Goal: Communication & Community: Connect with others

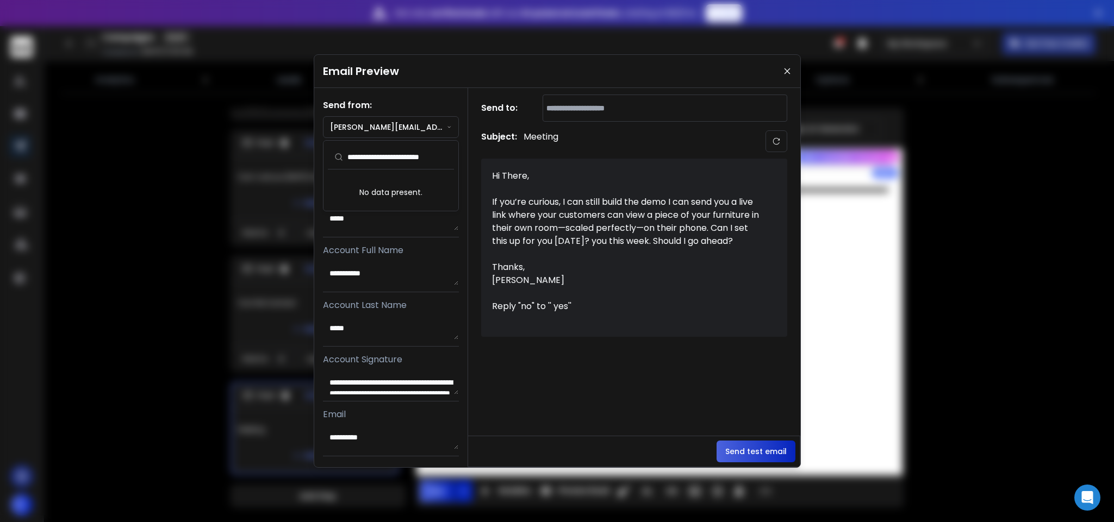
scroll to position [0, 9]
type input "**********"
click at [453, 124] on button "[PERSON_NAME][EMAIL_ADDRESS][PERSON_NAME][DOMAIN_NAME]" at bounding box center [391, 127] width 136 height 22
drag, startPoint x: 451, startPoint y: 134, endPoint x: 453, endPoint y: 128, distance: 7.1
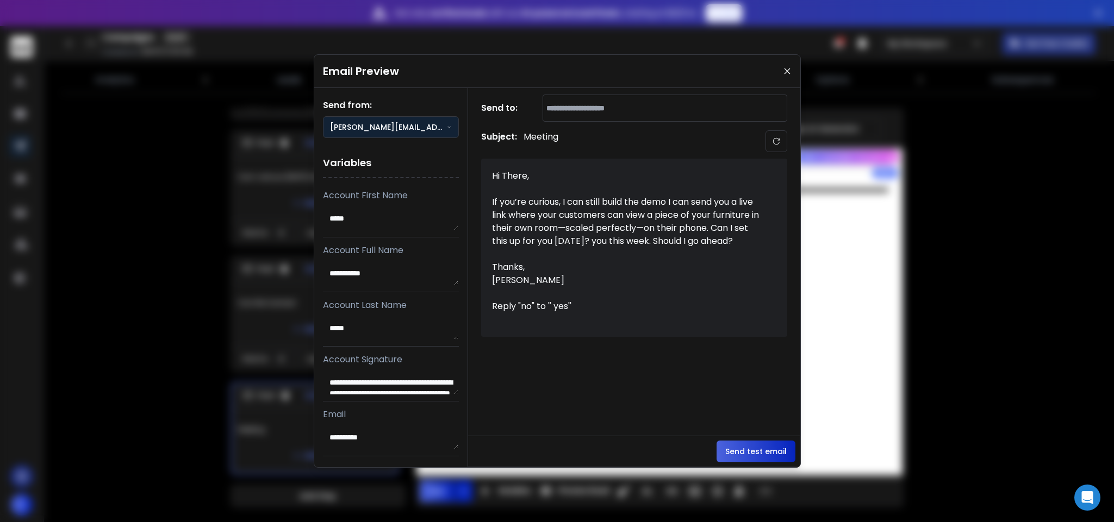
click at [452, 133] on button "[PERSON_NAME][EMAIL_ADDRESS][PERSON_NAME][DOMAIN_NAME]" at bounding box center [391, 127] width 136 height 22
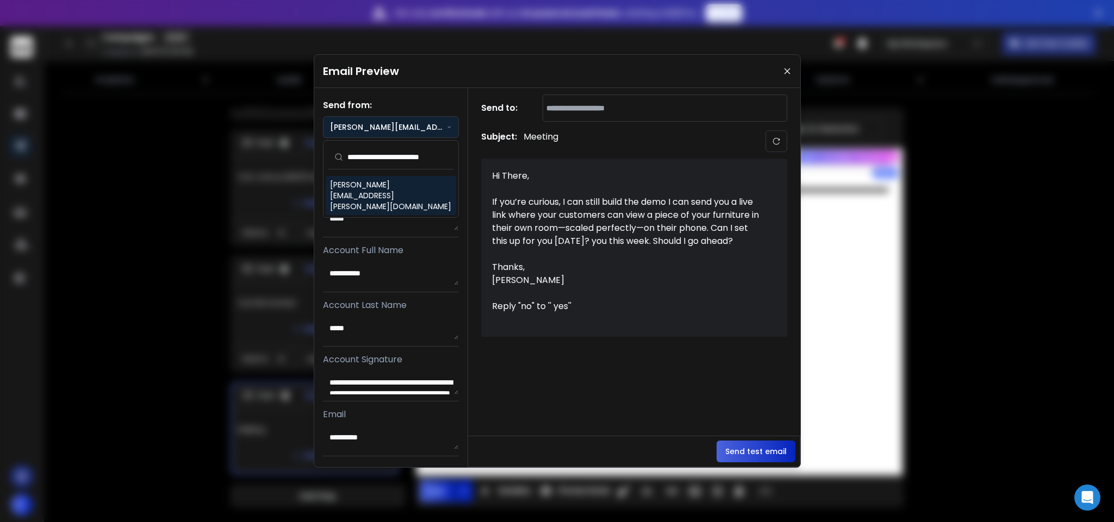
scroll to position [0, 9]
type input "**********"
click at [403, 190] on div "[PERSON_NAME][EMAIL_ADDRESS][PERSON_NAME][DOMAIN_NAME]" at bounding box center [391, 195] width 122 height 33
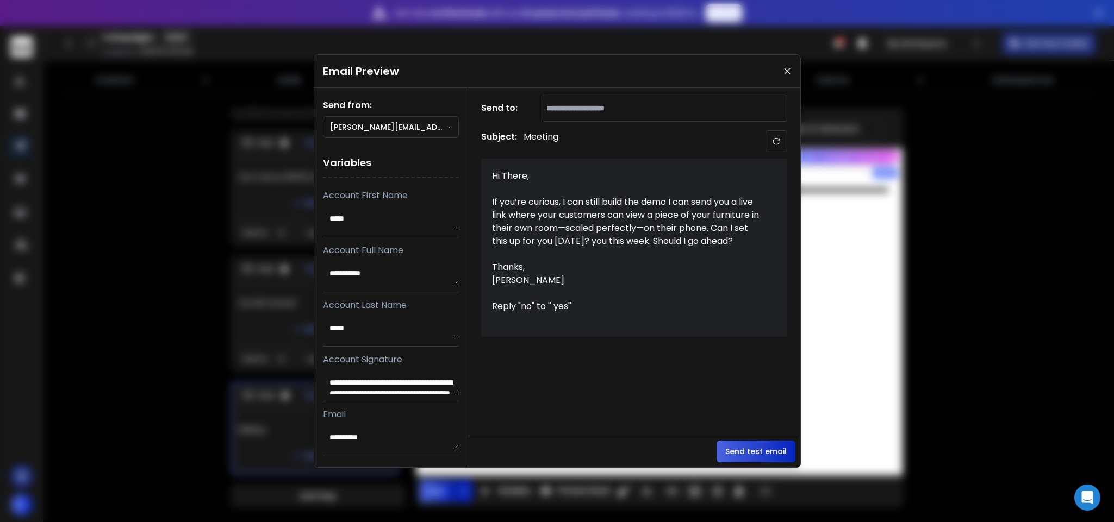
click at [620, 111] on input at bounding box center [664, 108] width 237 height 20
click at [752, 452] on button "Send test email" at bounding box center [755, 452] width 79 height 22
click at [783, 69] on icon at bounding box center [787, 71] width 9 height 9
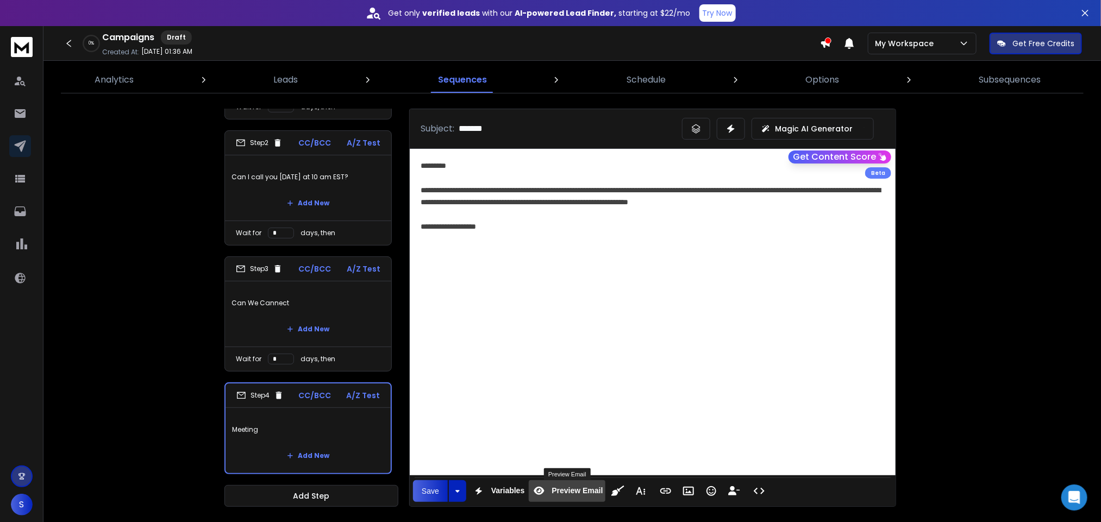
click at [571, 488] on span "Preview Email" at bounding box center [577, 490] width 55 height 9
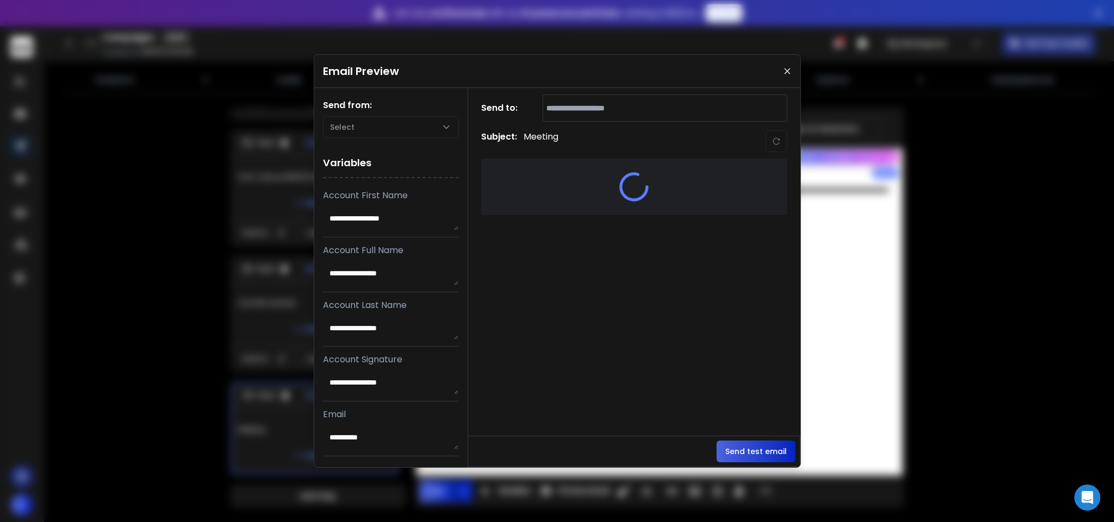
click at [440, 126] on div "Select" at bounding box center [391, 127] width 136 height 22
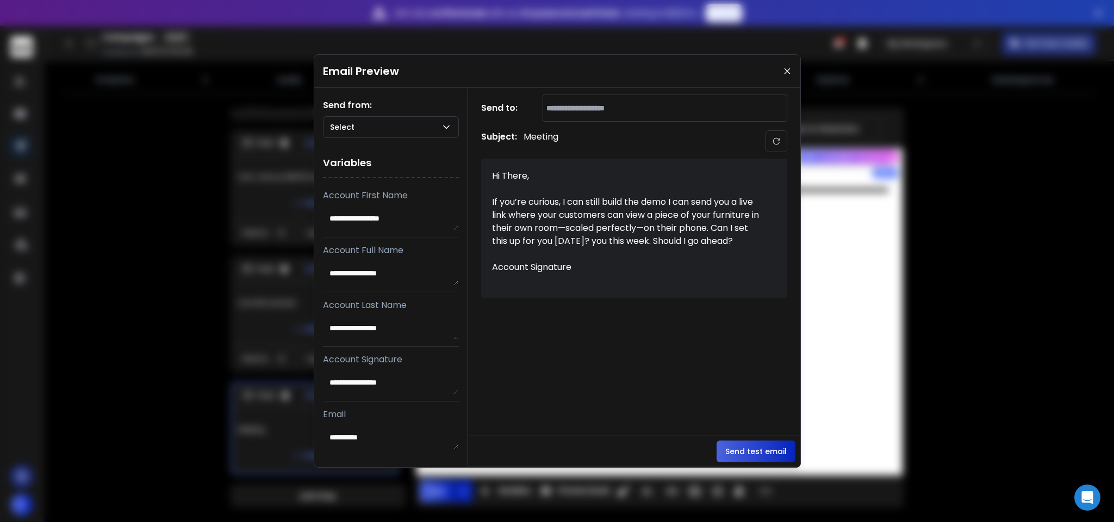
type textarea "********"
type textarea "**********"
type textarea "******"
type textarea "**********"
click at [442, 128] on icon "button" at bounding box center [446, 127] width 11 height 11
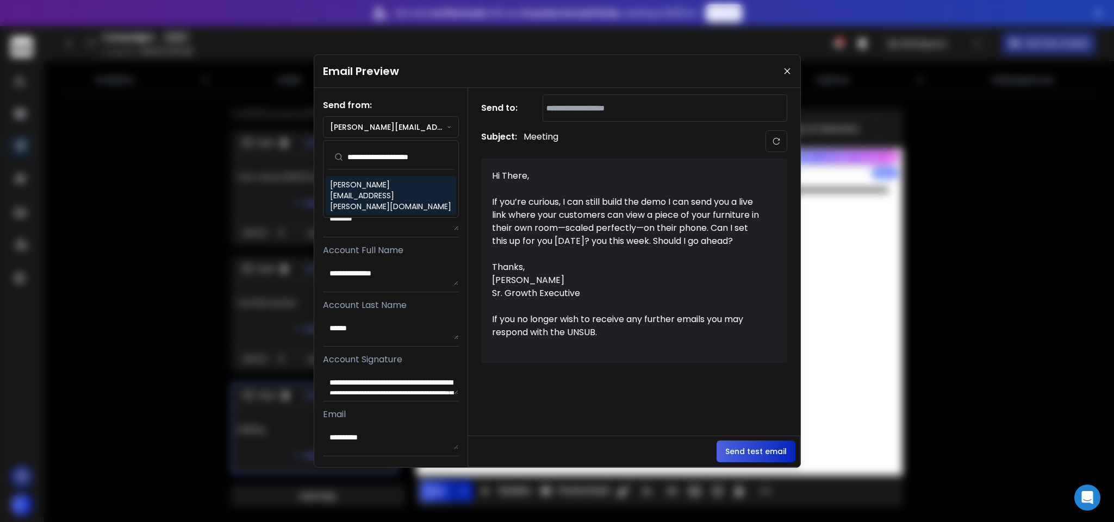
type input "**********"
click at [391, 182] on div "[PERSON_NAME][EMAIL_ADDRESS][PERSON_NAME][DOMAIN_NAME]" at bounding box center [391, 195] width 122 height 33
type textarea "*****"
type textarea "**********"
type textarea "*****"
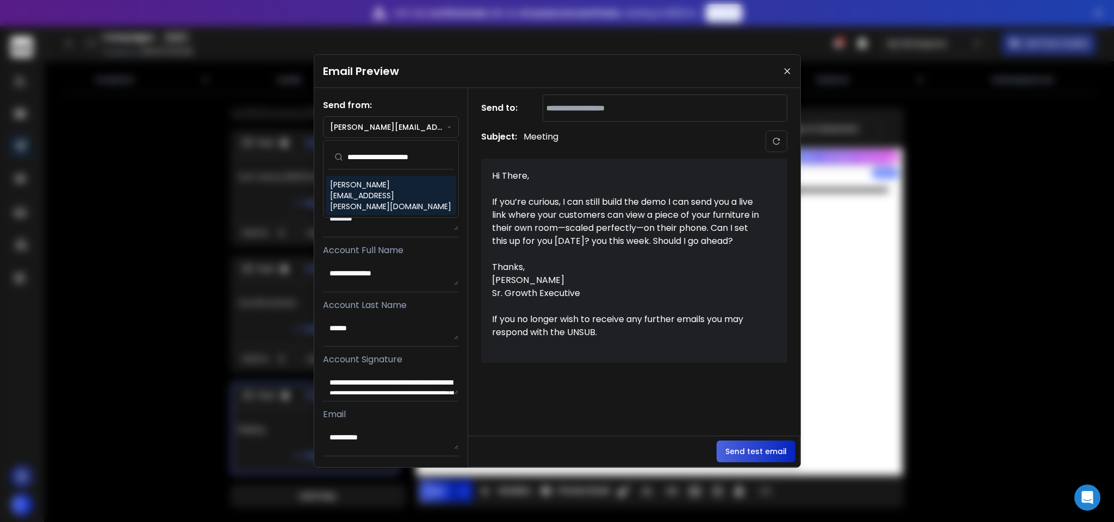
type textarea "**********"
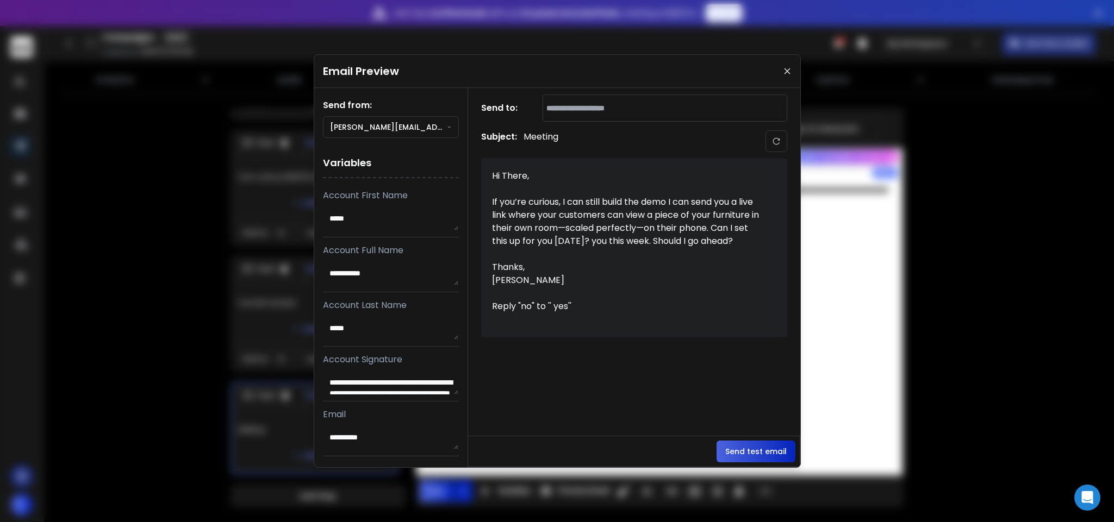
click at [619, 108] on input at bounding box center [664, 108] width 237 height 20
click at [746, 432] on div "Send to: [PERSON_NAME][EMAIL_ADDRESS][DOMAIN_NAME] [EMAIL_ADDRESS][DOMAIN_NAME]…" at bounding box center [633, 278] width 333 height 380
click at [749, 447] on button "Send test email" at bounding box center [755, 452] width 79 height 22
click at [786, 71] on icon at bounding box center [787, 71] width 6 height 6
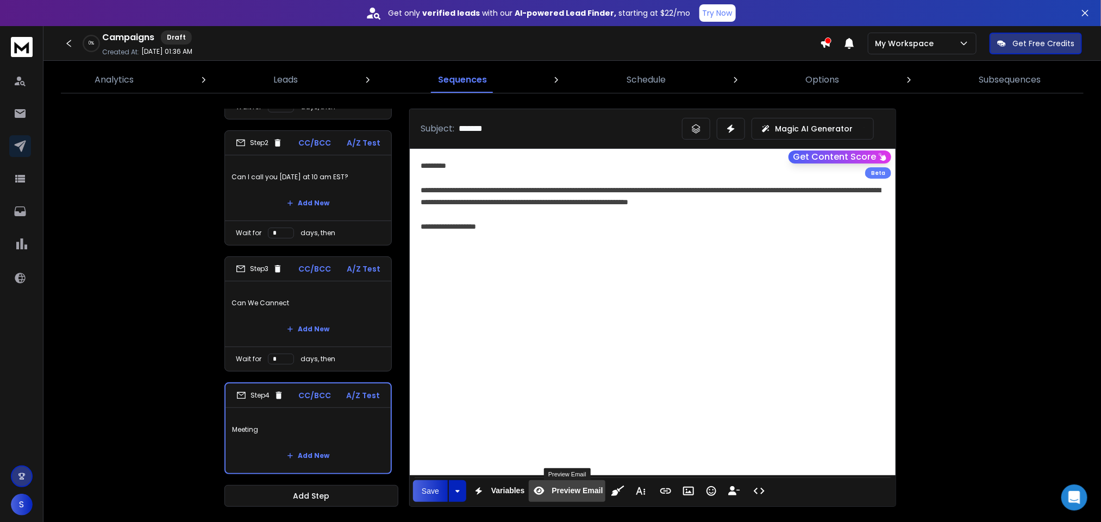
click at [577, 490] on span "Preview Email" at bounding box center [577, 490] width 55 height 9
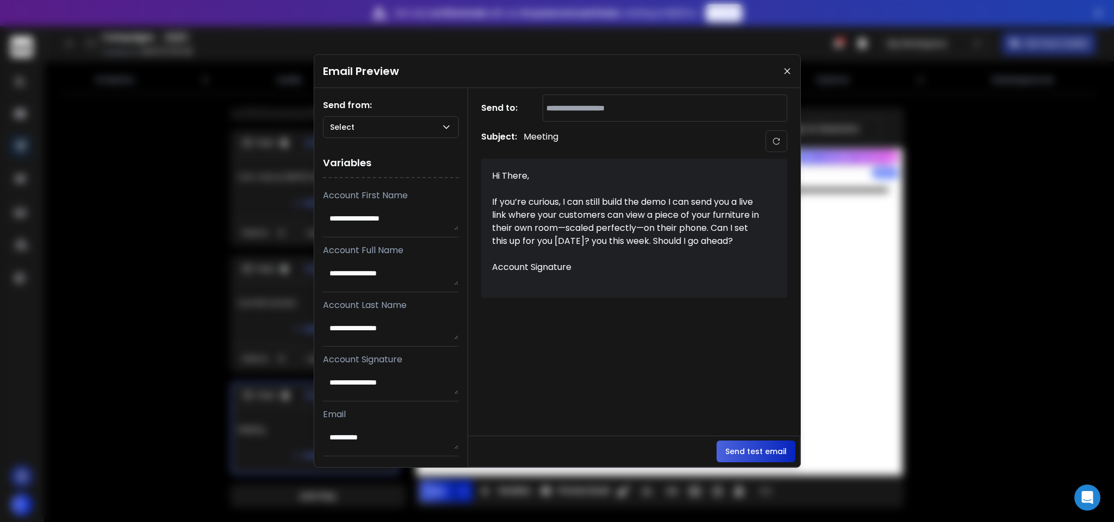
type textarea "********"
type textarea "**********"
type textarea "******"
type textarea "**********"
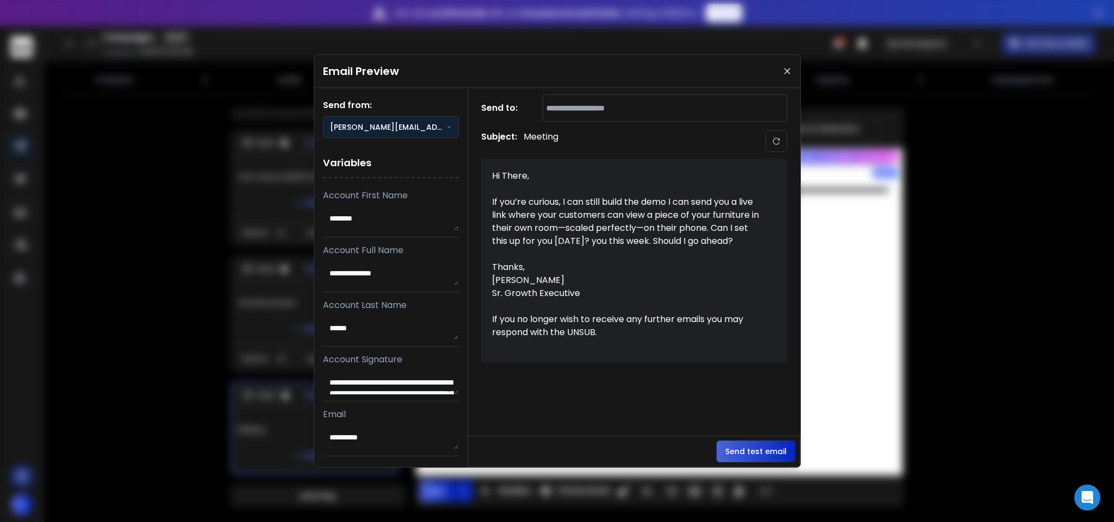
click at [447, 126] on icon "button" at bounding box center [449, 127] width 5 height 11
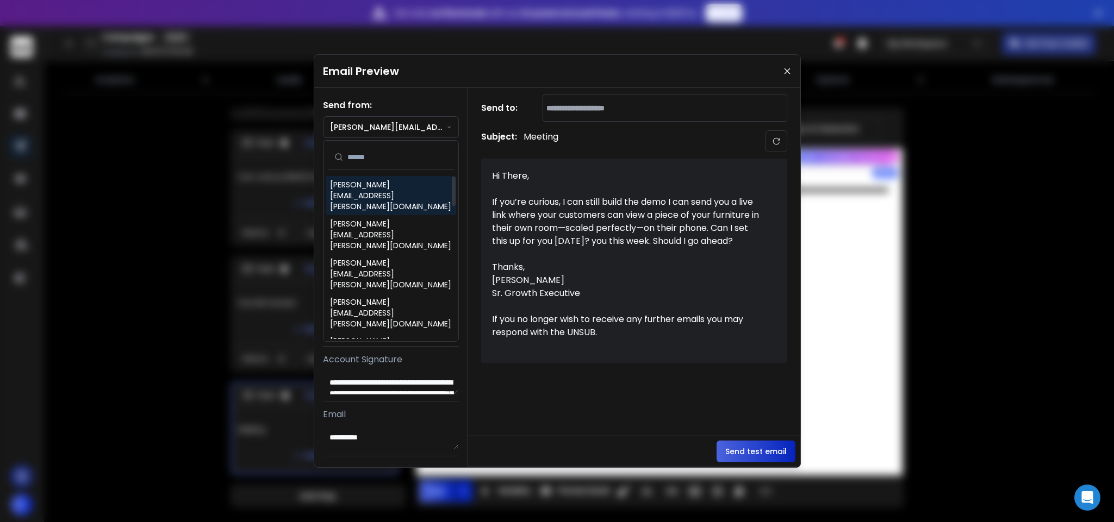
click at [391, 161] on input "text" at bounding box center [397, 157] width 100 height 24
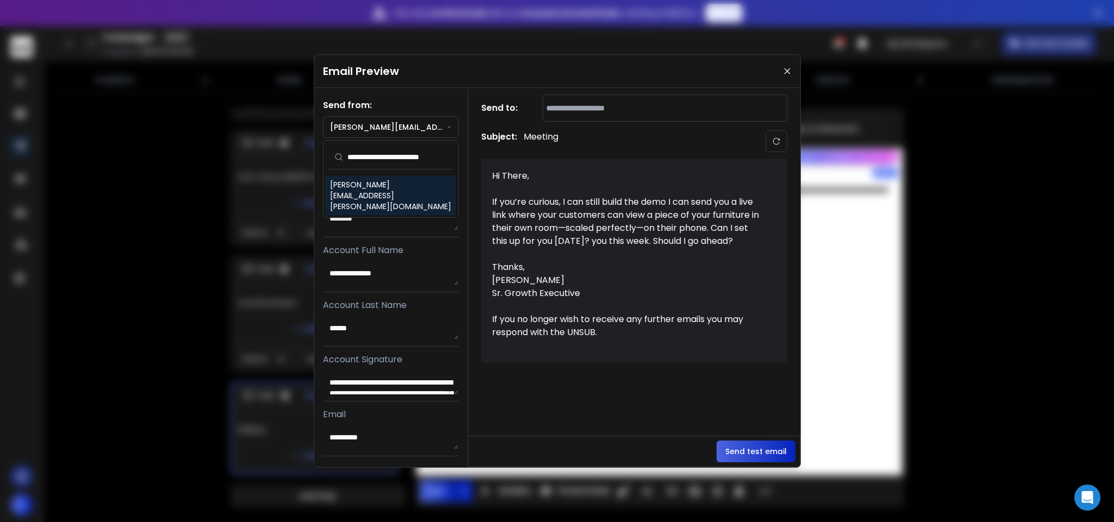
scroll to position [0, 2]
type input "**********"
click at [378, 177] on div "[PERSON_NAME][EMAIL_ADDRESS][PERSON_NAME][DOMAIN_NAME]" at bounding box center [391, 195] width 130 height 39
type textarea "******"
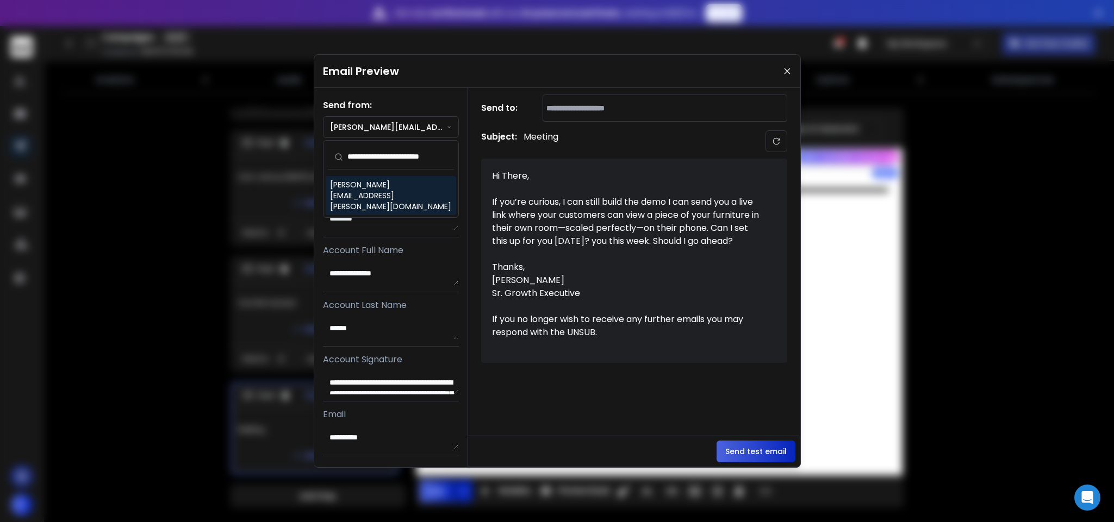
type textarea "**********"
type textarea "*******"
type textarea "**********"
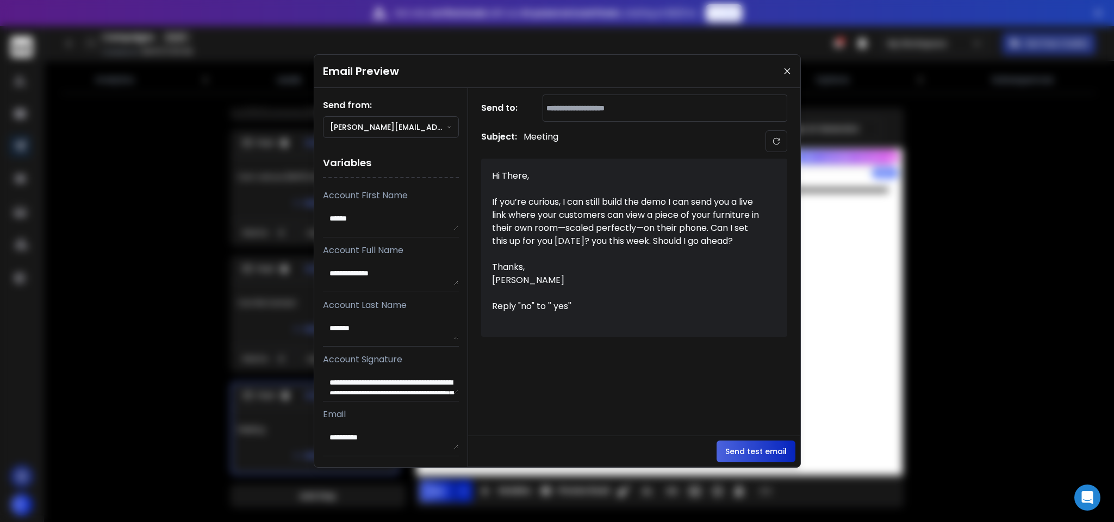
click at [683, 109] on input at bounding box center [664, 108] width 237 height 20
click at [755, 446] on button "Send test email" at bounding box center [755, 452] width 79 height 22
click at [783, 69] on icon at bounding box center [787, 71] width 9 height 9
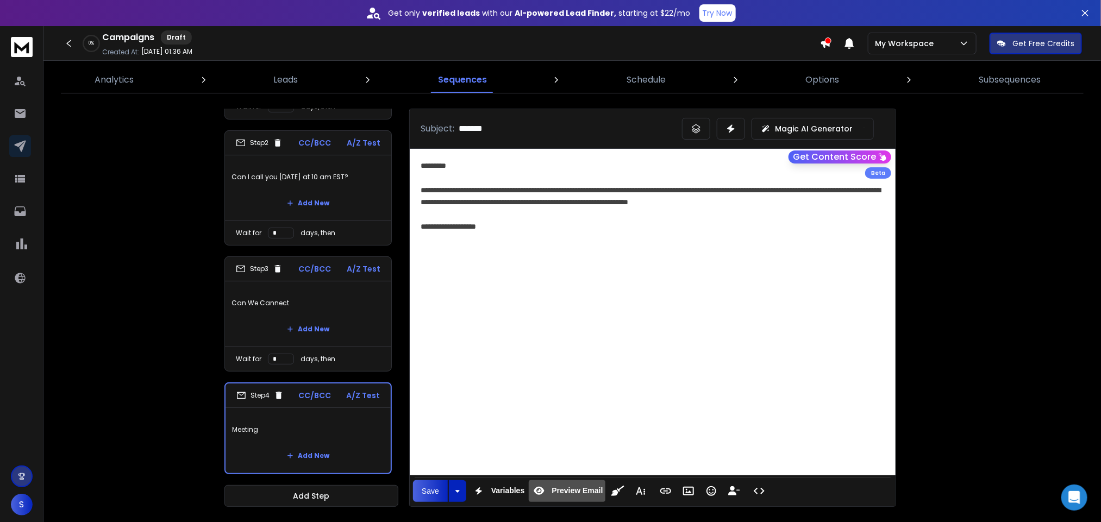
click at [579, 489] on span "Preview Email" at bounding box center [577, 490] width 55 height 9
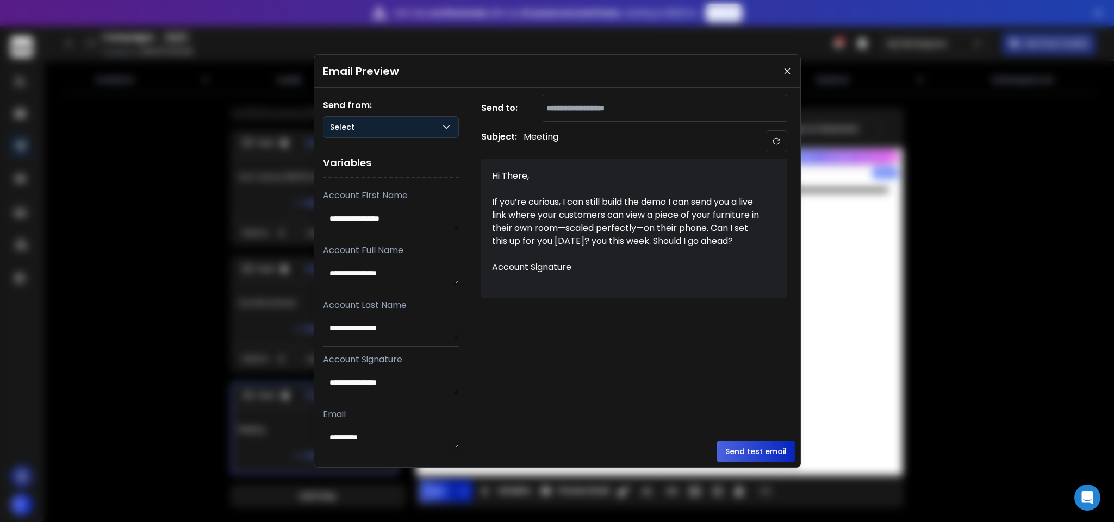
click at [382, 124] on button "Select" at bounding box center [391, 127] width 136 height 22
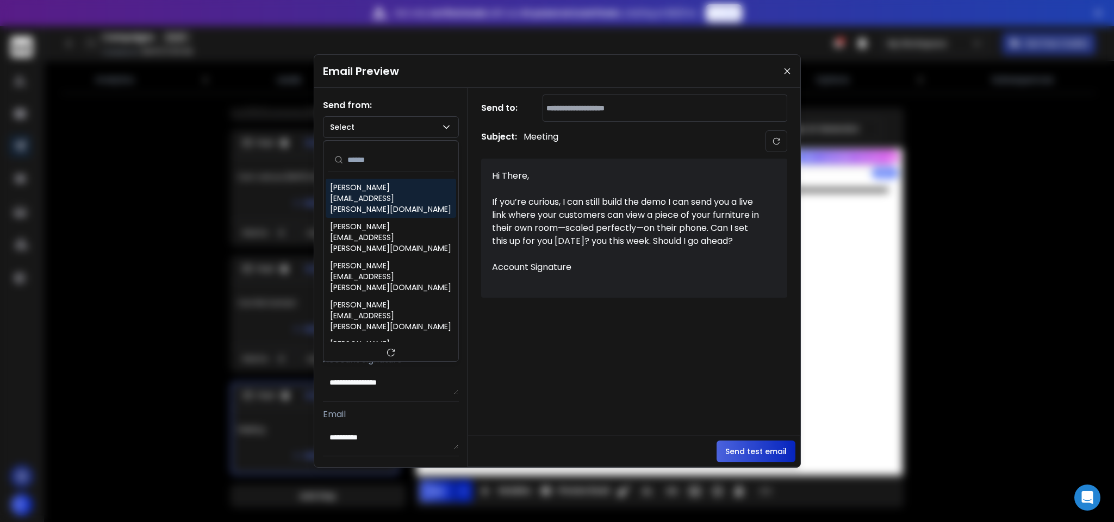
type textarea "********"
type textarea "**********"
type textarea "******"
type textarea "**********"
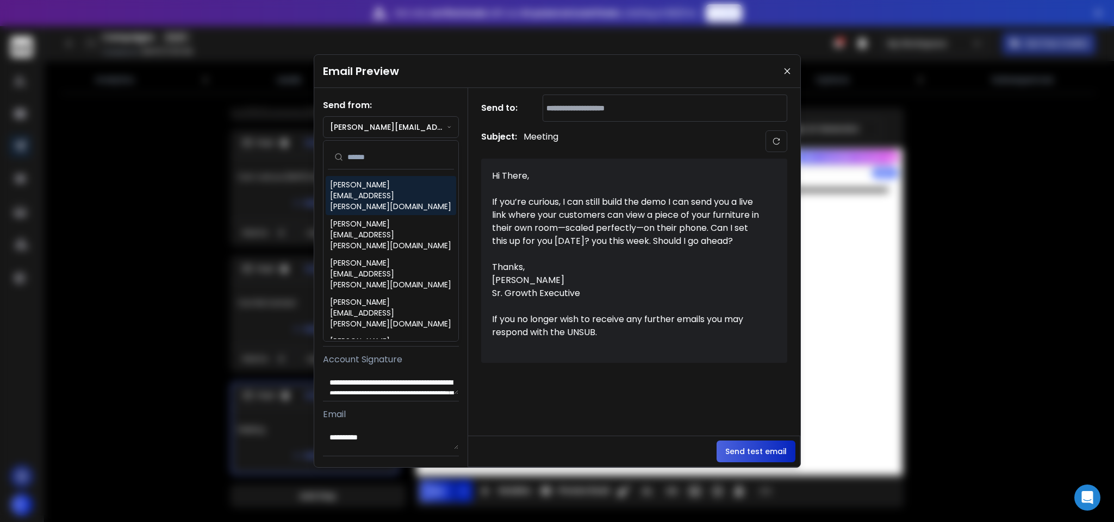
click at [377, 167] on input "text" at bounding box center [397, 157] width 100 height 24
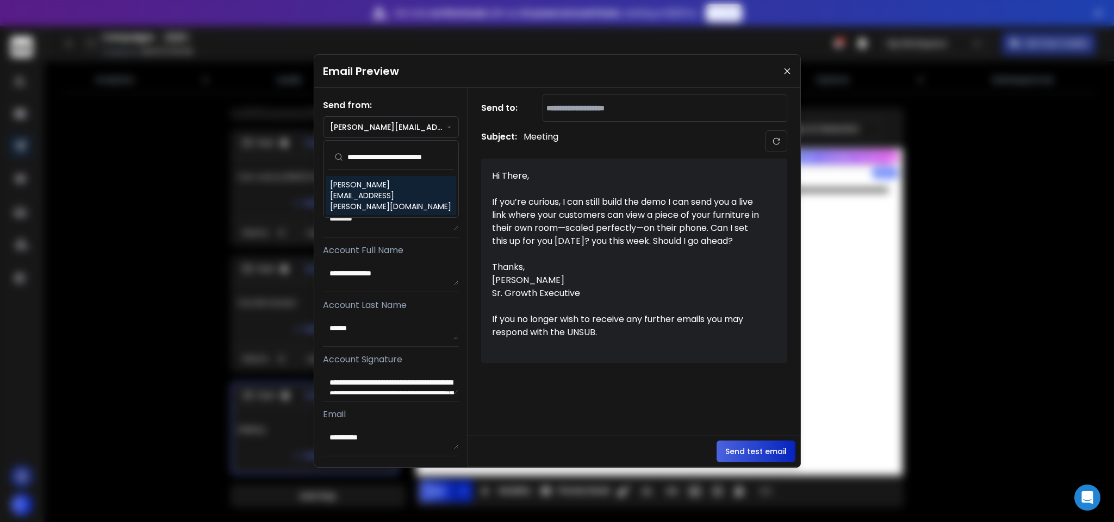
scroll to position [0, 10]
type input "**********"
click at [374, 182] on div "[PERSON_NAME][EMAIL_ADDRESS][PERSON_NAME][DOMAIN_NAME]" at bounding box center [391, 195] width 122 height 33
type textarea "*******"
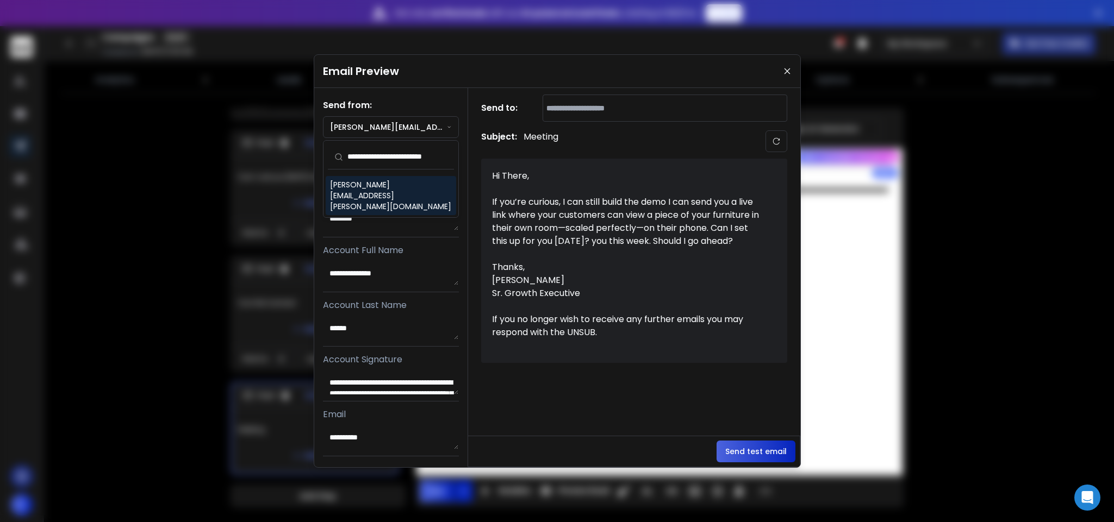
type textarea "**********"
type textarea "*******"
type textarea "**********"
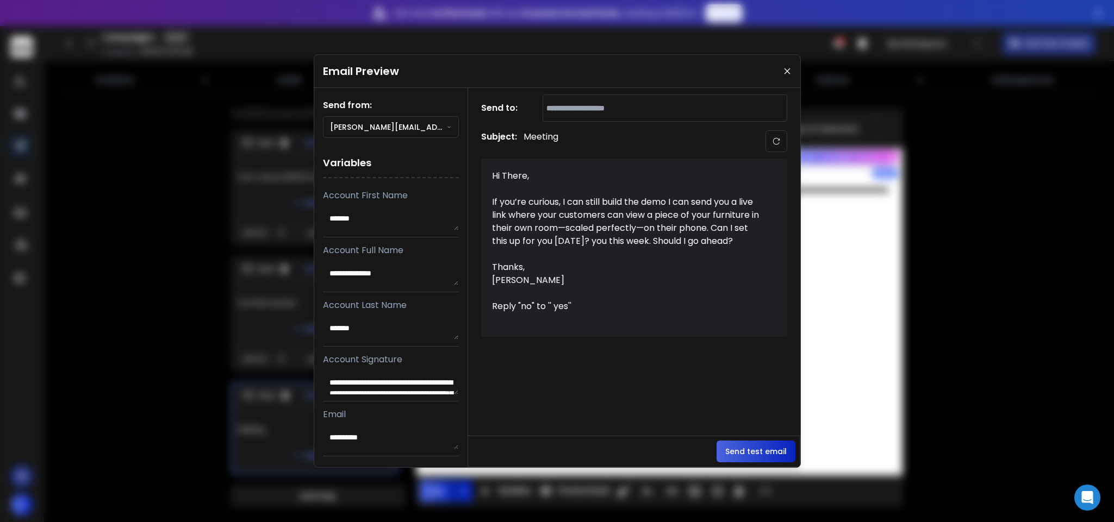
click at [561, 113] on input at bounding box center [664, 108] width 237 height 20
click at [632, 113] on input at bounding box center [664, 108] width 237 height 20
click at [740, 458] on button "Send test email" at bounding box center [755, 452] width 79 height 22
click at [784, 73] on icon at bounding box center [787, 71] width 9 height 9
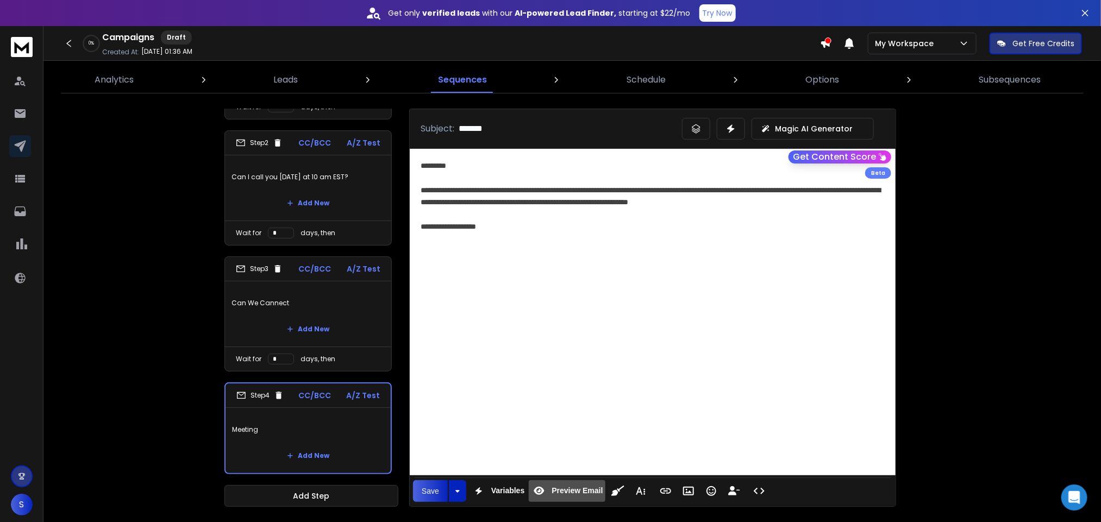
click at [594, 490] on span "Preview Email" at bounding box center [577, 490] width 55 height 9
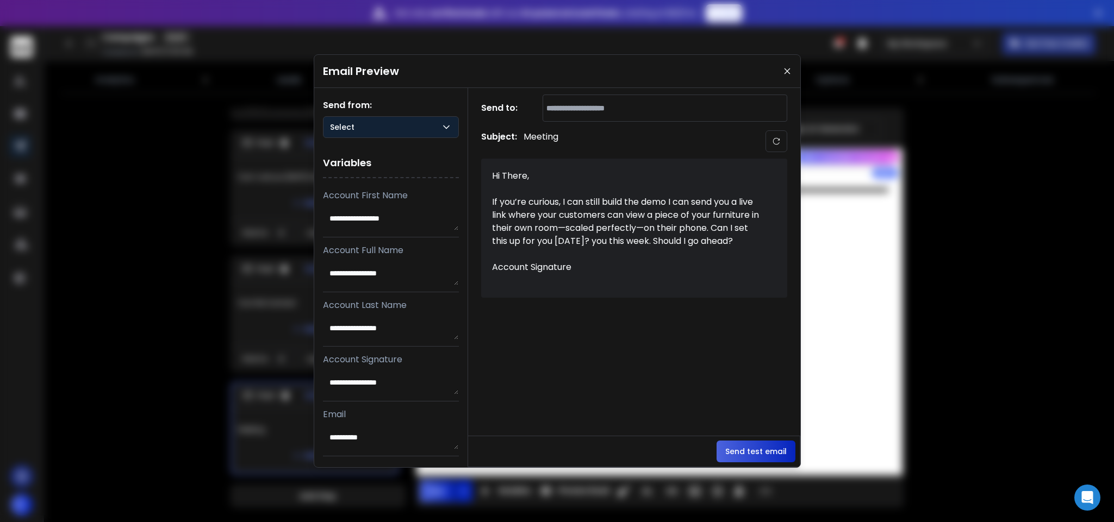
click at [434, 124] on div "Select" at bounding box center [391, 127] width 122 height 11
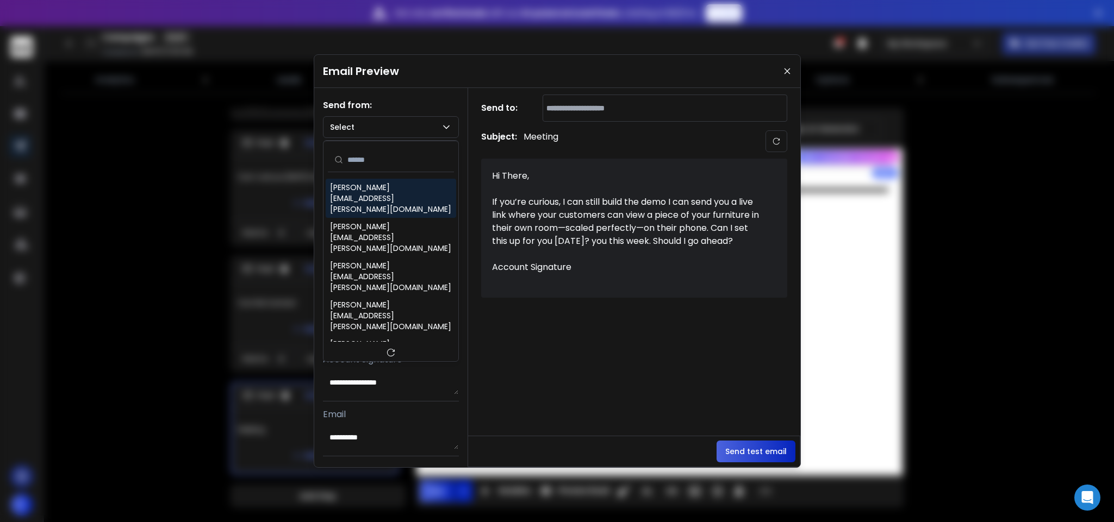
click at [396, 167] on input "text" at bounding box center [397, 160] width 100 height 24
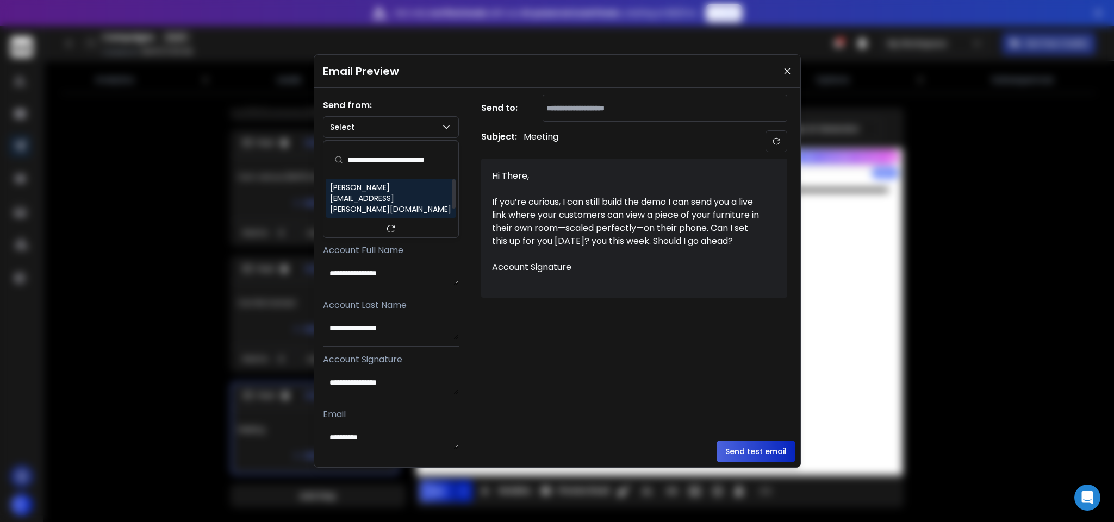
scroll to position [0, 5]
type input "**********"
click at [402, 181] on div "[PERSON_NAME][EMAIL_ADDRESS][PERSON_NAME][DOMAIN_NAME]" at bounding box center [391, 198] width 130 height 39
type textarea "****"
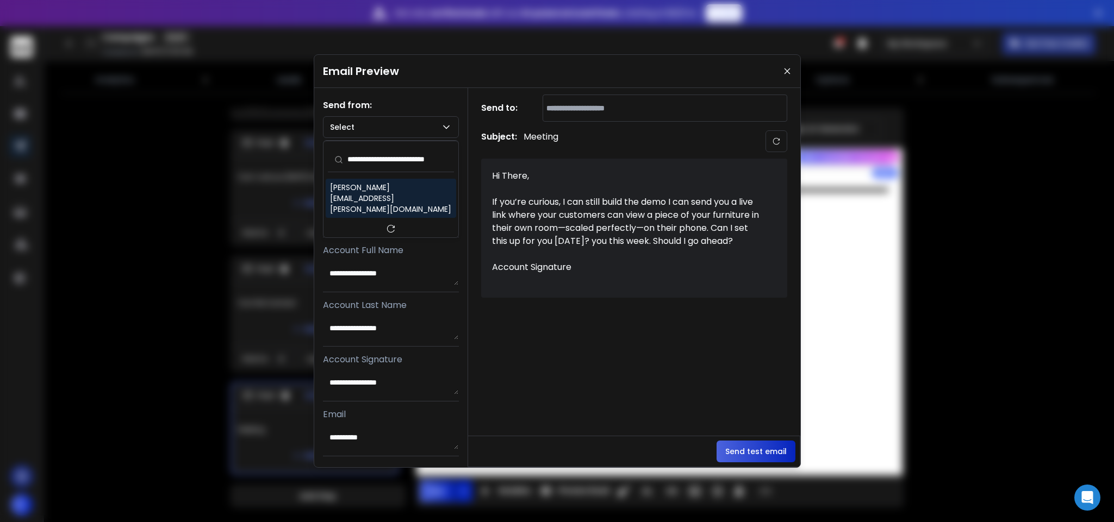
type textarea "**********"
type textarea "*********"
type textarea "**********"
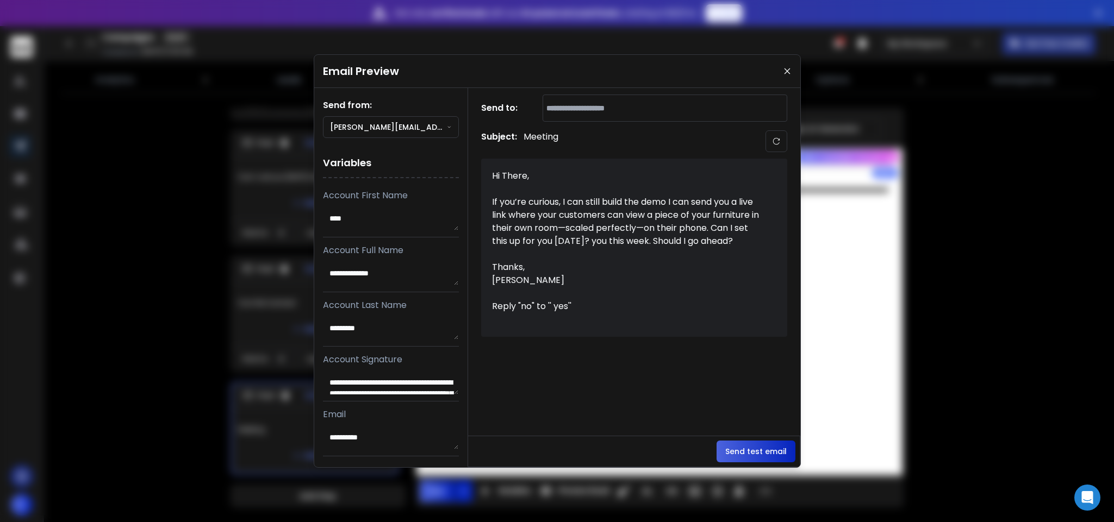
type textarea "********"
type textarea "**********"
type textarea "******"
type textarea "**********"
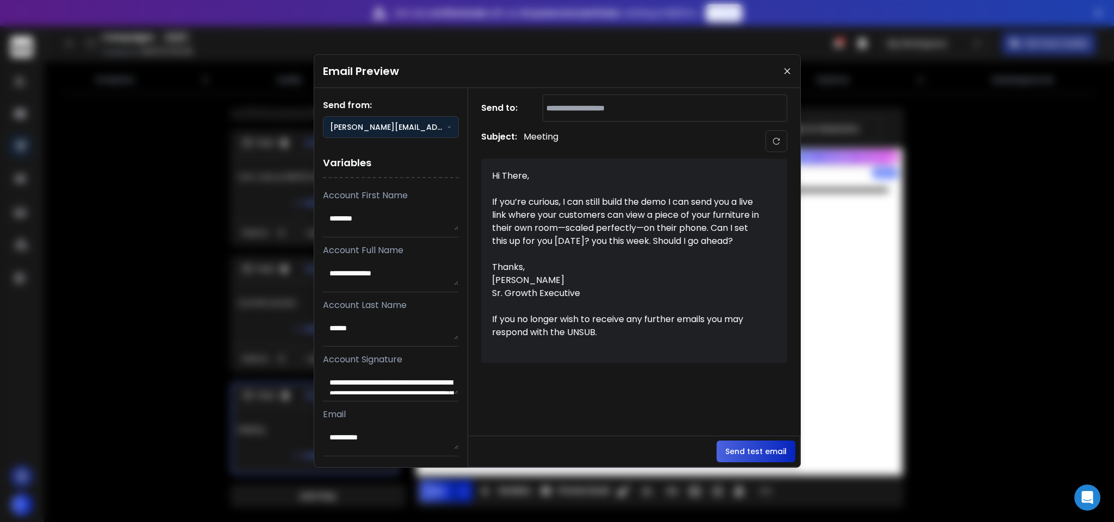
click at [448, 124] on icon "button" at bounding box center [449, 127] width 5 height 11
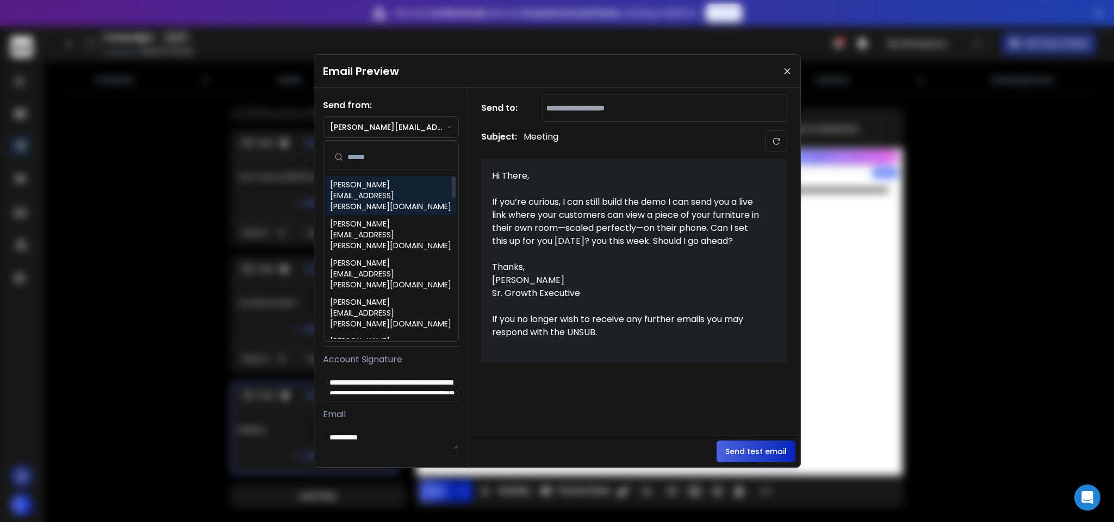
click at [405, 158] on input "text" at bounding box center [397, 157] width 100 height 24
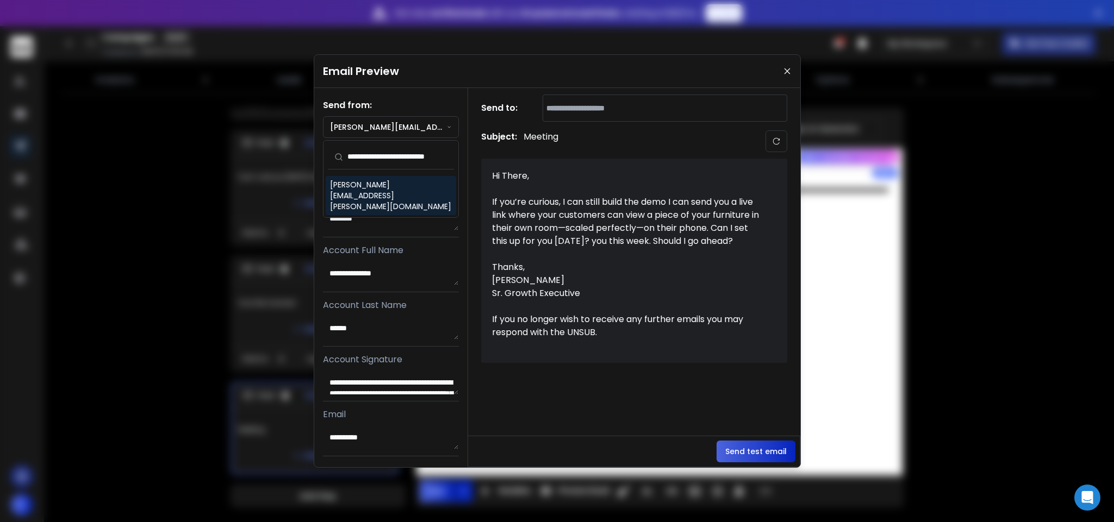
type input "**********"
click at [408, 182] on div "[PERSON_NAME][EMAIL_ADDRESS][PERSON_NAME][DOMAIN_NAME]" at bounding box center [391, 195] width 122 height 33
type textarea "****"
type textarea "**********"
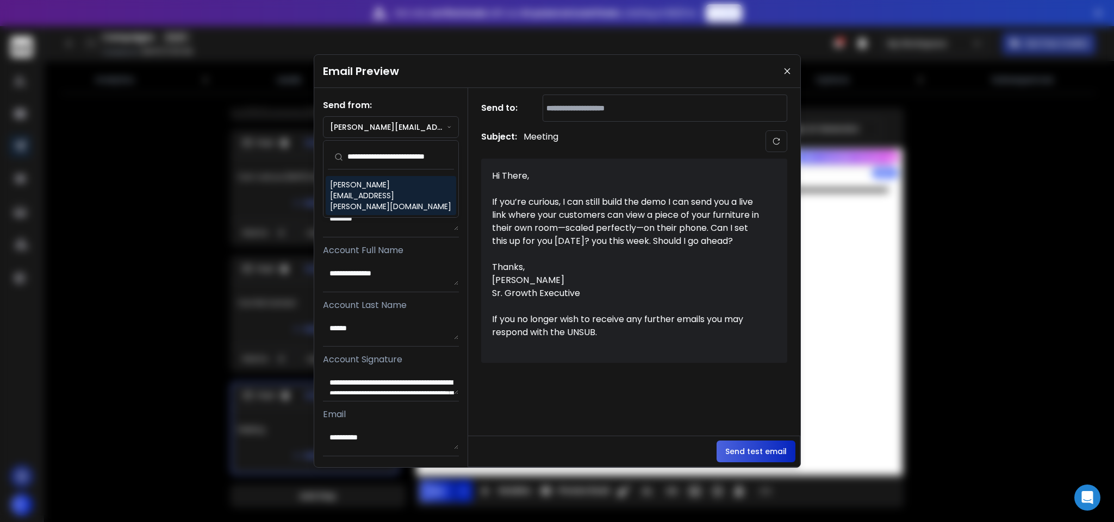
type textarea "*********"
type textarea "**********"
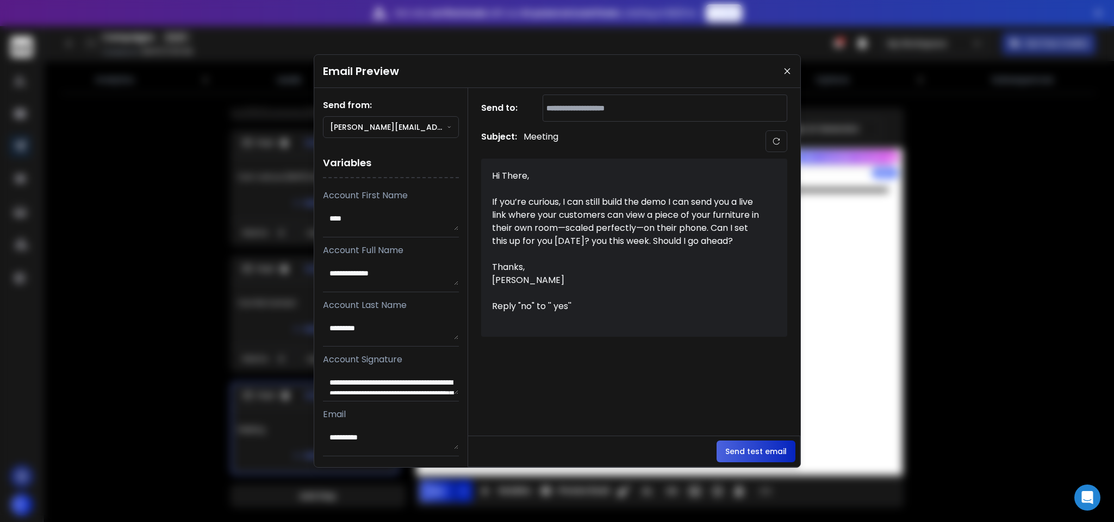
click at [590, 103] on input at bounding box center [664, 108] width 237 height 20
click at [752, 447] on button "Send test email" at bounding box center [755, 452] width 79 height 22
click at [784, 72] on icon at bounding box center [787, 71] width 9 height 9
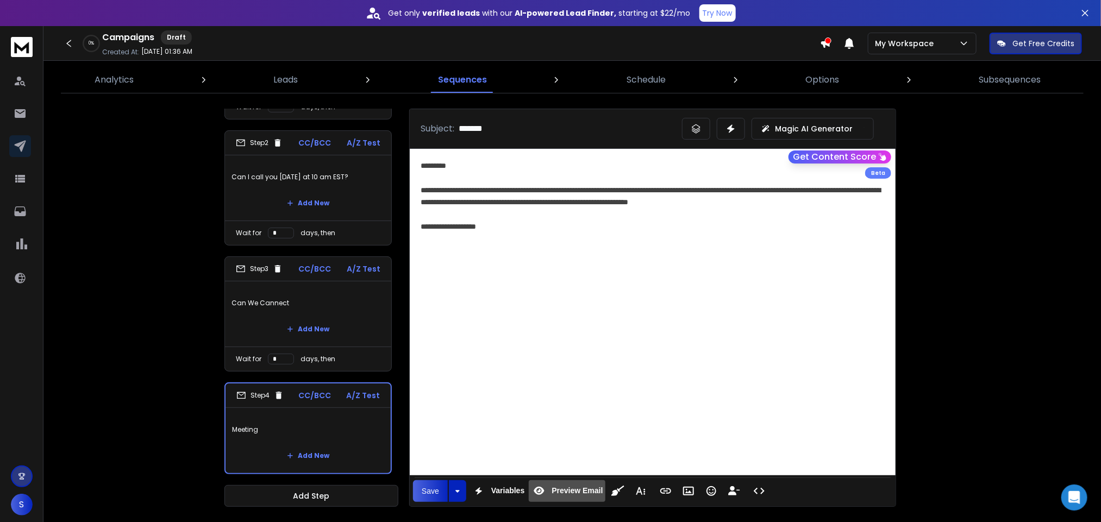
click at [572, 485] on div "Preview Email" at bounding box center [567, 491] width 76 height 18
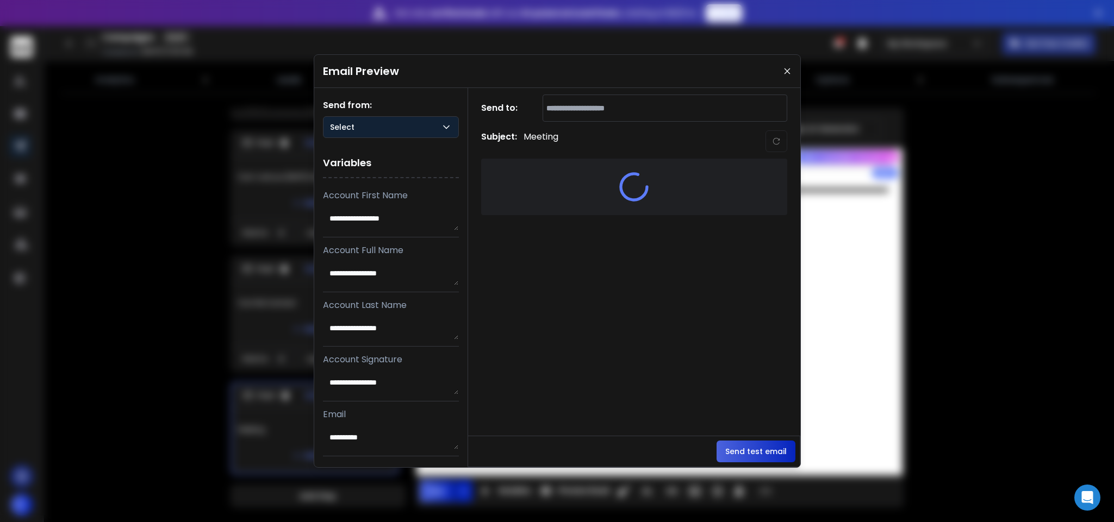
click at [451, 130] on icon "button" at bounding box center [446, 127] width 11 height 11
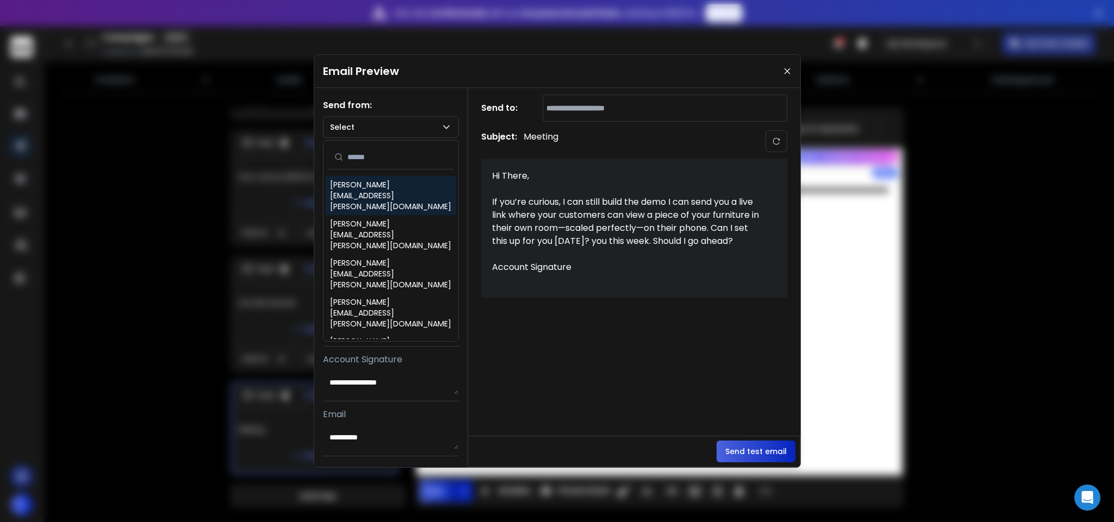
type textarea "********"
type textarea "**********"
type textarea "******"
type textarea "**********"
click at [395, 161] on input "text" at bounding box center [397, 157] width 100 height 24
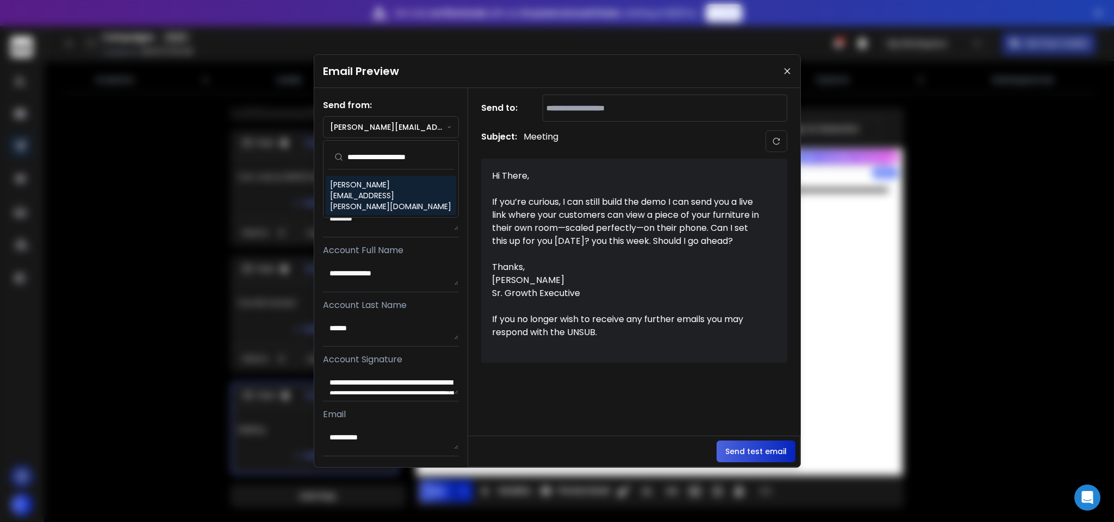
type input "**********"
click at [397, 178] on div "[PERSON_NAME][EMAIL_ADDRESS][PERSON_NAME][DOMAIN_NAME]" at bounding box center [391, 195] width 130 height 39
type textarea "****"
type textarea "*********"
type textarea "****"
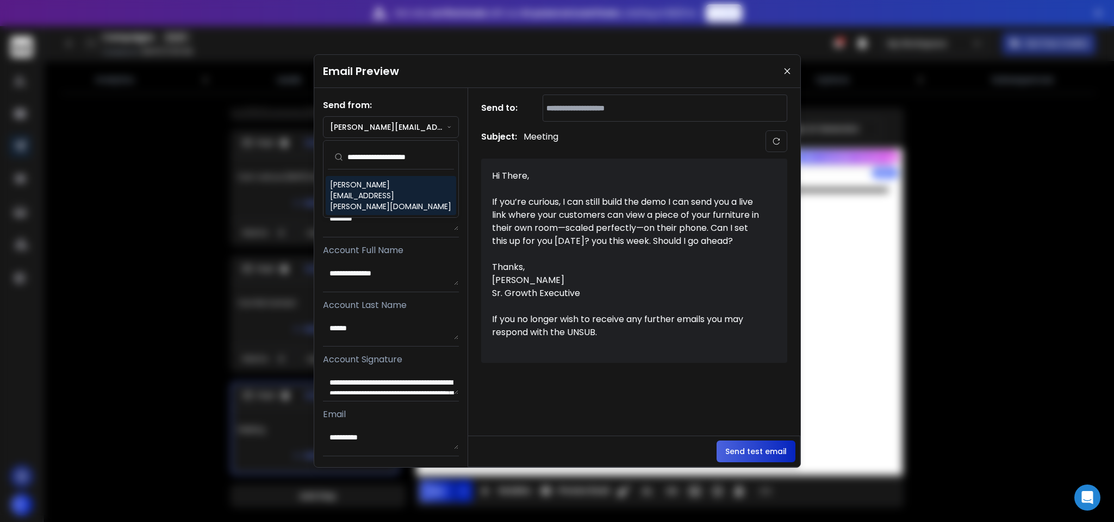
type textarea "**********"
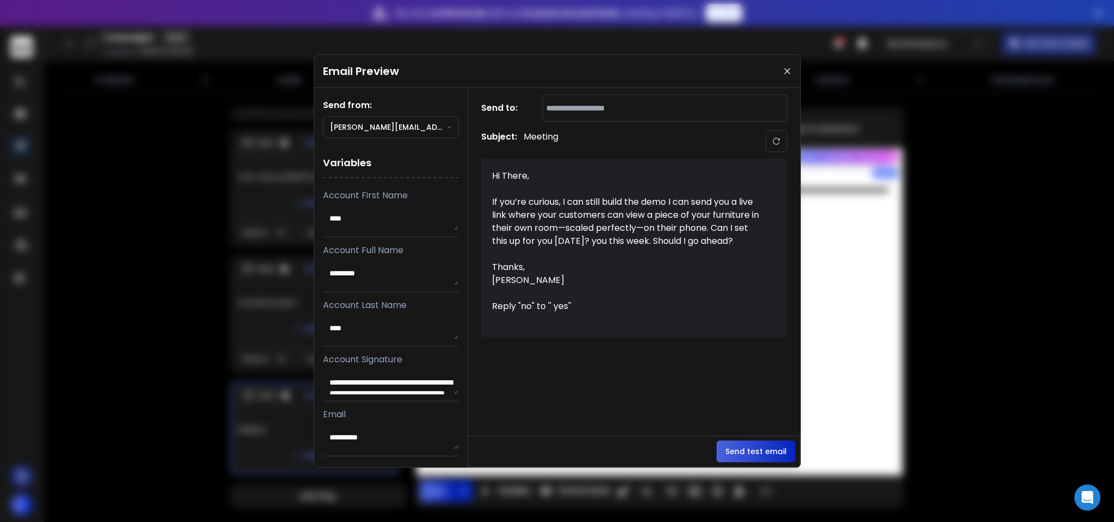
click at [561, 104] on input at bounding box center [664, 108] width 237 height 20
click at [651, 111] on input at bounding box center [664, 108] width 237 height 20
click at [733, 442] on button "Send test email" at bounding box center [755, 452] width 79 height 22
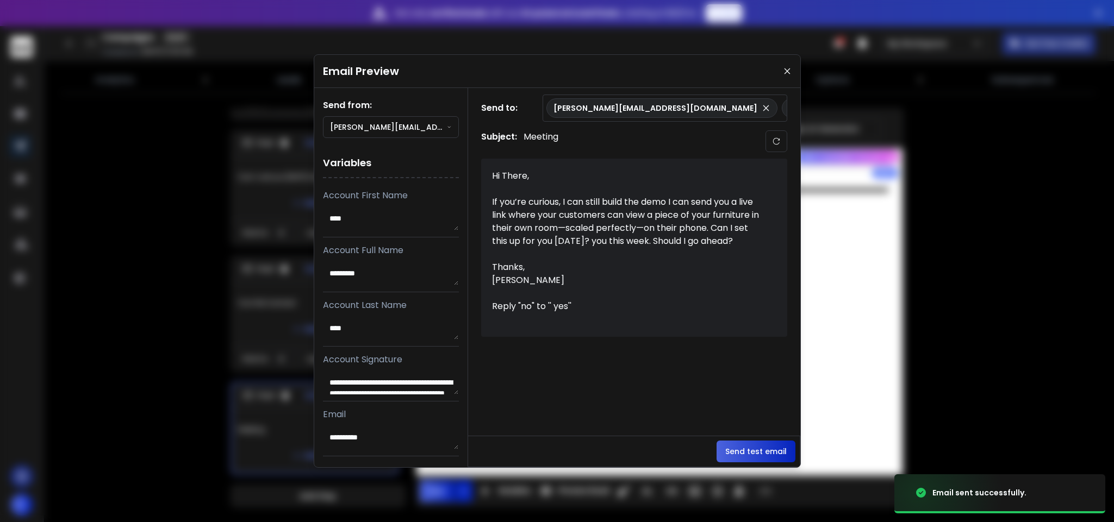
click at [788, 68] on icon at bounding box center [787, 71] width 9 height 9
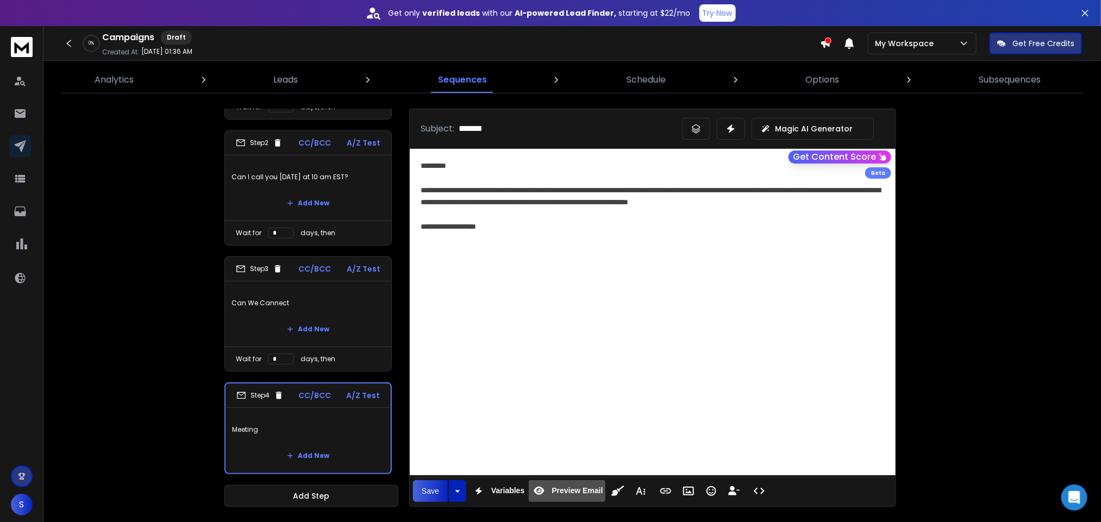
click at [553, 491] on span "Preview Email" at bounding box center [577, 490] width 55 height 9
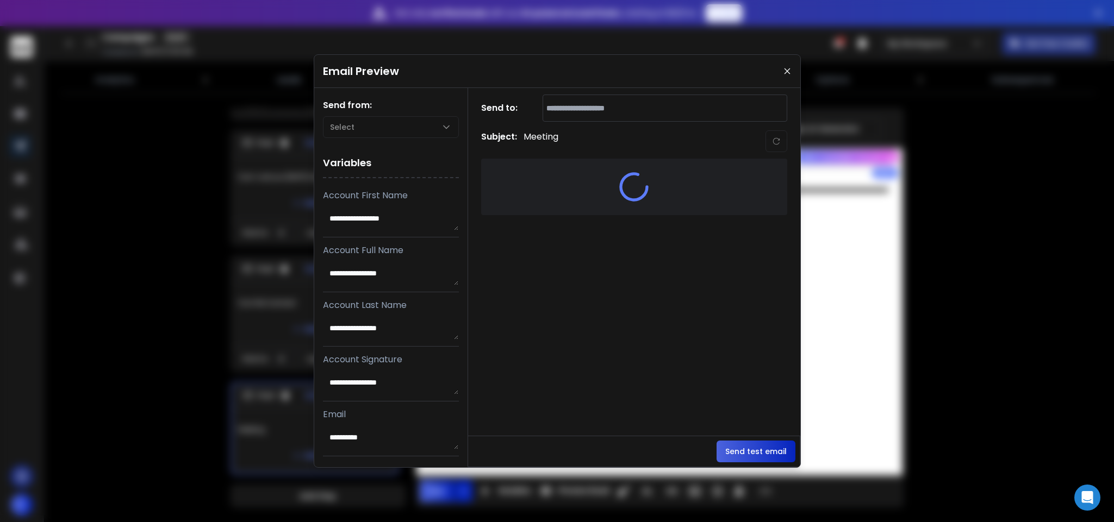
click at [396, 118] on div "Select" at bounding box center [391, 127] width 136 height 22
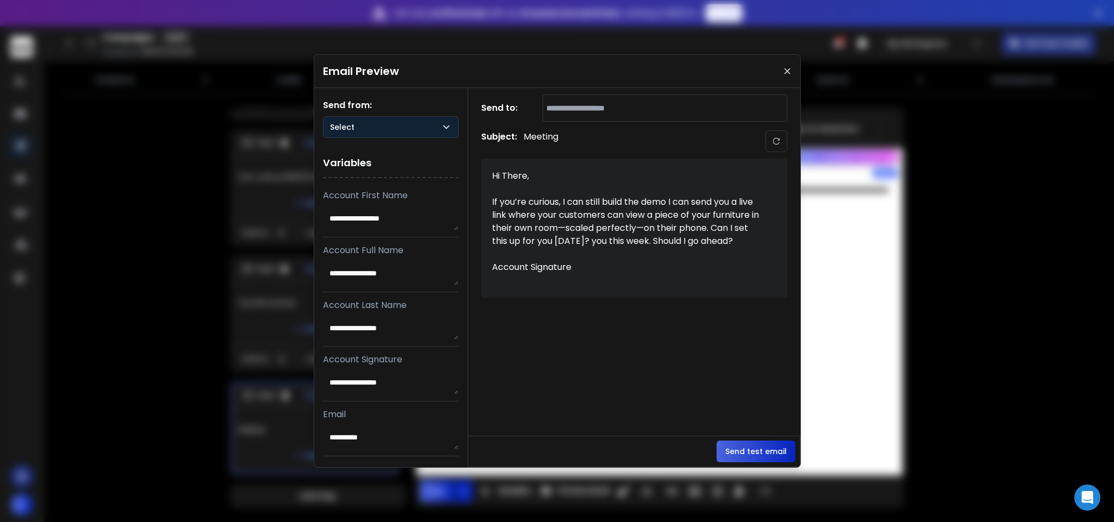
click at [439, 129] on div "Select" at bounding box center [391, 127] width 122 height 11
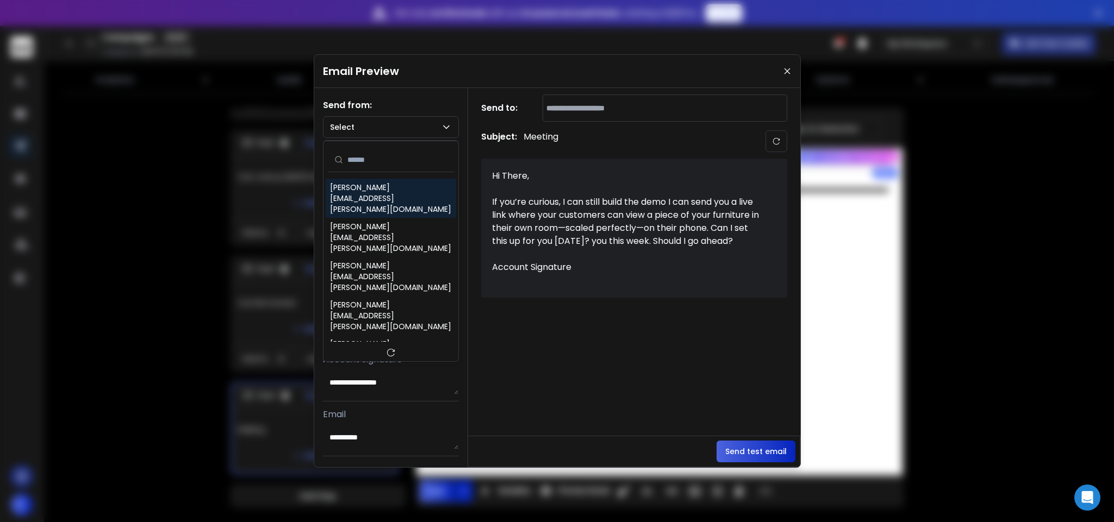
click at [403, 157] on input "text" at bounding box center [397, 160] width 100 height 24
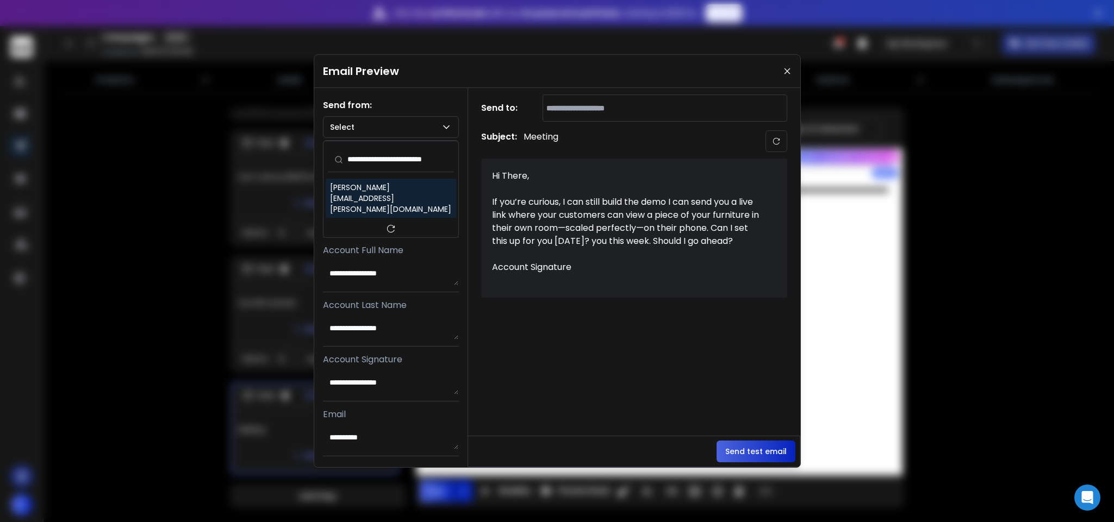
type input "**********"
click at [398, 179] on div "[PERSON_NAME][EMAIL_ADDRESS][PERSON_NAME][DOMAIN_NAME]" at bounding box center [391, 198] width 130 height 39
type textarea "*****"
type textarea "**********"
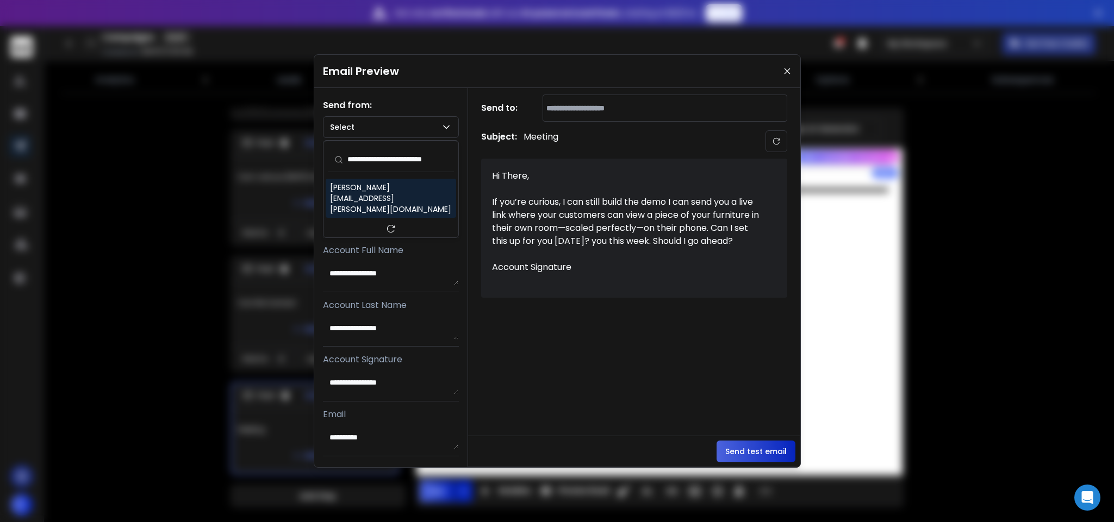
type textarea "********"
type textarea "**********"
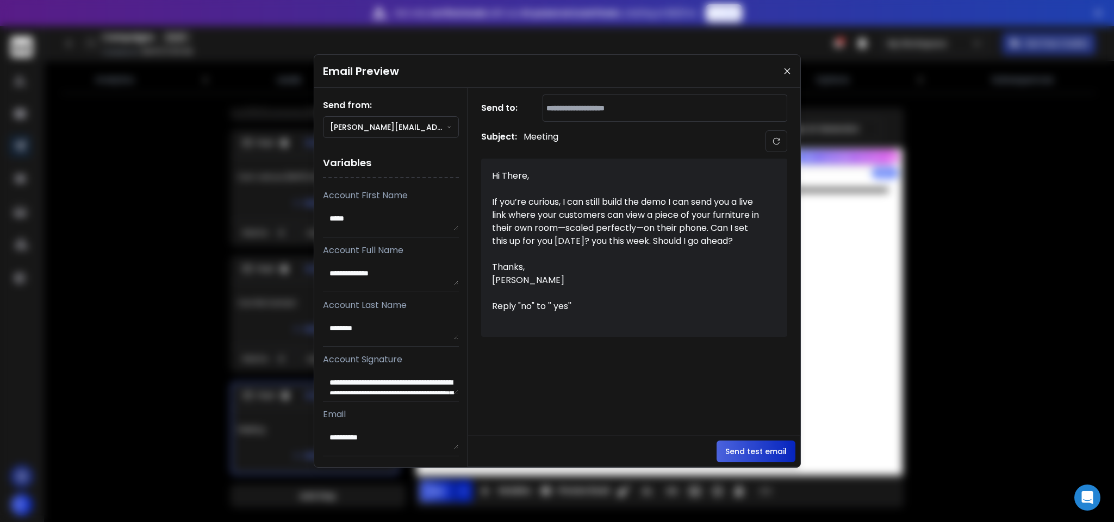
type textarea "********"
type textarea "**********"
type textarea "******"
type textarea "**********"
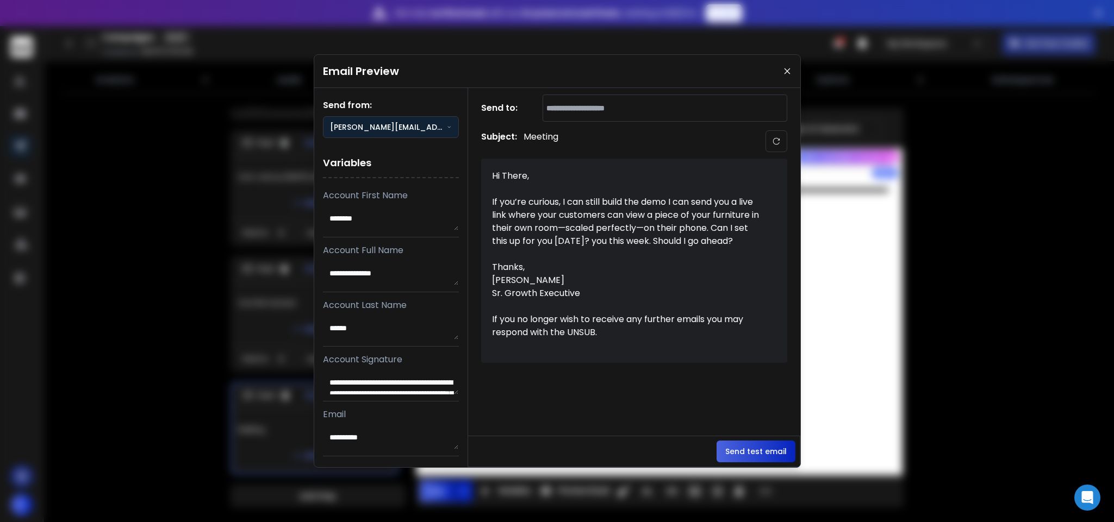
click at [441, 124] on div "[PERSON_NAME][EMAIL_ADDRESS][PERSON_NAME][DOMAIN_NAME]" at bounding box center [391, 127] width 122 height 11
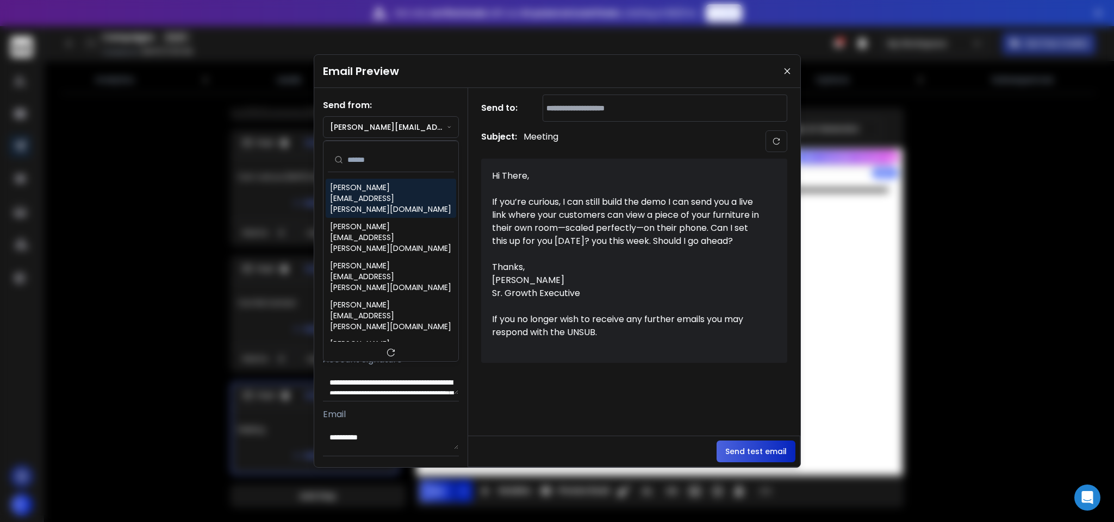
click at [411, 165] on input "text" at bounding box center [397, 160] width 100 height 24
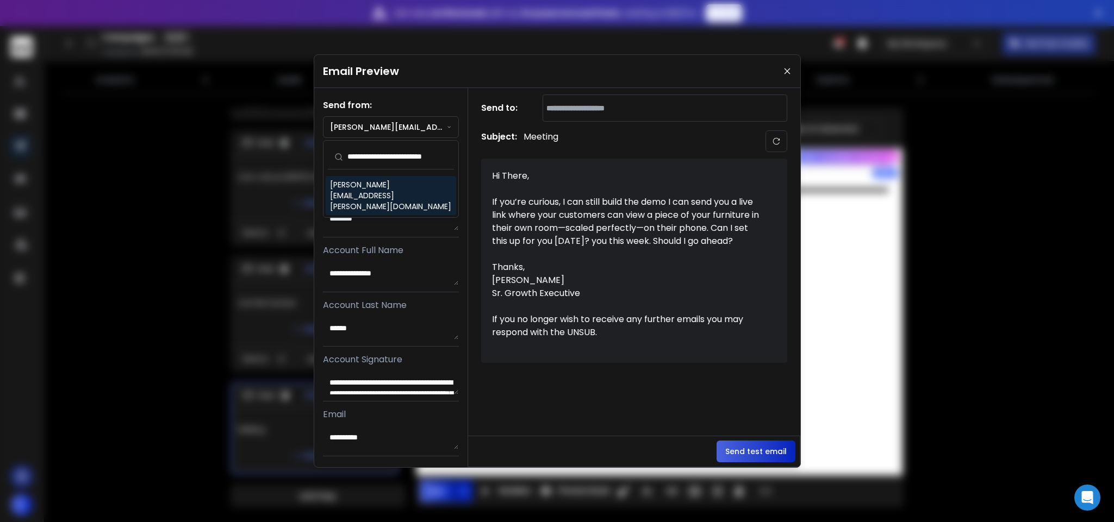
type input "**********"
click at [398, 183] on div "[PERSON_NAME][EMAIL_ADDRESS][PERSON_NAME][DOMAIN_NAME]" at bounding box center [391, 195] width 122 height 33
type textarea "*****"
type textarea "**********"
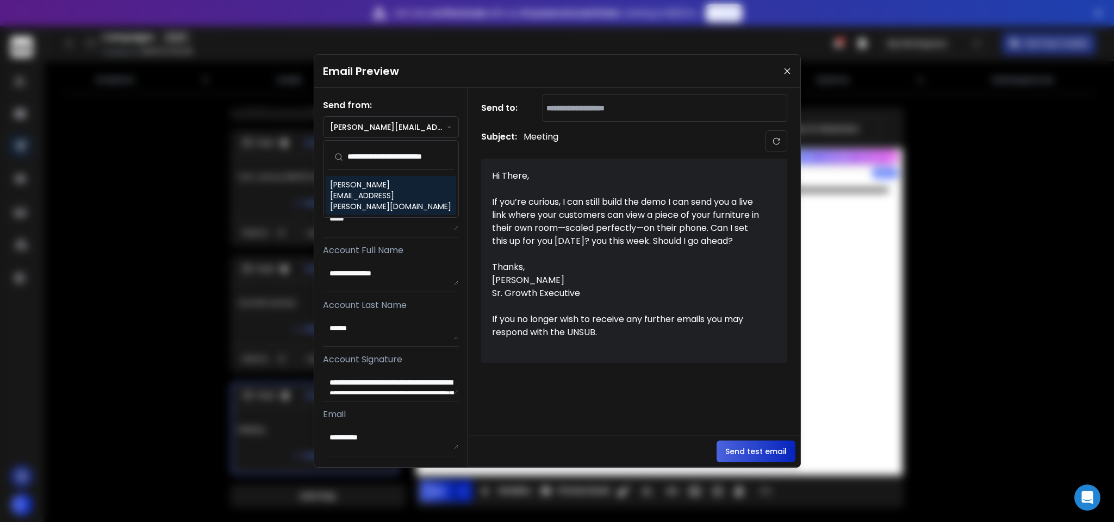
type textarea "********"
type textarea "**********"
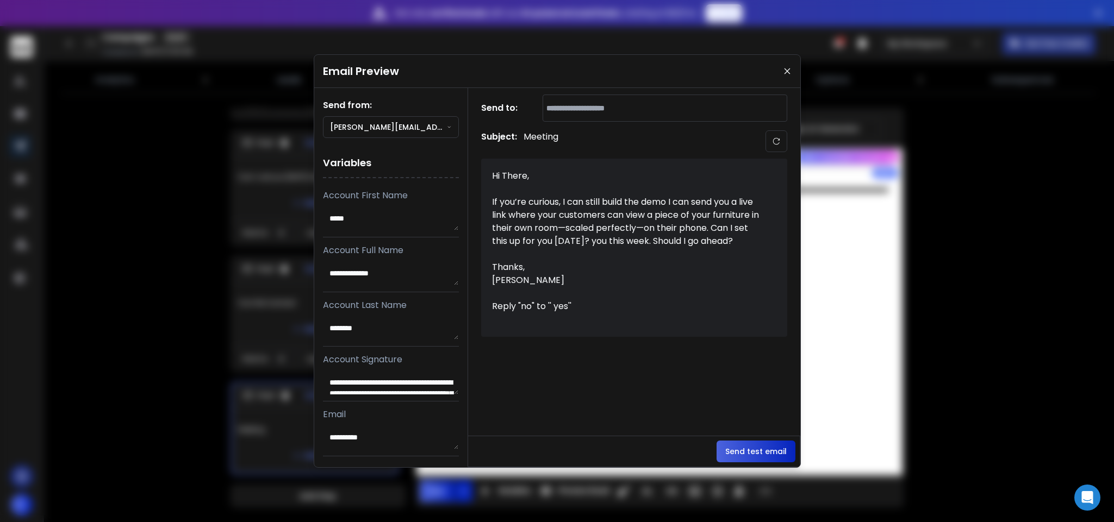
click at [652, 103] on input at bounding box center [664, 108] width 237 height 20
click at [614, 103] on input at bounding box center [664, 108] width 237 height 20
click at [757, 442] on button "Send test email" at bounding box center [755, 452] width 79 height 22
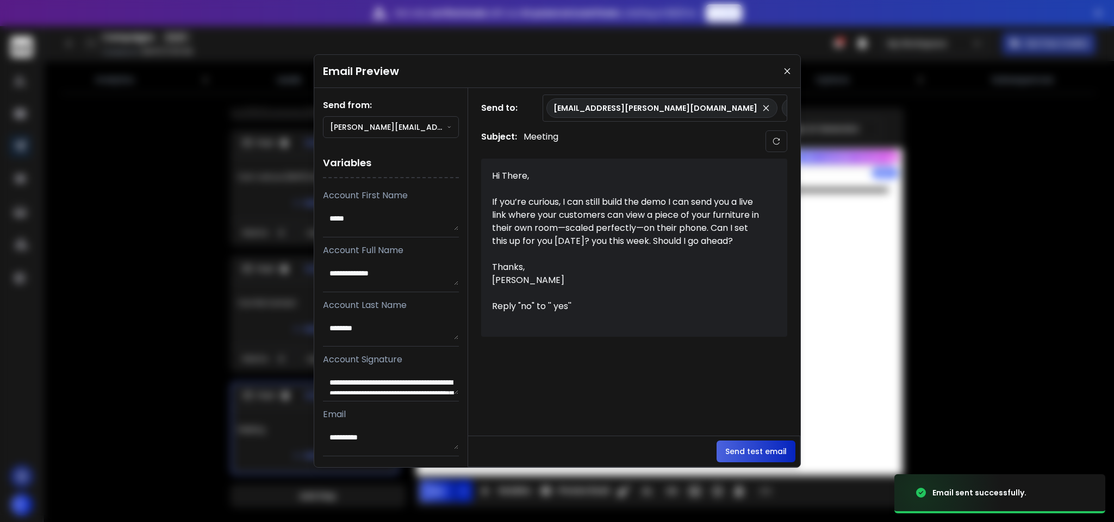
click at [784, 69] on div "Email Preview" at bounding box center [557, 71] width 486 height 33
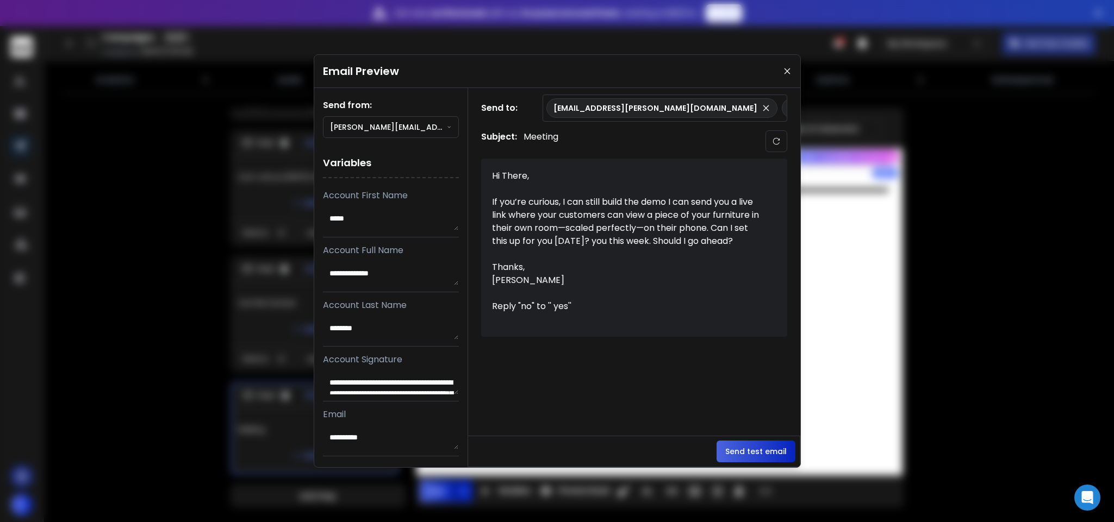
click at [786, 71] on icon at bounding box center [787, 71] width 6 height 6
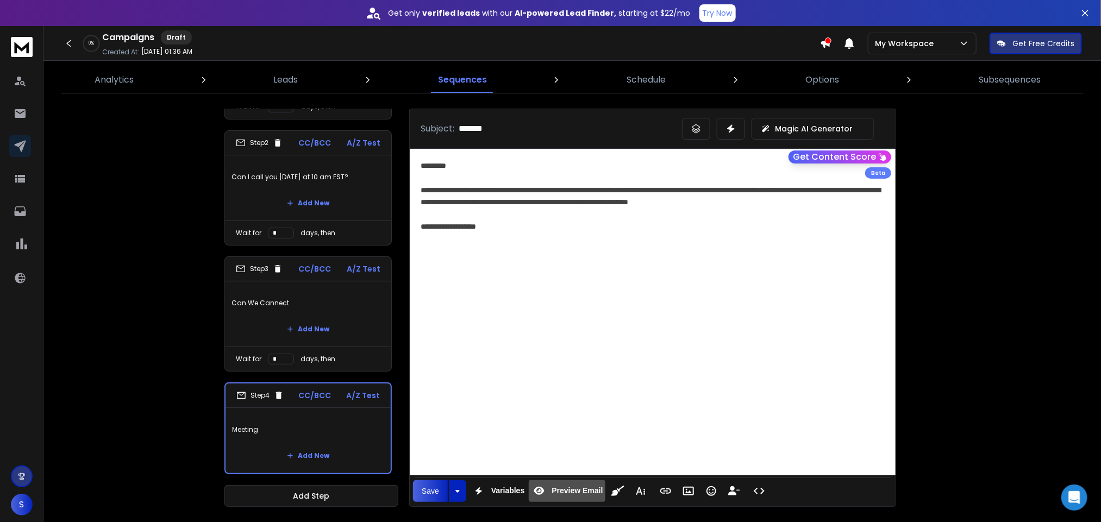
click at [561, 486] on span "Preview Email" at bounding box center [577, 490] width 55 height 9
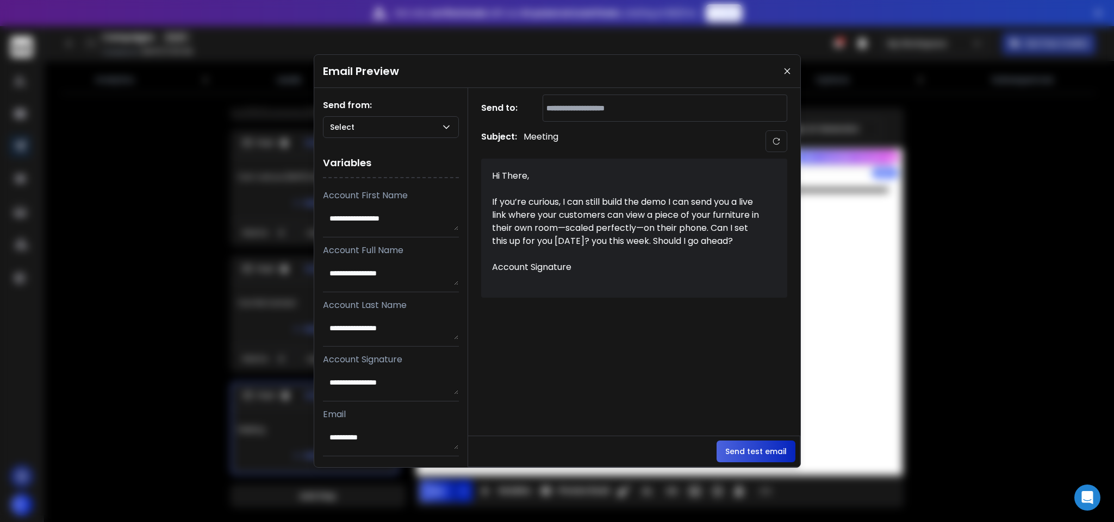
type textarea "********"
type textarea "**********"
type textarea "******"
type textarea "**********"
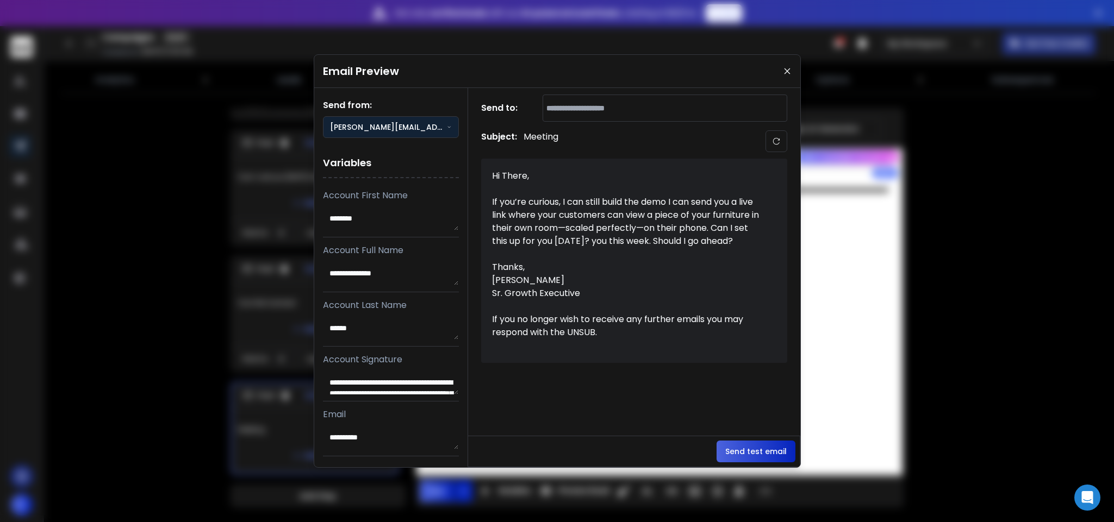
click at [440, 121] on button "[PERSON_NAME][EMAIL_ADDRESS][PERSON_NAME][DOMAIN_NAME]" at bounding box center [391, 127] width 136 height 22
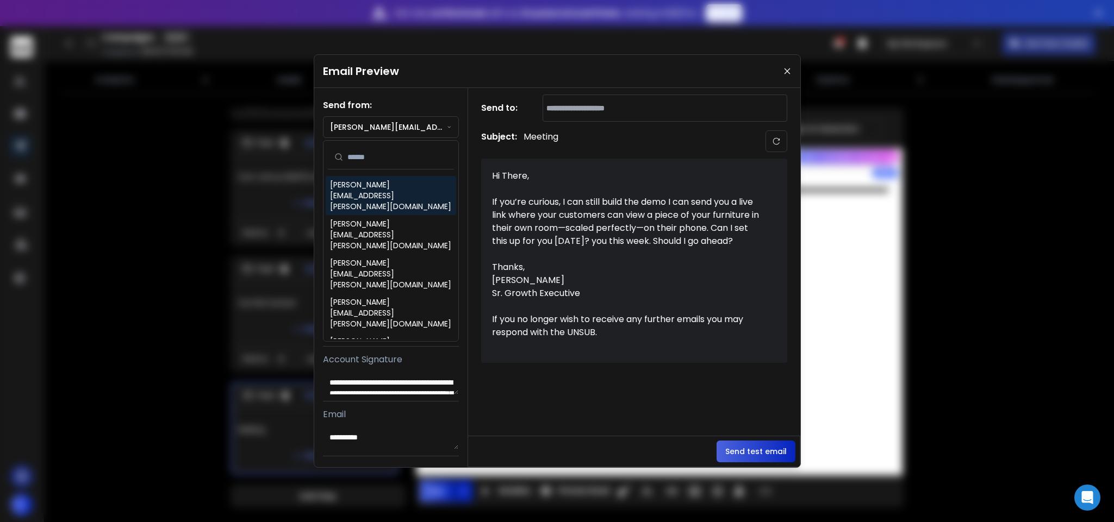
click at [405, 163] on input "text" at bounding box center [397, 157] width 100 height 24
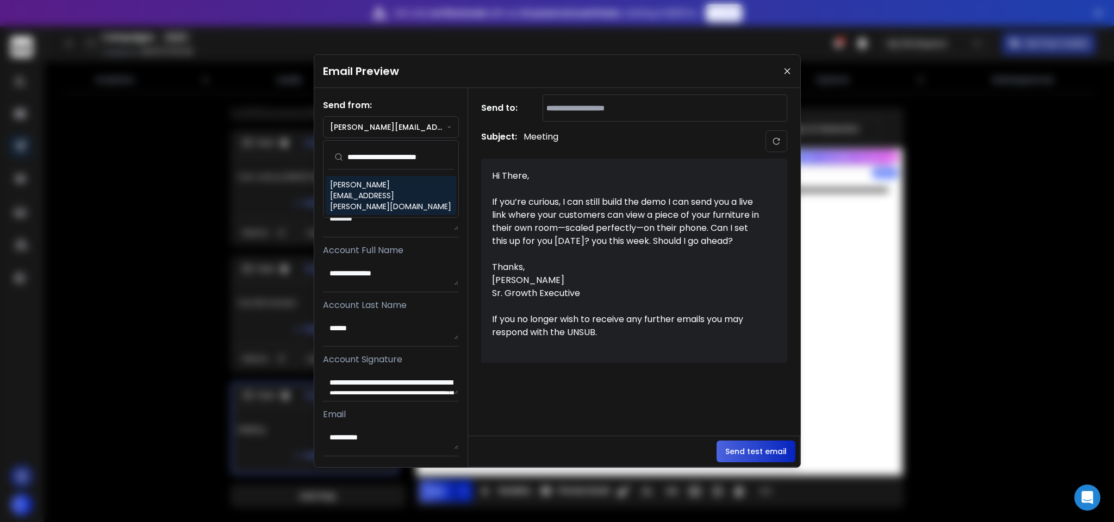
type input "**********"
click at [387, 186] on div "[PERSON_NAME][EMAIL_ADDRESS][PERSON_NAME][DOMAIN_NAME]" at bounding box center [391, 195] width 122 height 33
type textarea "*****"
type textarea "**********"
type textarea "******"
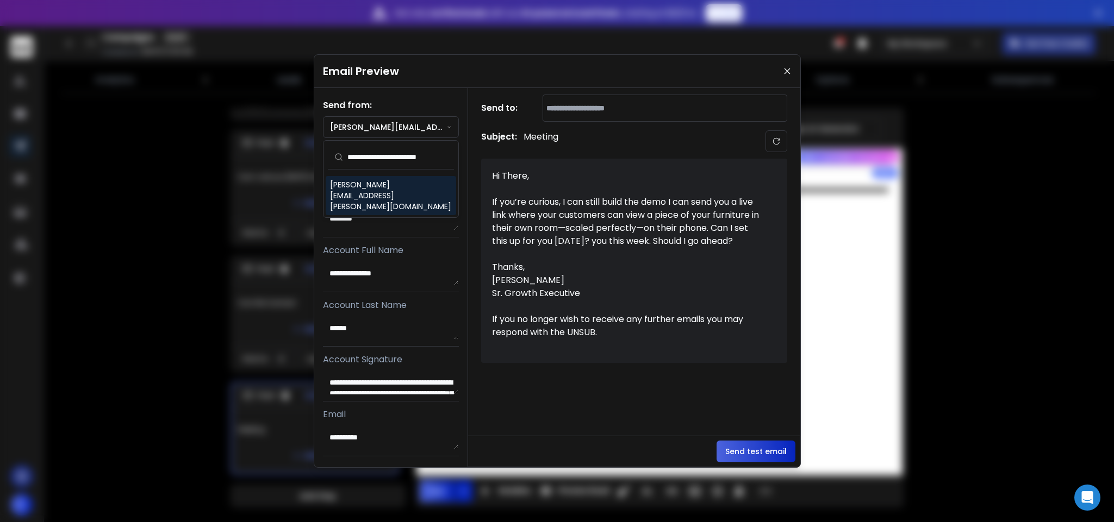
type textarea "**********"
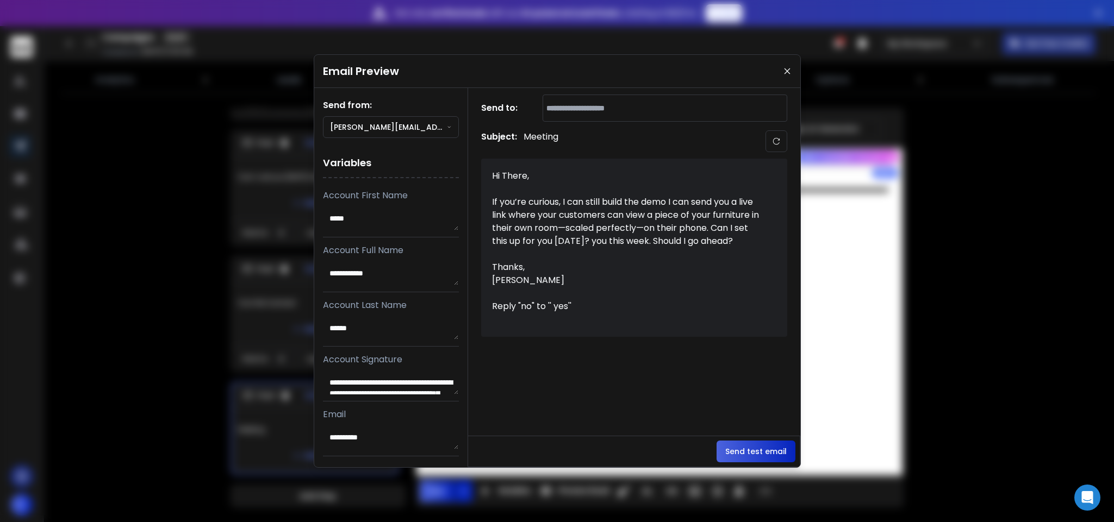
click at [641, 111] on input at bounding box center [664, 108] width 237 height 20
click at [703, 114] on input at bounding box center [664, 108] width 237 height 20
click at [778, 444] on button "Send test email" at bounding box center [755, 452] width 79 height 22
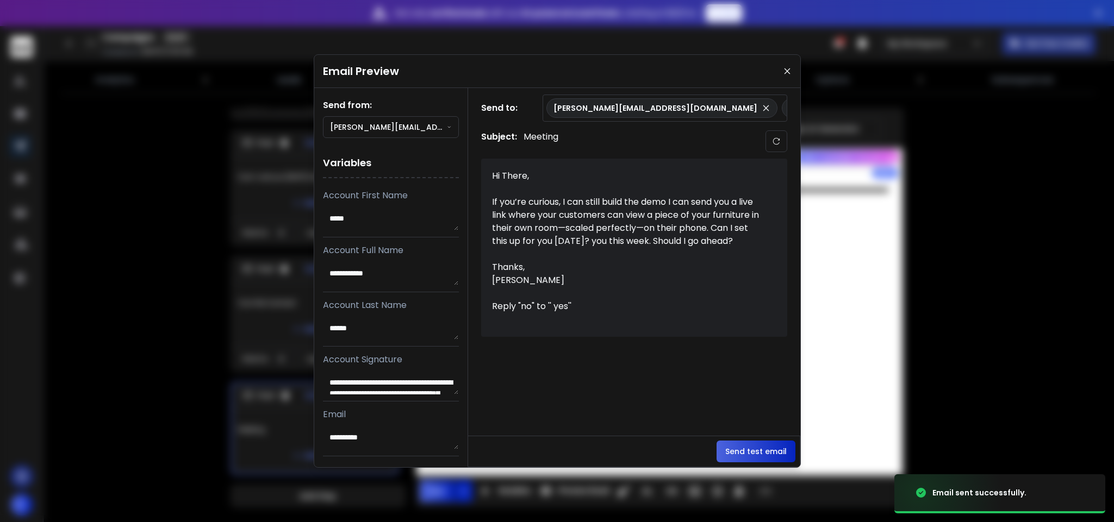
click at [786, 68] on icon at bounding box center [787, 71] width 9 height 9
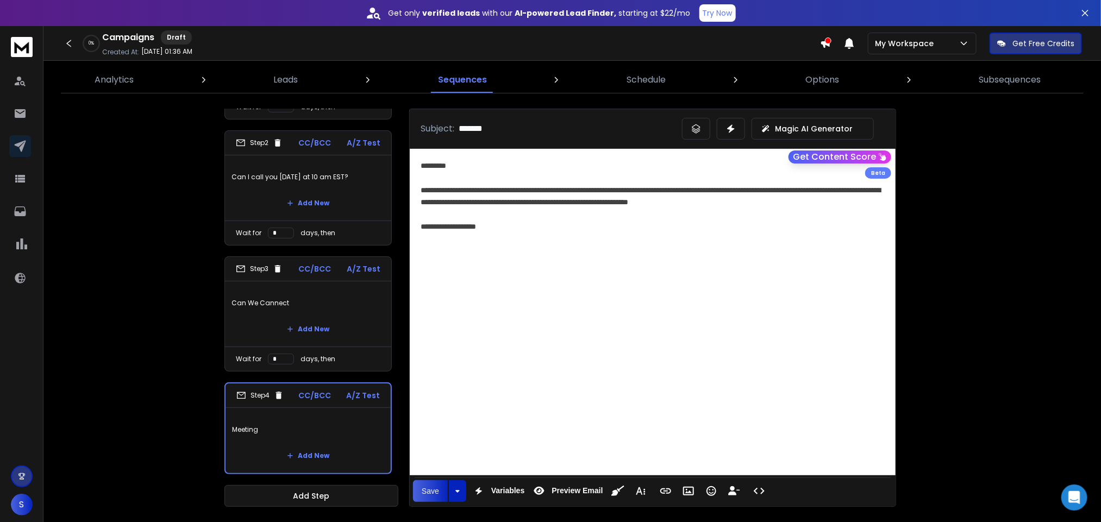
click at [579, 478] on div "Save Save Save as Template Variables Insert Variable Preview Email Preview Emai…" at bounding box center [532, 491] width 240 height 26
click at [579, 492] on span "Preview Email" at bounding box center [577, 490] width 55 height 9
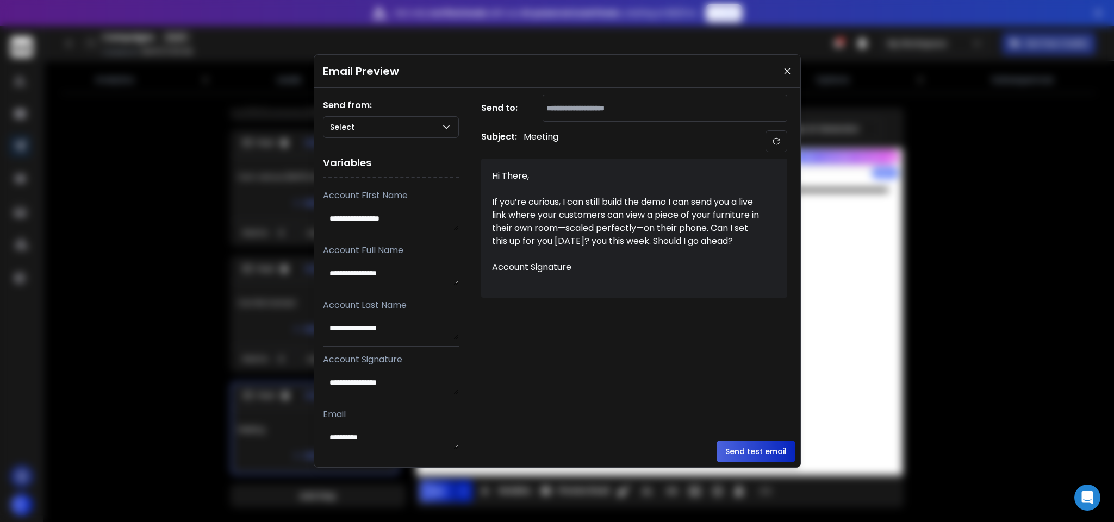
type textarea "********"
type textarea "**********"
type textarea "******"
type textarea "**********"
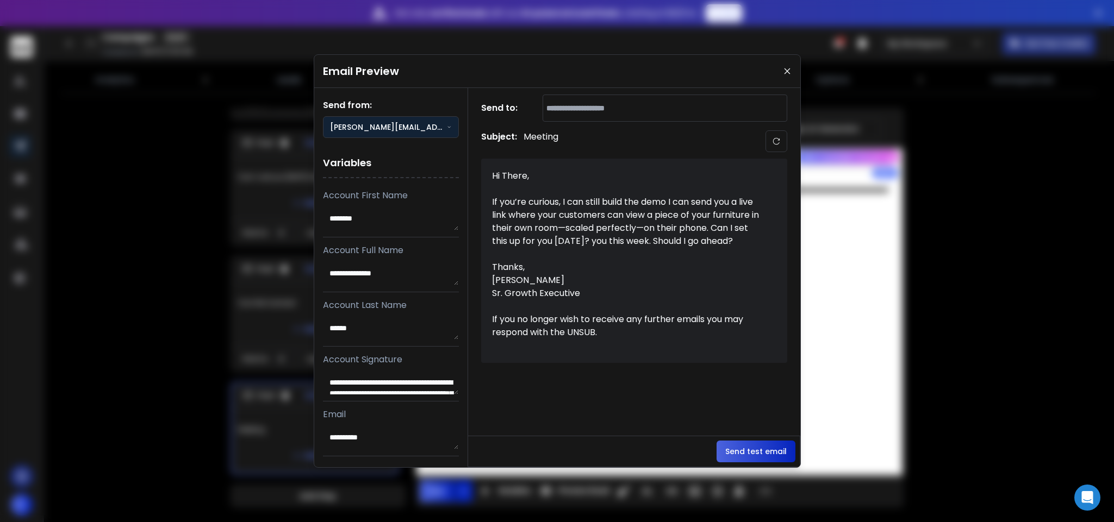
click at [447, 127] on icon "button" at bounding box center [449, 127] width 5 height 11
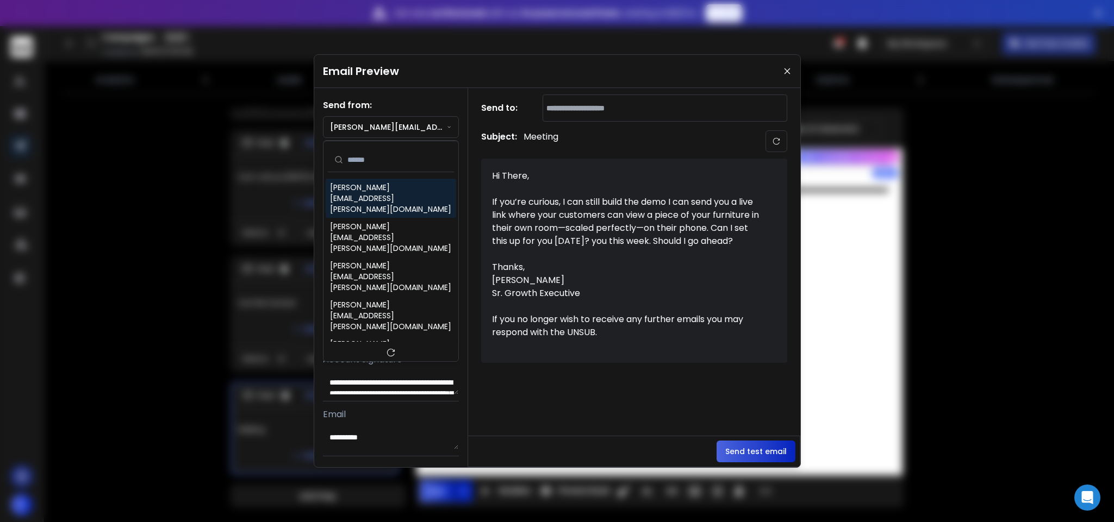
click at [383, 167] on input "text" at bounding box center [397, 160] width 100 height 24
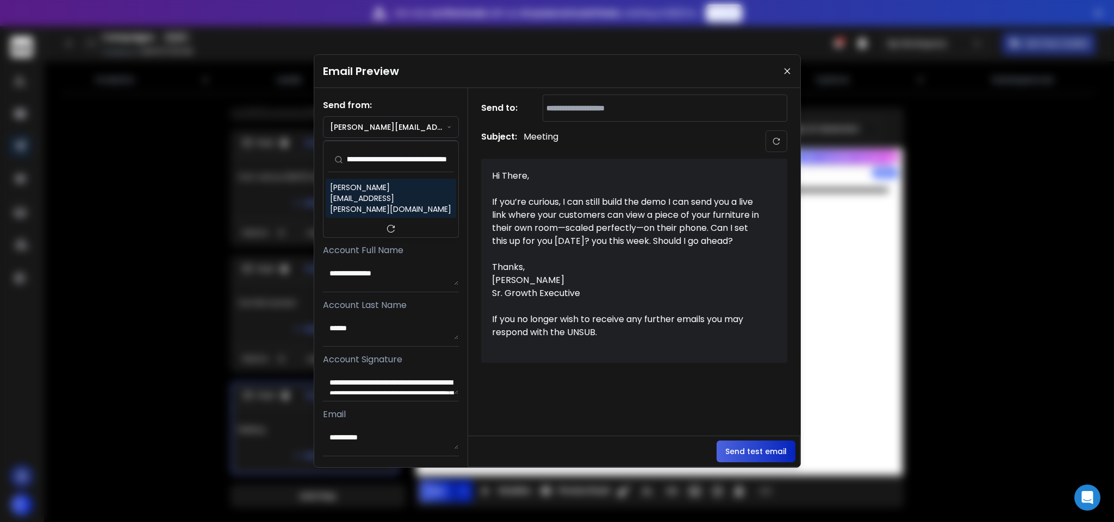
type input "**********"
click at [390, 183] on div "[PERSON_NAME][EMAIL_ADDRESS][PERSON_NAME][DOMAIN_NAME]" at bounding box center [391, 198] width 122 height 33
type textarea "******"
type textarea "**********"
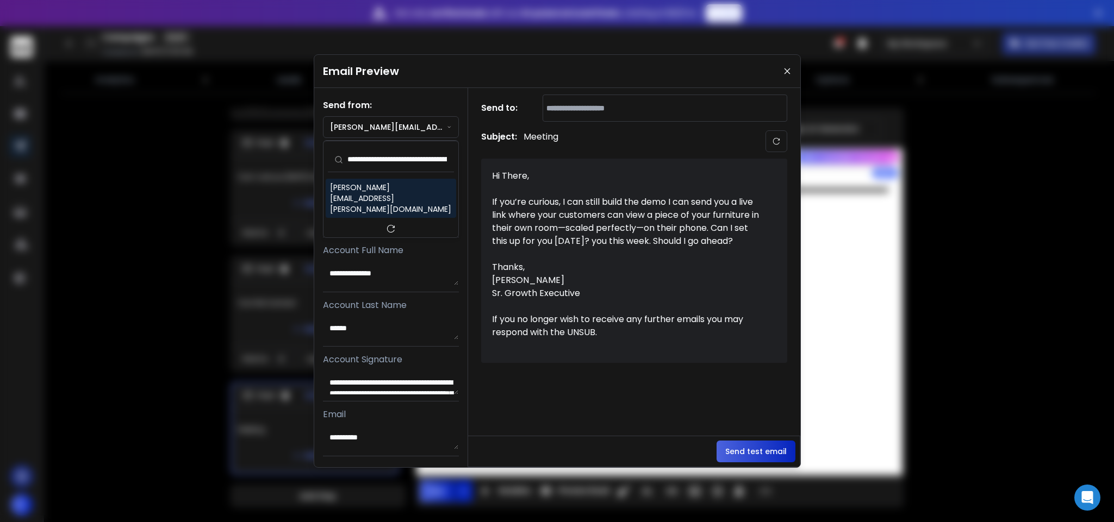
type textarea "*******"
type textarea "**********"
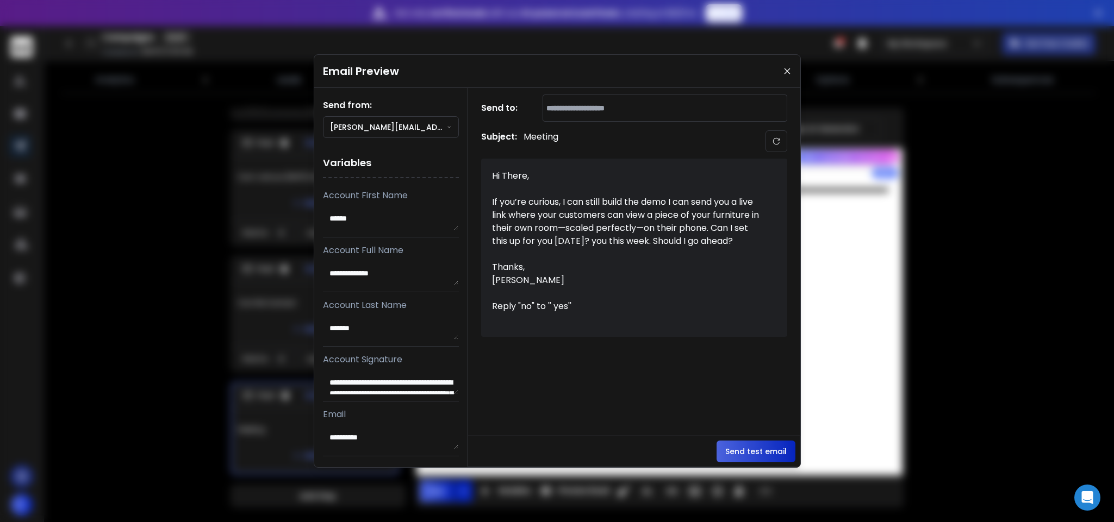
click at [594, 110] on input at bounding box center [664, 108] width 237 height 20
drag, startPoint x: 735, startPoint y: 442, endPoint x: 741, endPoint y: 461, distance: 20.3
click at [737, 448] on button "Send test email" at bounding box center [755, 452] width 79 height 22
click at [788, 70] on icon at bounding box center [787, 71] width 9 height 9
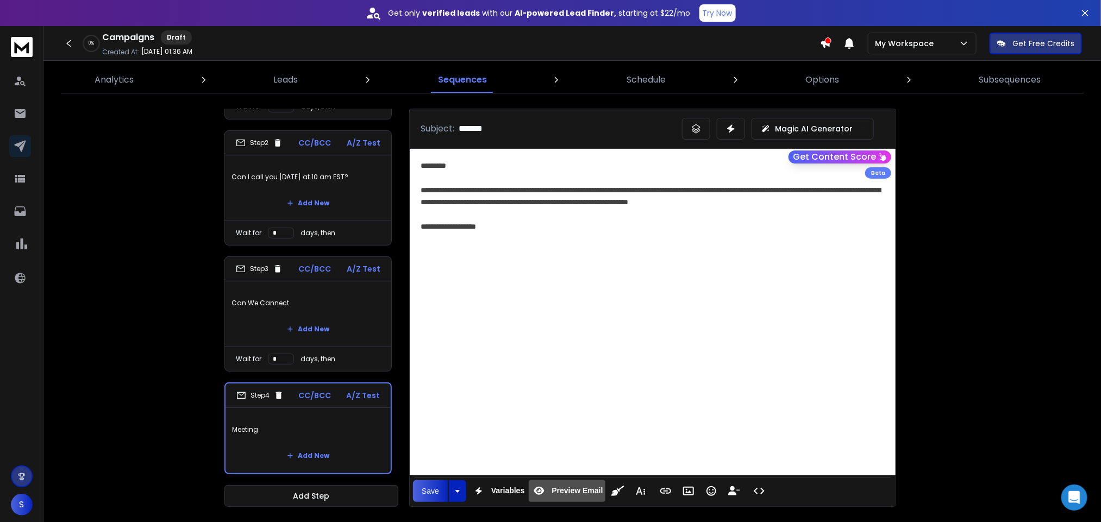
click at [576, 494] on span "Preview Email" at bounding box center [577, 490] width 55 height 9
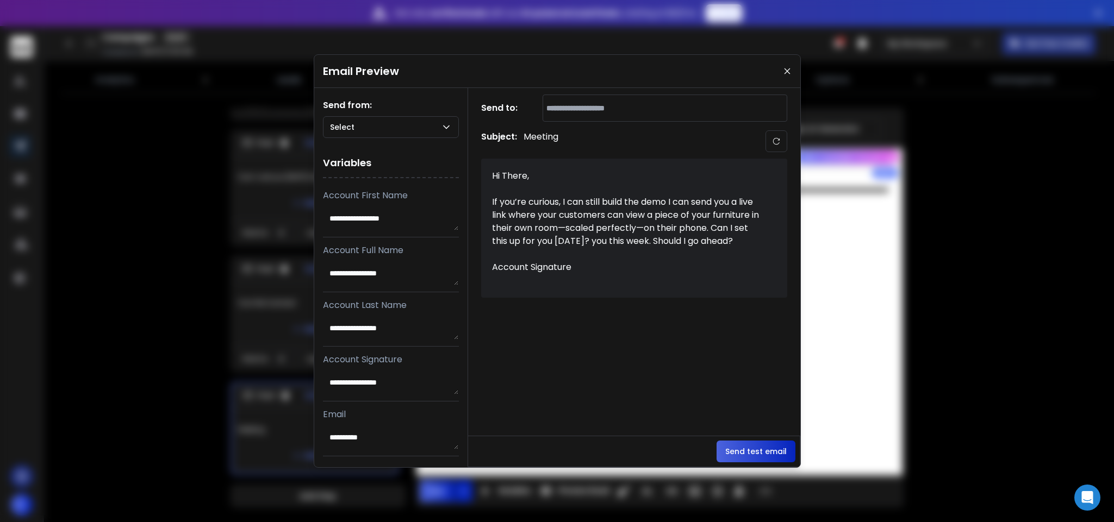
type textarea "********"
type textarea "**********"
type textarea "******"
type textarea "**********"
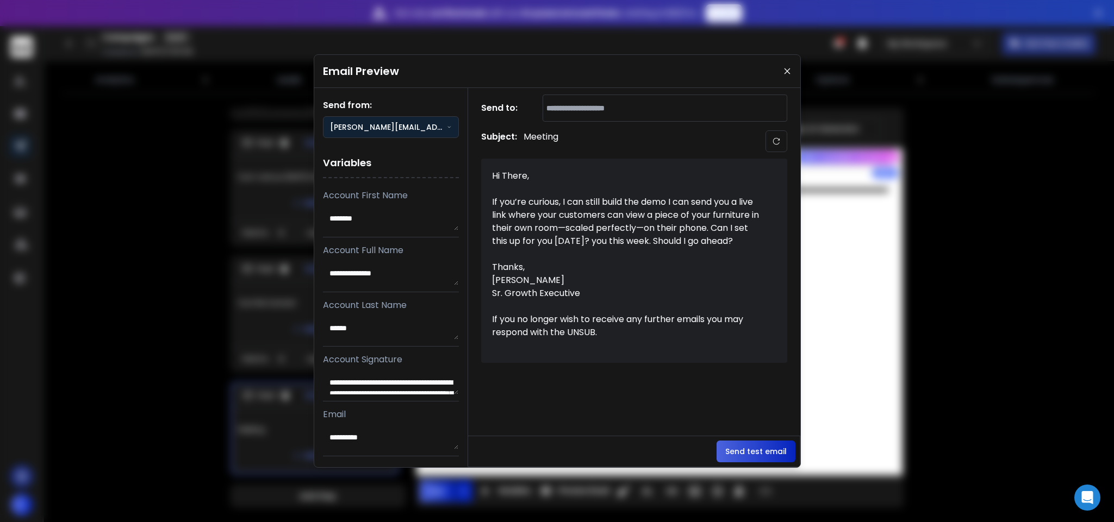
click at [447, 126] on icon "button" at bounding box center [449, 127] width 5 height 11
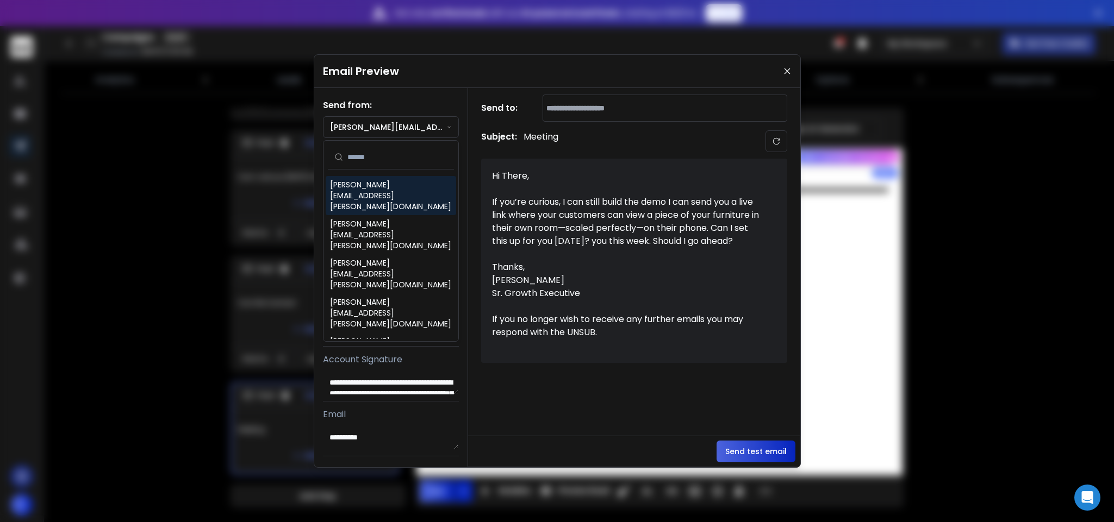
click at [378, 163] on input "text" at bounding box center [397, 157] width 100 height 24
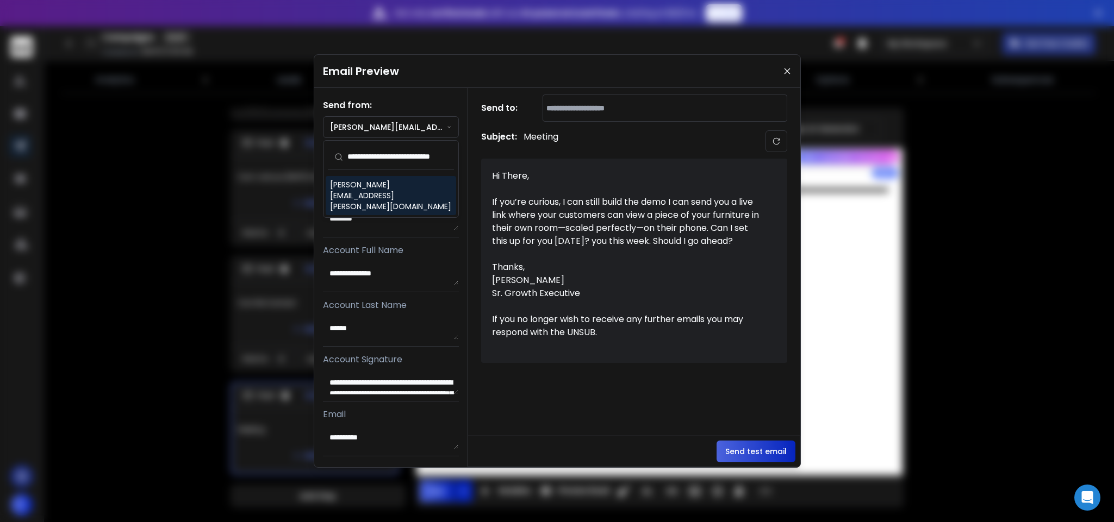
type input "**********"
click at [365, 181] on div "[PERSON_NAME][EMAIL_ADDRESS][PERSON_NAME][DOMAIN_NAME]" at bounding box center [391, 195] width 122 height 33
type textarea "*******"
type textarea "**********"
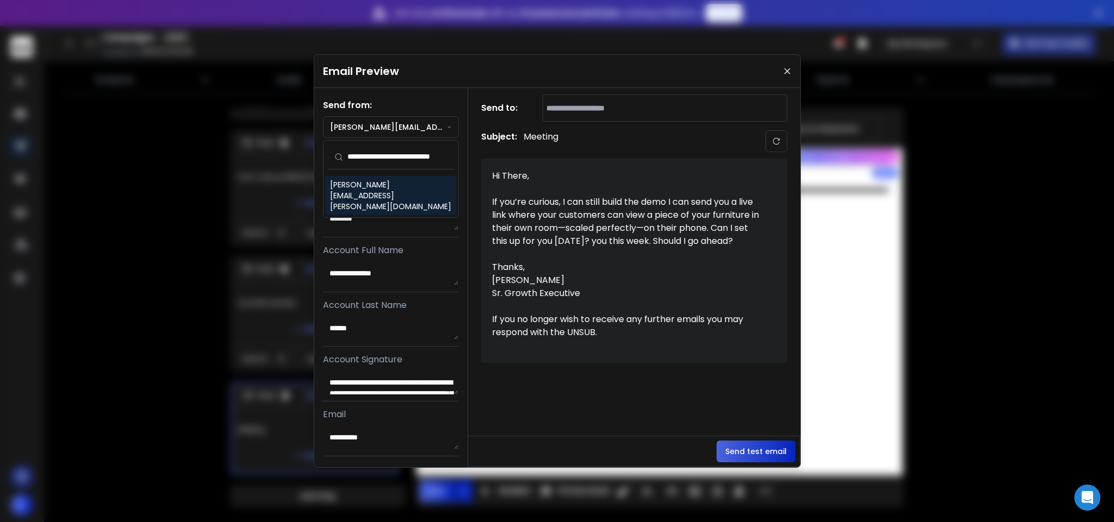
type textarea "*****"
type textarea "**********"
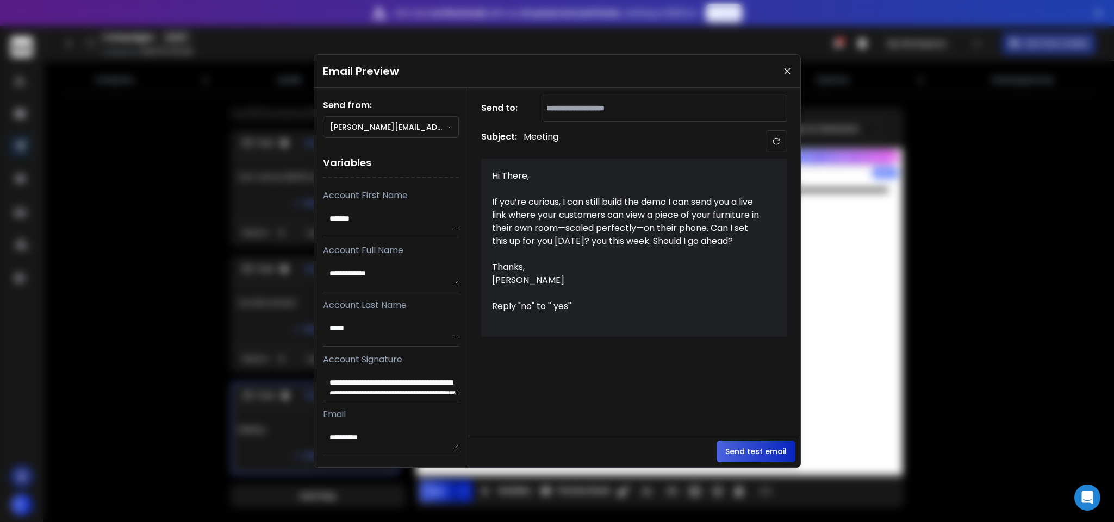
click at [599, 111] on input at bounding box center [664, 108] width 237 height 20
click at [676, 110] on input at bounding box center [664, 108] width 237 height 20
click at [747, 449] on button "Send test email" at bounding box center [755, 452] width 79 height 22
click at [786, 69] on icon at bounding box center [787, 71] width 9 height 9
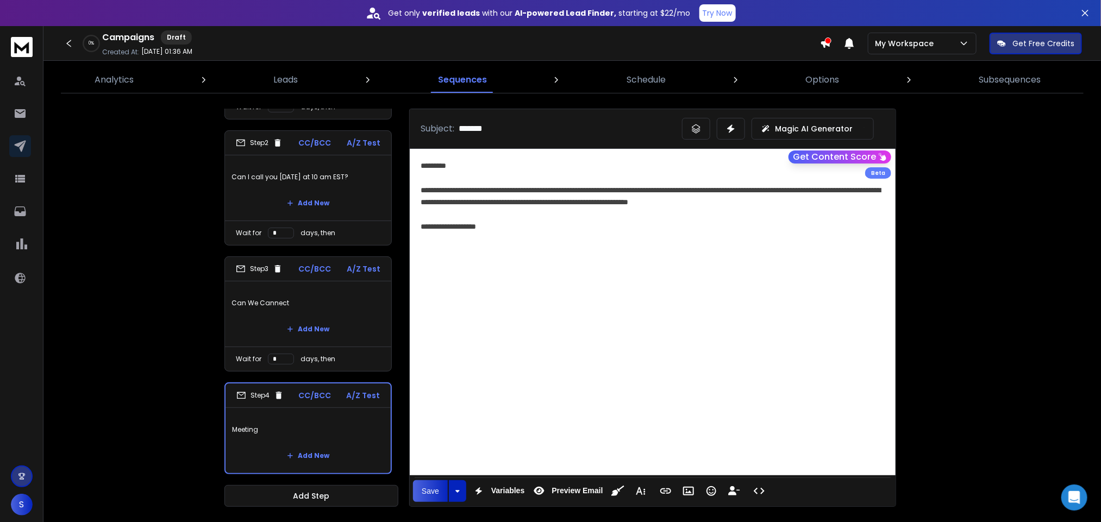
click at [555, 478] on div "Save Save Save as Template Variables Insert Variable Preview Email Preview Emai…" at bounding box center [532, 491] width 240 height 26
click at [555, 481] on button "Preview Email Preview Email" at bounding box center [567, 491] width 76 height 22
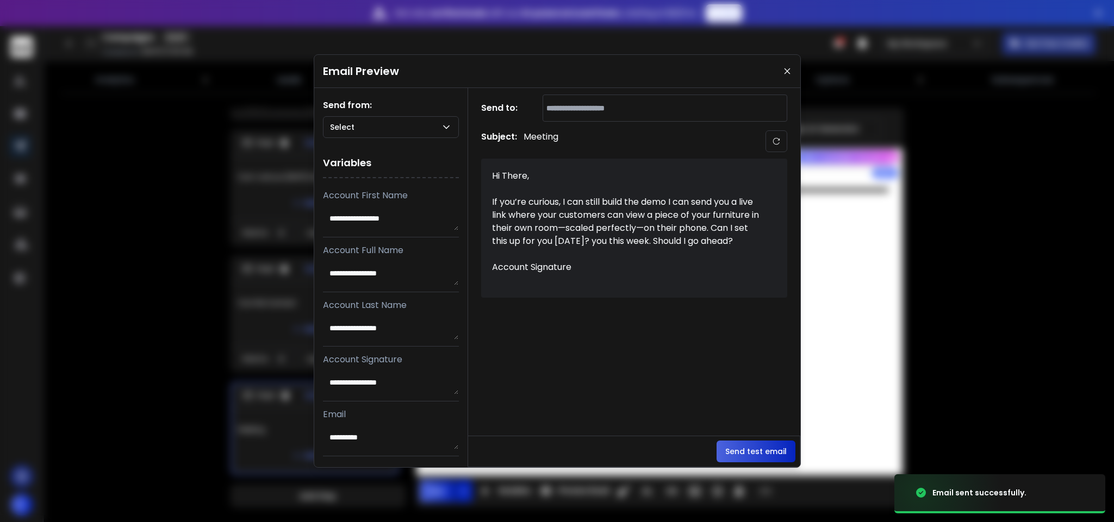
type textarea "********"
type textarea "**********"
type textarea "******"
type textarea "**********"
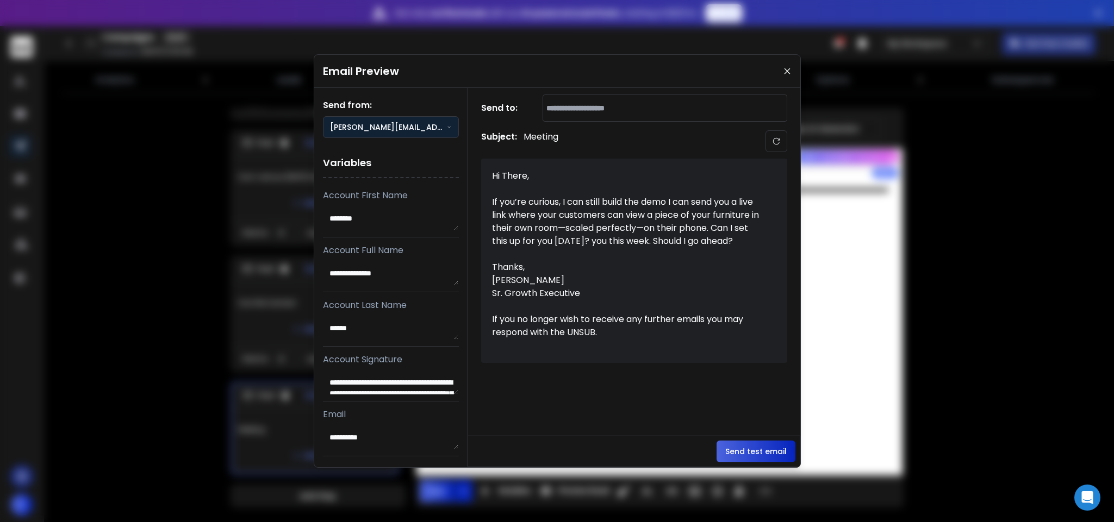
click at [447, 126] on icon "button" at bounding box center [449, 127] width 5 height 11
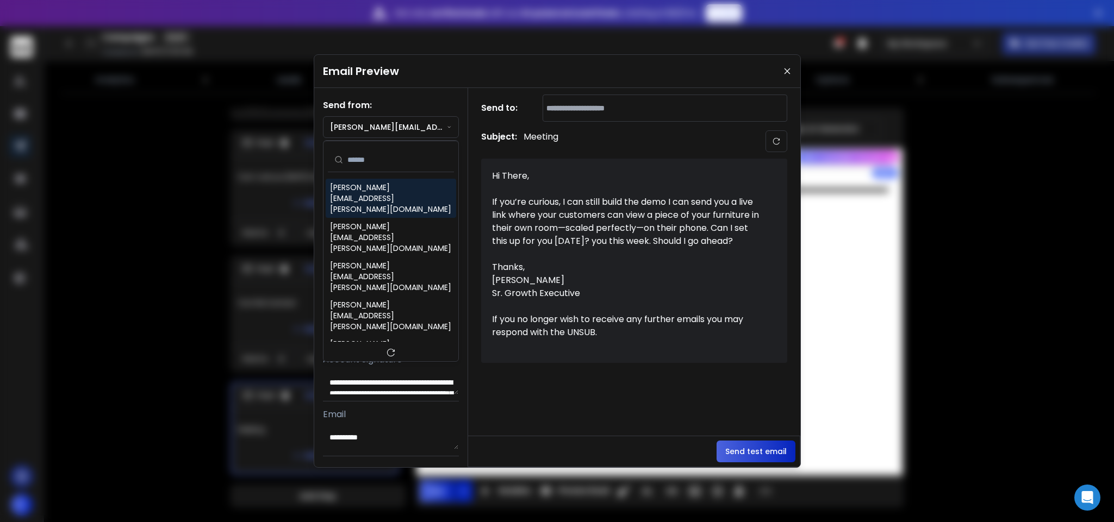
click at [372, 163] on input "text" at bounding box center [397, 160] width 100 height 24
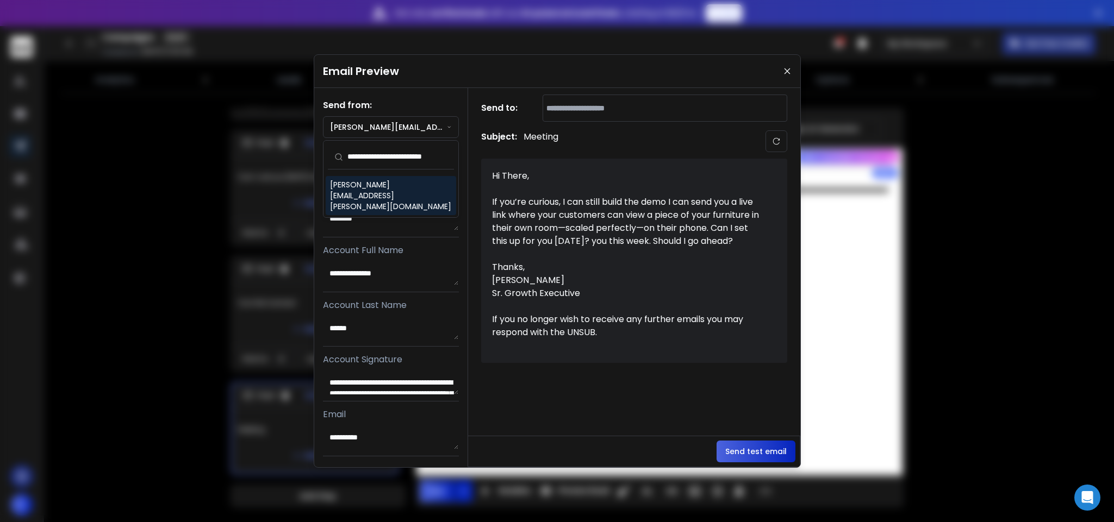
type input "**********"
click at [377, 181] on div "[PERSON_NAME][EMAIL_ADDRESS][PERSON_NAME][DOMAIN_NAME]" at bounding box center [391, 195] width 122 height 33
type textarea "*****"
type textarea "**********"
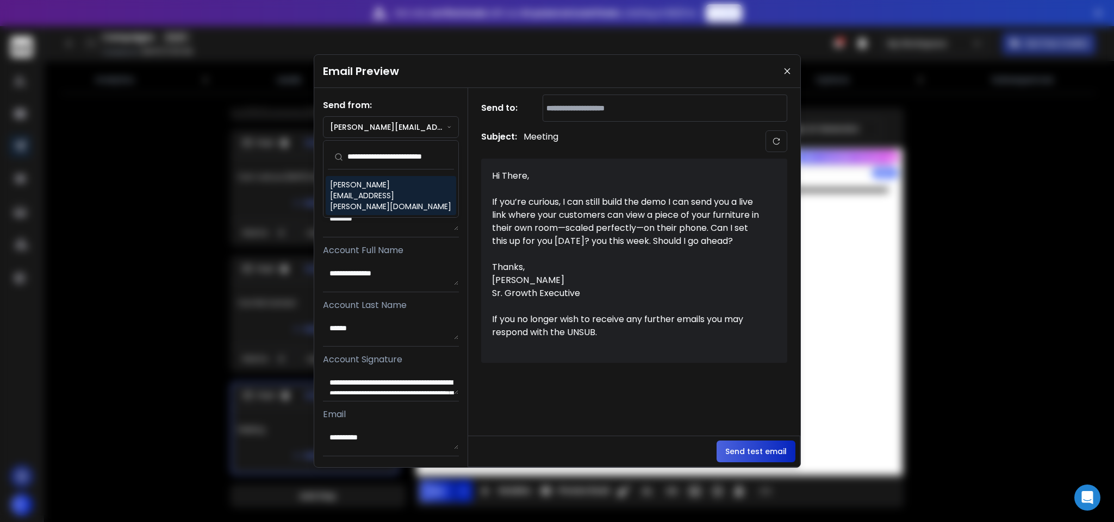
type textarea "*****"
type textarea "**********"
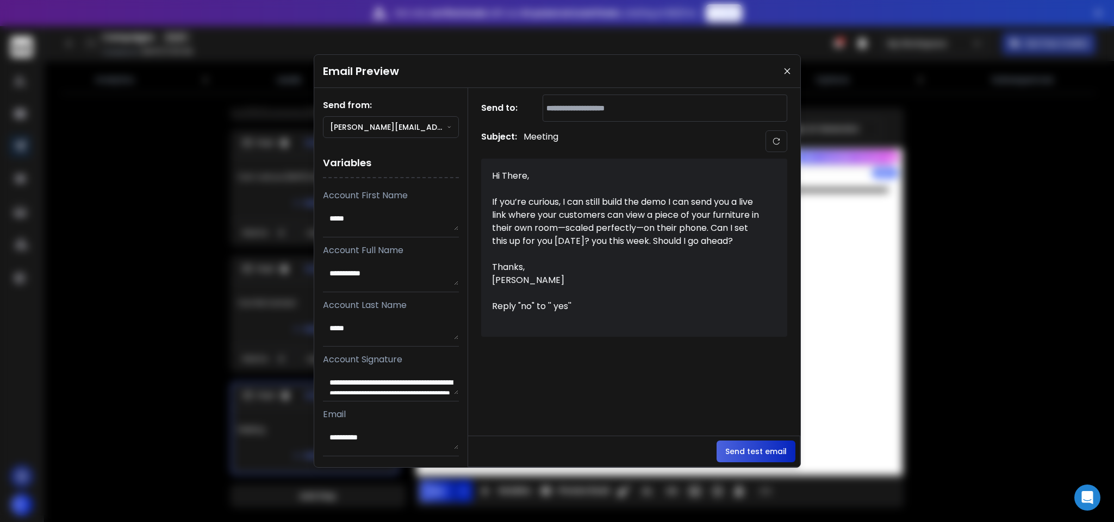
click at [596, 111] on input at bounding box center [664, 108] width 237 height 20
click at [558, 109] on input at bounding box center [664, 108] width 237 height 20
click at [742, 455] on button "Send test email" at bounding box center [755, 452] width 79 height 22
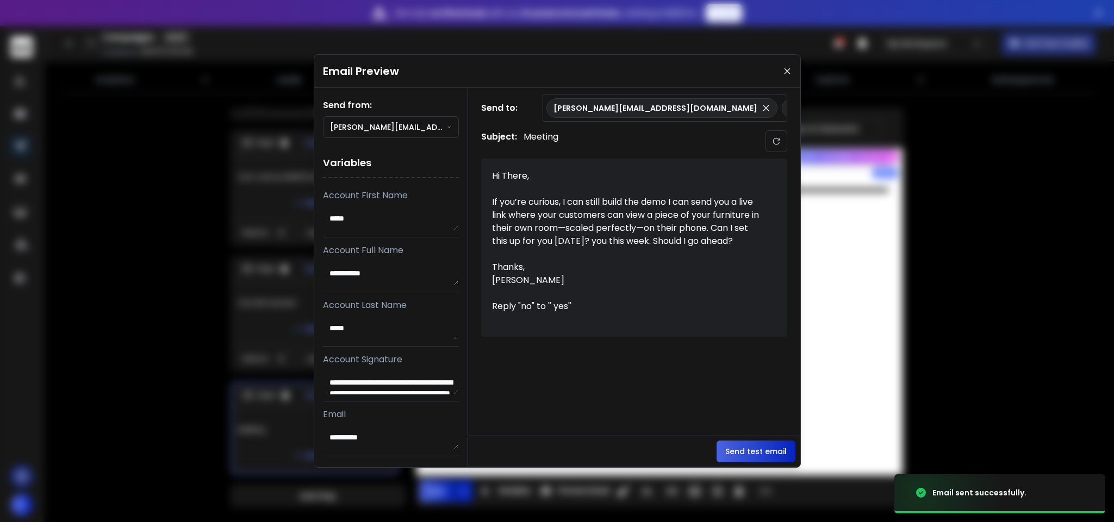
drag, startPoint x: 845, startPoint y: 16, endPoint x: 835, endPoint y: 0, distance: 19.0
click at [835, 0] on div "**********" at bounding box center [557, 261] width 1114 height 522
click at [786, 74] on icon at bounding box center [787, 71] width 9 height 9
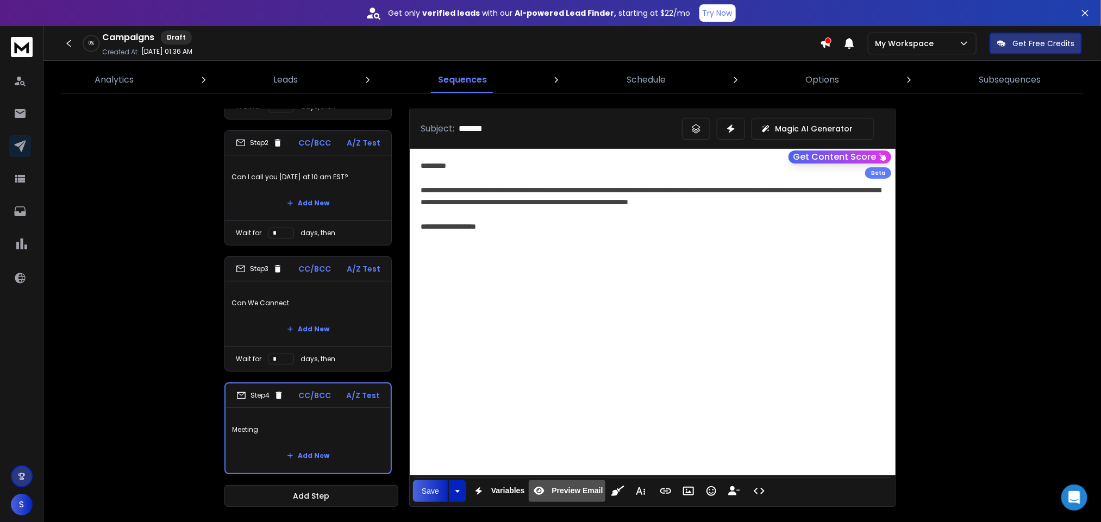
click at [574, 493] on span "Preview Email" at bounding box center [577, 490] width 55 height 9
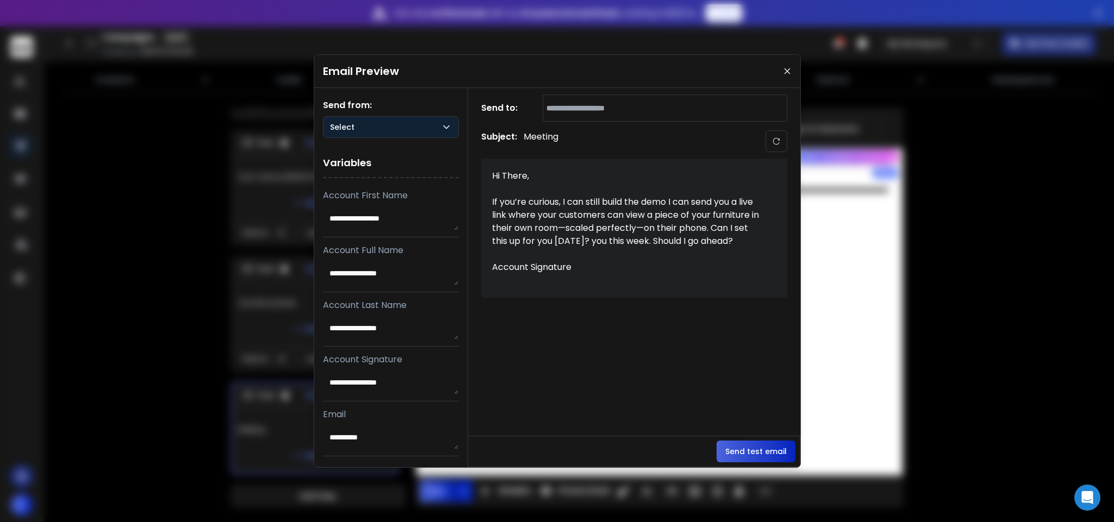
type textarea "********"
type textarea "**********"
type textarea "******"
type textarea "**********"
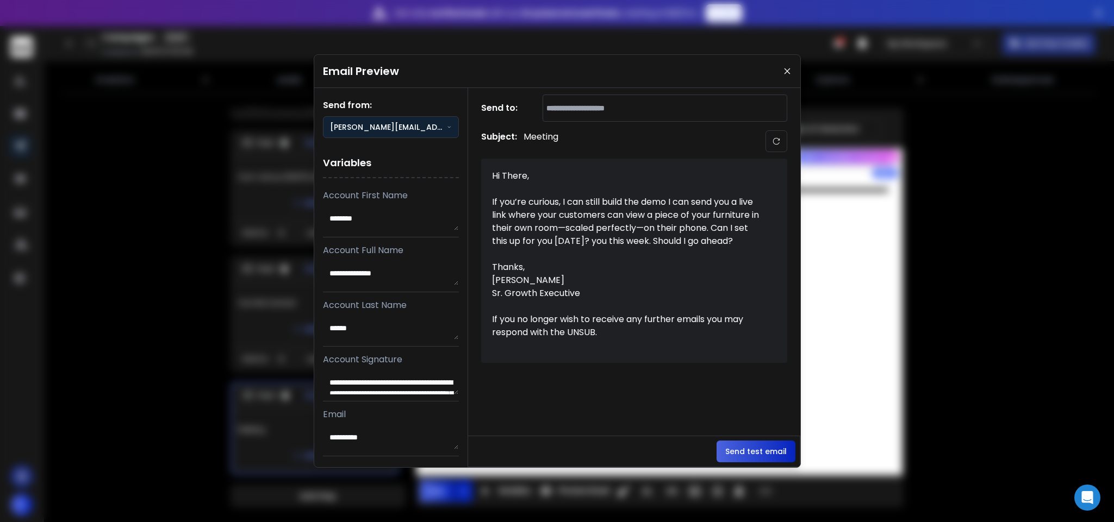
click at [440, 130] on p "[PERSON_NAME][EMAIL_ADDRESS][PERSON_NAME][DOMAIN_NAME]" at bounding box center [388, 127] width 117 height 11
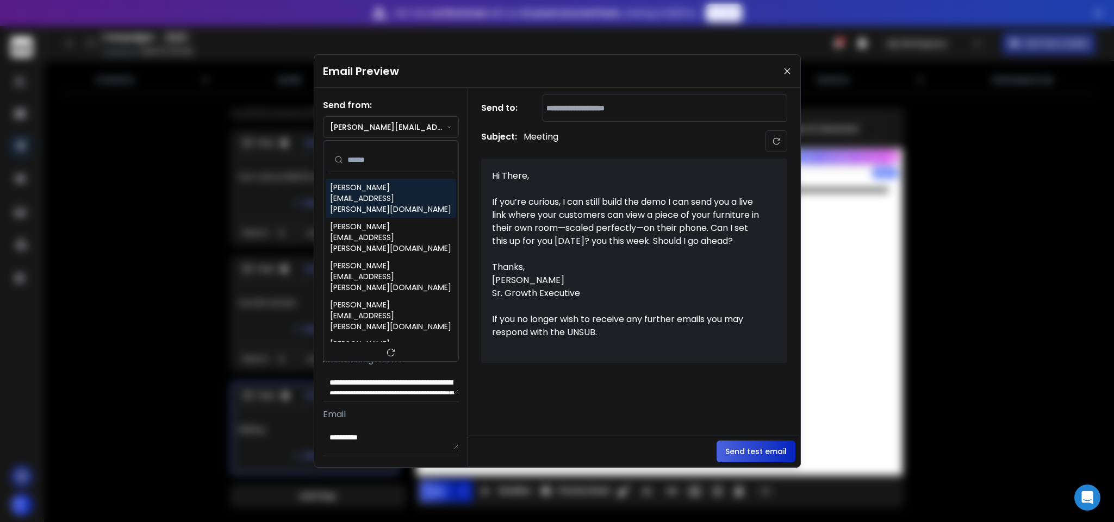
click at [397, 158] on input "text" at bounding box center [397, 160] width 100 height 24
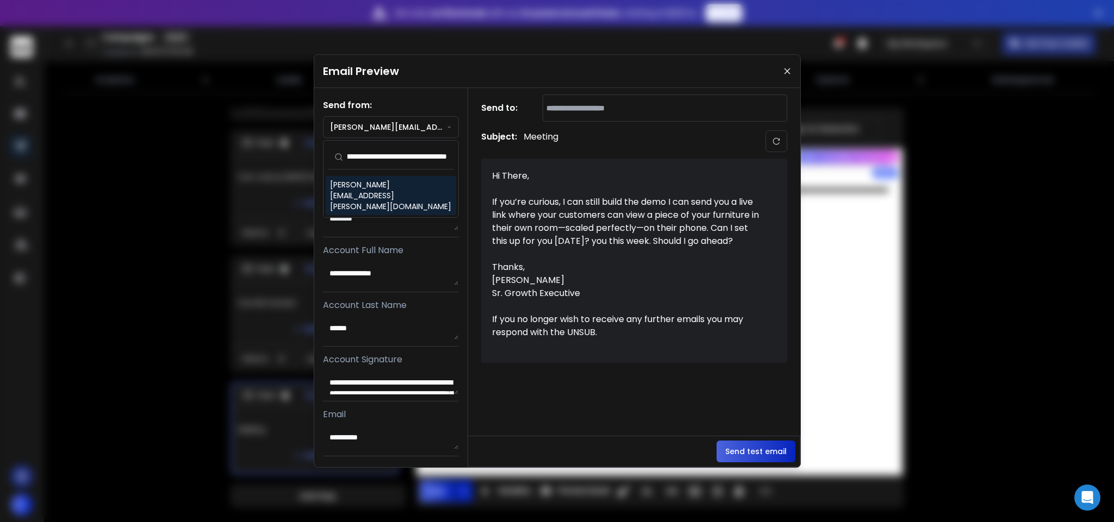
type input "**********"
click at [429, 183] on div "[PERSON_NAME][EMAIL_ADDRESS][PERSON_NAME][DOMAIN_NAME]" at bounding box center [391, 195] width 122 height 33
type textarea "****"
type textarea "**********"
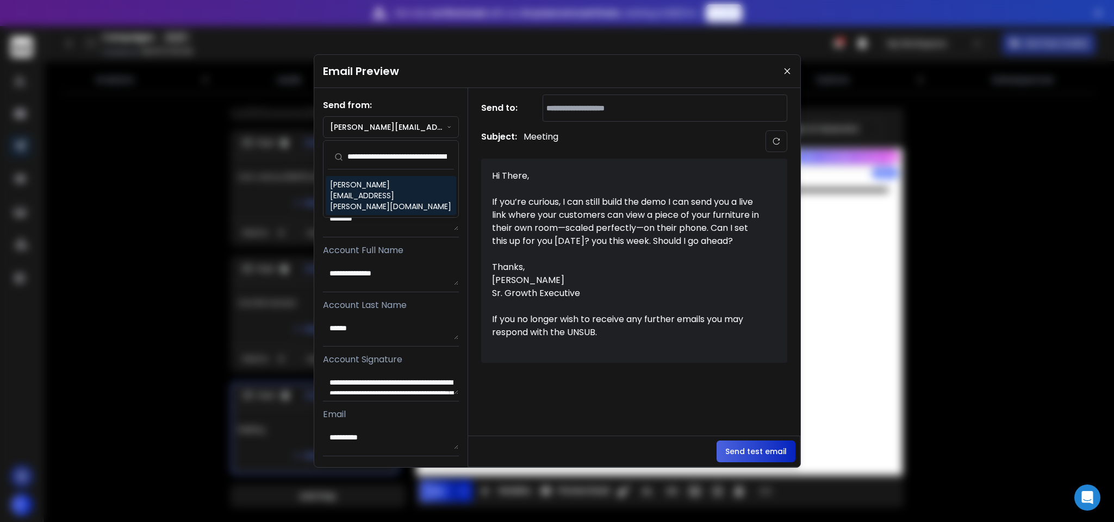
type textarea "*****"
type textarea "**********"
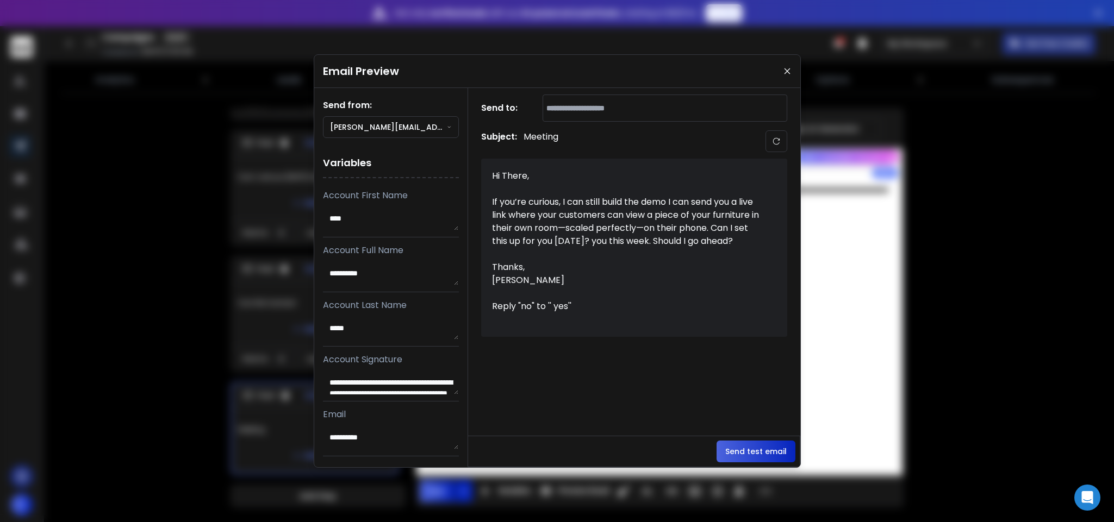
click at [567, 98] on input at bounding box center [664, 108] width 237 height 20
click at [645, 105] on input at bounding box center [664, 108] width 237 height 20
click at [770, 449] on button "Send test email" at bounding box center [755, 452] width 79 height 22
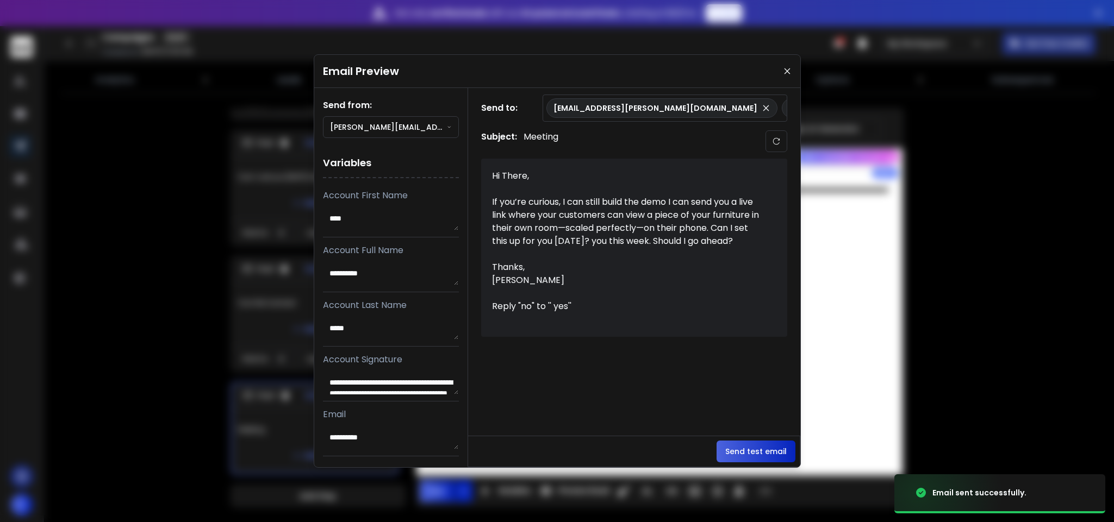
click at [783, 73] on icon at bounding box center [787, 71] width 9 height 9
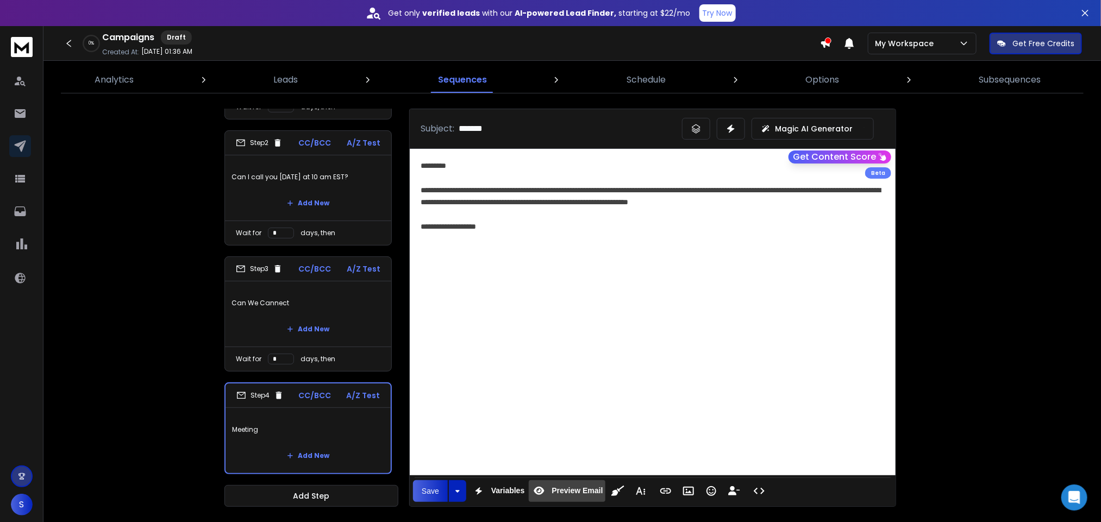
click at [579, 481] on div "Save Save Save as Template Variables Insert Variable Preview Email Preview Emai…" at bounding box center [532, 491] width 240 height 26
click at [579, 486] on span "Preview Email" at bounding box center [577, 490] width 55 height 9
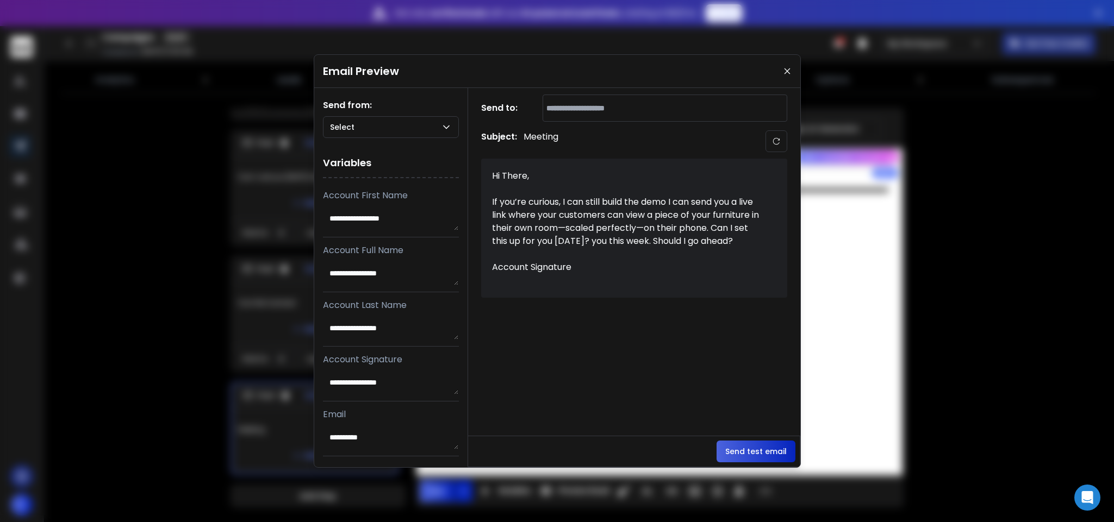
type textarea "********"
type textarea "**********"
type textarea "******"
type textarea "**********"
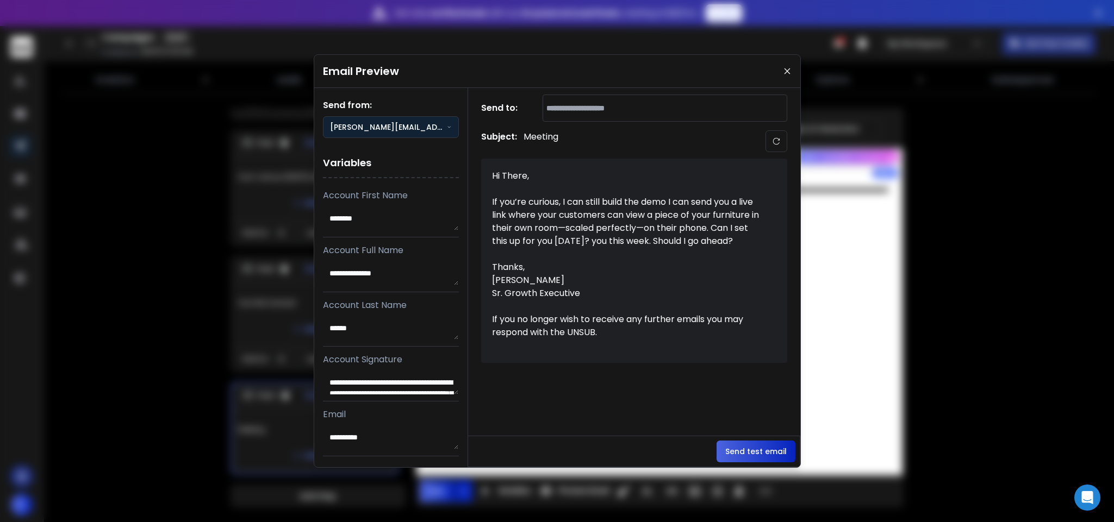
click at [447, 134] on button "[PERSON_NAME][EMAIL_ADDRESS][PERSON_NAME][DOMAIN_NAME]" at bounding box center [391, 127] width 136 height 22
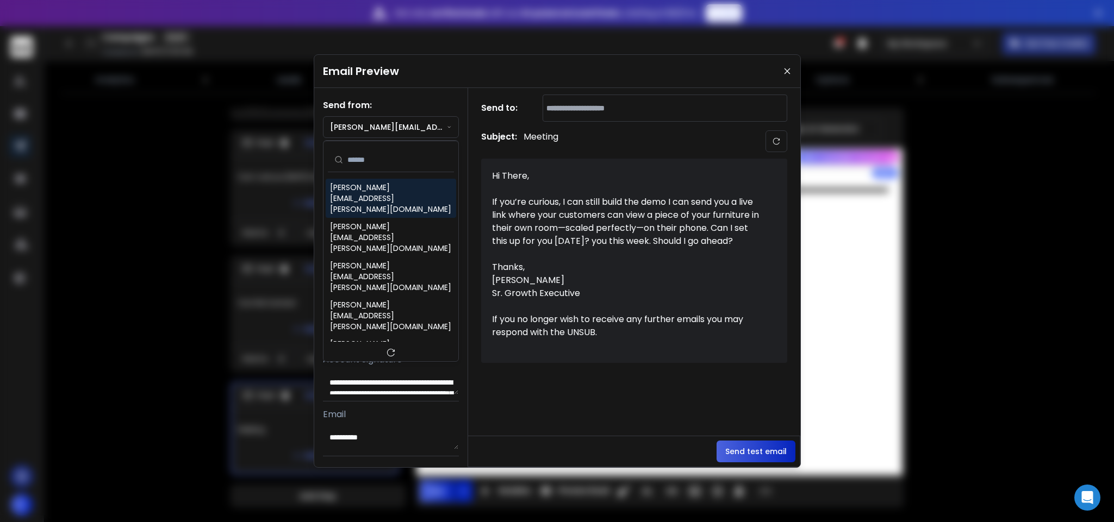
click at [411, 155] on input "text" at bounding box center [397, 160] width 100 height 24
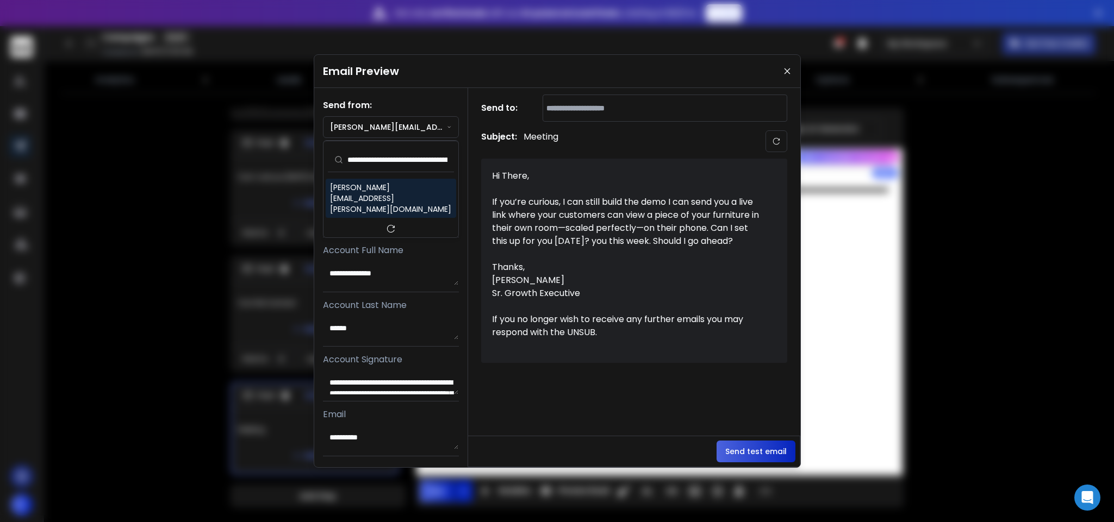
scroll to position [0, 78]
type input "**********"
click at [399, 183] on div "[PERSON_NAME][EMAIL_ADDRESS][PERSON_NAME][DOMAIN_NAME]" at bounding box center [391, 195] width 122 height 33
type textarea "*******"
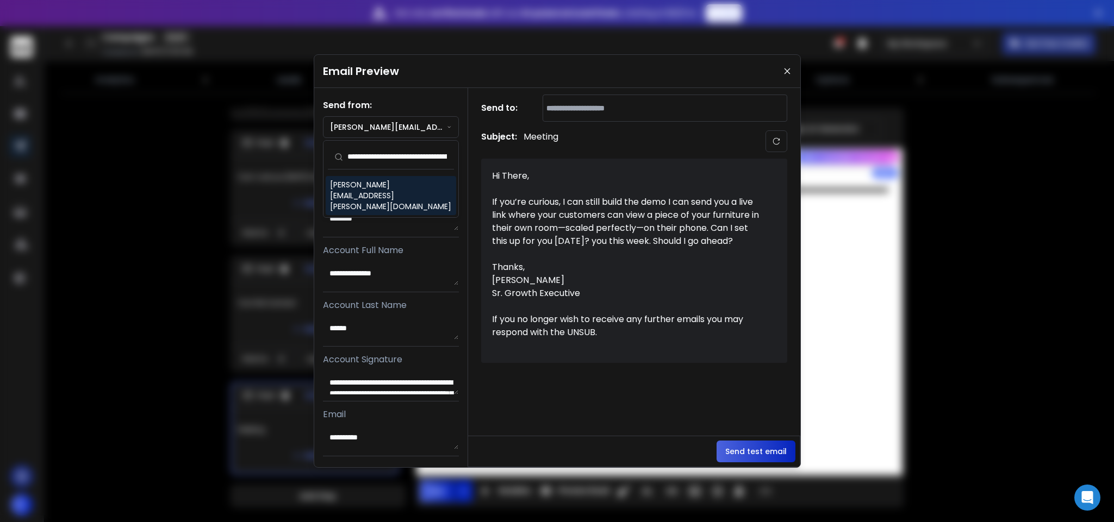
type textarea "**********"
type textarea "*****"
type textarea "**********"
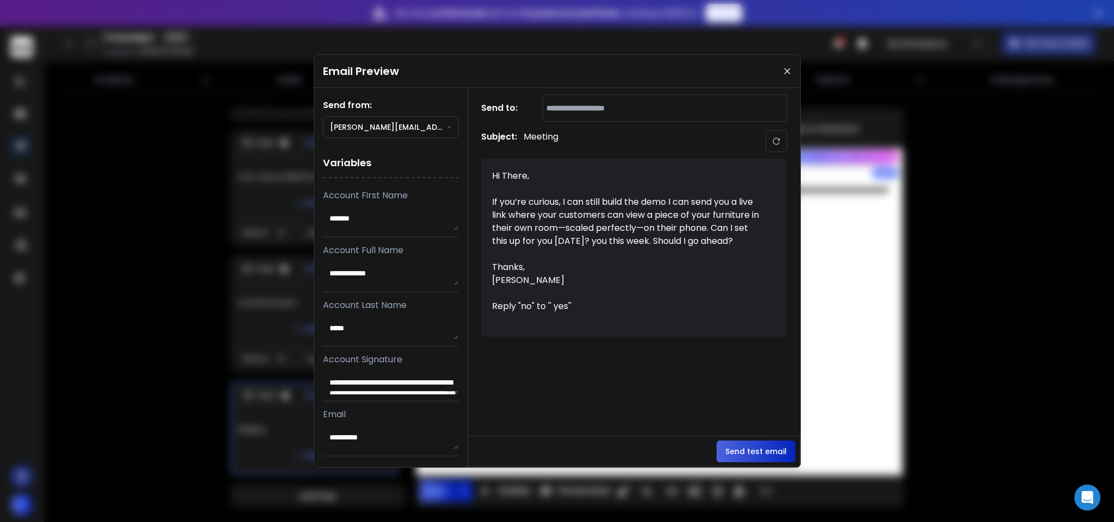
click at [560, 108] on input at bounding box center [664, 108] width 237 height 20
click at [598, 103] on input at bounding box center [664, 108] width 237 height 20
click at [769, 450] on button "Send test email" at bounding box center [755, 452] width 79 height 22
click at [783, 68] on icon at bounding box center [787, 71] width 9 height 9
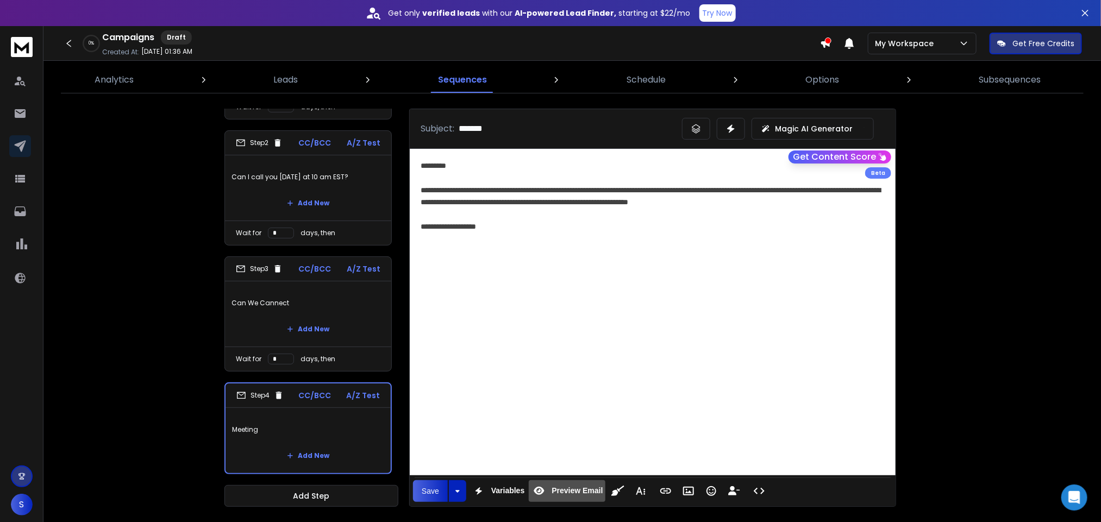
click at [558, 491] on span "Preview Email" at bounding box center [577, 490] width 55 height 9
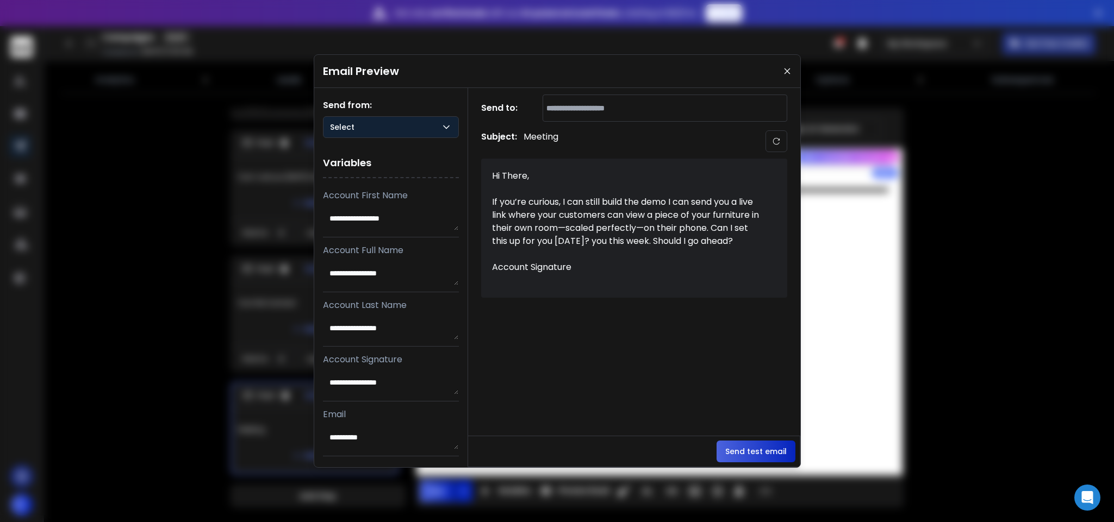
type textarea "********"
type textarea "**********"
type textarea "******"
type textarea "**********"
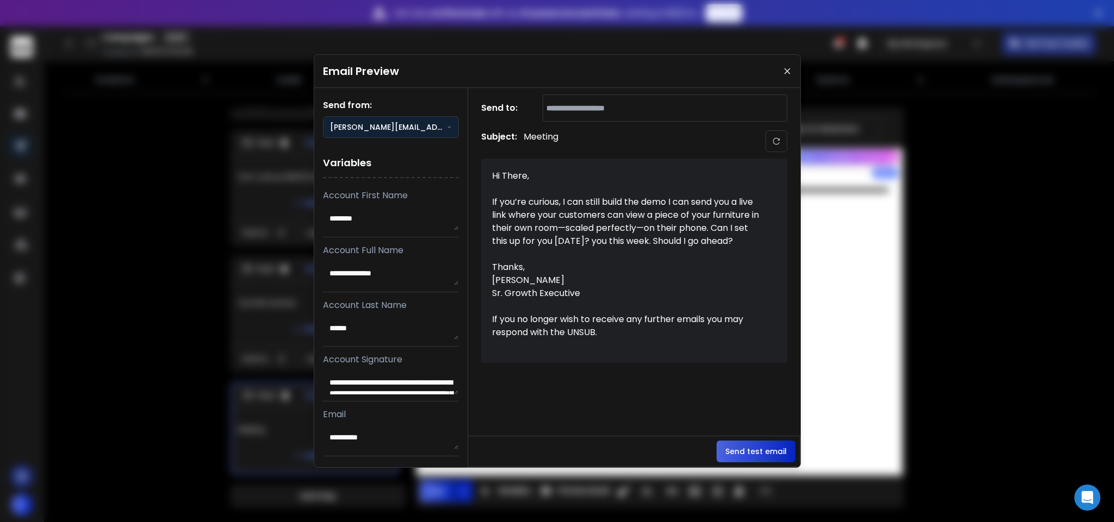
click at [448, 120] on button "[PERSON_NAME][EMAIL_ADDRESS][PERSON_NAME][DOMAIN_NAME]" at bounding box center [391, 127] width 136 height 22
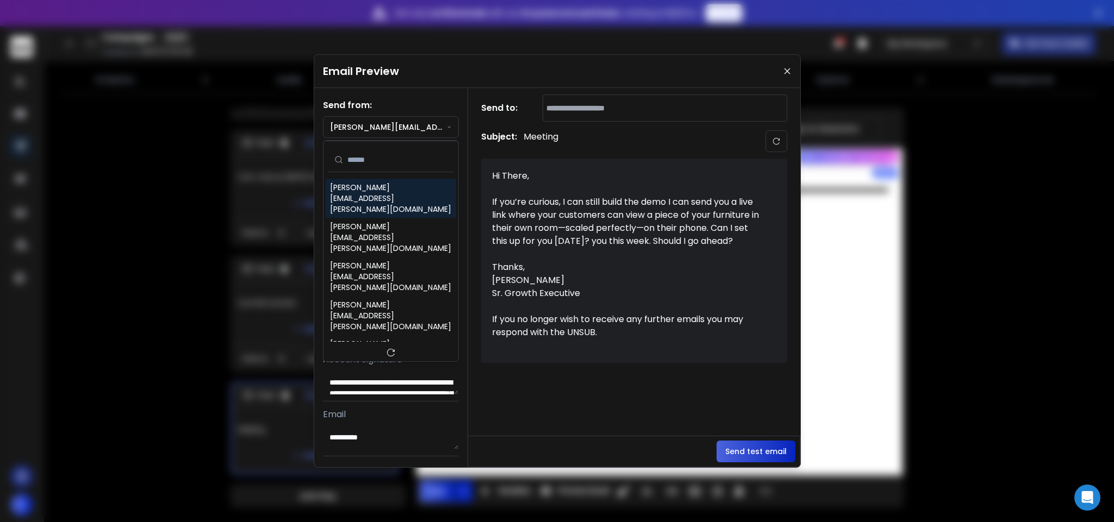
click at [411, 160] on input "text" at bounding box center [397, 160] width 100 height 24
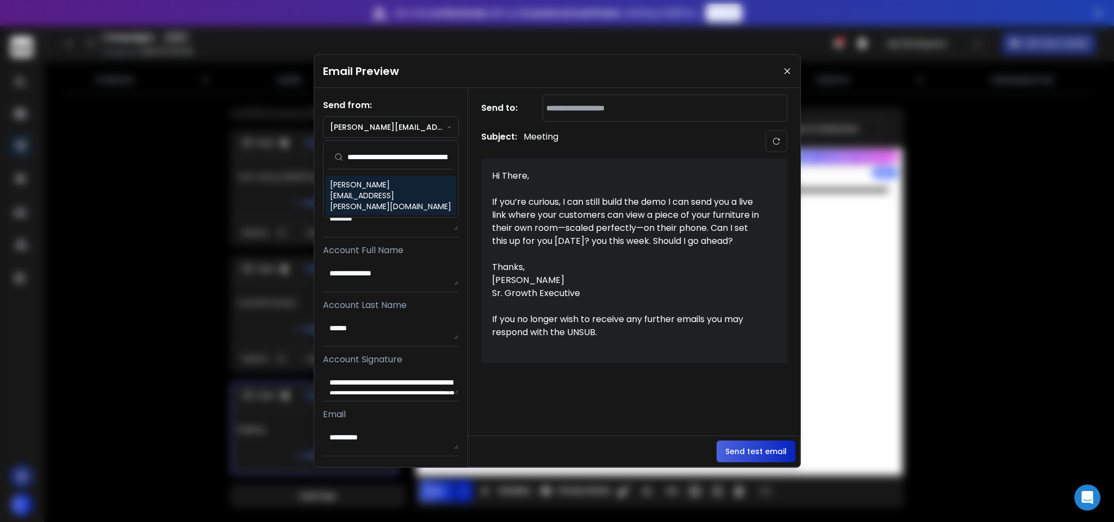
scroll to position [0, 69]
type input "**********"
click at [396, 181] on div "[PERSON_NAME][EMAIL_ADDRESS][PERSON_NAME][DOMAIN_NAME]" at bounding box center [391, 195] width 122 height 33
type textarea "******"
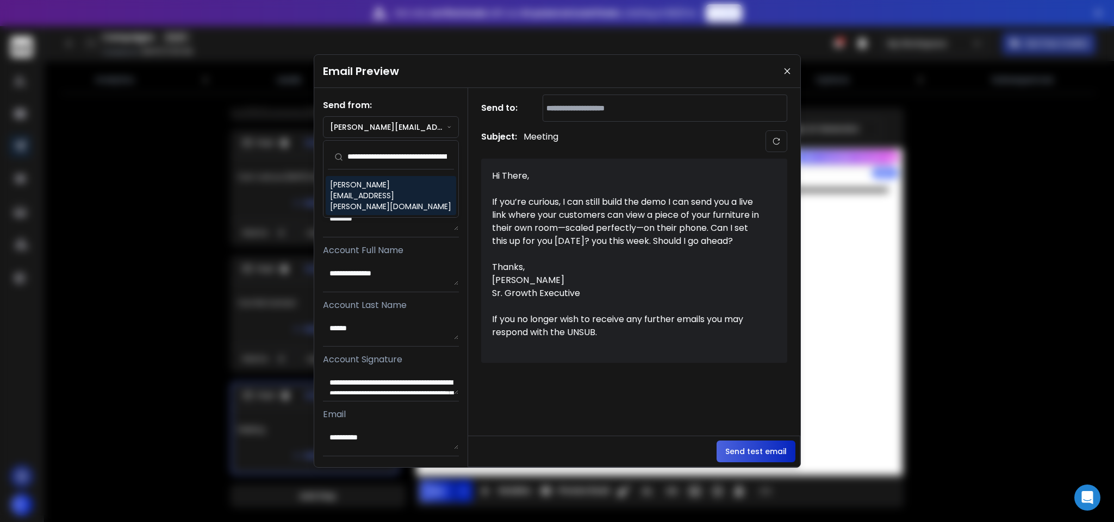
type textarea "**********"
type textarea "*****"
type textarea "**********"
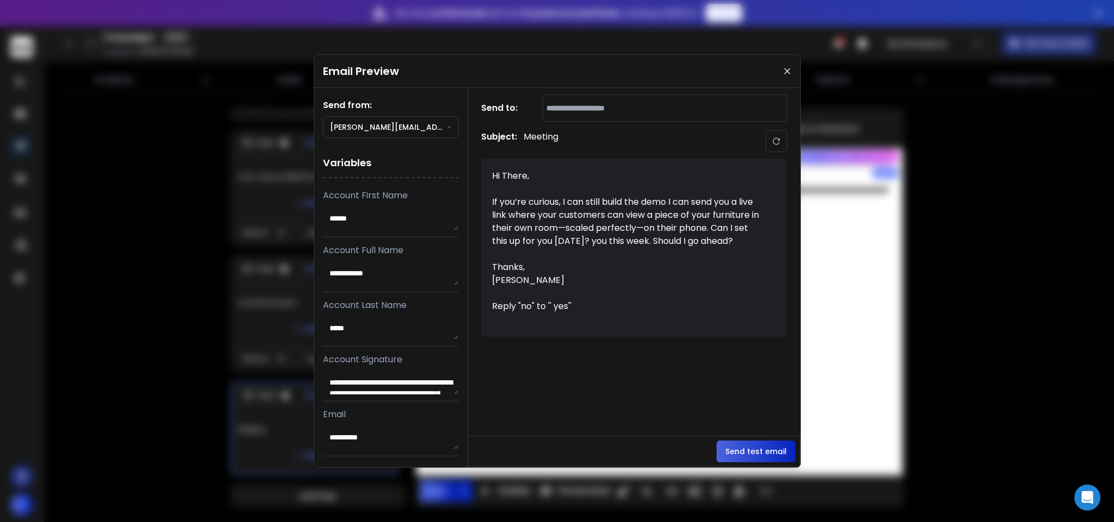
click at [547, 110] on input at bounding box center [664, 108] width 237 height 20
click at [625, 111] on input at bounding box center [664, 108] width 237 height 20
click at [779, 448] on button "Send test email" at bounding box center [755, 452] width 79 height 22
click at [783, 70] on icon at bounding box center [787, 71] width 9 height 9
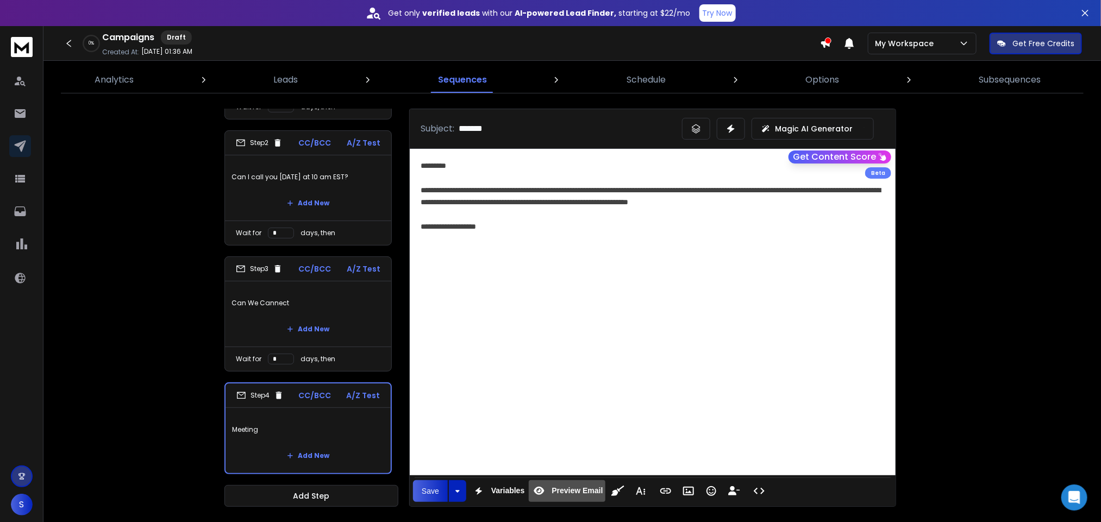
click at [586, 483] on div "Preview Email" at bounding box center [567, 491] width 76 height 18
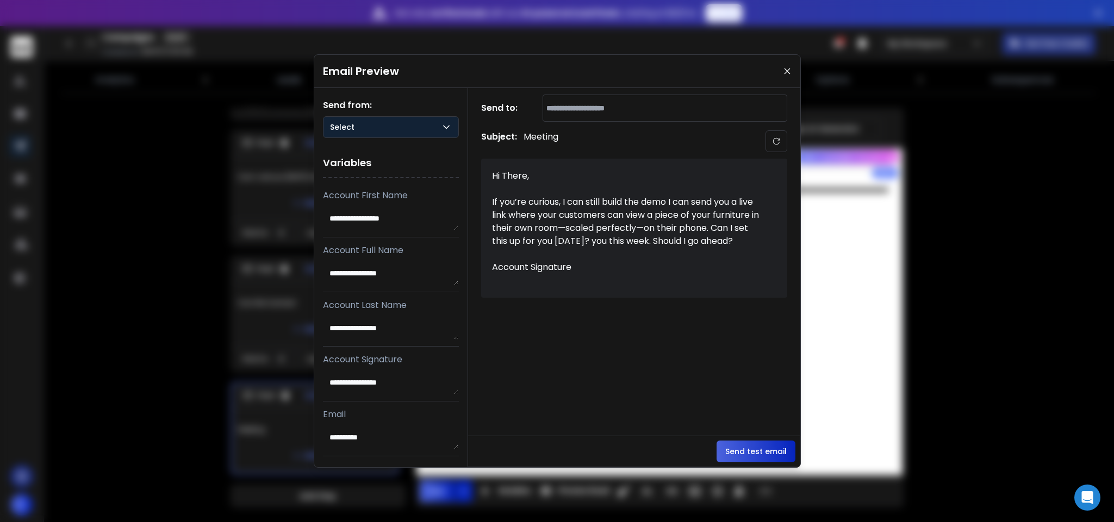
click at [451, 126] on icon "button" at bounding box center [446, 127] width 11 height 11
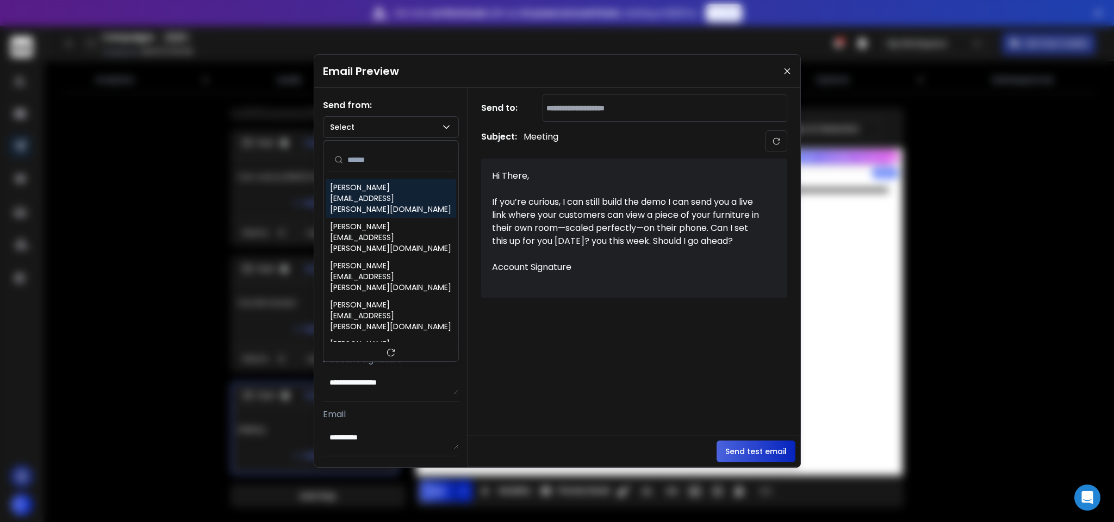
click at [416, 159] on input "text" at bounding box center [397, 160] width 100 height 24
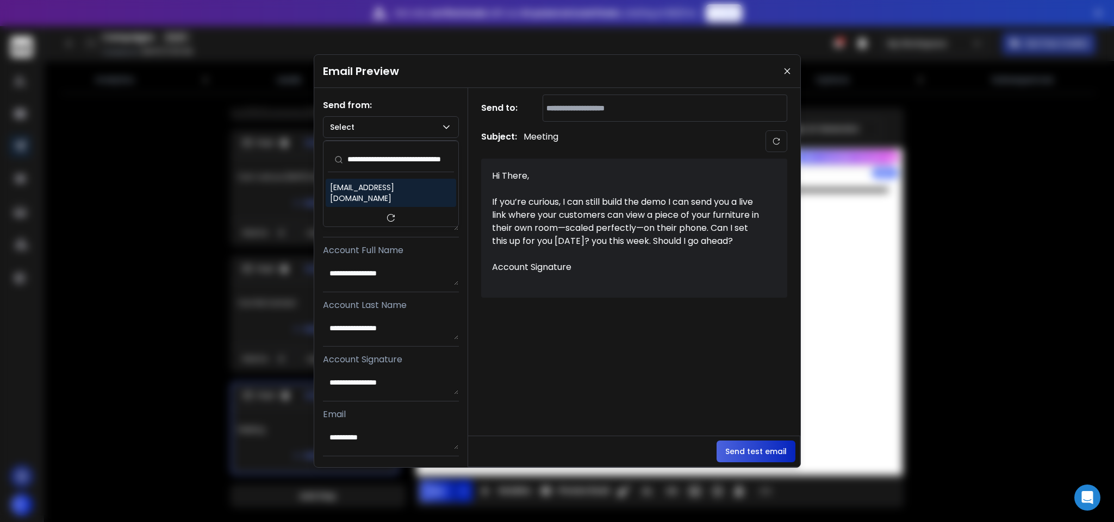
type input "**********"
click at [393, 184] on div "[EMAIL_ADDRESS][DOMAIN_NAME]" at bounding box center [391, 193] width 122 height 22
type textarea "*********"
type textarea "**********"
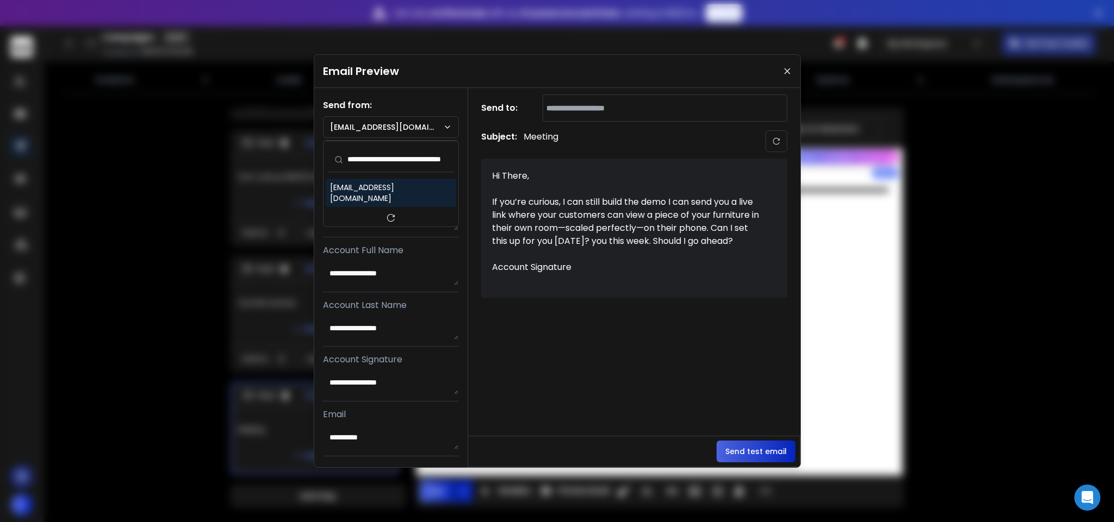
type textarea "*******"
type textarea "**********"
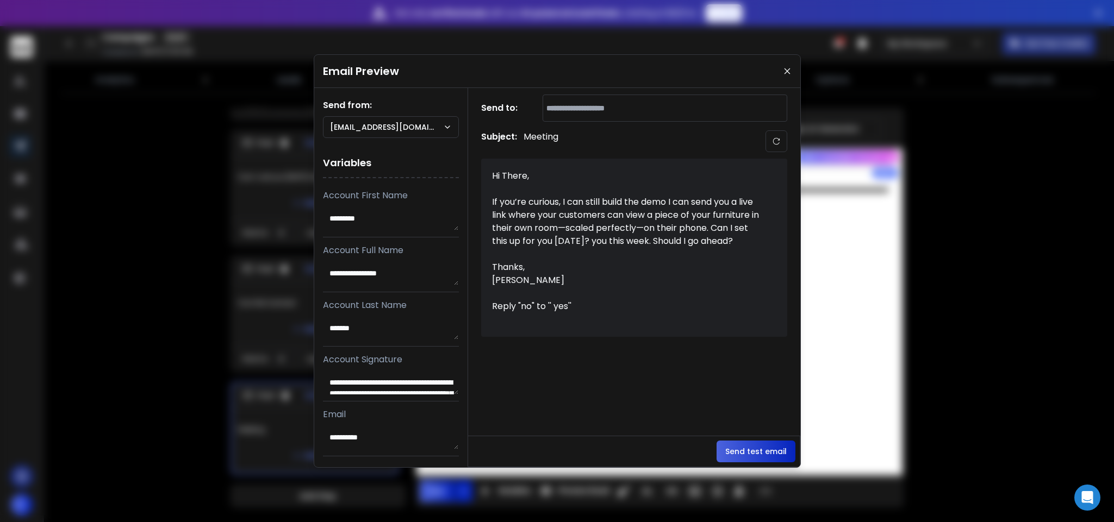
click at [552, 108] on input at bounding box center [664, 108] width 237 height 20
click at [616, 103] on input at bounding box center [664, 108] width 237 height 20
click at [753, 452] on button "Send test email" at bounding box center [755, 452] width 79 height 22
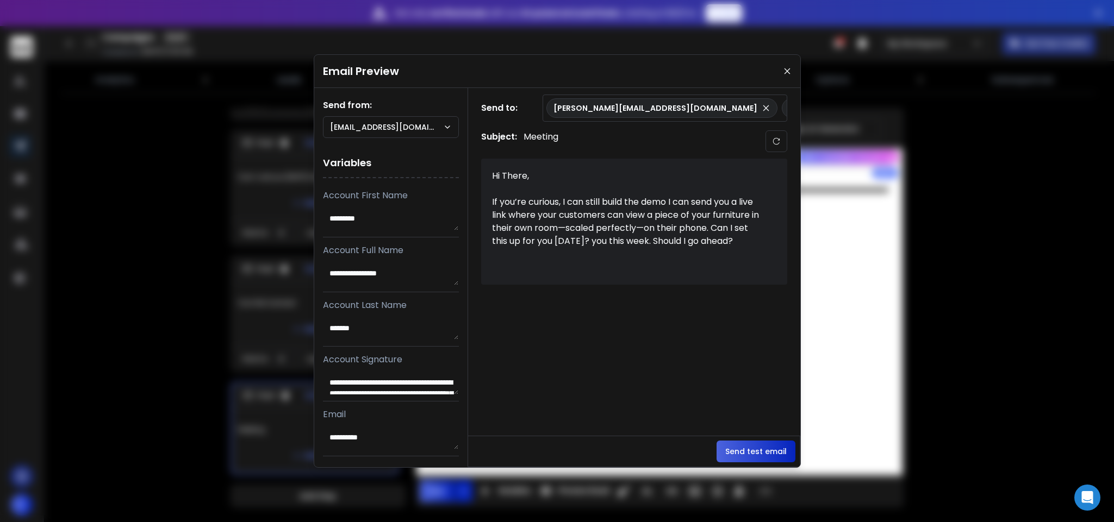
click at [785, 69] on icon at bounding box center [787, 71] width 6 height 6
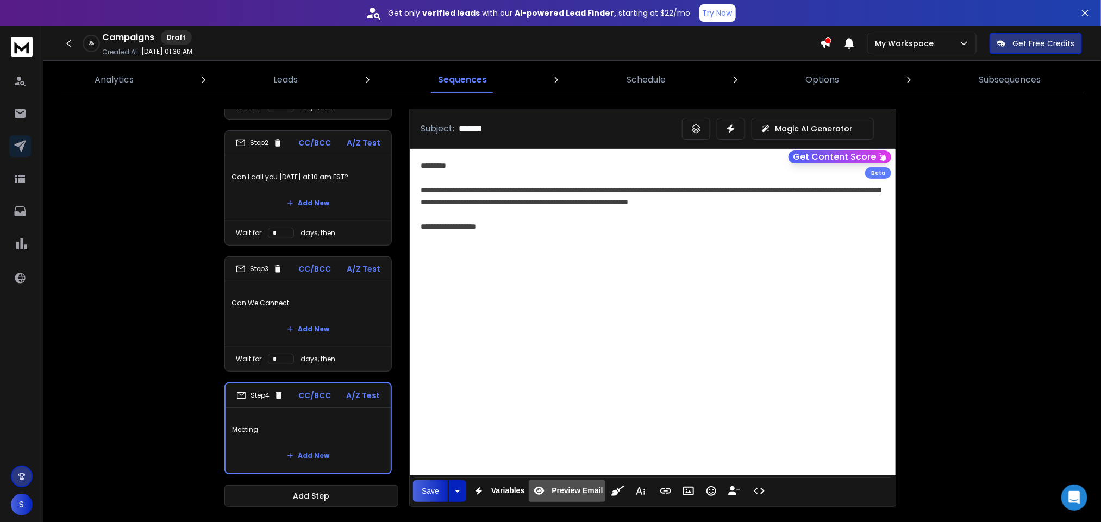
click at [564, 486] on span "Preview Email" at bounding box center [577, 490] width 55 height 9
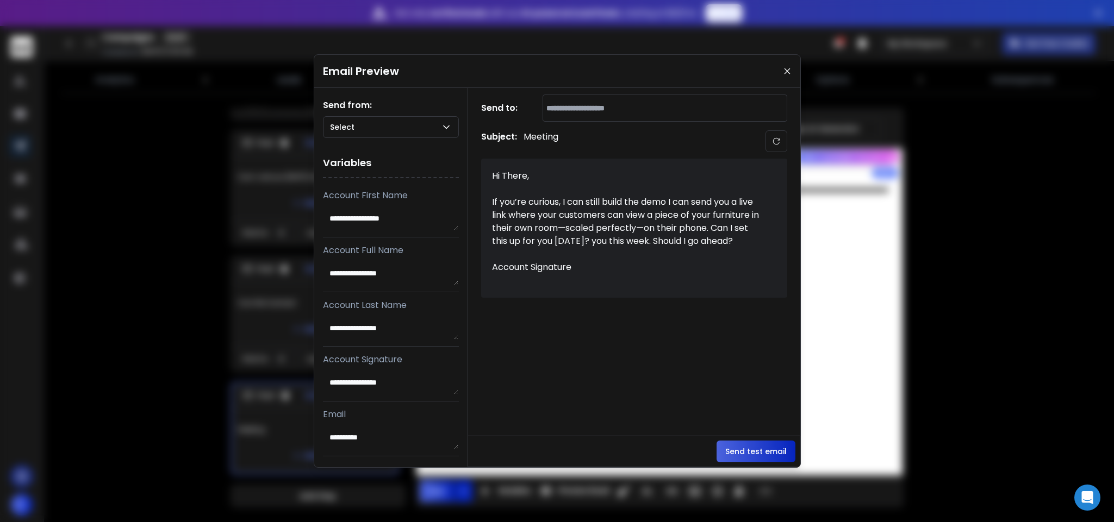
type textarea "********"
type textarea "**********"
type textarea "******"
type textarea "**********"
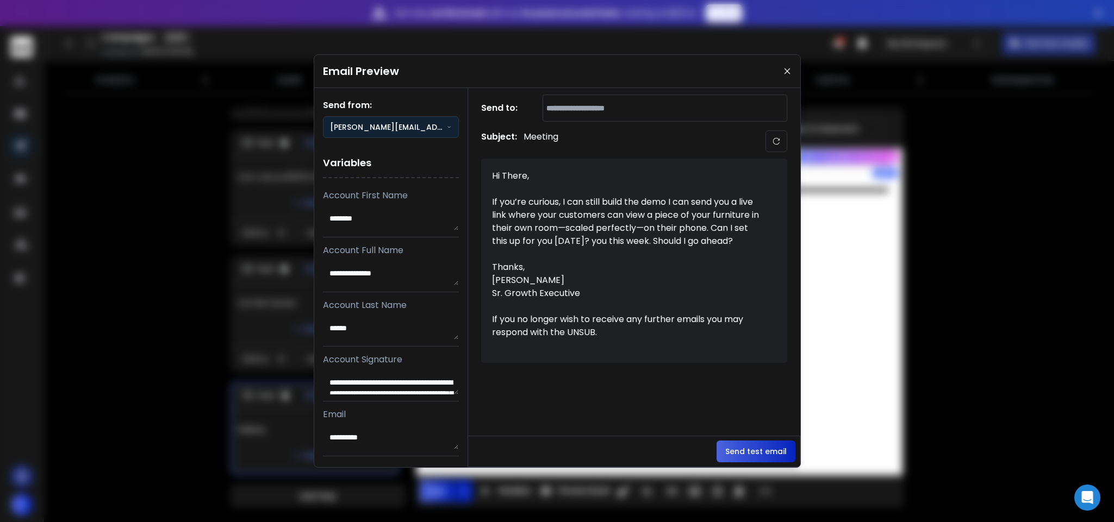
drag, startPoint x: 452, startPoint y: 126, endPoint x: 453, endPoint y: 120, distance: 6.1
click at [453, 120] on button "[PERSON_NAME][EMAIL_ADDRESS][PERSON_NAME][DOMAIN_NAME]" at bounding box center [391, 127] width 136 height 22
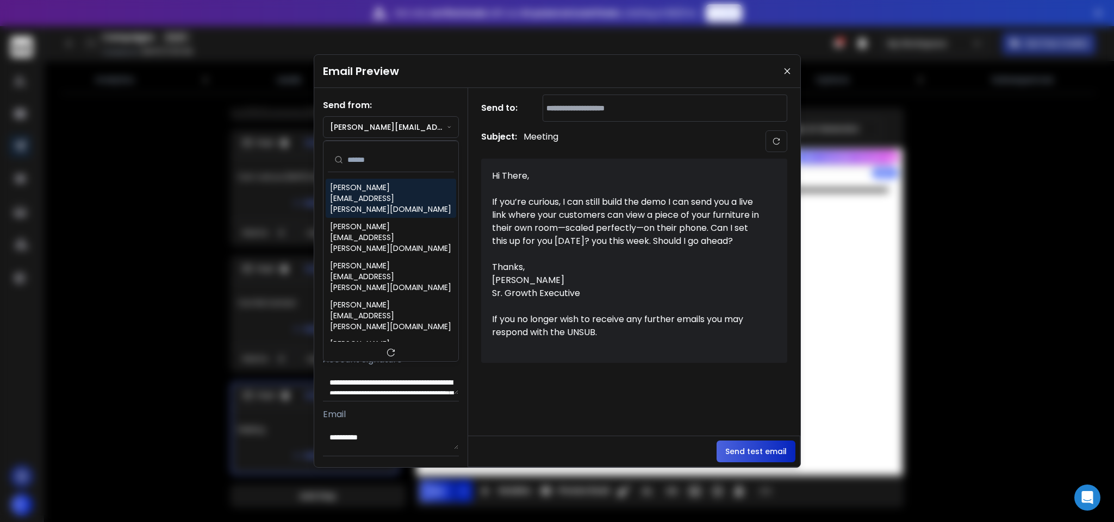
click at [417, 165] on input "text" at bounding box center [397, 160] width 100 height 24
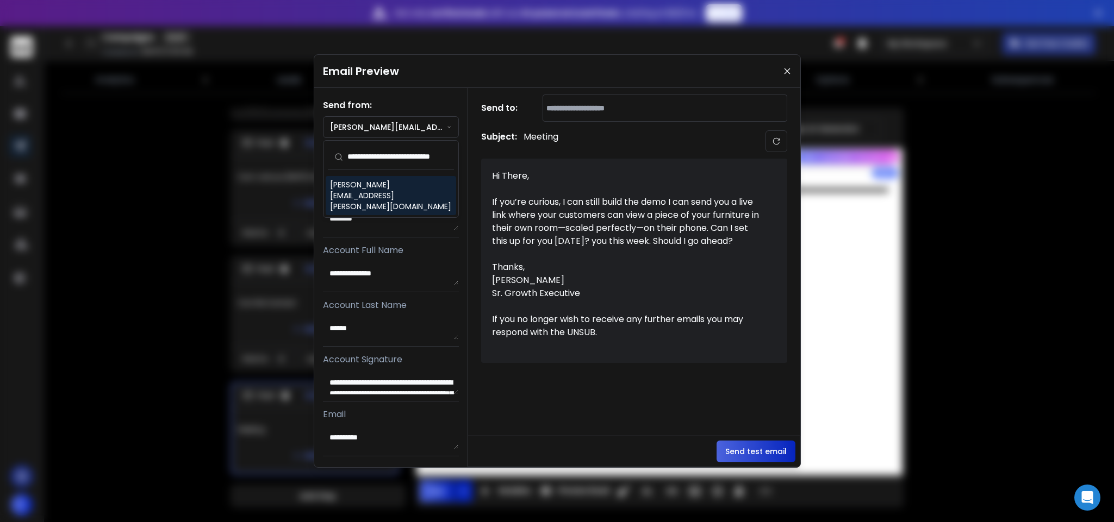
type input "**********"
click at [421, 179] on div "[PERSON_NAME][EMAIL_ADDRESS][PERSON_NAME][DOMAIN_NAME]" at bounding box center [391, 195] width 122 height 33
type textarea "******"
type textarea "**********"
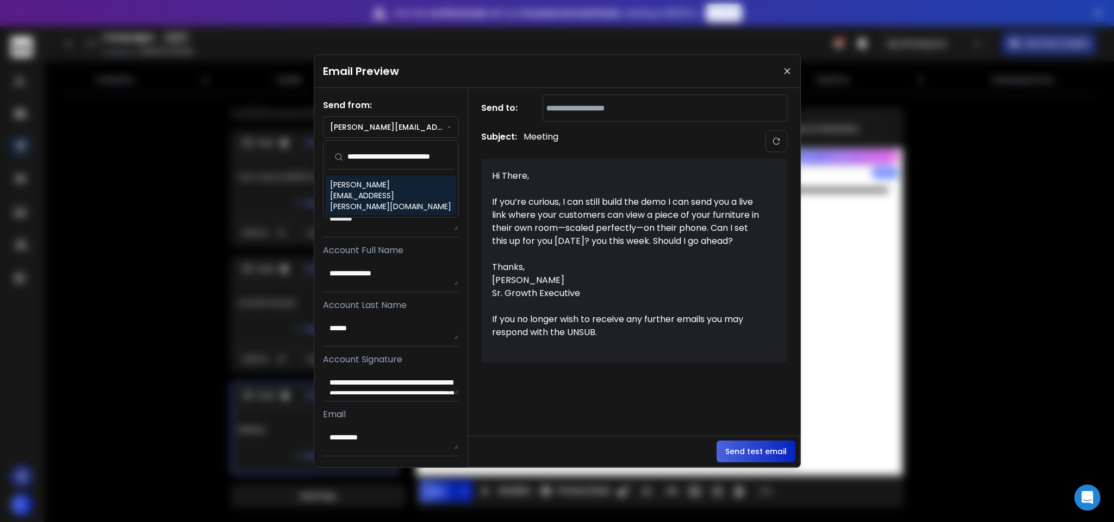
type textarea "*****"
type textarea "**********"
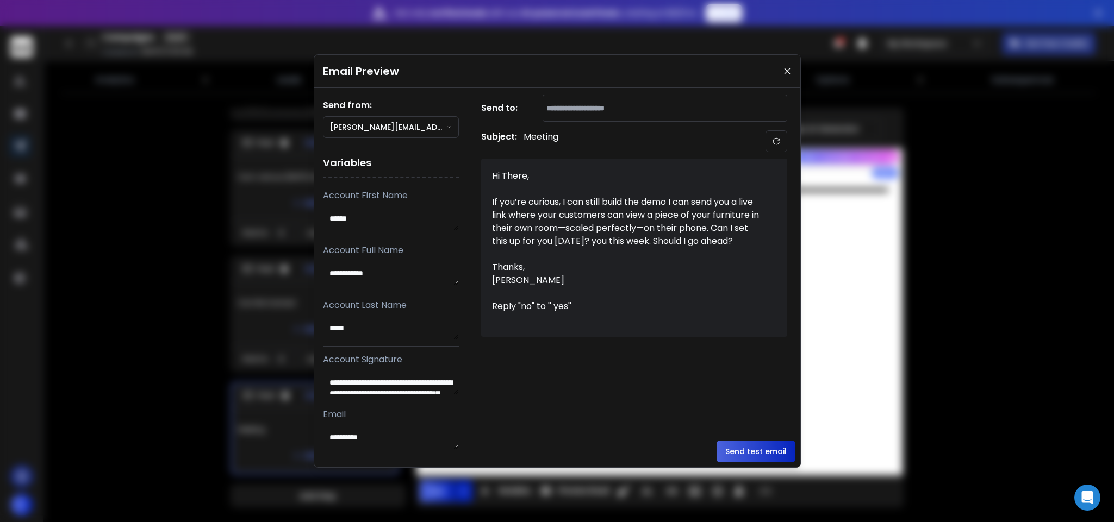
click at [559, 98] on div at bounding box center [664, 108] width 245 height 27
click at [605, 110] on input at bounding box center [664, 108] width 237 height 20
click at [750, 450] on button "Send test email" at bounding box center [755, 452] width 79 height 22
click at [780, 66] on div "Email Preview" at bounding box center [557, 71] width 486 height 33
click at [784, 67] on icon at bounding box center [787, 71] width 9 height 9
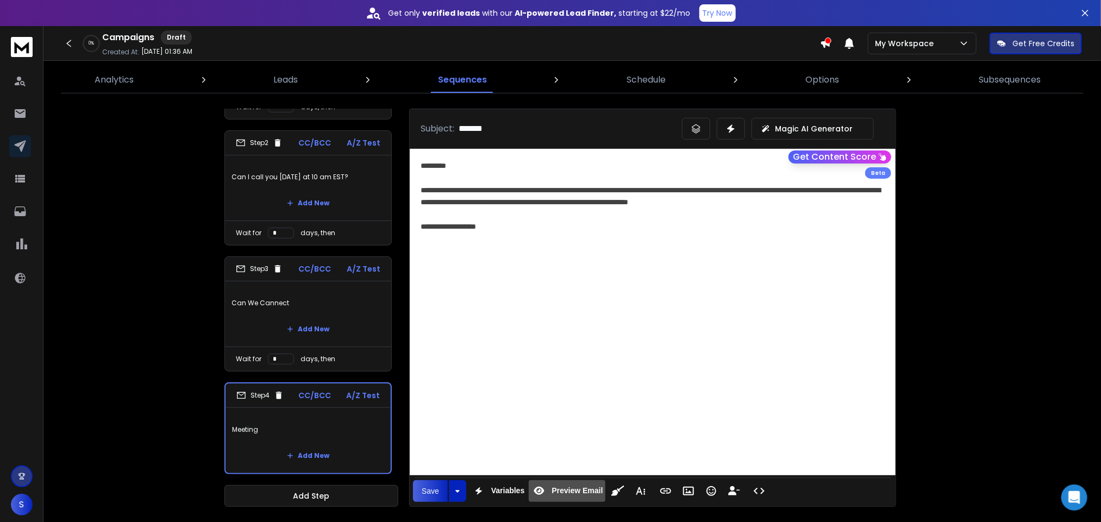
click at [577, 491] on span "Preview Email" at bounding box center [577, 490] width 55 height 9
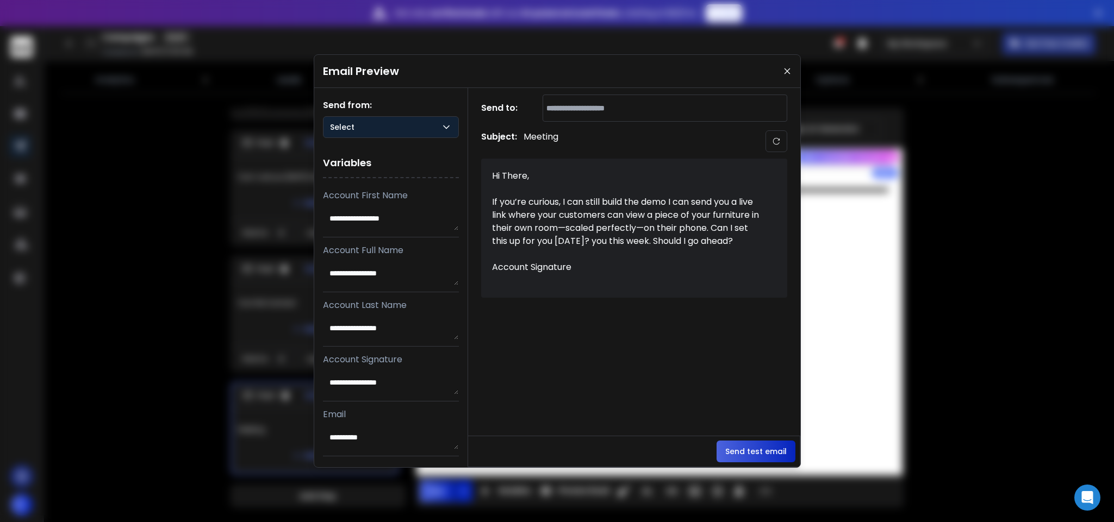
type textarea "********"
type textarea "**********"
type textarea "******"
type textarea "**********"
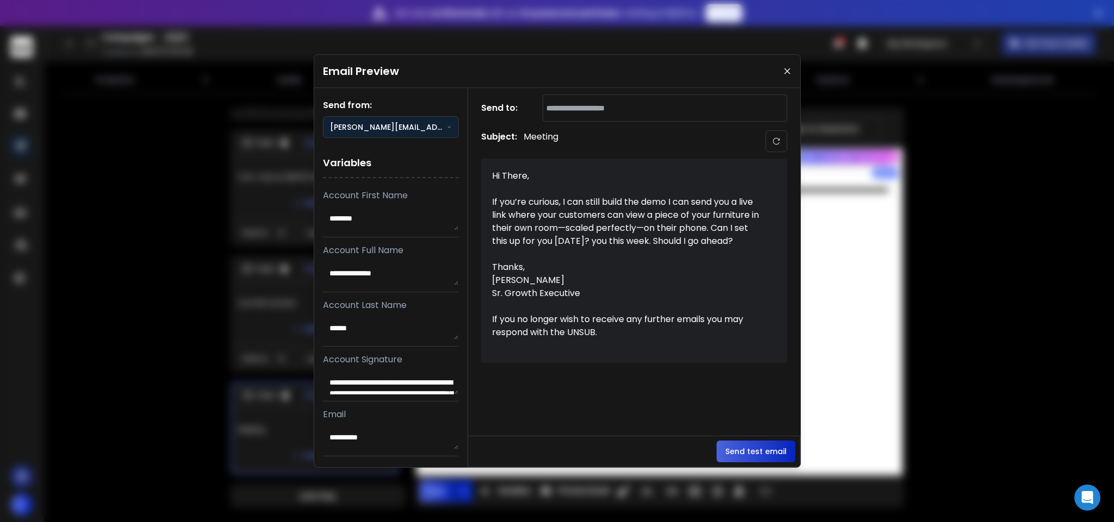
click at [447, 123] on icon "button" at bounding box center [449, 127] width 5 height 11
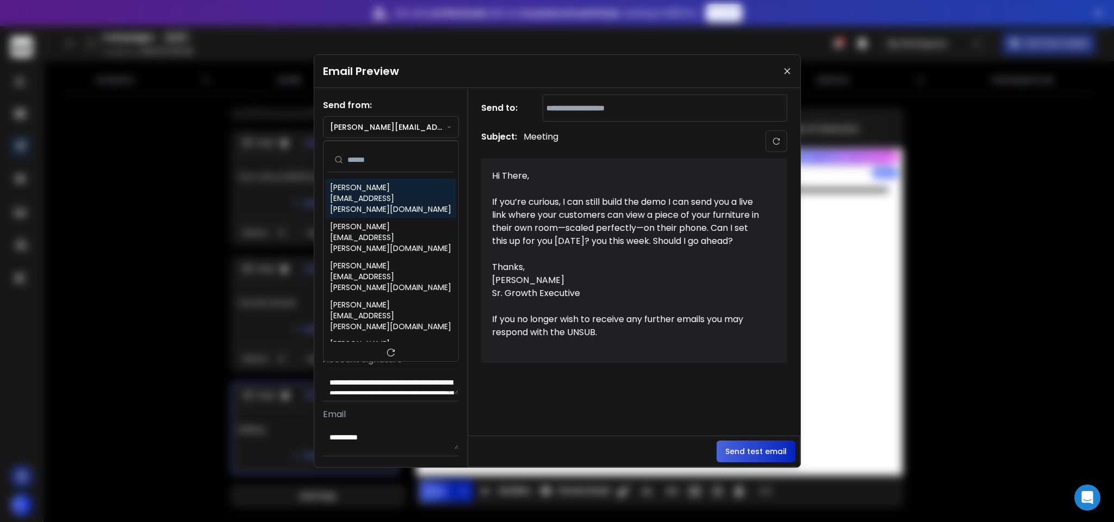
click at [404, 159] on input "text" at bounding box center [397, 160] width 100 height 24
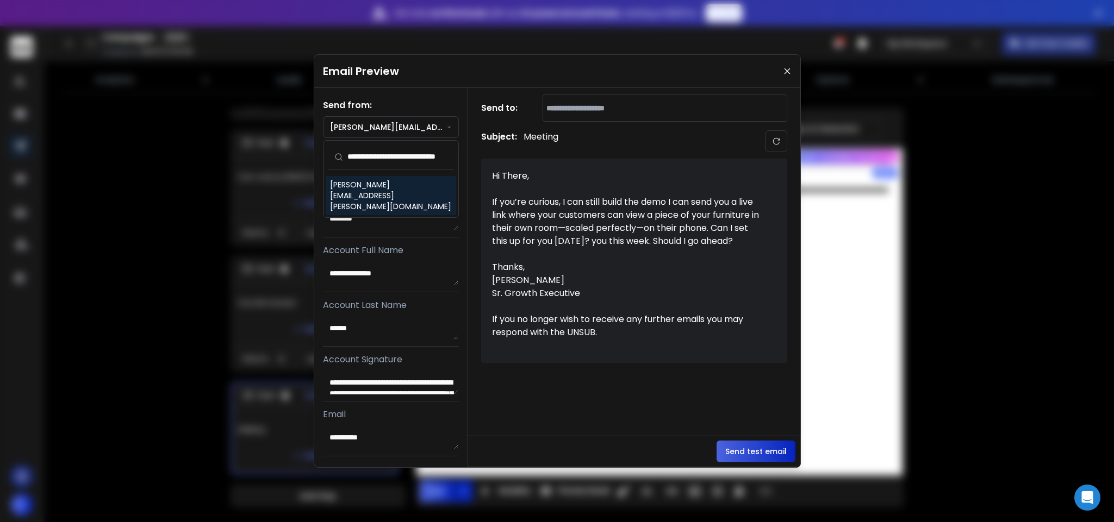
type input "**********"
click at [389, 191] on div "[PERSON_NAME][EMAIL_ADDRESS][PERSON_NAME][DOMAIN_NAME]" at bounding box center [391, 198] width 122 height 33
type textarea "******"
type textarea "**********"
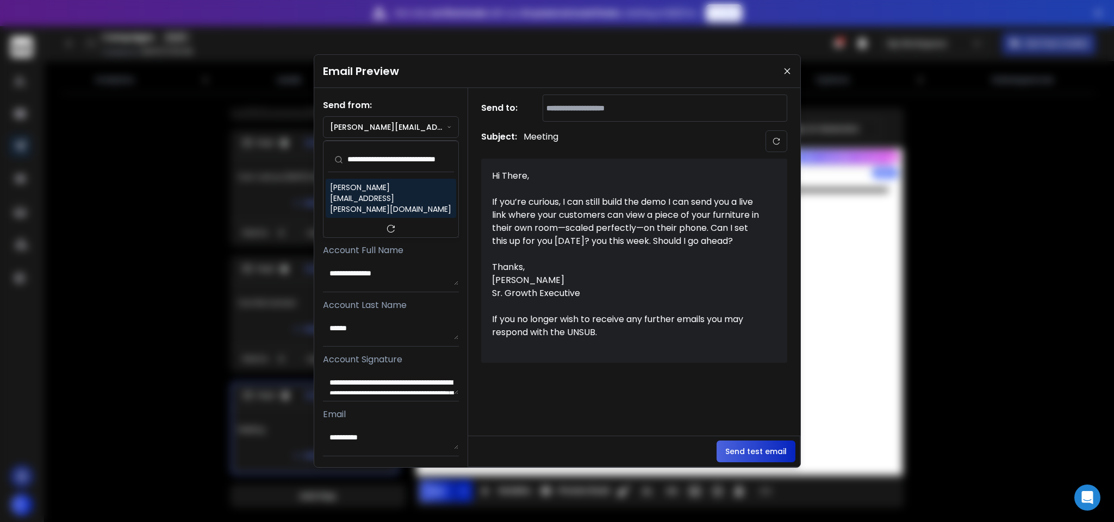
type textarea "*****"
type textarea "**********"
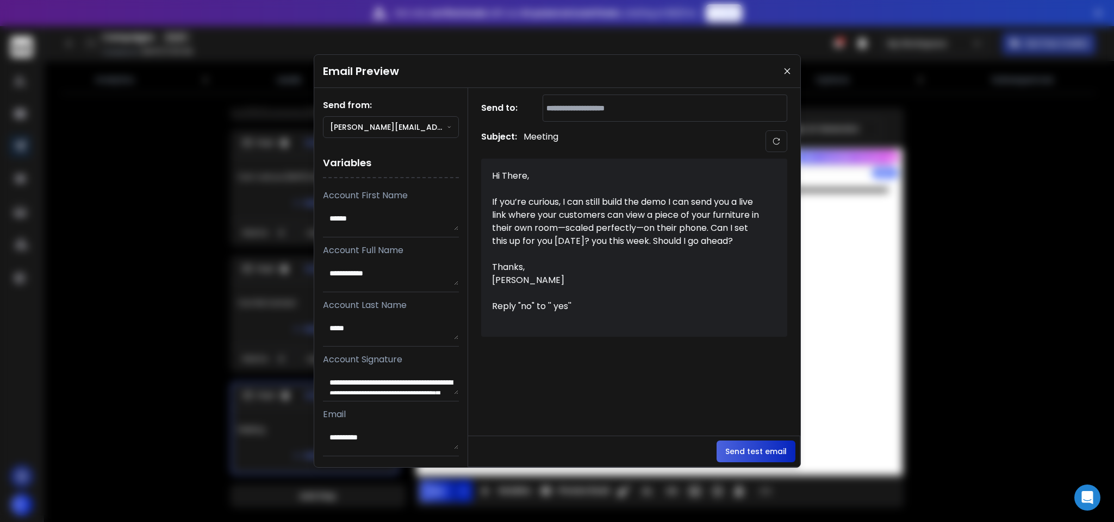
click at [552, 103] on input at bounding box center [664, 108] width 237 height 20
click at [738, 450] on button "Send test email" at bounding box center [755, 452] width 79 height 22
click at [788, 73] on icon at bounding box center [787, 71] width 9 height 9
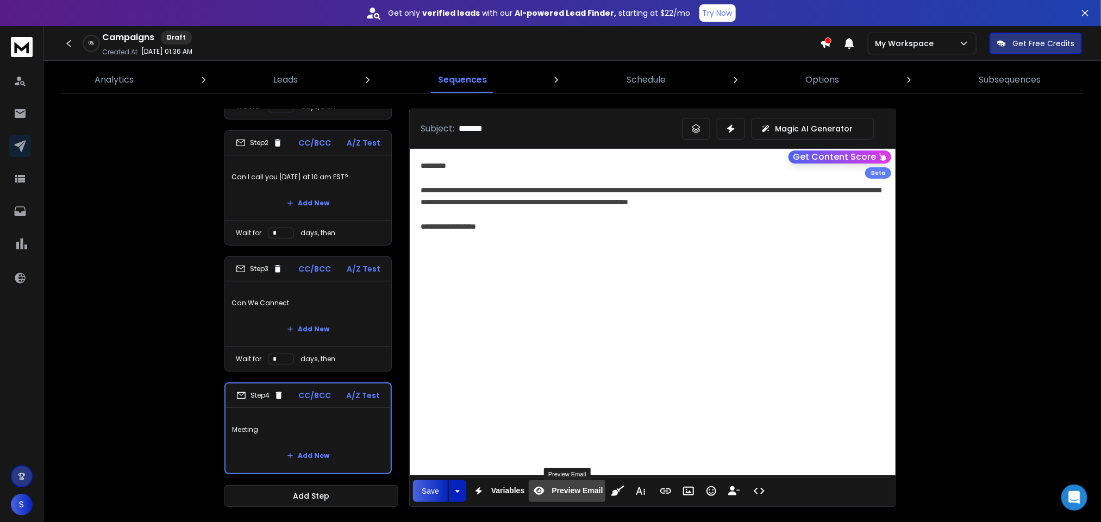
click at [558, 484] on div "Preview Email" at bounding box center [567, 491] width 76 height 18
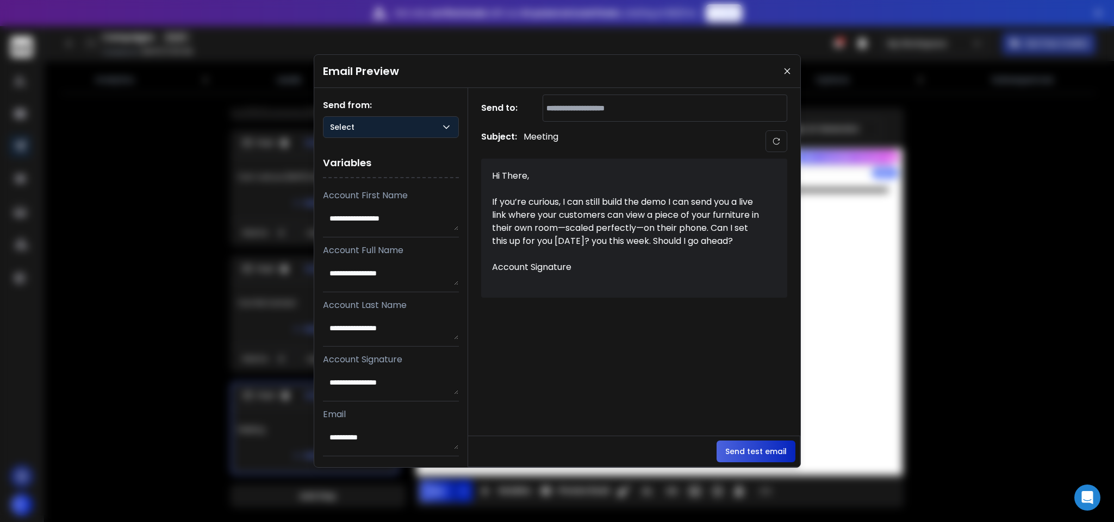
click at [453, 128] on button "Select" at bounding box center [391, 127] width 136 height 22
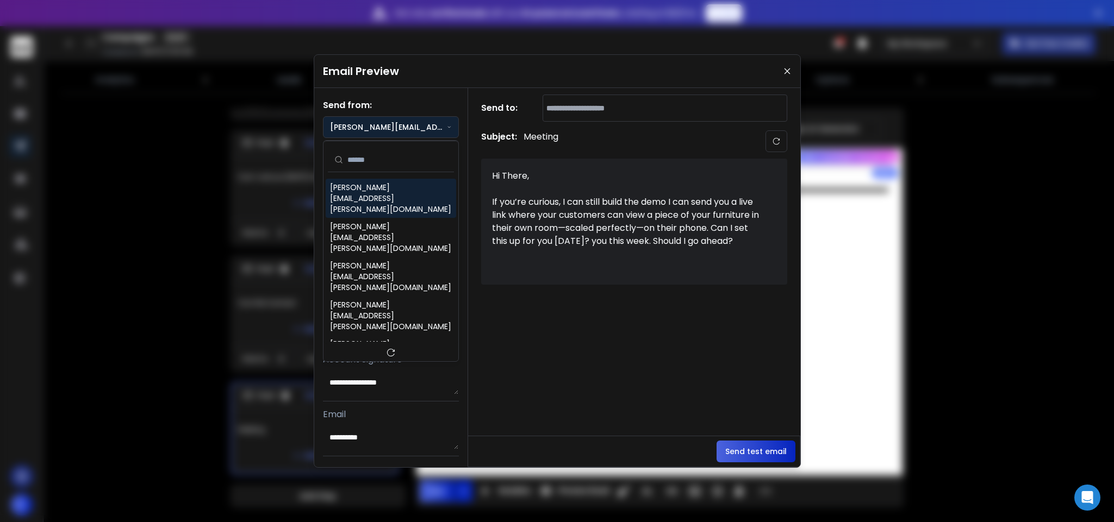
type textarea "********"
type textarea "**********"
type textarea "******"
type textarea "**********"
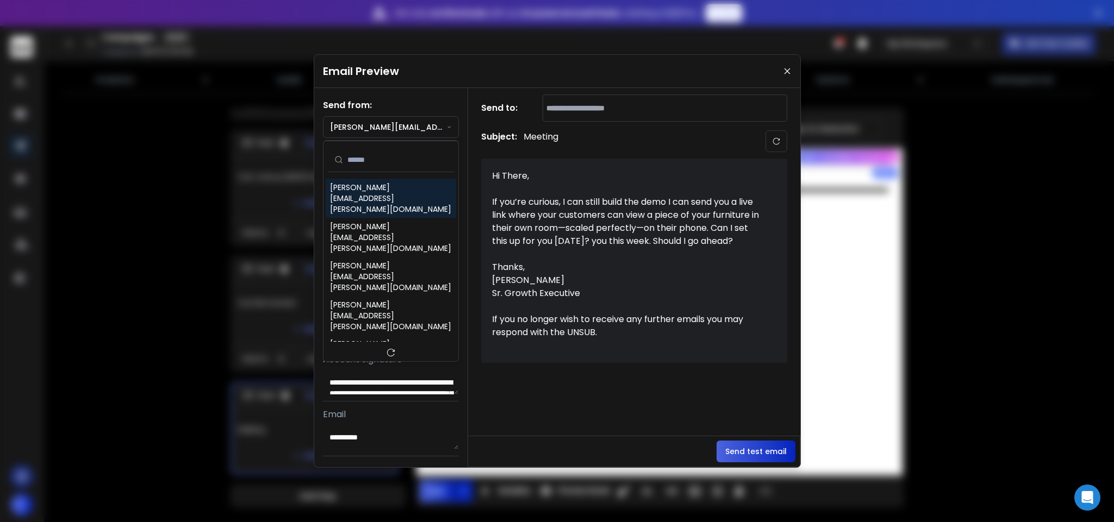
click at [382, 160] on input "text" at bounding box center [397, 160] width 100 height 24
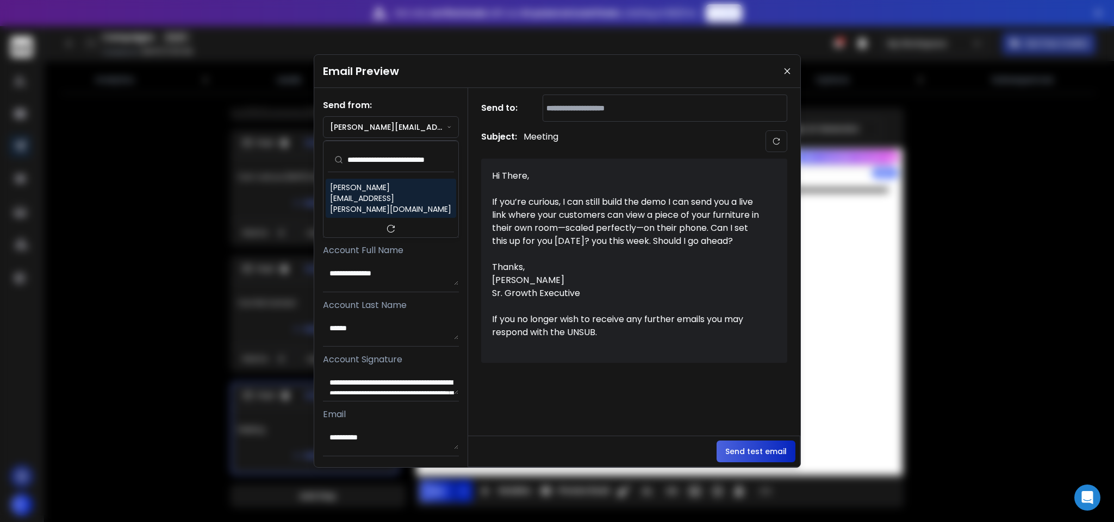
scroll to position [0, 12]
type input "**********"
click at [351, 191] on div "[PERSON_NAME][EMAIL_ADDRESS][PERSON_NAME][DOMAIN_NAME]" at bounding box center [391, 198] width 122 height 33
type textarea "******"
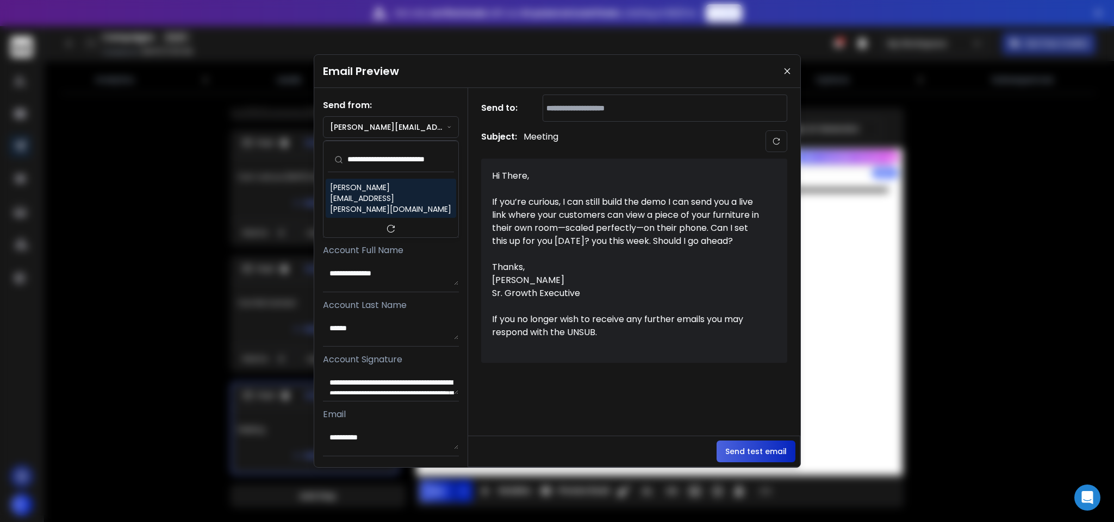
type textarea "**********"
type textarea "*****"
type textarea "**********"
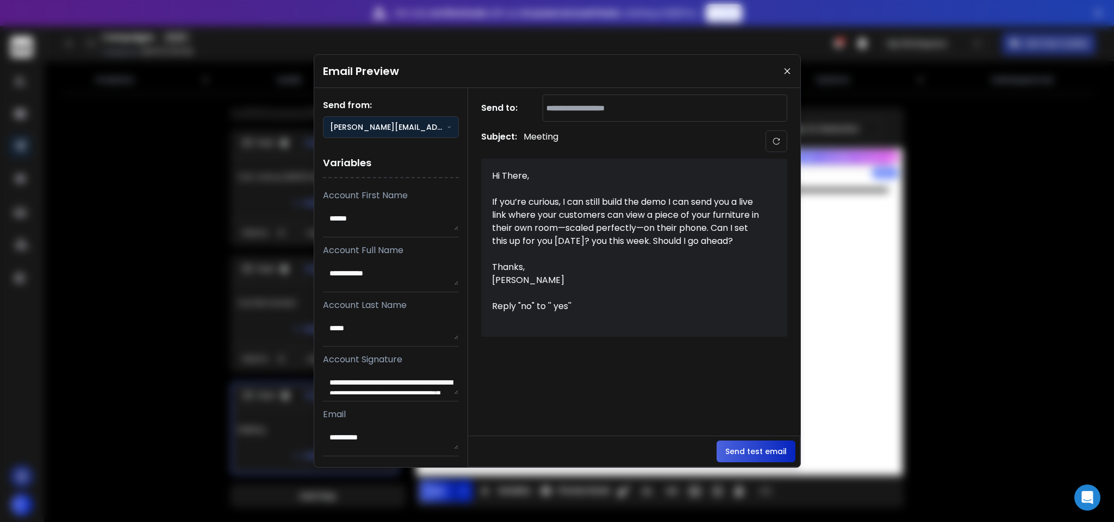
click at [447, 132] on icon "button" at bounding box center [449, 127] width 5 height 11
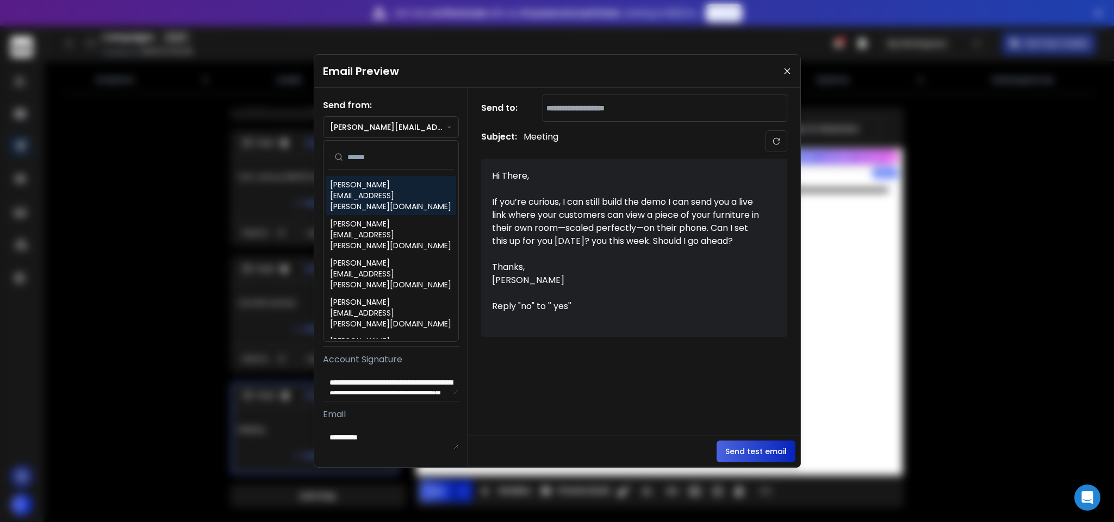
click at [383, 163] on input "text" at bounding box center [397, 157] width 100 height 24
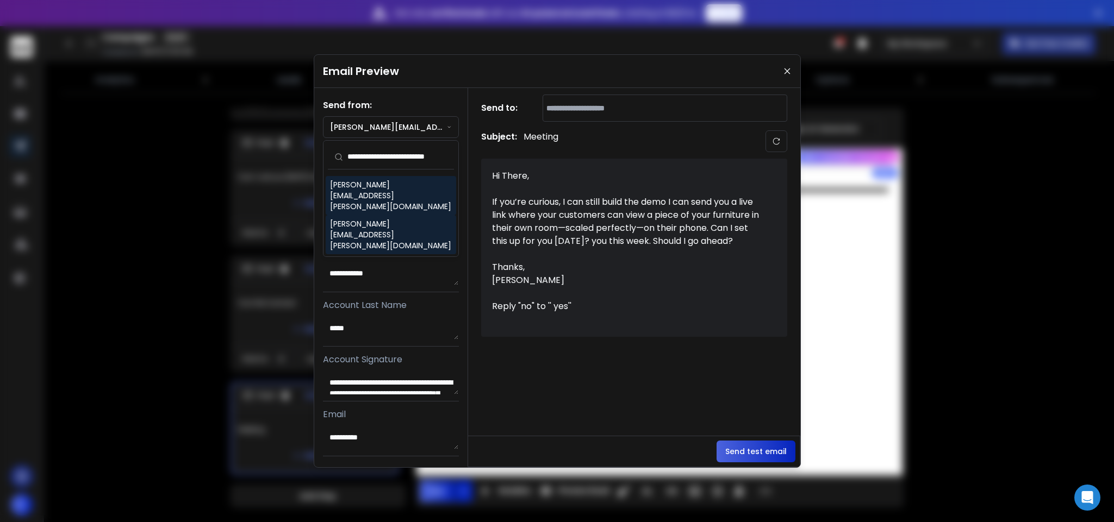
type input "**********"
click at [349, 191] on div "[PERSON_NAME][EMAIL_ADDRESS][PERSON_NAME][DOMAIN_NAME]" at bounding box center [391, 195] width 130 height 39
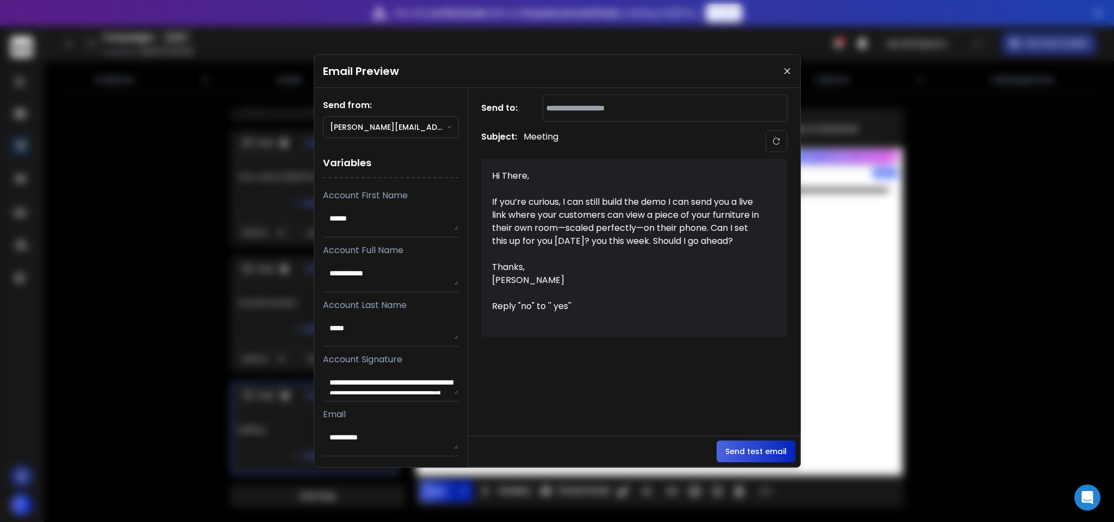
click at [563, 103] on input at bounding box center [664, 108] width 237 height 20
click at [672, 102] on input at bounding box center [664, 108] width 237 height 20
click at [747, 444] on button "Send test email" at bounding box center [755, 452] width 79 height 22
click at [788, 65] on div "Email Preview" at bounding box center [557, 71] width 486 height 33
click at [782, 65] on div "Email Preview" at bounding box center [557, 71] width 486 height 33
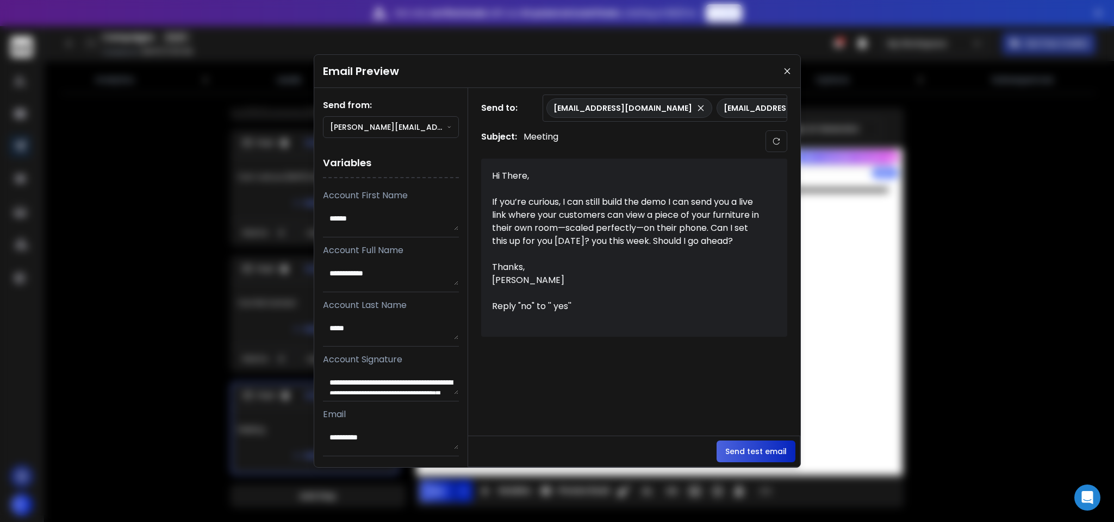
click at [783, 67] on icon at bounding box center [787, 71] width 9 height 9
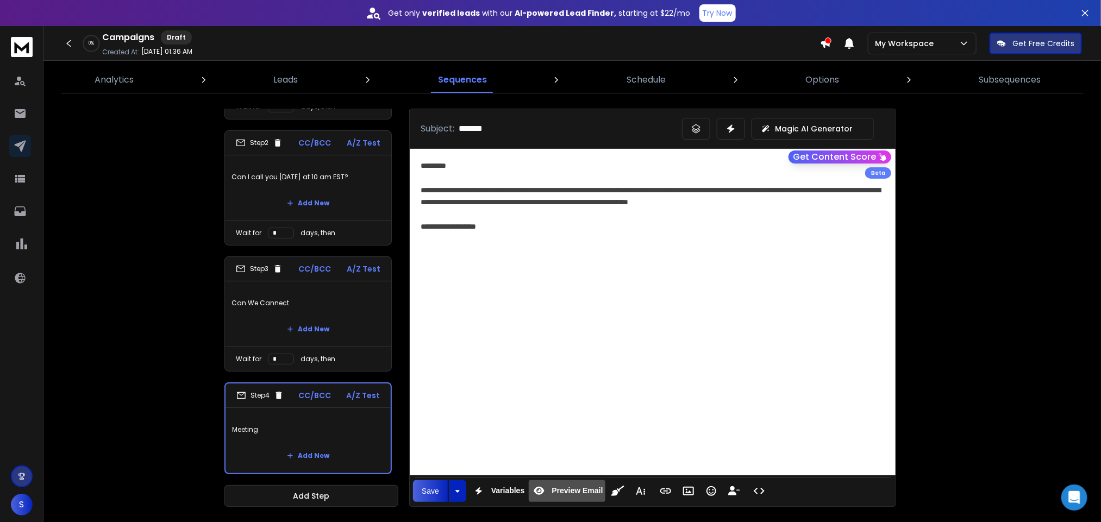
click at [570, 486] on span "Preview Email" at bounding box center [577, 490] width 55 height 9
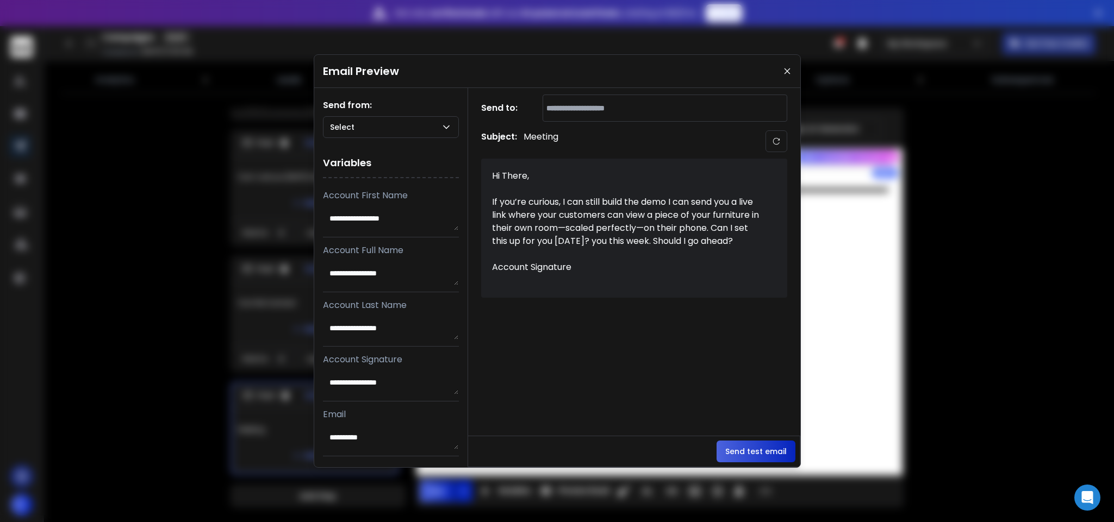
type textarea "********"
type textarea "**********"
type textarea "******"
type textarea "**********"
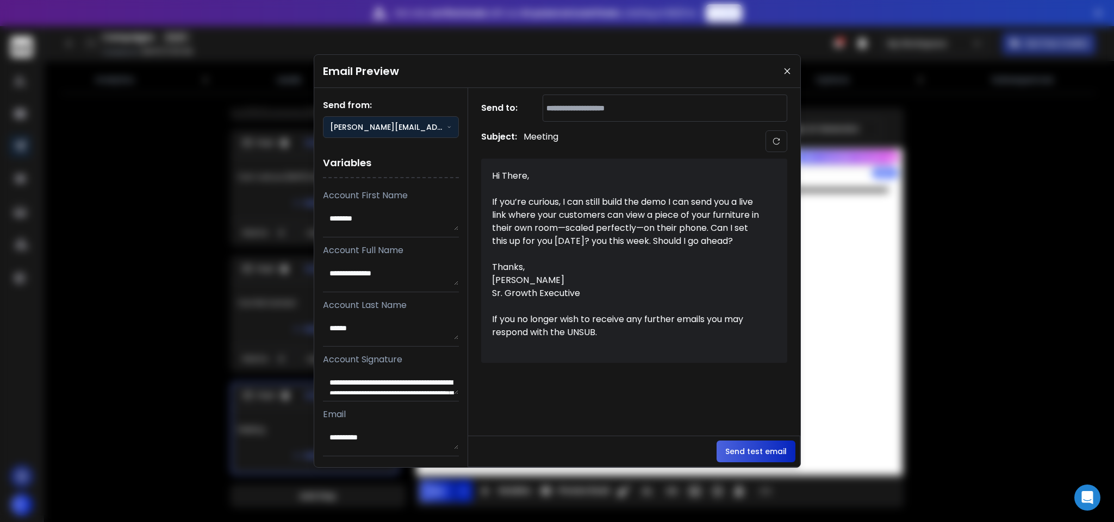
click at [447, 124] on icon "button" at bounding box center [449, 127] width 5 height 11
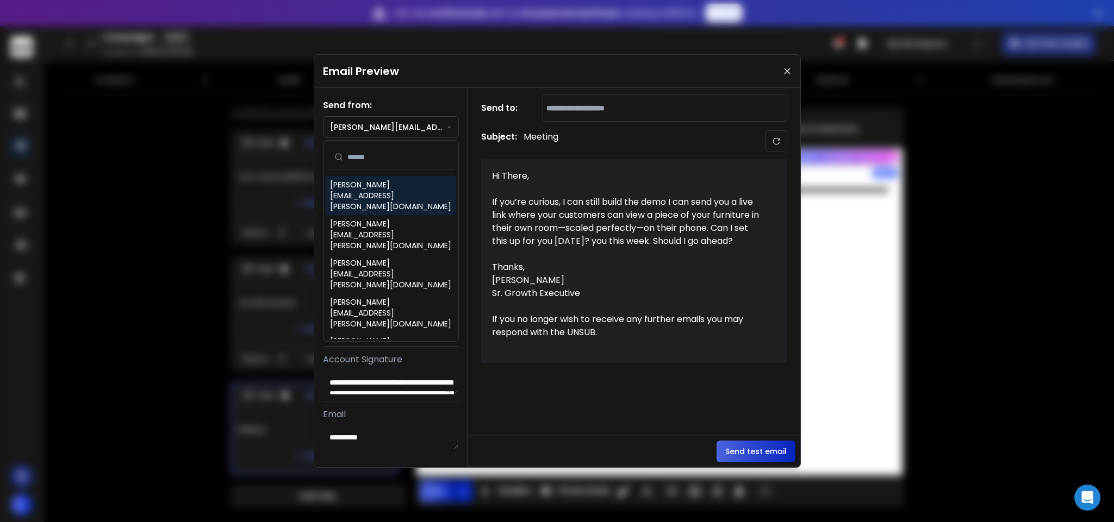
click at [428, 144] on div at bounding box center [390, 157] width 135 height 33
click at [399, 160] on input "text" at bounding box center [397, 157] width 100 height 24
paste input "**********"
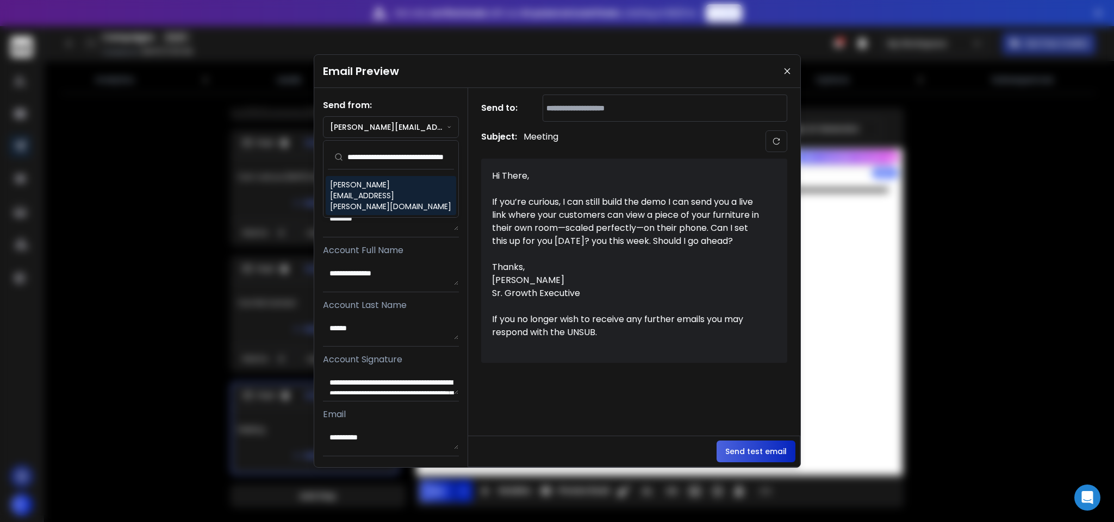
scroll to position [0, 54]
type input "**********"
click at [388, 185] on div "[PERSON_NAME][EMAIL_ADDRESS][PERSON_NAME][DOMAIN_NAME]" at bounding box center [391, 195] width 122 height 33
type textarea "********"
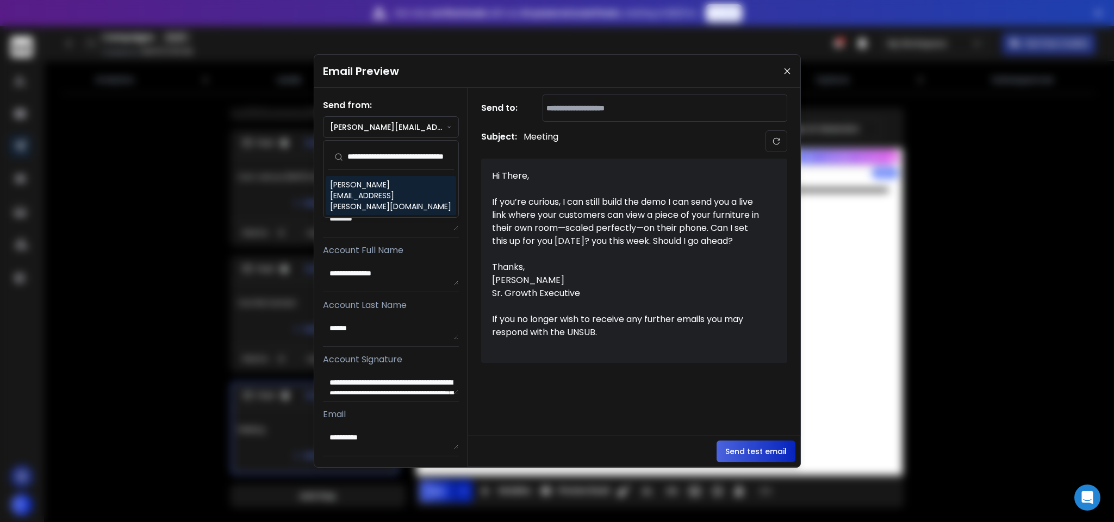
type textarea "**********"
type textarea "********"
type textarea "**********"
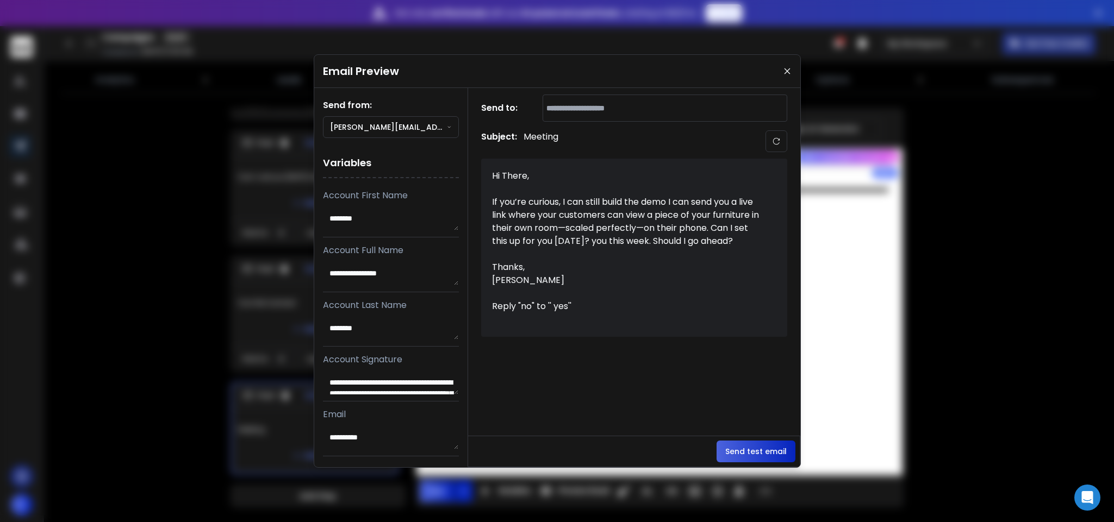
click at [565, 108] on input at bounding box center [664, 108] width 237 height 20
click at [605, 110] on input at bounding box center [664, 108] width 237 height 20
click at [733, 448] on button "Send test email" at bounding box center [755, 452] width 79 height 22
click at [788, 74] on icon at bounding box center [787, 71] width 9 height 9
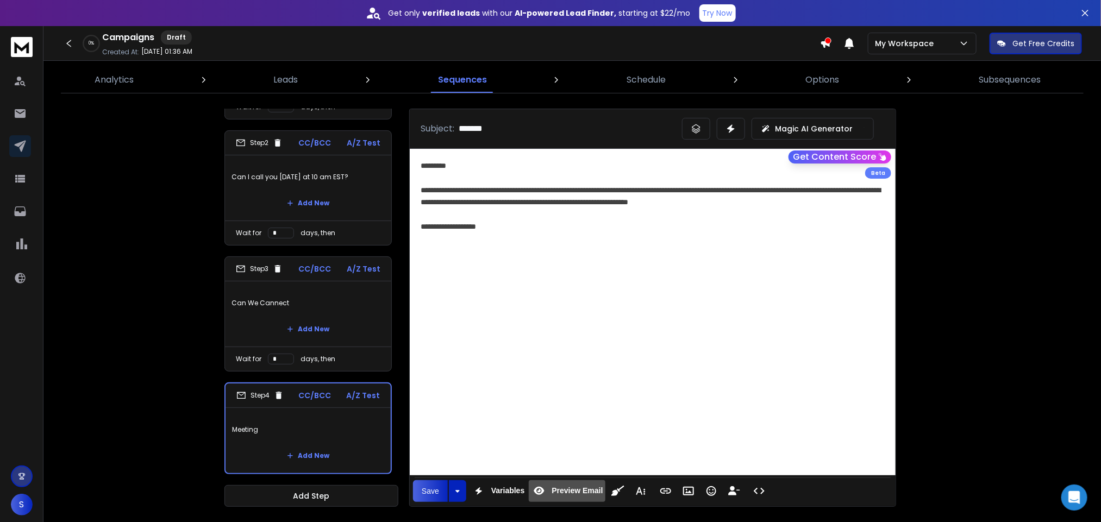
click at [557, 488] on span "Preview Email" at bounding box center [577, 490] width 55 height 9
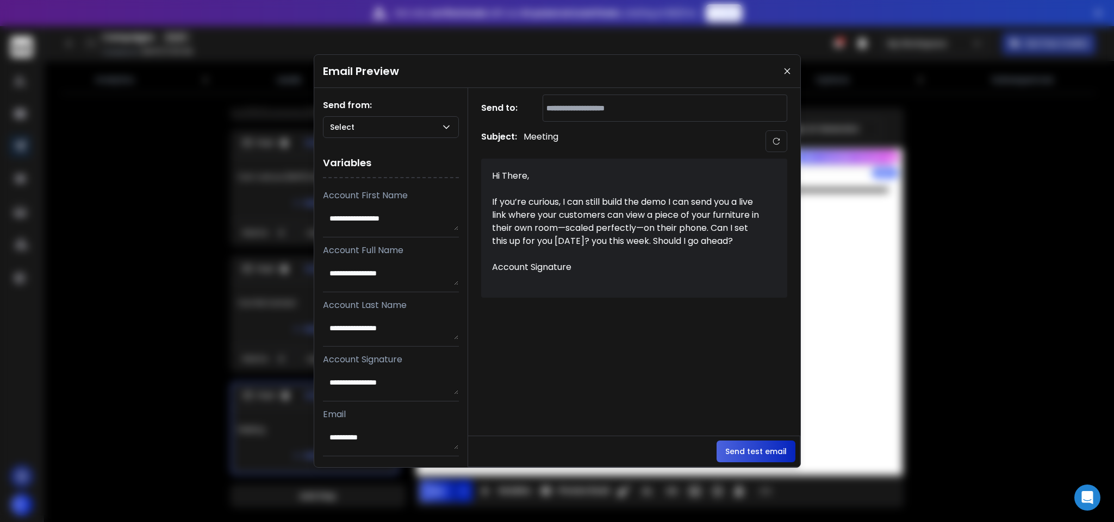
type textarea "********"
type textarea "**********"
type textarea "******"
type textarea "**********"
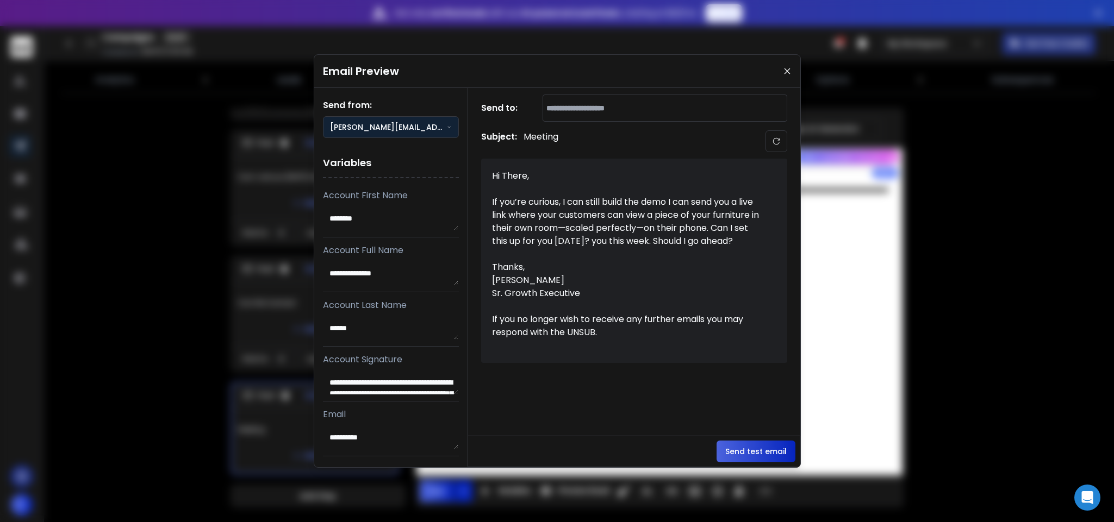
click at [447, 124] on icon "button" at bounding box center [449, 127] width 5 height 11
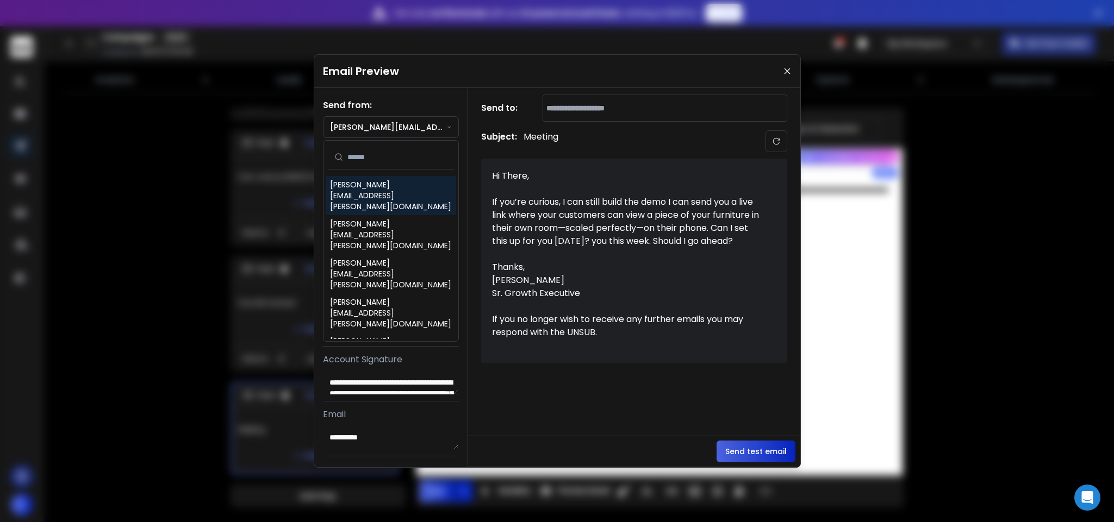
click at [397, 161] on input "text" at bounding box center [397, 157] width 100 height 24
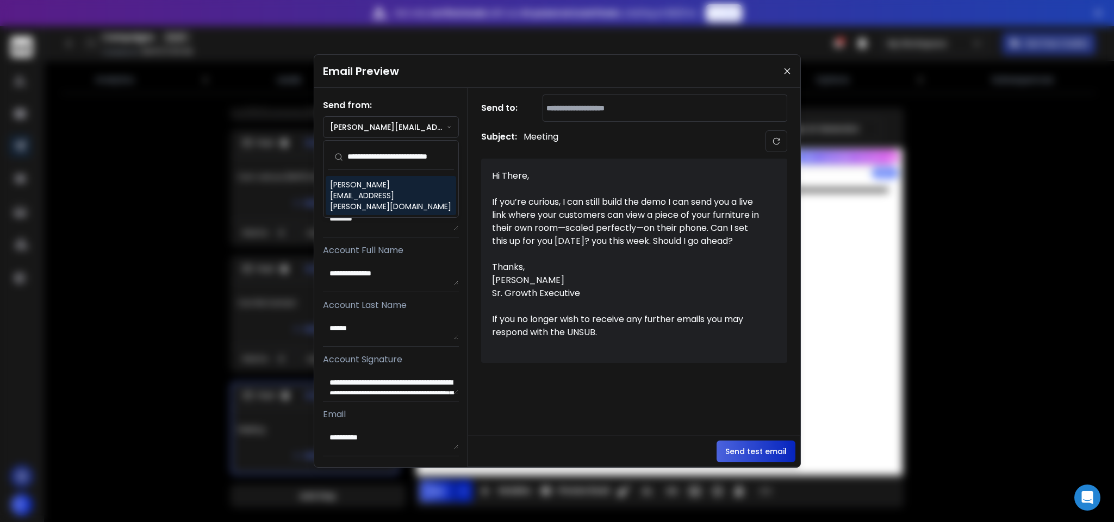
type input "**********"
click at [392, 191] on div "[PERSON_NAME][EMAIL_ADDRESS][PERSON_NAME][DOMAIN_NAME]" at bounding box center [391, 195] width 130 height 39
type textarea "*****"
type textarea "**********"
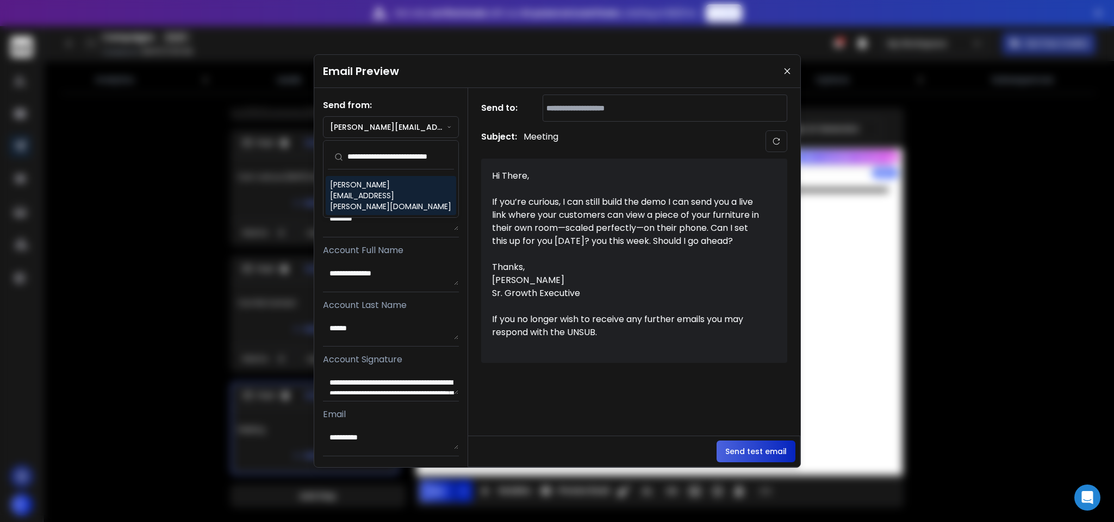
type textarea "*******"
type textarea "**********"
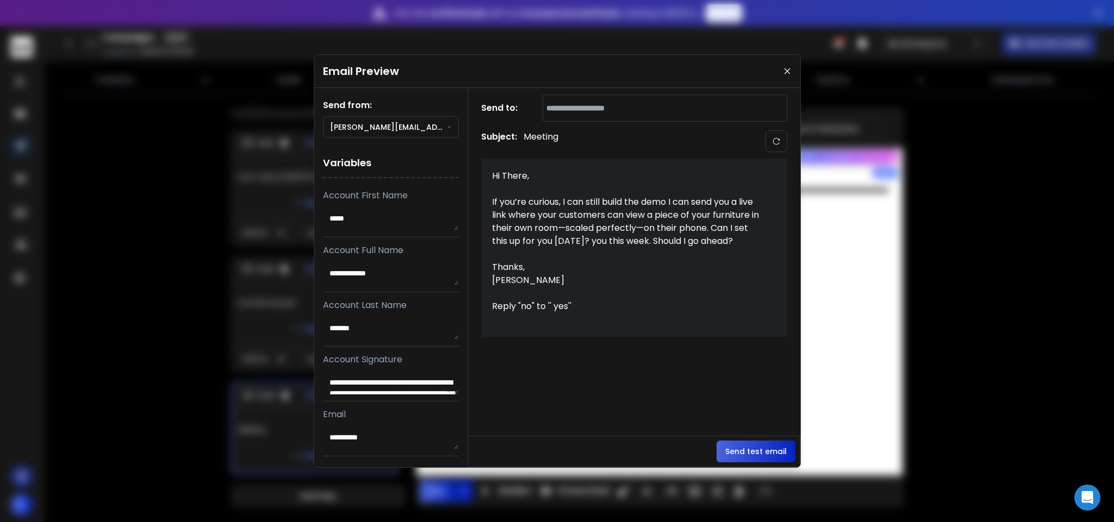
click at [589, 107] on input at bounding box center [664, 108] width 237 height 20
click at [630, 108] on input at bounding box center [664, 108] width 237 height 20
click at [727, 451] on button "Send test email" at bounding box center [755, 452] width 79 height 22
click at [750, 449] on button "Send test email" at bounding box center [755, 452] width 79 height 22
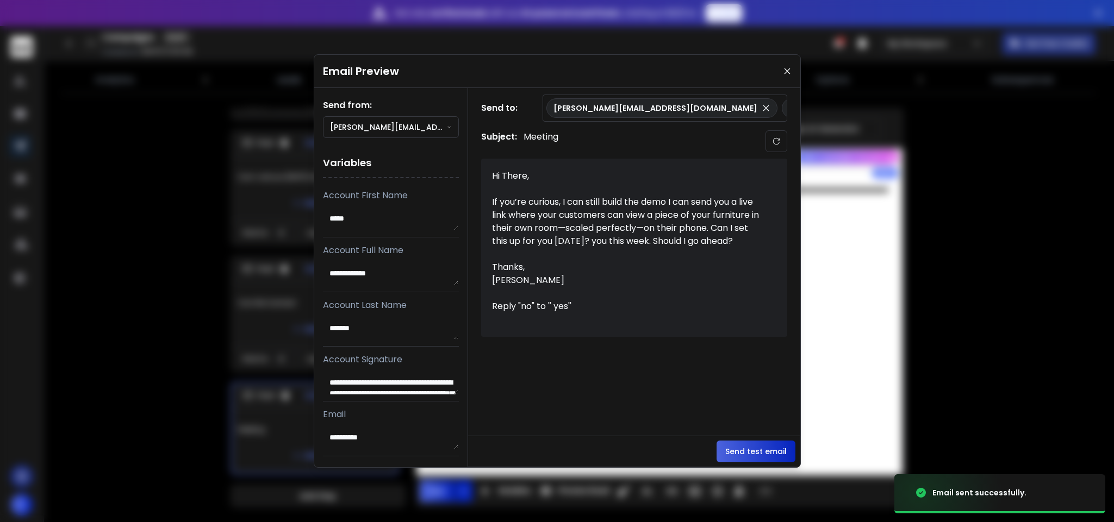
click at [781, 63] on div "Email Preview" at bounding box center [557, 71] width 486 height 33
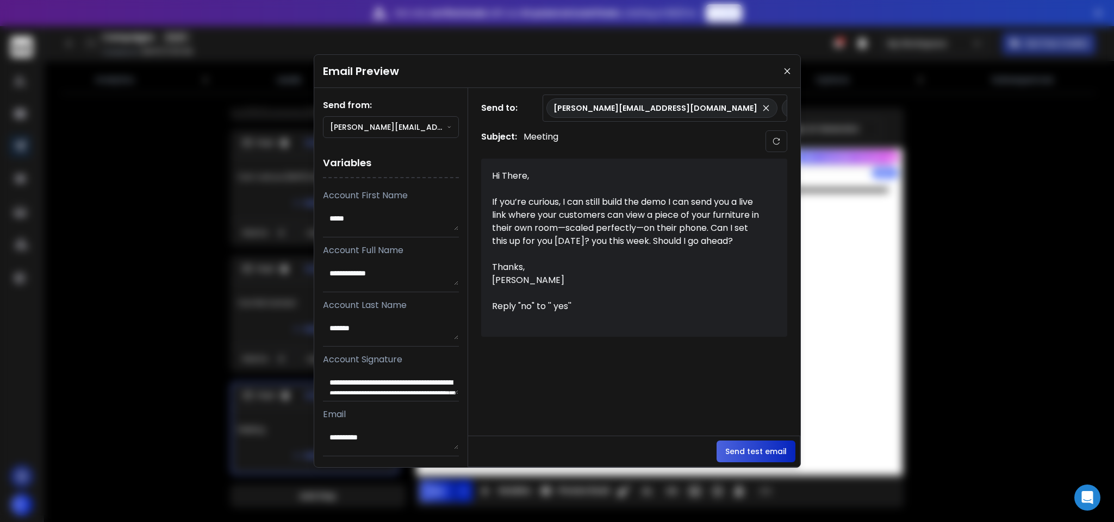
click at [784, 68] on icon at bounding box center [787, 71] width 9 height 9
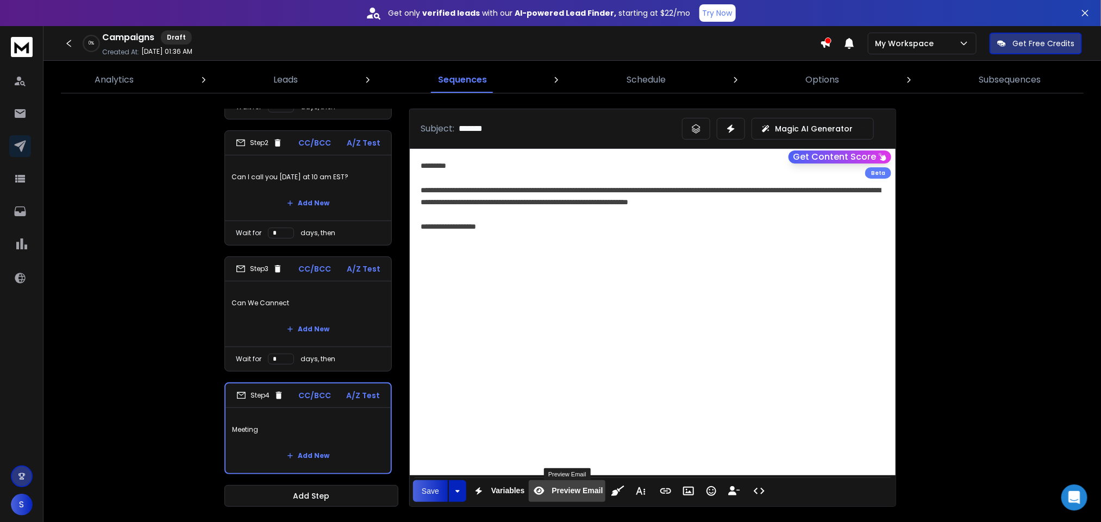
click at [589, 481] on button "Preview Email Preview Email" at bounding box center [567, 491] width 76 height 22
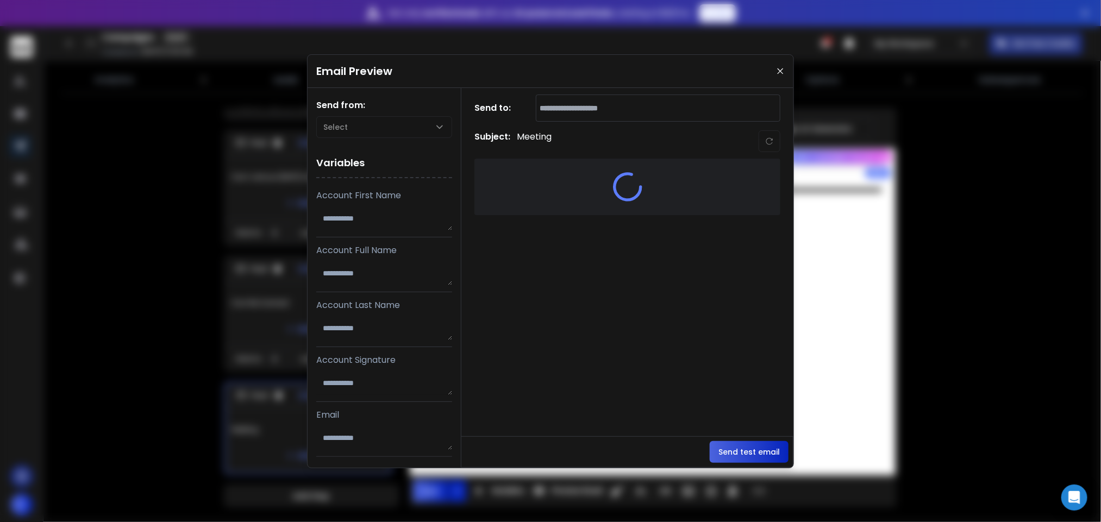
type textarea "**********"
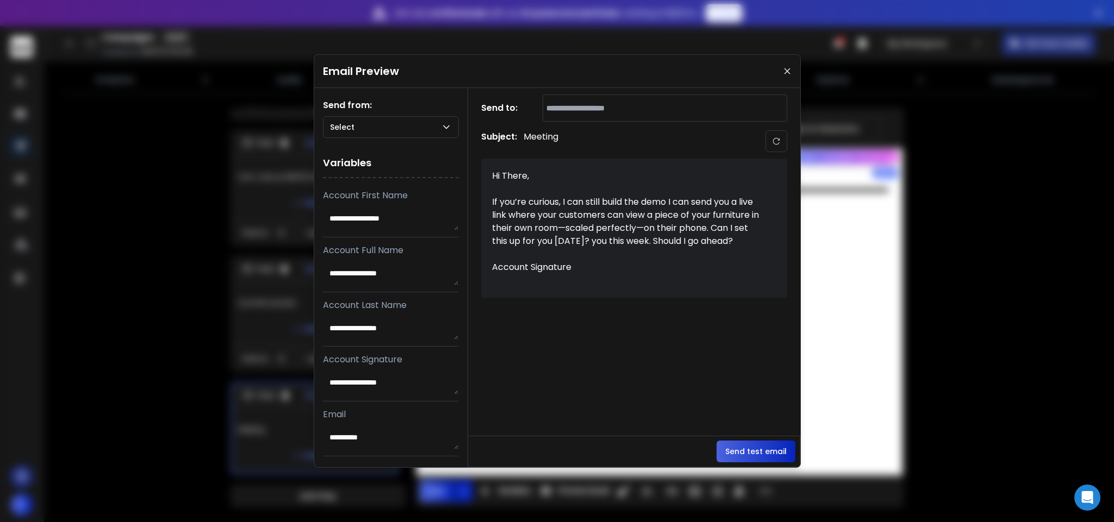
type textarea "********"
type textarea "**********"
type textarea "******"
type textarea "**********"
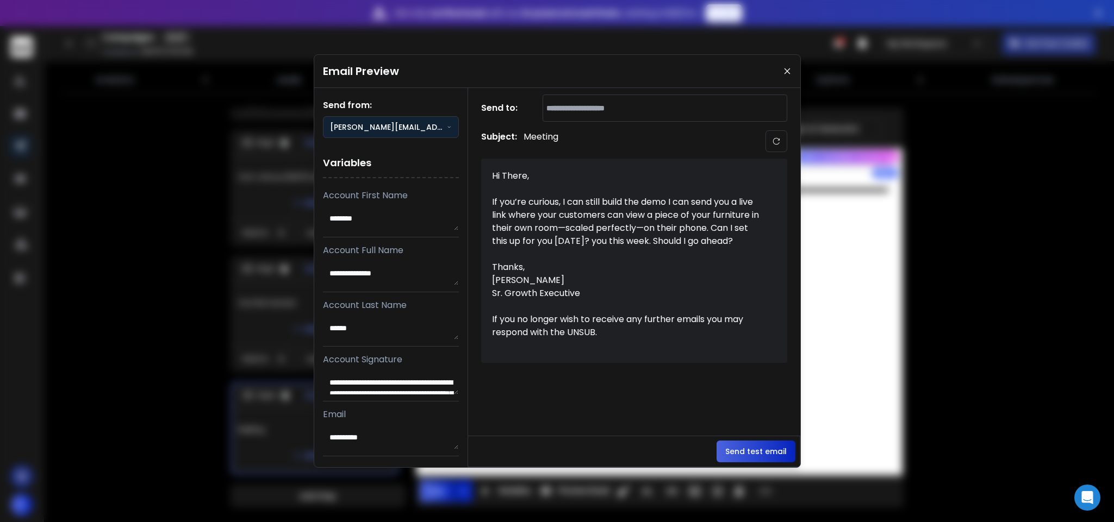
click at [453, 130] on button "[PERSON_NAME][EMAIL_ADDRESS][PERSON_NAME][DOMAIN_NAME]" at bounding box center [391, 127] width 136 height 22
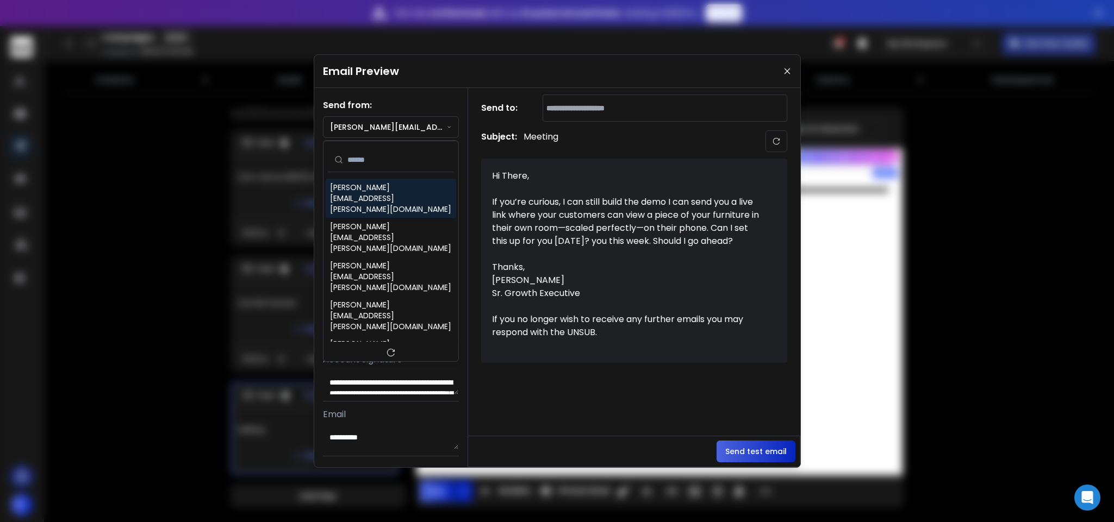
drag, startPoint x: 379, startPoint y: 155, endPoint x: 390, endPoint y: 155, distance: 10.9
click at [382, 155] on input "text" at bounding box center [397, 160] width 100 height 24
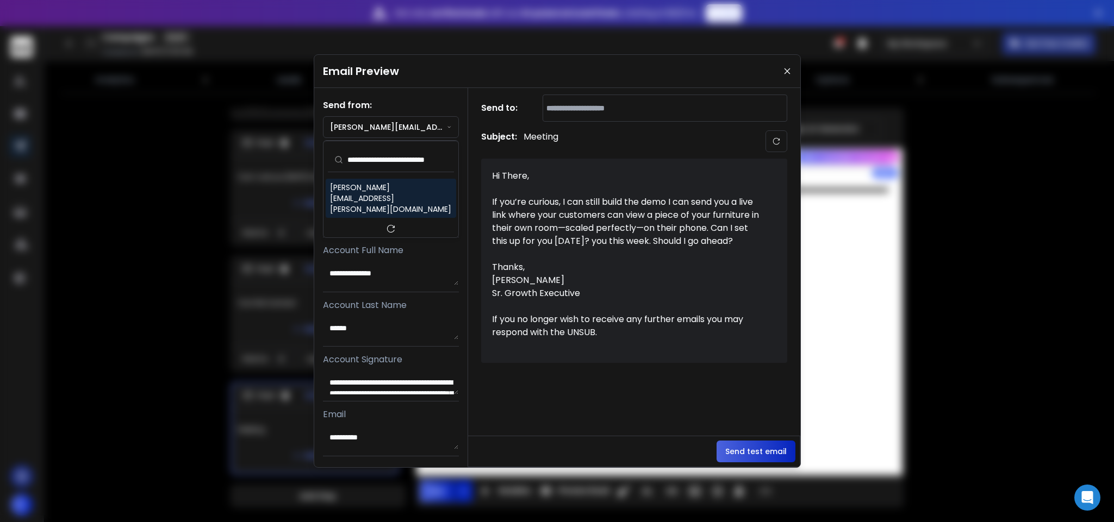
scroll to position [0, 7]
type input "**********"
click at [417, 177] on div "[PERSON_NAME][EMAIL_ADDRESS][PERSON_NAME][DOMAIN_NAME]" at bounding box center [391, 195] width 130 height 39
type textarea "*****"
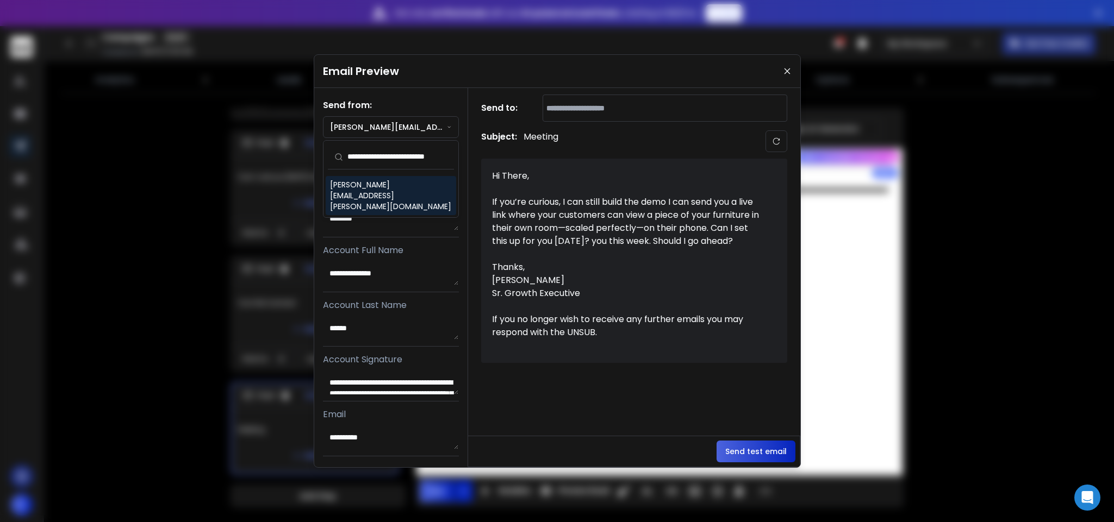
type textarea "**********"
type textarea "******"
type textarea "**********"
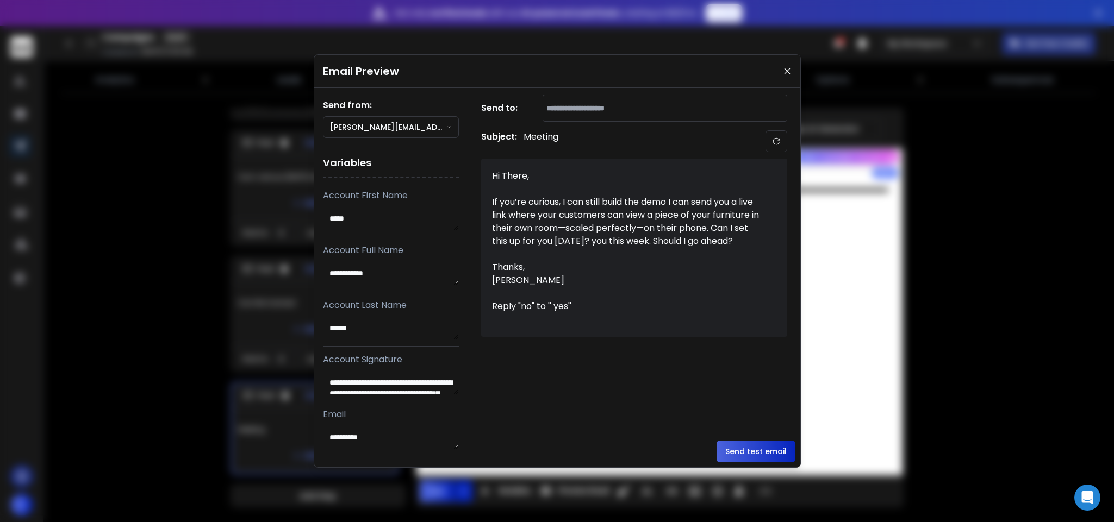
click at [602, 114] on input at bounding box center [664, 108] width 237 height 20
click at [680, 103] on input at bounding box center [664, 108] width 237 height 20
click at [751, 441] on button "Send test email" at bounding box center [755, 452] width 79 height 22
click at [781, 72] on div "Email Preview" at bounding box center [557, 71] width 486 height 33
click at [786, 69] on icon at bounding box center [787, 71] width 9 height 9
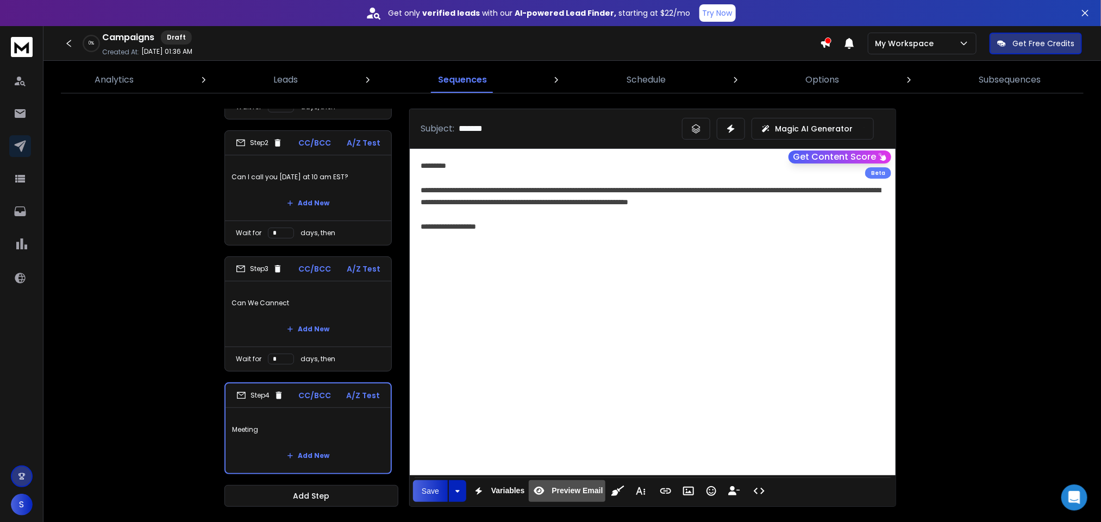
click at [589, 486] on span "Preview Email" at bounding box center [577, 490] width 55 height 9
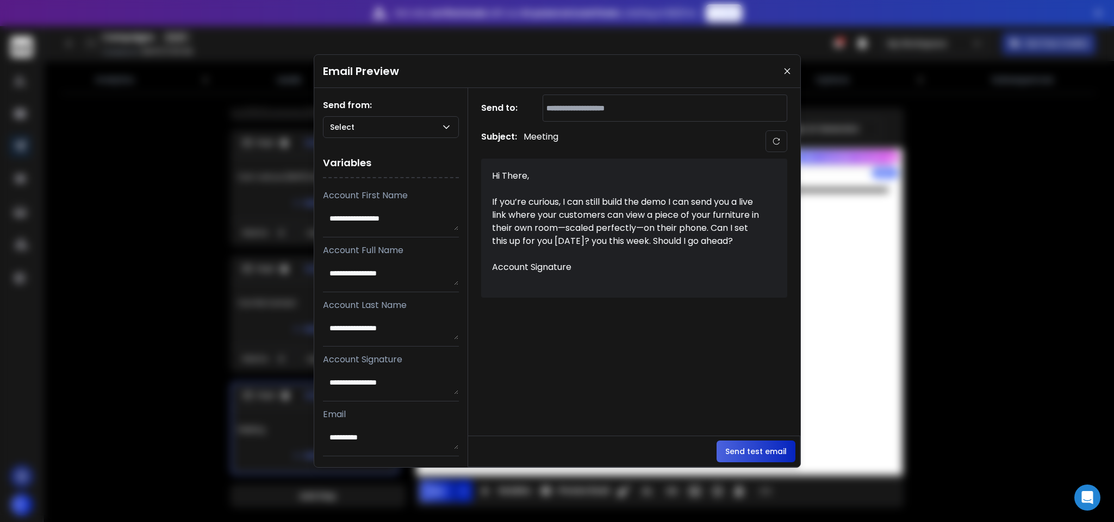
type textarea "********"
type textarea "**********"
type textarea "******"
type textarea "**********"
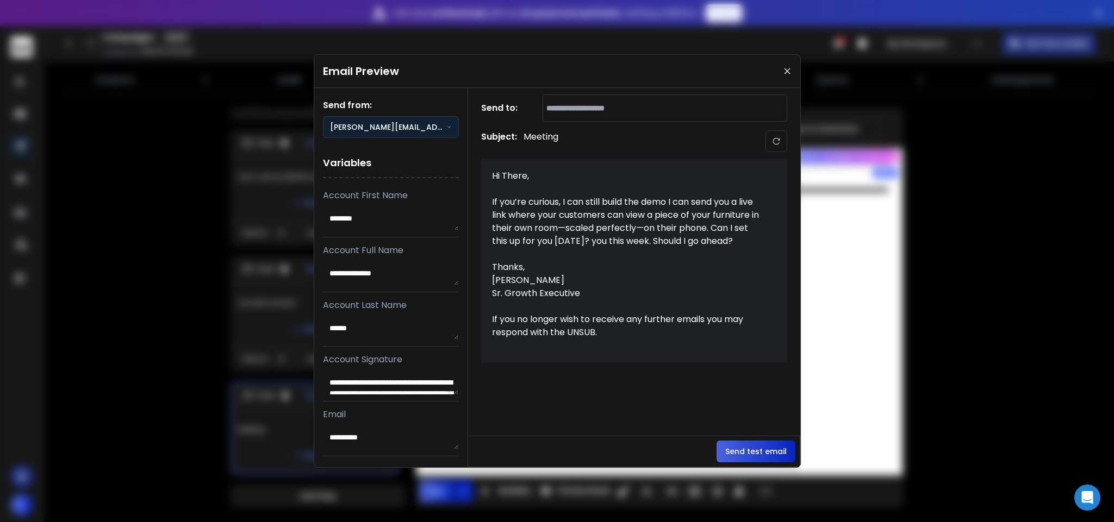
click at [452, 135] on button "[PERSON_NAME][EMAIL_ADDRESS][PERSON_NAME][DOMAIN_NAME]" at bounding box center [391, 127] width 136 height 22
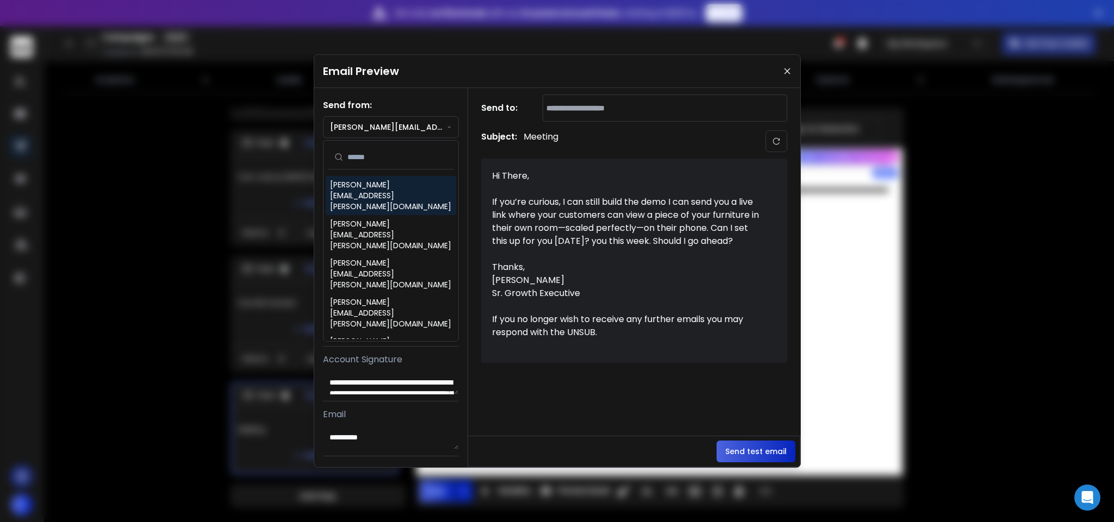
click at [385, 164] on input "text" at bounding box center [397, 157] width 100 height 24
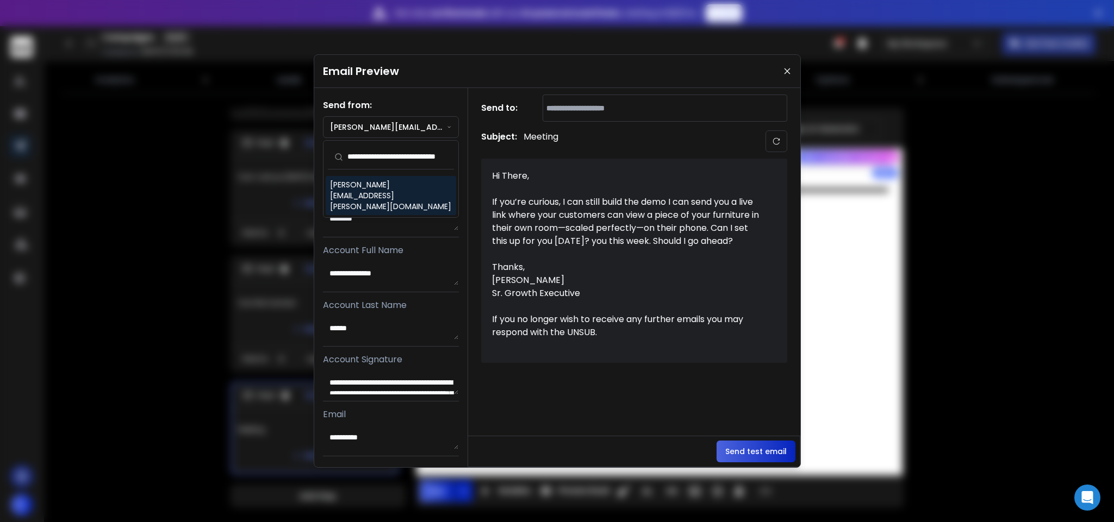
click at [385, 182] on div "[PERSON_NAME][EMAIL_ADDRESS][PERSON_NAME][DOMAIN_NAME]" at bounding box center [391, 195] width 122 height 33
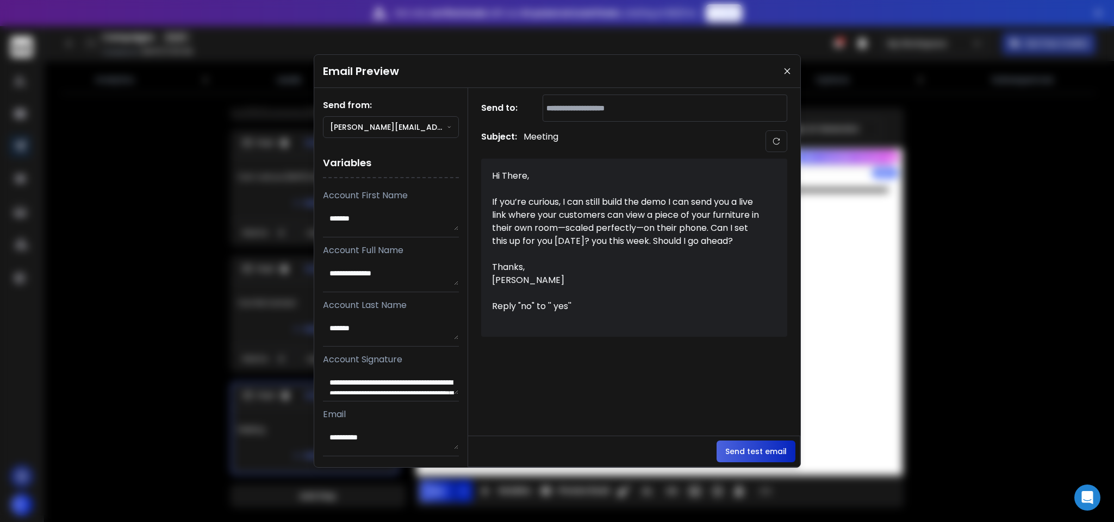
click at [571, 98] on input at bounding box center [664, 108] width 237 height 20
drag, startPoint x: 684, startPoint y: 103, endPoint x: 675, endPoint y: 110, distance: 11.2
click at [682, 106] on input at bounding box center [664, 108] width 237 height 20
click at [760, 451] on button "Send test email" at bounding box center [755, 452] width 79 height 22
click at [786, 76] on div "Email Preview" at bounding box center [557, 71] width 486 height 33
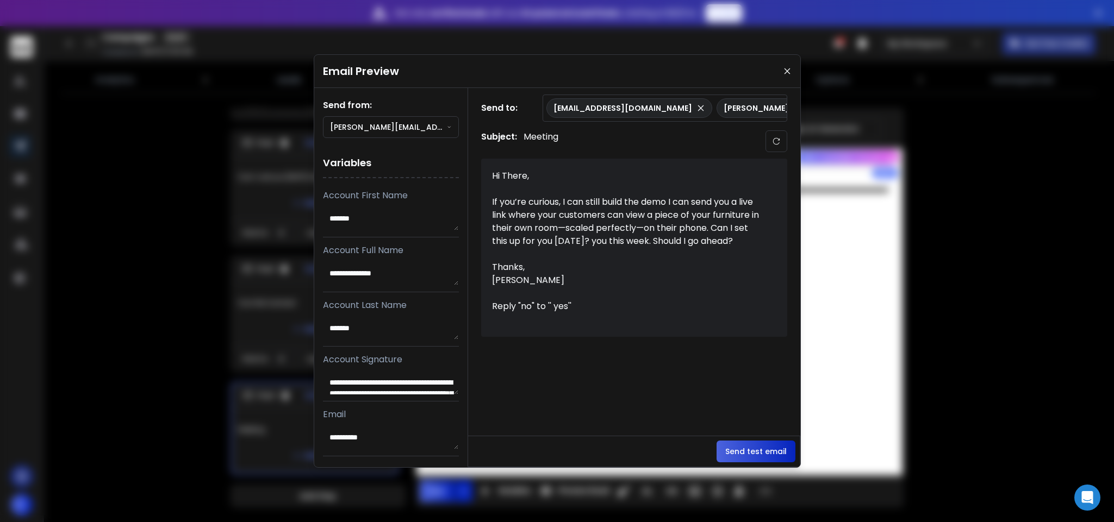
click at [791, 57] on div "Email Preview" at bounding box center [557, 71] width 486 height 33
click at [783, 70] on icon at bounding box center [787, 71] width 9 height 9
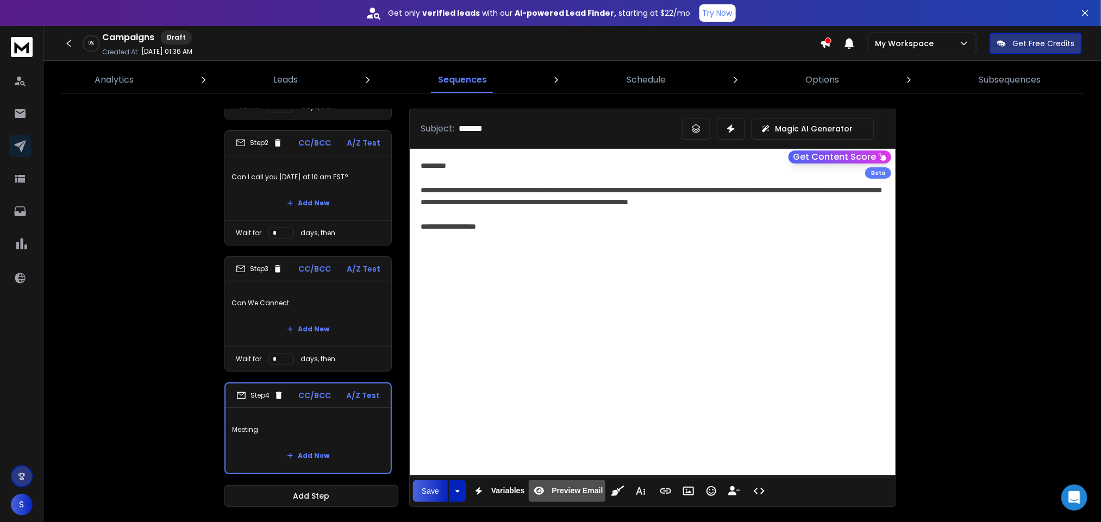
click at [575, 499] on div "Preview Email" at bounding box center [567, 491] width 76 height 18
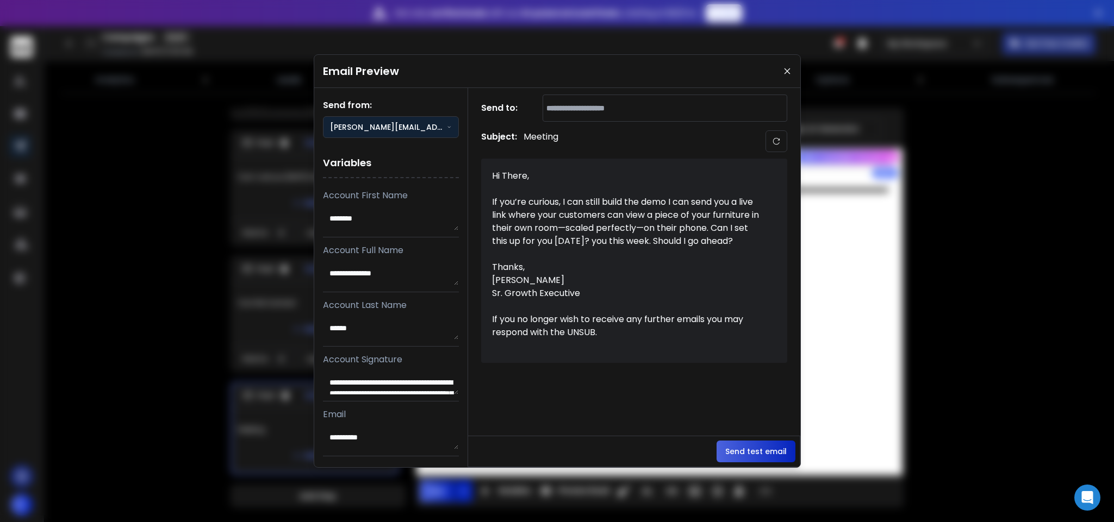
click at [451, 122] on icon "button" at bounding box center [449, 127] width 5 height 11
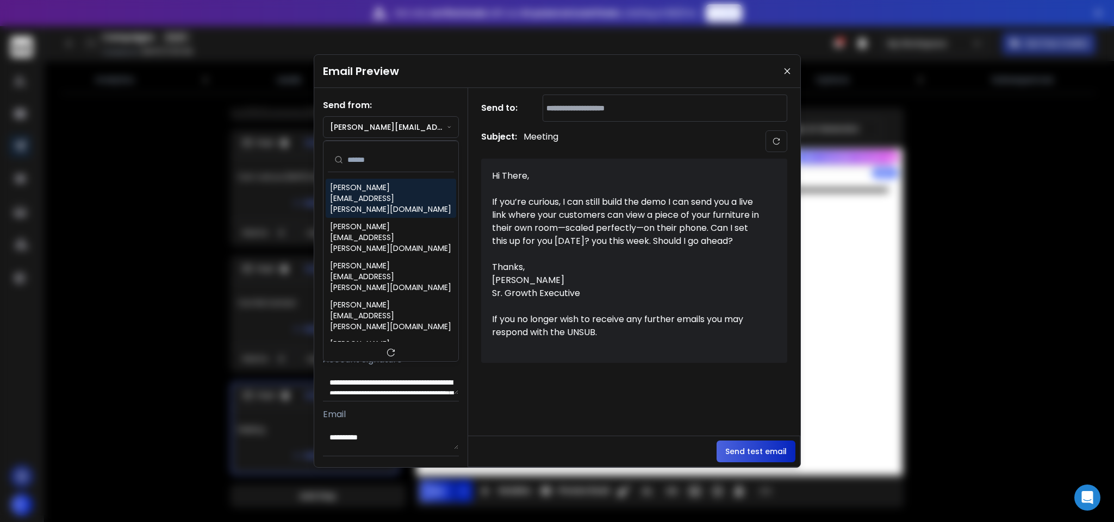
click at [390, 151] on input "text" at bounding box center [397, 160] width 100 height 24
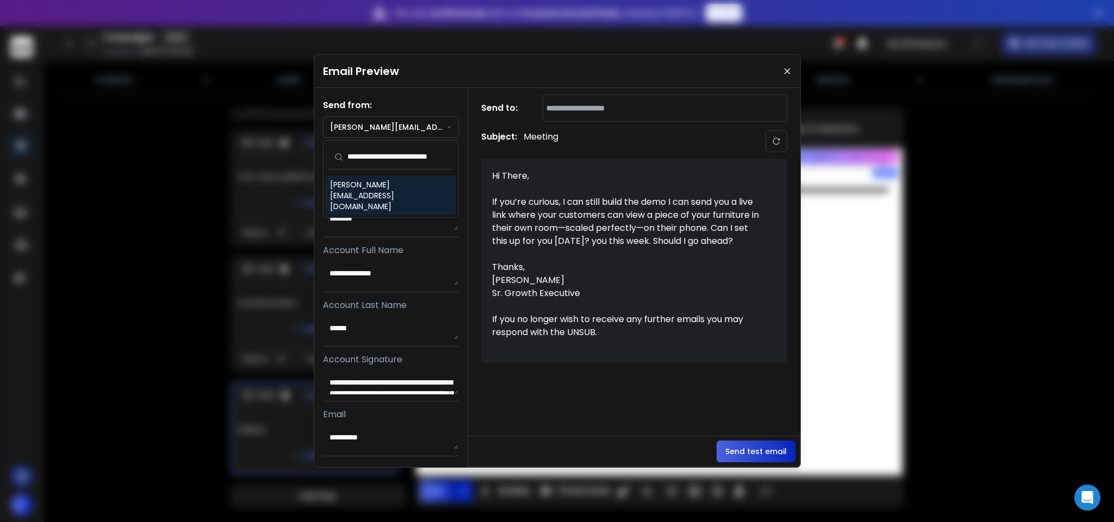
click at [410, 179] on div "[PERSON_NAME][EMAIL_ADDRESS][DOMAIN_NAME]" at bounding box center [391, 195] width 122 height 33
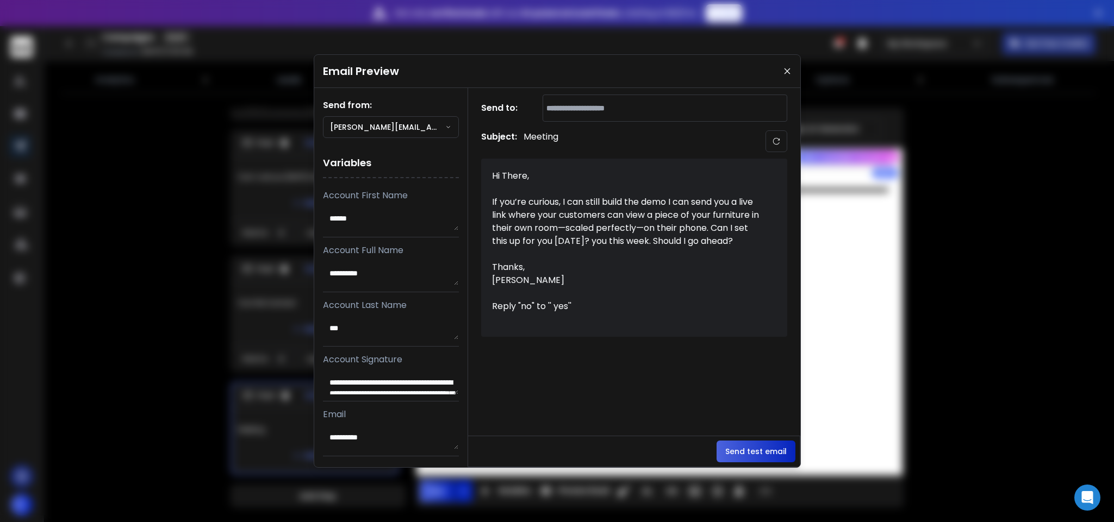
click at [644, 111] on input at bounding box center [664, 108] width 237 height 20
click at [687, 98] on input at bounding box center [664, 108] width 237 height 20
click at [755, 444] on button "Send test email" at bounding box center [755, 452] width 79 height 22
click at [747, 453] on button "Send test email" at bounding box center [755, 452] width 79 height 22
click at [786, 72] on icon at bounding box center [787, 71] width 6 height 6
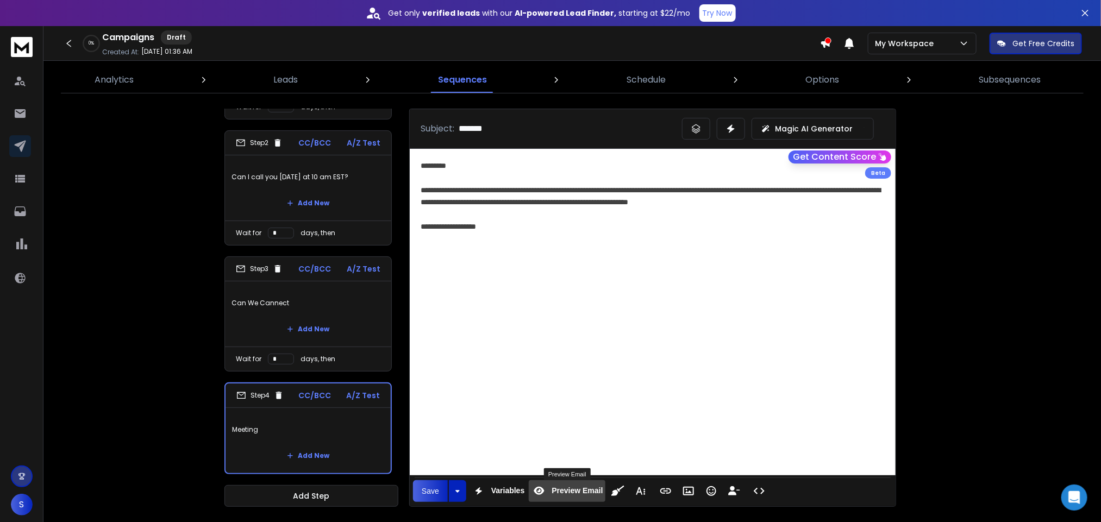
click at [577, 488] on span "Preview Email" at bounding box center [577, 490] width 55 height 9
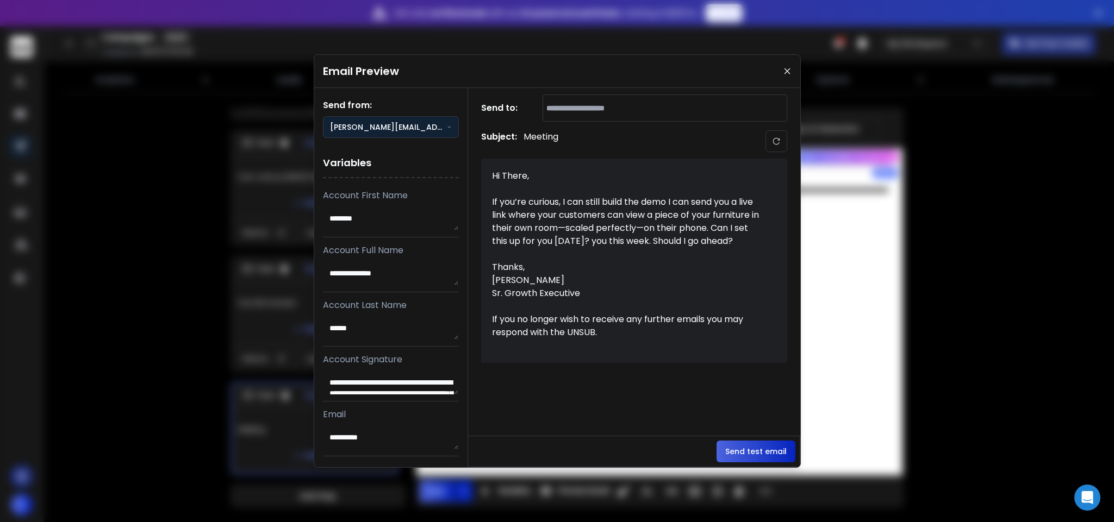
click at [447, 129] on icon "button" at bounding box center [449, 127] width 5 height 11
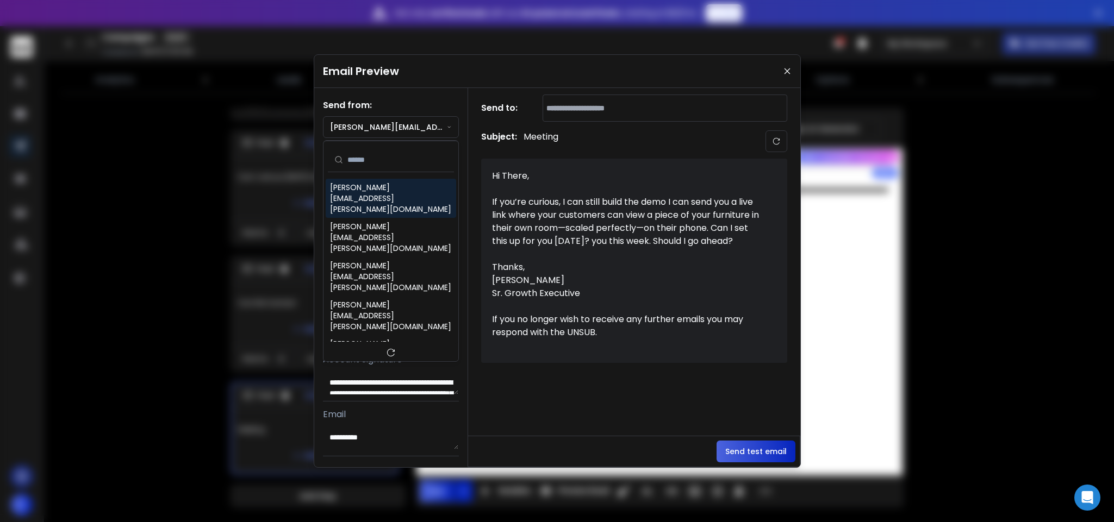
click at [380, 166] on input "text" at bounding box center [397, 160] width 100 height 24
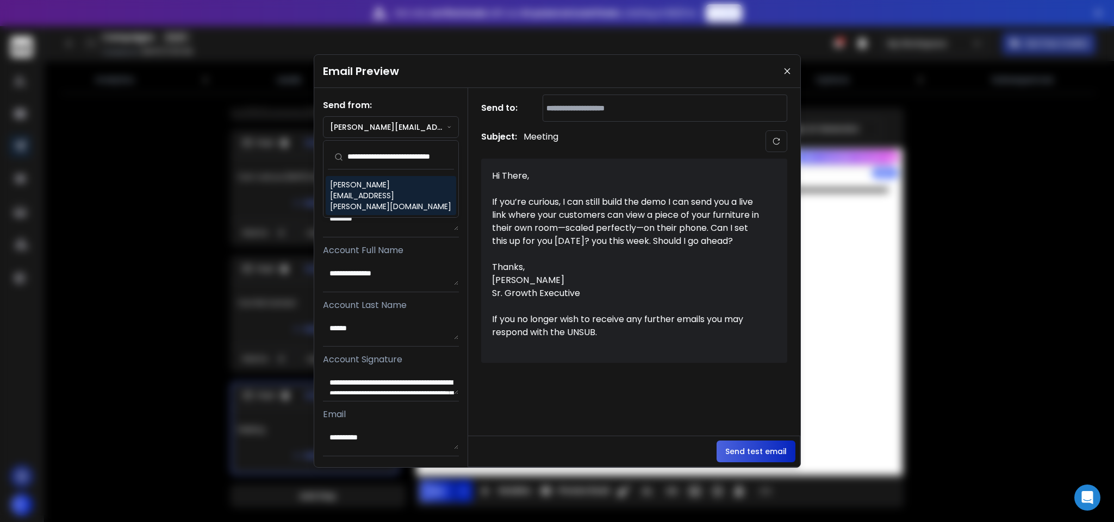
click at [375, 182] on div "[PERSON_NAME][EMAIL_ADDRESS][PERSON_NAME][DOMAIN_NAME]" at bounding box center [391, 195] width 122 height 33
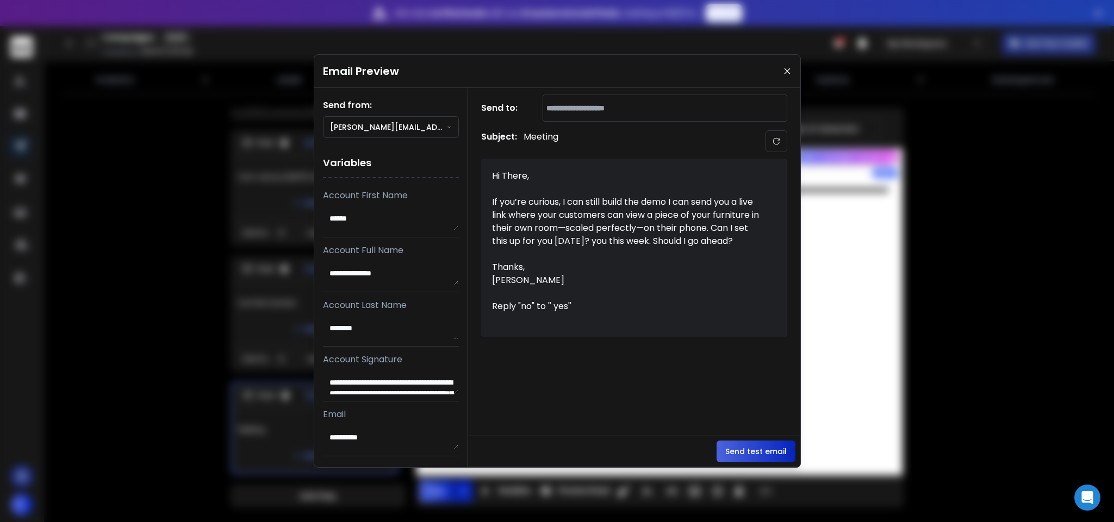
click at [583, 111] on input at bounding box center [664, 108] width 237 height 20
click at [607, 107] on input at bounding box center [664, 108] width 237 height 20
click at [733, 446] on button "Send test email" at bounding box center [755, 452] width 79 height 22
click at [788, 67] on icon at bounding box center [787, 71] width 9 height 9
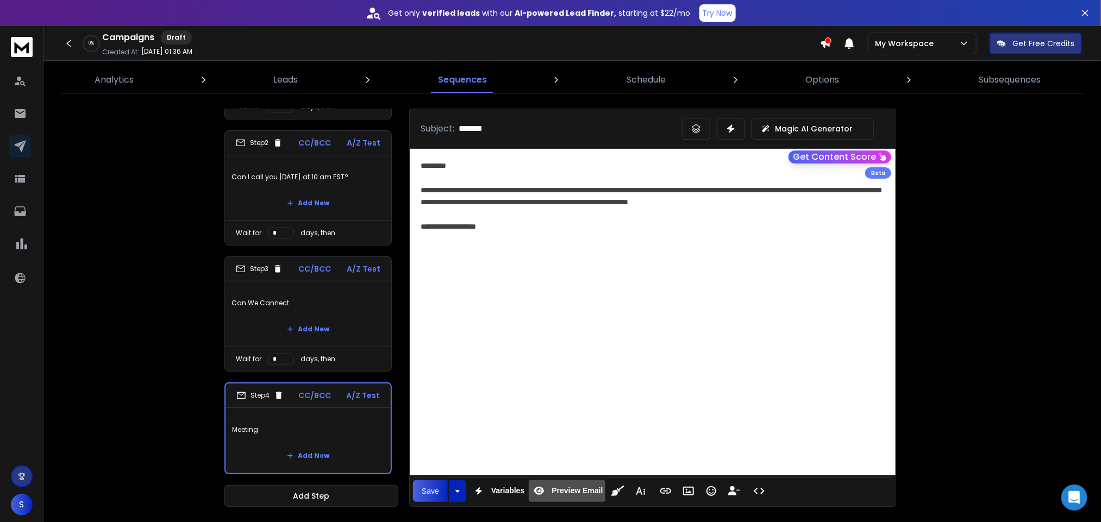
click at [570, 481] on button "Preview Email Preview Email" at bounding box center [567, 491] width 76 height 22
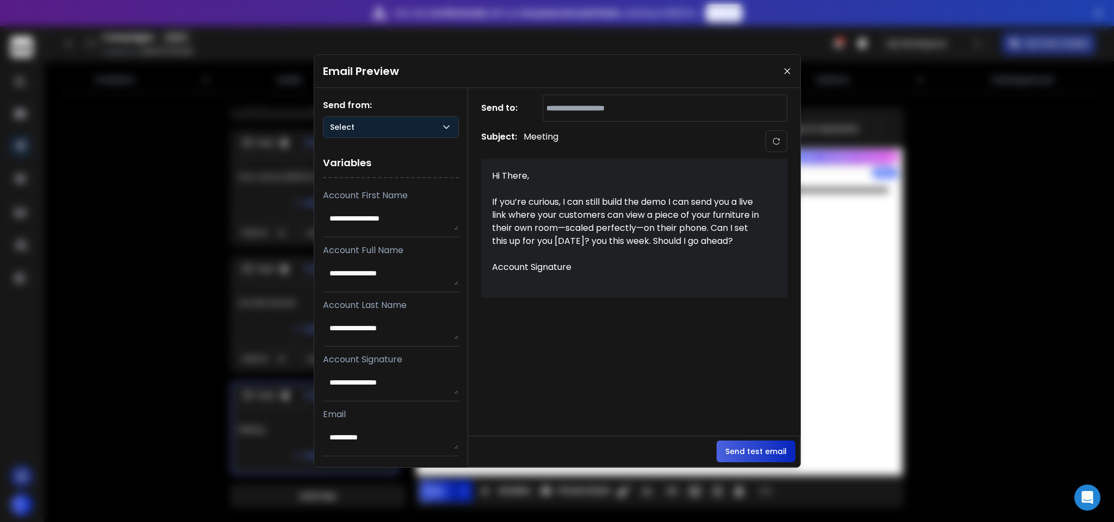
click at [430, 118] on button "Select" at bounding box center [391, 127] width 136 height 22
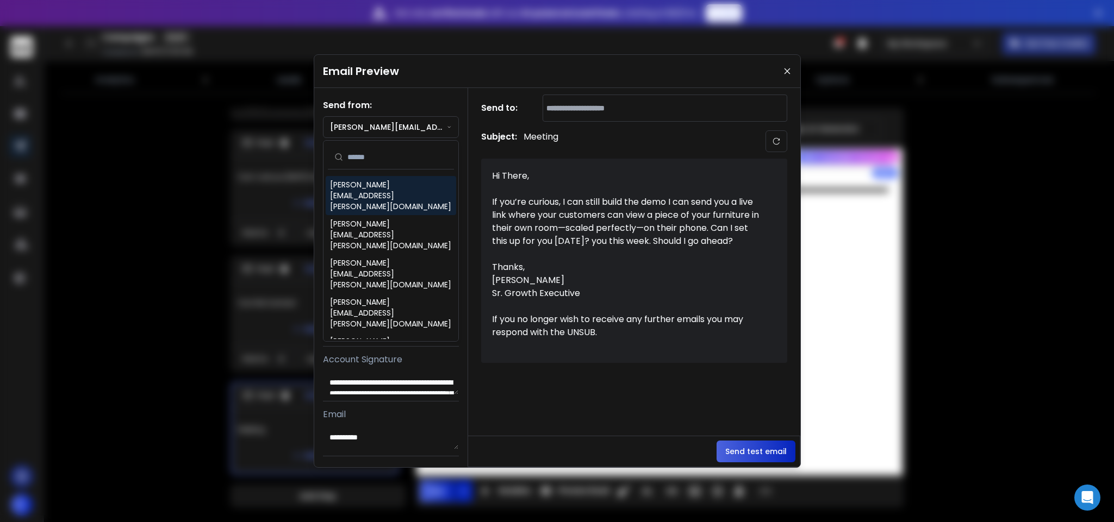
click at [409, 155] on input "text" at bounding box center [397, 157] width 100 height 24
paste input "**********"
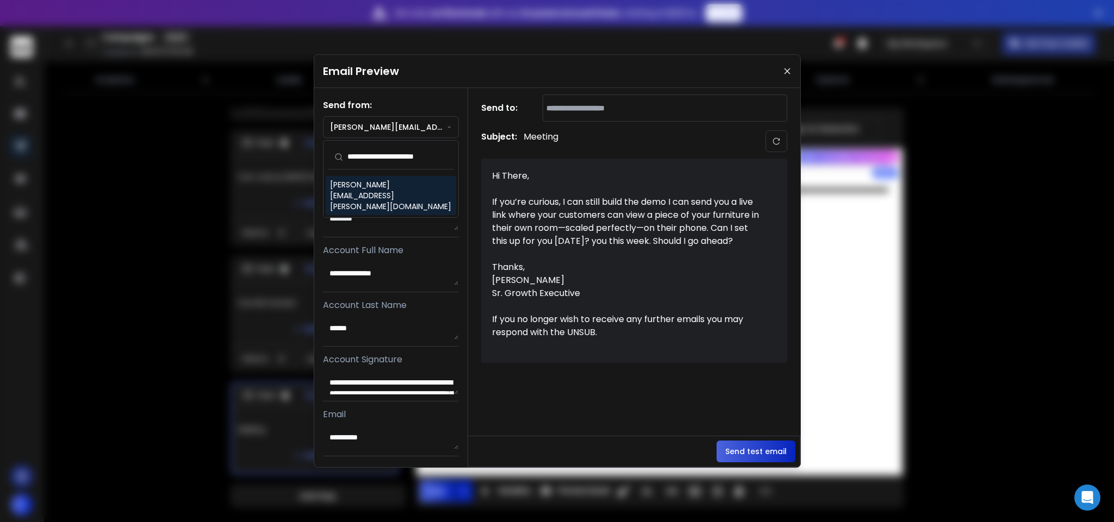
click at [383, 183] on div "[PERSON_NAME][EMAIL_ADDRESS][PERSON_NAME][DOMAIN_NAME]" at bounding box center [391, 195] width 122 height 33
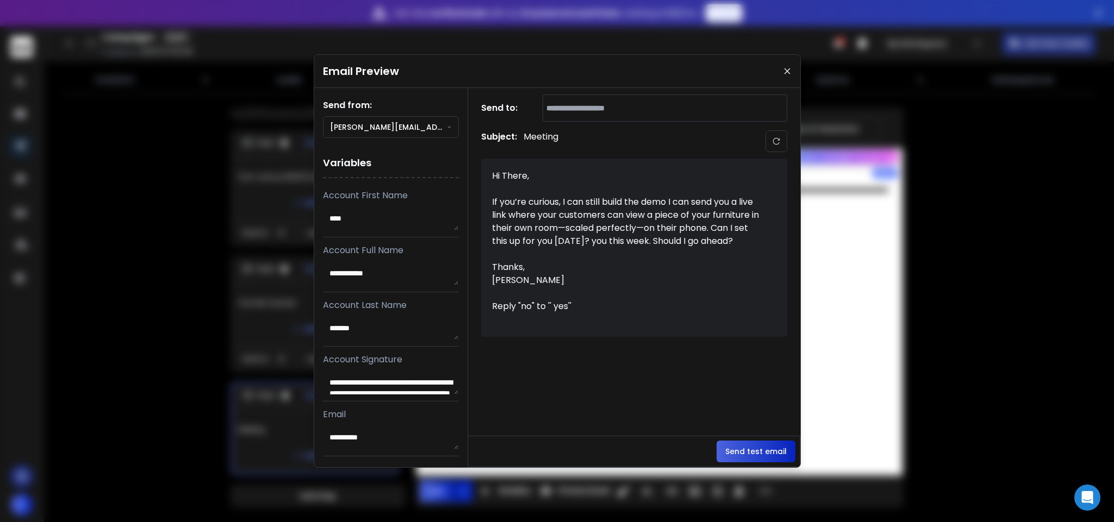
click at [669, 106] on input at bounding box center [664, 108] width 237 height 20
click at [569, 115] on input at bounding box center [664, 108] width 237 height 20
drag, startPoint x: 764, startPoint y: 427, endPoint x: 755, endPoint y: 444, distance: 18.5
click at [764, 429] on div "Send to: [PERSON_NAME][EMAIL_ADDRESS][DOMAIN_NAME] [PERSON_NAME][EMAIL_ADDRESS]…" at bounding box center [633, 278] width 333 height 380
drag, startPoint x: 744, startPoint y: 442, endPoint x: 738, endPoint y: 435, distance: 9.6
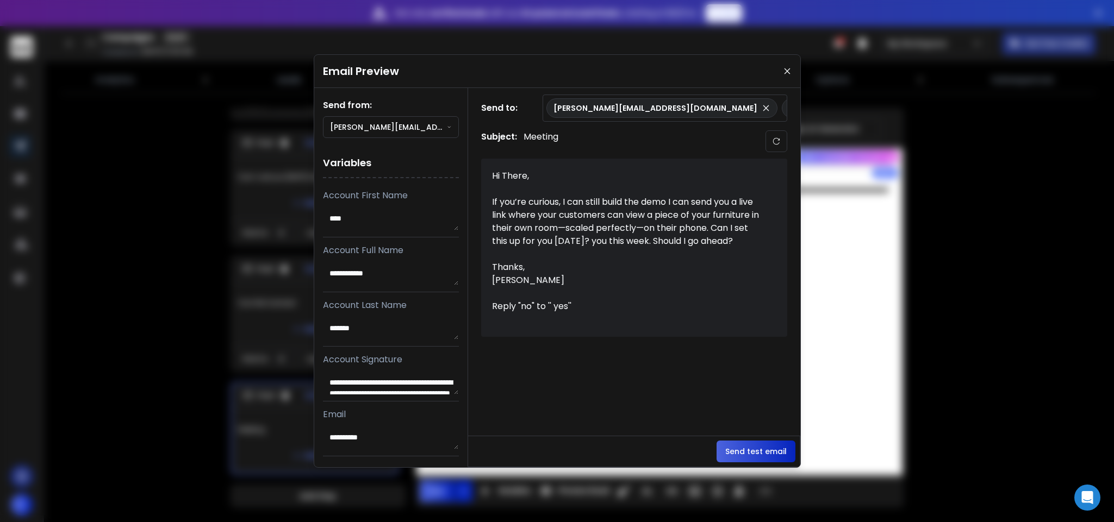
click at [744, 442] on button "Send test email" at bounding box center [755, 452] width 79 height 22
click at [783, 68] on icon at bounding box center [787, 71] width 9 height 9
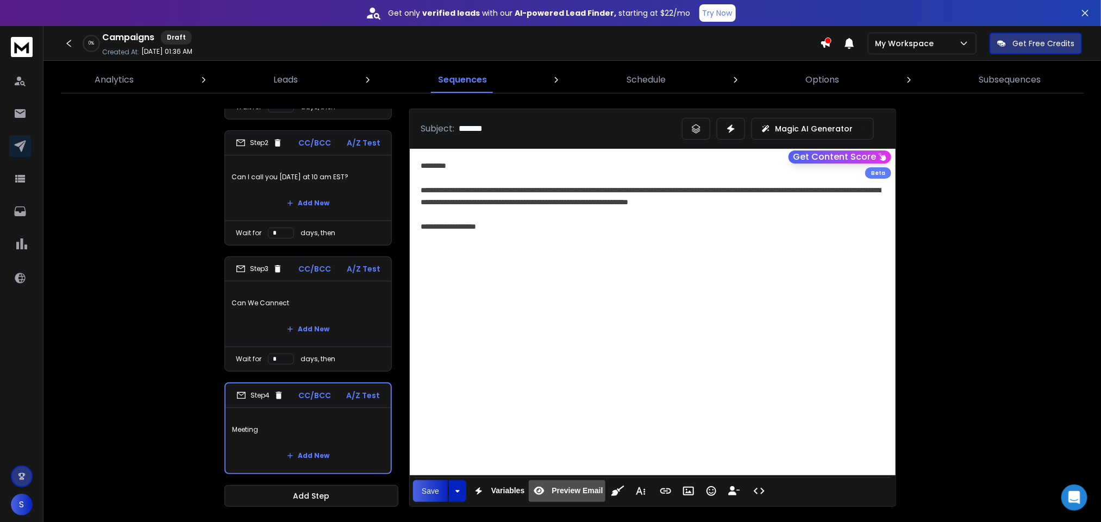
click at [547, 483] on div "Preview Email" at bounding box center [567, 491] width 76 height 18
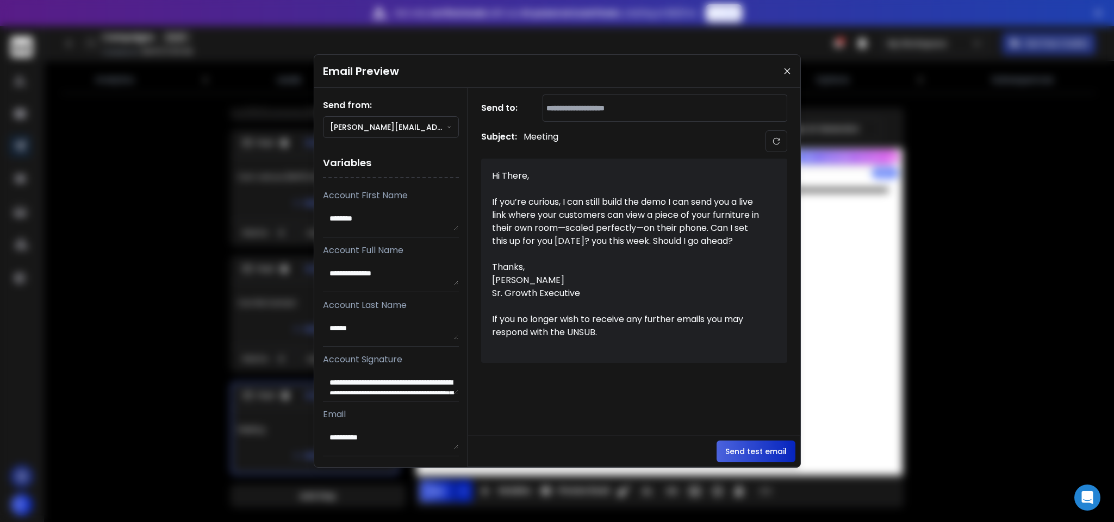
click at [610, 110] on input at bounding box center [664, 108] width 237 height 20
click at [449, 123] on icon "button" at bounding box center [449, 127] width 5 height 11
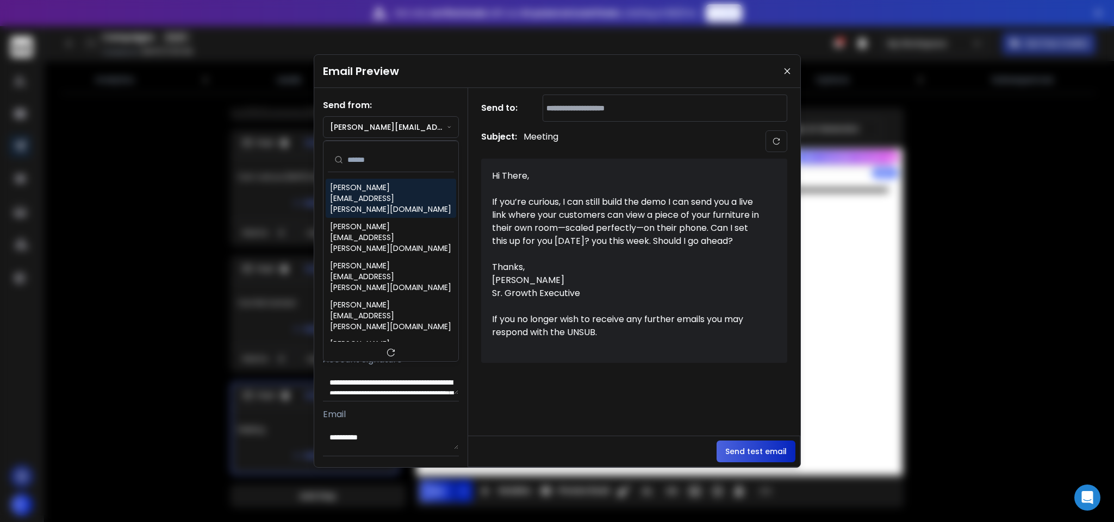
click at [387, 157] on input "text" at bounding box center [397, 160] width 100 height 24
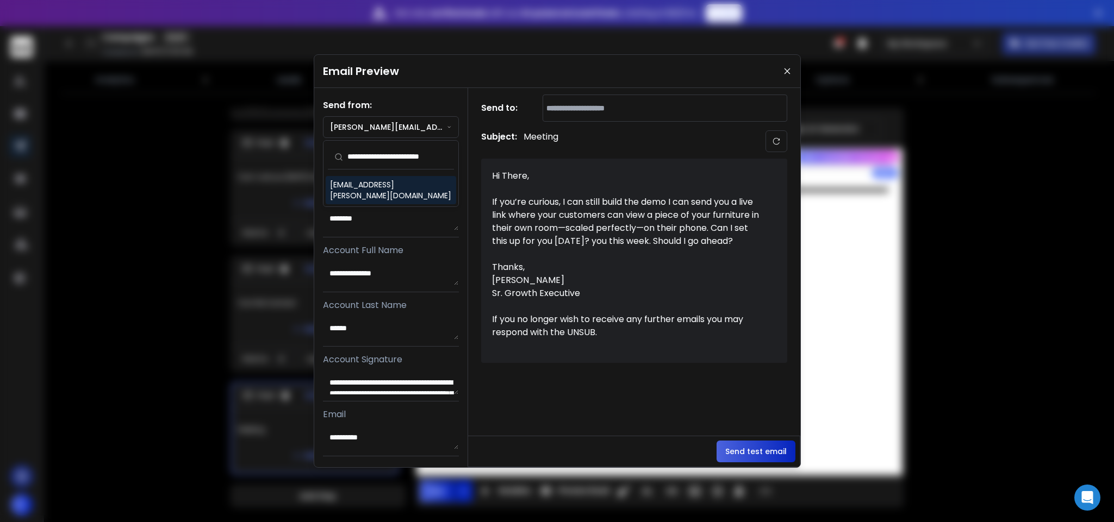
click at [421, 183] on div "[EMAIL_ADDRESS][PERSON_NAME][DOMAIN_NAME]" at bounding box center [391, 190] width 122 height 22
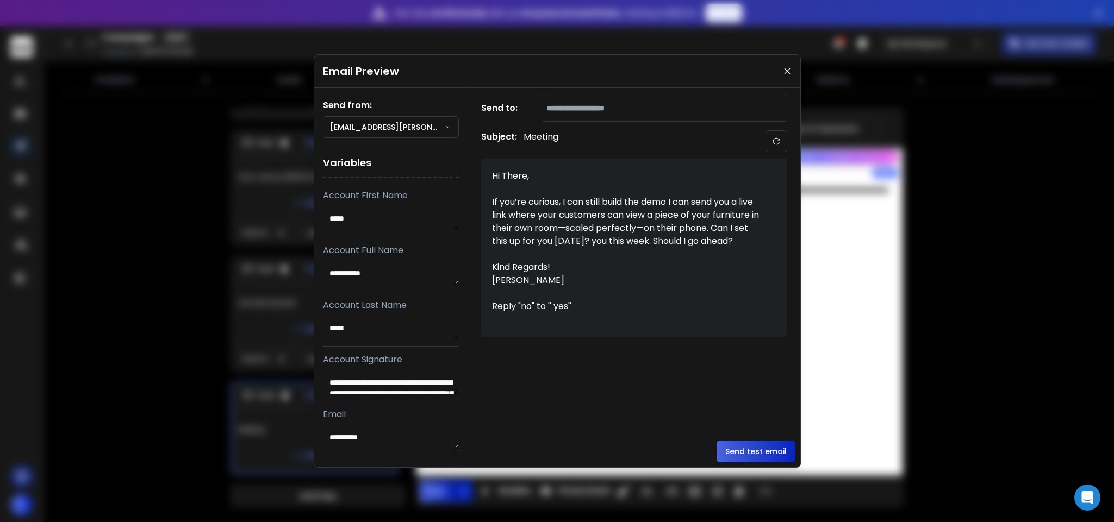
click at [601, 113] on input at bounding box center [664, 108] width 237 height 20
click at [604, 111] on input at bounding box center [664, 108] width 237 height 20
click at [721, 453] on button "Send test email" at bounding box center [755, 452] width 79 height 22
click at [786, 70] on icon at bounding box center [787, 71] width 9 height 9
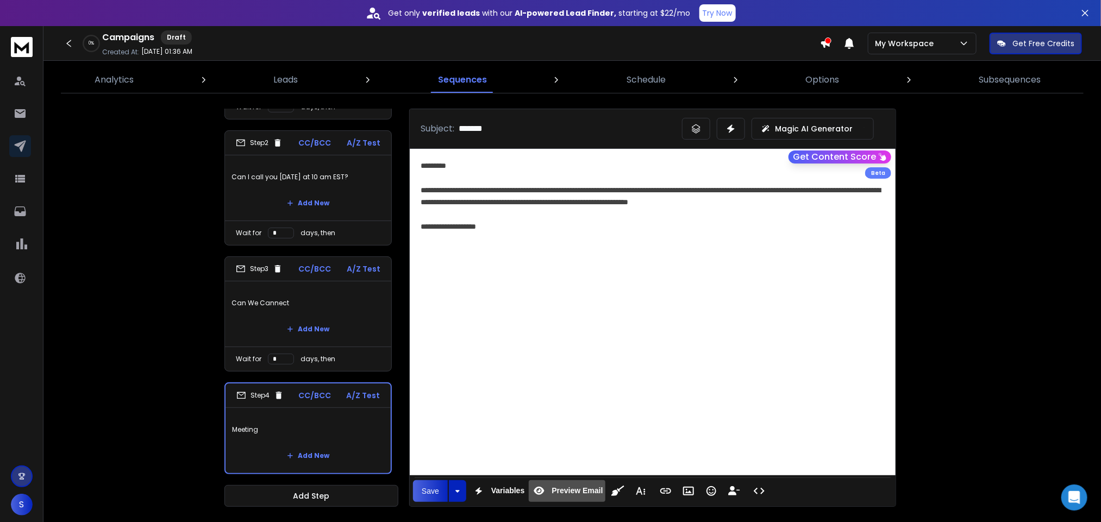
drag, startPoint x: 578, startPoint y: 494, endPoint x: 545, endPoint y: 493, distance: 33.2
click at [545, 493] on div "Preview Email" at bounding box center [567, 491] width 76 height 18
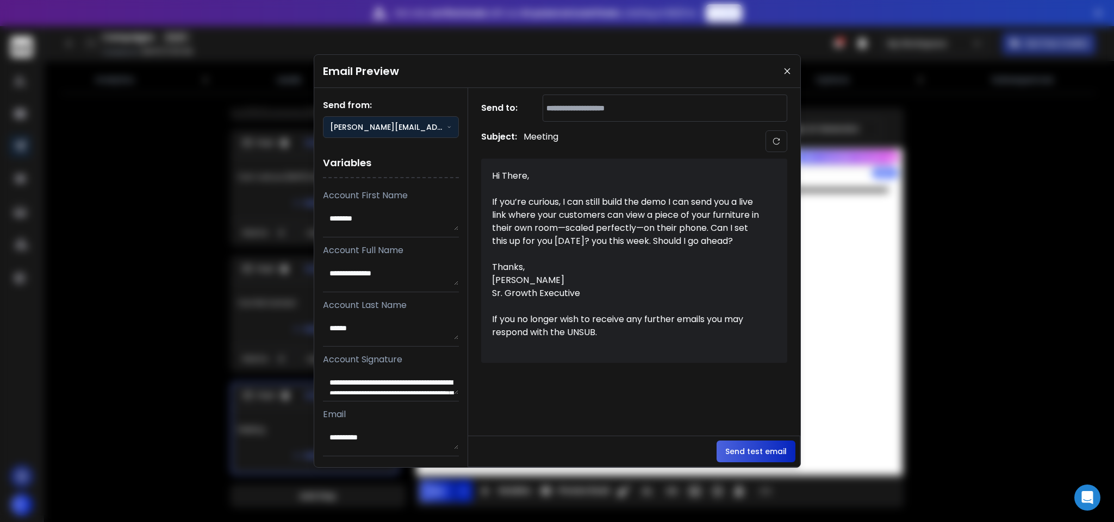
click at [447, 119] on button "[PERSON_NAME][EMAIL_ADDRESS][PERSON_NAME][DOMAIN_NAME]" at bounding box center [391, 127] width 136 height 22
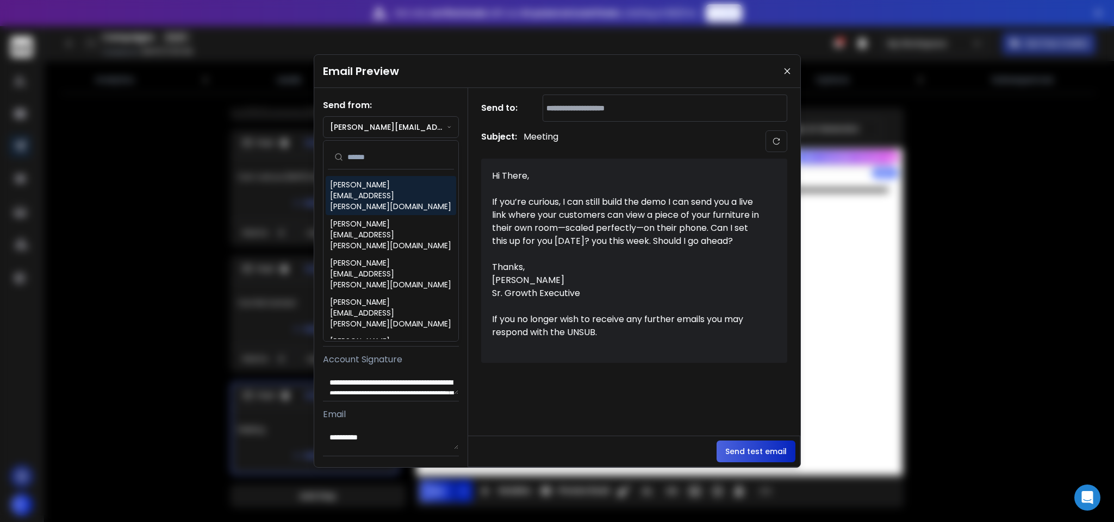
drag, startPoint x: 426, startPoint y: 153, endPoint x: 421, endPoint y: 173, distance: 20.8
click at [426, 160] on input "text" at bounding box center [397, 157] width 100 height 24
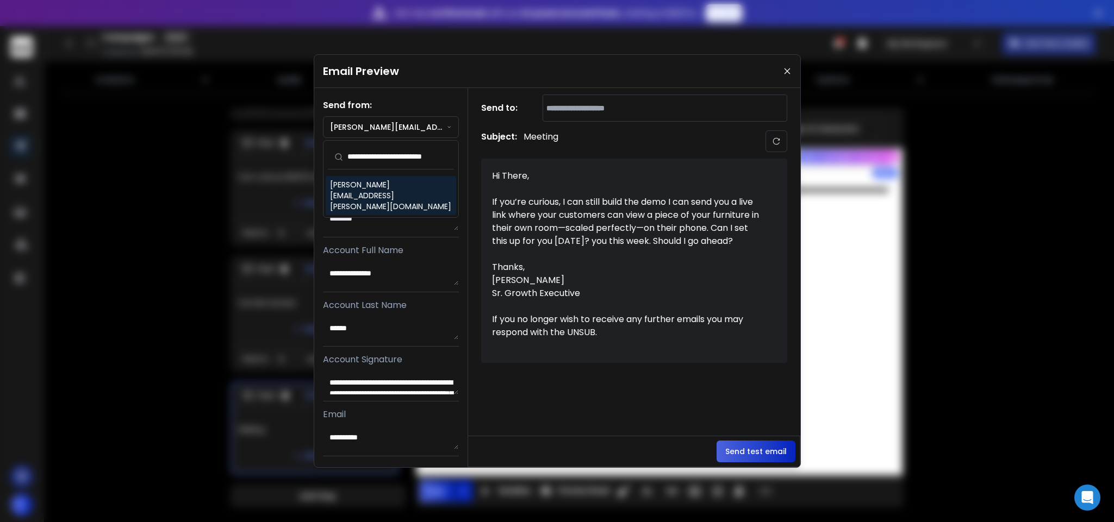
click at [413, 183] on div "[PERSON_NAME][EMAIL_ADDRESS][PERSON_NAME][DOMAIN_NAME]" at bounding box center [391, 195] width 122 height 33
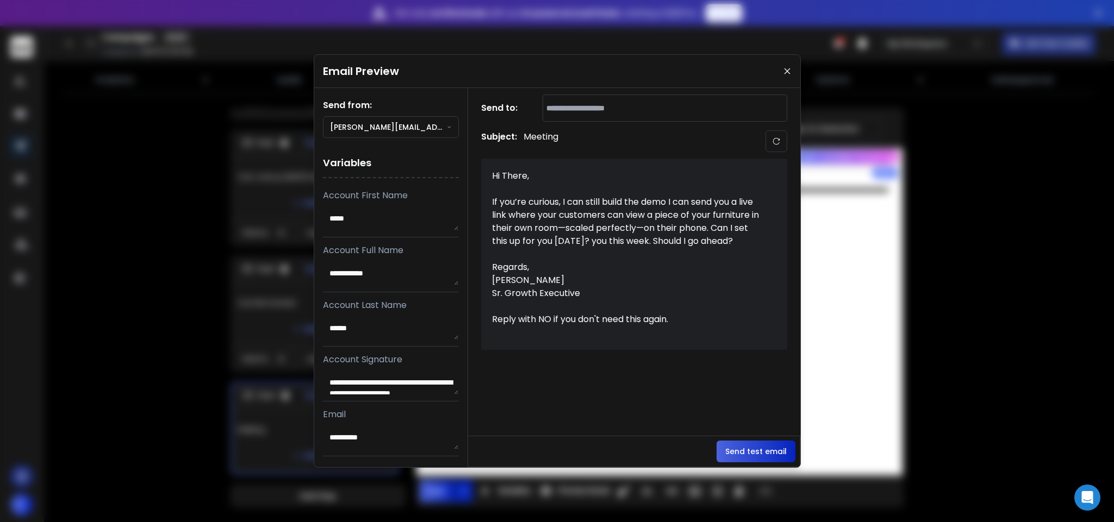
click at [616, 110] on input at bounding box center [664, 108] width 237 height 20
click at [734, 444] on button "Send test email" at bounding box center [755, 452] width 79 height 22
click at [785, 69] on icon at bounding box center [787, 71] width 6 height 6
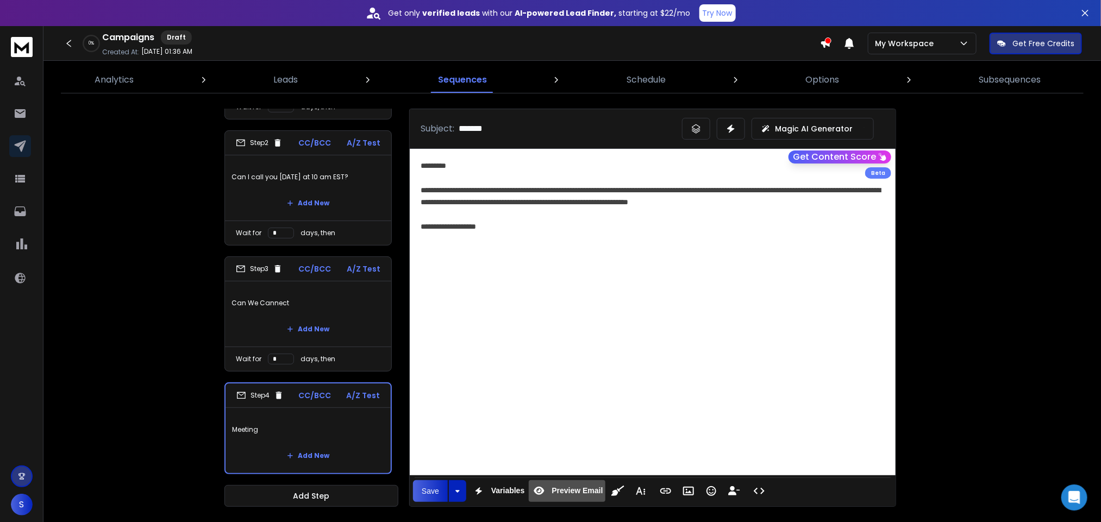
click at [552, 483] on div "Preview Email" at bounding box center [567, 491] width 76 height 18
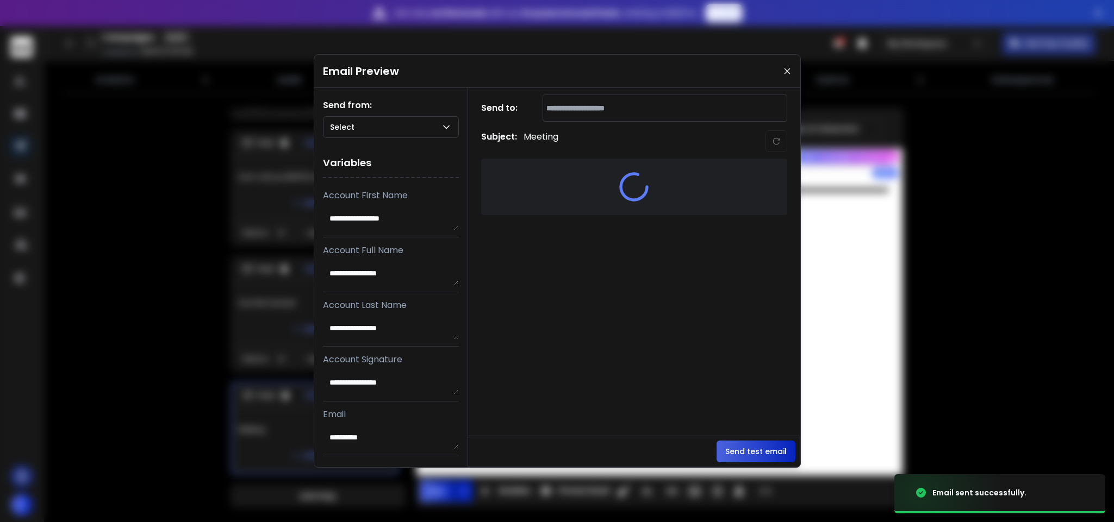
click at [597, 115] on input at bounding box center [664, 108] width 237 height 20
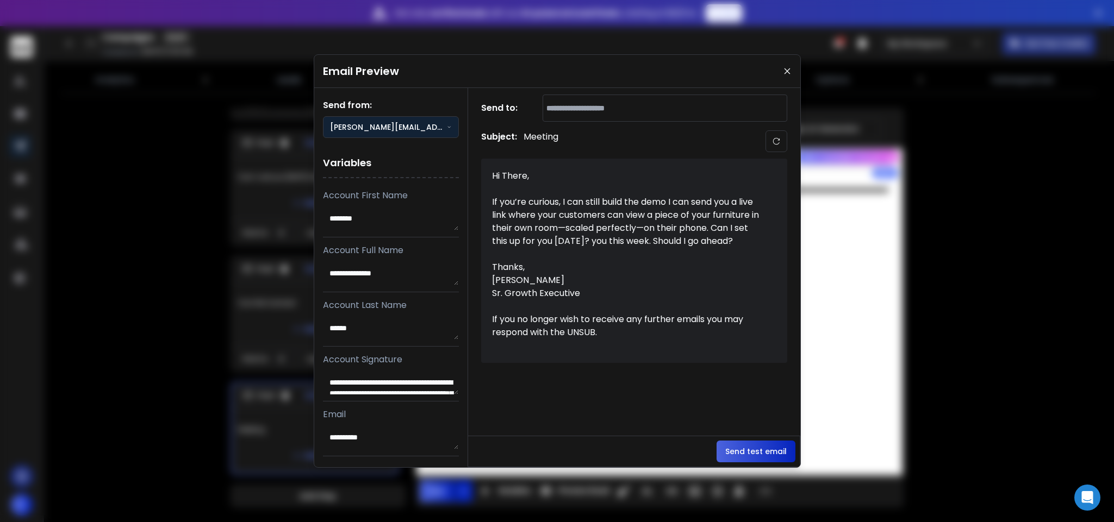
drag, startPoint x: 439, startPoint y: 122, endPoint x: 434, endPoint y: 126, distance: 6.2
click at [440, 122] on p "[PERSON_NAME][EMAIL_ADDRESS][PERSON_NAME][DOMAIN_NAME]" at bounding box center [388, 127] width 117 height 11
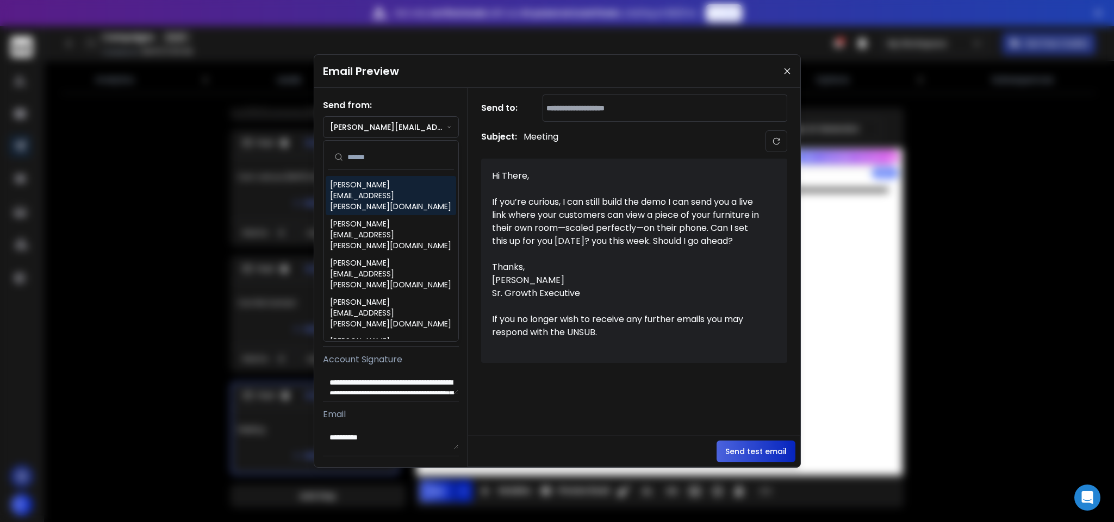
drag, startPoint x: 395, startPoint y: 165, endPoint x: 401, endPoint y: 167, distance: 6.4
click at [397, 166] on input "text" at bounding box center [397, 157] width 100 height 24
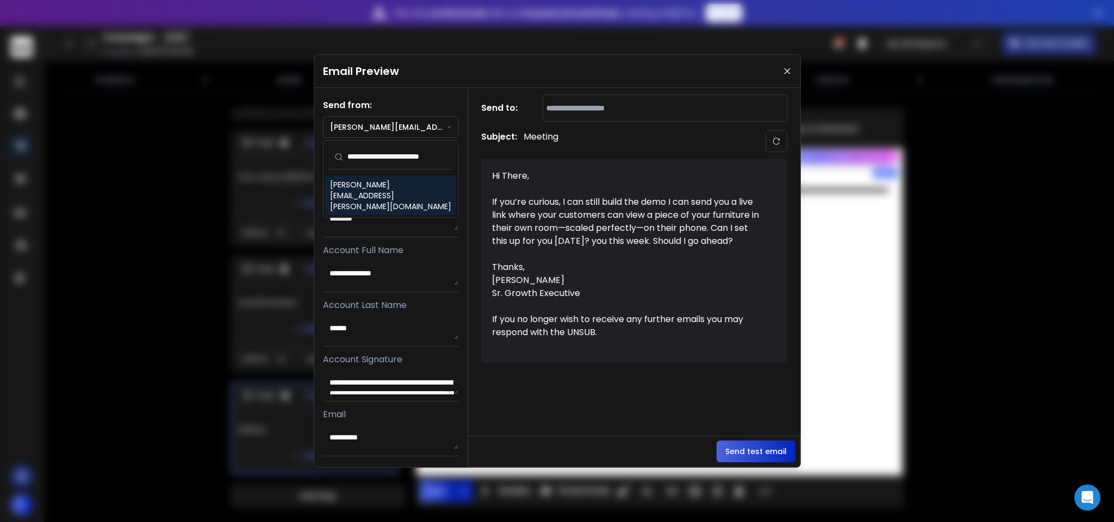
click at [390, 181] on div "[PERSON_NAME][EMAIL_ADDRESS][PERSON_NAME][DOMAIN_NAME]" at bounding box center [391, 195] width 122 height 33
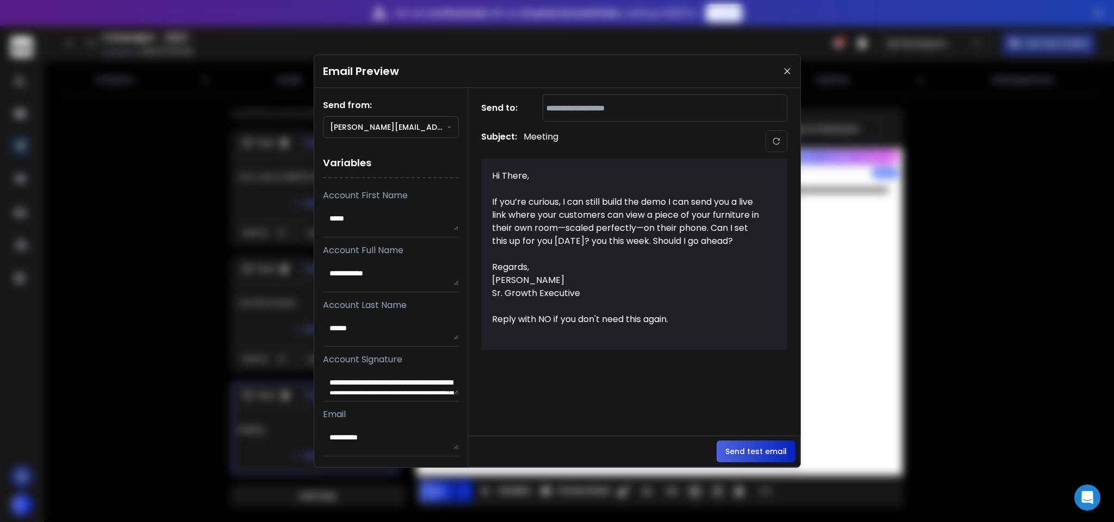
click at [556, 103] on input at bounding box center [664, 108] width 237 height 20
click at [633, 109] on input at bounding box center [664, 108] width 237 height 20
click at [757, 449] on button "Send test email" at bounding box center [755, 452] width 79 height 22
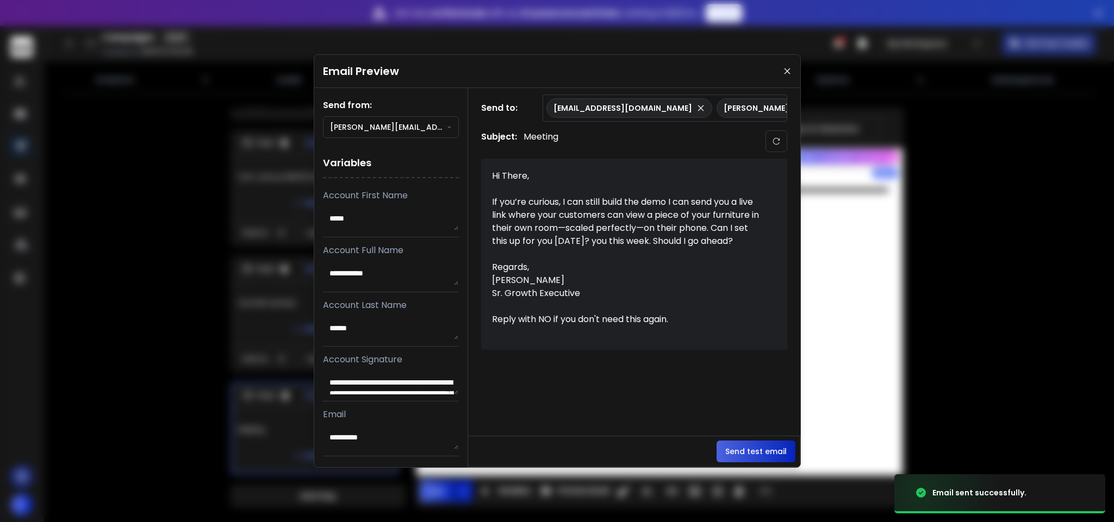
click at [783, 72] on icon at bounding box center [787, 71] width 9 height 9
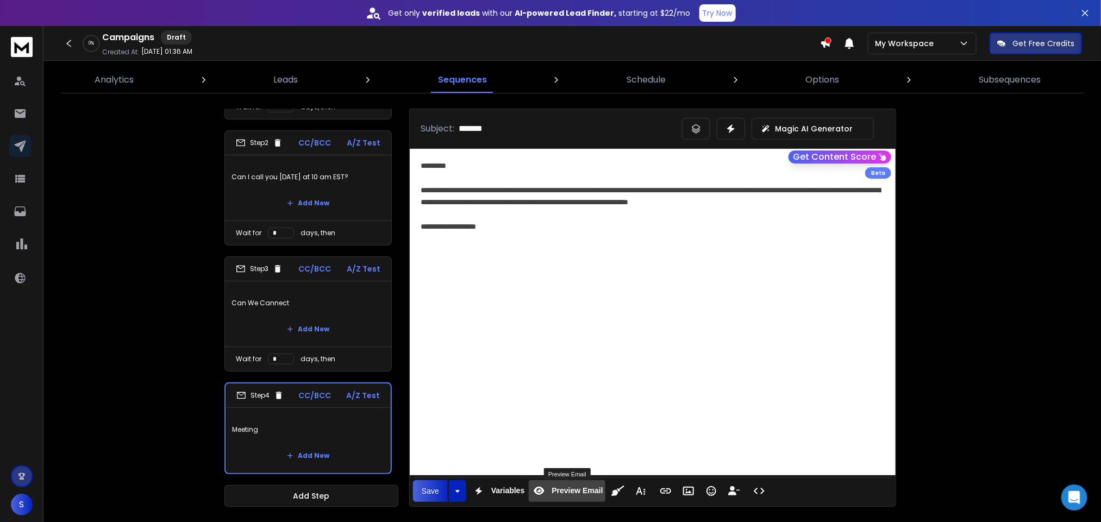
click at [576, 495] on span "Preview Email" at bounding box center [577, 490] width 55 height 9
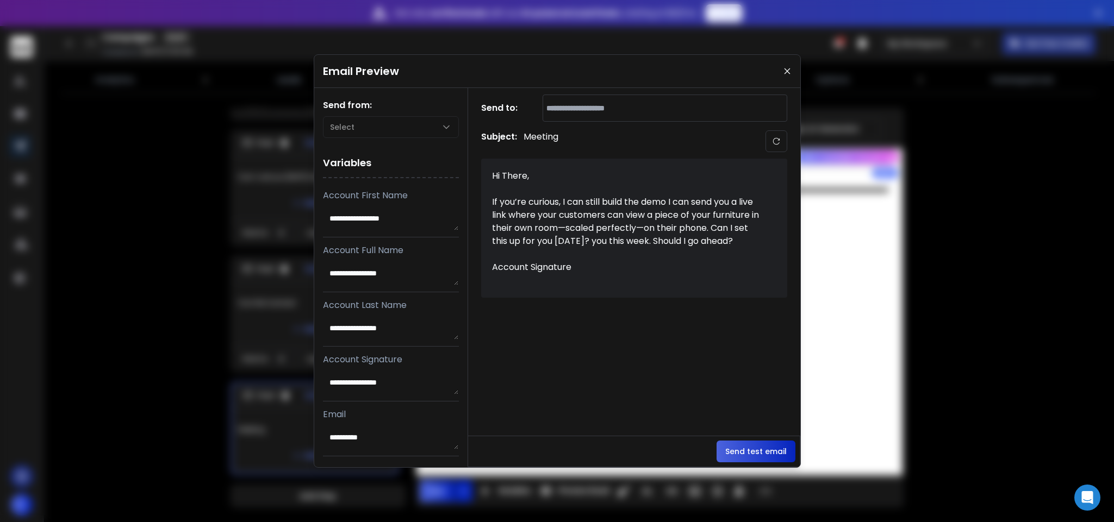
click at [444, 132] on div "Select" at bounding box center [391, 127] width 136 height 22
click at [444, 130] on icon "button" at bounding box center [446, 127] width 11 height 11
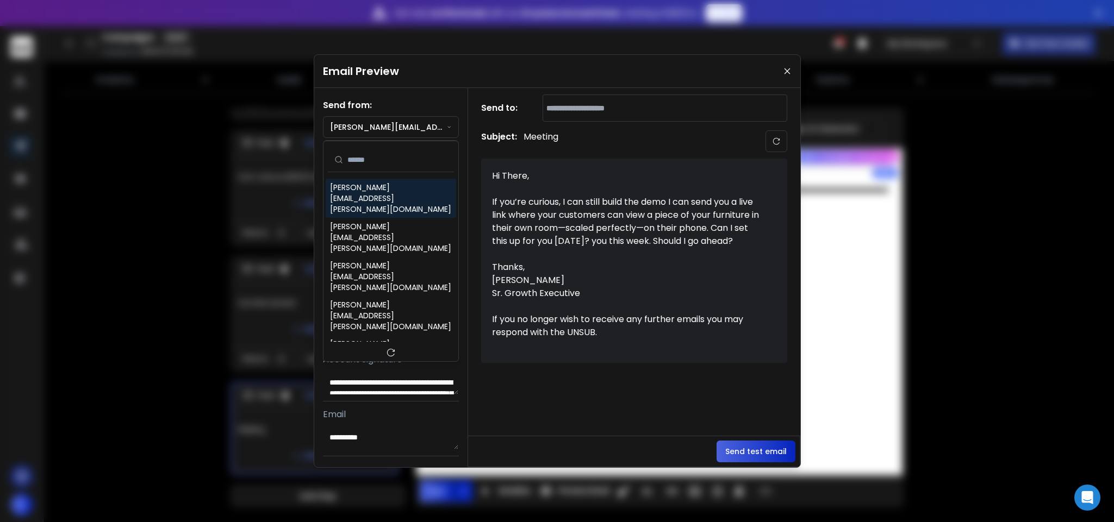
click at [406, 160] on input "text" at bounding box center [397, 160] width 100 height 24
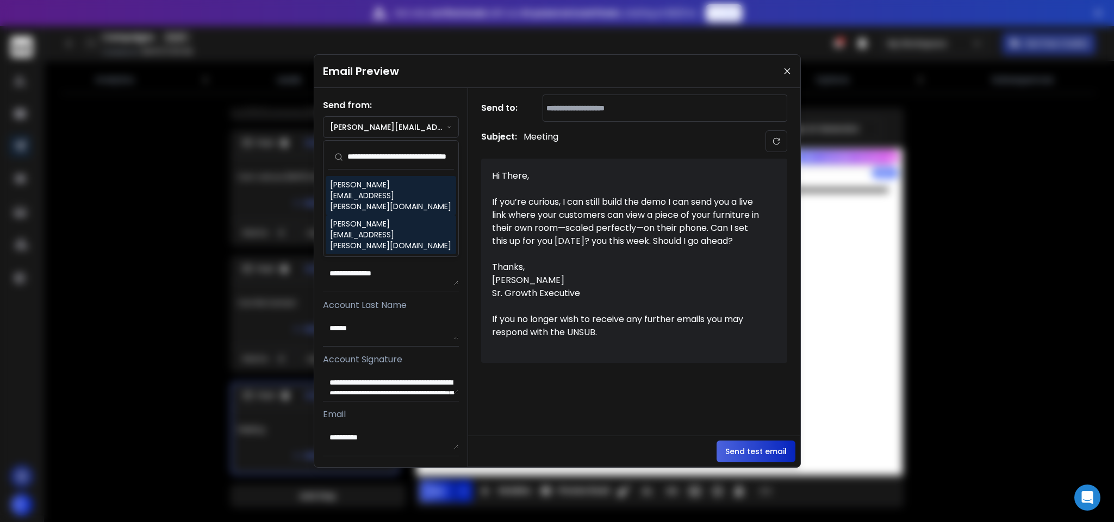
click at [402, 175] on div "**********" at bounding box center [390, 199] width 135 height 116
click at [404, 180] on div "[PERSON_NAME][EMAIL_ADDRESS][PERSON_NAME][DOMAIN_NAME]" at bounding box center [391, 195] width 122 height 33
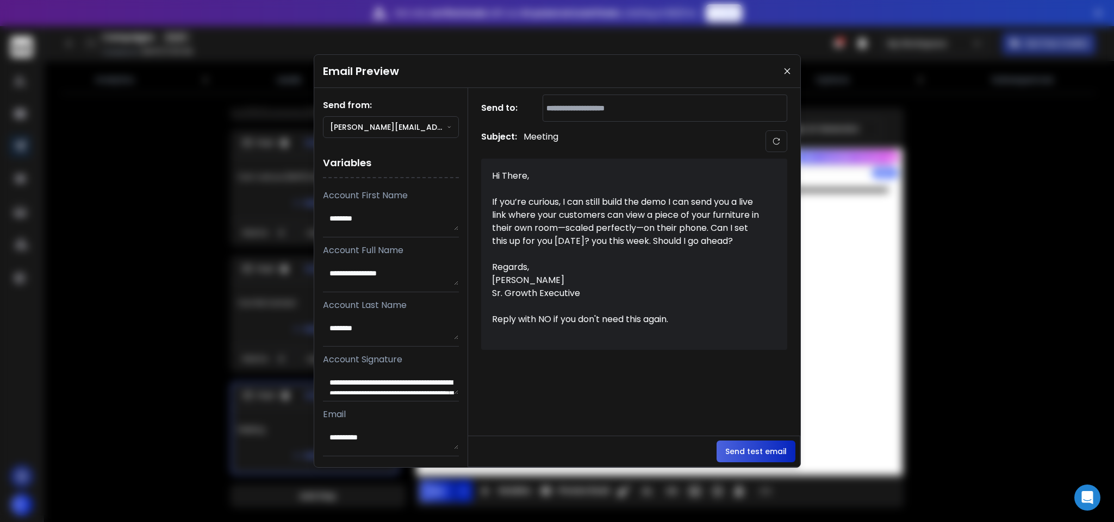
click at [574, 105] on input at bounding box center [664, 108] width 237 height 20
click at [744, 444] on button "Send test email" at bounding box center [755, 452] width 79 height 22
click at [784, 73] on icon at bounding box center [787, 71] width 6 height 6
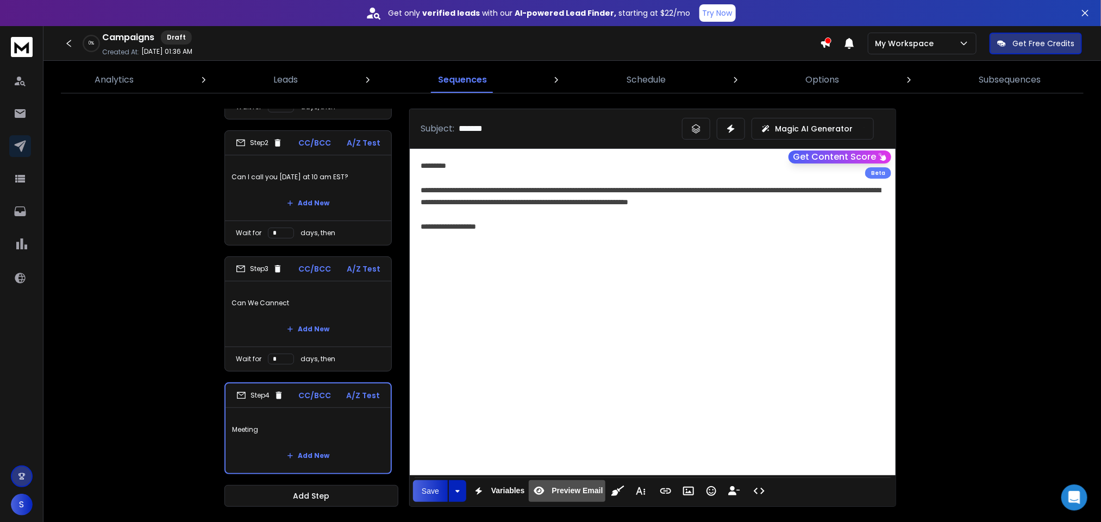
click at [582, 494] on span "Preview Email" at bounding box center [577, 490] width 55 height 9
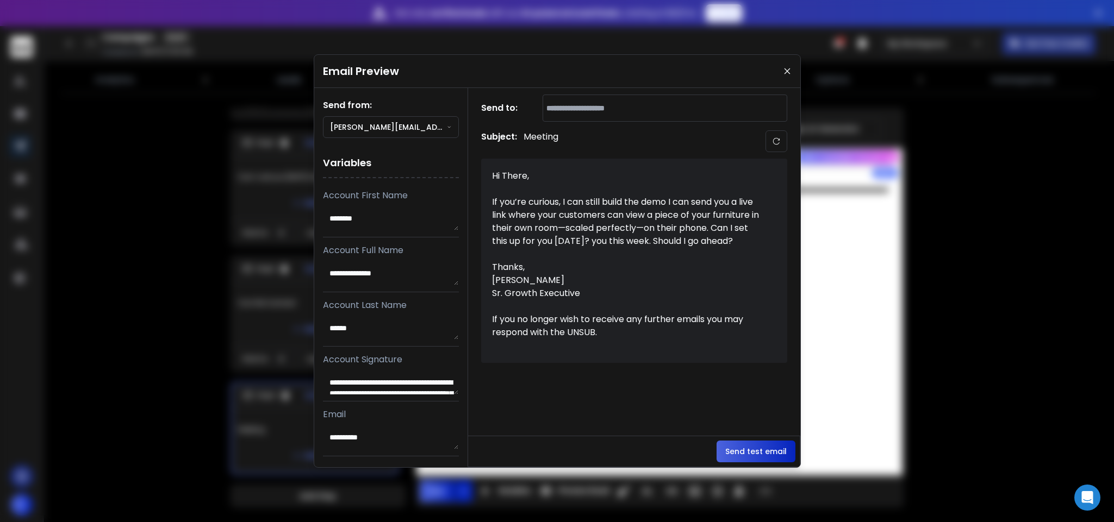
click at [631, 107] on input at bounding box center [664, 108] width 237 height 20
click at [447, 123] on icon "button" at bounding box center [449, 127] width 5 height 11
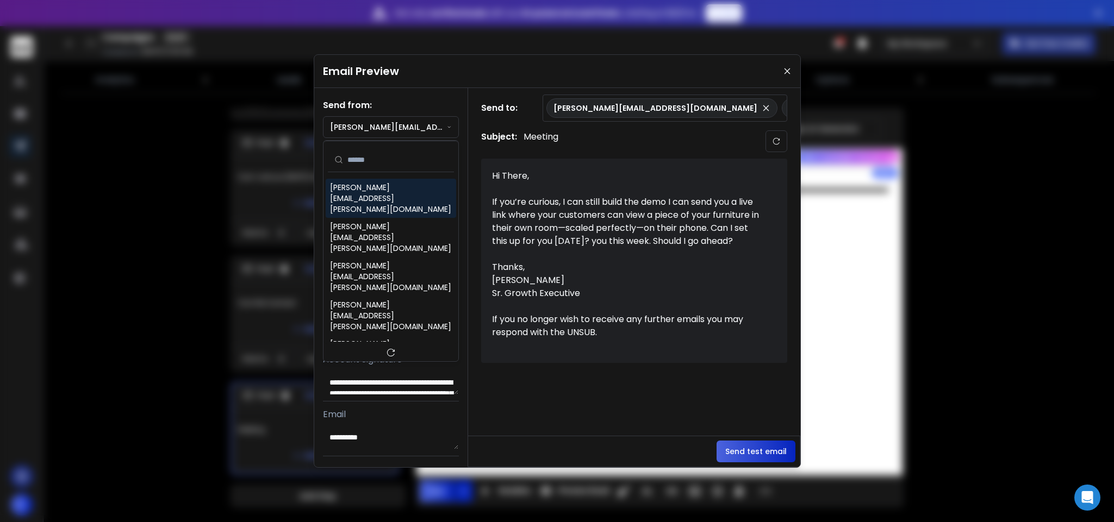
drag, startPoint x: 400, startPoint y: 166, endPoint x: 400, endPoint y: 155, distance: 10.9
click at [399, 157] on input "text" at bounding box center [397, 160] width 100 height 24
paste input "**********"
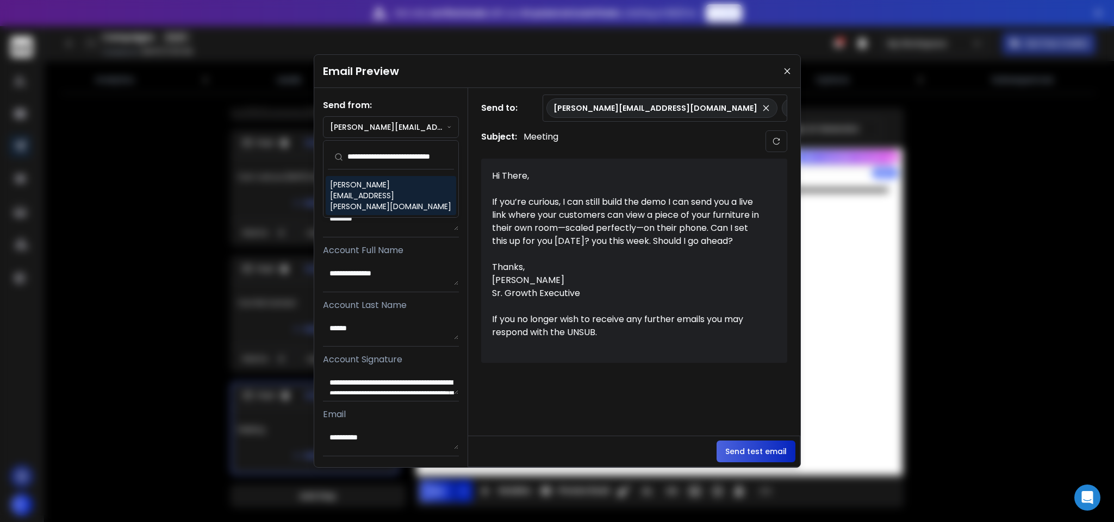
click at [341, 183] on div "[PERSON_NAME][EMAIL_ADDRESS][PERSON_NAME][DOMAIN_NAME]" at bounding box center [391, 195] width 122 height 33
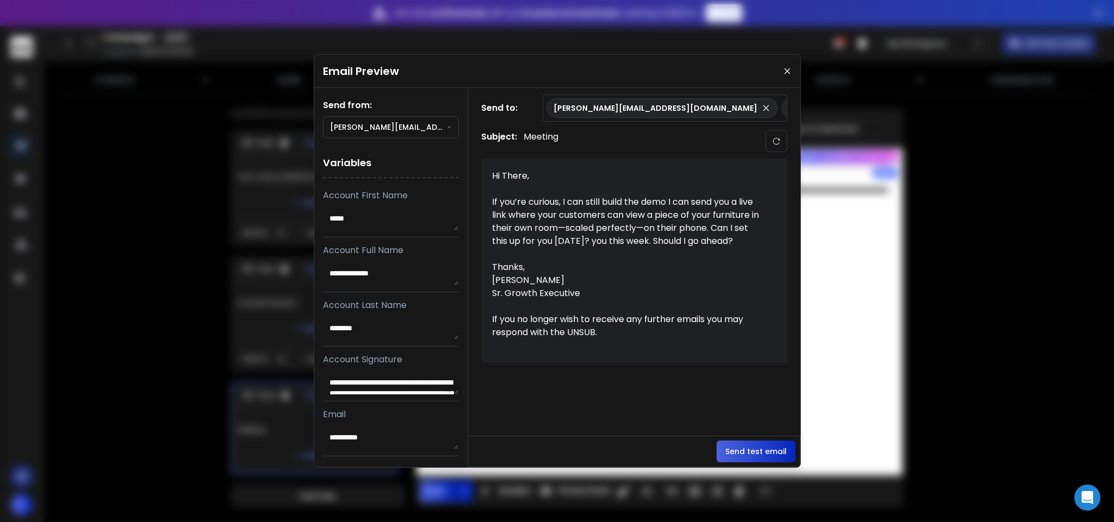
click at [740, 452] on button "Send test email" at bounding box center [755, 452] width 79 height 22
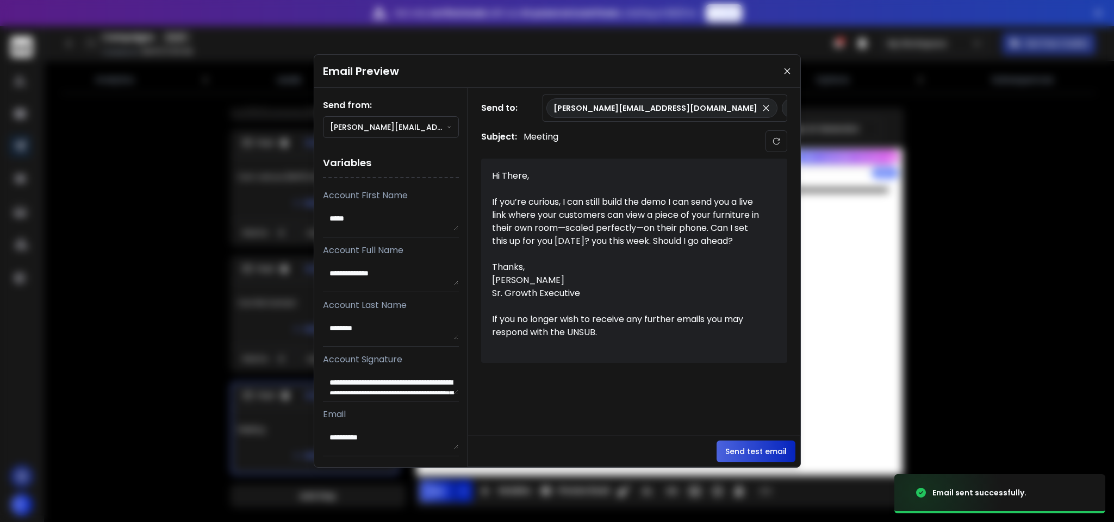
click at [778, 71] on div "Email Preview" at bounding box center [557, 71] width 486 height 33
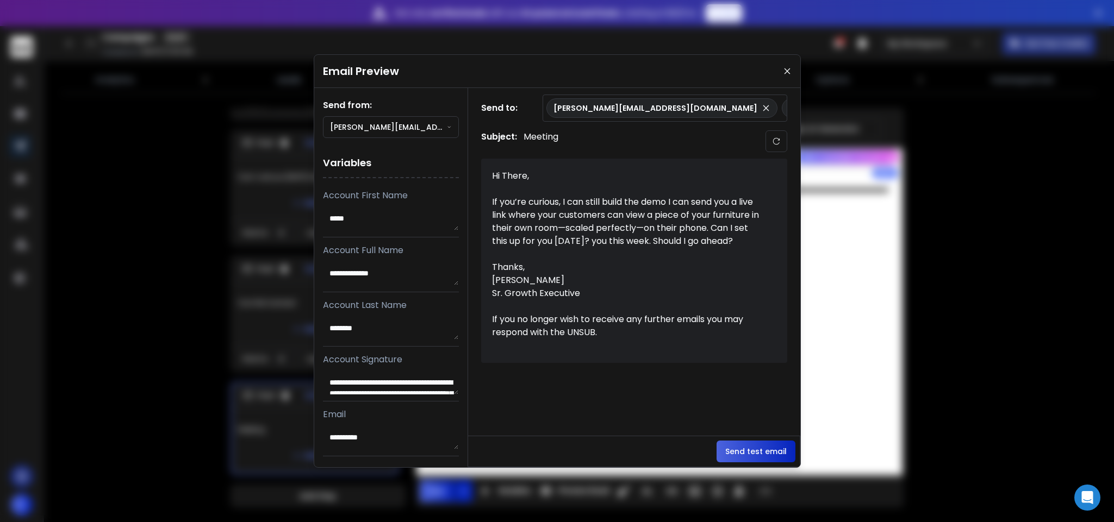
click at [785, 72] on icon at bounding box center [787, 71] width 9 height 9
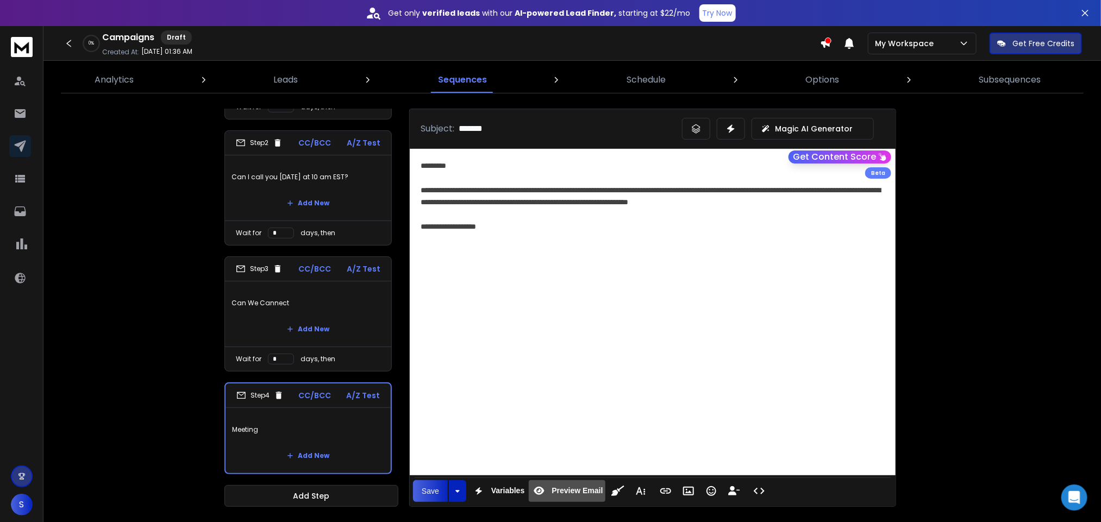
click at [572, 490] on span "Preview Email" at bounding box center [577, 490] width 55 height 9
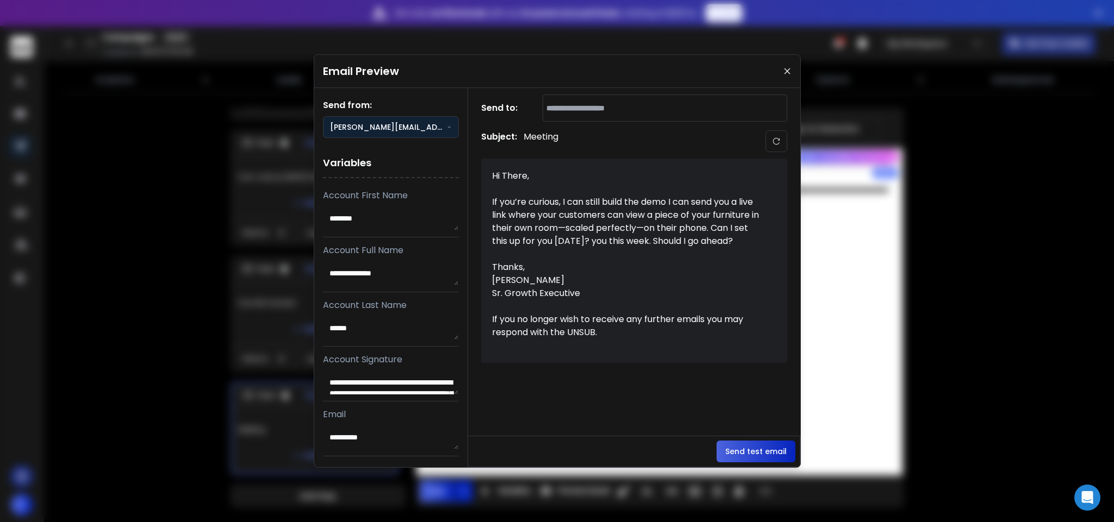
click at [447, 116] on div "Send from: [PERSON_NAME][EMAIL_ADDRESS][PERSON_NAME][DOMAIN_NAME]" at bounding box center [391, 118] width 136 height 39
drag, startPoint x: 447, startPoint y: 123, endPoint x: 433, endPoint y: 124, distance: 14.7
click at [447, 123] on icon "button" at bounding box center [449, 127] width 5 height 11
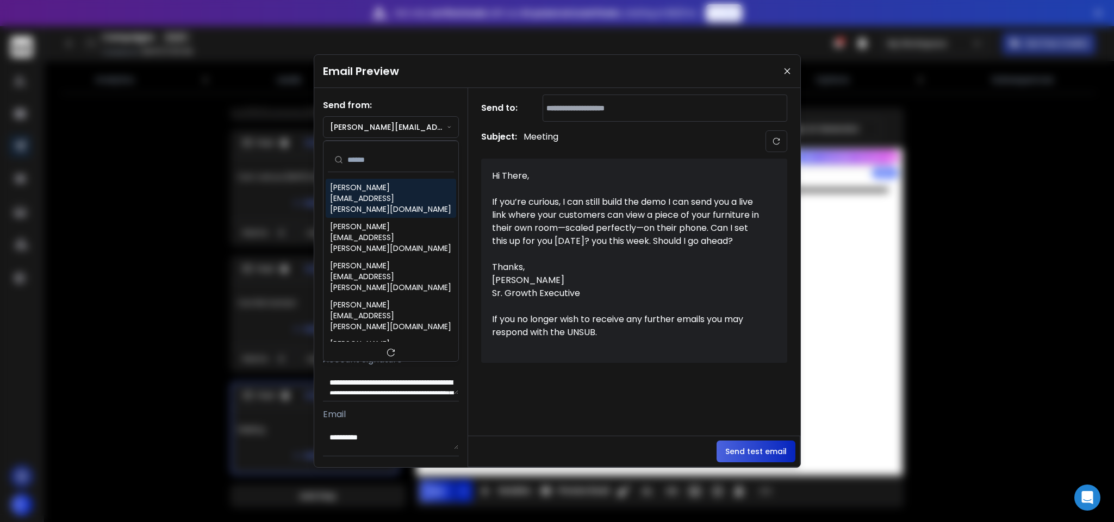
click at [391, 158] on input "text" at bounding box center [397, 160] width 100 height 24
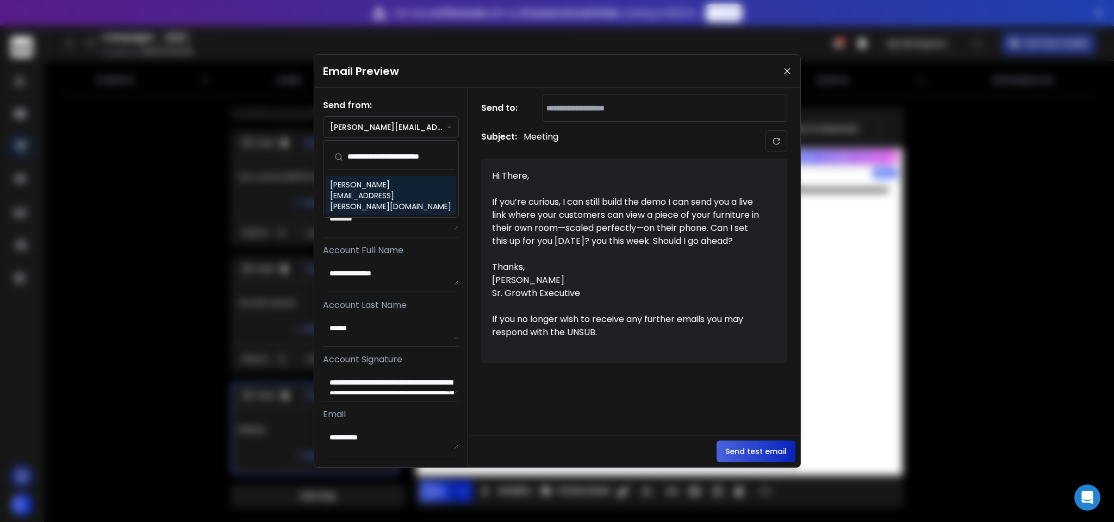
click at [375, 188] on div "[PERSON_NAME][EMAIL_ADDRESS][PERSON_NAME][DOMAIN_NAME]" at bounding box center [391, 195] width 122 height 33
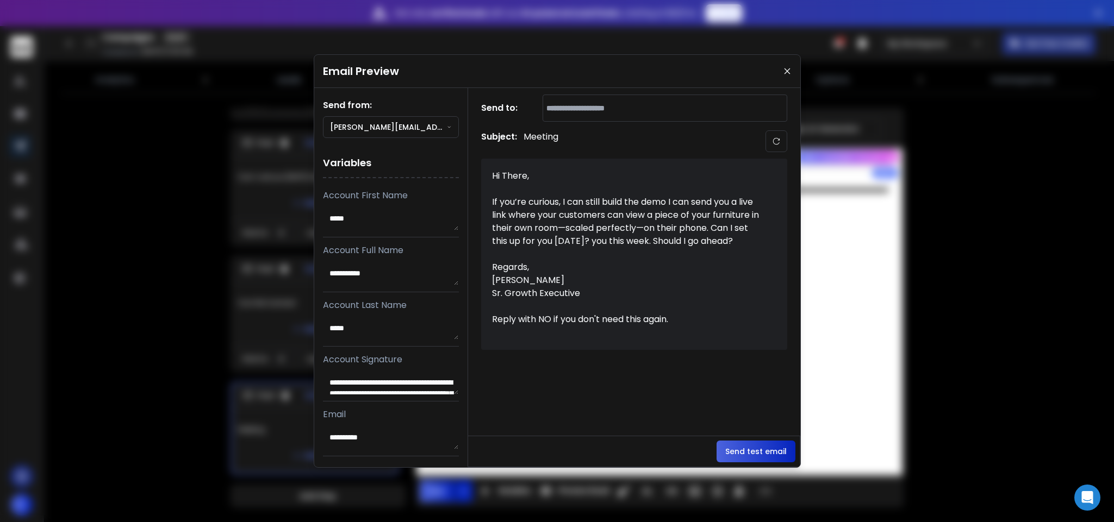
click at [566, 121] on div at bounding box center [664, 108] width 245 height 27
click at [584, 105] on input at bounding box center [664, 108] width 237 height 20
click at [679, 111] on input at bounding box center [664, 108] width 237 height 20
click at [775, 444] on button "Send test email" at bounding box center [755, 452] width 79 height 22
click at [781, 76] on div "Email Preview" at bounding box center [557, 71] width 486 height 33
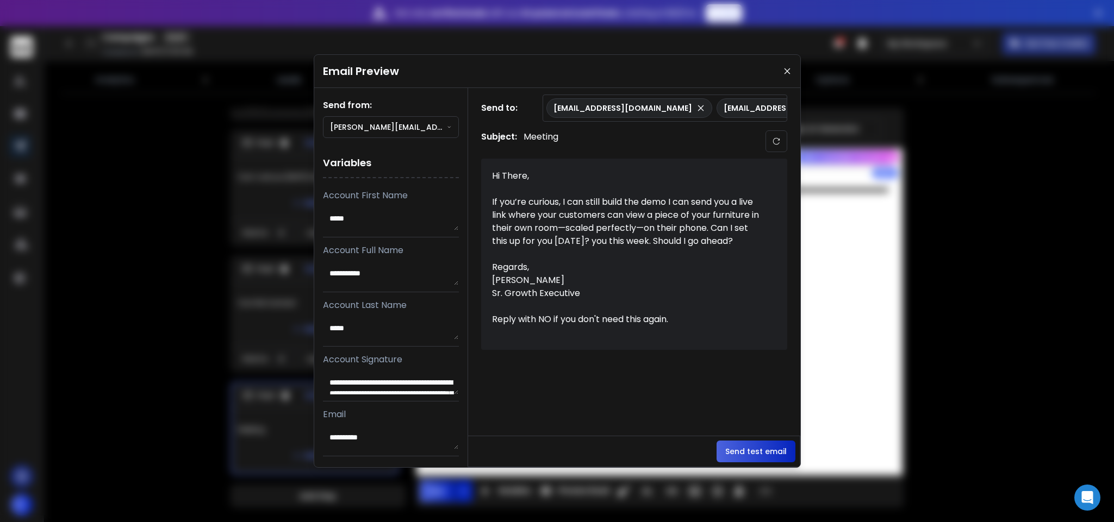
click at [785, 73] on icon at bounding box center [787, 71] width 9 height 9
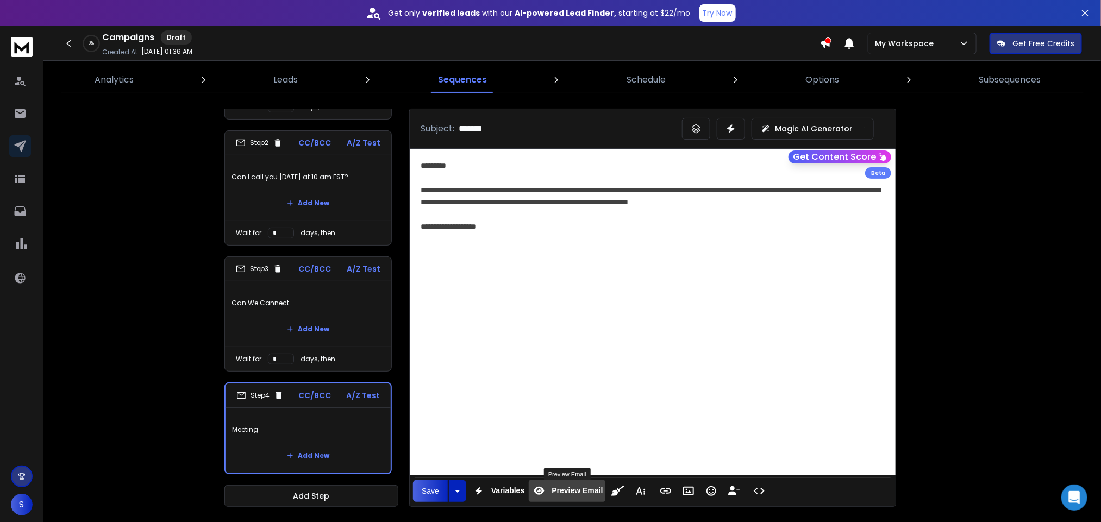
click at [557, 484] on div "Preview Email" at bounding box center [567, 491] width 76 height 18
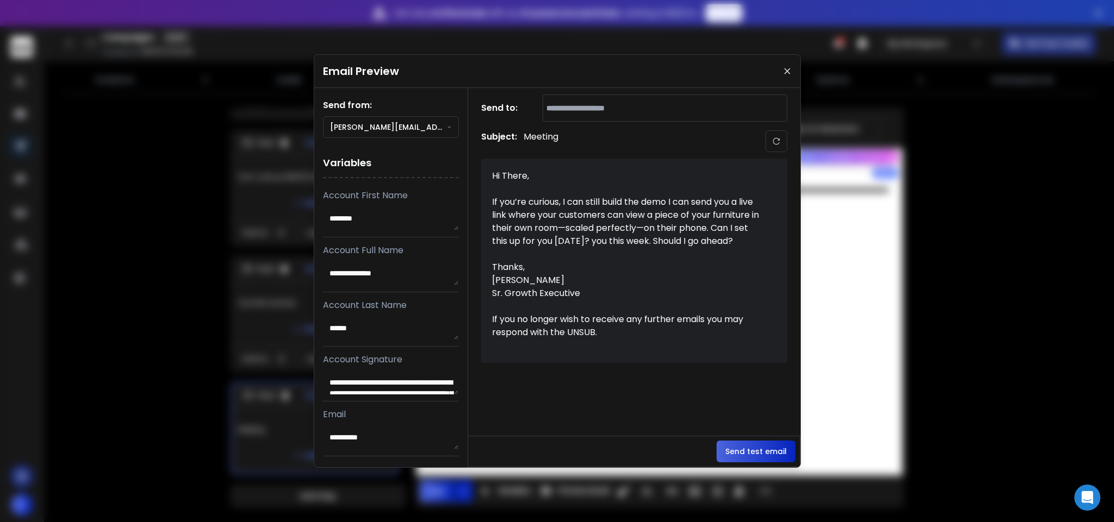
click at [667, 114] on input at bounding box center [664, 108] width 237 height 20
click at [450, 120] on button "[PERSON_NAME][EMAIL_ADDRESS][PERSON_NAME][DOMAIN_NAME]" at bounding box center [391, 127] width 136 height 22
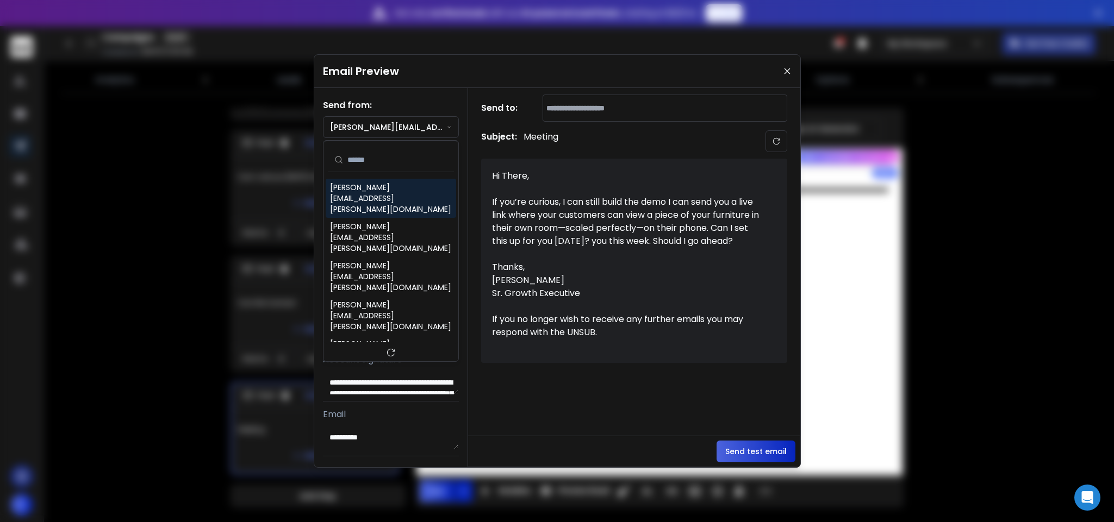
click at [415, 146] on div at bounding box center [390, 159] width 135 height 33
click at [408, 146] on div at bounding box center [390, 159] width 135 height 33
drag, startPoint x: 408, startPoint y: 154, endPoint x: 407, endPoint y: 160, distance: 6.6
click at [407, 160] on input "text" at bounding box center [397, 160] width 100 height 24
paste input "**********"
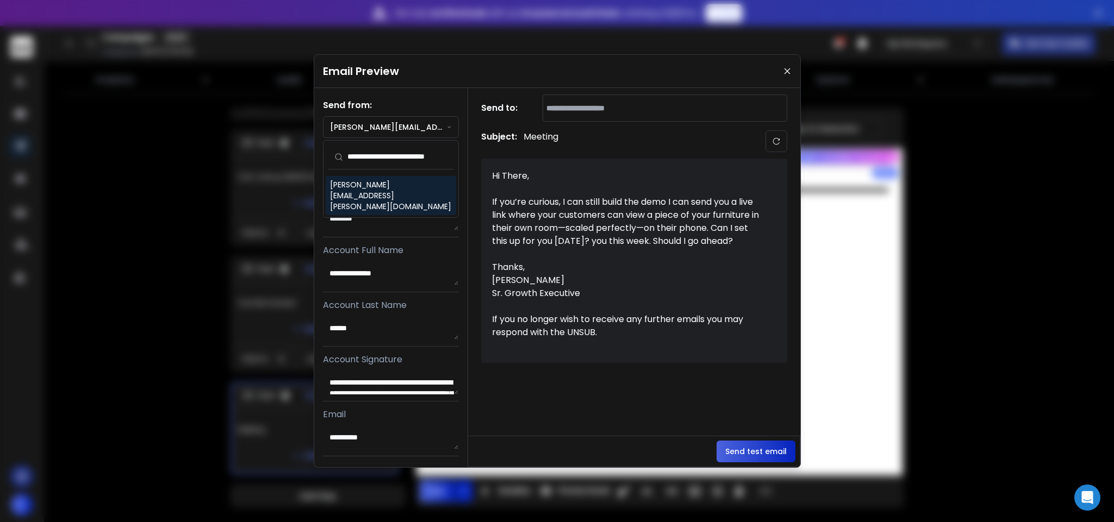
click at [409, 179] on div "[PERSON_NAME][EMAIL_ADDRESS][PERSON_NAME][DOMAIN_NAME]" at bounding box center [391, 195] width 122 height 33
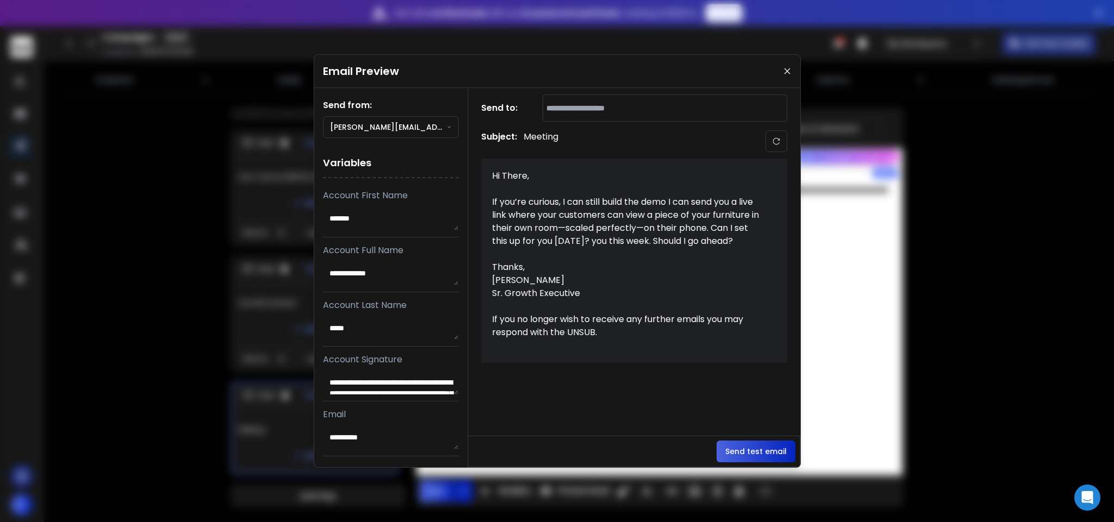
click at [558, 105] on input at bounding box center [664, 108] width 237 height 20
drag, startPoint x: 669, startPoint y: 99, endPoint x: 667, endPoint y: 108, distance: 8.3
click at [667, 105] on input at bounding box center [664, 108] width 237 height 20
click at [664, 113] on input at bounding box center [664, 108] width 237 height 20
click at [447, 130] on icon "button" at bounding box center [449, 127] width 5 height 11
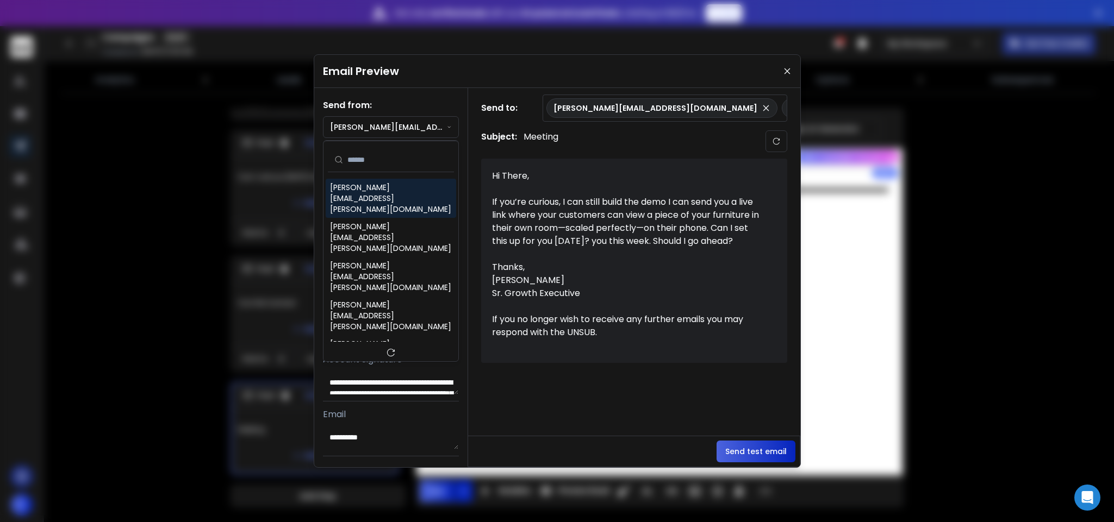
click at [409, 155] on input "text" at bounding box center [397, 160] width 100 height 24
drag, startPoint x: 737, startPoint y: 445, endPoint x: 718, endPoint y: 451, distance: 19.8
click at [729, 448] on button "Send test email" at bounding box center [755, 452] width 79 height 22
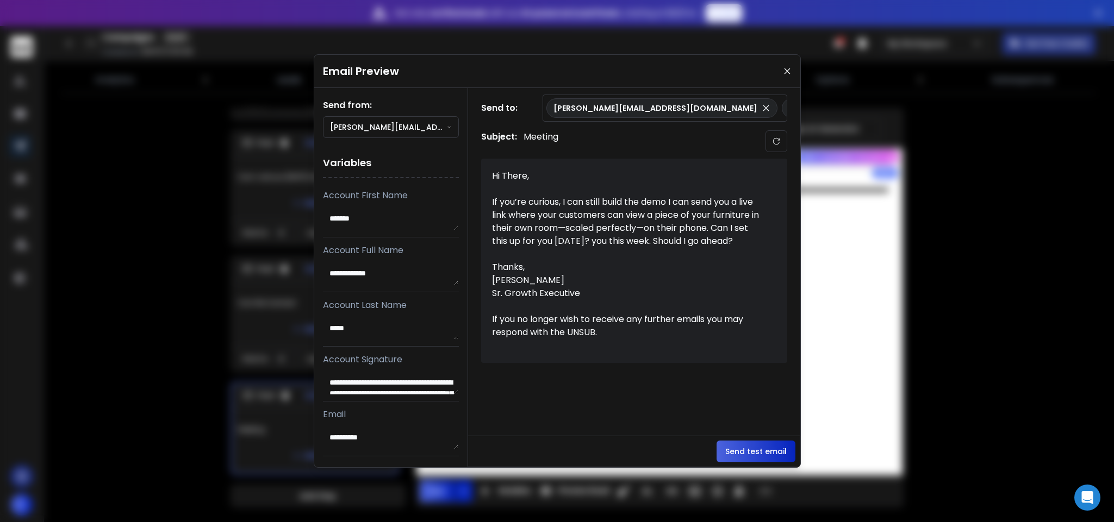
click at [786, 71] on icon at bounding box center [787, 71] width 6 height 6
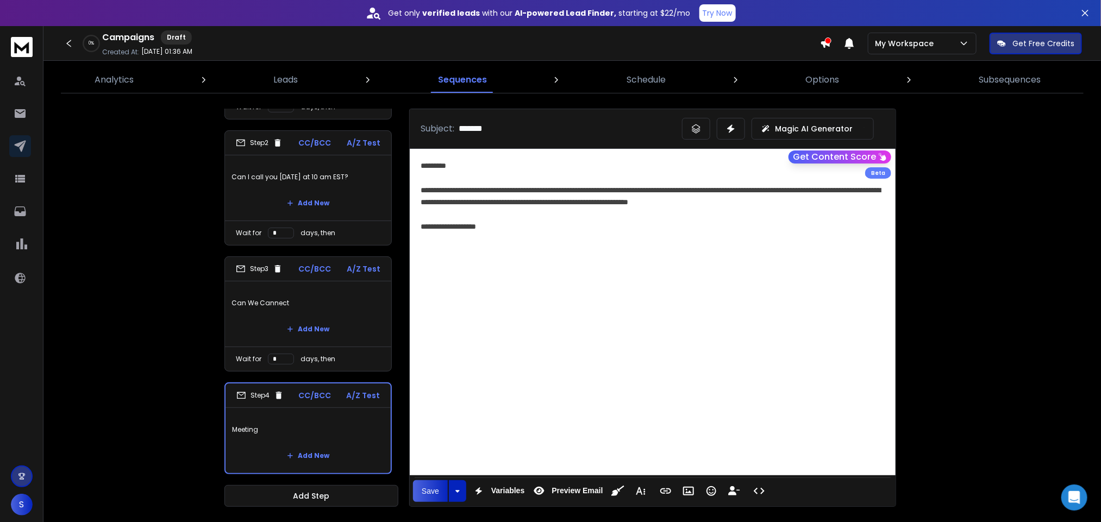
click at [558, 480] on body "**********" at bounding box center [550, 237] width 1101 height 522
click at [583, 490] on span "Preview Email" at bounding box center [577, 490] width 55 height 9
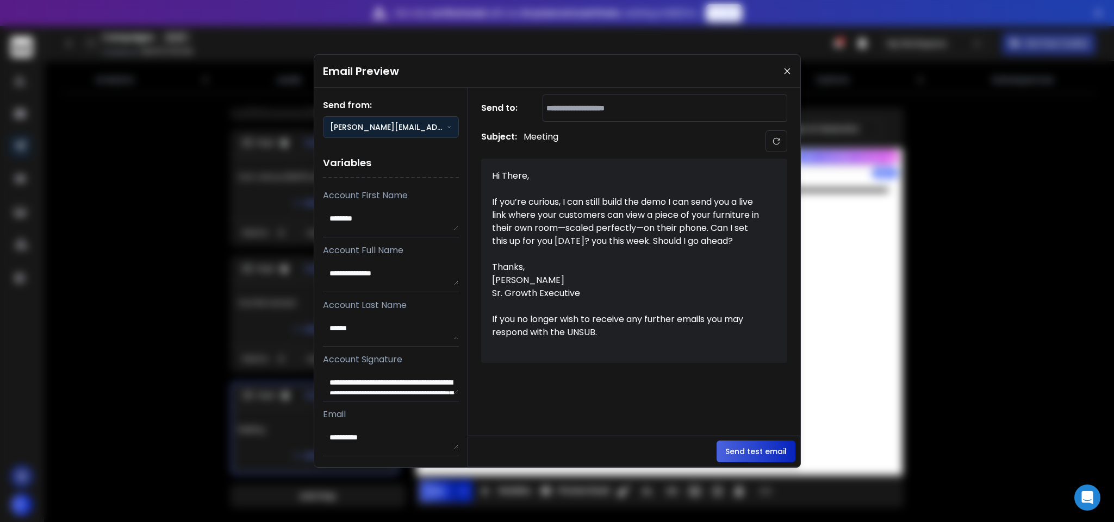
click at [447, 126] on icon "button" at bounding box center [449, 127] width 5 height 11
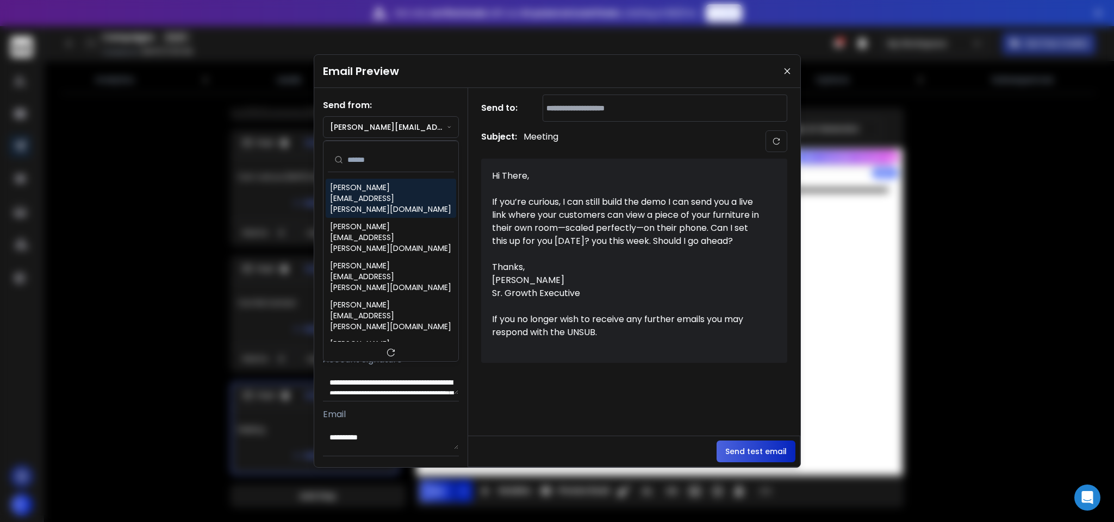
click at [406, 155] on input "text" at bounding box center [397, 160] width 100 height 24
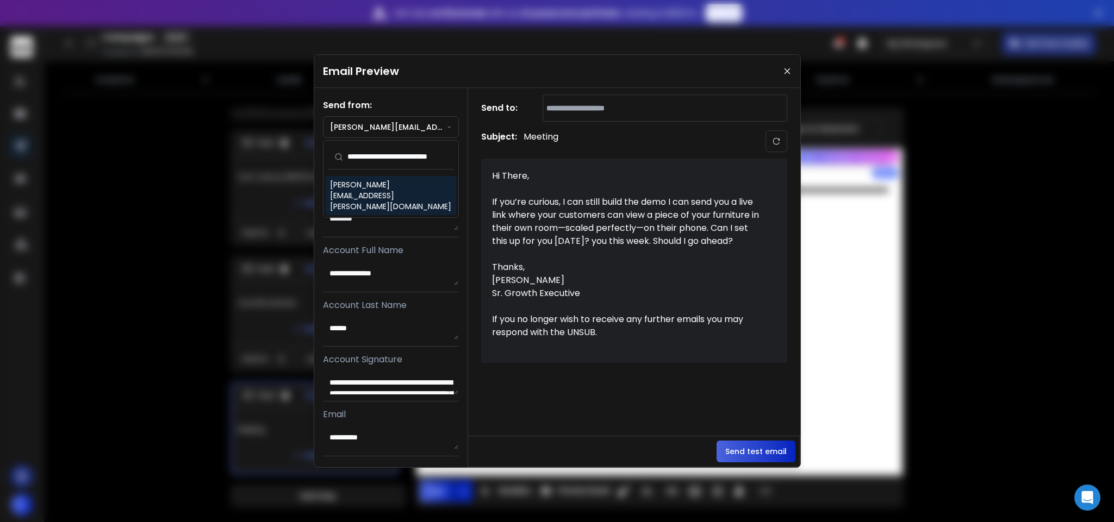
click at [376, 181] on div "[PERSON_NAME][EMAIL_ADDRESS][PERSON_NAME][DOMAIN_NAME]" at bounding box center [391, 195] width 122 height 33
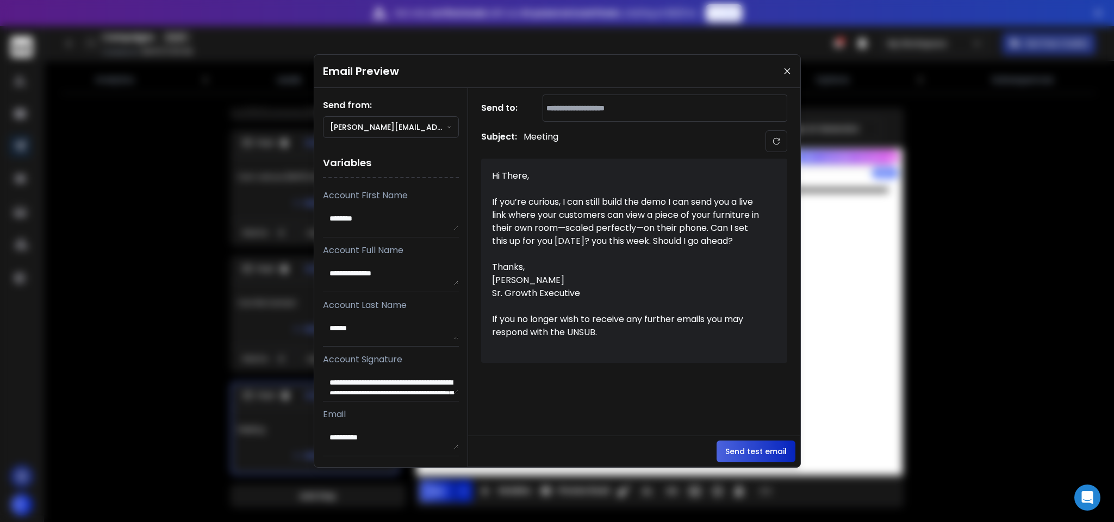
drag, startPoint x: 636, startPoint y: 104, endPoint x: 602, endPoint y: 110, distance: 34.7
click at [627, 107] on input at bounding box center [664, 108] width 237 height 20
click at [588, 114] on input at bounding box center [664, 108] width 237 height 20
click at [726, 457] on button "Send test email" at bounding box center [755, 452] width 79 height 22
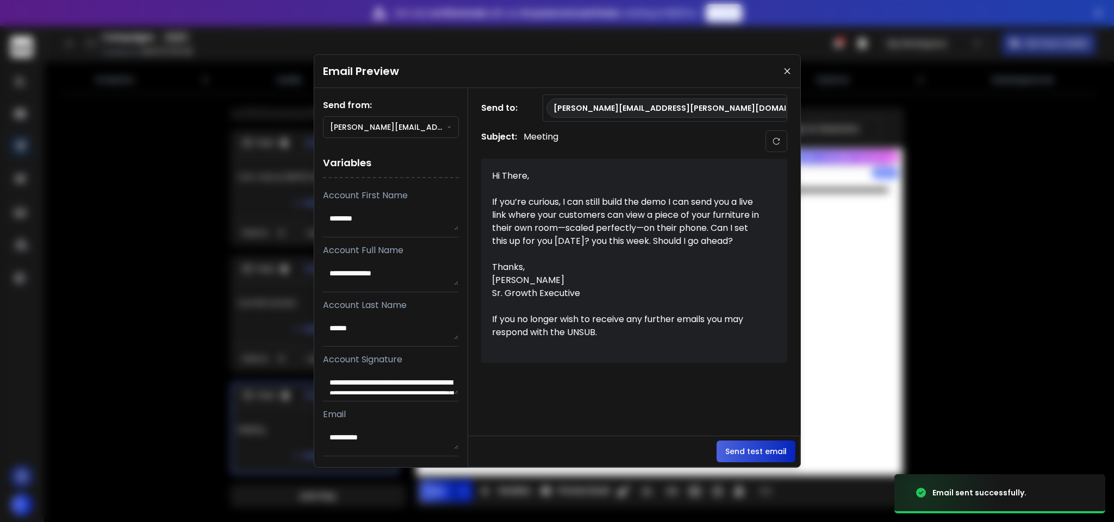
click at [784, 74] on icon at bounding box center [787, 71] width 9 height 9
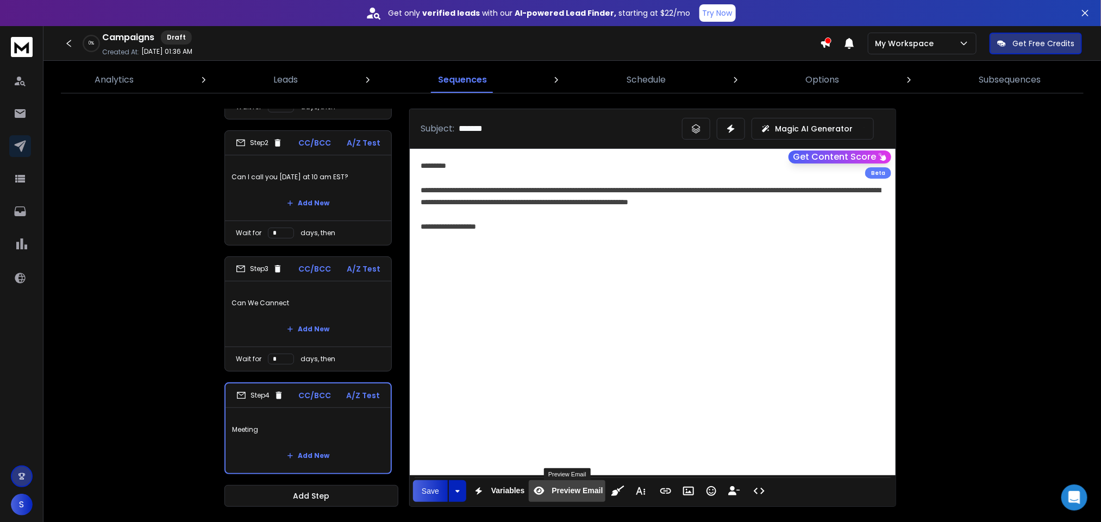
click at [582, 481] on button "Preview Email Preview Email" at bounding box center [567, 491] width 76 height 22
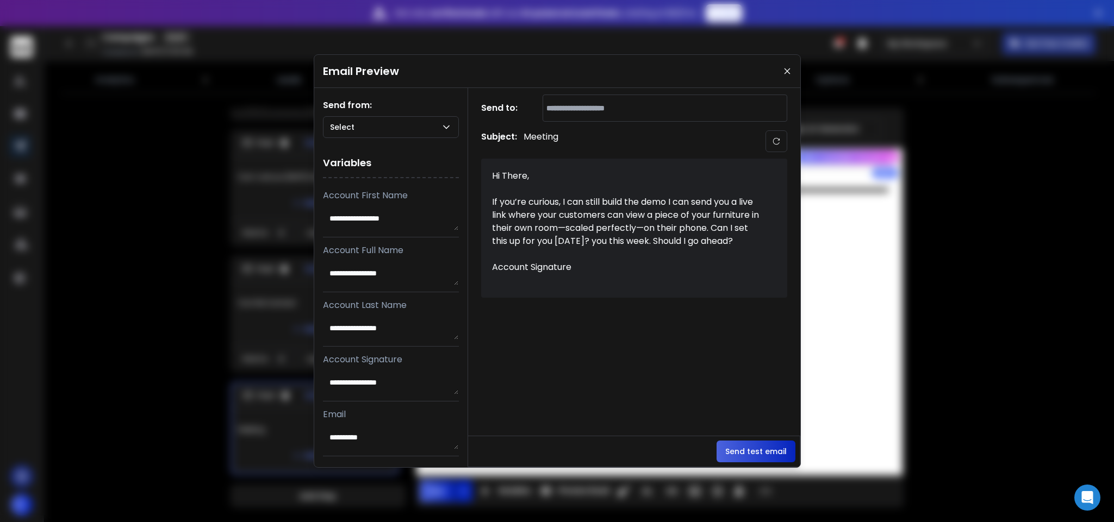
drag, startPoint x: 447, startPoint y: 132, endPoint x: 503, endPoint y: 55, distance: 94.9
click at [449, 131] on icon "button" at bounding box center [446, 127] width 11 height 11
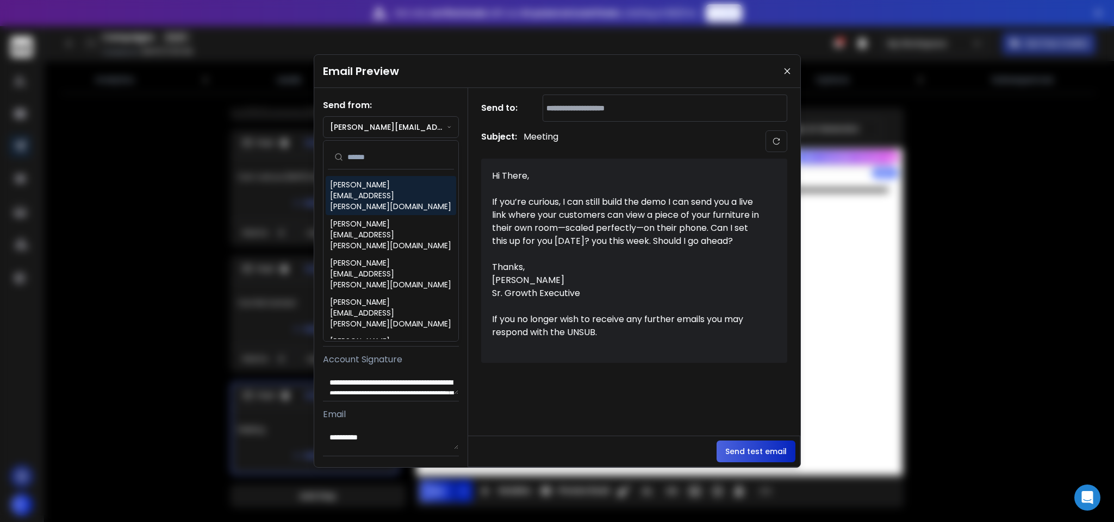
click at [384, 160] on input "text" at bounding box center [397, 157] width 100 height 24
paste input "**********"
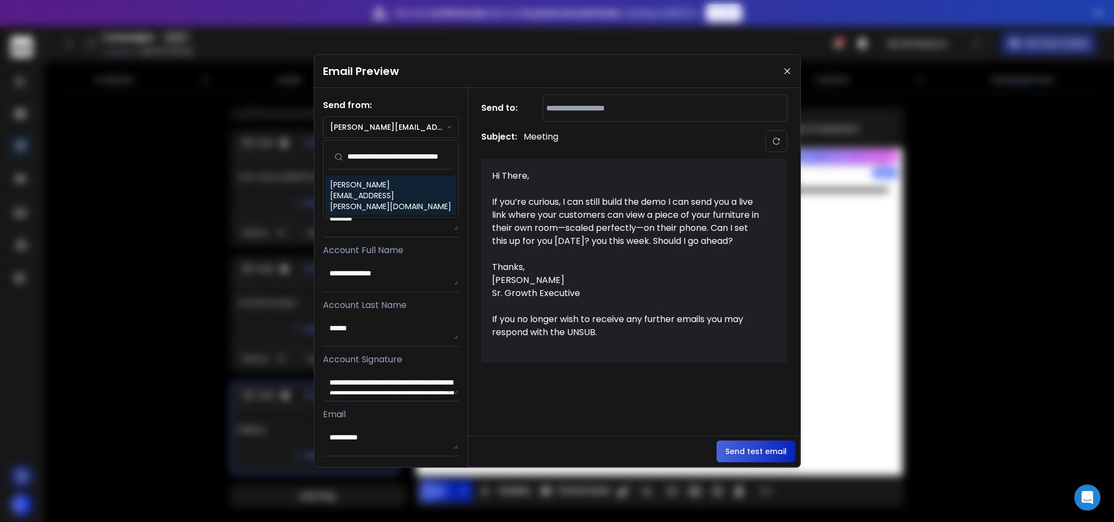
click at [376, 190] on div "[PERSON_NAME][EMAIL_ADDRESS][PERSON_NAME][DOMAIN_NAME]" at bounding box center [391, 195] width 122 height 33
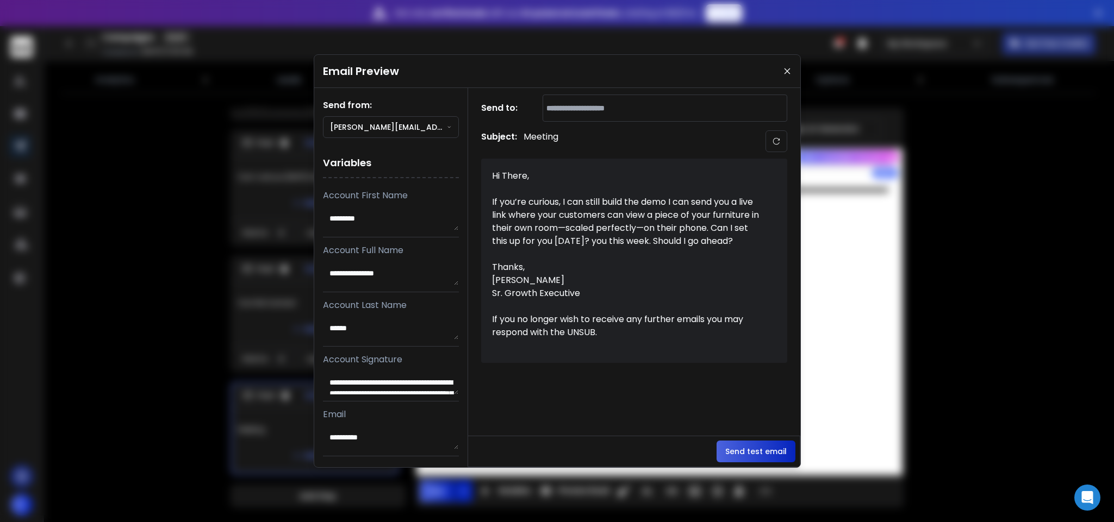
click at [577, 105] on input at bounding box center [664, 108] width 237 height 20
click at [646, 109] on input at bounding box center [664, 108] width 237 height 20
click at [756, 451] on button "Send test email" at bounding box center [755, 452] width 79 height 22
click at [778, 72] on div "Email Preview" at bounding box center [557, 71] width 486 height 33
click at [781, 72] on div "Email Preview" at bounding box center [557, 71] width 486 height 33
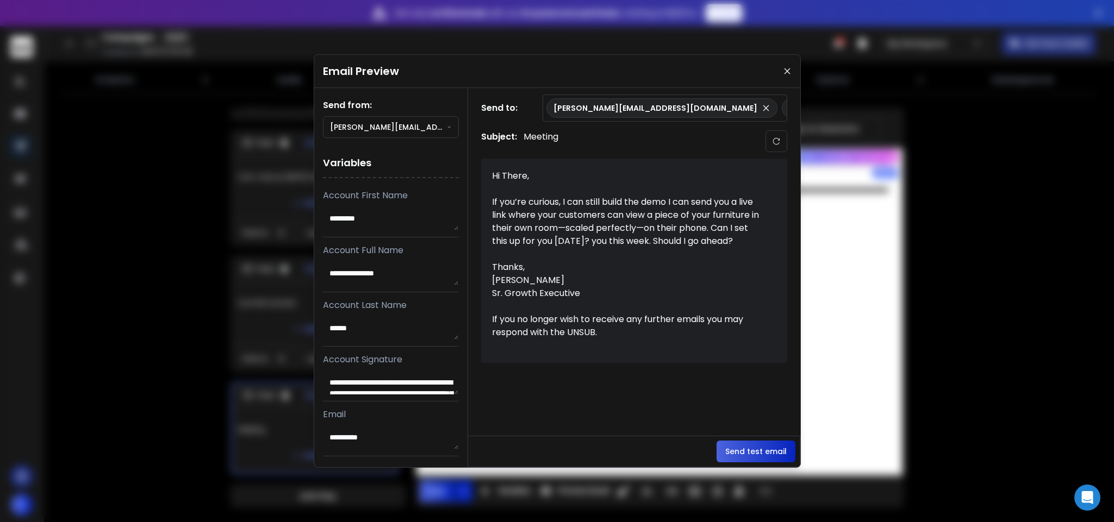
click at [783, 72] on icon at bounding box center [787, 71] width 9 height 9
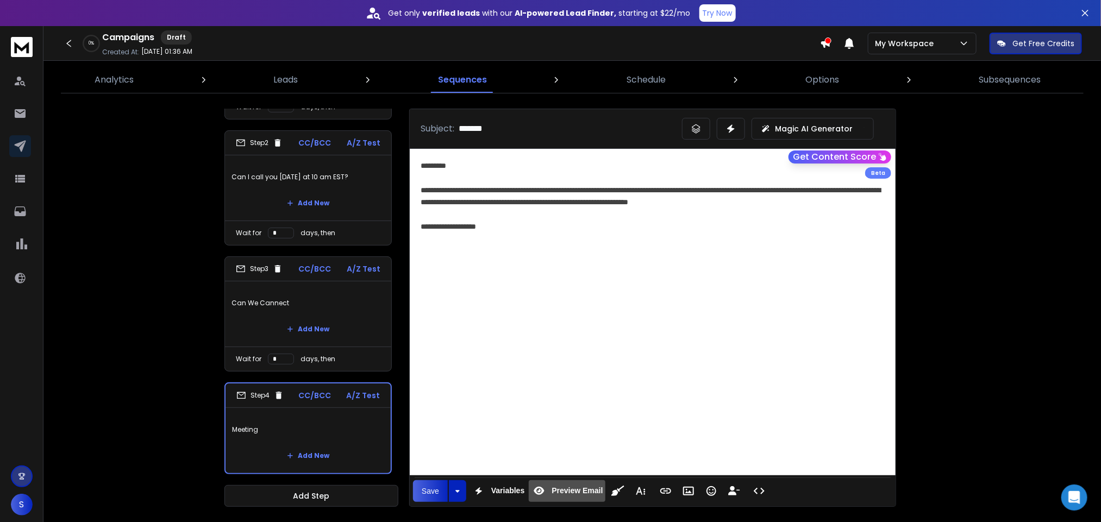
click at [566, 494] on span "Preview Email" at bounding box center [577, 490] width 55 height 9
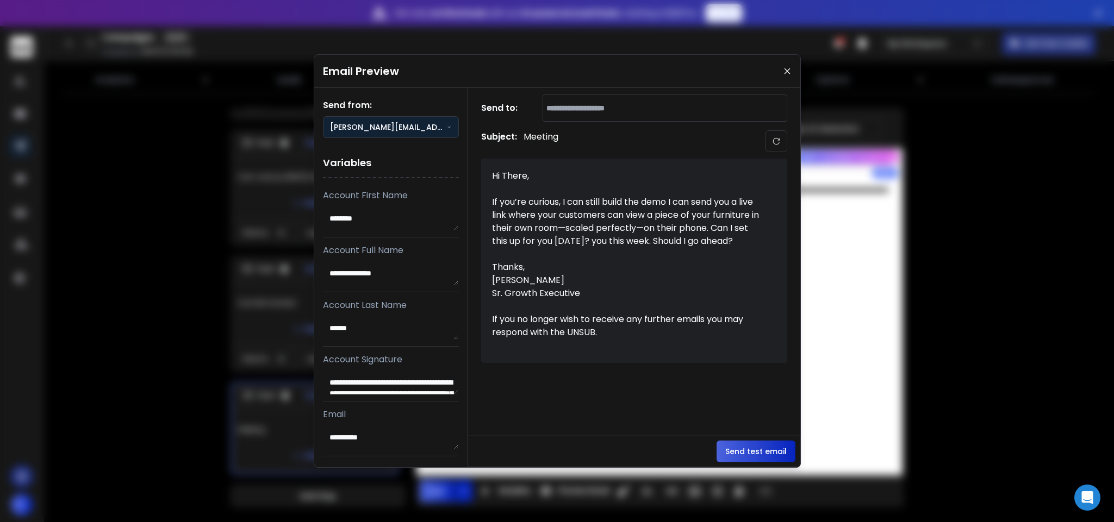
click at [447, 131] on icon "button" at bounding box center [449, 127] width 5 height 11
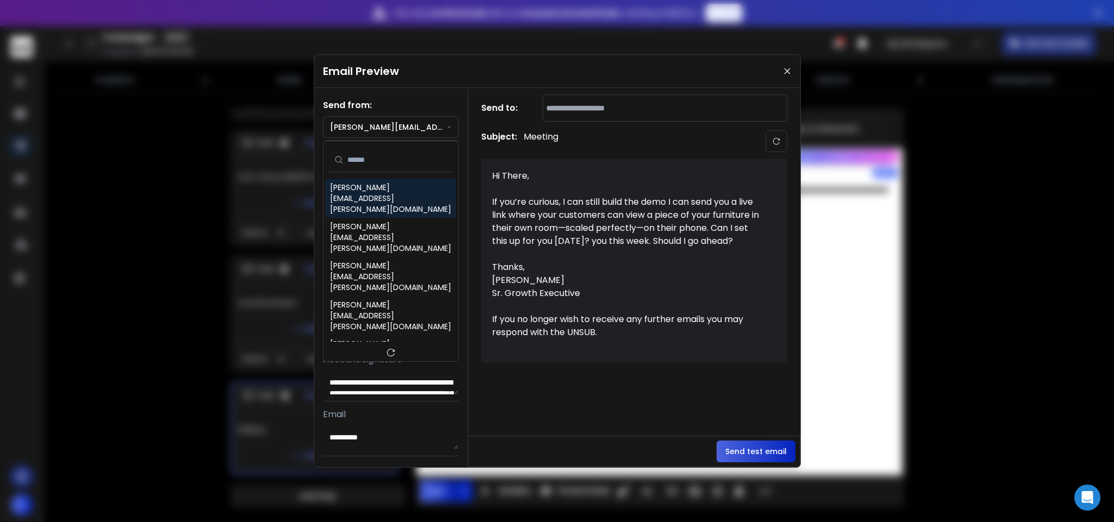
click at [403, 170] on input "text" at bounding box center [397, 160] width 100 height 24
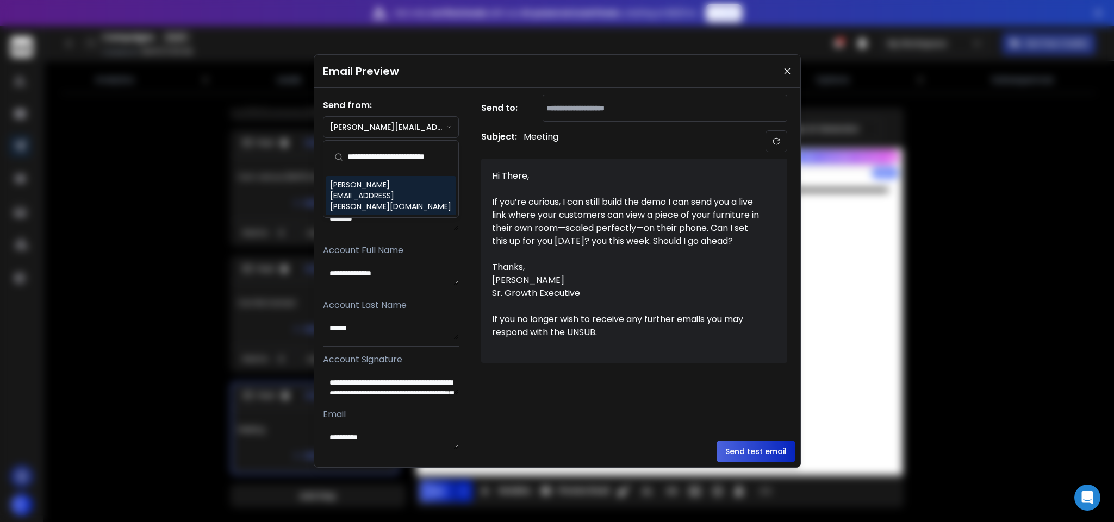
click at [394, 189] on div "[PERSON_NAME][EMAIL_ADDRESS][PERSON_NAME][DOMAIN_NAME]" at bounding box center [391, 195] width 122 height 33
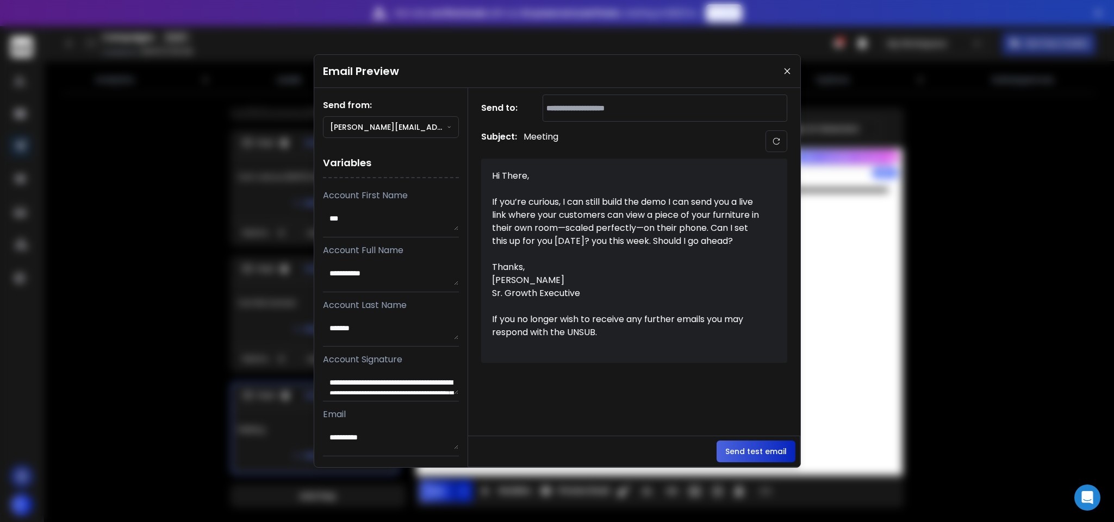
click at [566, 116] on input at bounding box center [664, 108] width 237 height 20
click at [744, 455] on button "Send test email" at bounding box center [755, 452] width 79 height 22
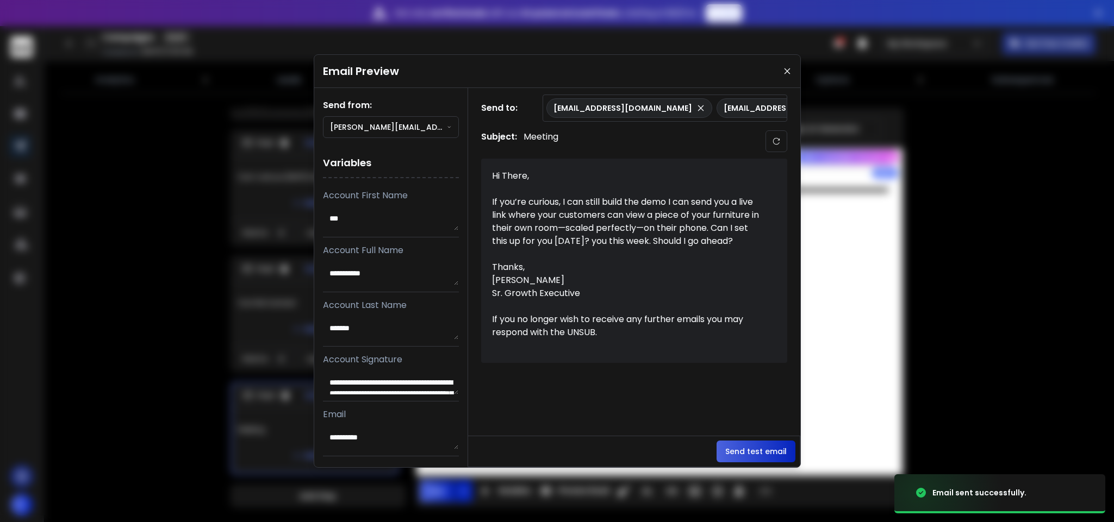
drag, startPoint x: 784, startPoint y: 63, endPoint x: 770, endPoint y: 66, distance: 14.5
click at [775, 65] on div "Email Preview" at bounding box center [557, 71] width 486 height 33
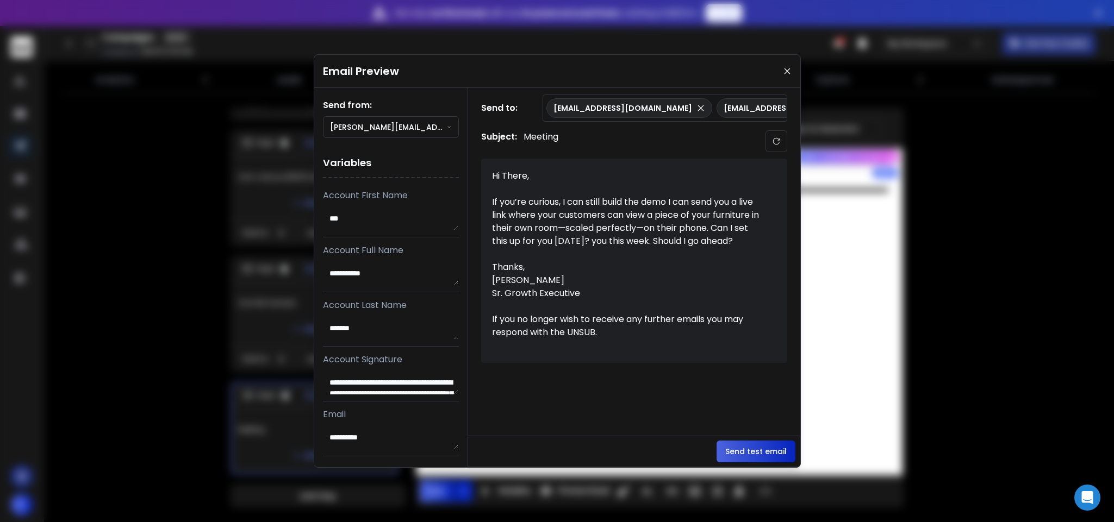
click at [788, 71] on icon at bounding box center [787, 71] width 9 height 9
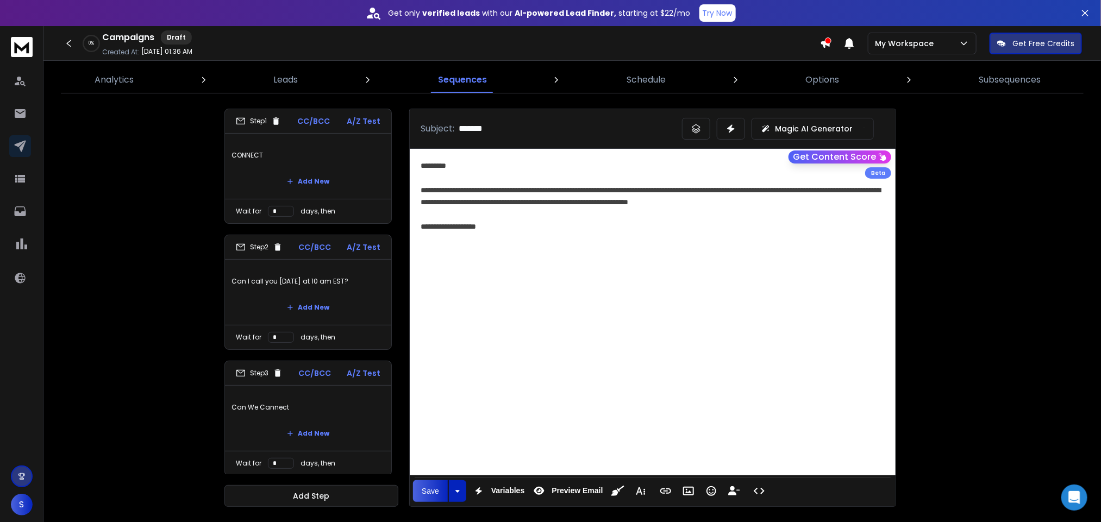
click at [361, 158] on p "CONNECT" at bounding box center [308, 155] width 153 height 30
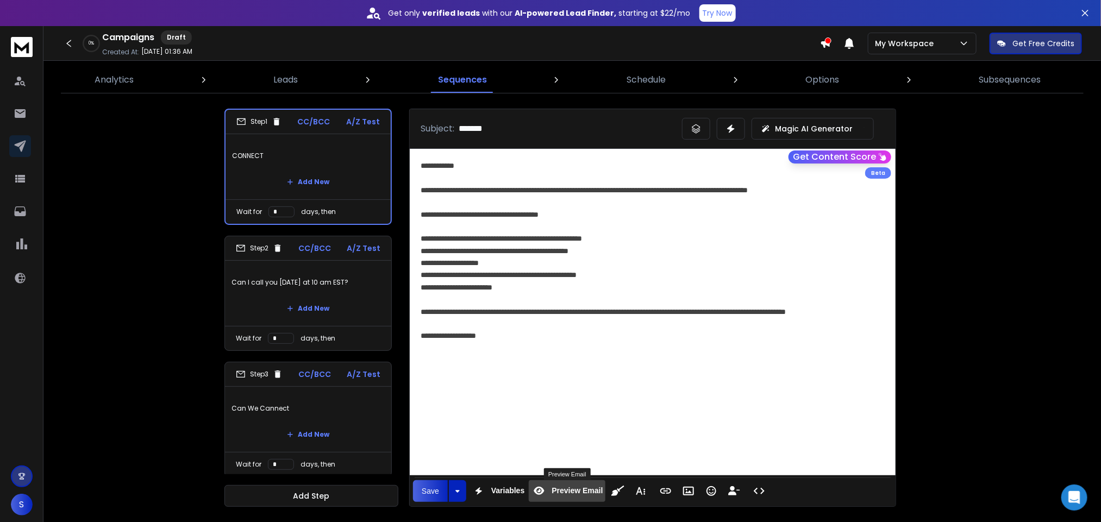
click at [583, 496] on span "Preview Email" at bounding box center [577, 490] width 55 height 9
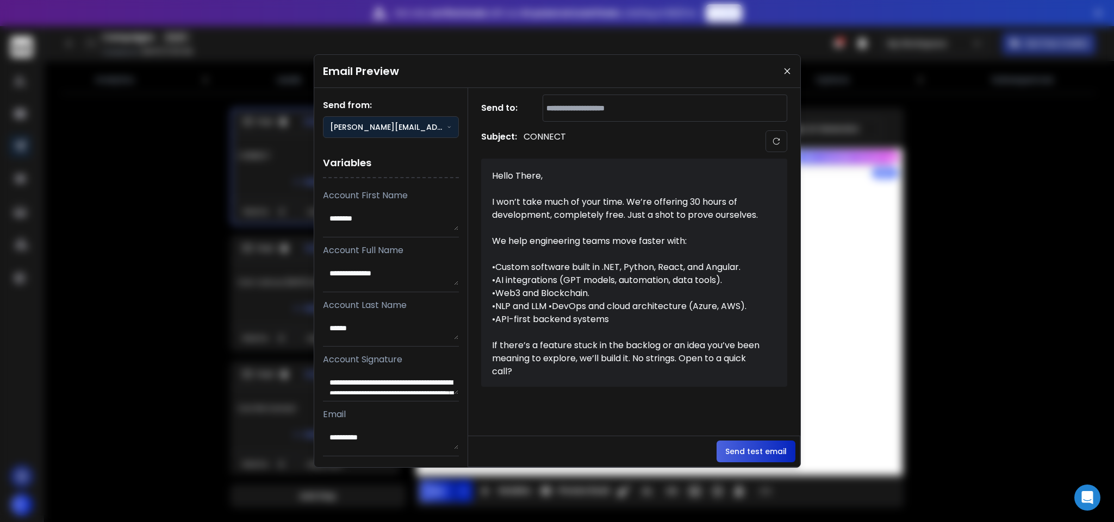
click at [454, 123] on button "[PERSON_NAME][EMAIL_ADDRESS][PERSON_NAME][DOMAIN_NAME]" at bounding box center [391, 127] width 136 height 22
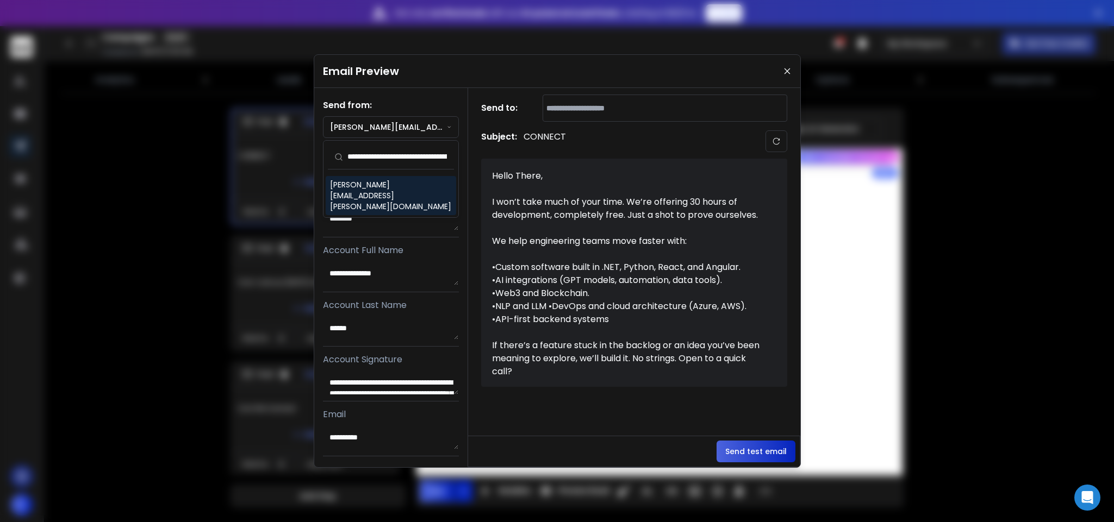
click at [428, 184] on div "[PERSON_NAME][EMAIL_ADDRESS][PERSON_NAME][DOMAIN_NAME]" at bounding box center [391, 195] width 122 height 33
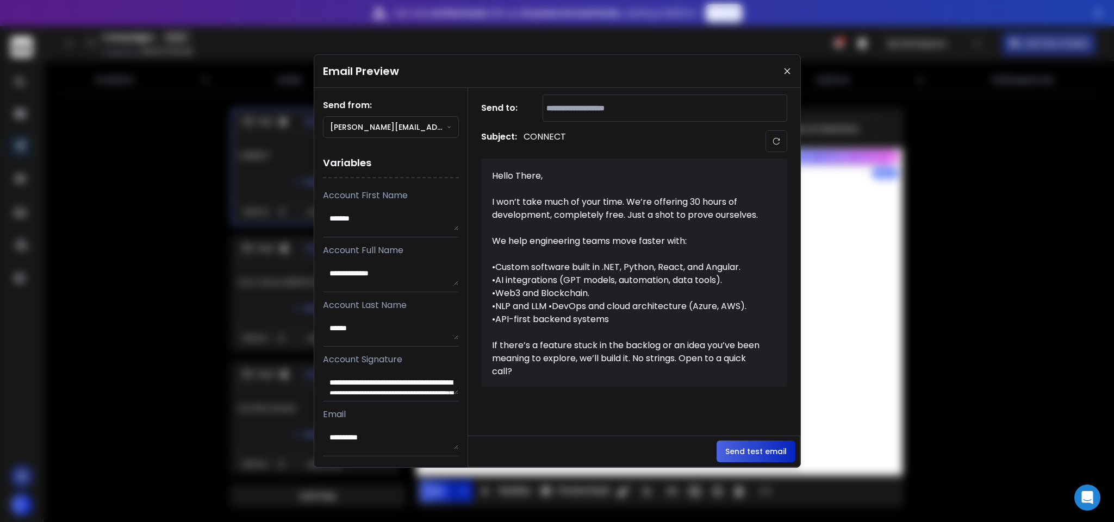
click at [608, 108] on input at bounding box center [664, 108] width 237 height 20
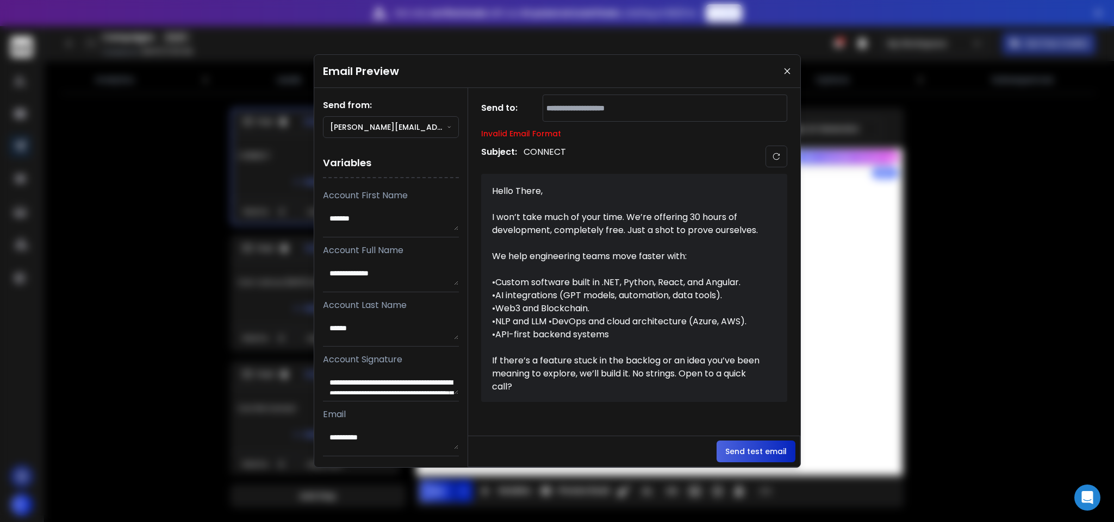
click at [581, 105] on input at bounding box center [664, 108] width 237 height 20
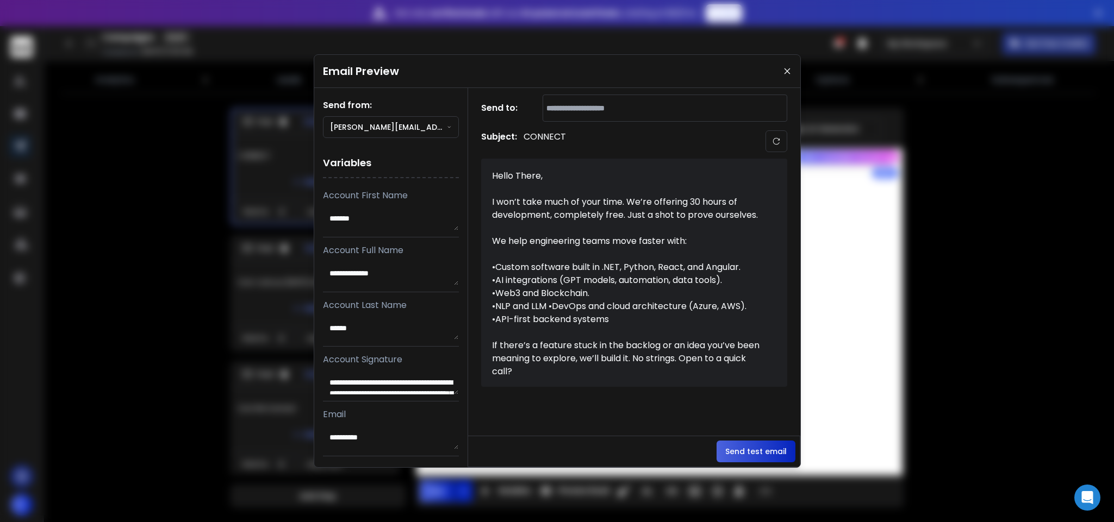
click at [590, 108] on input at bounding box center [664, 108] width 237 height 20
click at [735, 455] on button "Send test email" at bounding box center [755, 452] width 79 height 22
drag, startPoint x: 676, startPoint y: 103, endPoint x: 674, endPoint y: 109, distance: 6.2
click at [676, 103] on div "[EMAIL_ADDRESS][DOMAIN_NAME]" at bounding box center [629, 108] width 166 height 20
click at [696, 109] on icon at bounding box center [700, 108] width 9 height 9
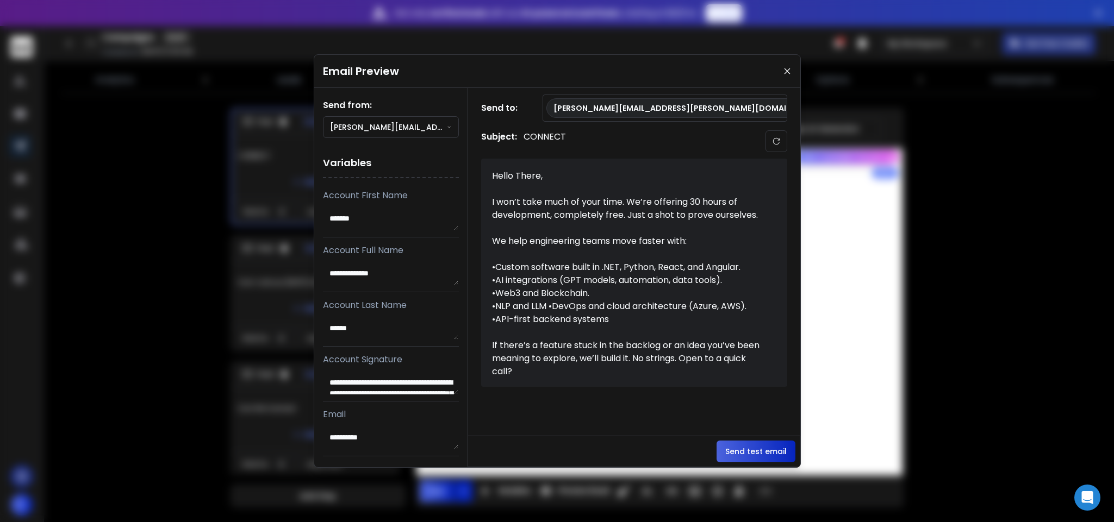
click at [791, 448] on button "Send test email" at bounding box center [755, 452] width 79 height 22
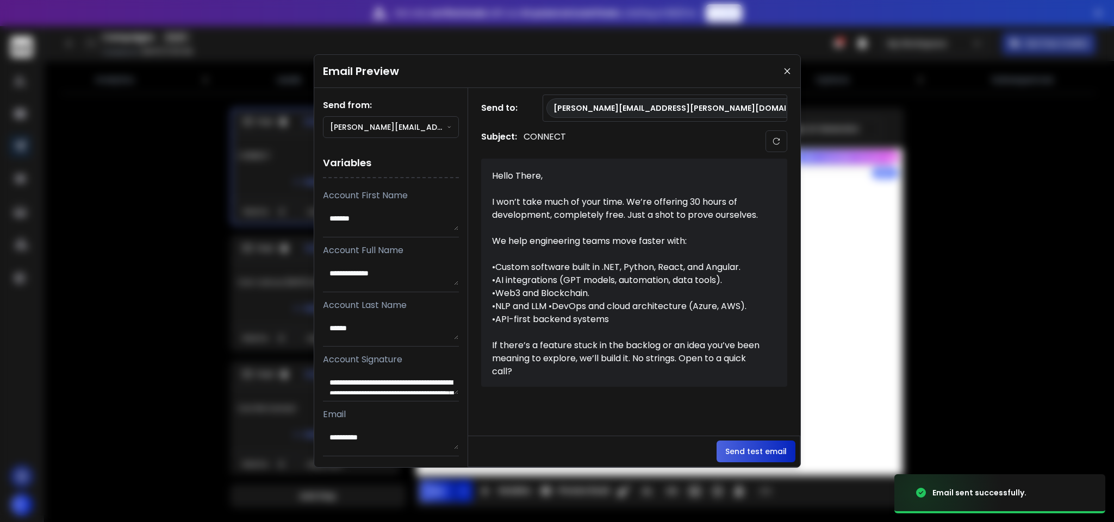
drag, startPoint x: 680, startPoint y: 107, endPoint x: 692, endPoint y: 110, distance: 11.9
click at [684, 108] on p "[PERSON_NAME][EMAIL_ADDRESS][PERSON_NAME][DOMAIN_NAME]" at bounding box center [687, 108] width 269 height 11
click at [827, 104] on icon at bounding box center [831, 108] width 9 height 9
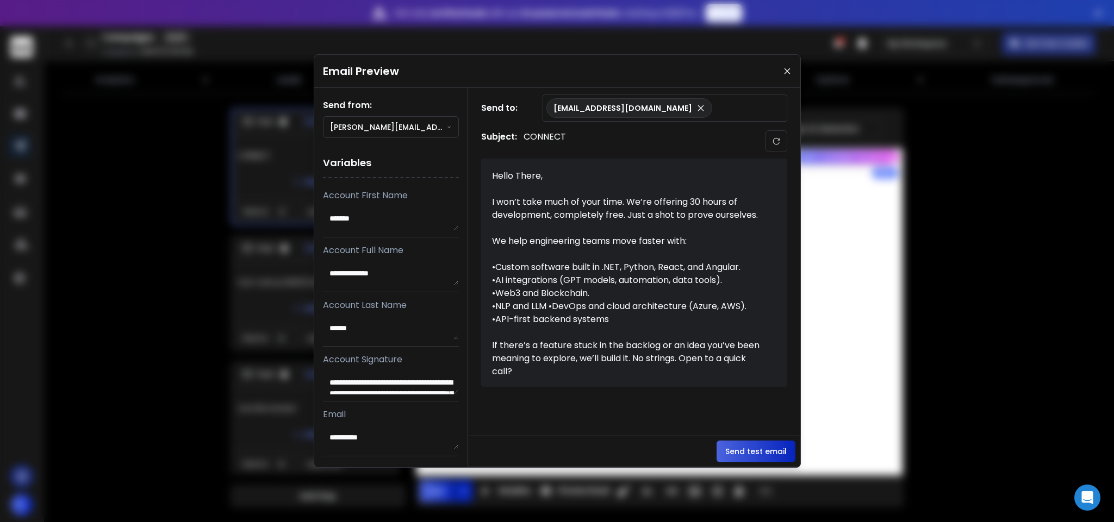
click at [725, 460] on button "Send test email" at bounding box center [755, 452] width 79 height 22
click at [435, 127] on p "[PERSON_NAME][EMAIL_ADDRESS][PERSON_NAME][DOMAIN_NAME]" at bounding box center [388, 127] width 117 height 11
drag, startPoint x: 470, startPoint y: 96, endPoint x: 478, endPoint y: 95, distance: 7.8
click at [473, 95] on div "Send to: [EMAIL_ADDRESS][DOMAIN_NAME] Subject: CONNECT Hello There, I won’t tak…" at bounding box center [634, 237] width 332 height 299
click at [696, 108] on icon at bounding box center [700, 108] width 9 height 9
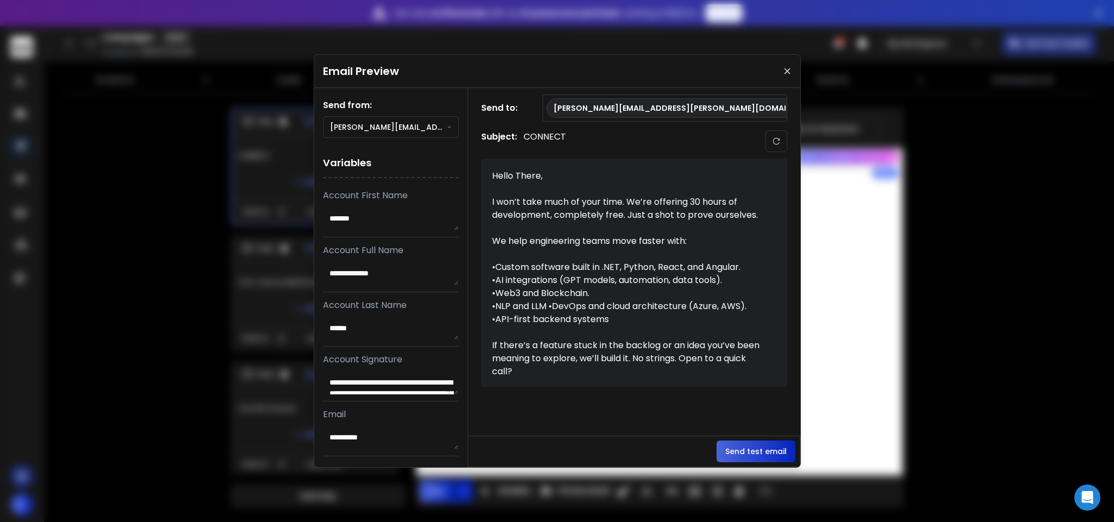
click at [750, 444] on button "Send test email" at bounding box center [755, 452] width 79 height 22
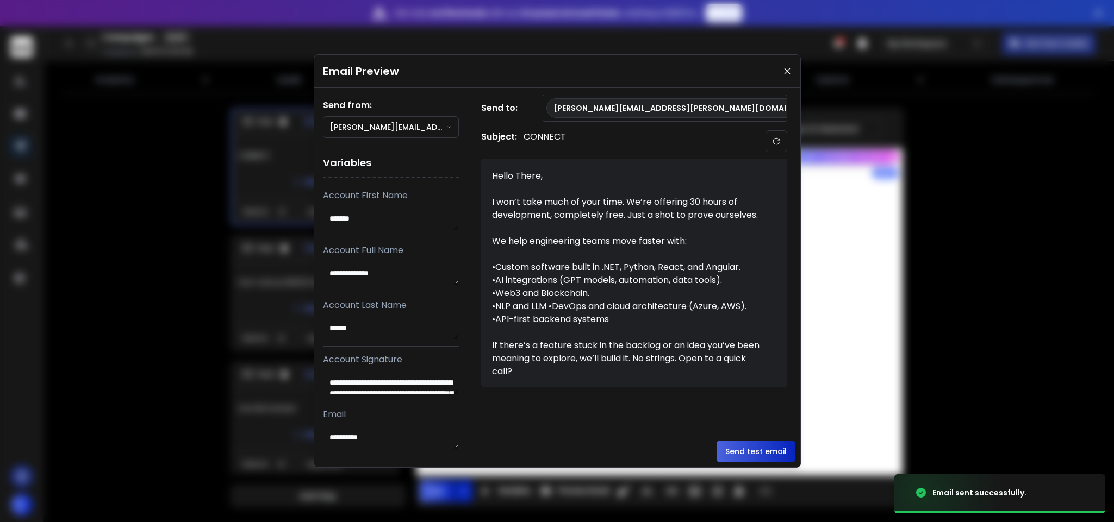
click at [827, 108] on icon at bounding box center [831, 108] width 9 height 9
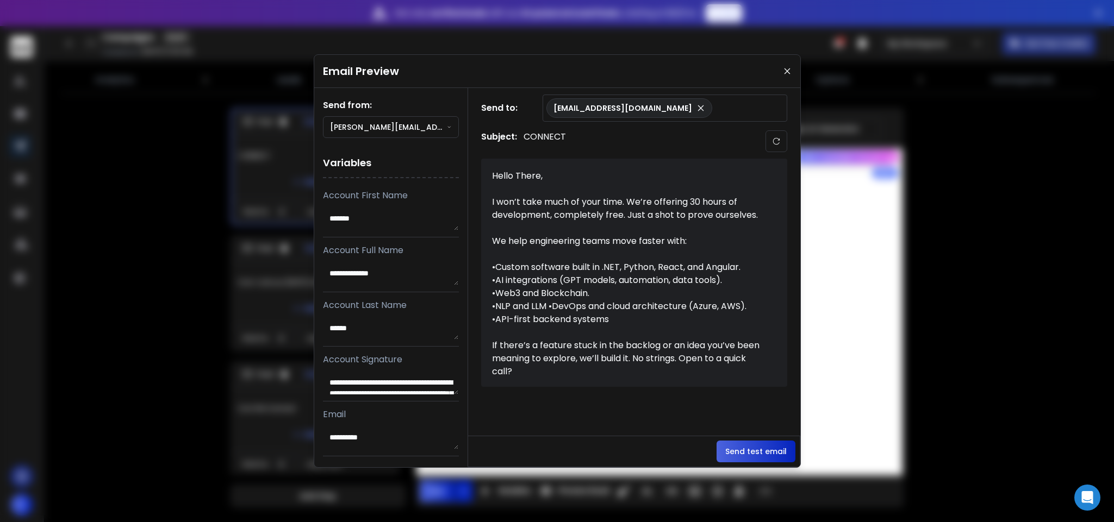
click at [750, 451] on button "Send test email" at bounding box center [755, 452] width 79 height 22
click at [696, 110] on icon at bounding box center [700, 108] width 9 height 9
click at [726, 445] on button "Send test email" at bounding box center [755, 452] width 79 height 22
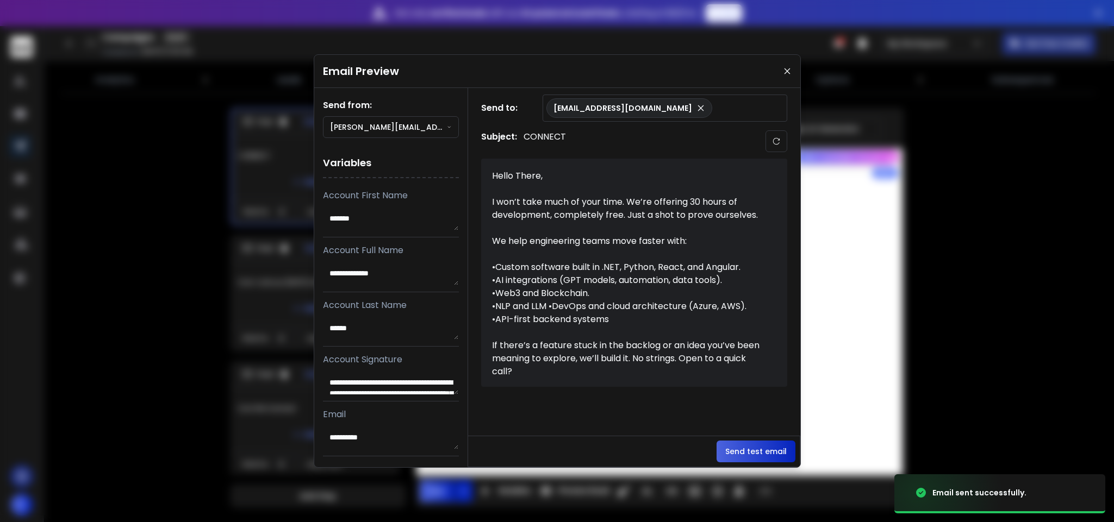
click at [797, 29] on div "**********" at bounding box center [557, 261] width 1114 height 522
click at [770, 36] on div "**********" at bounding box center [557, 261] width 1114 height 522
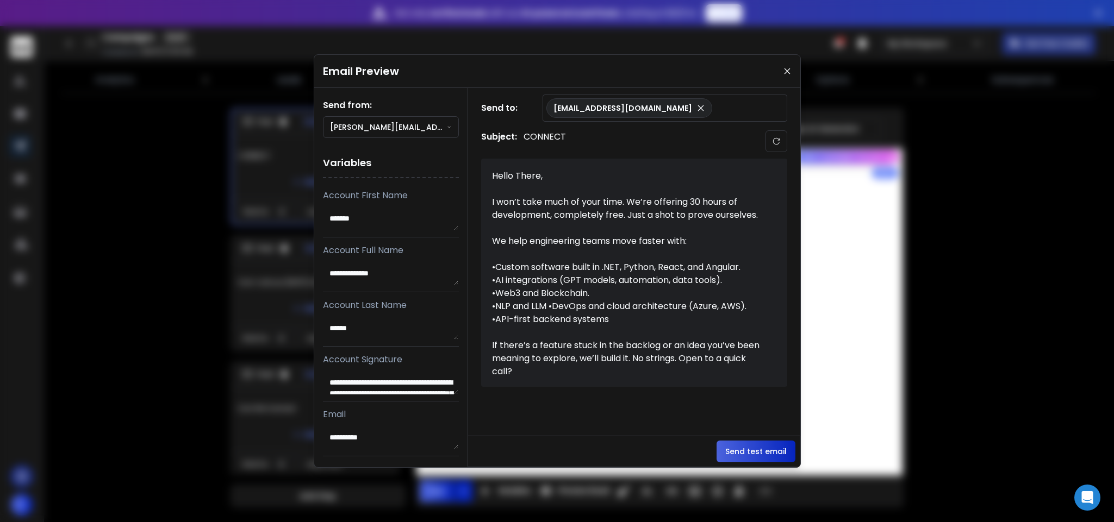
click at [696, 111] on icon at bounding box center [700, 108] width 9 height 9
click at [669, 113] on input at bounding box center [664, 108] width 237 height 20
click at [742, 439] on div "Send test email" at bounding box center [634, 452] width 332 height 32
click at [742, 442] on button "Send test email" at bounding box center [755, 452] width 79 height 22
click at [765, 233] on div "Hello There, I won’t take much of your time. We’re offering 30 hours of develop…" at bounding box center [634, 273] width 306 height 229
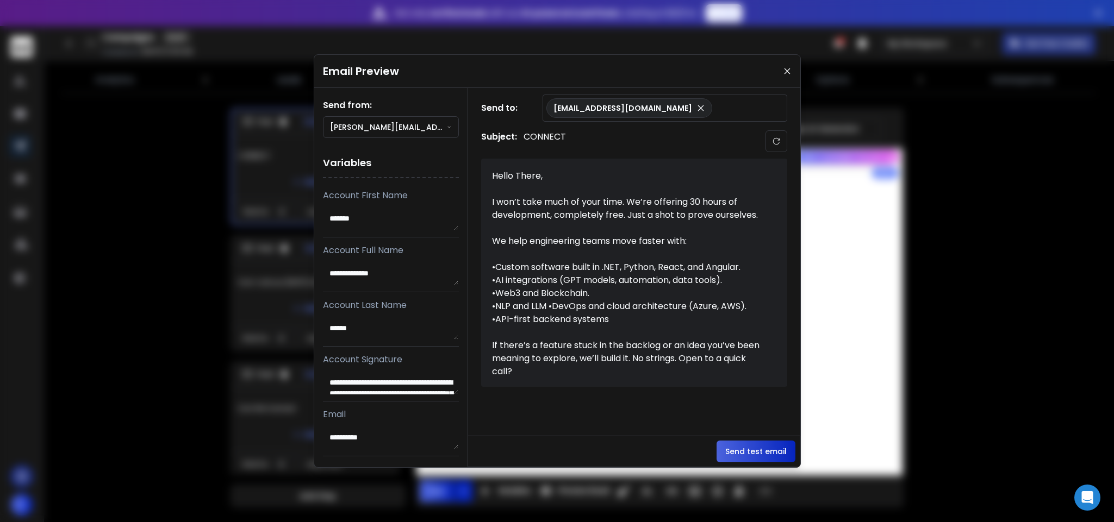
click at [621, 110] on div "[EMAIL_ADDRESS][DOMAIN_NAME]" at bounding box center [629, 108] width 166 height 20
click at [697, 108] on icon at bounding box center [700, 108] width 6 height 6
click at [725, 441] on button "Send test email" at bounding box center [755, 452] width 79 height 22
click at [620, 104] on div "[PERSON_NAME][EMAIL_ADDRESS][DOMAIN_NAME]" at bounding box center [661, 108] width 231 height 20
click at [623, 104] on div "[PERSON_NAME][EMAIL_ADDRESS][DOMAIN_NAME]" at bounding box center [661, 108] width 231 height 20
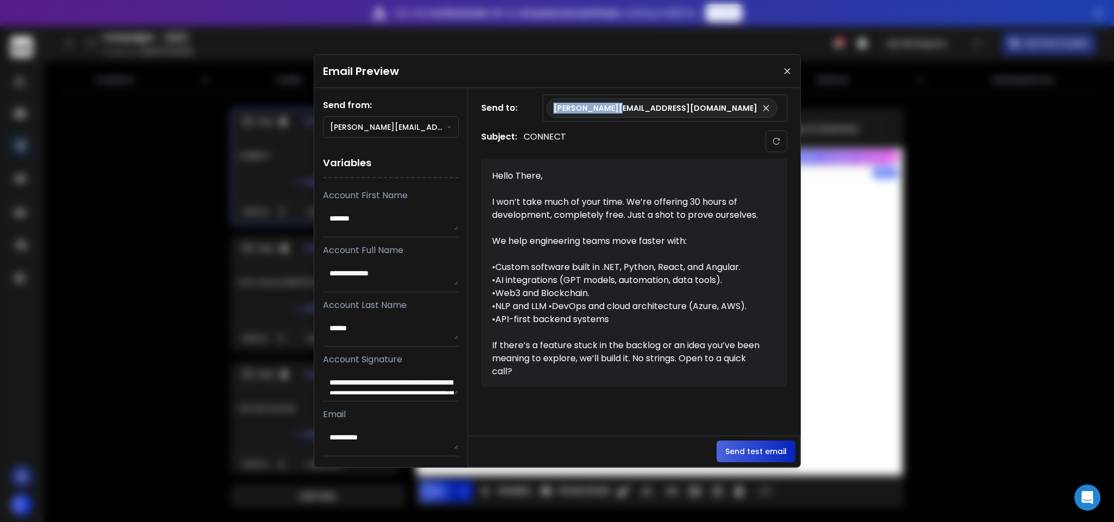
click at [761, 105] on icon at bounding box center [765, 108] width 9 height 9
click at [614, 108] on input at bounding box center [664, 108] width 237 height 20
click at [734, 458] on button "Send test email" at bounding box center [755, 452] width 79 height 22
click at [696, 104] on icon at bounding box center [700, 108] width 9 height 9
click at [656, 107] on input at bounding box center [664, 108] width 237 height 20
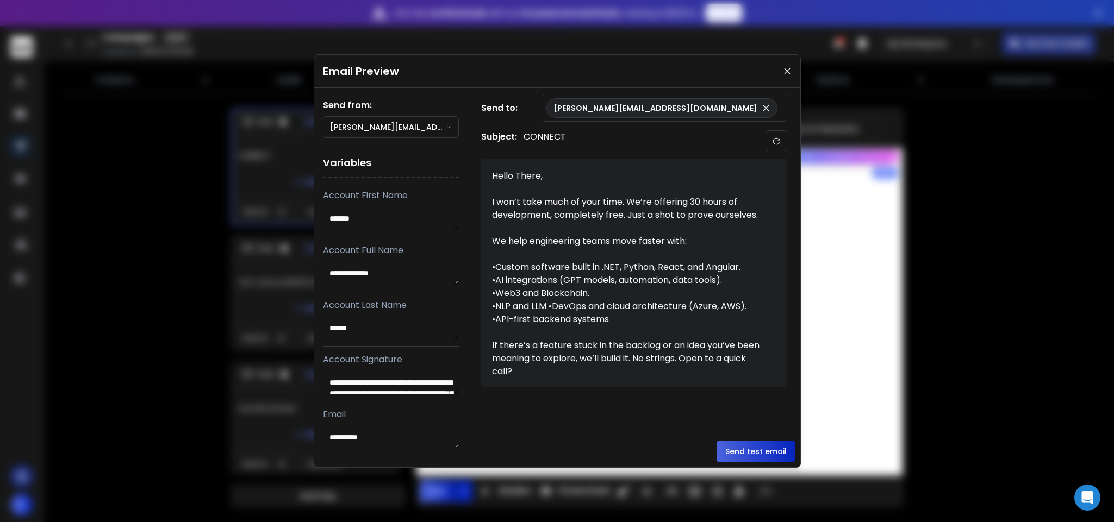
click at [753, 452] on button "Send test email" at bounding box center [755, 452] width 79 height 22
click at [748, 444] on button "Send test email" at bounding box center [755, 452] width 79 height 22
click at [761, 104] on icon at bounding box center [765, 108] width 9 height 9
click at [769, 451] on button "Send test email" at bounding box center [755, 452] width 79 height 22
click at [761, 106] on icon at bounding box center [765, 108] width 9 height 9
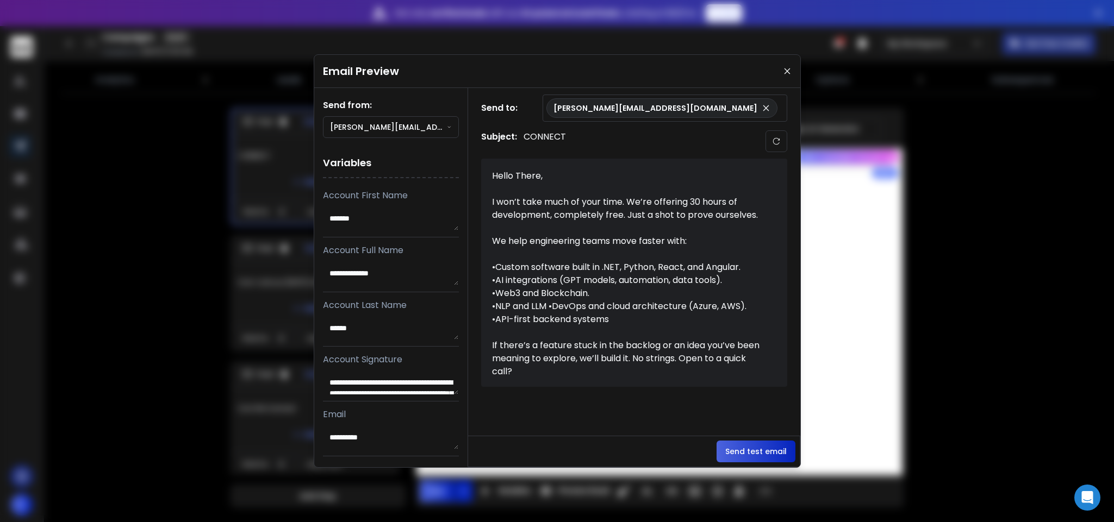
click at [783, 457] on button "Send test email" at bounding box center [755, 452] width 79 height 22
click at [661, 108] on div "[PERSON_NAME][EMAIL_ADDRESS][DOMAIN_NAME]" at bounding box center [661, 108] width 231 height 20
drag, startPoint x: 669, startPoint y: 107, endPoint x: 656, endPoint y: 113, distance: 13.9
click at [763, 108] on icon at bounding box center [766, 108] width 6 height 6
click at [644, 114] on input at bounding box center [664, 108] width 237 height 20
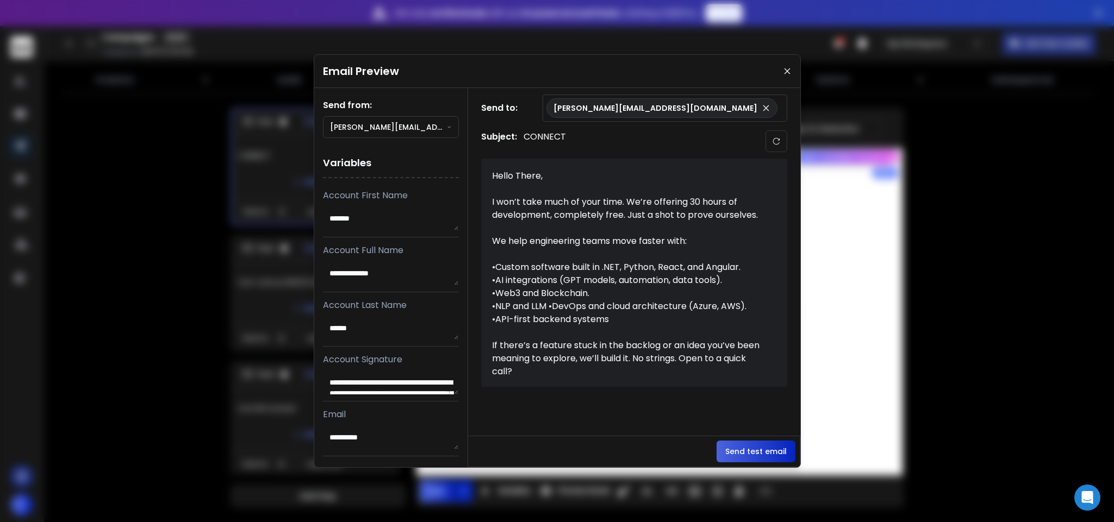
click at [744, 452] on button "Send test email" at bounding box center [755, 452] width 79 height 22
click at [661, 113] on div "[PERSON_NAME][EMAIL_ADDRESS][DOMAIN_NAME]" at bounding box center [661, 108] width 231 height 20
click at [761, 106] on icon at bounding box center [765, 108] width 9 height 9
click at [658, 106] on input at bounding box center [664, 108] width 237 height 20
click at [740, 457] on button "Send test email" at bounding box center [755, 452] width 79 height 22
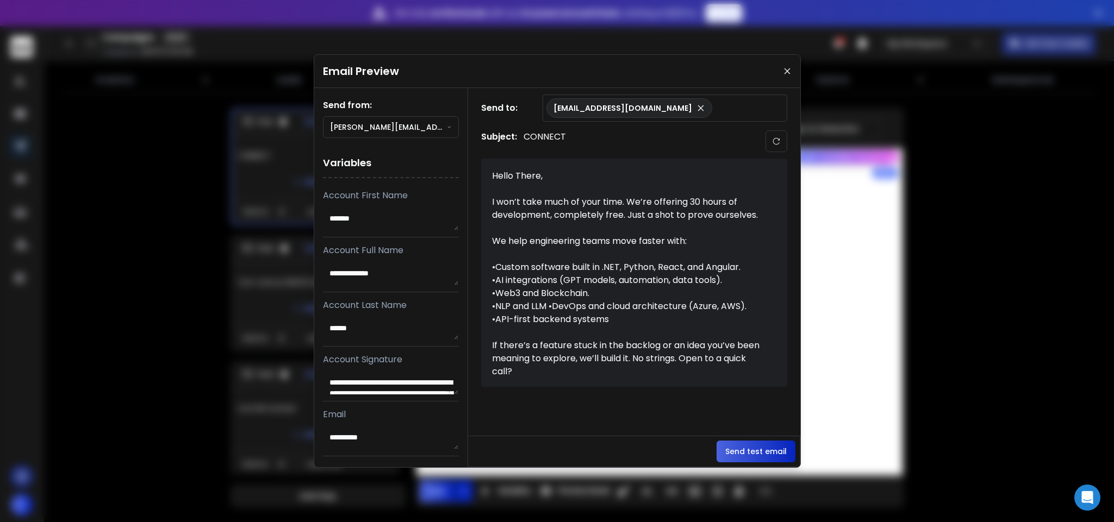
click at [697, 110] on icon at bounding box center [700, 108] width 9 height 9
click at [675, 111] on input at bounding box center [664, 108] width 237 height 20
click at [744, 451] on button "Send test email" at bounding box center [755, 452] width 79 height 22
click at [696, 113] on icon at bounding box center [700, 108] width 9 height 9
click at [623, 114] on input at bounding box center [664, 108] width 237 height 20
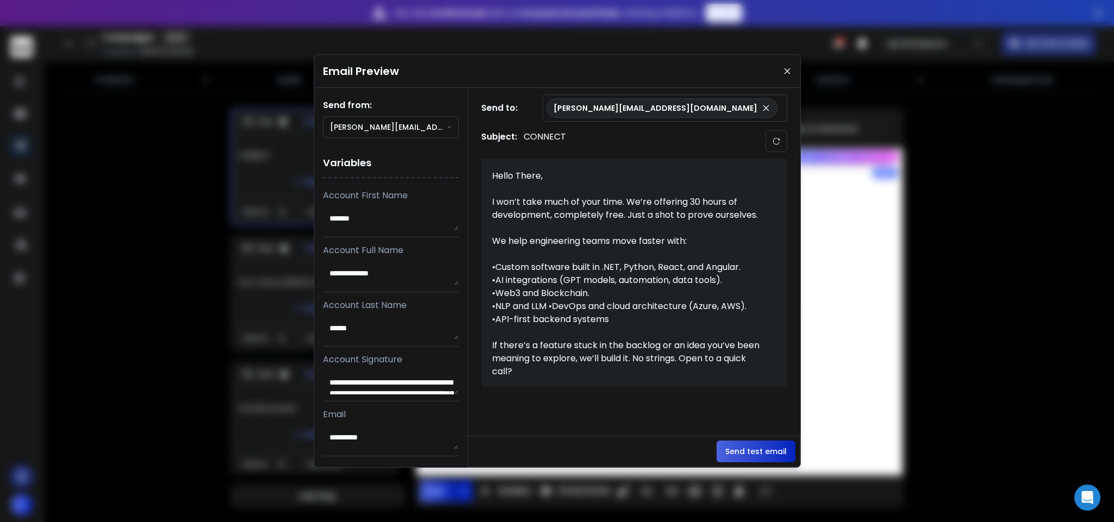
click at [736, 447] on button "Send test email" at bounding box center [755, 452] width 79 height 22
click at [761, 108] on icon at bounding box center [765, 108] width 9 height 9
click at [646, 113] on input at bounding box center [664, 108] width 237 height 20
click at [740, 441] on button "Send test email" at bounding box center [755, 452] width 79 height 22
click at [763, 109] on icon at bounding box center [766, 108] width 6 height 6
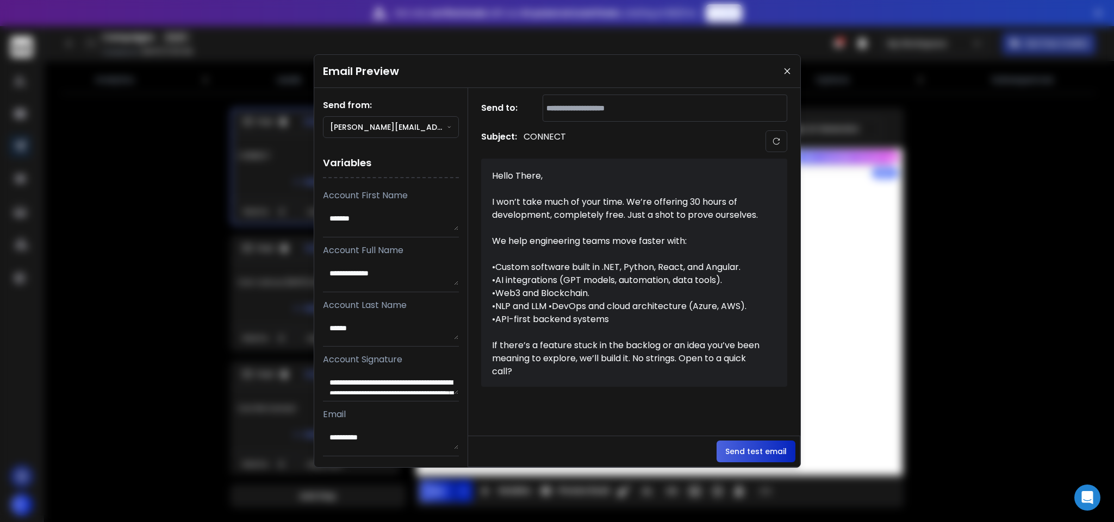
click at [665, 110] on input at bounding box center [664, 108] width 237 height 20
click at [733, 444] on button "Send test email" at bounding box center [755, 452] width 79 height 22
click at [665, 103] on div "[EMAIL_ADDRESS][DOMAIN_NAME]" at bounding box center [629, 108] width 166 height 20
click at [696, 104] on icon at bounding box center [700, 108] width 9 height 9
click at [665, 103] on input at bounding box center [664, 108] width 237 height 20
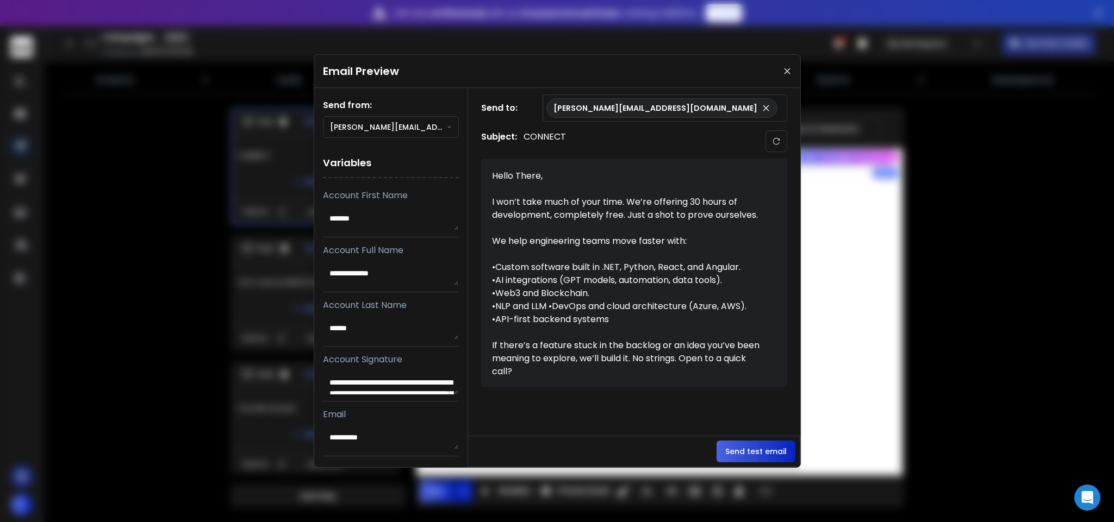
click at [733, 442] on button "Send test email" at bounding box center [755, 452] width 79 height 22
click at [761, 105] on icon at bounding box center [765, 108] width 9 height 9
click at [672, 105] on input at bounding box center [664, 108] width 237 height 20
click at [757, 445] on button "Send test email" at bounding box center [755, 452] width 79 height 22
click at [705, 107] on icon at bounding box center [700, 108] width 9 height 9
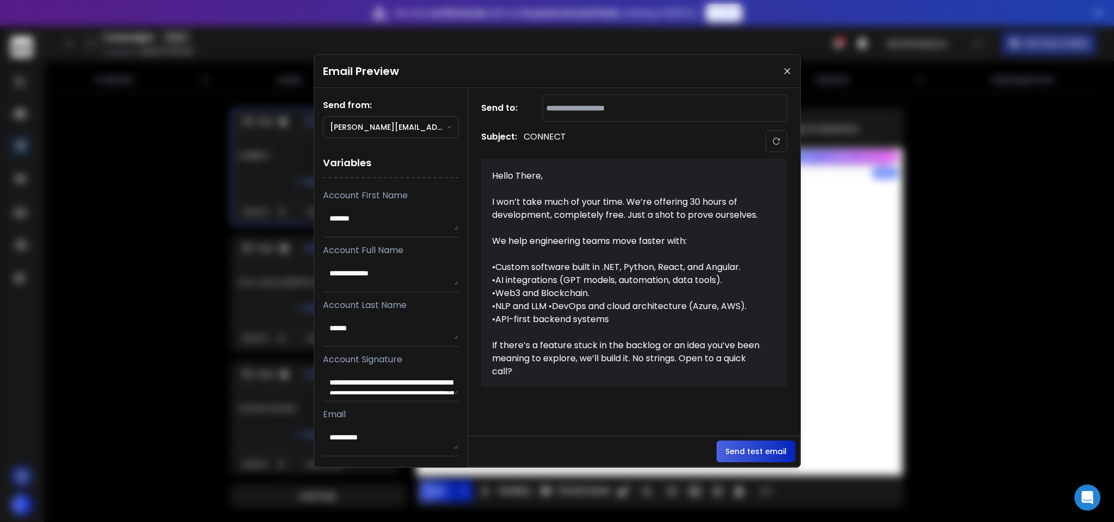
click at [697, 113] on input at bounding box center [664, 108] width 237 height 20
click at [717, 449] on button "Send test email" at bounding box center [755, 452] width 79 height 22
click at [705, 109] on icon at bounding box center [700, 108] width 9 height 9
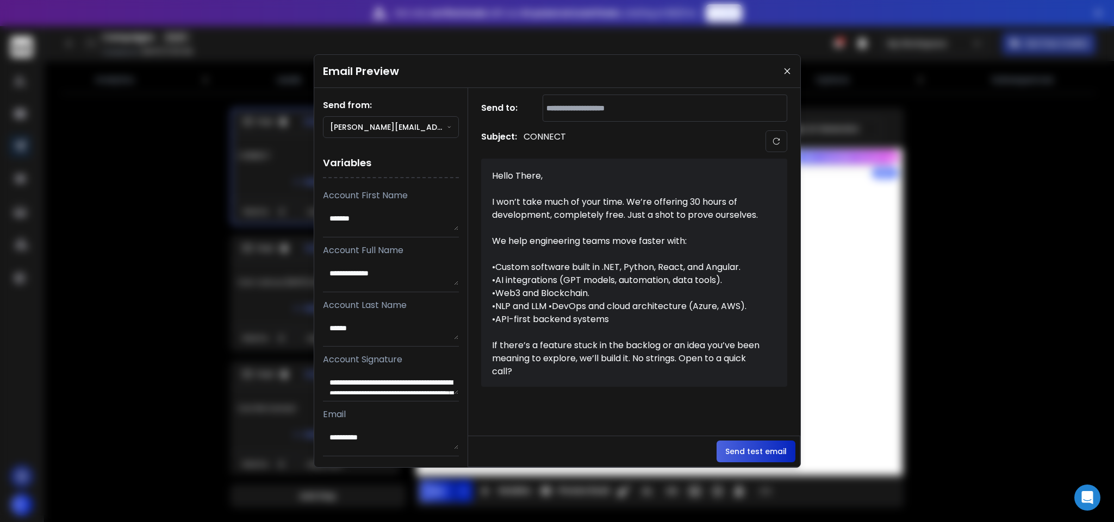
click at [689, 111] on input at bounding box center [664, 108] width 237 height 20
click at [734, 447] on button "Send test email" at bounding box center [755, 452] width 79 height 22
click at [696, 109] on icon at bounding box center [700, 108] width 9 height 9
click at [753, 444] on button "Send test email" at bounding box center [755, 452] width 79 height 22
click at [761, 108] on icon at bounding box center [765, 108] width 9 height 9
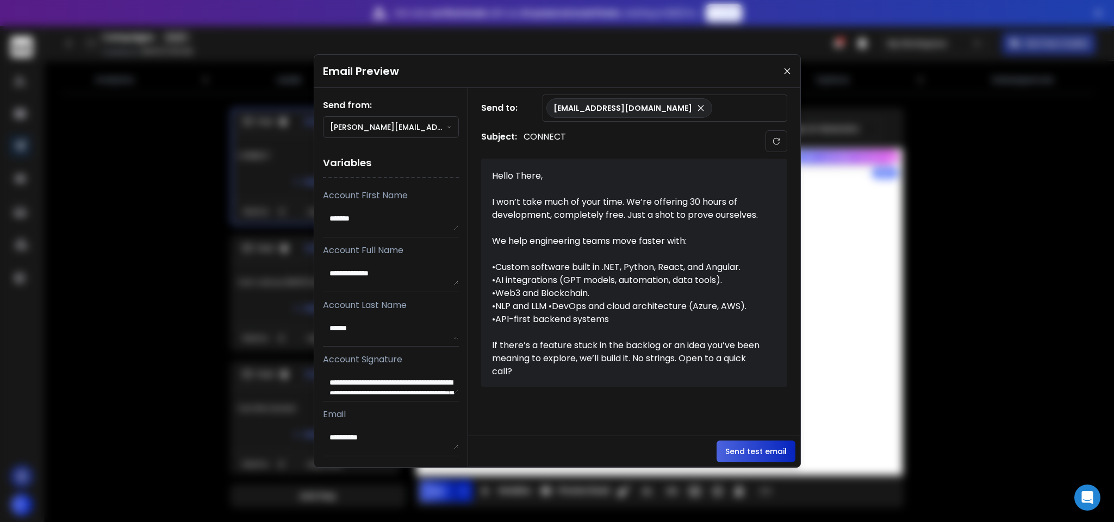
click at [735, 449] on button "Send test email" at bounding box center [755, 452] width 79 height 22
click at [696, 107] on icon at bounding box center [700, 108] width 9 height 9
click at [747, 446] on button "Send test email" at bounding box center [755, 452] width 79 height 22
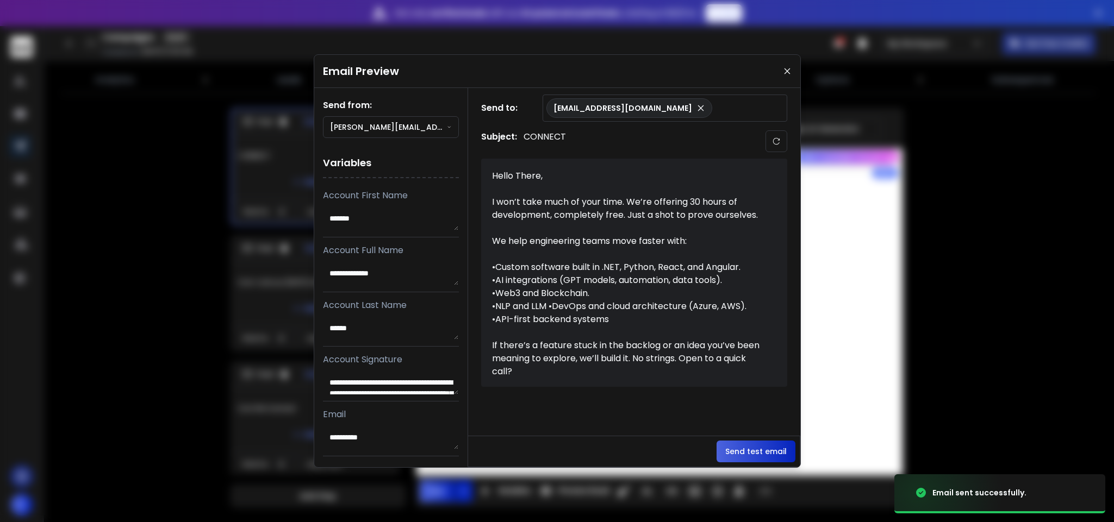
click at [696, 106] on icon at bounding box center [700, 108] width 9 height 9
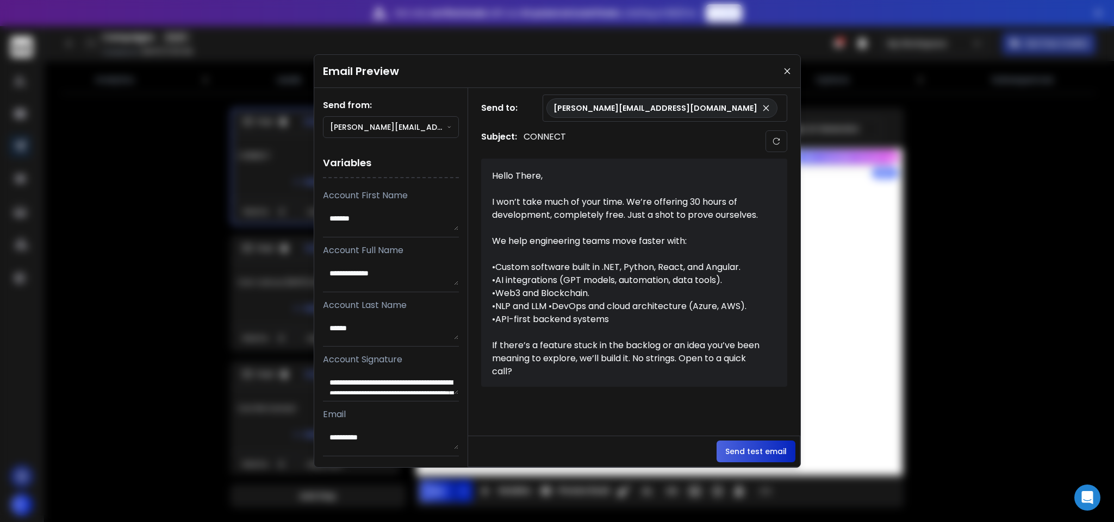
click at [729, 436] on div "Send test email" at bounding box center [634, 452] width 332 height 32
click at [724, 442] on button "Send test email" at bounding box center [755, 452] width 79 height 22
click at [761, 104] on icon at bounding box center [765, 108] width 9 height 9
click at [740, 457] on button "Send test email" at bounding box center [755, 452] width 79 height 22
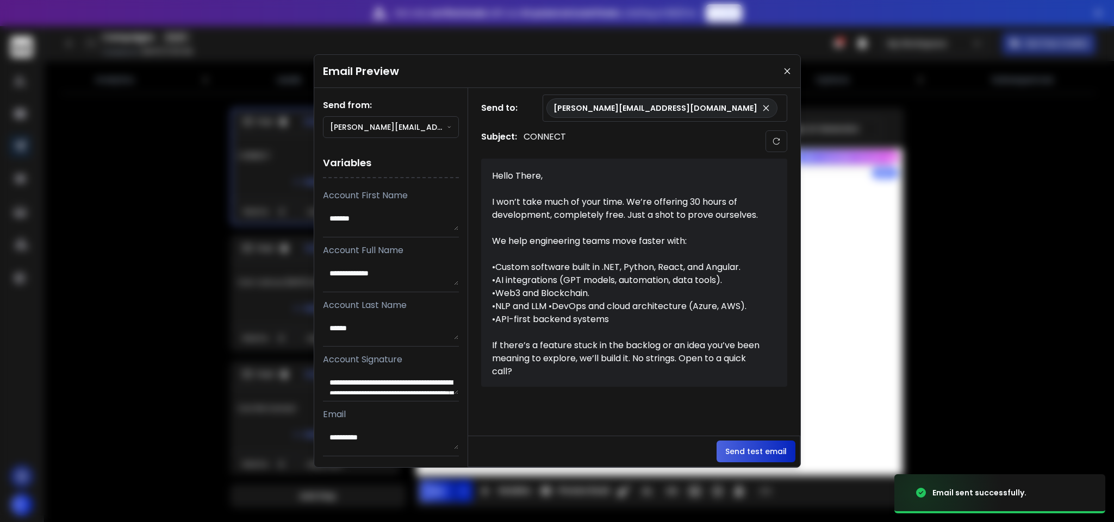
click at [657, 104] on div "[PERSON_NAME][EMAIL_ADDRESS][DOMAIN_NAME]" at bounding box center [661, 108] width 231 height 20
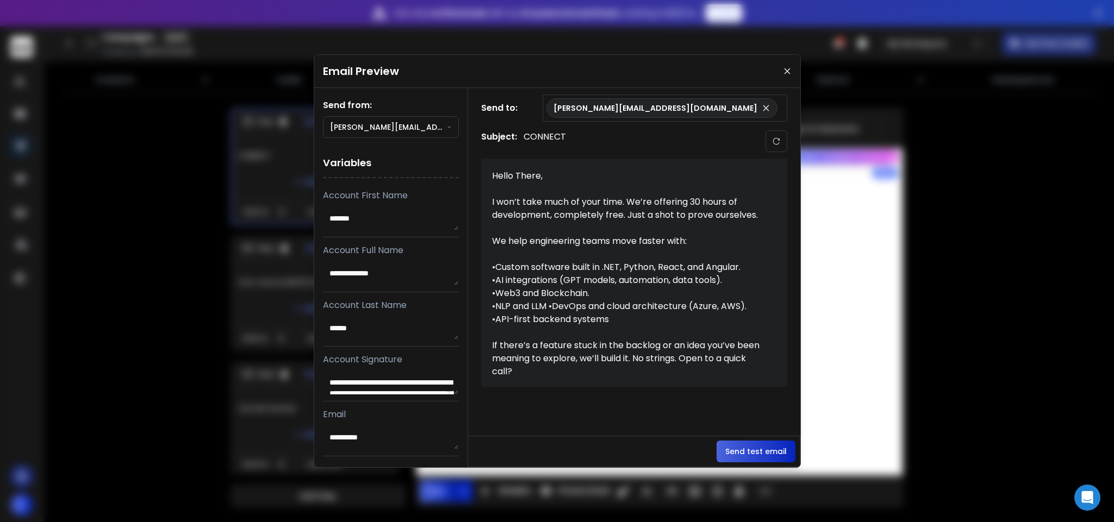
click at [761, 104] on icon at bounding box center [765, 108] width 9 height 9
click at [665, 104] on input at bounding box center [664, 108] width 237 height 20
click at [771, 444] on button "Send test email" at bounding box center [755, 452] width 79 height 22
click at [697, 108] on icon at bounding box center [700, 108] width 6 height 6
click at [660, 108] on input at bounding box center [664, 108] width 237 height 20
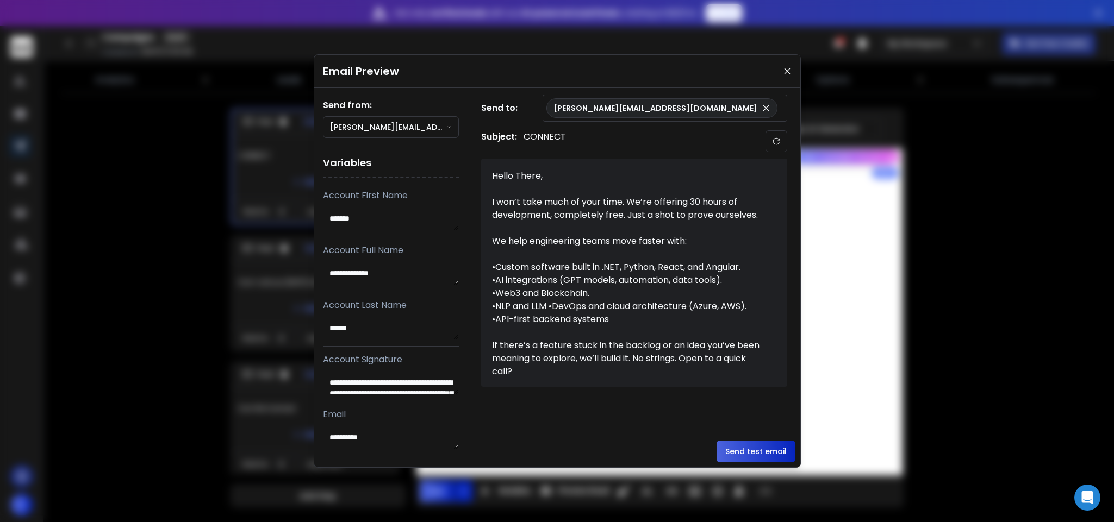
click at [744, 439] on div "Send test email" at bounding box center [634, 452] width 332 height 32
click at [744, 441] on button "Send test email" at bounding box center [755, 452] width 79 height 22
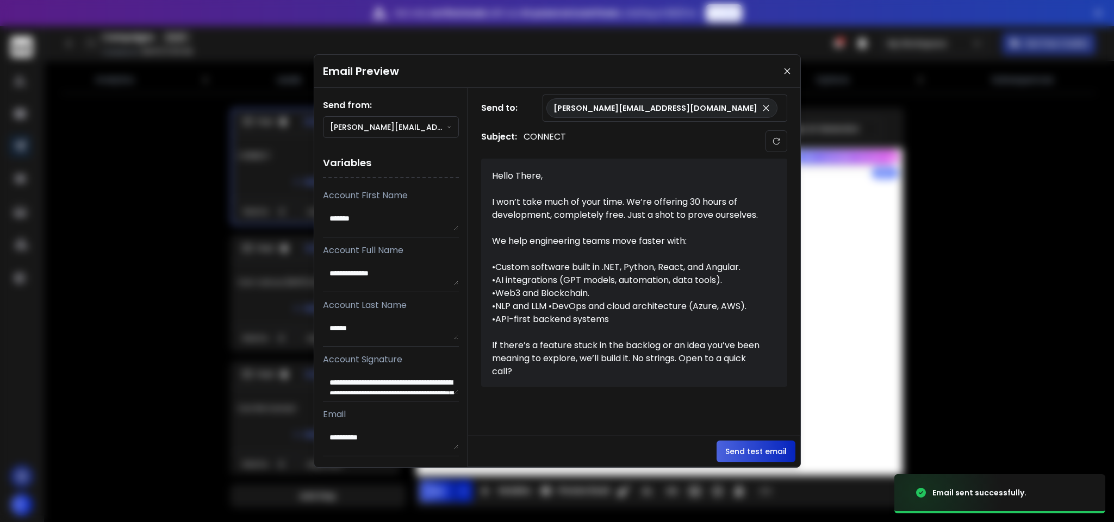
click at [657, 108] on div "[PERSON_NAME][EMAIL_ADDRESS][DOMAIN_NAME]" at bounding box center [661, 108] width 231 height 20
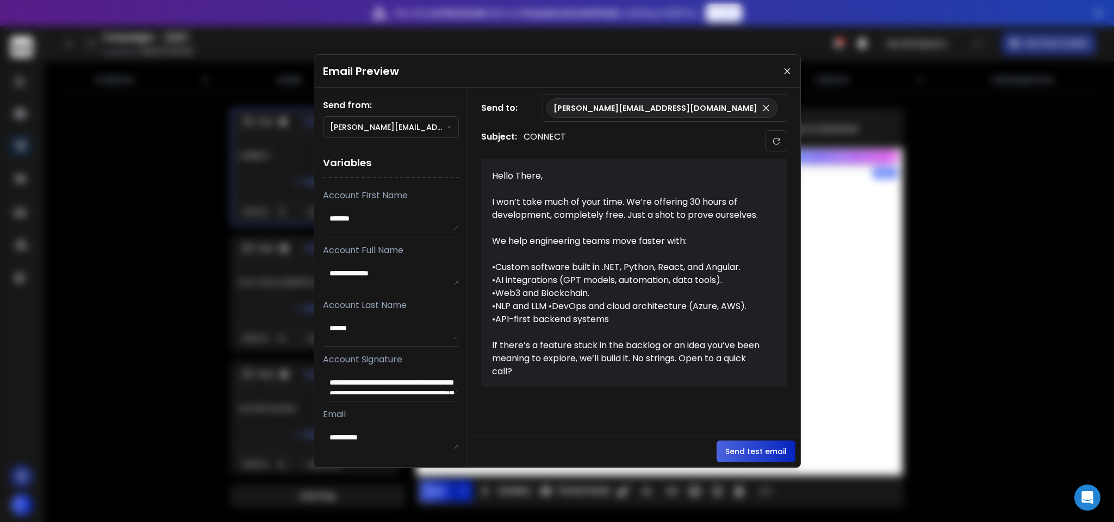
click at [657, 105] on div "[PERSON_NAME][EMAIL_ADDRESS][DOMAIN_NAME]" at bounding box center [661, 108] width 231 height 20
click at [761, 107] on icon at bounding box center [765, 108] width 9 height 9
click at [659, 107] on input at bounding box center [664, 108] width 237 height 20
click at [729, 457] on button "Send test email" at bounding box center [755, 452] width 79 height 22
click at [696, 104] on icon at bounding box center [700, 108] width 9 height 9
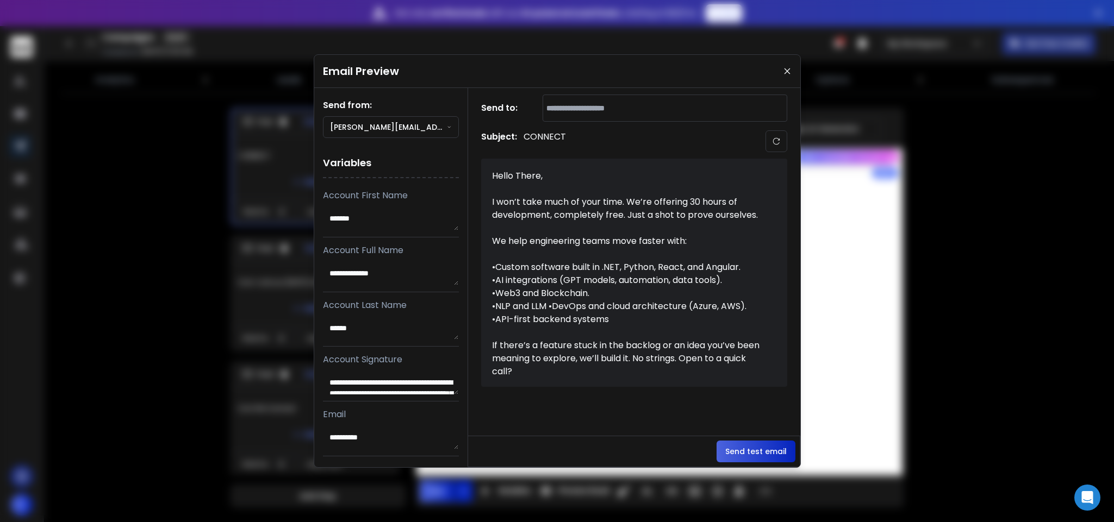
click at [676, 104] on input at bounding box center [664, 108] width 237 height 20
click at [725, 442] on button "Send test email" at bounding box center [755, 452] width 79 height 22
click at [696, 113] on icon at bounding box center [700, 108] width 9 height 9
click at [755, 457] on button "Send test email" at bounding box center [755, 452] width 79 height 22
drag, startPoint x: 667, startPoint y: 107, endPoint x: 656, endPoint y: 107, distance: 10.9
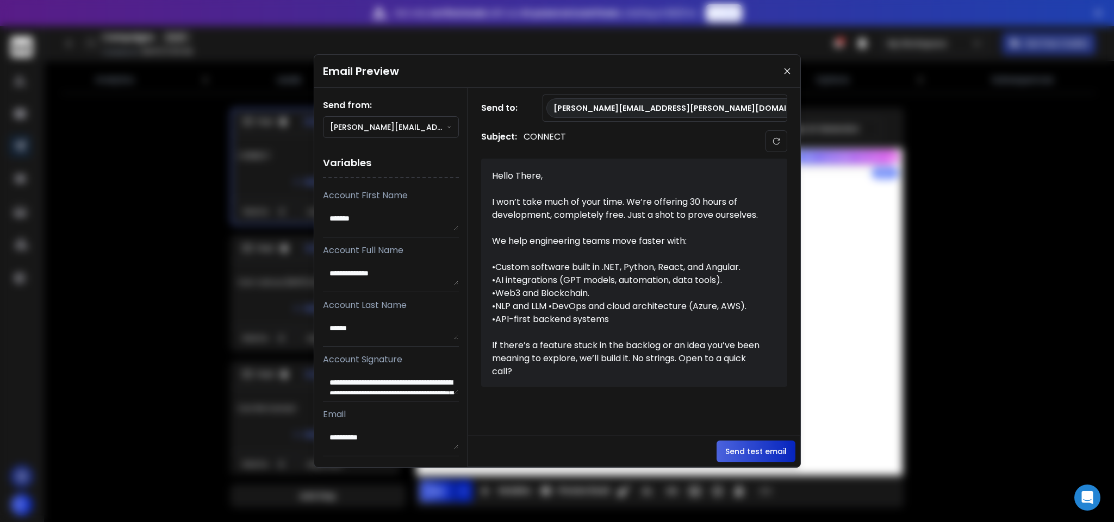
click at [827, 107] on icon at bounding box center [831, 108] width 9 height 9
click at [757, 454] on button "Send test email" at bounding box center [755, 452] width 79 height 22
click at [697, 111] on icon at bounding box center [700, 108] width 6 height 6
click at [773, 444] on button "Send test email" at bounding box center [755, 452] width 79 height 22
click at [696, 111] on icon at bounding box center [700, 108] width 9 height 9
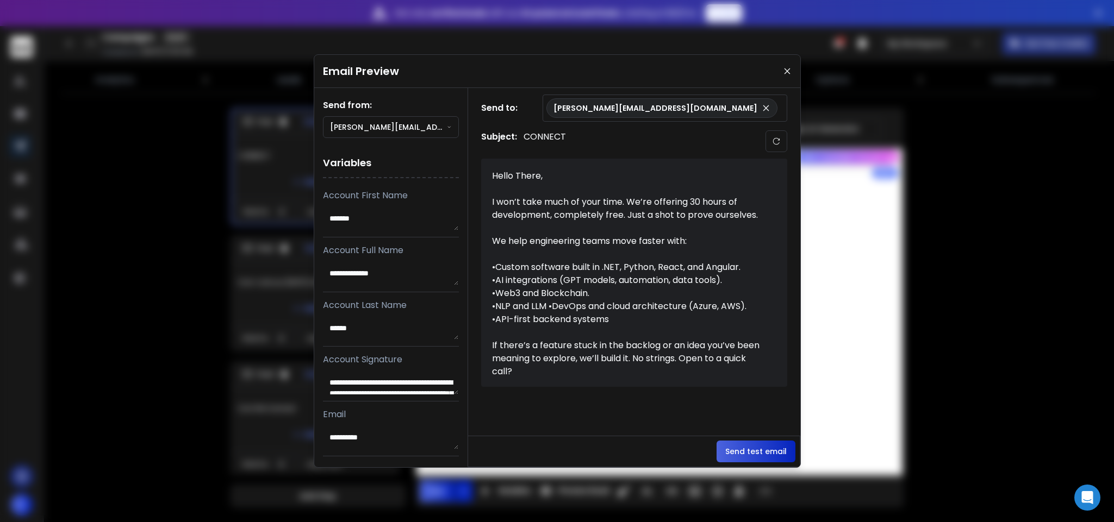
click at [731, 442] on button "Send test email" at bounding box center [755, 452] width 79 height 22
click at [761, 108] on icon at bounding box center [765, 108] width 9 height 9
click at [660, 108] on input at bounding box center [664, 108] width 237 height 20
click at [589, 116] on input at bounding box center [664, 108] width 237 height 20
click at [768, 452] on button "Send test email" at bounding box center [755, 452] width 79 height 22
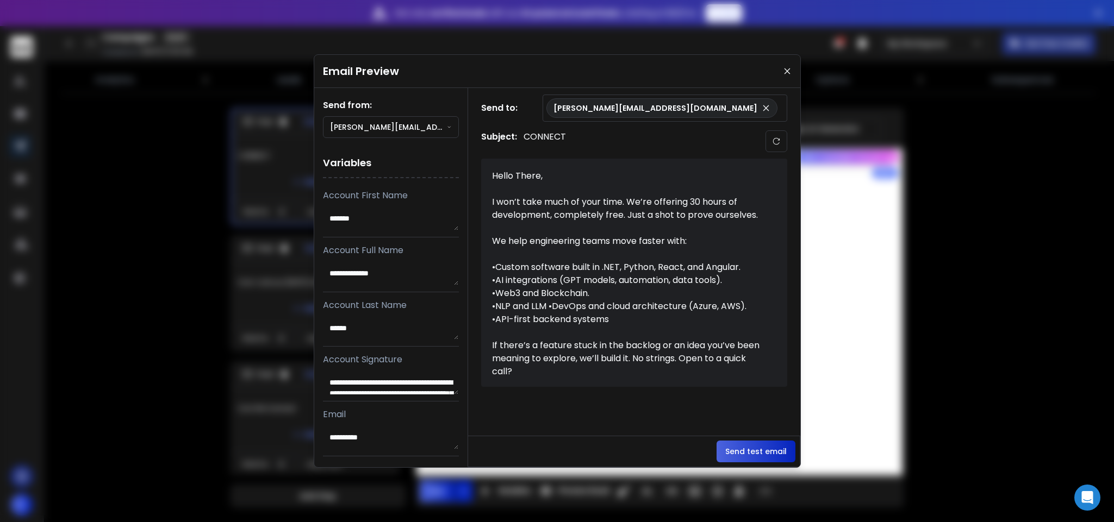
click at [761, 108] on icon at bounding box center [765, 108] width 9 height 9
click at [758, 442] on button "Send test email" at bounding box center [755, 452] width 79 height 22
click at [761, 107] on icon at bounding box center [765, 108] width 9 height 9
click at [771, 461] on div "Send test email" at bounding box center [634, 452] width 332 height 32
click at [772, 457] on button "Send test email" at bounding box center [755, 452] width 79 height 22
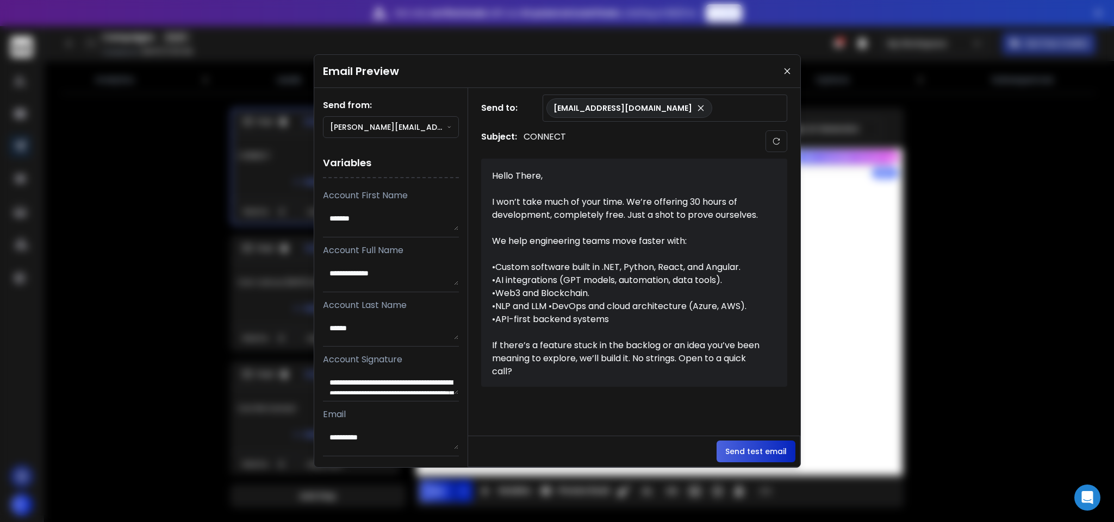
click at [696, 105] on icon at bounding box center [700, 108] width 9 height 9
click at [642, 117] on input at bounding box center [664, 108] width 237 height 20
click at [733, 439] on div "Send test email" at bounding box center [634, 452] width 332 height 32
click at [738, 437] on div "Send test email" at bounding box center [634, 452] width 332 height 32
click at [738, 447] on button "Send test email" at bounding box center [755, 452] width 79 height 22
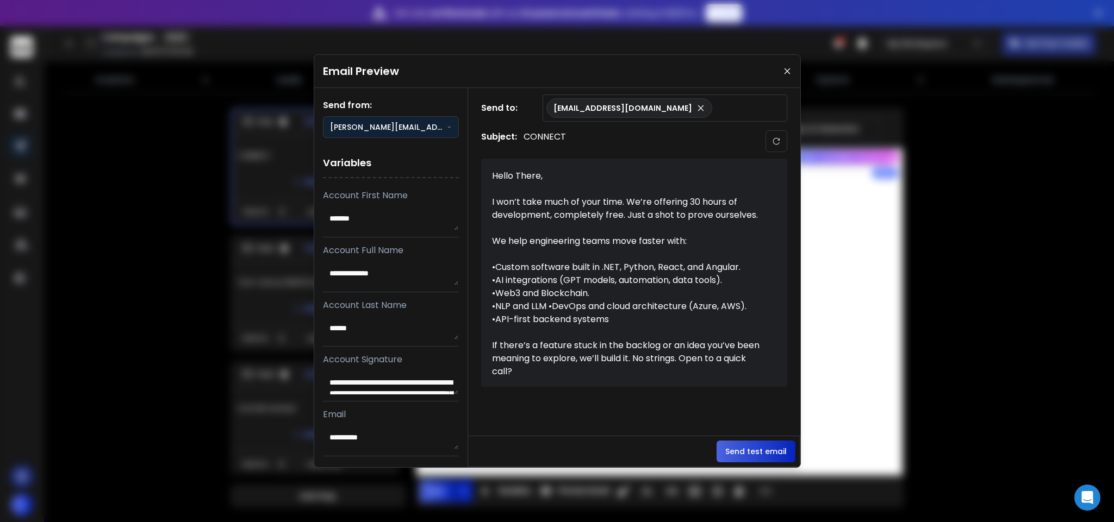
click at [447, 126] on icon "button" at bounding box center [449, 127] width 5 height 11
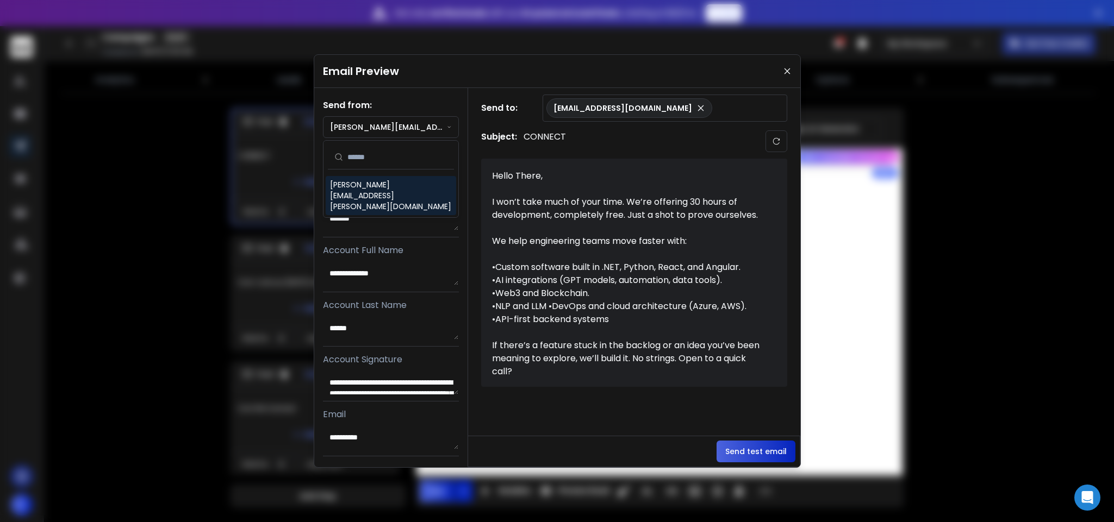
click at [417, 160] on input "text" at bounding box center [397, 157] width 100 height 24
click at [382, 179] on div "[PERSON_NAME][EMAIL_ADDRESS][PERSON_NAME][DOMAIN_NAME]" at bounding box center [391, 195] width 122 height 33
click at [682, 104] on div "[EMAIL_ADDRESS][DOMAIN_NAME]" at bounding box center [664, 108] width 245 height 27
drag, startPoint x: 682, startPoint y: 104, endPoint x: 677, endPoint y: 108, distance: 6.2
click at [696, 108] on icon at bounding box center [700, 108] width 9 height 9
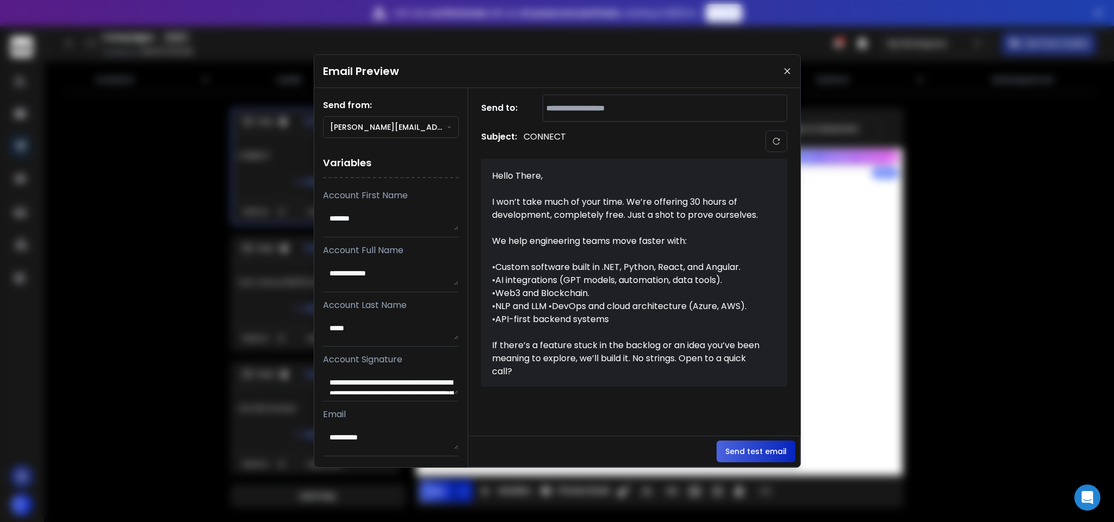
click at [563, 113] on input at bounding box center [664, 108] width 237 height 20
click at [731, 447] on button "Send test email" at bounding box center [755, 452] width 79 height 22
click at [683, 110] on div "[EMAIL_ADDRESS][DOMAIN_NAME]" at bounding box center [629, 108] width 166 height 20
click at [696, 106] on icon at bounding box center [700, 108] width 9 height 9
click at [664, 111] on input at bounding box center [664, 108] width 237 height 20
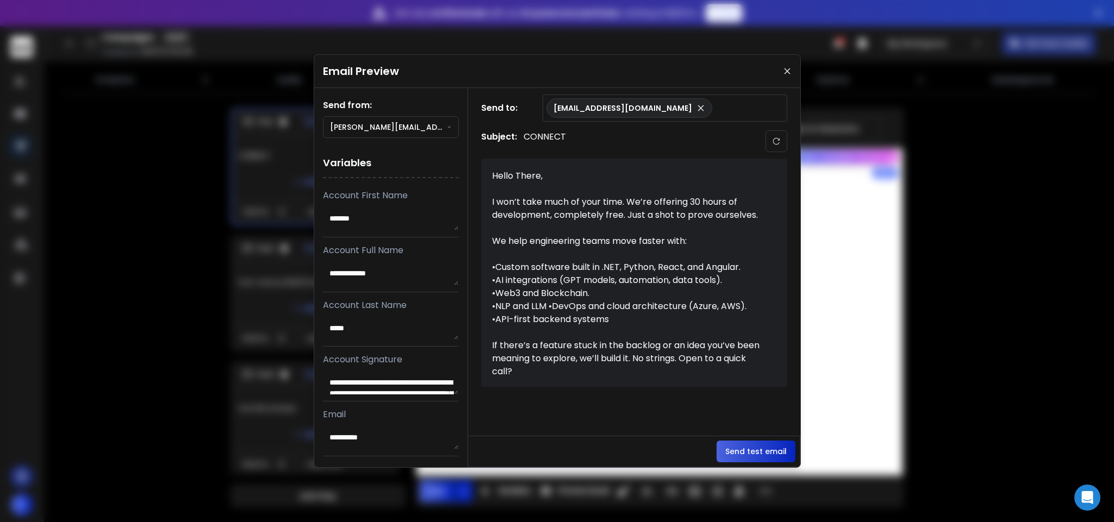
drag, startPoint x: 747, startPoint y: 455, endPoint x: 756, endPoint y: 441, distance: 17.1
click at [755, 444] on button "Send test email" at bounding box center [755, 452] width 79 height 22
click at [756, 441] on div "Send test email" at bounding box center [634, 452] width 332 height 32
click at [679, 100] on div "[EMAIL_ADDRESS][DOMAIN_NAME]" at bounding box center [629, 108] width 166 height 20
click at [676, 113] on div "[EMAIL_ADDRESS][DOMAIN_NAME]" at bounding box center [629, 108] width 166 height 20
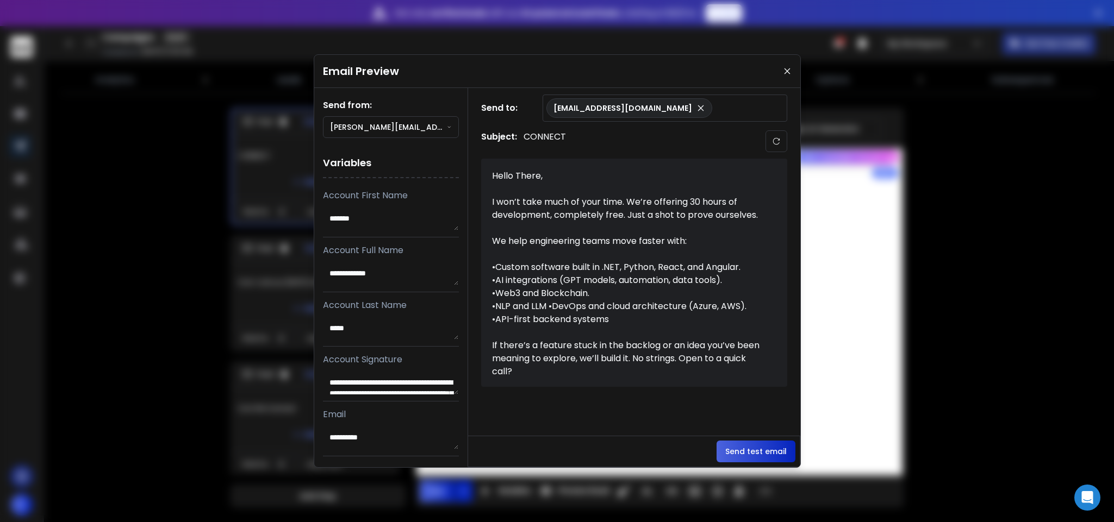
click at [696, 110] on icon at bounding box center [700, 108] width 9 height 9
click at [674, 108] on input at bounding box center [664, 108] width 237 height 20
click at [770, 450] on button "Send test email" at bounding box center [755, 452] width 79 height 22
click at [696, 108] on icon at bounding box center [700, 108] width 9 height 9
click at [729, 444] on button "Send test email" at bounding box center [755, 452] width 79 height 22
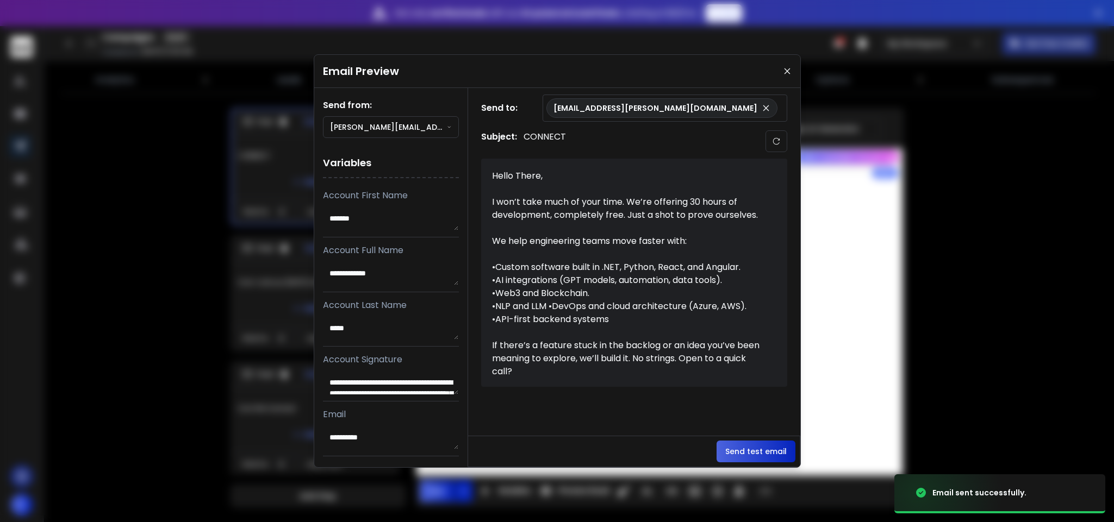
click at [761, 106] on icon at bounding box center [765, 108] width 9 height 9
click at [675, 106] on input at bounding box center [664, 108] width 237 height 20
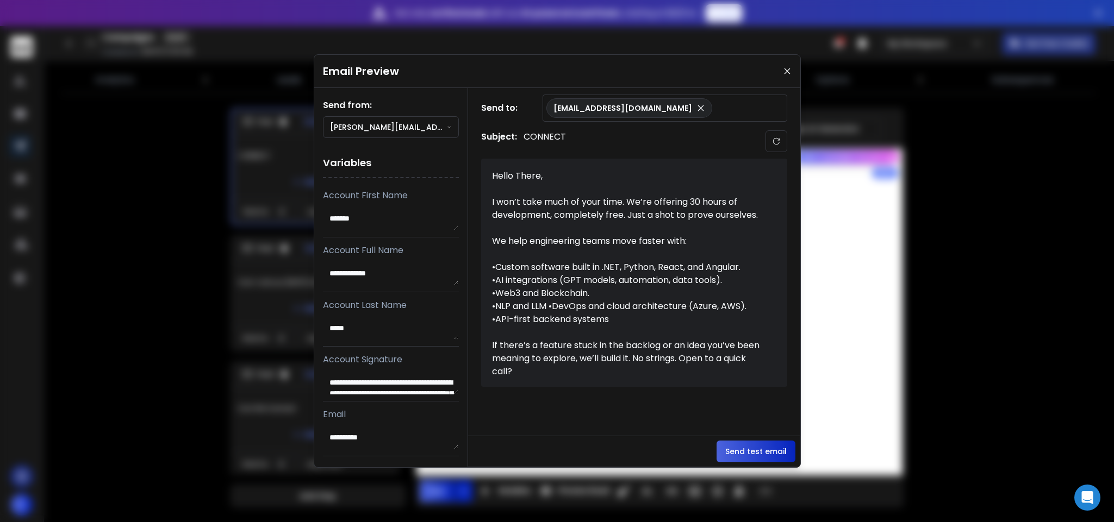
click at [740, 460] on button "Send test email" at bounding box center [755, 452] width 79 height 22
click at [696, 104] on icon at bounding box center [700, 108] width 9 height 9
click at [634, 116] on input at bounding box center [664, 108] width 237 height 20
click at [734, 452] on button "Send test email" at bounding box center [755, 452] width 79 height 22
click at [696, 111] on icon at bounding box center [700, 108] width 9 height 9
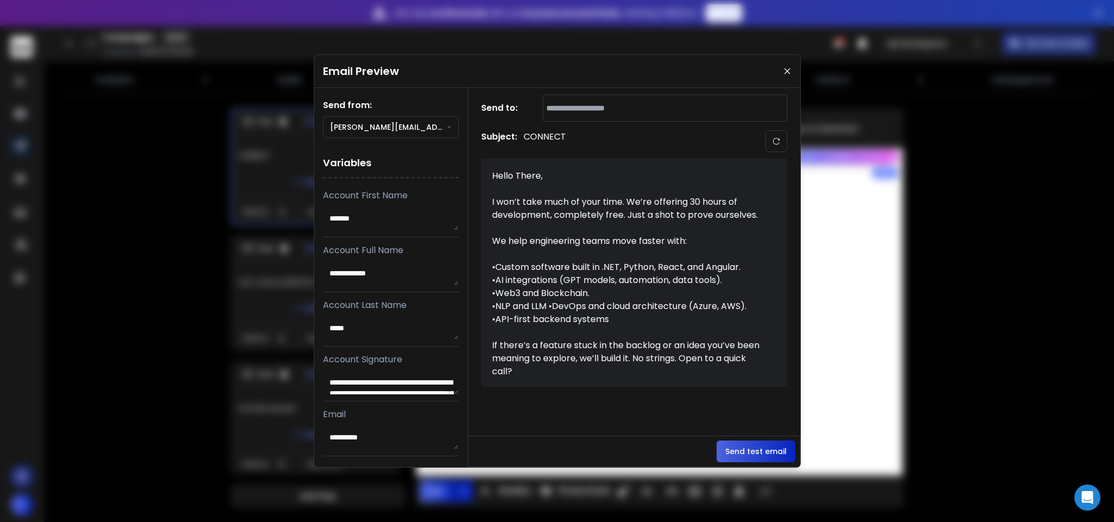
click at [654, 111] on input at bounding box center [664, 108] width 237 height 20
click at [739, 446] on button "Send test email" at bounding box center [755, 452] width 79 height 22
click at [770, 447] on button "Send test email" at bounding box center [755, 452] width 79 height 22
click at [651, 107] on div "[EMAIL_ADDRESS][DOMAIN_NAME]" at bounding box center [629, 108] width 166 height 20
click at [696, 105] on icon at bounding box center [700, 108] width 9 height 9
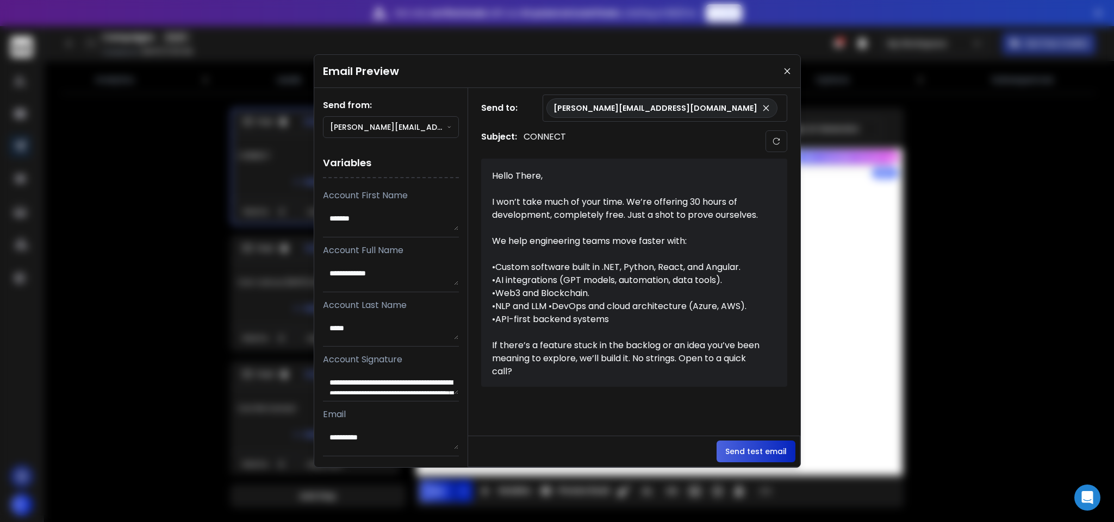
click at [759, 455] on button "Send test email" at bounding box center [755, 452] width 79 height 22
click at [734, 442] on button "Send test email" at bounding box center [755, 452] width 79 height 22
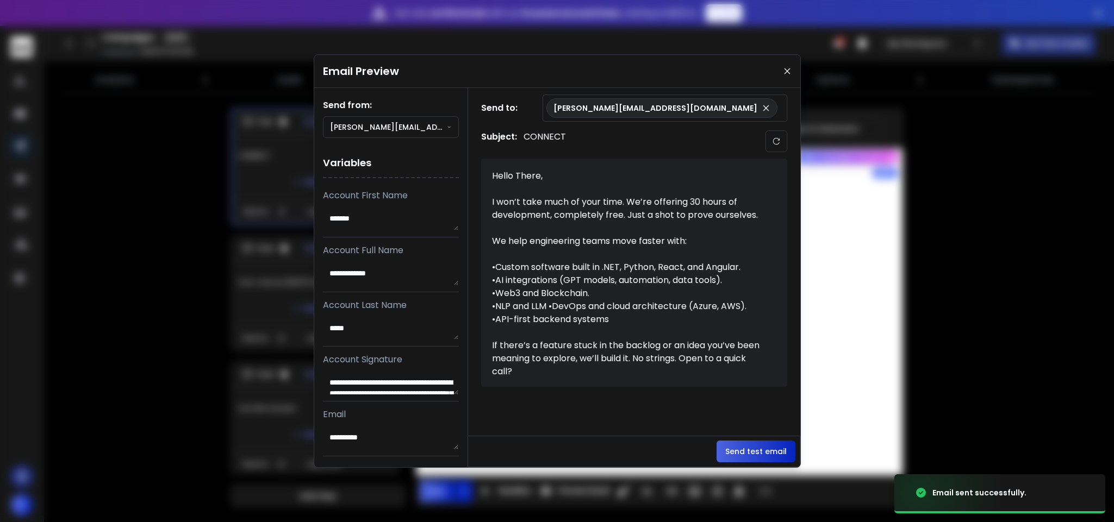
click at [667, 110] on div "[PERSON_NAME][EMAIL_ADDRESS][DOMAIN_NAME]" at bounding box center [661, 108] width 231 height 20
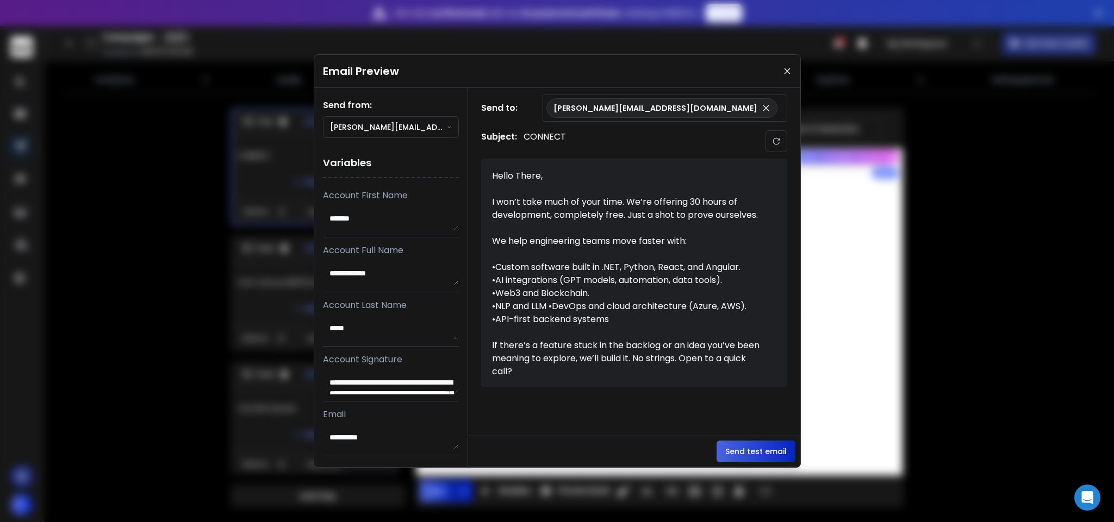
click at [761, 107] on icon at bounding box center [765, 108] width 9 height 9
click at [664, 107] on input at bounding box center [664, 108] width 237 height 20
drag, startPoint x: 742, startPoint y: 442, endPoint x: 736, endPoint y: 447, distance: 8.1
click at [739, 447] on button "Send test email" at bounding box center [755, 452] width 79 height 22
click at [638, 116] on div "[PERSON_NAME][EMAIL_ADDRESS][DOMAIN_NAME]" at bounding box center [661, 108] width 231 height 20
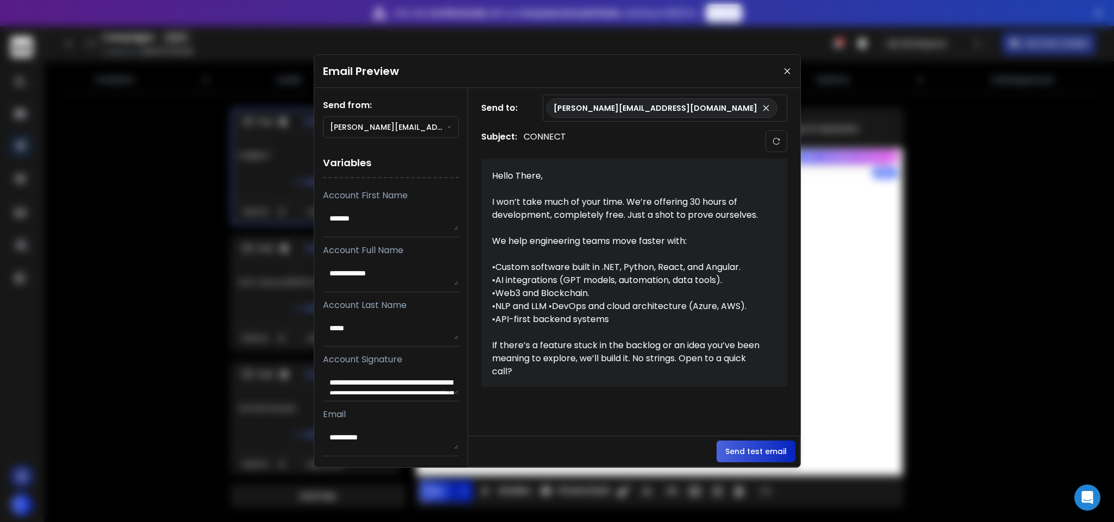
click at [636, 111] on div "[PERSON_NAME][EMAIL_ADDRESS][DOMAIN_NAME]" at bounding box center [661, 108] width 231 height 20
click at [761, 105] on icon at bounding box center [765, 108] width 9 height 9
click at [641, 105] on input at bounding box center [664, 108] width 237 height 20
click at [752, 452] on button "Send test email" at bounding box center [755, 452] width 79 height 22
click at [696, 110] on icon at bounding box center [700, 108] width 9 height 9
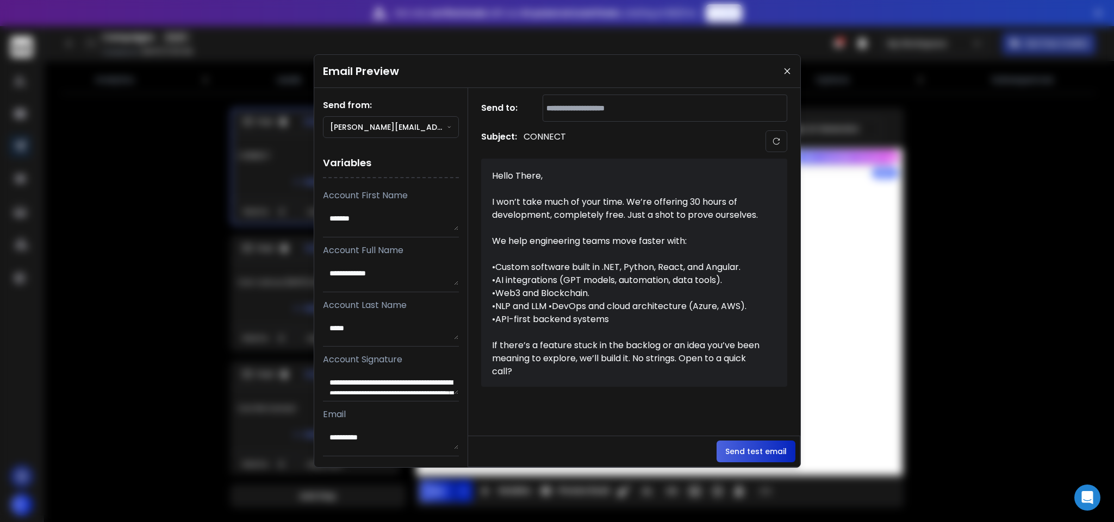
click at [657, 110] on input at bounding box center [664, 108] width 237 height 20
click at [723, 450] on button "Send test email" at bounding box center [755, 452] width 79 height 22
click at [662, 111] on div "[PERSON_NAME][EMAIL_ADDRESS][DOMAIN_NAME]" at bounding box center [661, 108] width 231 height 20
click at [761, 107] on icon at bounding box center [765, 108] width 9 height 9
click at [662, 107] on input at bounding box center [664, 108] width 237 height 20
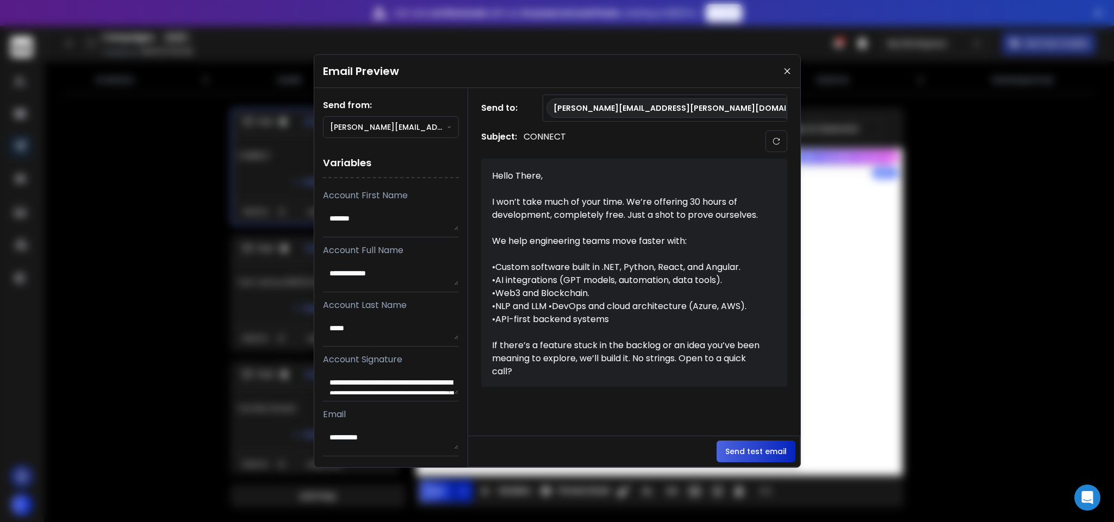
click at [731, 439] on div "Send test email" at bounding box center [634, 452] width 332 height 32
click at [731, 444] on button "Send test email" at bounding box center [755, 452] width 79 height 22
click at [827, 104] on icon at bounding box center [831, 108] width 9 height 9
click at [732, 457] on button "Send test email" at bounding box center [755, 452] width 79 height 22
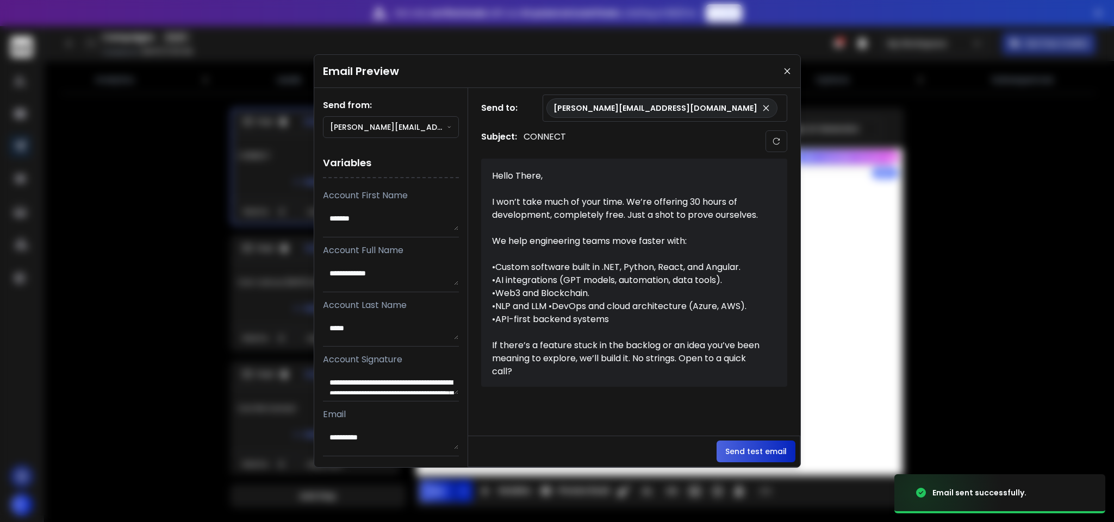
click at [761, 109] on icon at bounding box center [765, 108] width 9 height 9
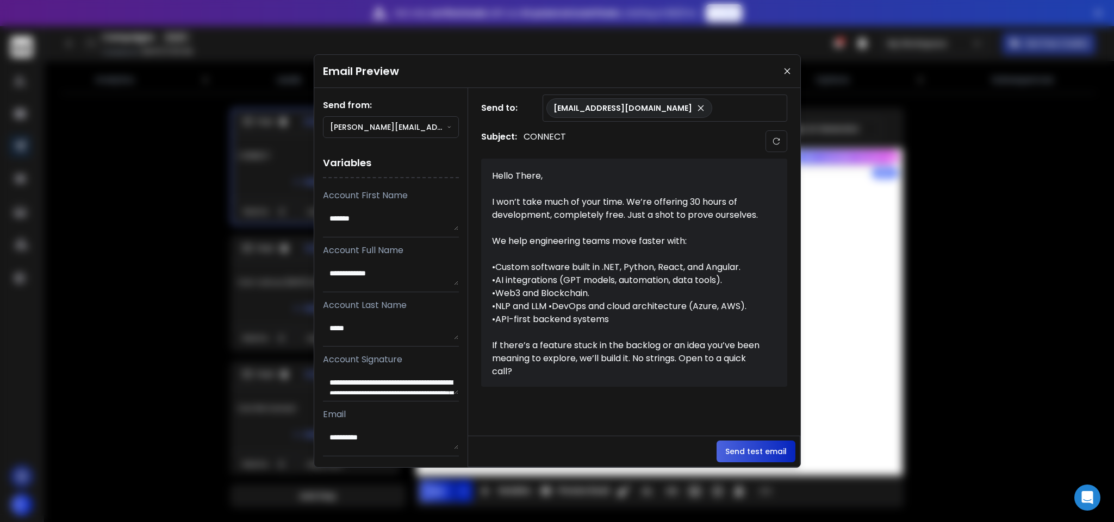
drag, startPoint x: 729, startPoint y: 435, endPoint x: 725, endPoint y: 442, distance: 8.2
click at [729, 438] on div "Send test email" at bounding box center [634, 452] width 332 height 32
click at [721, 465] on div "Send test email" at bounding box center [634, 452] width 332 height 32
click at [747, 448] on button "Send test email" at bounding box center [755, 452] width 79 height 22
click at [696, 104] on icon at bounding box center [700, 108] width 9 height 9
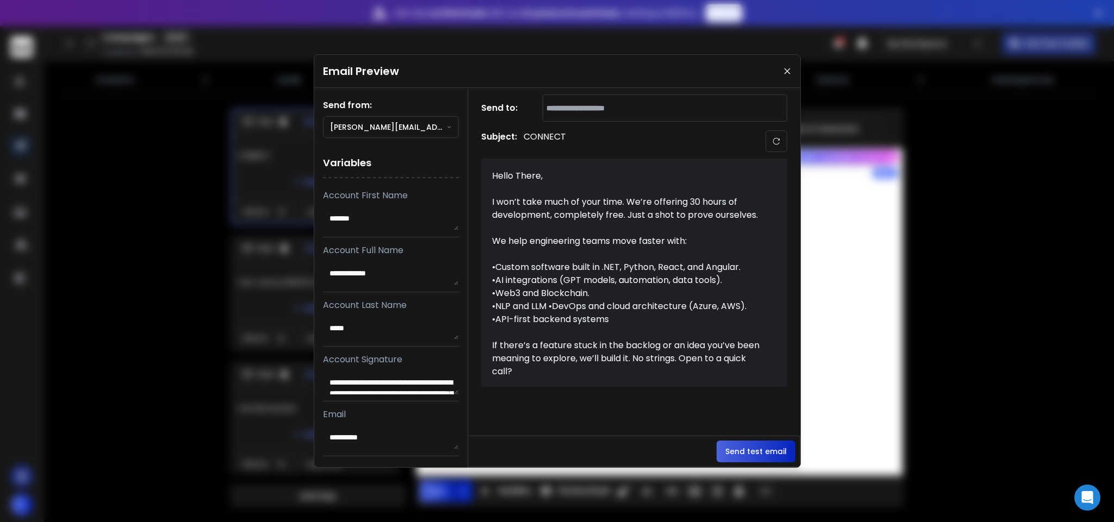
click at [631, 103] on input at bounding box center [664, 108] width 237 height 20
click at [765, 453] on button "Send test email" at bounding box center [755, 452] width 79 height 22
click at [643, 109] on div "[EMAIL_ADDRESS][DOMAIN_NAME]" at bounding box center [629, 108] width 166 height 20
click at [696, 109] on icon at bounding box center [700, 108] width 9 height 9
click at [766, 444] on button "Send test email" at bounding box center [755, 452] width 79 height 22
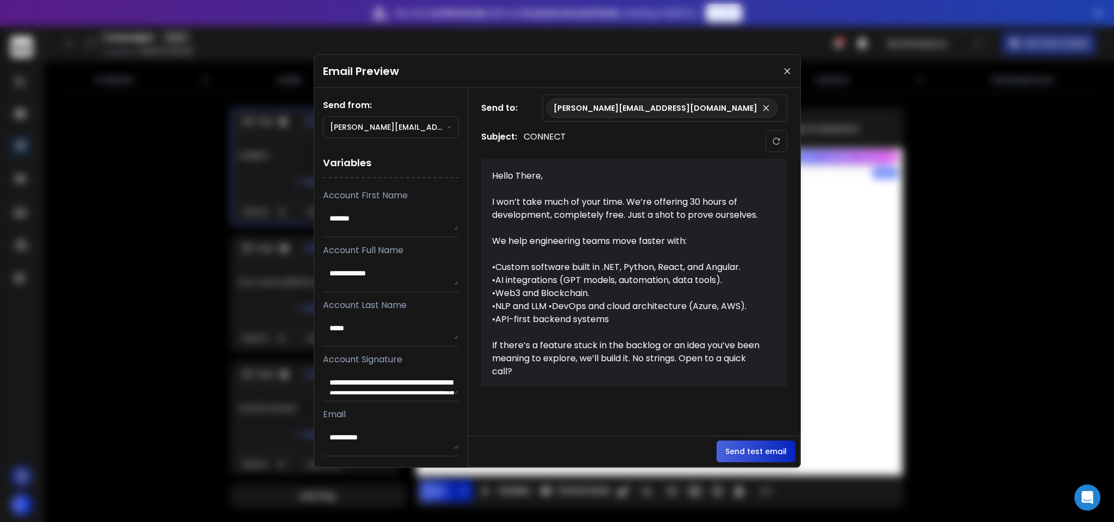
click at [761, 106] on icon at bounding box center [765, 108] width 9 height 9
click at [745, 460] on button "Send test email" at bounding box center [755, 452] width 79 height 22
click at [755, 439] on div "Send test email" at bounding box center [634, 452] width 332 height 32
click at [683, 102] on div "[EMAIL_ADDRESS][DOMAIN_NAME]" at bounding box center [629, 108] width 166 height 20
click at [682, 119] on div "[EMAIL_ADDRESS][DOMAIN_NAME]" at bounding box center [664, 108] width 245 height 27
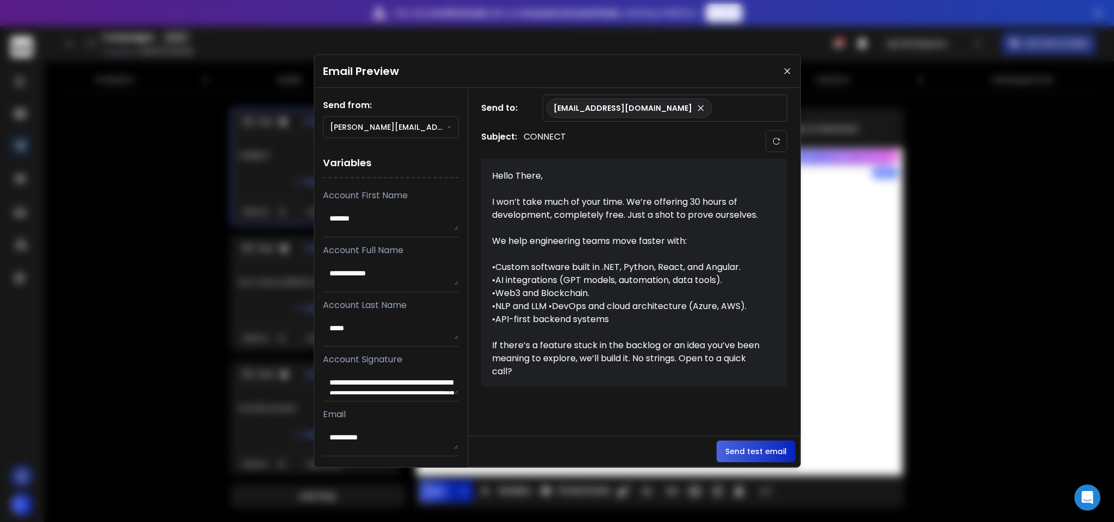
click at [682, 119] on div "[EMAIL_ADDRESS][DOMAIN_NAME]" at bounding box center [664, 108] width 245 height 27
click at [697, 109] on icon at bounding box center [700, 108] width 6 height 6
click at [677, 109] on input at bounding box center [664, 108] width 237 height 20
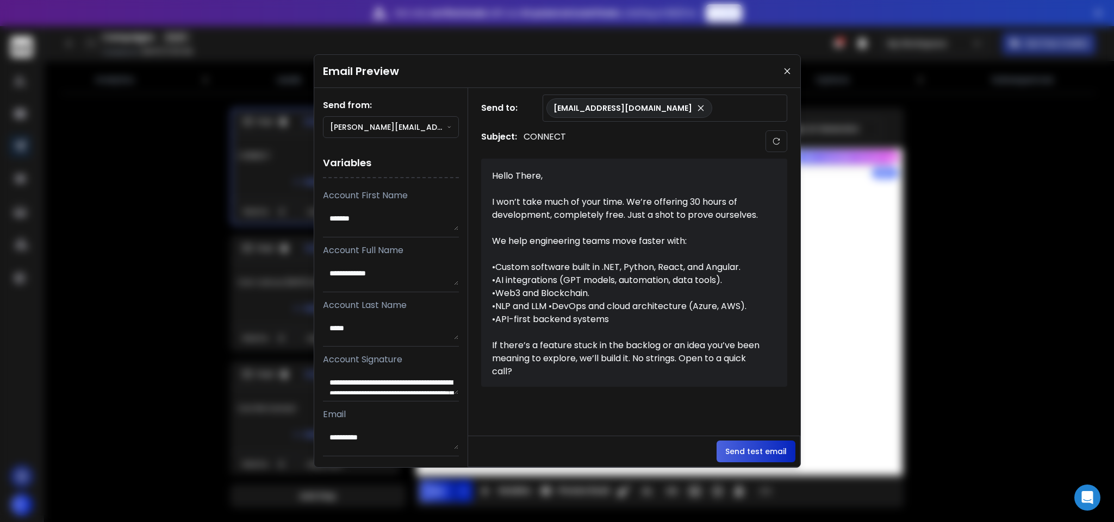
click at [817, 85] on div "**********" at bounding box center [557, 261] width 1114 height 436
drag, startPoint x: 815, startPoint y: 95, endPoint x: 828, endPoint y: 228, distance: 133.8
click at [814, 134] on div "**********" at bounding box center [557, 261] width 1114 height 436
click at [723, 446] on button "Send test email" at bounding box center [755, 452] width 79 height 22
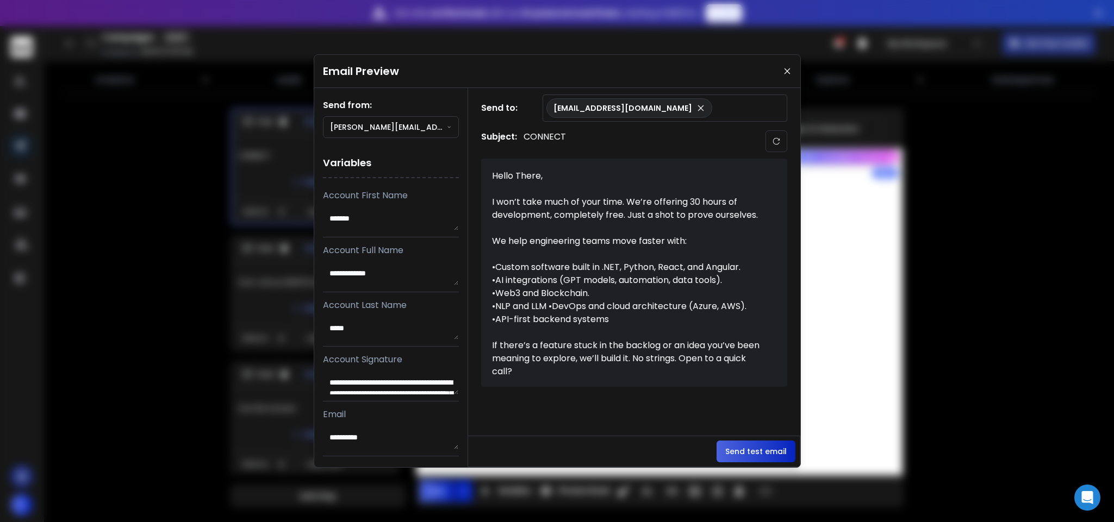
click at [702, 105] on icon at bounding box center [700, 108] width 9 height 9
click at [685, 106] on input at bounding box center [664, 108] width 237 height 20
click at [729, 442] on button "Send test email" at bounding box center [755, 452] width 79 height 22
click at [661, 103] on div "[EMAIL_ADDRESS][DOMAIN_NAME]" at bounding box center [629, 108] width 166 height 20
click at [764, 451] on button "Send test email" at bounding box center [755, 452] width 79 height 22
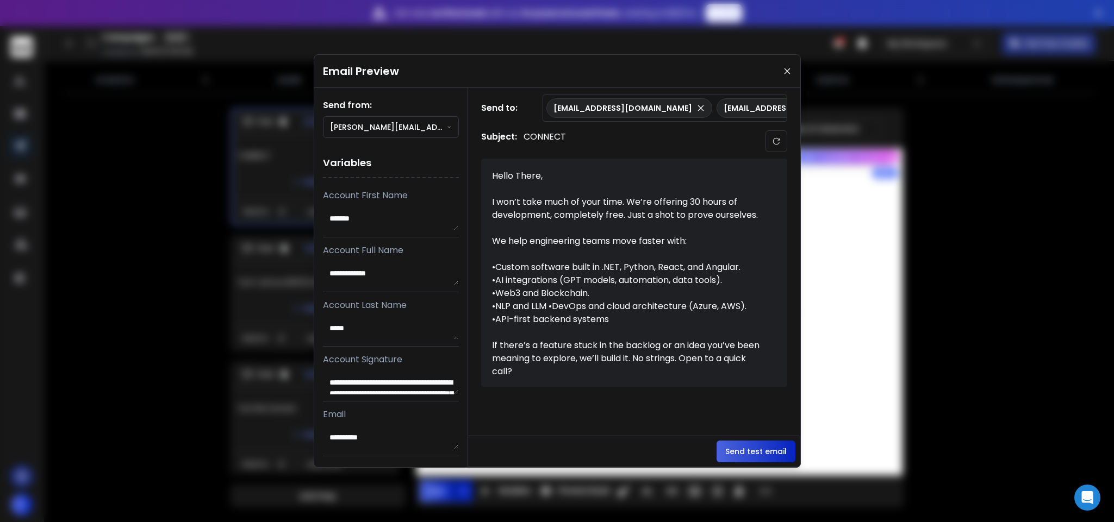
click at [696, 111] on icon at bounding box center [700, 108] width 9 height 9
click at [697, 111] on icon at bounding box center [700, 108] width 6 height 6
click at [690, 111] on input at bounding box center [664, 108] width 237 height 20
click at [749, 441] on button "Send test email" at bounding box center [755, 452] width 79 height 22
click at [657, 106] on div "[PERSON_NAME][EMAIL_ADDRESS][DOMAIN_NAME]" at bounding box center [661, 108] width 231 height 20
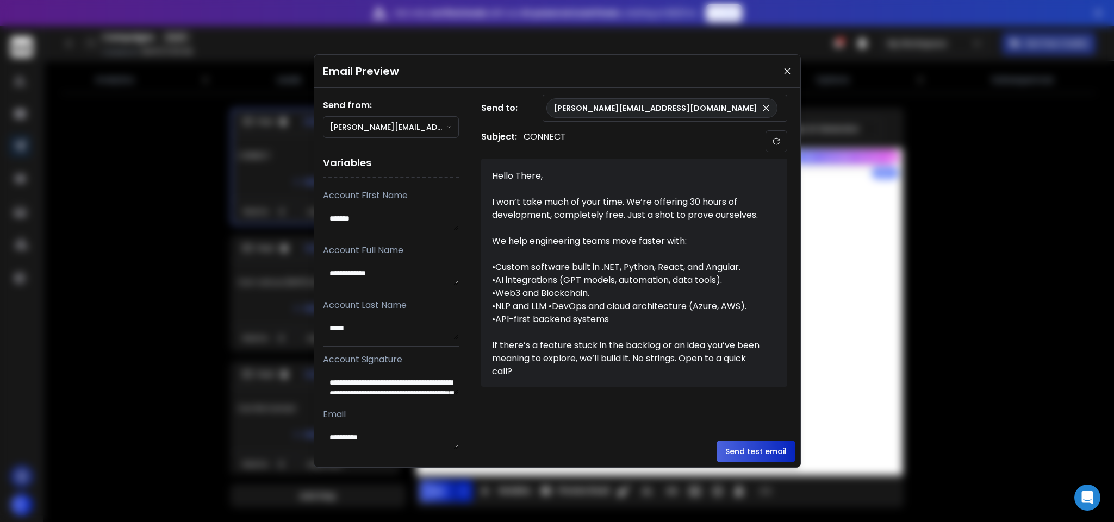
click at [763, 107] on icon at bounding box center [766, 108] width 6 height 6
click at [577, 113] on input at bounding box center [664, 108] width 237 height 20
click at [729, 452] on button "Send test email" at bounding box center [755, 452] width 79 height 22
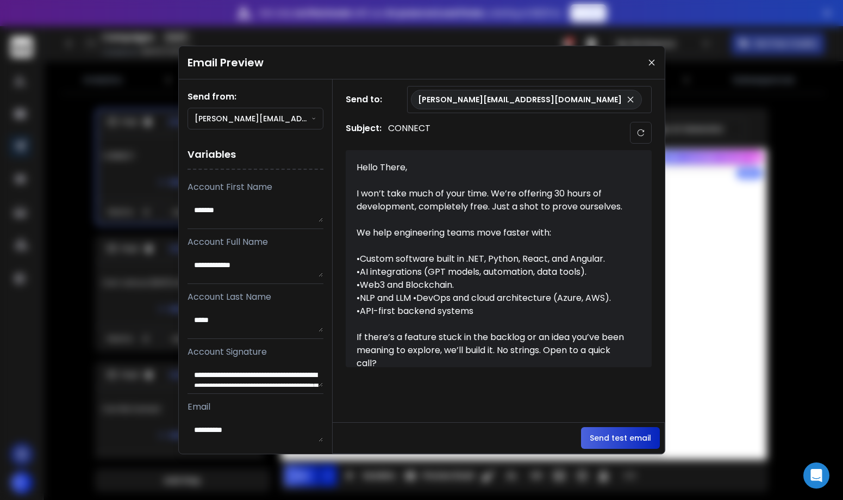
click at [520, 82] on div "Send to: [PERSON_NAME][EMAIL_ADDRESS][DOMAIN_NAME] Subject: CONNECT Hello There…" at bounding box center [499, 223] width 332 height 288
click at [626, 99] on icon at bounding box center [630, 99] width 9 height 9
click at [517, 99] on input at bounding box center [529, 100] width 237 height 20
click at [504, 98] on input at bounding box center [529, 100] width 237 height 20
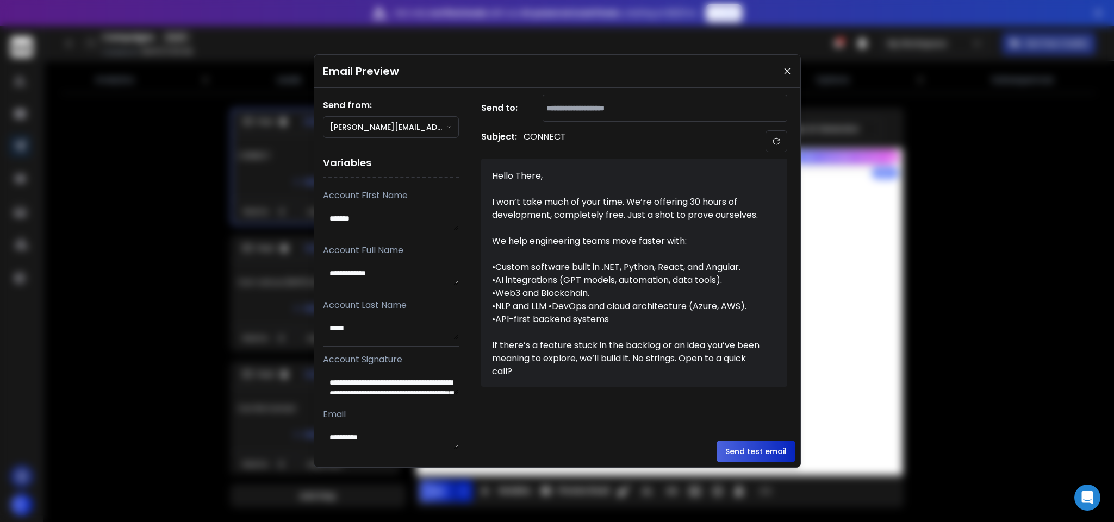
click at [563, 107] on input at bounding box center [664, 108] width 237 height 20
click at [767, 447] on button "Send test email" at bounding box center [755, 452] width 79 height 22
click at [697, 108] on icon at bounding box center [700, 108] width 6 height 6
click at [561, 111] on input at bounding box center [664, 108] width 237 height 20
click at [745, 444] on button "Send test email" at bounding box center [755, 452] width 79 height 22
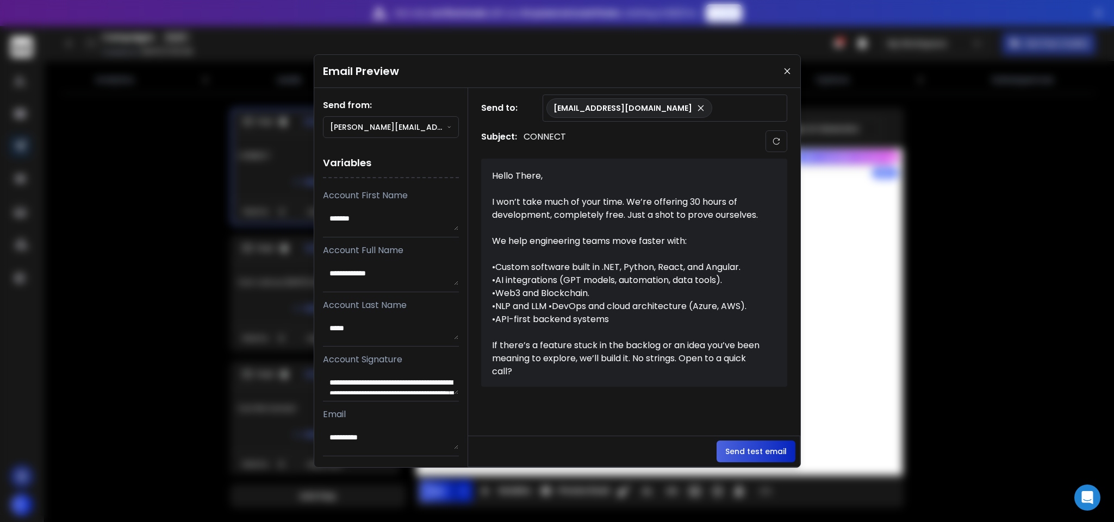
click at [682, 113] on div "[EMAIL_ADDRESS][DOMAIN_NAME]" at bounding box center [629, 108] width 166 height 20
click at [696, 105] on icon at bounding box center [700, 108] width 9 height 9
click at [686, 105] on input at bounding box center [664, 108] width 237 height 20
click at [752, 455] on button "Send test email" at bounding box center [755, 452] width 79 height 22
click at [765, 454] on button "Send test email" at bounding box center [755, 452] width 79 height 22
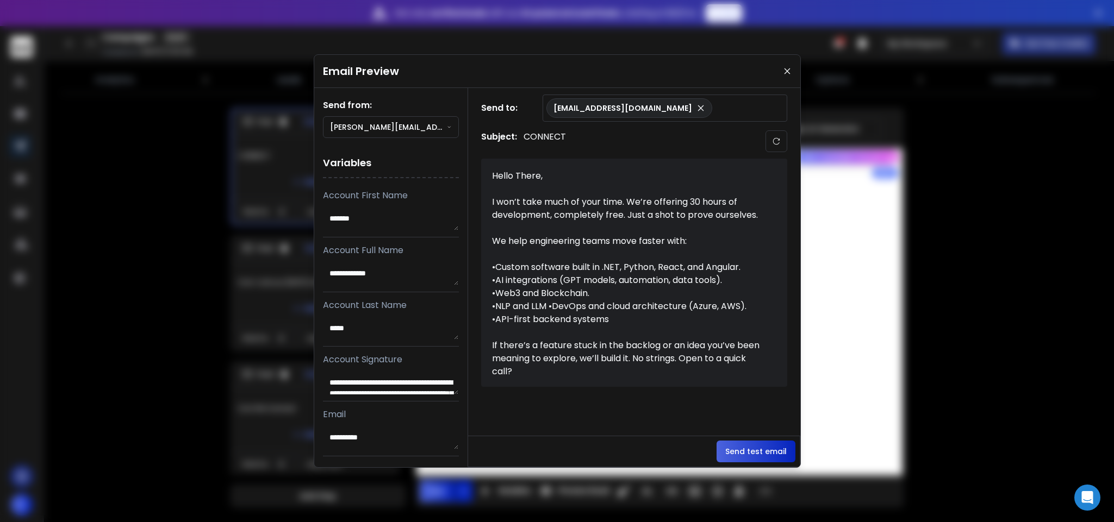
drag, startPoint x: 646, startPoint y: 102, endPoint x: 639, endPoint y: 104, distance: 7.1
click at [641, 103] on div "[EMAIL_ADDRESS][DOMAIN_NAME]" at bounding box center [629, 108] width 166 height 20
click at [696, 106] on icon at bounding box center [700, 108] width 9 height 9
click at [646, 106] on input at bounding box center [664, 108] width 237 height 20
drag, startPoint x: 771, startPoint y: 468, endPoint x: 773, endPoint y: 459, distance: 9.4
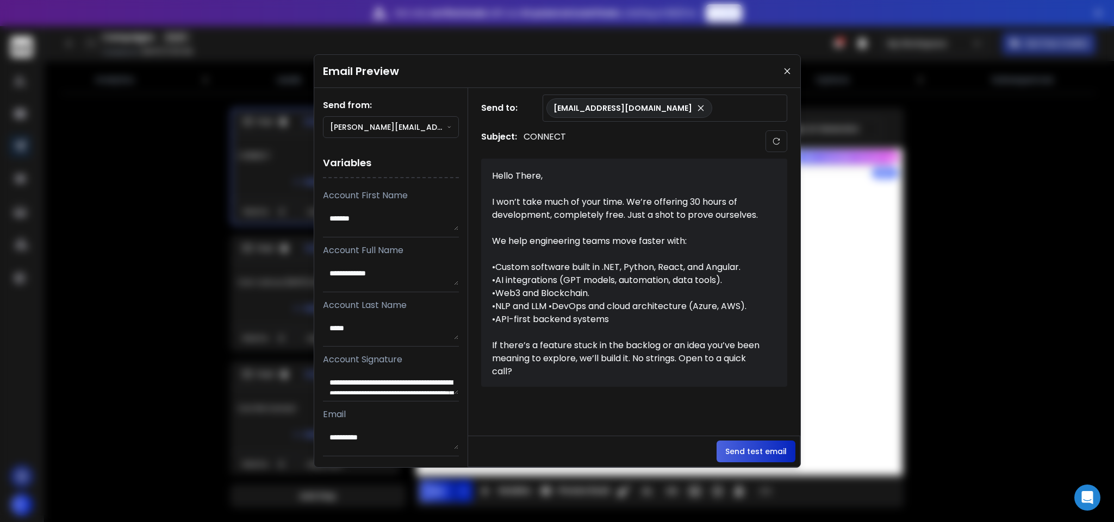
click at [773, 460] on div "**********" at bounding box center [557, 261] width 487 height 414
click at [775, 444] on button "Send test email" at bounding box center [755, 452] width 79 height 22
click at [587, 107] on p "[EMAIL_ADDRESS][DOMAIN_NAME]" at bounding box center [622, 108] width 139 height 11
click at [615, 107] on div "[EMAIL_ADDRESS][DOMAIN_NAME]" at bounding box center [629, 108] width 166 height 20
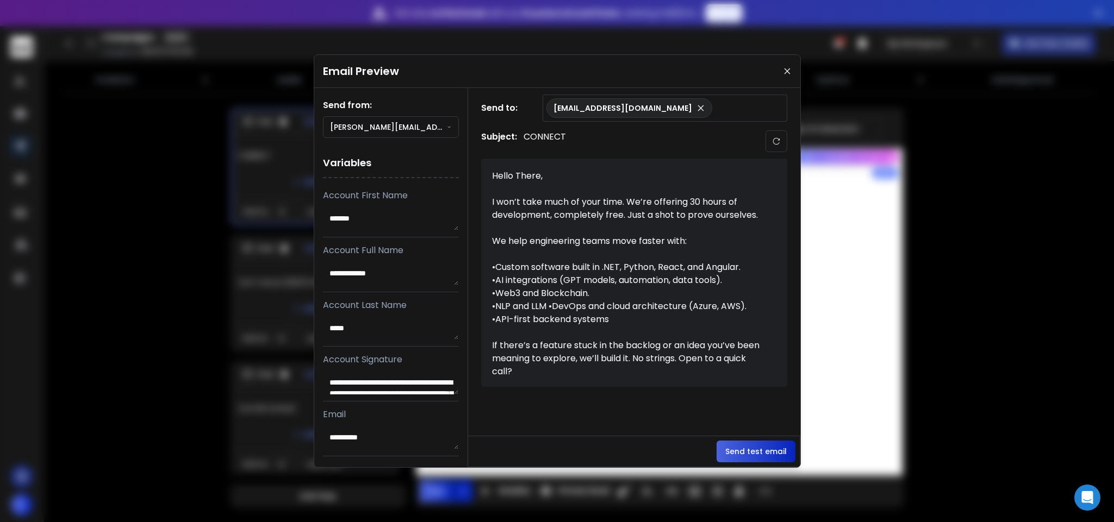
click at [696, 105] on icon at bounding box center [700, 108] width 9 height 9
click at [734, 442] on button "Send test email" at bounding box center [755, 452] width 79 height 22
click at [696, 111] on icon at bounding box center [700, 108] width 9 height 9
click at [676, 114] on input at bounding box center [664, 108] width 237 height 20
click at [770, 444] on button "Send test email" at bounding box center [755, 452] width 79 height 22
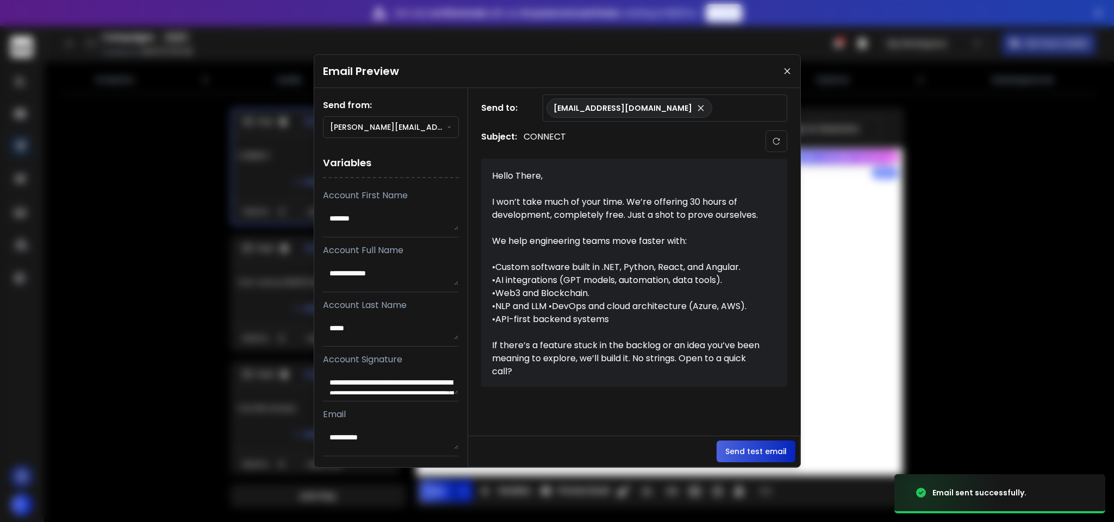
click at [705, 110] on icon at bounding box center [700, 108] width 9 height 9
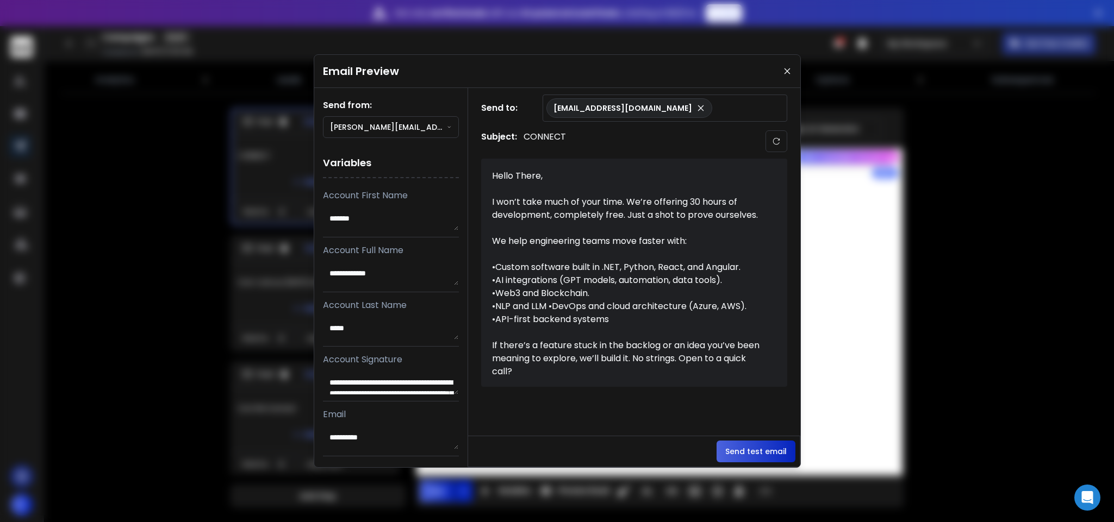
click at [778, 447] on button "Send test email" at bounding box center [755, 452] width 79 height 22
click at [696, 106] on icon at bounding box center [700, 108] width 9 height 9
click at [658, 108] on input at bounding box center [664, 108] width 237 height 20
click at [729, 455] on button "Send test email" at bounding box center [755, 452] width 79 height 22
click at [662, 101] on div "[EMAIL_ADDRESS][DOMAIN_NAME]" at bounding box center [629, 108] width 166 height 20
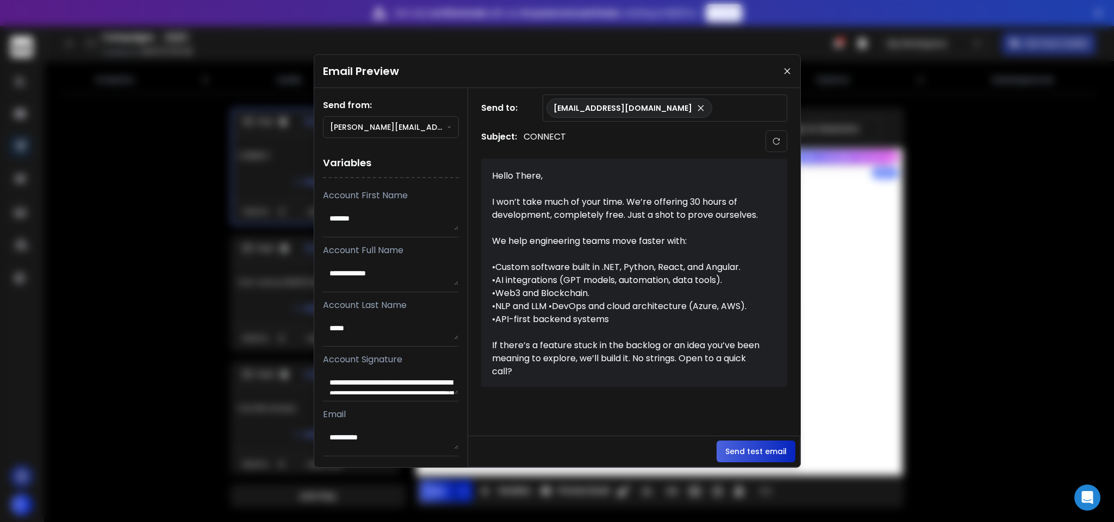
click at [696, 109] on icon at bounding box center [700, 108] width 9 height 9
click at [453, 124] on button "[PERSON_NAME][EMAIL_ADDRESS][PERSON_NAME][DOMAIN_NAME]" at bounding box center [391, 127] width 136 height 22
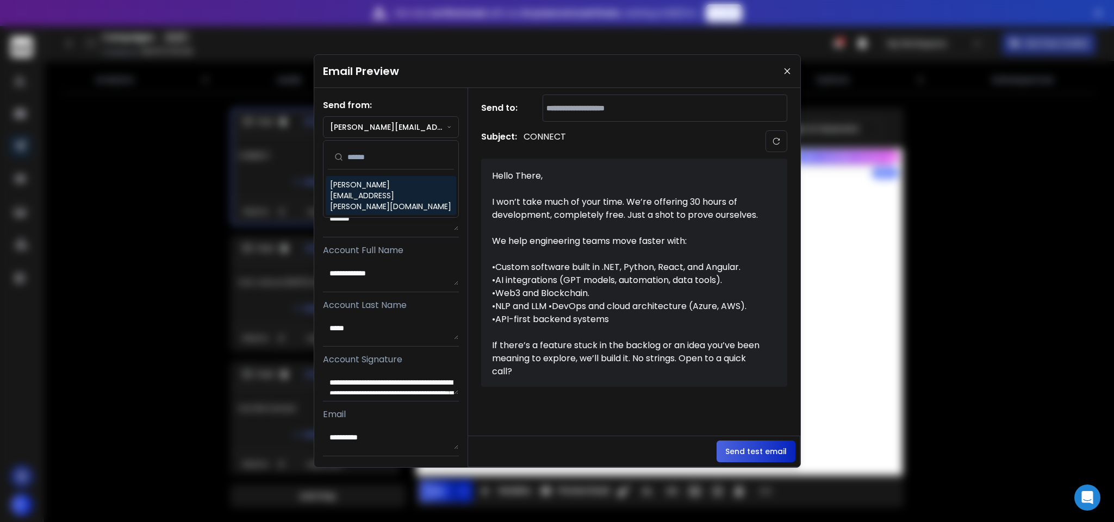
click at [550, 95] on div at bounding box center [664, 108] width 245 height 27
click at [570, 100] on input at bounding box center [664, 108] width 237 height 20
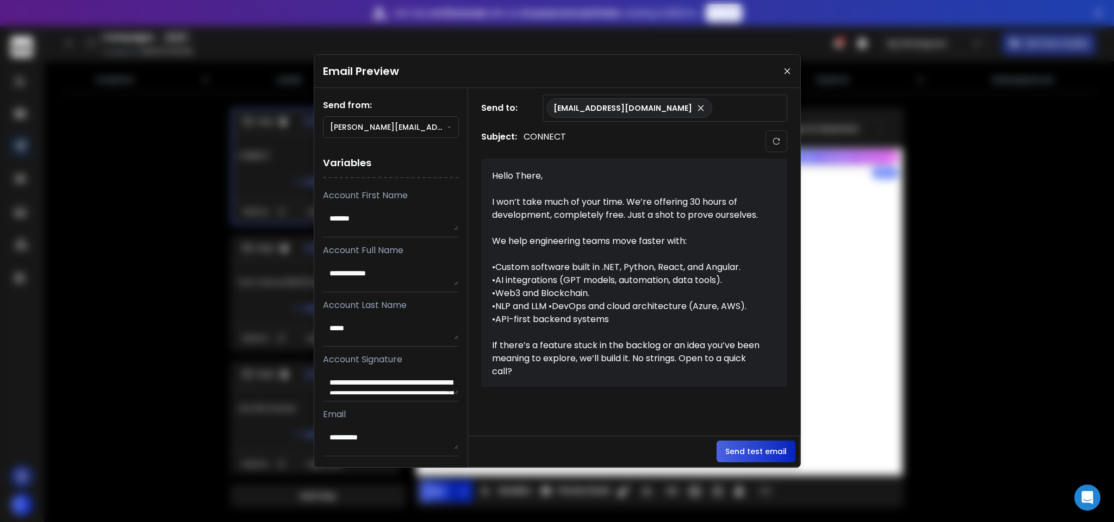
click at [759, 465] on div "Send test email" at bounding box center [634, 452] width 332 height 32
click at [674, 105] on input at bounding box center [719, 108] width 237 height 20
click at [747, 438] on div "Send test email" at bounding box center [634, 452] width 332 height 32
click at [759, 450] on button "Send test email" at bounding box center [755, 452] width 79 height 22
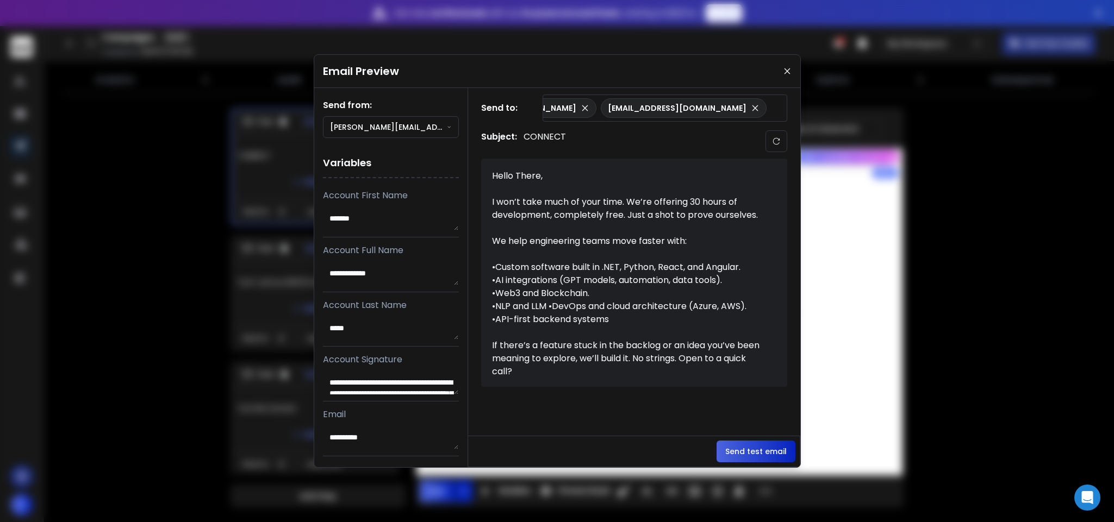
click at [739, 447] on button "Send test email" at bounding box center [755, 452] width 79 height 22
click at [672, 113] on div "[EMAIL_ADDRESS][DOMAIN_NAME]" at bounding box center [684, 108] width 166 height 20
click at [669, 114] on div "[EMAIL_ADDRESS][DOMAIN_NAME]" at bounding box center [684, 108] width 166 height 20
click at [672, 114] on div "[EMAIL_ADDRESS][DOMAIN_NAME]" at bounding box center [684, 108] width 166 height 20
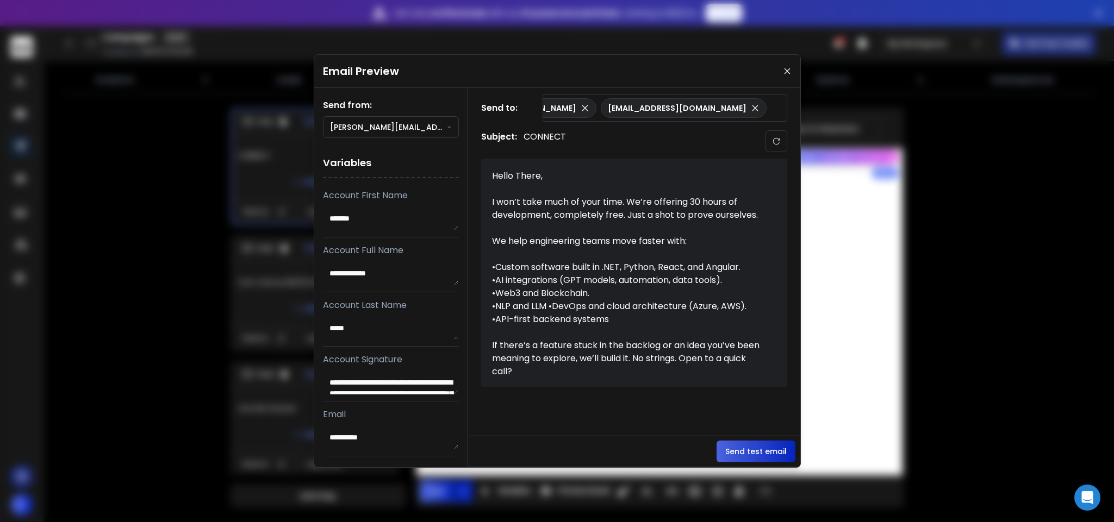
click at [751, 107] on icon at bounding box center [755, 108] width 9 height 9
click at [667, 110] on input at bounding box center [719, 108] width 237 height 20
click at [760, 444] on button "Send test email" at bounding box center [755, 452] width 79 height 22
click at [816, 104] on icon at bounding box center [820, 108] width 9 height 9
click at [734, 445] on button "Send test email" at bounding box center [755, 452] width 79 height 22
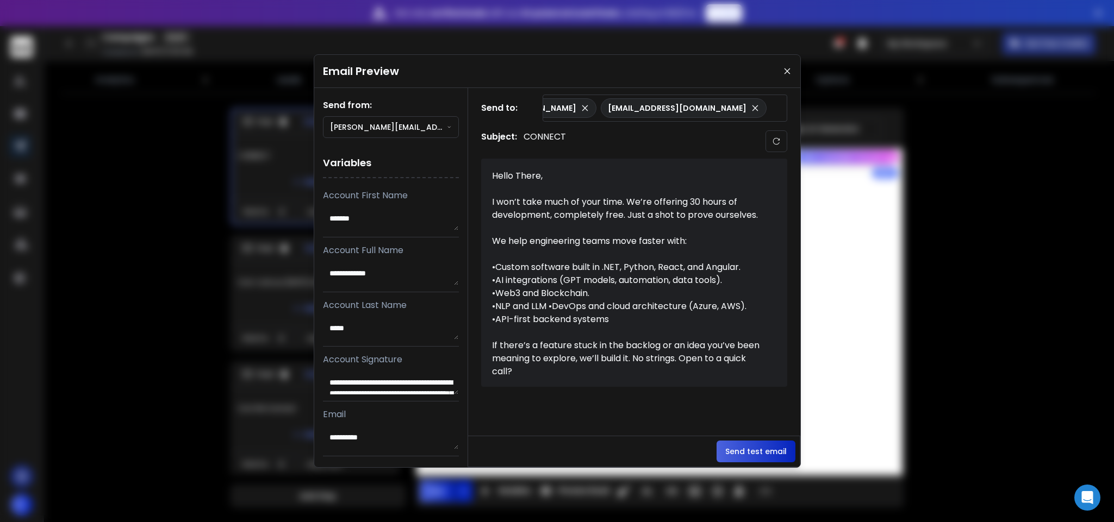
click at [751, 107] on icon at bounding box center [755, 108] width 9 height 9
click at [684, 109] on input at bounding box center [719, 108] width 237 height 20
click at [745, 438] on div "Send test email" at bounding box center [634, 452] width 332 height 32
click at [747, 439] on div "Send test email" at bounding box center [634, 452] width 332 height 32
click at [747, 441] on button "Send test email" at bounding box center [755, 452] width 79 height 22
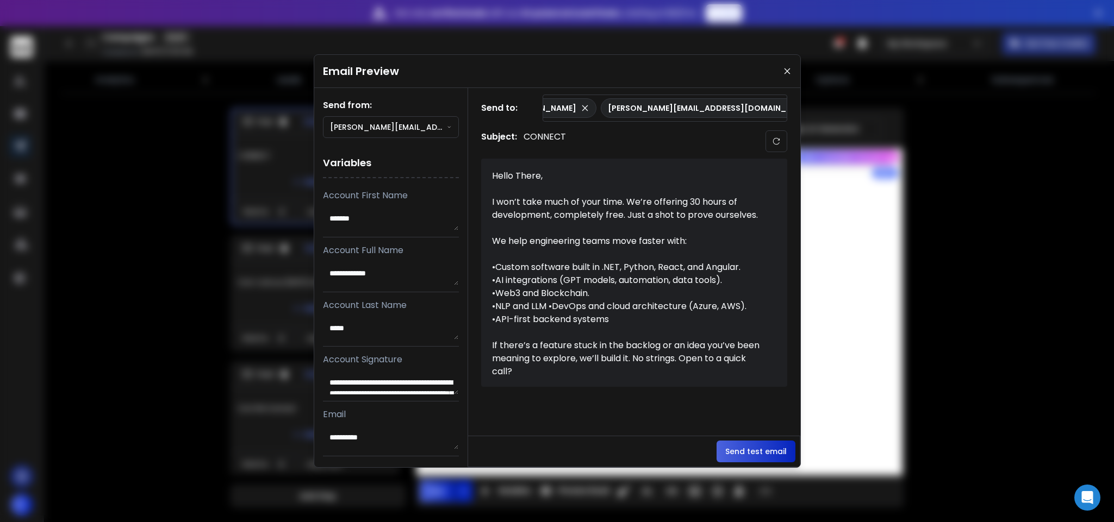
click at [816, 111] on icon at bounding box center [820, 108] width 9 height 9
click at [685, 111] on input at bounding box center [719, 108] width 237 height 20
click at [776, 461] on button "Send test email" at bounding box center [755, 452] width 79 height 22
click at [654, 101] on div "[PERSON_NAME][EMAIL_ADDRESS][DOMAIN_NAME]" at bounding box center [716, 108] width 231 height 20
click at [816, 104] on icon at bounding box center [820, 108] width 9 height 9
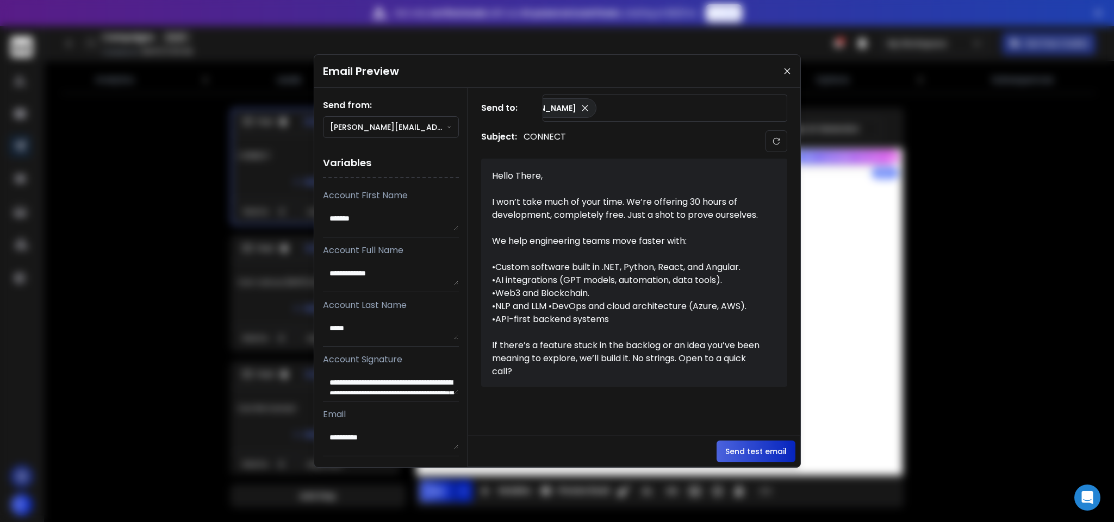
click at [664, 103] on input at bounding box center [719, 108] width 237 height 20
click at [772, 445] on button "Send test email" at bounding box center [755, 452] width 79 height 22
click at [751, 107] on icon at bounding box center [755, 108] width 9 height 9
click at [634, 113] on div "[PERSON_NAME][EMAIL_ADDRESS][DOMAIN_NAME]" at bounding box center [716, 108] width 231 height 20
click at [746, 447] on button "Send test email" at bounding box center [755, 452] width 79 height 22
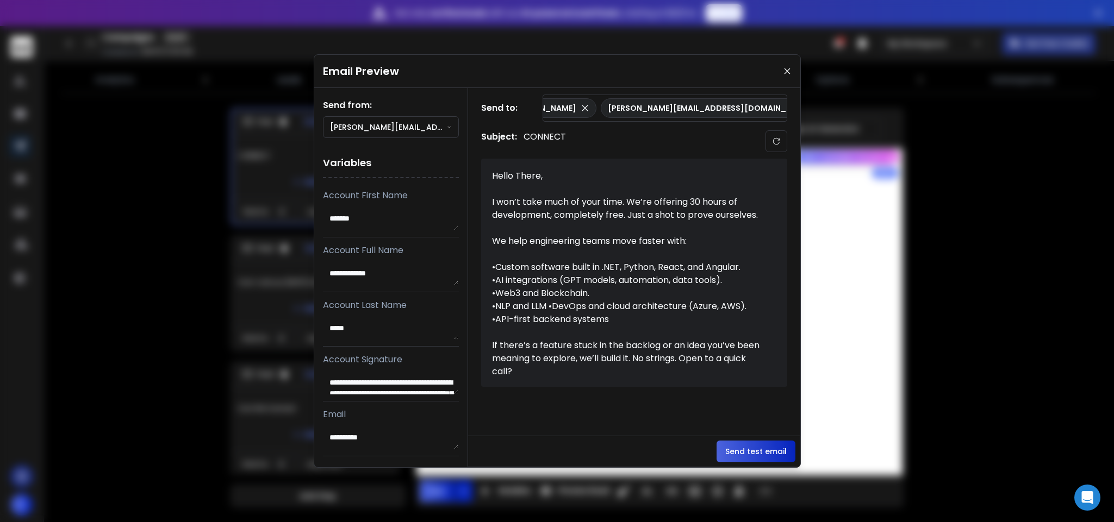
click at [633, 113] on div "[PERSON_NAME][EMAIL_ADDRESS][DOMAIN_NAME]" at bounding box center [716, 108] width 231 height 20
click at [635, 113] on div "[PERSON_NAME][EMAIL_ADDRESS][DOMAIN_NAME]" at bounding box center [716, 108] width 231 height 20
click at [816, 111] on icon at bounding box center [820, 108] width 9 height 9
click at [752, 428] on div "Send to: [EMAIL_ADDRESS][DOMAIN_NAME] [EMAIL_ADDRESS][DOMAIN_NAME] Subject: CON…" at bounding box center [633, 278] width 333 height 380
drag, startPoint x: 735, startPoint y: 452, endPoint x: 747, endPoint y: 452, distance: 12.0
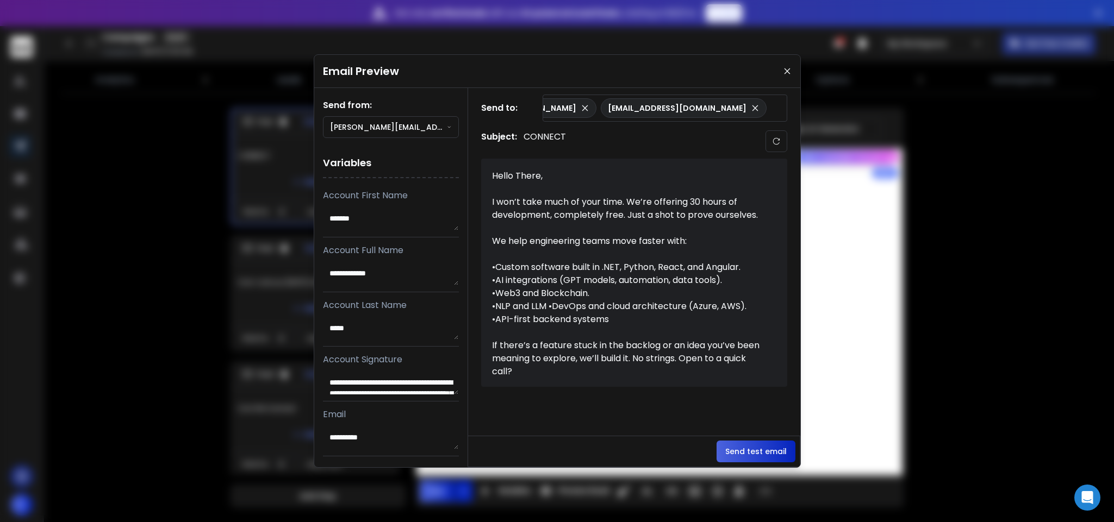
click at [739, 452] on button "Send test email" at bounding box center [755, 452] width 79 height 22
click at [655, 111] on p "[EMAIL_ADDRESS][DOMAIN_NAME]" at bounding box center [677, 108] width 139 height 11
click at [751, 108] on icon at bounding box center [755, 108] width 9 height 9
click at [734, 441] on button "Send test email" at bounding box center [755, 452] width 79 height 22
click at [639, 102] on div "[EMAIL_ADDRESS][DOMAIN_NAME]" at bounding box center [684, 108] width 166 height 20
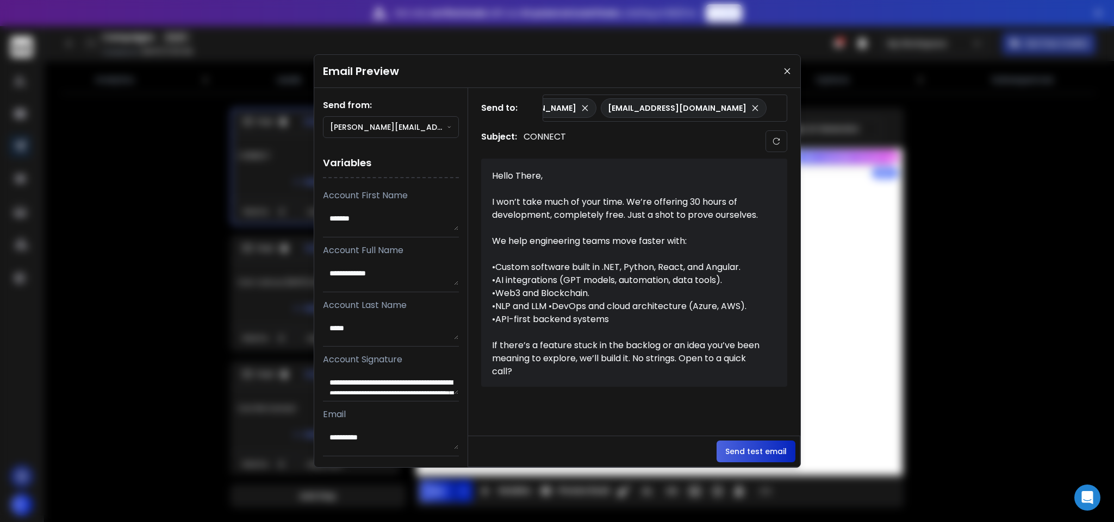
click at [636, 113] on p "[EMAIL_ADDRESS][DOMAIN_NAME]" at bounding box center [677, 108] width 139 height 11
click at [751, 110] on icon at bounding box center [755, 108] width 9 height 9
click at [764, 444] on button "Send test email" at bounding box center [755, 452] width 79 height 22
click at [621, 102] on div "[PERSON_NAME][EMAIL_ADDRESS][DOMAIN_NAME]" at bounding box center [716, 108] width 231 height 20
click at [634, 103] on div "[PERSON_NAME][EMAIL_ADDRESS][DOMAIN_NAME]" at bounding box center [716, 108] width 231 height 20
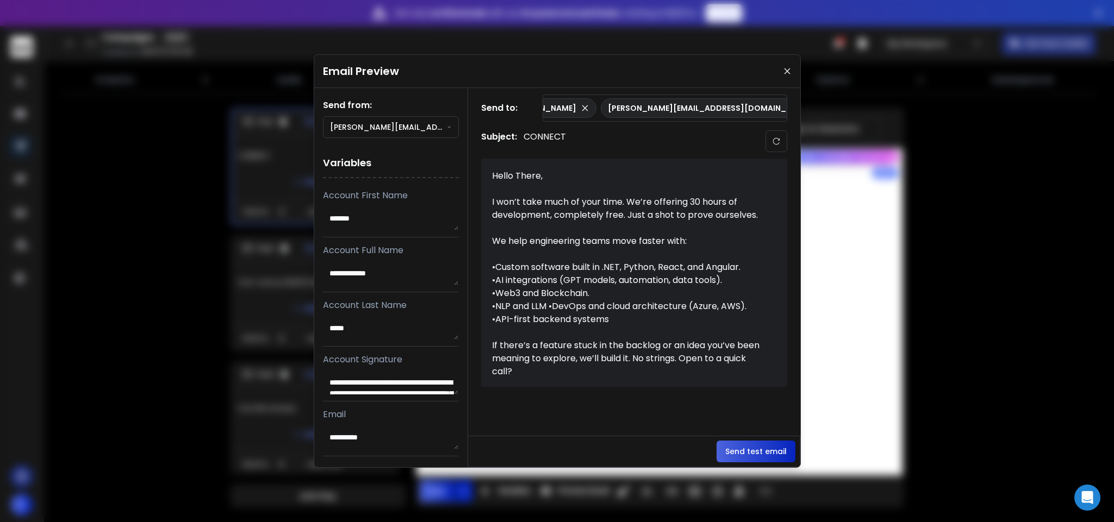
click at [625, 103] on div "[PERSON_NAME][EMAIL_ADDRESS][DOMAIN_NAME]" at bounding box center [716, 108] width 231 height 20
click at [627, 100] on div "[PERSON_NAME][EMAIL_ADDRESS][DOMAIN_NAME]" at bounding box center [716, 108] width 231 height 20
click at [816, 104] on icon at bounding box center [820, 108] width 9 height 9
click at [739, 442] on button "Send test email" at bounding box center [755, 452] width 79 height 22
click at [742, 439] on div "Send test email" at bounding box center [634, 452] width 332 height 32
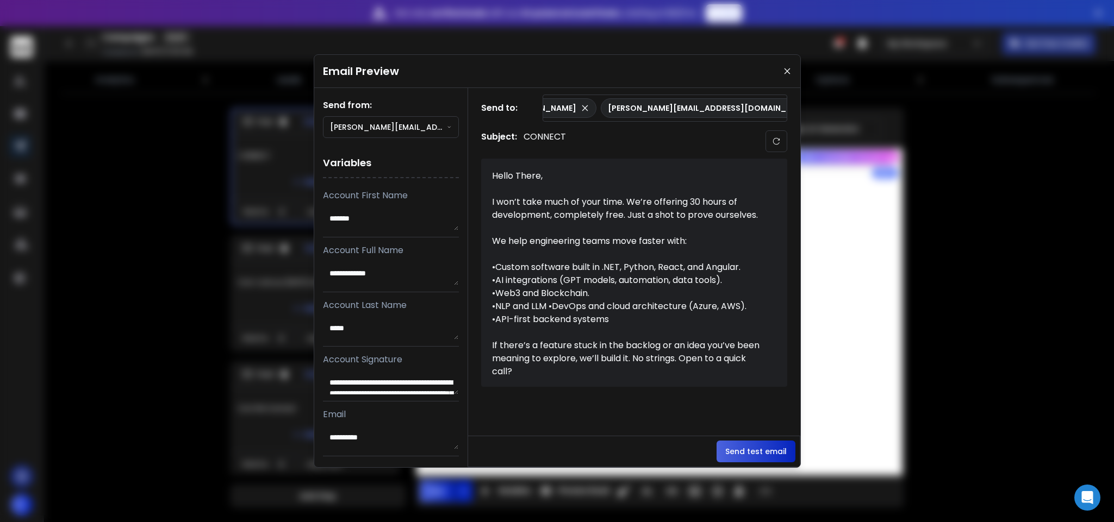
click at [669, 101] on div "[PERSON_NAME][EMAIL_ADDRESS][DOMAIN_NAME]" at bounding box center [716, 108] width 231 height 20
click at [662, 111] on p "[PERSON_NAME][EMAIL_ADDRESS][DOMAIN_NAME]" at bounding box center [710, 108] width 204 height 11
click at [672, 113] on div "[PERSON_NAME][EMAIL_ADDRESS][DOMAIN_NAME]" at bounding box center [716, 108] width 231 height 20
click at [756, 441] on button "Send test email" at bounding box center [755, 452] width 79 height 22
click at [451, 118] on button "[PERSON_NAME][EMAIL_ADDRESS][PERSON_NAME][DOMAIN_NAME]" at bounding box center [391, 127] width 136 height 22
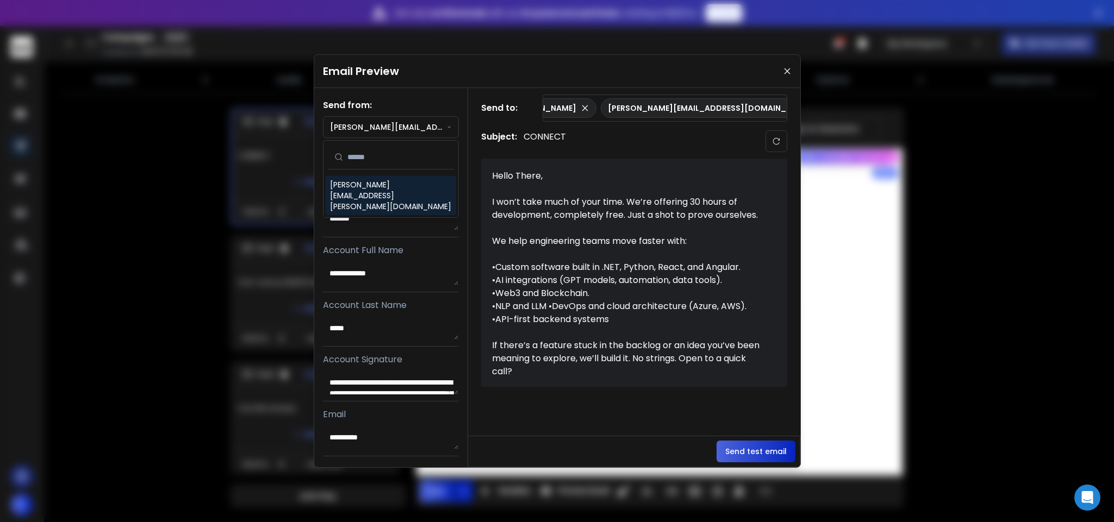
click at [439, 151] on input "text" at bounding box center [397, 157] width 100 height 24
click at [775, 439] on div "Send test email" at bounding box center [634, 452] width 332 height 32
click at [770, 441] on button "Send test email" at bounding box center [755, 452] width 79 height 22
click at [816, 104] on icon at bounding box center [820, 108] width 9 height 9
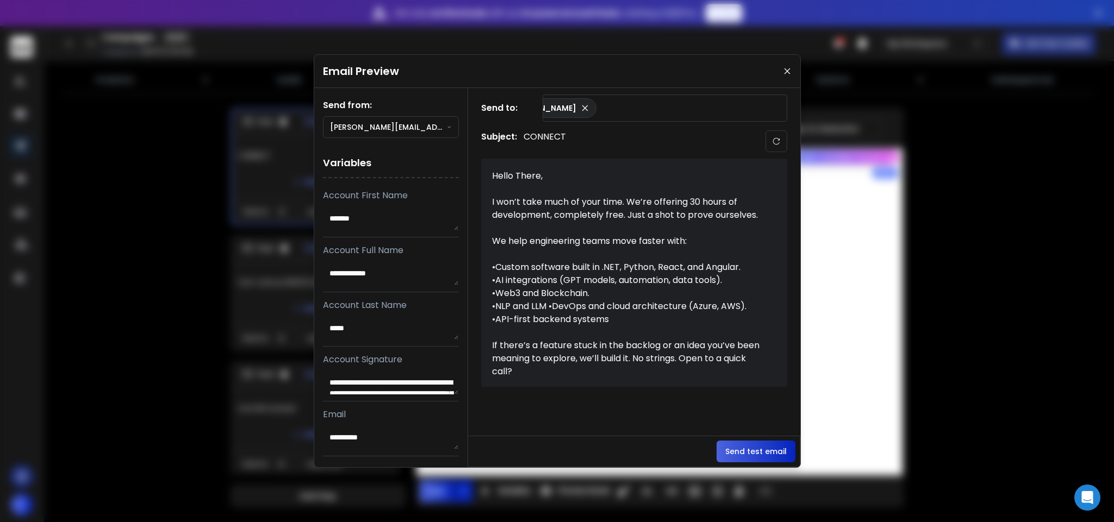
click at [665, 104] on input at bounding box center [719, 108] width 237 height 20
click at [739, 450] on button "Send test email" at bounding box center [755, 452] width 79 height 22
click at [738, 452] on button "Send test email" at bounding box center [755, 452] width 79 height 22
click at [816, 104] on icon at bounding box center [820, 108] width 9 height 9
click at [674, 104] on input at bounding box center [719, 108] width 237 height 20
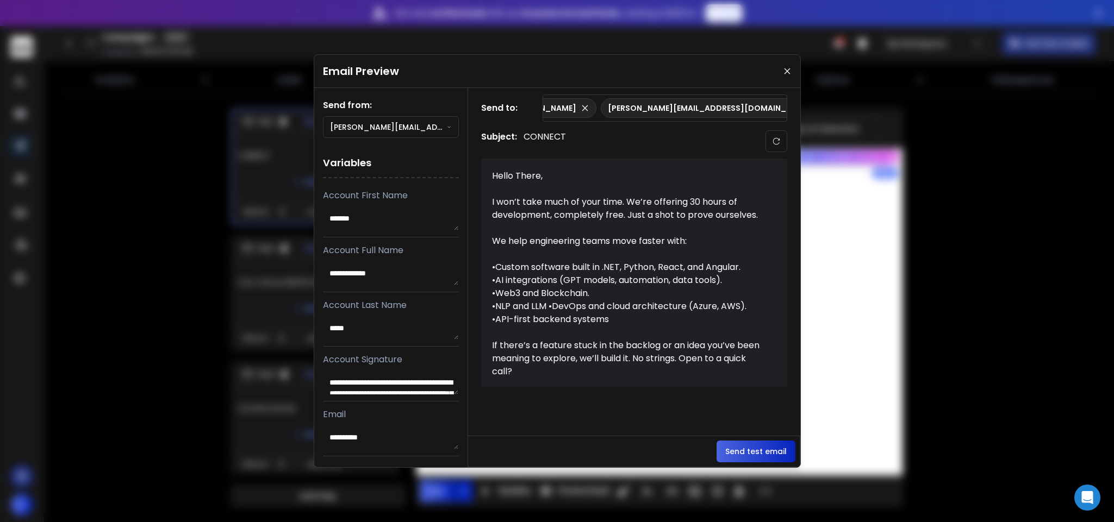
click at [794, 440] on div "Send test email" at bounding box center [634, 452] width 332 height 32
click at [816, 105] on icon at bounding box center [820, 108] width 9 height 9
click at [769, 452] on button "Send test email" at bounding box center [755, 452] width 79 height 22
click at [669, 108] on div "[PERSON_NAME][EMAIL_ADDRESS][DOMAIN_NAME]" at bounding box center [716, 108] width 231 height 20
click at [659, 101] on div "[PERSON_NAME][EMAIL_ADDRESS][DOMAIN_NAME]" at bounding box center [716, 108] width 231 height 20
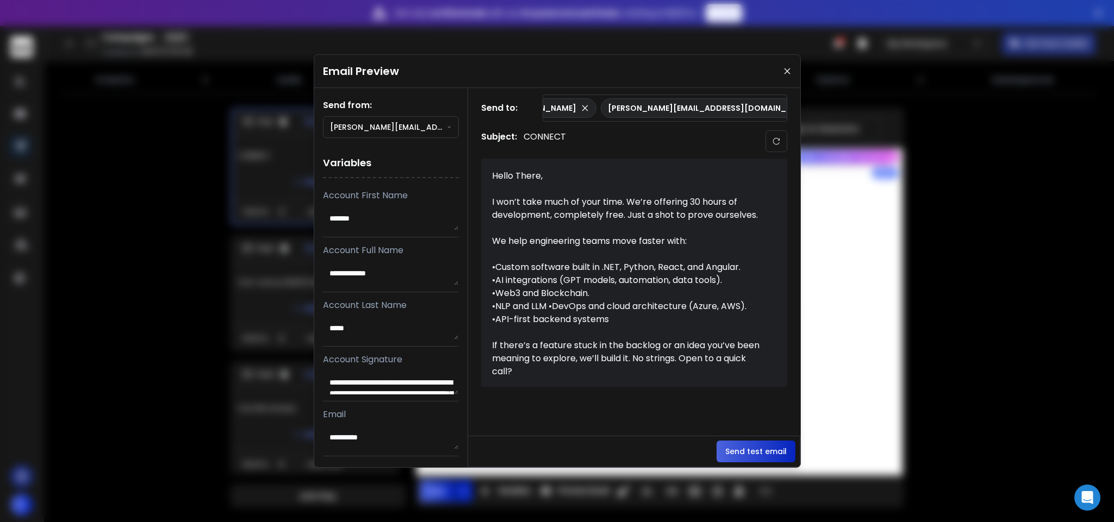
click at [816, 104] on icon at bounding box center [820, 108] width 9 height 9
click at [663, 105] on input at bounding box center [719, 108] width 237 height 20
click at [770, 152] on button at bounding box center [776, 141] width 22 height 22
click at [751, 108] on icon at bounding box center [755, 108] width 9 height 9
click at [745, 440] on div "Send test email" at bounding box center [634, 452] width 332 height 32
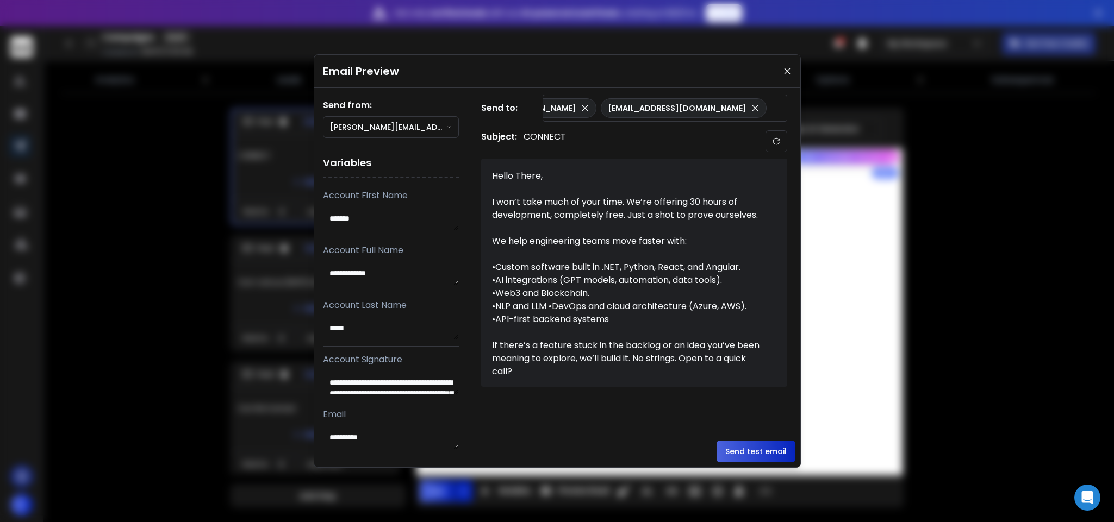
click at [745, 441] on button "Send test email" at bounding box center [755, 452] width 79 height 22
click at [751, 105] on icon at bounding box center [755, 108] width 9 height 9
click at [751, 109] on icon at bounding box center [755, 108] width 9 height 9
click at [658, 111] on input at bounding box center [719, 108] width 237 height 20
click at [762, 434] on div "Send to: [EMAIL_ADDRESS][DOMAIN_NAME] [EMAIL_ADDRESS][DOMAIN_NAME] Subject: CON…" at bounding box center [633, 278] width 333 height 380
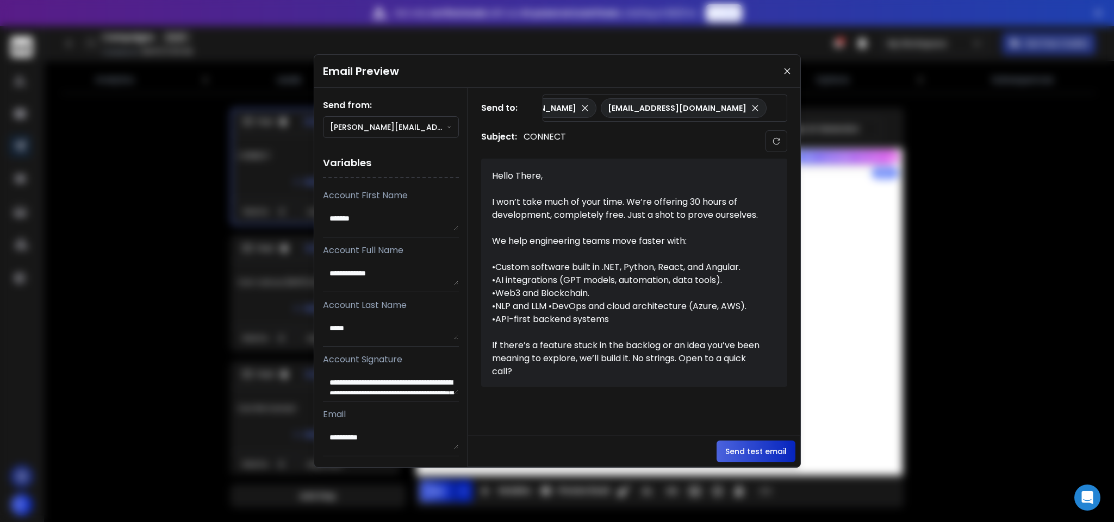
click at [754, 436] on div "Send test email" at bounding box center [634, 452] width 332 height 32
click at [747, 451] on button "Send test email" at bounding box center [755, 452] width 79 height 22
click at [751, 104] on icon at bounding box center [755, 108] width 9 height 9
click at [677, 103] on input at bounding box center [719, 108] width 237 height 20
click at [745, 448] on button "Send test email" at bounding box center [755, 452] width 79 height 22
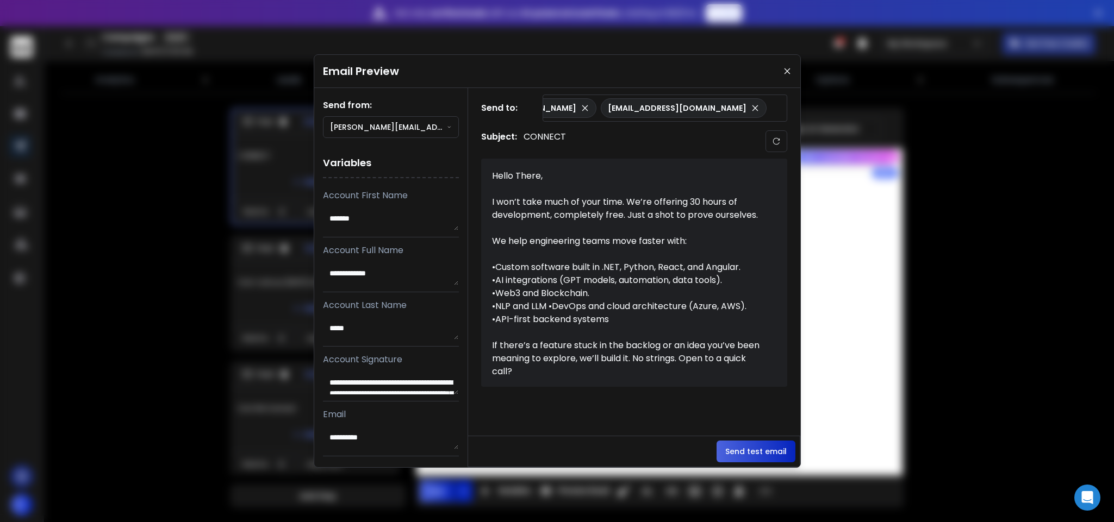
click at [746, 452] on button "Send test email" at bounding box center [755, 452] width 79 height 22
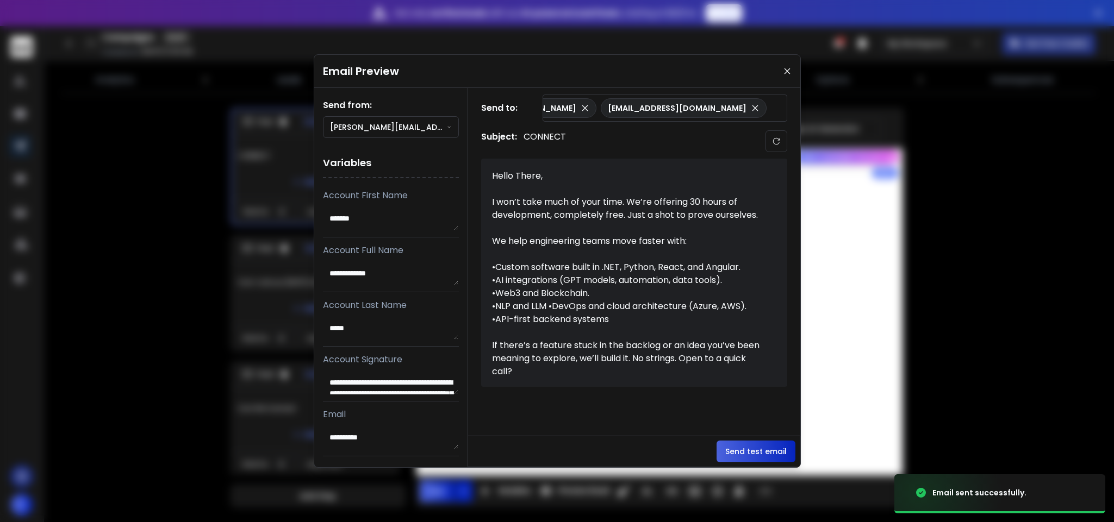
click at [744, 452] on button "Send test email" at bounding box center [755, 452] width 79 height 22
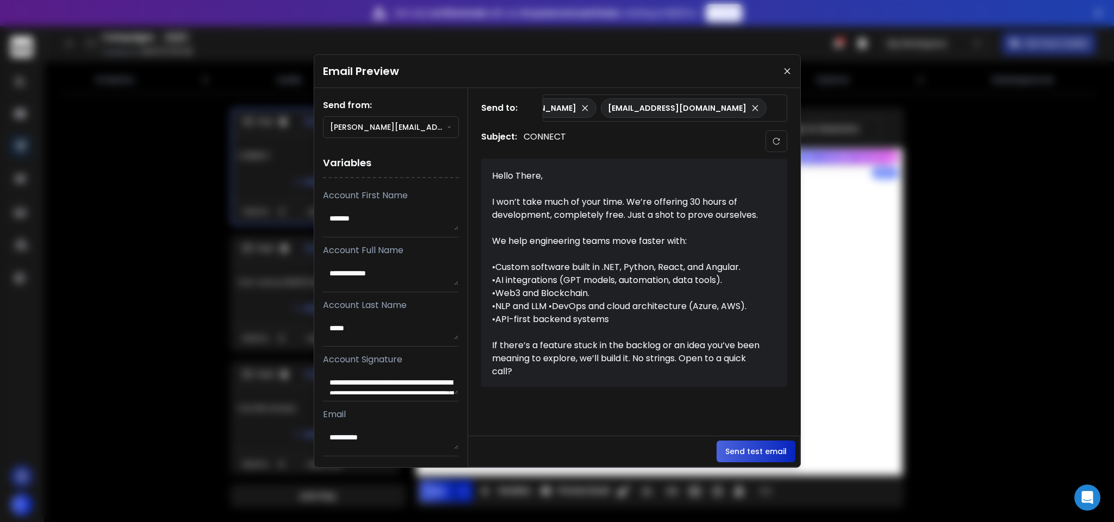
click at [648, 116] on div "[EMAIL_ADDRESS][DOMAIN_NAME]" at bounding box center [684, 108] width 166 height 20
click at [751, 109] on icon at bounding box center [755, 108] width 9 height 9
click at [650, 108] on input at bounding box center [719, 108] width 237 height 20
drag, startPoint x: 729, startPoint y: 416, endPoint x: 740, endPoint y: 402, distance: 18.3
click at [765, 449] on button "Send test email" at bounding box center [755, 452] width 79 height 22
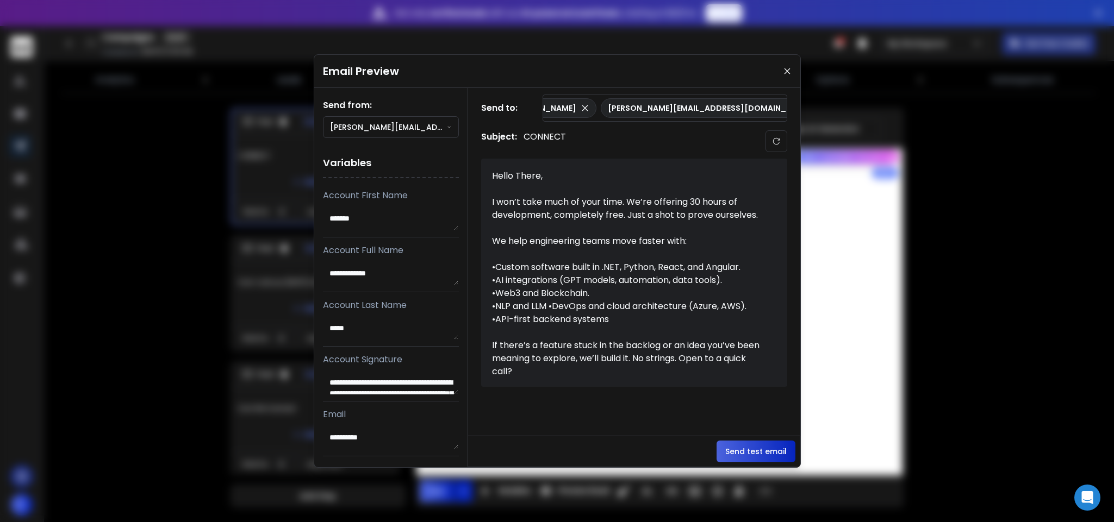
click at [782, 71] on div "Email Preview" at bounding box center [557, 71] width 486 height 33
click at [785, 72] on icon at bounding box center [787, 71] width 6 height 6
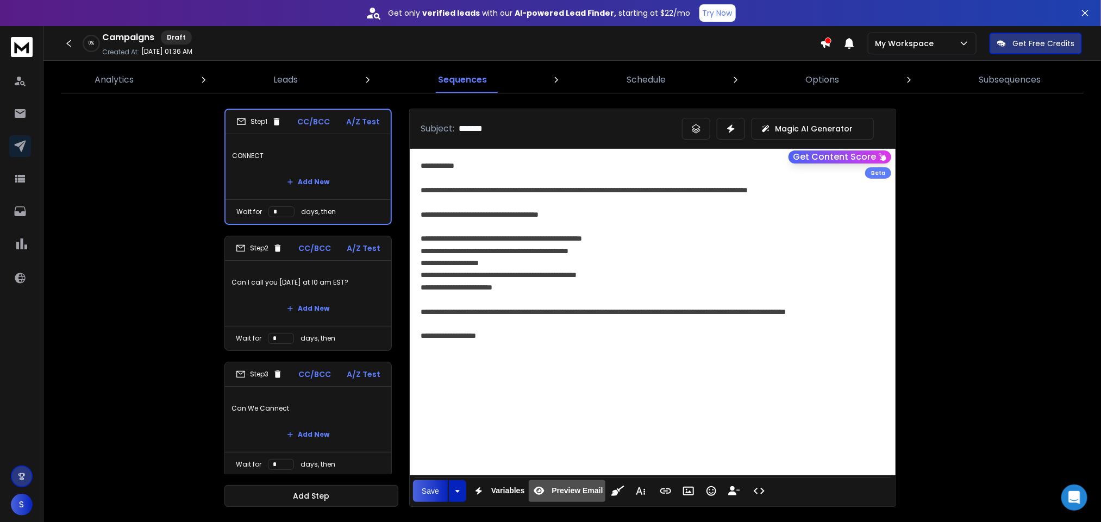
click at [552, 482] on div "Preview Email" at bounding box center [567, 491] width 76 height 18
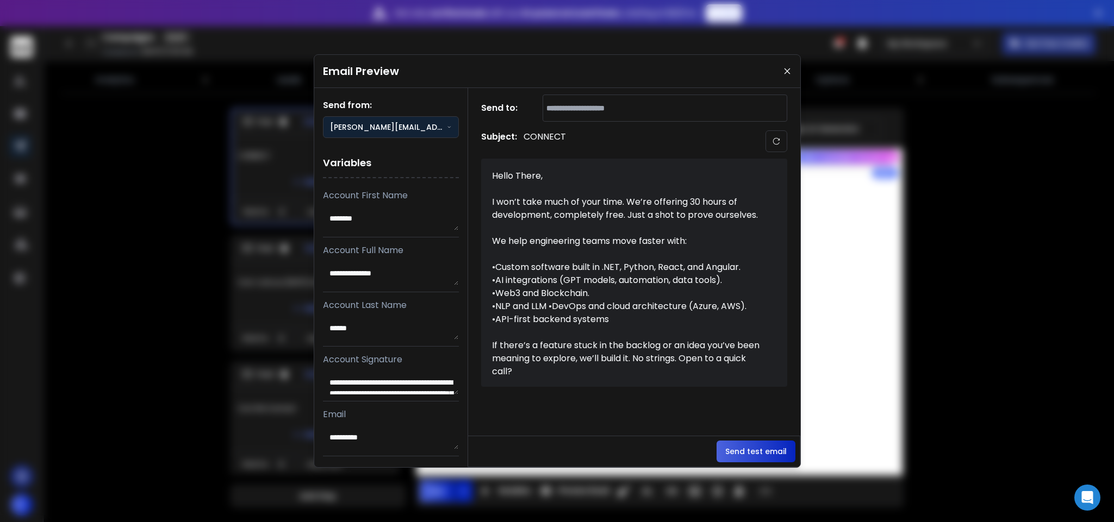
click at [448, 126] on icon "button" at bounding box center [449, 126] width 2 height 1
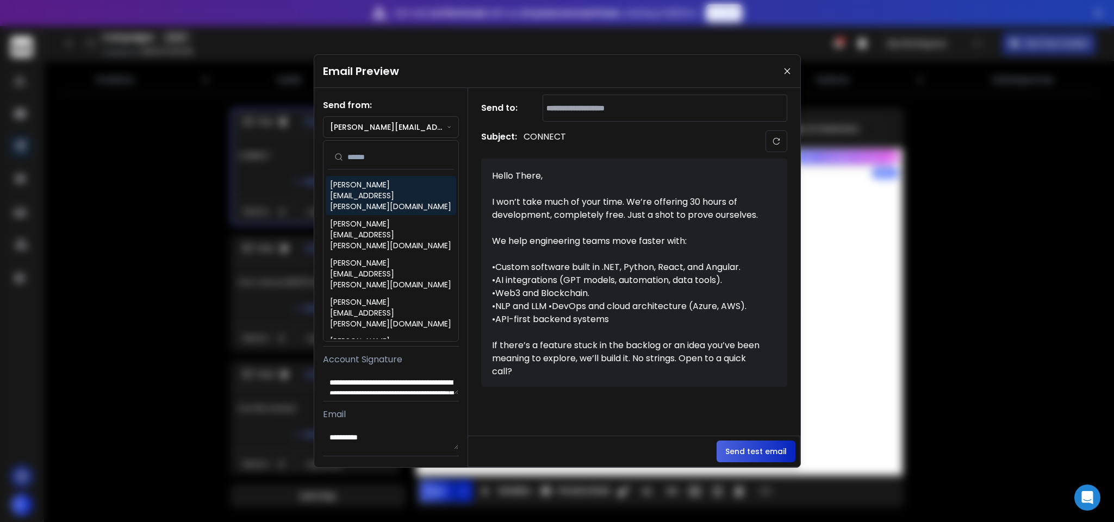
click at [416, 158] on input "text" at bounding box center [397, 157] width 100 height 24
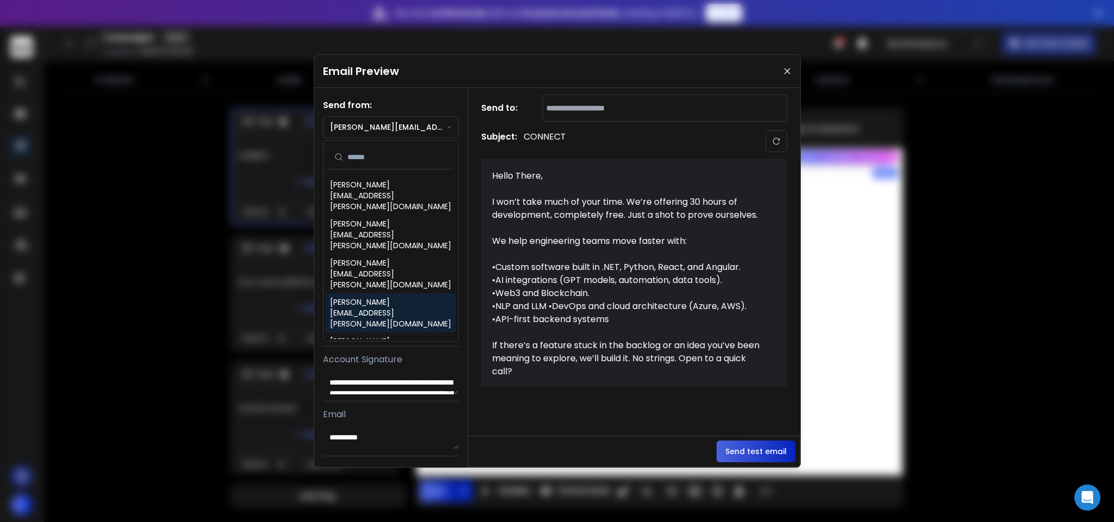
click at [571, 108] on input at bounding box center [664, 108] width 237 height 20
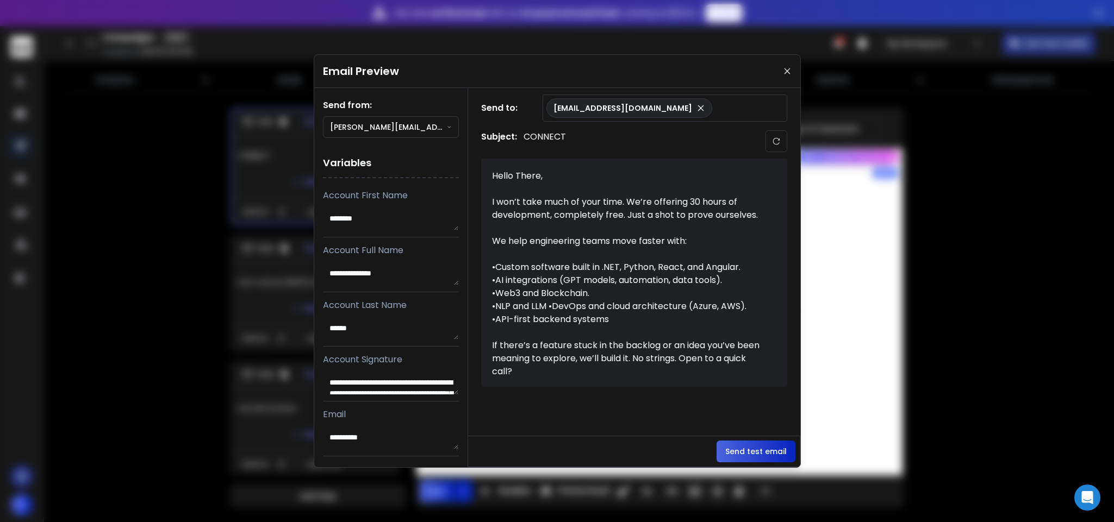
click at [785, 454] on button "Send test email" at bounding box center [755, 452] width 79 height 22
click at [752, 445] on button "Send test email" at bounding box center [755, 452] width 79 height 22
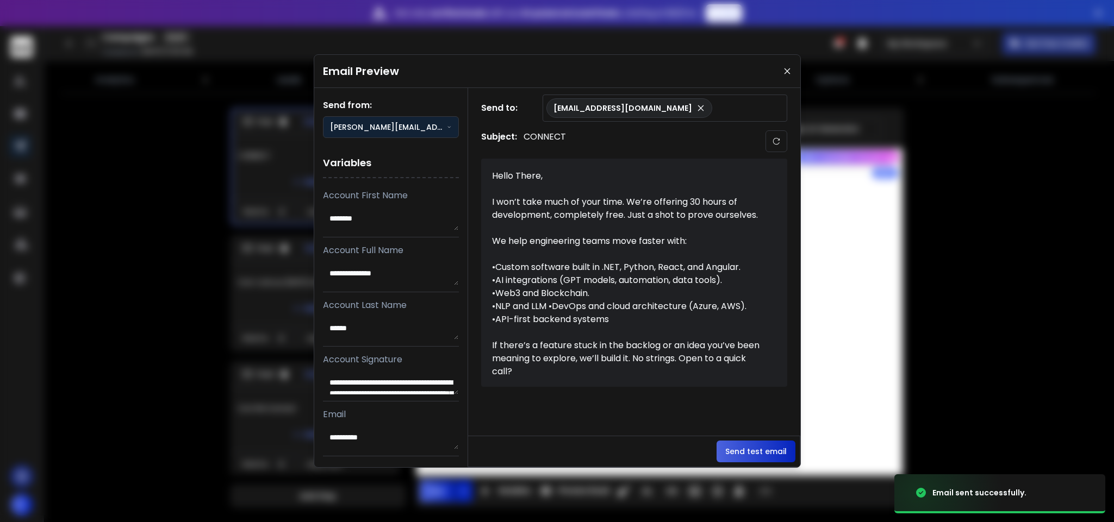
click at [447, 122] on icon "button" at bounding box center [449, 127] width 5 height 11
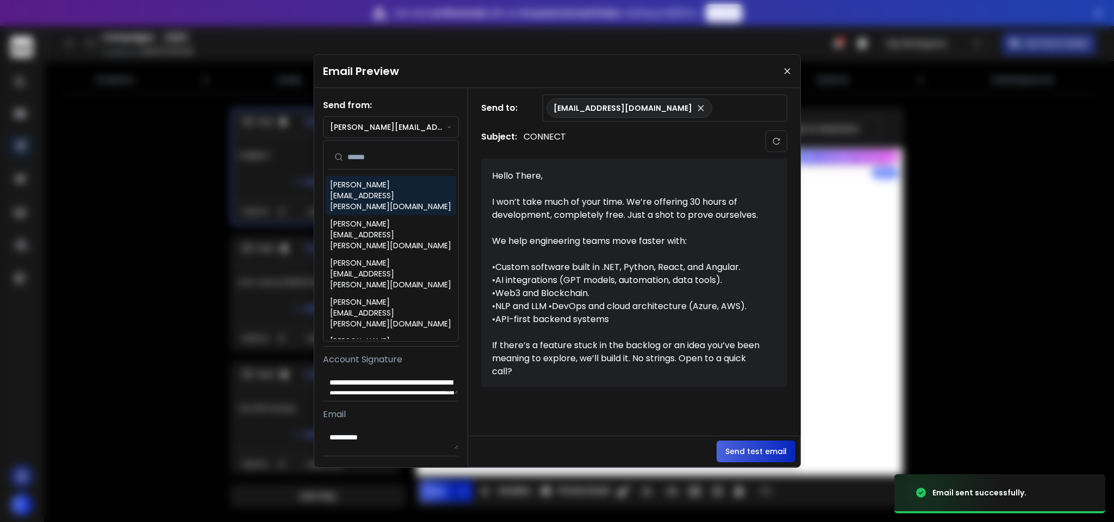
click at [418, 164] on input "text" at bounding box center [397, 157] width 100 height 24
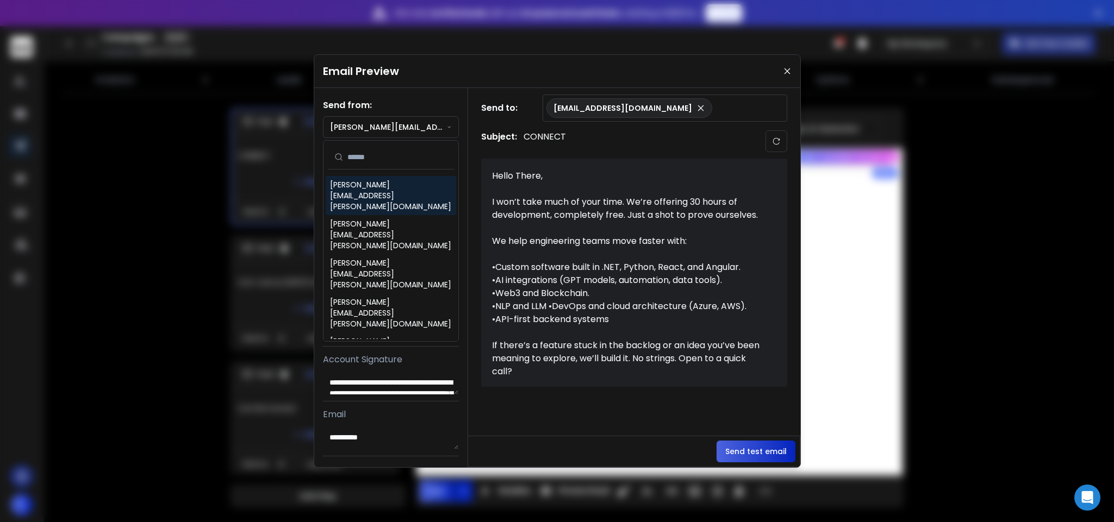
click at [436, 141] on div at bounding box center [390, 157] width 135 height 33
click at [429, 158] on input "text" at bounding box center [397, 157] width 100 height 24
paste input "**********"
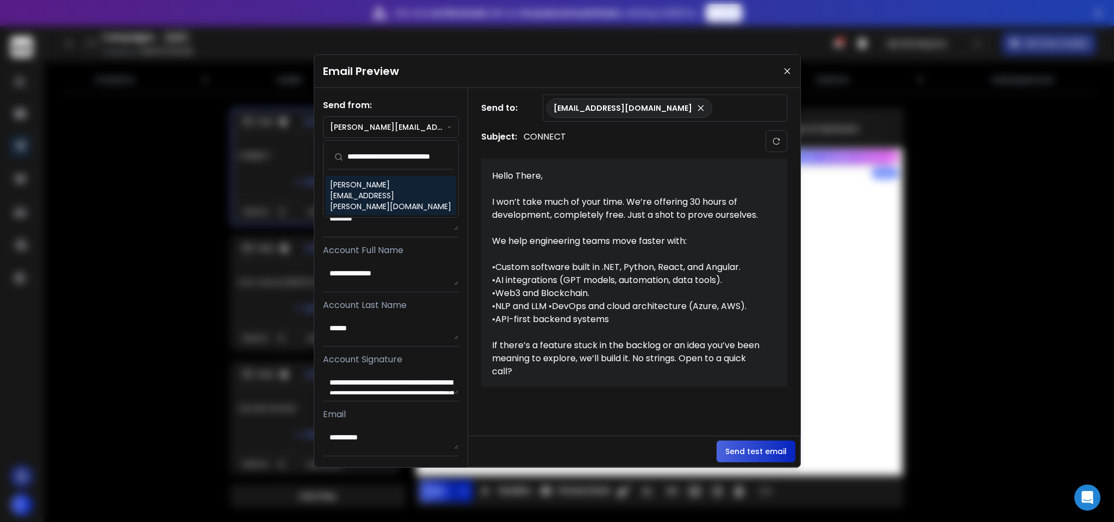
click at [409, 180] on div "[PERSON_NAME][EMAIL_ADDRESS][PERSON_NAME][DOMAIN_NAME]" at bounding box center [391, 195] width 122 height 33
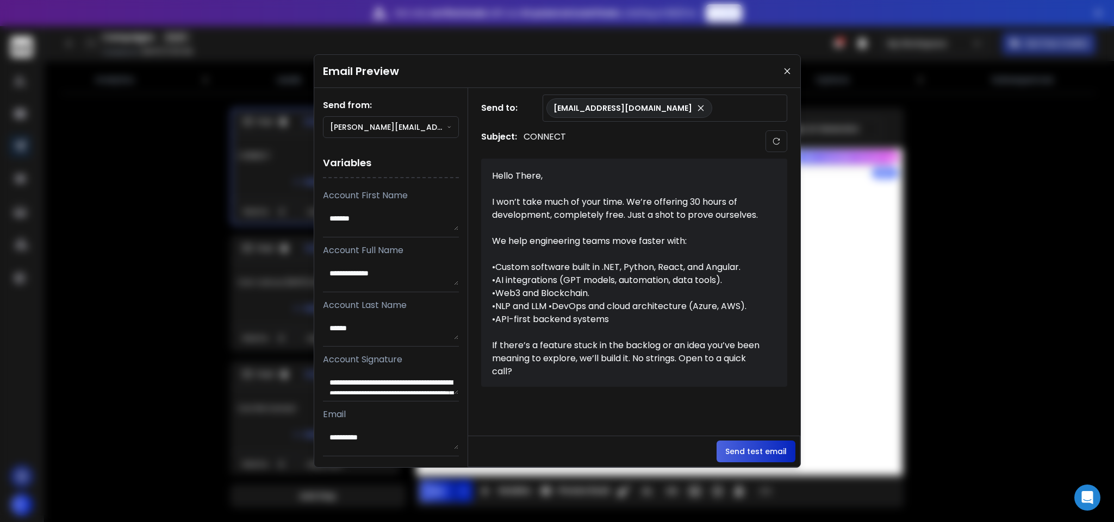
click at [752, 447] on button "Send test email" at bounding box center [755, 452] width 79 height 22
click at [697, 106] on icon at bounding box center [700, 108] width 6 height 6
click at [751, 113] on input at bounding box center [664, 108] width 237 height 20
click at [733, 453] on button "Send test email" at bounding box center [755, 452] width 79 height 22
click at [619, 100] on div "[EMAIL_ADDRESS][DOMAIN_NAME]" at bounding box center [629, 108] width 166 height 20
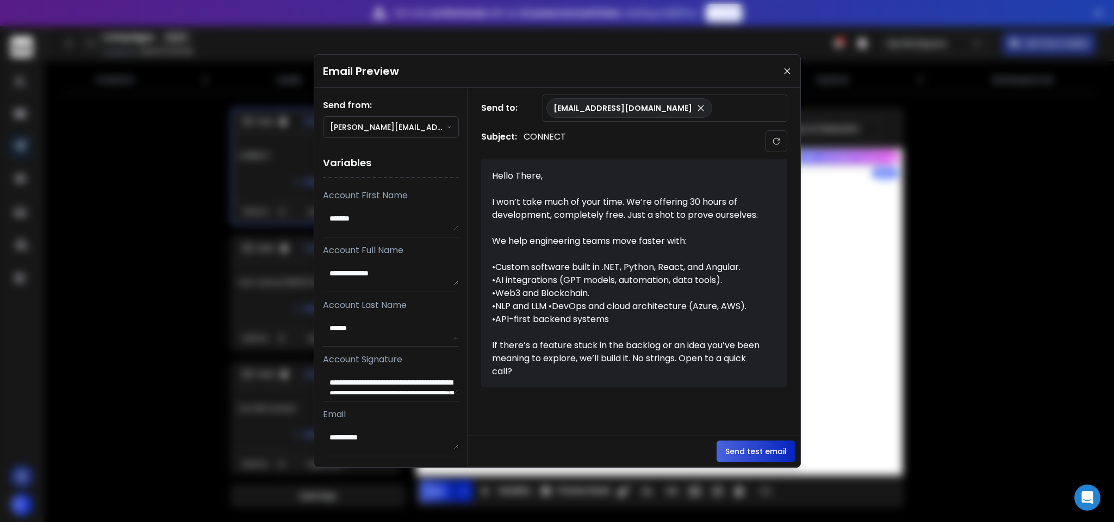
click at [696, 104] on icon at bounding box center [700, 108] width 9 height 9
click at [633, 104] on input at bounding box center [664, 108] width 237 height 20
click at [747, 442] on button "Send test email" at bounding box center [755, 452] width 79 height 22
click at [696, 106] on icon at bounding box center [700, 108] width 9 height 9
drag, startPoint x: 753, startPoint y: 447, endPoint x: 747, endPoint y: 435, distance: 13.6
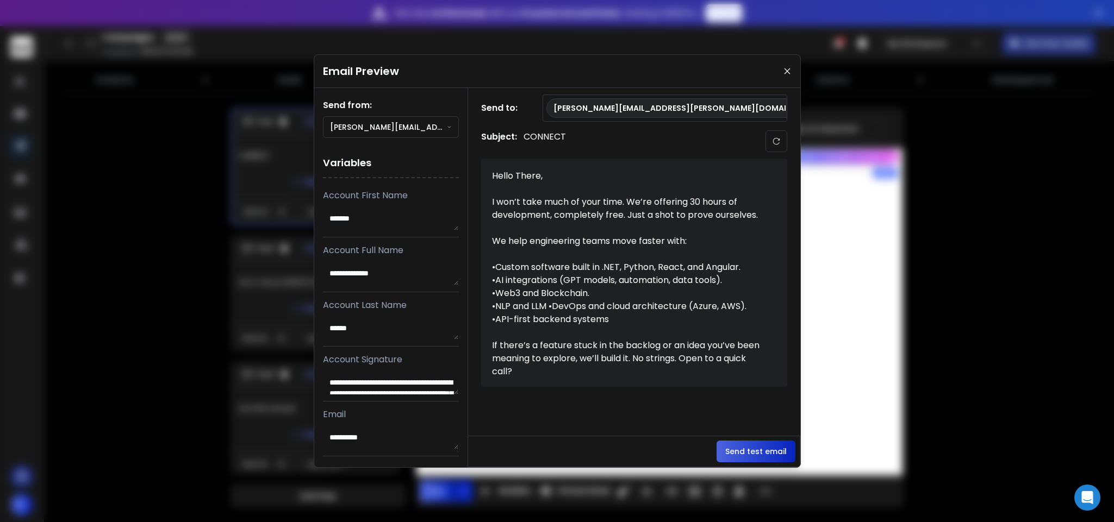
click at [753, 446] on button "Send test email" at bounding box center [755, 452] width 79 height 22
click at [661, 111] on div "[PERSON_NAME][EMAIL_ADDRESS][PERSON_NAME][DOMAIN_NAME]" at bounding box center [694, 108] width 296 height 20
click at [669, 96] on div "[PERSON_NAME][EMAIL_ADDRESS][PERSON_NAME][DOMAIN_NAME]" at bounding box center [664, 108] width 245 height 27
click at [660, 97] on div "[PERSON_NAME][EMAIL_ADDRESS][PERSON_NAME][DOMAIN_NAME]" at bounding box center [664, 108] width 245 height 27
click at [660, 113] on div "[PERSON_NAME][EMAIL_ADDRESS][PERSON_NAME][DOMAIN_NAME]" at bounding box center [694, 108] width 296 height 20
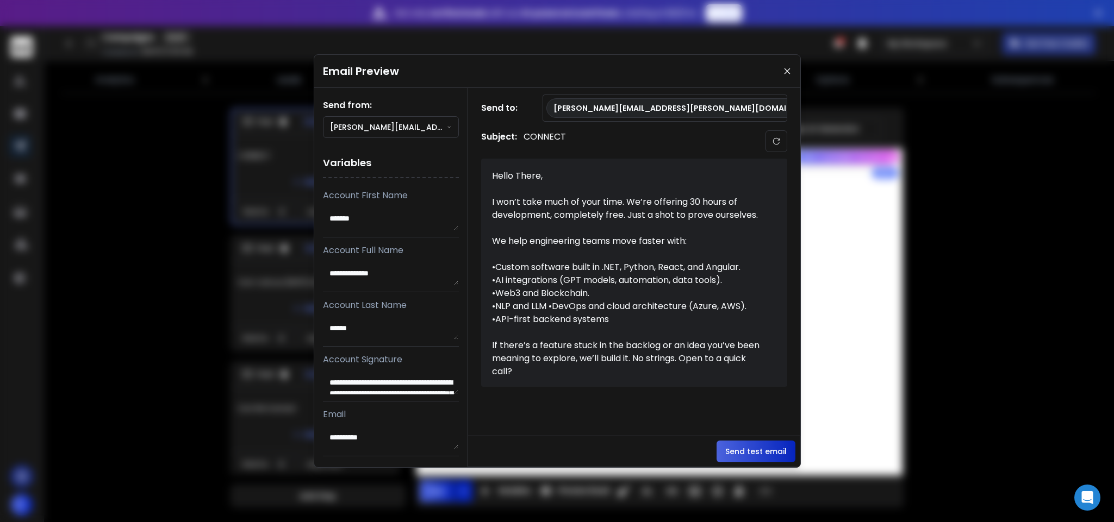
click at [827, 104] on icon at bounding box center [831, 108] width 9 height 9
click at [739, 444] on button "Send test email" at bounding box center [755, 452] width 79 height 22
click at [847, 110] on input at bounding box center [965, 108] width 237 height 20
click at [827, 107] on icon at bounding box center [831, 108] width 9 height 9
click at [735, 452] on button "Send test email" at bounding box center [755, 452] width 79 height 22
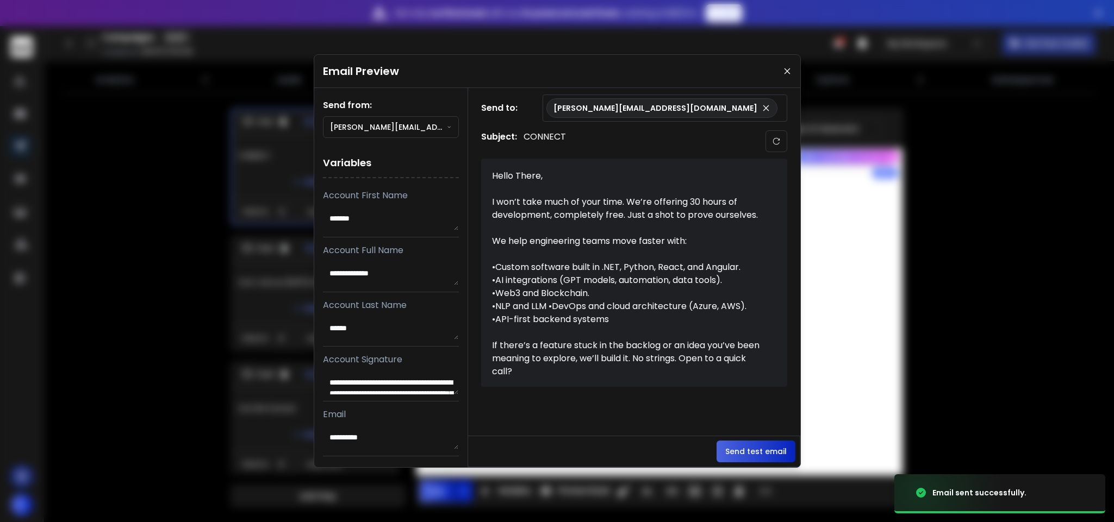
click at [761, 107] on icon at bounding box center [765, 108] width 9 height 9
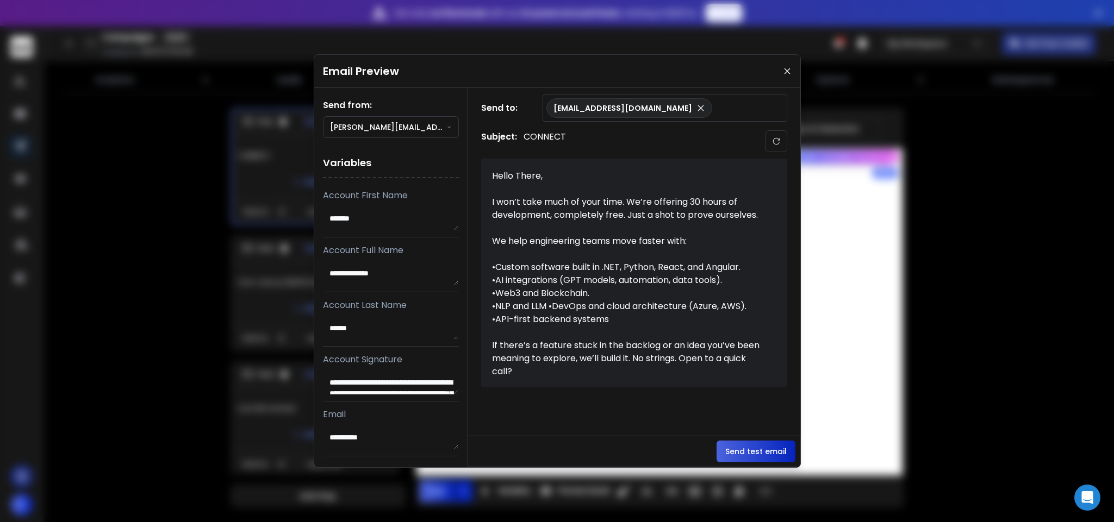
click at [734, 455] on button "Send test email" at bounding box center [755, 452] width 79 height 22
click at [696, 113] on icon at bounding box center [700, 108] width 9 height 9
click at [757, 459] on button "Send test email" at bounding box center [755, 452] width 79 height 22
click at [738, 454] on button "Send test email" at bounding box center [755, 452] width 79 height 22
click at [651, 111] on div "[MEDICAL_DATA][EMAIL_ADDRESS][DOMAIN_NAME]" at bounding box center [663, 108] width 235 height 20
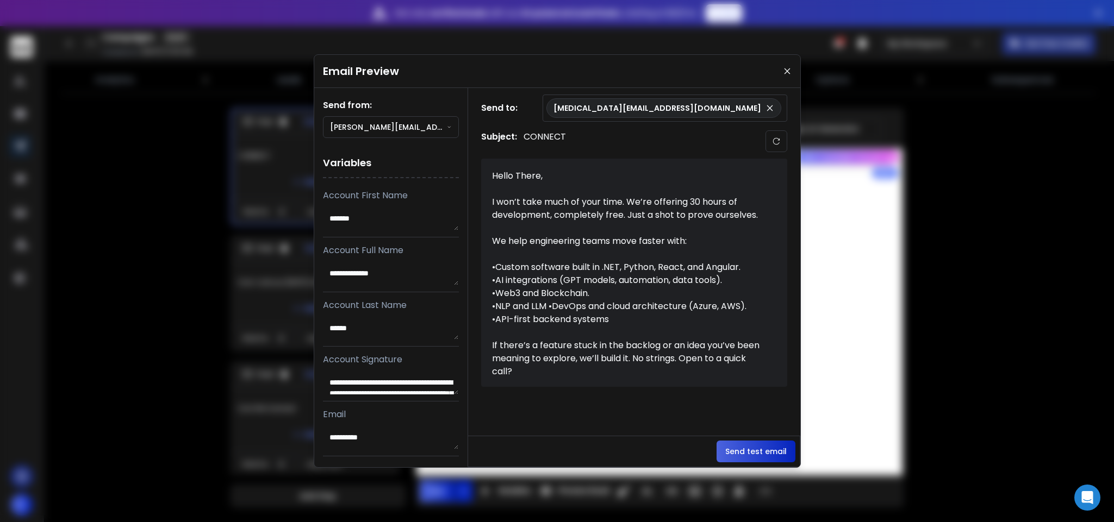
click at [651, 111] on div "[MEDICAL_DATA][EMAIL_ADDRESS][DOMAIN_NAME]" at bounding box center [663, 108] width 235 height 20
click at [765, 109] on icon at bounding box center [769, 108] width 9 height 9
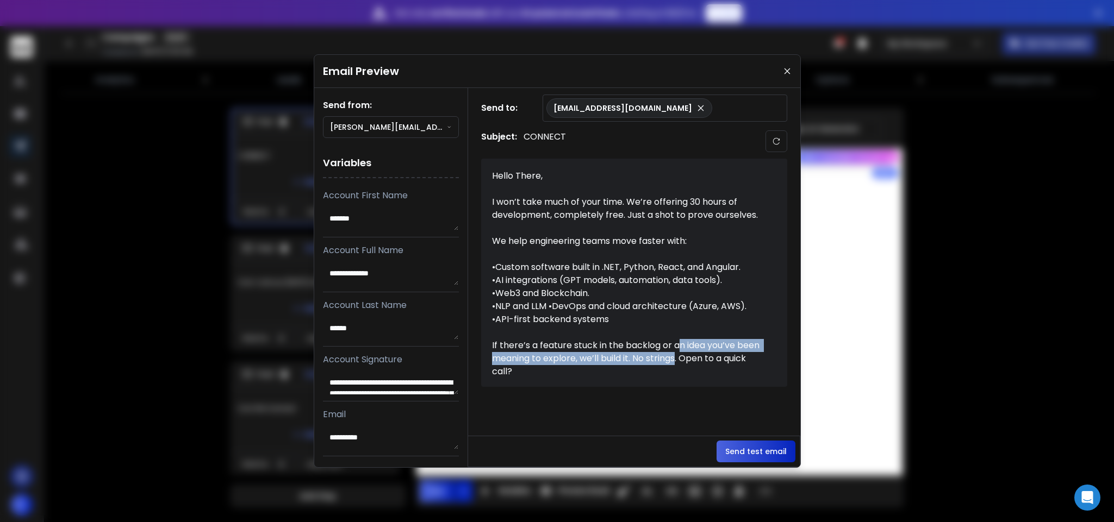
click at [677, 365] on div "If there’s a feature stuck in the backlog or an idea you’ve been meaning to exp…" at bounding box center [628, 358] width 272 height 39
click at [656, 98] on div "[EMAIL_ADDRESS][DOMAIN_NAME]" at bounding box center [629, 108] width 166 height 20
click at [654, 98] on div "[EMAIL_ADDRESS][DOMAIN_NAME]" at bounding box center [629, 108] width 166 height 20
click at [647, 100] on div "[EMAIL_ADDRESS][DOMAIN_NAME]" at bounding box center [629, 108] width 166 height 20
click at [654, 103] on div "[EMAIL_ADDRESS][DOMAIN_NAME]" at bounding box center [629, 108] width 166 height 20
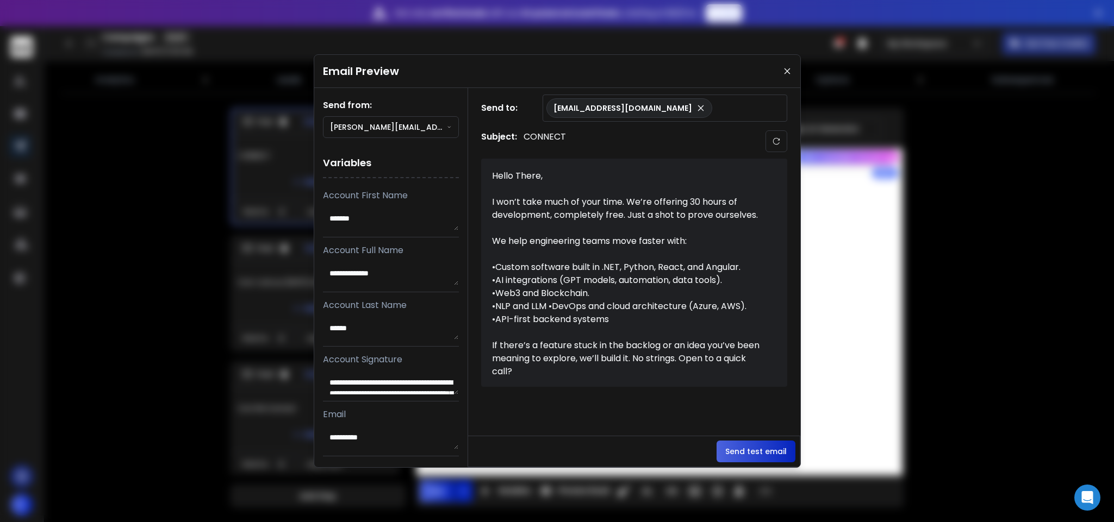
click at [696, 105] on icon at bounding box center [700, 108] width 9 height 9
drag, startPoint x: 744, startPoint y: 446, endPoint x: 739, endPoint y: 420, distance: 26.5
click at [742, 444] on button "Send test email" at bounding box center [755, 452] width 79 height 22
click at [768, 452] on button "Send test email" at bounding box center [755, 452] width 79 height 22
click at [827, 106] on icon at bounding box center [831, 108] width 9 height 9
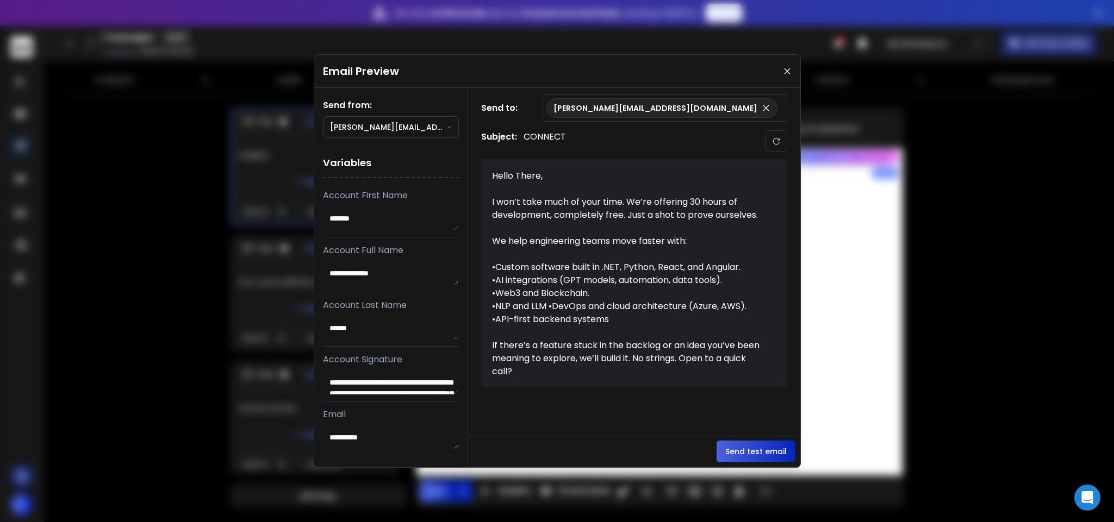
click at [747, 444] on button "Send test email" at bounding box center [755, 452] width 79 height 22
click at [761, 104] on icon at bounding box center [765, 108] width 9 height 9
drag, startPoint x: 722, startPoint y: 455, endPoint x: 724, endPoint y: 449, distance: 6.2
click at [722, 454] on button "Send test email" at bounding box center [755, 452] width 79 height 22
click at [764, 439] on div "Send test email" at bounding box center [634, 452] width 332 height 32
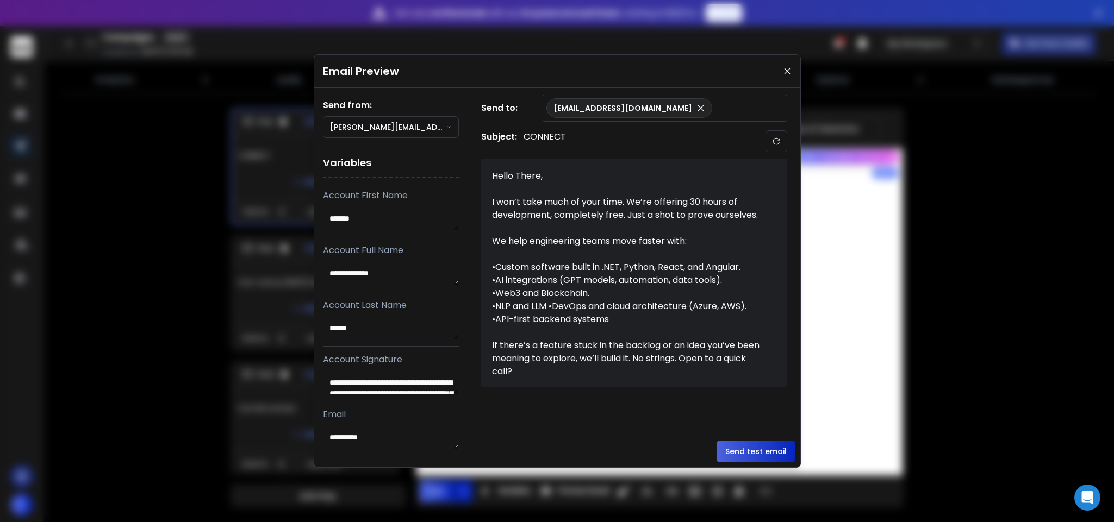
click at [754, 442] on button "Send test email" at bounding box center [755, 452] width 79 height 22
click at [649, 106] on div "[EMAIL_ADDRESS][DOMAIN_NAME]" at bounding box center [629, 108] width 166 height 20
click at [659, 100] on div "[EMAIL_ADDRESS][DOMAIN_NAME]" at bounding box center [629, 108] width 166 height 20
click at [659, 101] on div "[EMAIL_ADDRESS][DOMAIN_NAME]" at bounding box center [629, 108] width 166 height 20
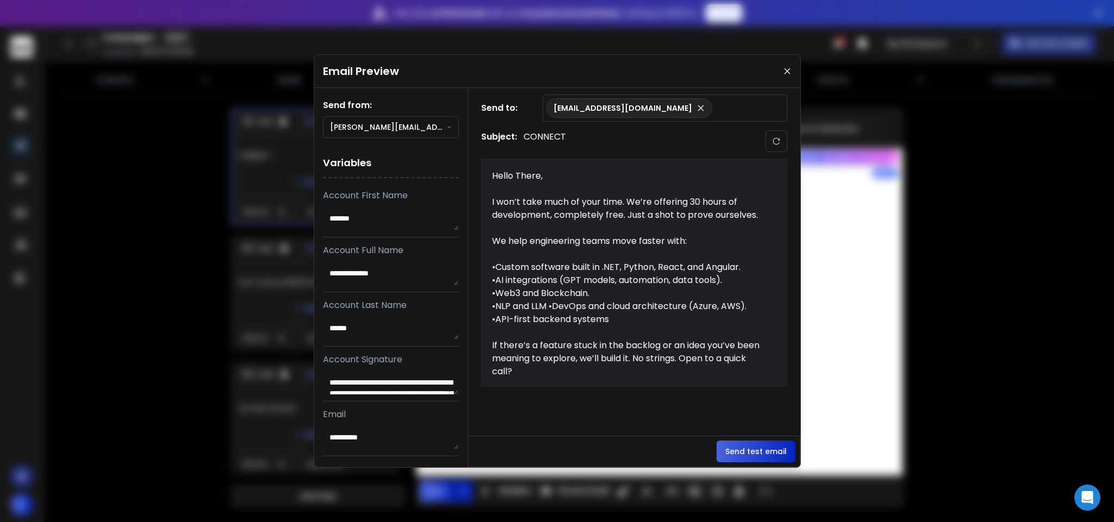
click at [647, 106] on div "[EMAIL_ADDRESS][DOMAIN_NAME]" at bounding box center [629, 108] width 166 height 20
click at [696, 108] on icon at bounding box center [700, 108] width 9 height 9
click at [723, 447] on button "Send test email" at bounding box center [755, 452] width 79 height 22
click at [696, 104] on icon at bounding box center [700, 108] width 9 height 9
click at [721, 447] on button "Send test email" at bounding box center [755, 452] width 79 height 22
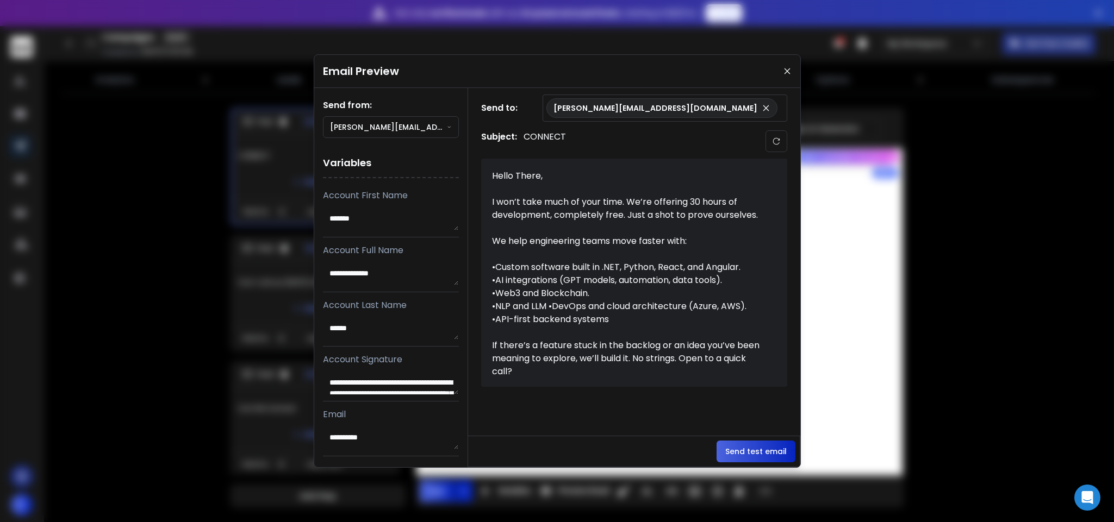
click at [763, 108] on icon at bounding box center [766, 108] width 6 height 6
click at [760, 442] on button "Send test email" at bounding box center [755, 452] width 79 height 22
click at [689, 108] on div "[EMAIL_ADDRESS][DOMAIN_NAME]" at bounding box center [629, 108] width 166 height 20
click at [696, 108] on icon at bounding box center [700, 108] width 9 height 9
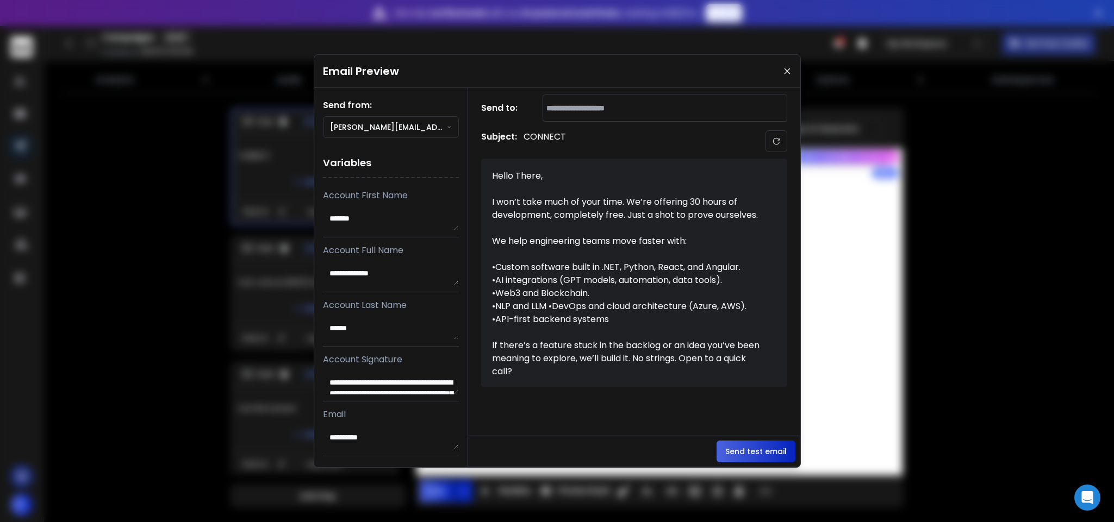
click at [691, 108] on input at bounding box center [664, 108] width 237 height 20
click at [718, 444] on button "Send test email" at bounding box center [755, 452] width 79 height 22
click at [735, 442] on button "Send test email" at bounding box center [755, 452] width 79 height 22
drag, startPoint x: 651, startPoint y: 110, endPoint x: 658, endPoint y: 109, distance: 6.5
click at [656, 109] on div "[PERSON_NAME][EMAIL_ADDRESS][DOMAIN_NAME]" at bounding box center [661, 108] width 231 height 20
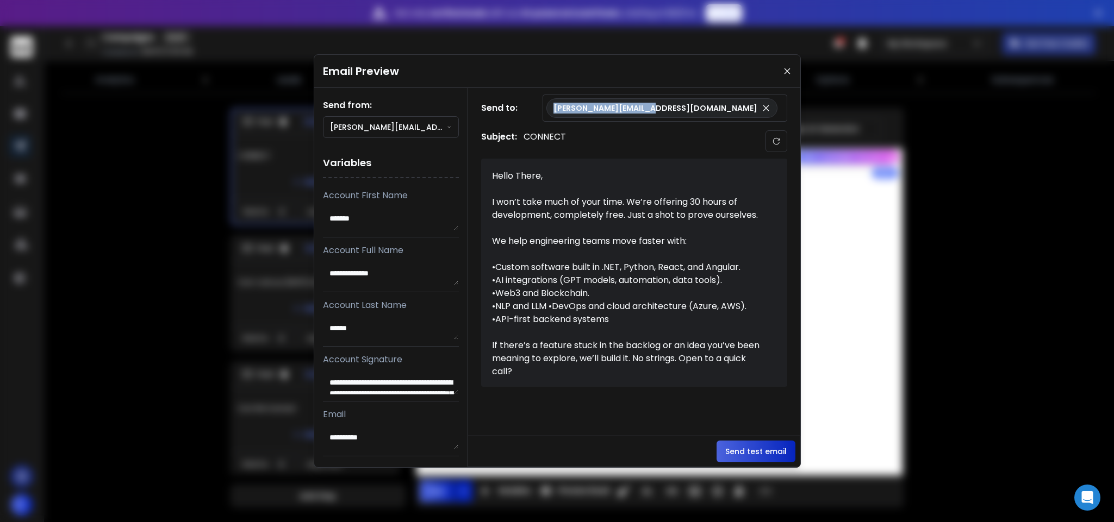
click at [763, 109] on icon at bounding box center [766, 108] width 6 height 6
click at [659, 109] on input at bounding box center [664, 108] width 237 height 20
click at [729, 457] on button "Send test email" at bounding box center [755, 452] width 79 height 22
drag, startPoint x: 643, startPoint y: 106, endPoint x: 620, endPoint y: 108, distance: 23.4
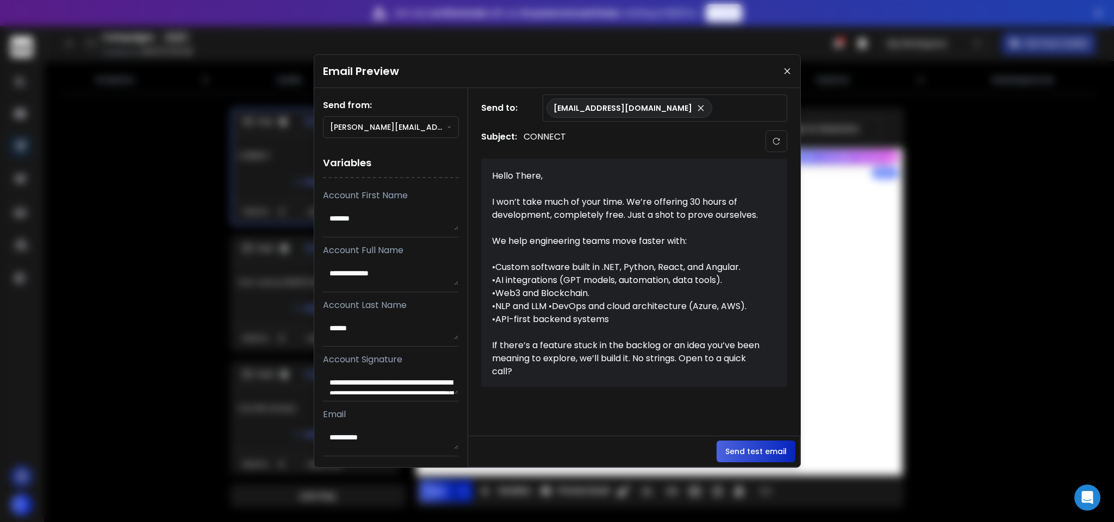
click at [623, 107] on div "[EMAIL_ADDRESS][DOMAIN_NAME]" at bounding box center [629, 108] width 166 height 20
click at [618, 108] on p "[EMAIL_ADDRESS][DOMAIN_NAME]" at bounding box center [622, 108] width 139 height 11
click at [653, 108] on div "[EMAIL_ADDRESS][DOMAIN_NAME]" at bounding box center [629, 108] width 166 height 20
click at [696, 111] on icon at bounding box center [700, 108] width 9 height 9
click at [651, 113] on input at bounding box center [664, 108] width 237 height 20
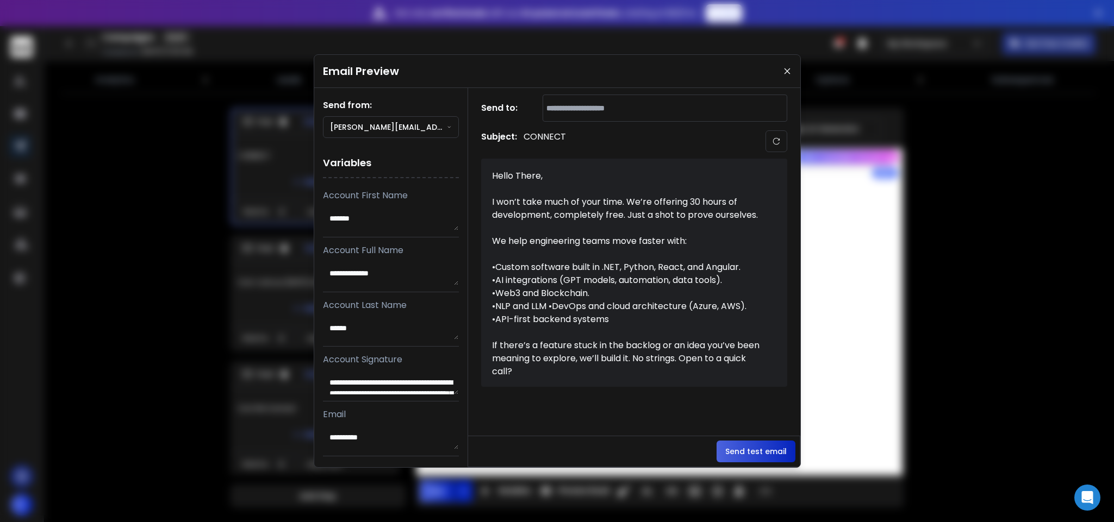
click at [592, 103] on input at bounding box center [664, 108] width 237 height 20
click at [701, 439] on div "Send test email" at bounding box center [634, 452] width 332 height 32
click at [722, 442] on button "Send test email" at bounding box center [755, 452] width 79 height 22
click at [761, 104] on icon at bounding box center [765, 108] width 9 height 9
click at [772, 429] on div "Send to: [PERSON_NAME][EMAIL_ADDRESS][DOMAIN_NAME] Subject: CONNECT Hello There…" at bounding box center [633, 278] width 333 height 380
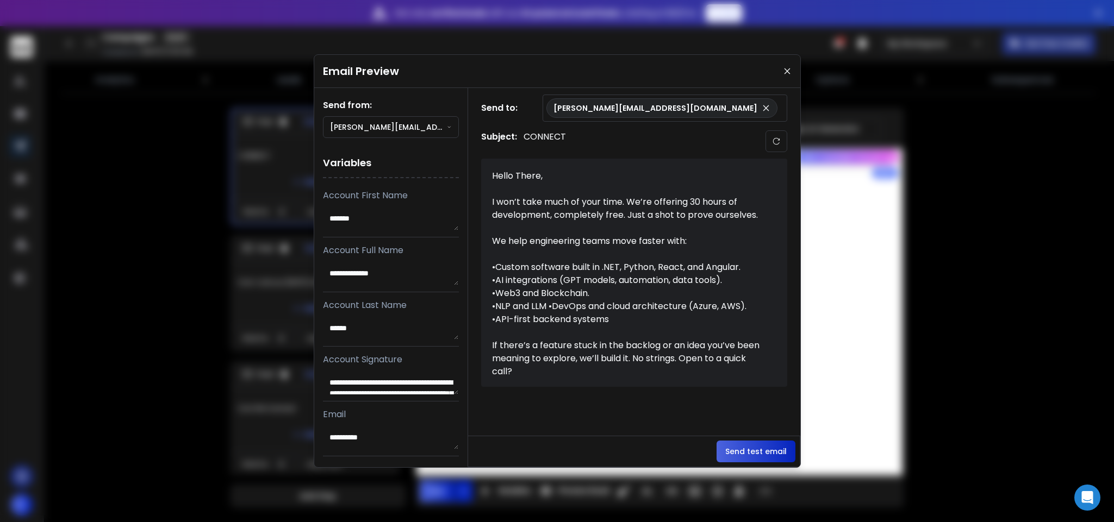
click at [769, 453] on button "Send test email" at bounding box center [755, 452] width 79 height 22
click at [739, 439] on div "Send test email" at bounding box center [634, 452] width 332 height 32
click at [757, 457] on button "Send test email" at bounding box center [755, 452] width 79 height 22
click at [761, 113] on icon at bounding box center [765, 108] width 9 height 9
click at [728, 447] on button "Send test email" at bounding box center [755, 452] width 79 height 22
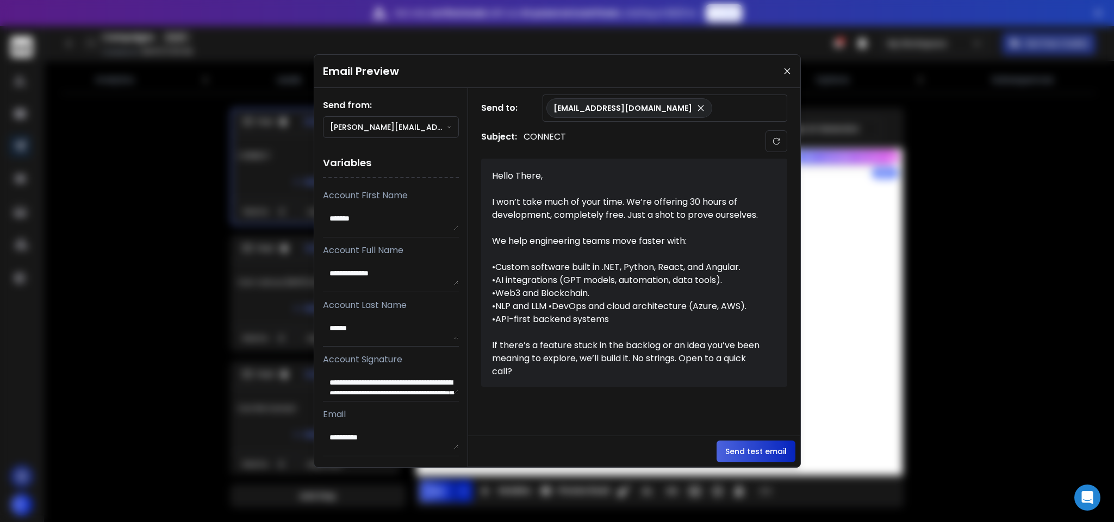
click at [735, 441] on button "Send test email" at bounding box center [755, 452] width 79 height 22
click at [696, 108] on icon at bounding box center [700, 108] width 9 height 9
click at [610, 108] on input at bounding box center [664, 108] width 237 height 20
click at [766, 455] on button "Send test email" at bounding box center [755, 452] width 79 height 22
click at [782, 444] on button "Send test email" at bounding box center [755, 452] width 79 height 22
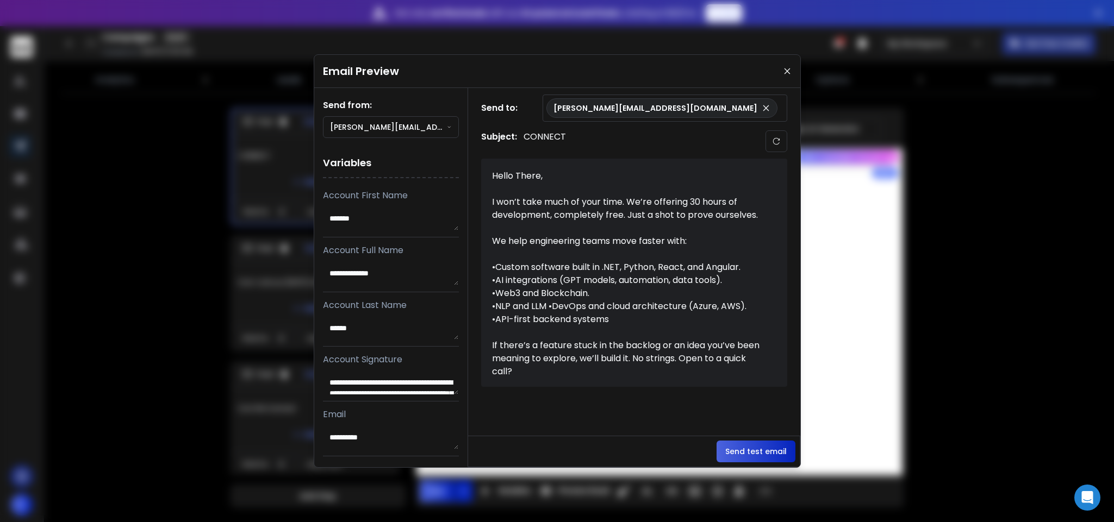
click at [761, 111] on icon at bounding box center [765, 108] width 9 height 9
click at [682, 111] on input at bounding box center [664, 108] width 237 height 20
click at [738, 452] on button "Send test email" at bounding box center [755, 452] width 79 height 22
click at [689, 111] on div "[PERSON_NAME][EMAIL_ADDRESS][DOMAIN_NAME]" at bounding box center [661, 108] width 231 height 20
click at [761, 104] on icon at bounding box center [765, 108] width 9 height 9
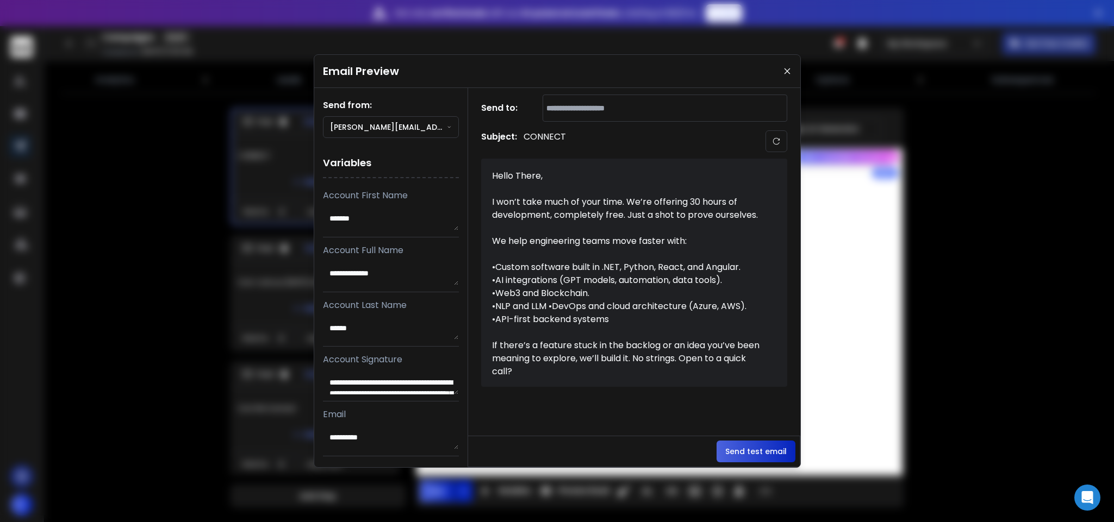
click at [680, 103] on input at bounding box center [664, 108] width 237 height 20
click at [765, 442] on button "Send test email" at bounding box center [755, 452] width 79 height 22
click at [736, 450] on button "Send test email" at bounding box center [755, 452] width 79 height 22
click at [691, 111] on div "[EMAIL_ADDRESS][DOMAIN_NAME]" at bounding box center [629, 108] width 166 height 20
click at [696, 109] on icon at bounding box center [700, 108] width 9 height 9
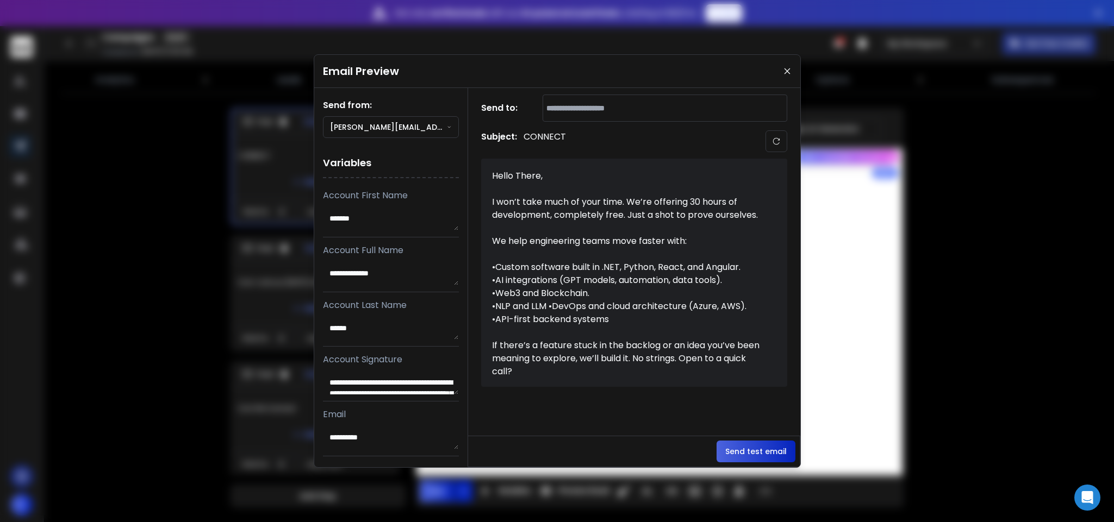
click at [694, 109] on input at bounding box center [664, 108] width 237 height 20
click at [725, 450] on button "Send test email" at bounding box center [755, 452] width 79 height 22
click at [654, 100] on div "[EMAIL_ADDRESS][DOMAIN_NAME]" at bounding box center [629, 108] width 166 height 20
click at [652, 100] on div "[EMAIL_ADDRESS][DOMAIN_NAME]" at bounding box center [629, 108] width 166 height 20
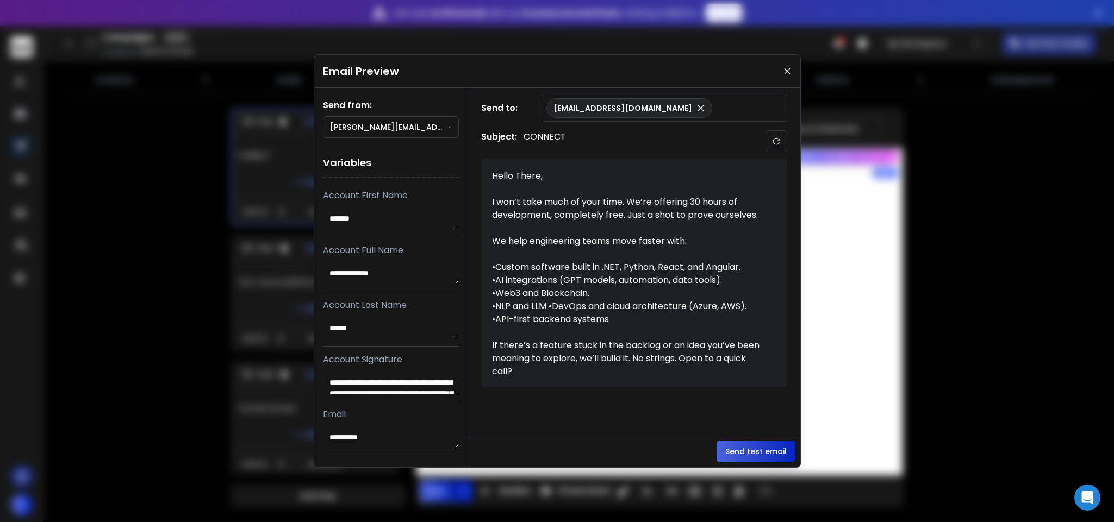
click at [696, 105] on icon at bounding box center [700, 108] width 9 height 9
click at [716, 105] on input at bounding box center [834, 108] width 237 height 20
click at [652, 105] on input at bounding box center [664, 108] width 237 height 20
click at [744, 441] on button "Send test email" at bounding box center [755, 452] width 79 height 22
click at [828, 106] on icon at bounding box center [831, 108] width 6 height 6
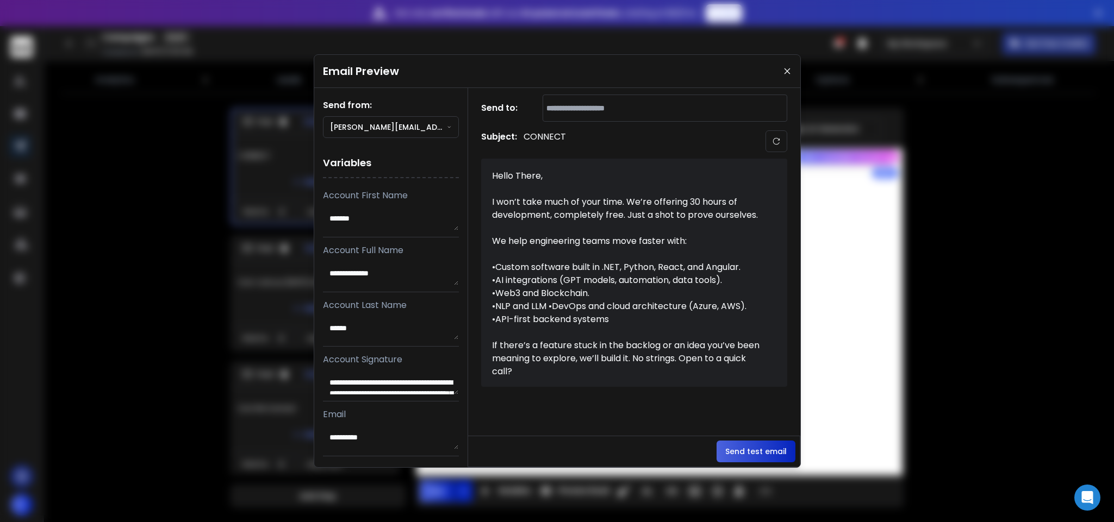
click at [666, 106] on input at bounding box center [664, 108] width 237 height 20
click at [755, 457] on button "Send test email" at bounding box center [755, 452] width 79 height 22
click at [735, 457] on button "Send test email" at bounding box center [755, 452] width 79 height 22
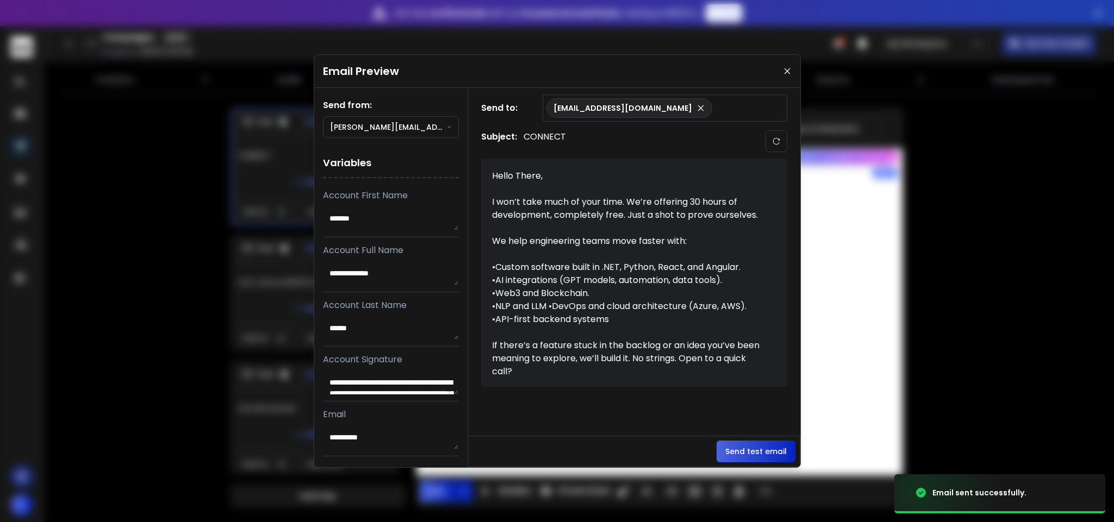
click at [696, 104] on icon at bounding box center [700, 108] width 9 height 9
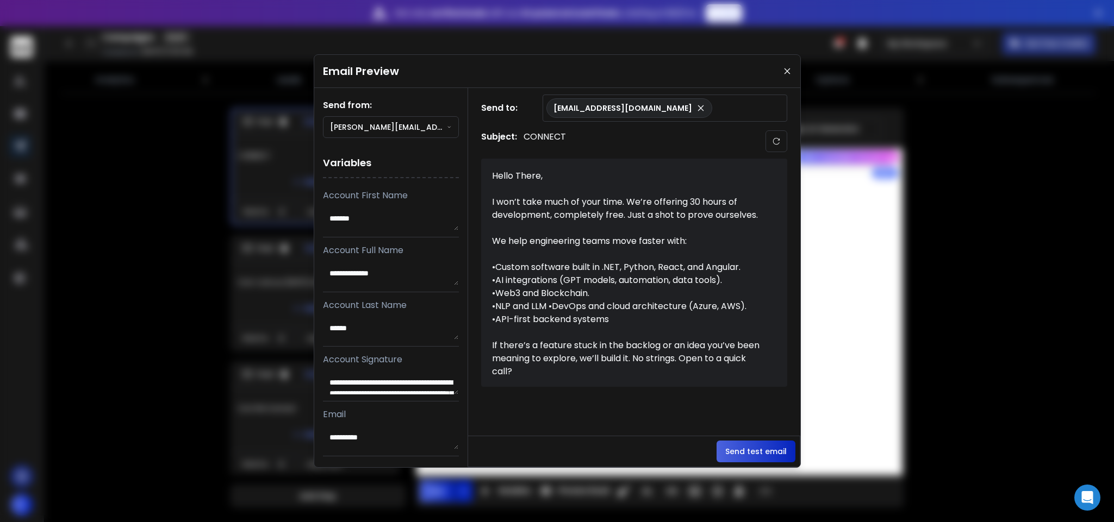
click at [749, 446] on button "Send test email" at bounding box center [755, 452] width 79 height 22
click at [696, 110] on icon at bounding box center [700, 108] width 9 height 9
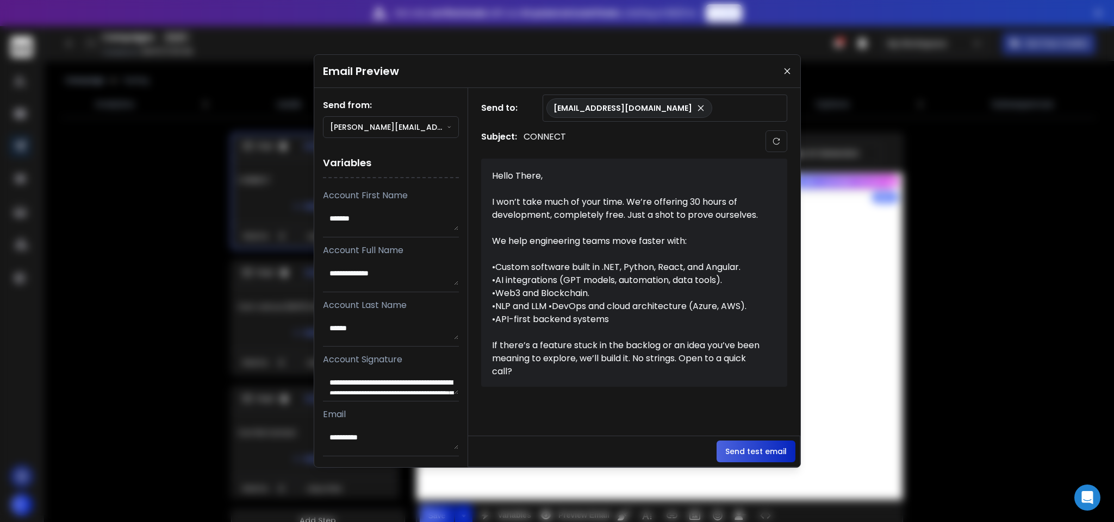
scroll to position [24, 0]
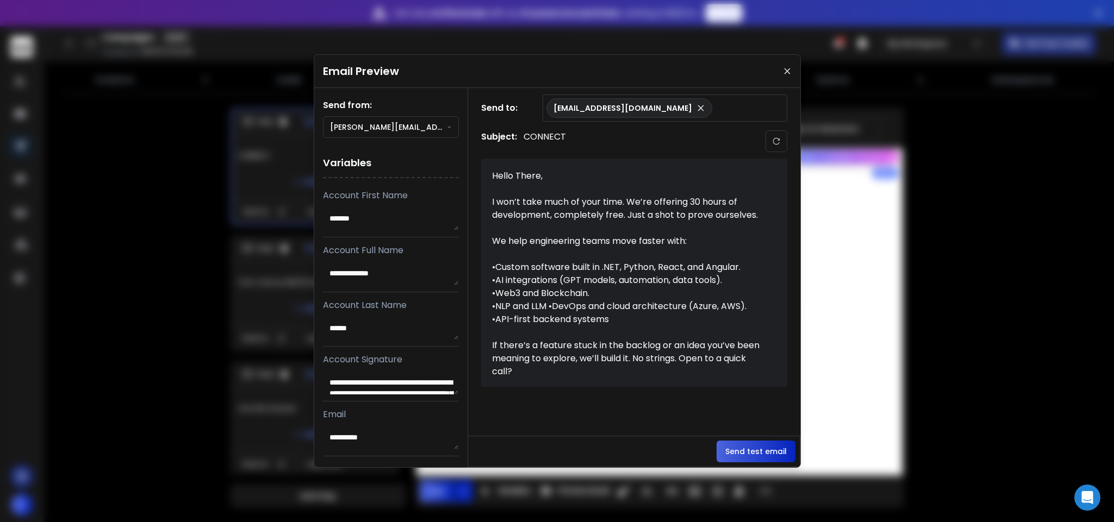
click at [761, 444] on button "Send test email" at bounding box center [755, 452] width 79 height 22
click at [664, 103] on div "[EMAIL_ADDRESS][DOMAIN_NAME]" at bounding box center [629, 108] width 166 height 20
click at [659, 110] on div "[EMAIL_ADDRESS][DOMAIN_NAME]" at bounding box center [629, 108] width 166 height 20
click at [696, 105] on icon at bounding box center [700, 108] width 9 height 9
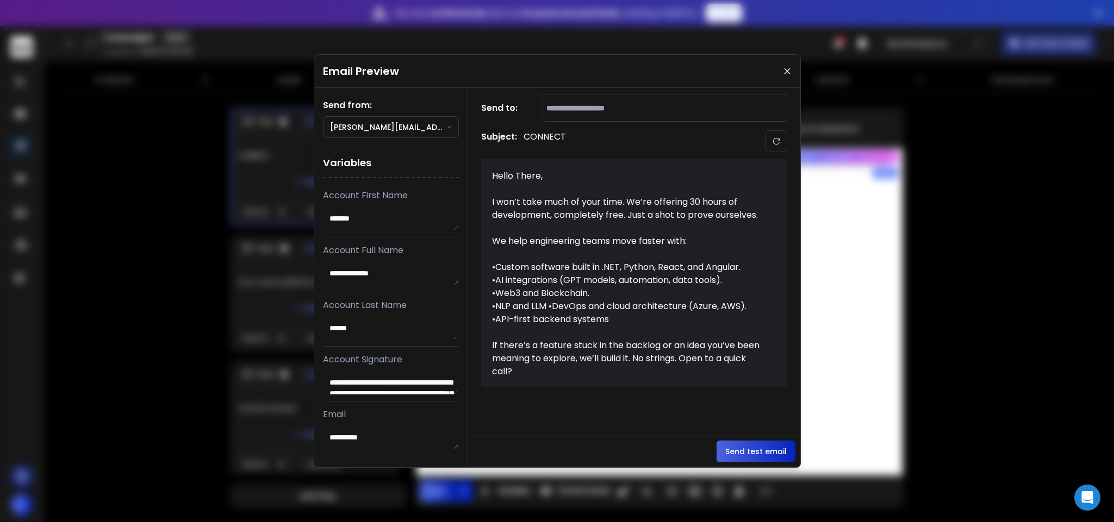
click at [656, 113] on input at bounding box center [664, 108] width 237 height 20
type input "*"
click at [783, 442] on button "Send test email" at bounding box center [755, 452] width 79 height 22
click at [827, 110] on icon at bounding box center [831, 108] width 9 height 9
click at [684, 110] on input at bounding box center [664, 108] width 237 height 20
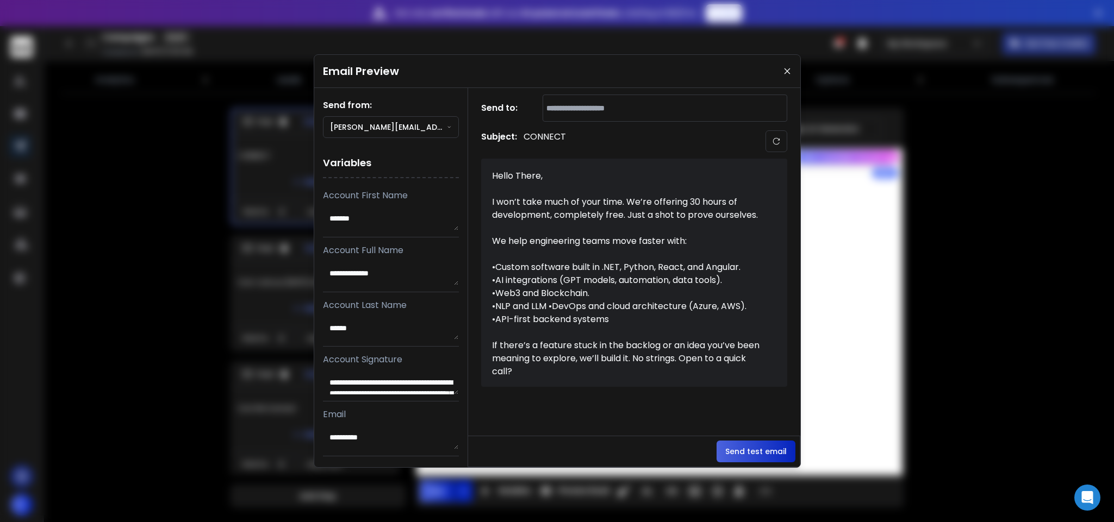
click at [766, 447] on button "Send test email" at bounding box center [755, 452] width 79 height 22
click at [766, 450] on button "Send test email" at bounding box center [755, 452] width 79 height 22
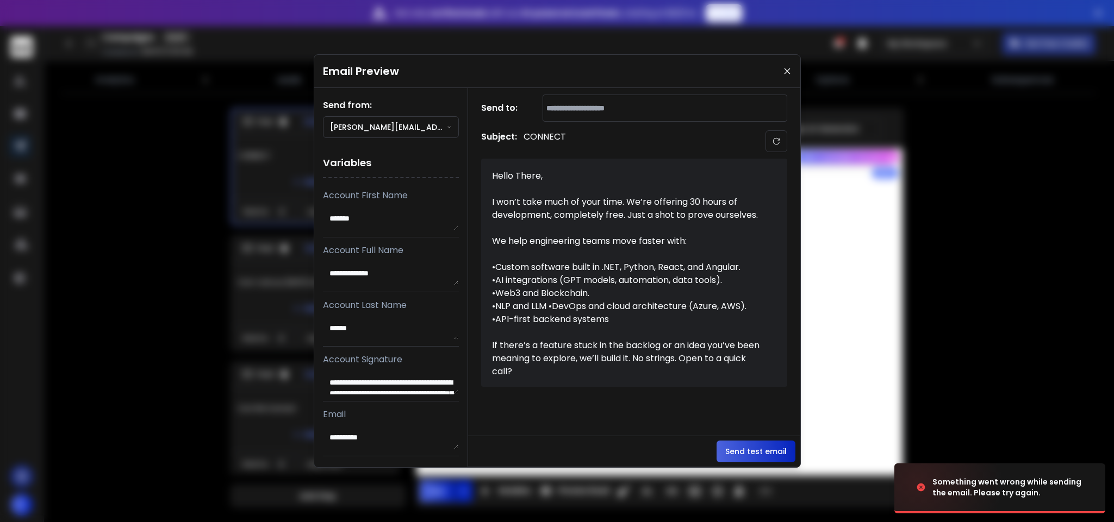
click at [766, 450] on button "Send test email" at bounding box center [755, 452] width 79 height 22
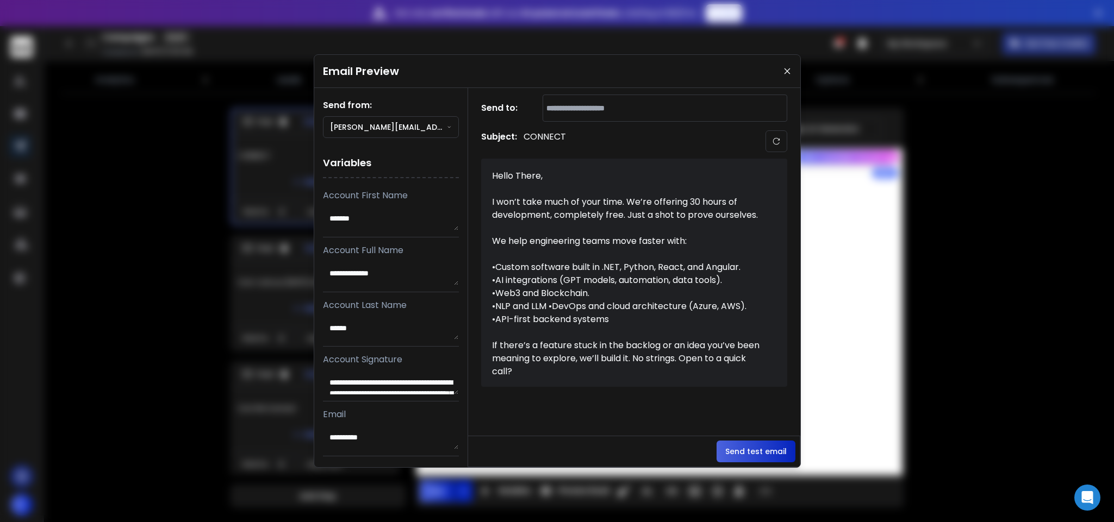
click at [667, 97] on div at bounding box center [664, 108] width 245 height 27
click at [578, 114] on input at bounding box center [664, 108] width 237 height 20
click at [747, 454] on button "Send test email" at bounding box center [755, 452] width 79 height 22
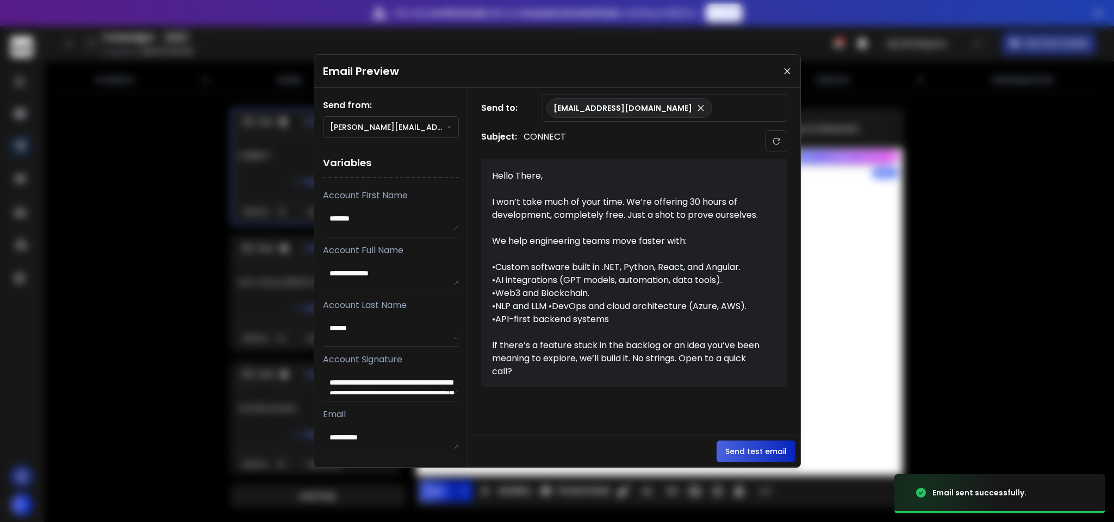
click at [745, 457] on button "Send test email" at bounding box center [755, 452] width 79 height 22
click at [696, 113] on icon at bounding box center [700, 108] width 9 height 9
click at [656, 113] on input at bounding box center [664, 108] width 237 height 20
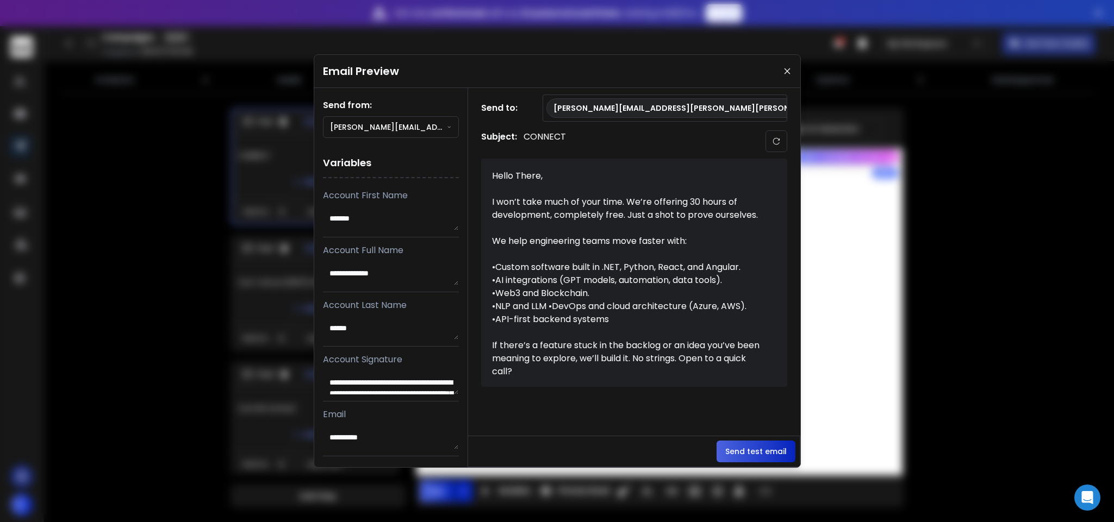
click at [759, 444] on button "Send test email" at bounding box center [755, 452] width 79 height 22
click at [892, 104] on icon at bounding box center [896, 108] width 9 height 9
click at [662, 104] on input at bounding box center [664, 108] width 237 height 20
click at [726, 454] on button "Send test email" at bounding box center [755, 452] width 79 height 22
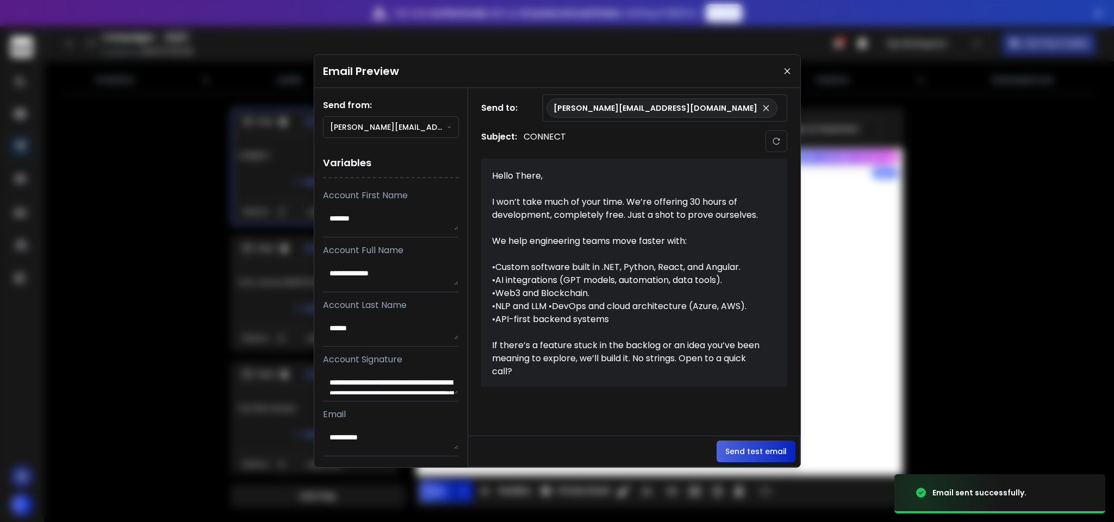
click at [690, 111] on div "armando@bluemarlinjewelry.com" at bounding box center [661, 108] width 231 height 20
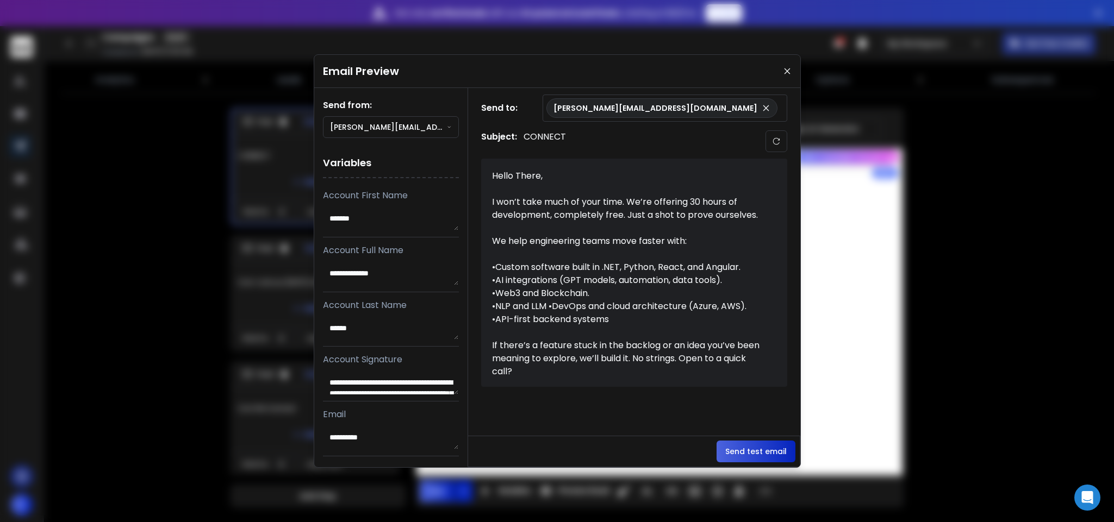
click at [761, 111] on icon at bounding box center [765, 108] width 9 height 9
click at [691, 111] on input at bounding box center [664, 108] width 237 height 20
click at [755, 444] on button "Send test email" at bounding box center [755, 452] width 79 height 22
drag, startPoint x: 791, startPoint y: 454, endPoint x: 779, endPoint y: 451, distance: 11.9
click at [779, 451] on button "Send test email" at bounding box center [755, 452] width 79 height 22
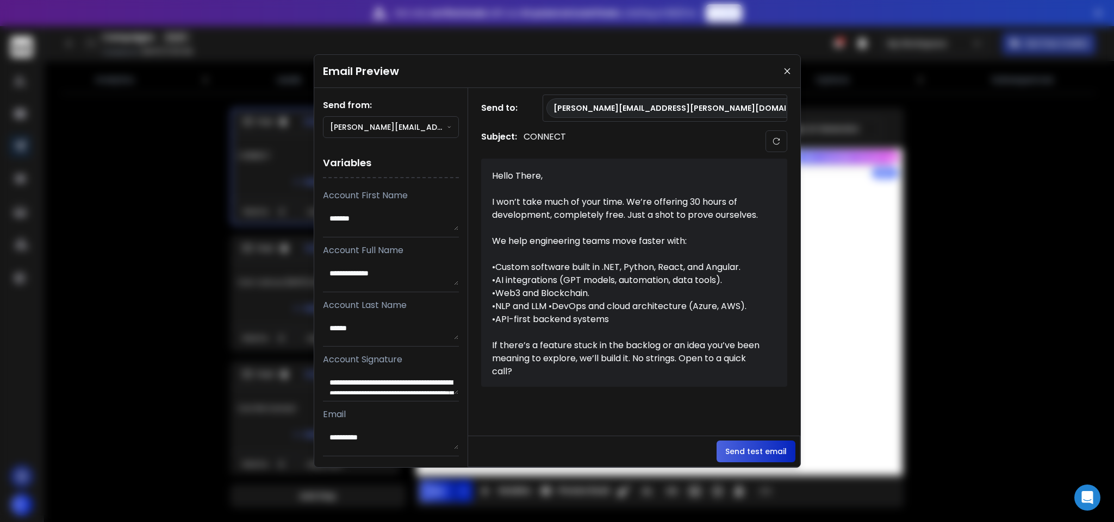
click at [827, 104] on icon at bounding box center [831, 108] width 9 height 9
click at [731, 445] on button "Send test email" at bounding box center [755, 452] width 79 height 22
click at [691, 99] on div "bryan.garner@bigskyaviation.com" at bounding box center [694, 108] width 296 height 20
click at [827, 104] on icon at bounding box center [831, 108] width 9 height 9
click at [745, 448] on button "Send test email" at bounding box center [755, 452] width 79 height 22
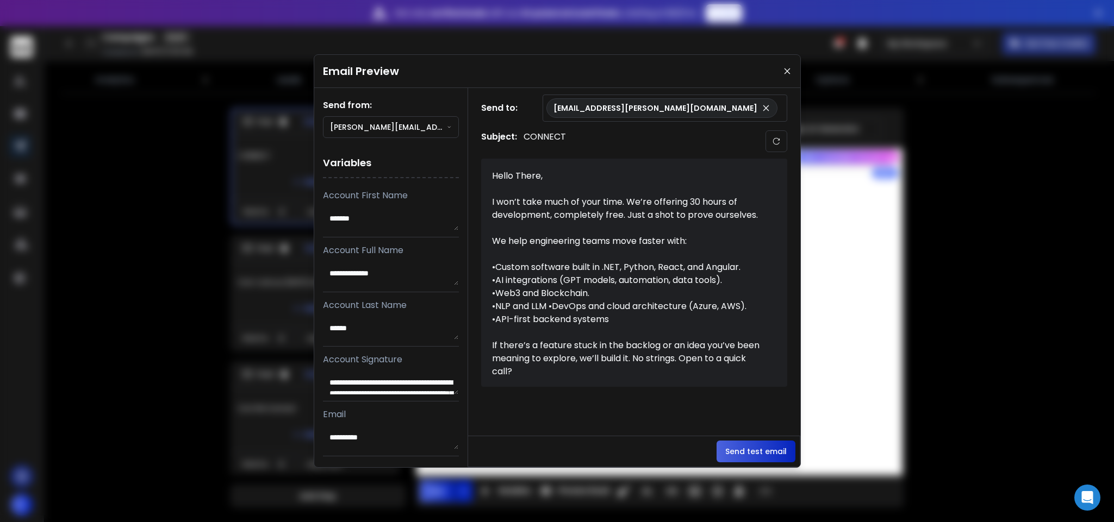
click at [702, 109] on div "lola.misicka@silvervinesoftware.com" at bounding box center [661, 108] width 231 height 20
click at [700, 102] on div "lola.misicka@silvervinesoftware.com" at bounding box center [661, 108] width 231 height 20
click at [698, 102] on div "lola.misicka@silvervinesoftware.com" at bounding box center [661, 108] width 231 height 20
click at [761, 107] on icon at bounding box center [765, 108] width 9 height 9
click at [739, 445] on button "Send test email" at bounding box center [755, 452] width 79 height 22
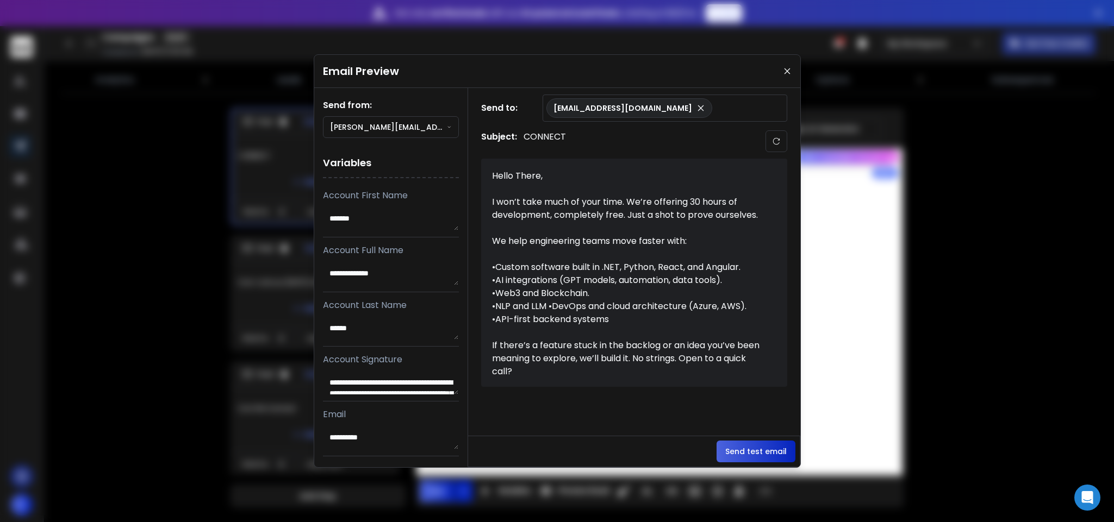
click at [696, 106] on icon at bounding box center [700, 108] width 9 height 9
click at [682, 106] on input at bounding box center [664, 108] width 237 height 20
click at [727, 439] on div "Send test email" at bounding box center [634, 452] width 332 height 32
click at [757, 446] on button "Send test email" at bounding box center [755, 452] width 79 height 22
click at [696, 108] on icon at bounding box center [700, 108] width 9 height 9
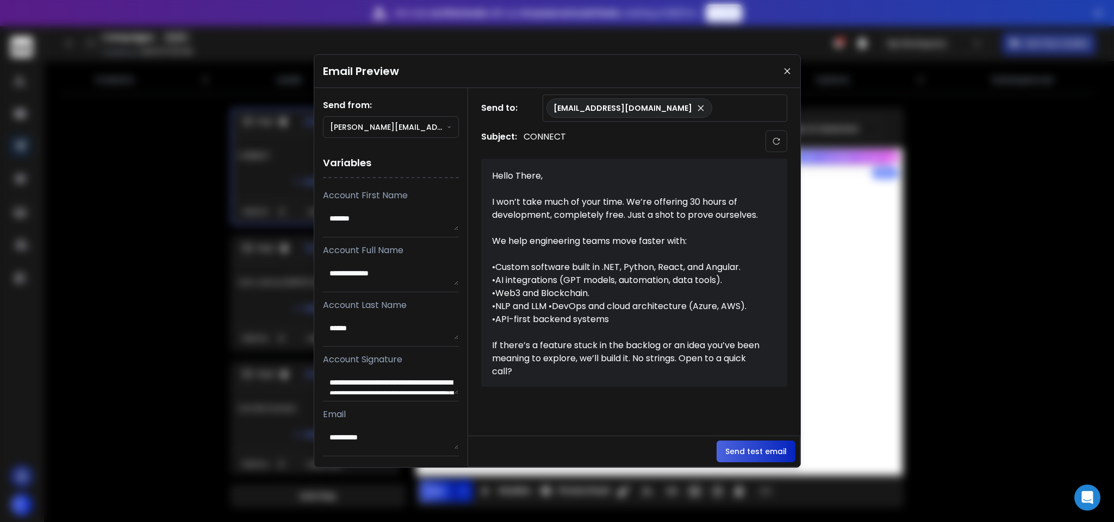
click at [739, 453] on button "Send test email" at bounding box center [755, 452] width 79 height 22
click at [696, 110] on icon at bounding box center [700, 108] width 9 height 9
click at [739, 439] on div "Send test email" at bounding box center [634, 452] width 332 height 32
click at [742, 441] on button "Send test email" at bounding box center [755, 452] width 79 height 22
click at [745, 444] on button "Send test email" at bounding box center [755, 452] width 79 height 22
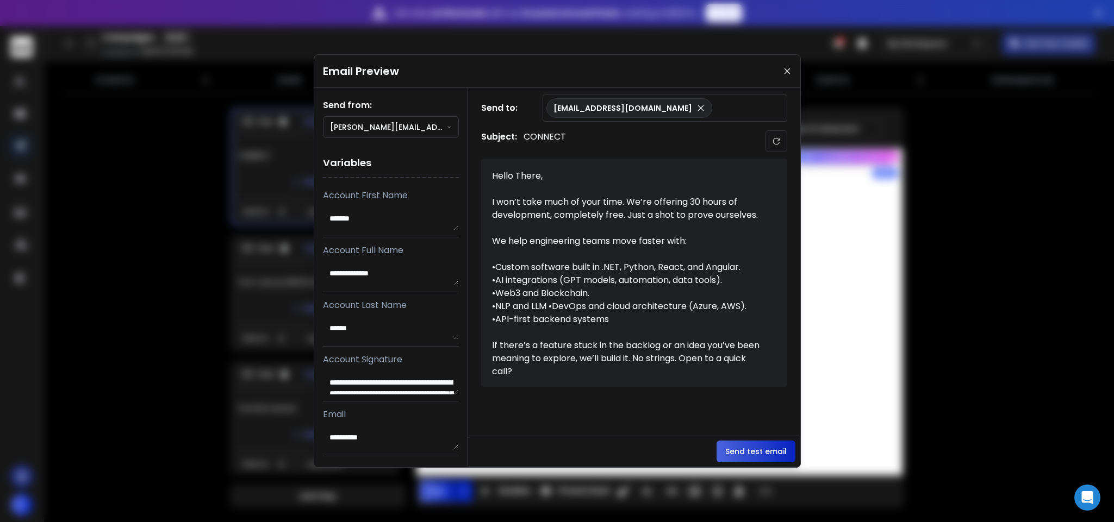
click at [747, 446] on button "Send test email" at bounding box center [755, 452] width 79 height 22
click at [653, 100] on div "latam@abrsolution.com" at bounding box center [629, 108] width 166 height 20
click at [657, 102] on div "latam@abrsolution.com" at bounding box center [629, 108] width 166 height 20
click at [656, 103] on div "latam@abrsolution.com" at bounding box center [629, 108] width 166 height 20
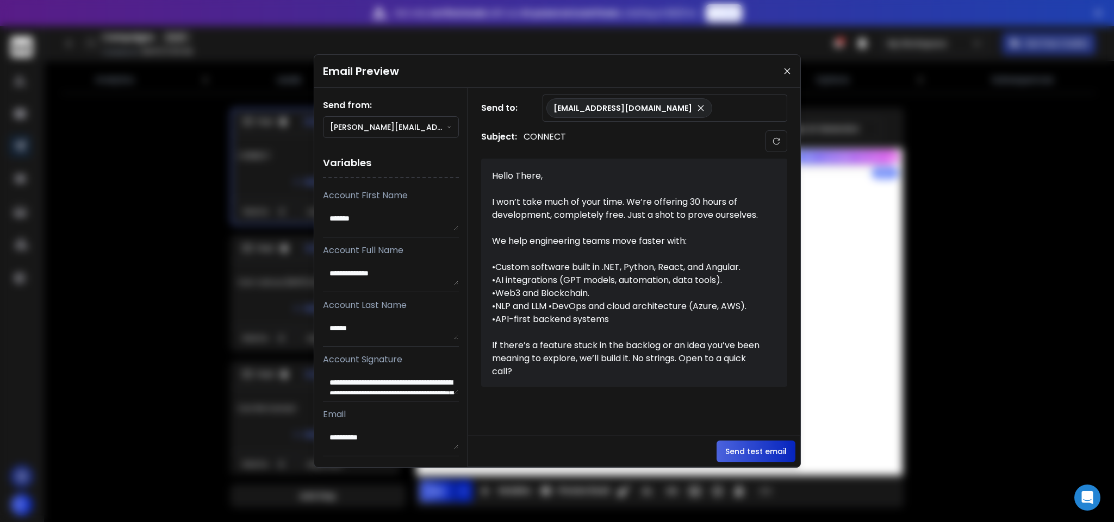
click at [654, 102] on div "latam@abrsolution.com" at bounding box center [629, 108] width 166 height 20
click at [696, 106] on icon at bounding box center [700, 108] width 9 height 9
click at [653, 106] on input at bounding box center [664, 108] width 237 height 20
click at [726, 447] on button "Send test email" at bounding box center [755, 452] width 79 height 22
click at [768, 446] on button "Send test email" at bounding box center [755, 452] width 79 height 22
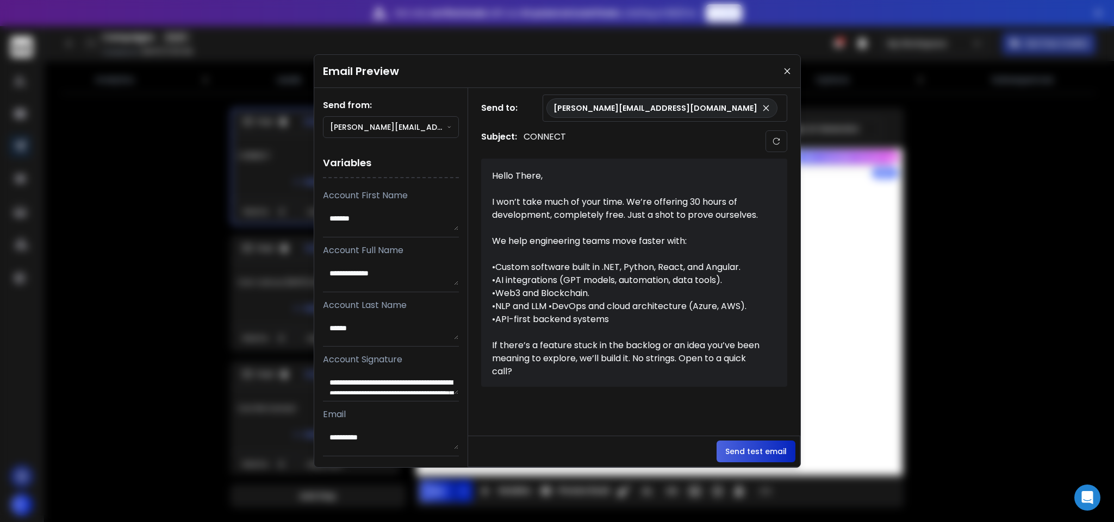
click at [761, 111] on icon at bounding box center [765, 108] width 9 height 9
click at [756, 444] on button "Send test email" at bounding box center [755, 452] width 79 height 22
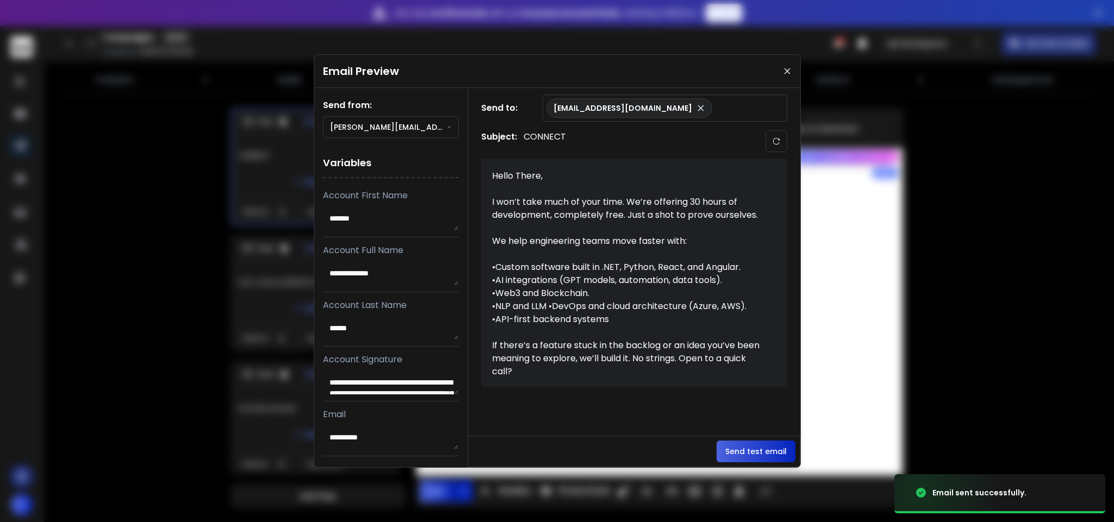
click at [756, 444] on button "Send test email" at bounding box center [755, 452] width 79 height 22
click at [680, 101] on div "aliciamckay@nofearcafe.com" at bounding box center [629, 108] width 166 height 20
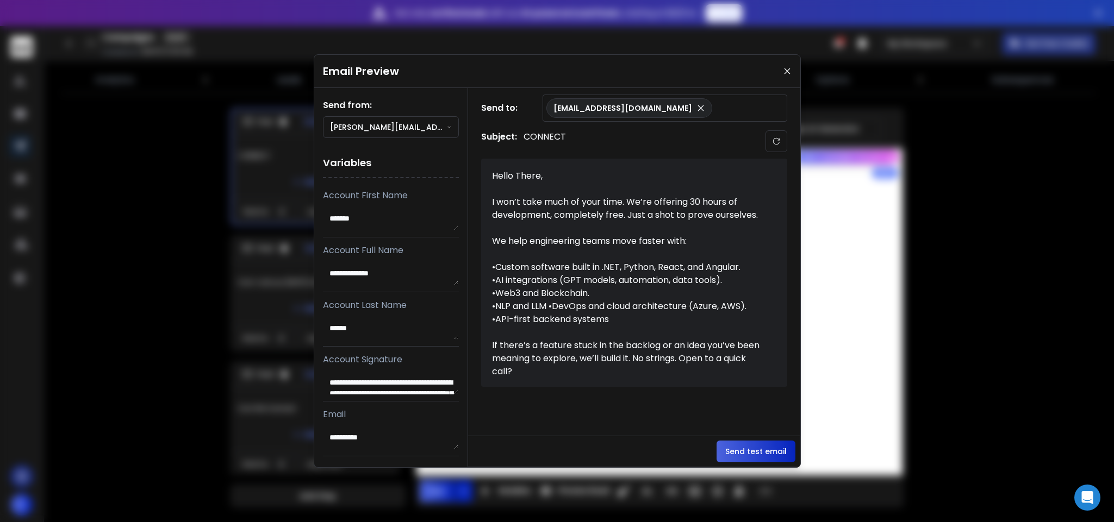
click at [682, 102] on div "aliciamckay@nofearcafe.com" at bounding box center [629, 108] width 166 height 20
click at [696, 106] on icon at bounding box center [700, 108] width 9 height 9
click at [679, 105] on input at bounding box center [664, 108] width 237 height 20
click at [751, 441] on button "Send test email" at bounding box center [755, 452] width 79 height 22
click at [634, 113] on div "JDevito@dva.in.gov" at bounding box center [629, 108] width 166 height 20
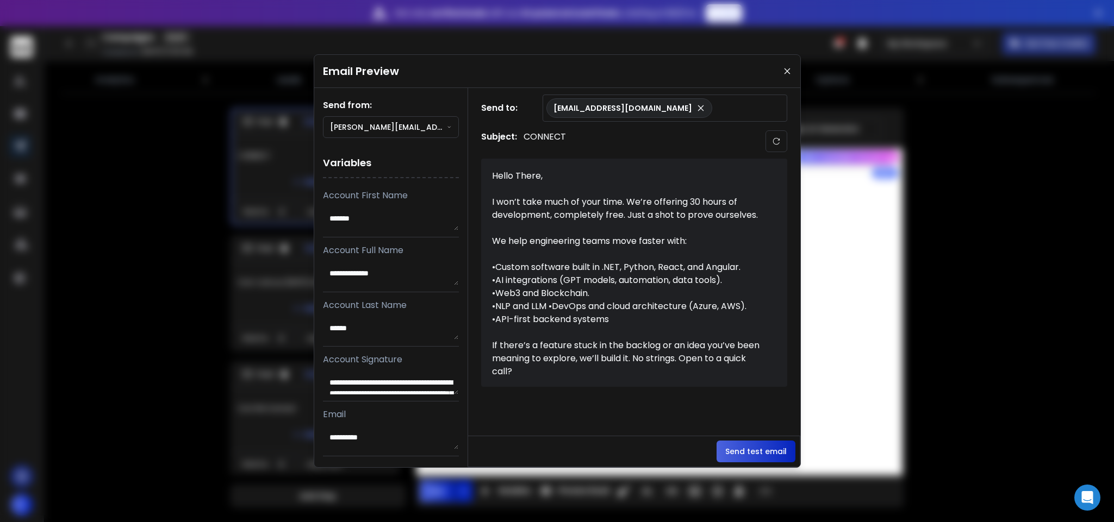
click at [633, 111] on div "JDevito@dva.in.gov" at bounding box center [629, 108] width 166 height 20
click at [696, 108] on icon at bounding box center [700, 108] width 9 height 9
click at [748, 448] on button "Send test email" at bounding box center [755, 452] width 79 height 22
click at [705, 108] on icon at bounding box center [700, 108] width 9 height 9
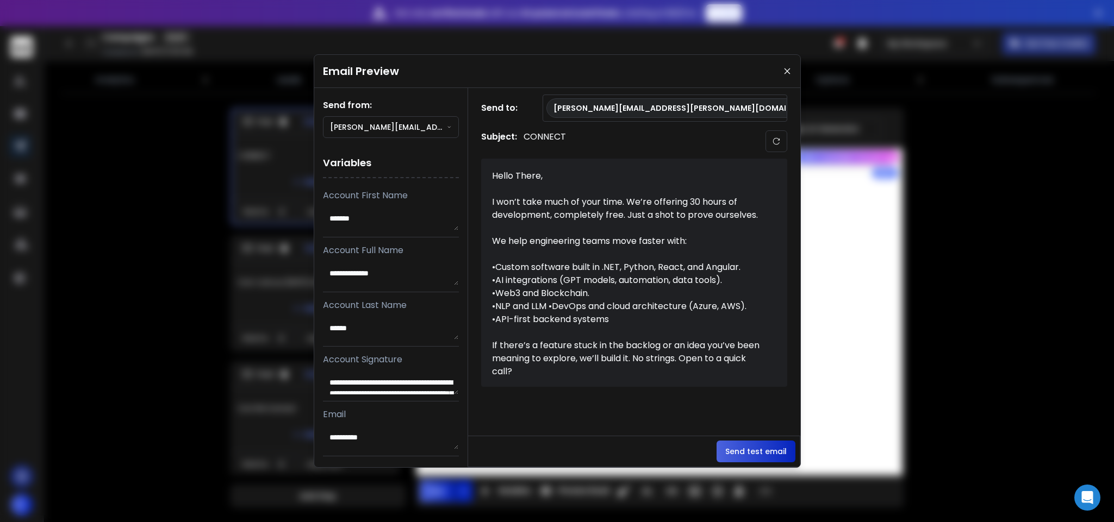
click at [734, 450] on button "Send test email" at bounding box center [755, 452] width 79 height 22
click at [827, 106] on icon at bounding box center [831, 108] width 9 height 9
click at [719, 106] on input at bounding box center [664, 108] width 237 height 20
click at [711, 118] on input at bounding box center [664, 108] width 237 height 20
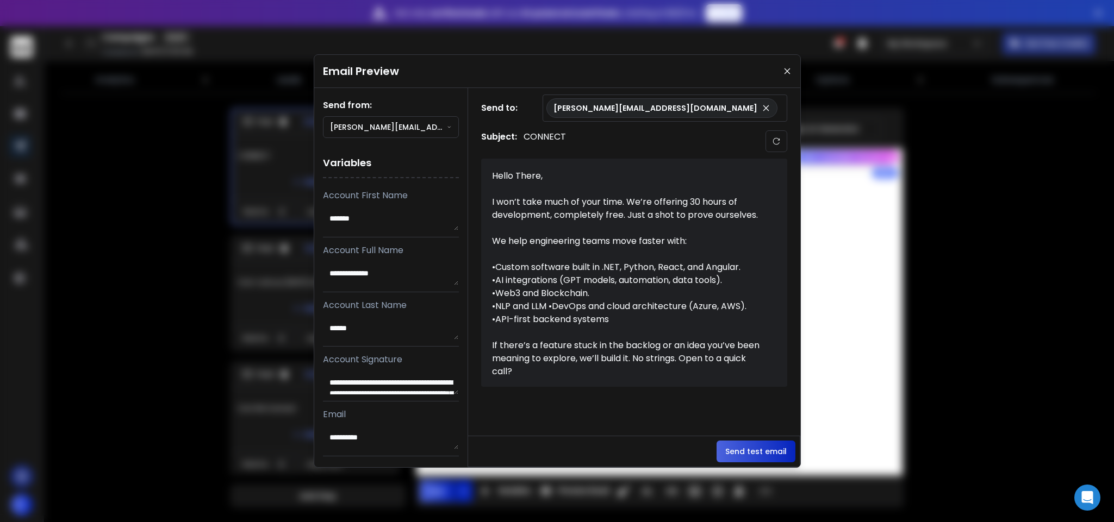
click at [752, 453] on button "Send test email" at bounding box center [755, 452] width 79 height 22
click at [761, 108] on icon at bounding box center [765, 108] width 9 height 9
click at [770, 445] on button "Send test email" at bounding box center [755, 452] width 79 height 22
click at [761, 113] on icon at bounding box center [765, 108] width 9 height 9
click at [764, 457] on button "Send test email" at bounding box center [755, 452] width 79 height 22
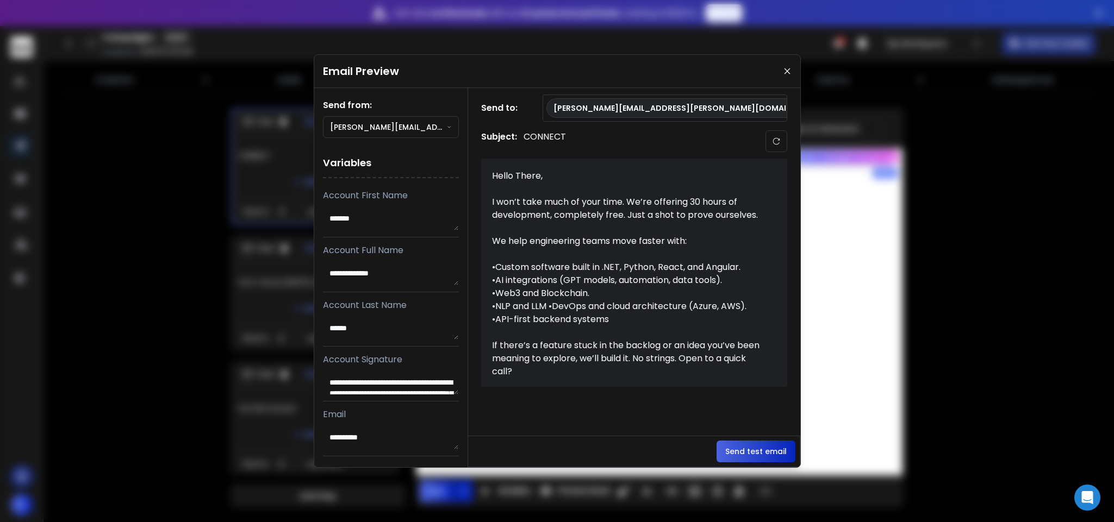
click at [827, 111] on icon at bounding box center [831, 108] width 9 height 9
click at [714, 111] on input at bounding box center [664, 108] width 237 height 20
type input "*"
click at [729, 466] on div "Send test email" at bounding box center [634, 452] width 332 height 32
click at [729, 460] on button "Send test email" at bounding box center [755, 452] width 79 height 22
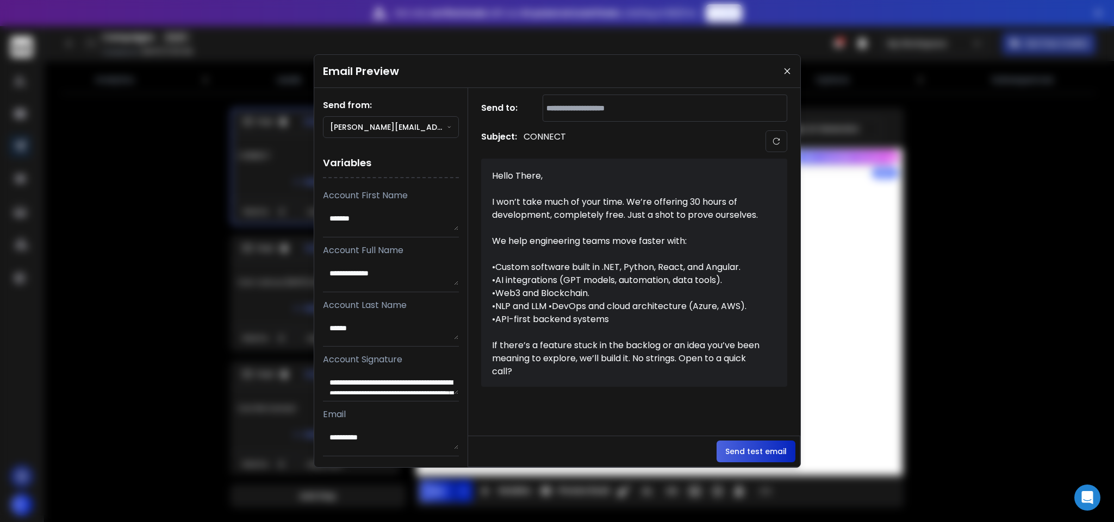
click at [729, 460] on button "Send test email" at bounding box center [755, 452] width 79 height 22
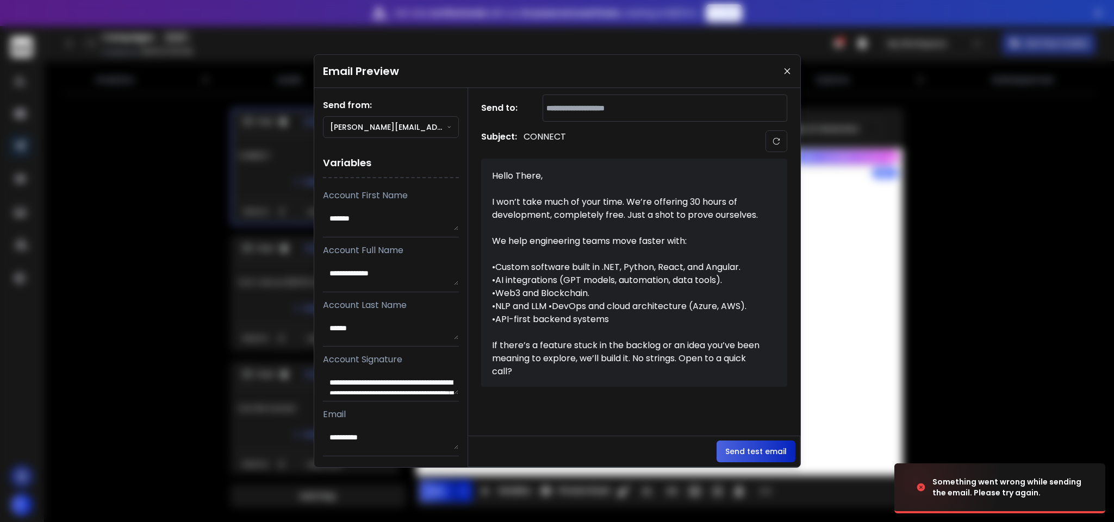
click at [729, 460] on button "Send test email" at bounding box center [755, 452] width 79 height 22
click at [731, 460] on button "Send test email" at bounding box center [755, 452] width 79 height 22
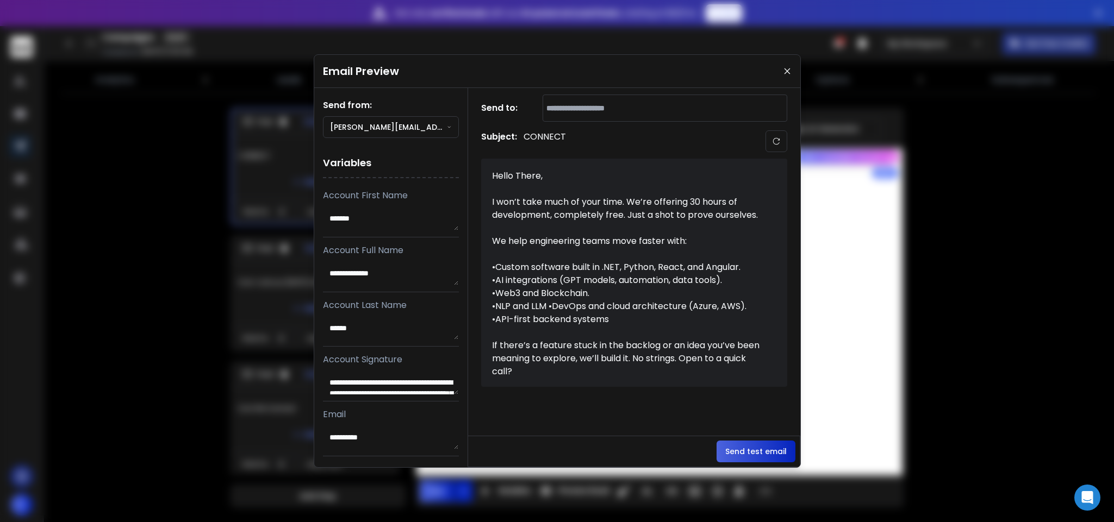
click at [740, 450] on button "Send test email" at bounding box center [755, 452] width 79 height 22
click at [599, 103] on input at bounding box center [664, 108] width 237 height 20
click at [762, 448] on button "Send test email" at bounding box center [755, 452] width 79 height 22
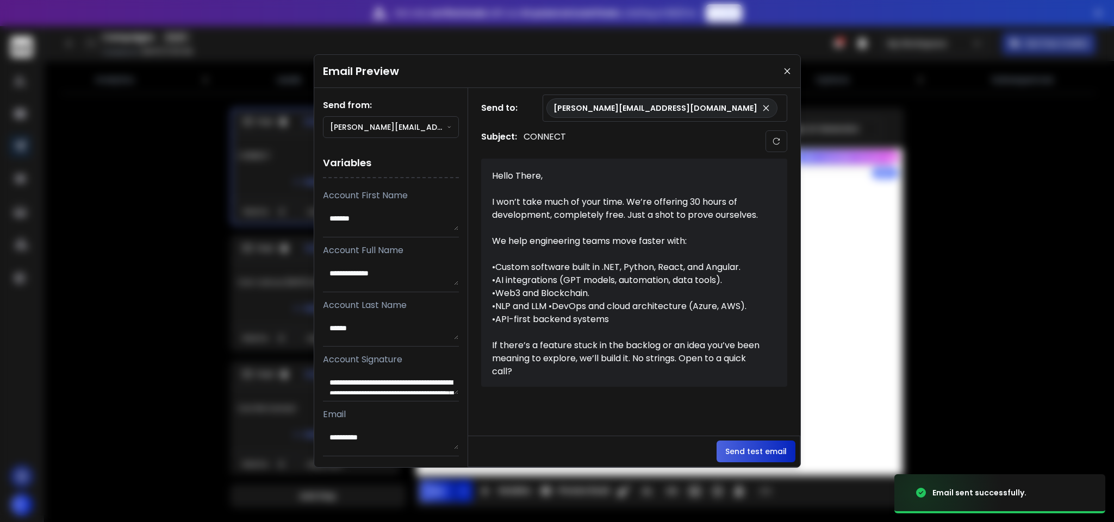
click at [761, 111] on icon at bounding box center [765, 108] width 9 height 9
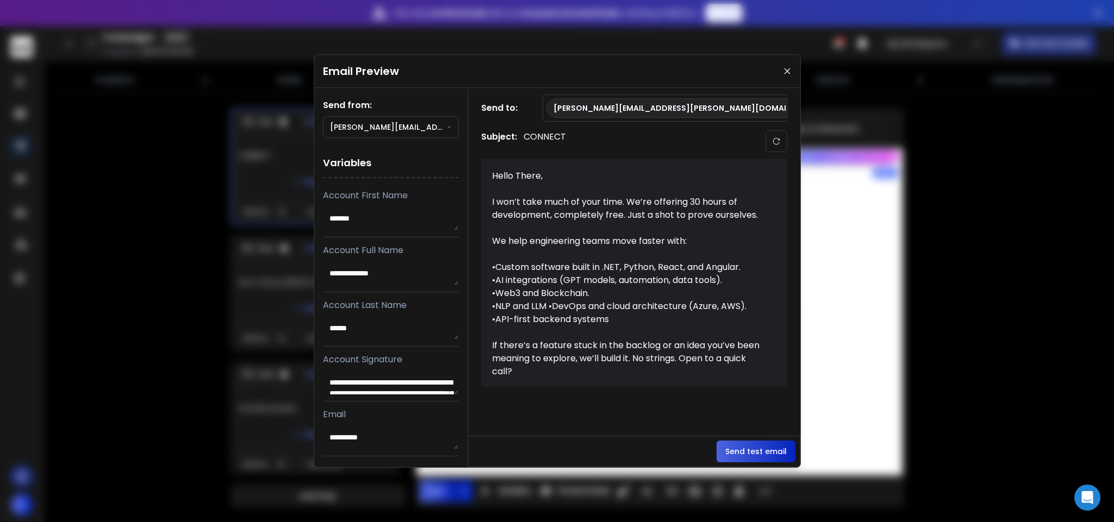
click at [748, 448] on button "Send test email" at bounding box center [755, 452] width 79 height 22
click at [827, 111] on icon at bounding box center [831, 108] width 9 height 9
click at [669, 111] on input at bounding box center [664, 108] width 237 height 20
click at [738, 454] on button "Send test email" at bounding box center [755, 452] width 79 height 22
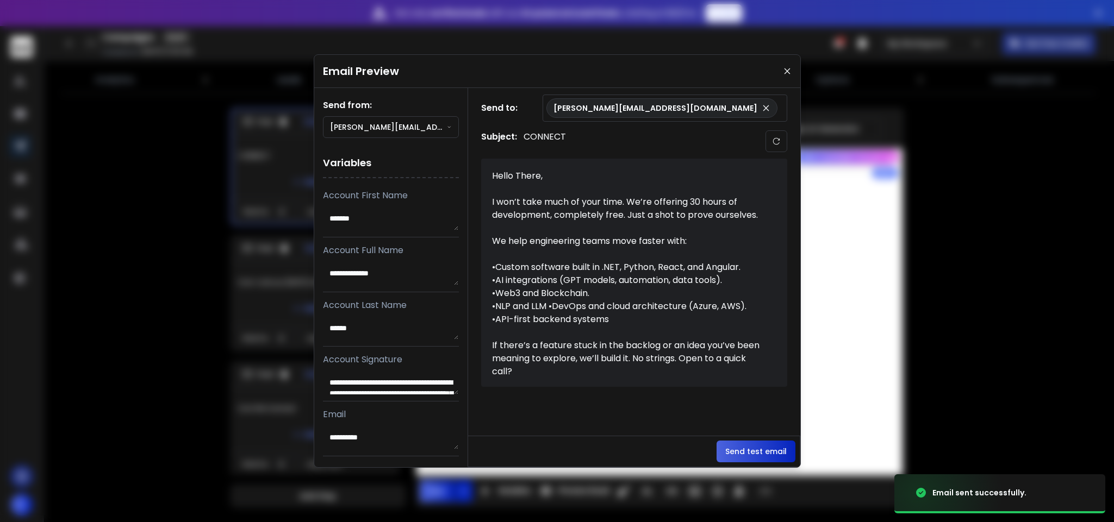
click at [761, 109] on icon at bounding box center [765, 108] width 9 height 9
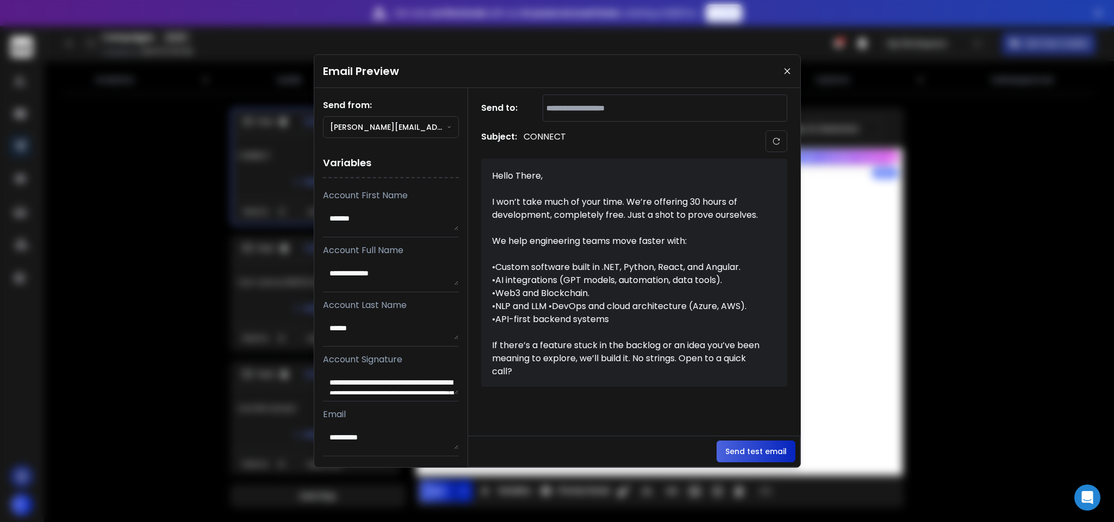
click at [667, 109] on input at bounding box center [664, 108] width 237 height 20
click at [756, 460] on button "Send test email" at bounding box center [755, 452] width 79 height 22
click at [756, 460] on div "Send test email" at bounding box center [634, 452] width 332 height 32
click at [754, 454] on button "Send test email" at bounding box center [755, 452] width 79 height 22
click at [761, 111] on icon at bounding box center [765, 108] width 9 height 9
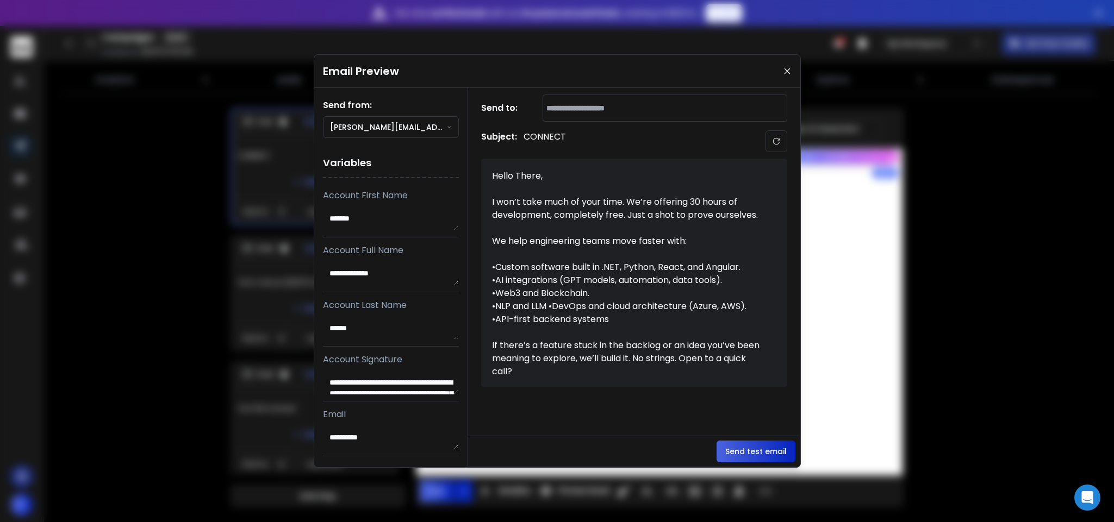
click at [589, 107] on input at bounding box center [664, 108] width 237 height 20
click at [736, 471] on div "**********" at bounding box center [557, 261] width 1114 height 436
click at [725, 441] on button "Send test email" at bounding box center [755, 452] width 79 height 22
click at [659, 114] on div "mark@vertexmaterials.com" at bounding box center [629, 108] width 166 height 20
click at [791, 453] on button "Send test email" at bounding box center [755, 452] width 79 height 22
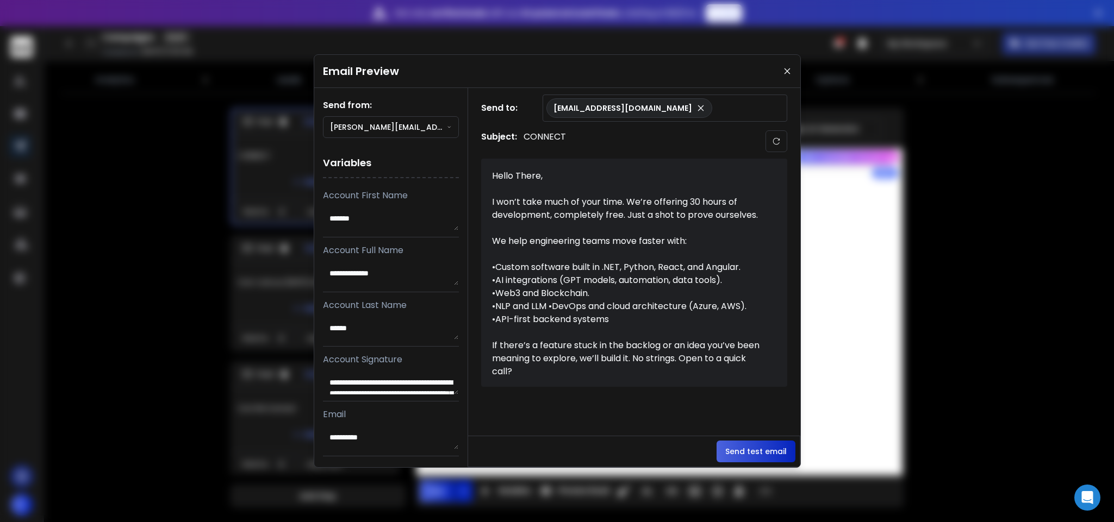
click at [676, 102] on div "mark@vertexmaterials.com" at bounding box center [629, 108] width 166 height 20
click at [696, 104] on icon at bounding box center [700, 108] width 9 height 9
click at [675, 104] on input at bounding box center [664, 108] width 237 height 20
click at [746, 437] on div "Send test email" at bounding box center [634, 452] width 332 height 32
click at [749, 444] on button "Send test email" at bounding box center [755, 452] width 79 height 22
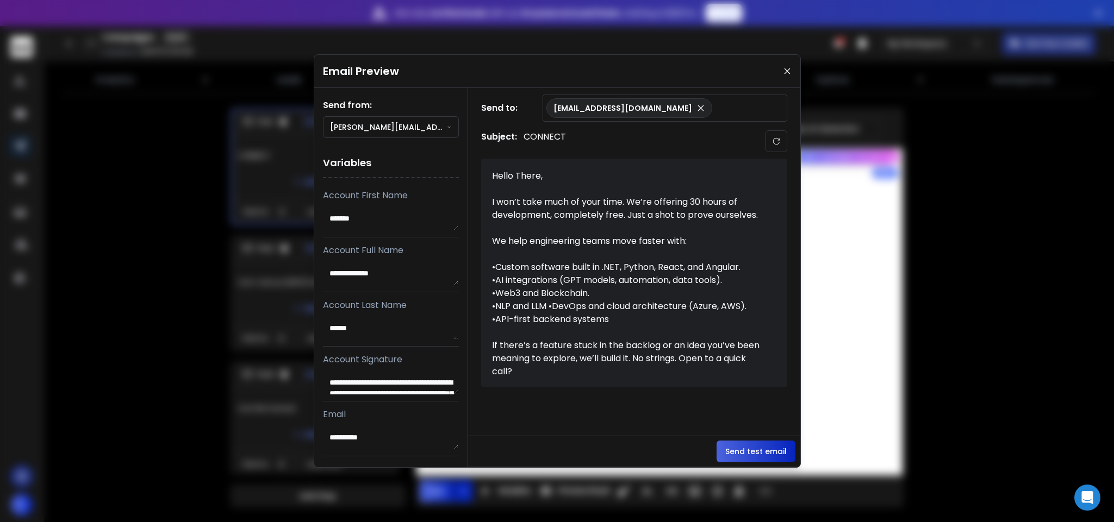
click at [747, 441] on button "Send test email" at bounding box center [755, 452] width 79 height 22
click at [639, 120] on div "szachow@fachc.org" at bounding box center [664, 108] width 245 height 27
click at [696, 105] on icon at bounding box center [700, 108] width 9 height 9
click at [571, 109] on input at bounding box center [664, 108] width 237 height 20
click at [770, 449] on button "Send test email" at bounding box center [755, 452] width 79 height 22
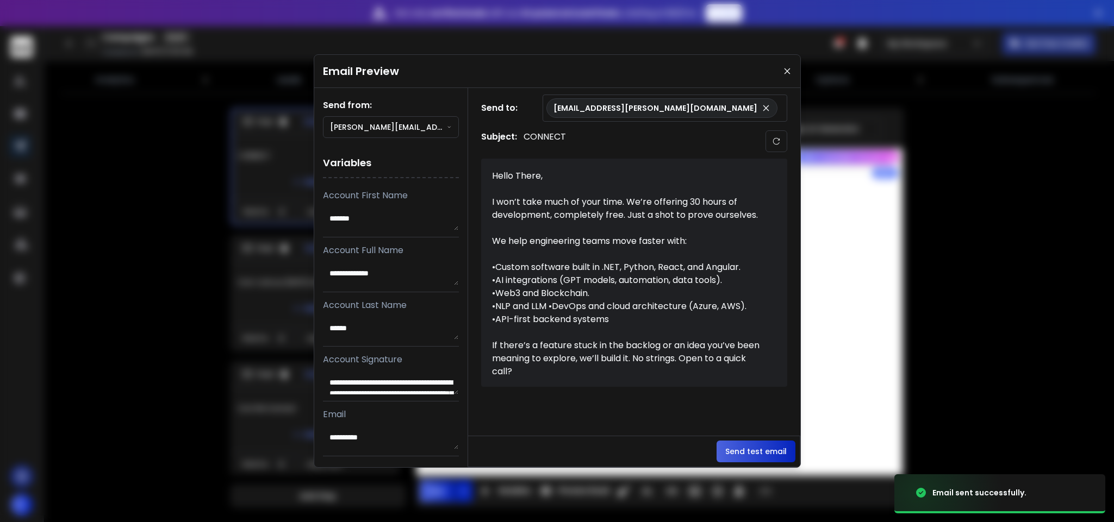
click at [651, 109] on div "chuckl@maurey.com" at bounding box center [661, 108] width 231 height 20
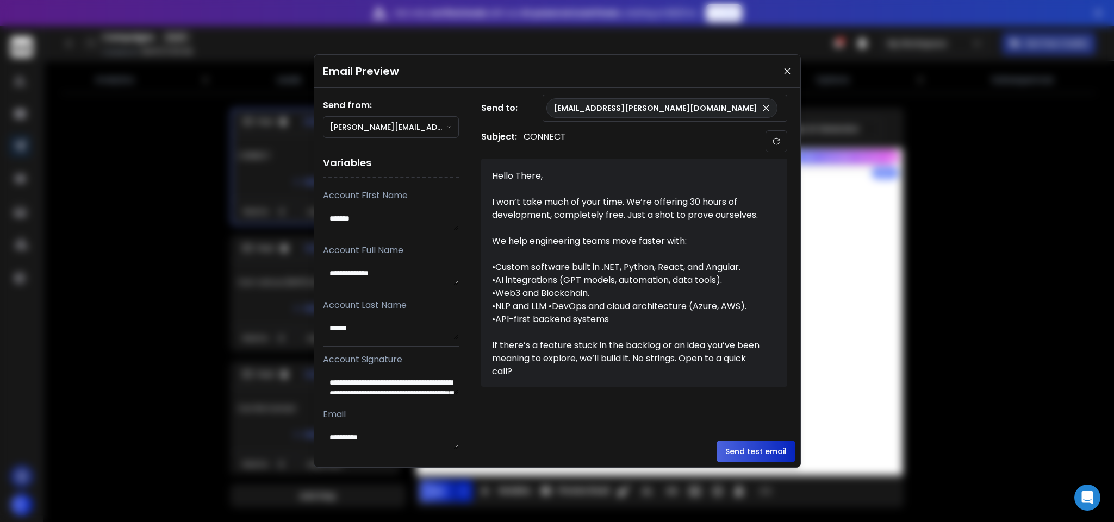
click at [761, 106] on icon at bounding box center [765, 108] width 9 height 9
click at [782, 106] on input at bounding box center [900, 108] width 237 height 20
click at [646, 106] on input at bounding box center [664, 108] width 237 height 20
click at [735, 442] on button "Send test email" at bounding box center [755, 452] width 79 height 22
click at [770, 450] on button "Send test email" at bounding box center [755, 452] width 79 height 22
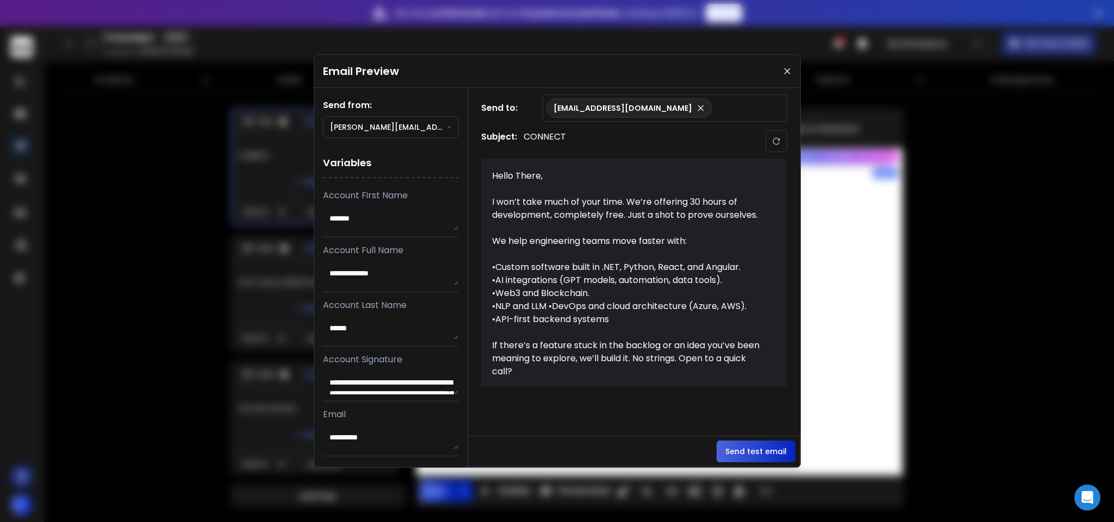
click at [696, 104] on icon at bounding box center [700, 108] width 9 height 9
click at [632, 103] on input at bounding box center [664, 108] width 237 height 20
click at [734, 452] on button "Send test email" at bounding box center [755, 452] width 79 height 22
click at [783, 67] on icon at bounding box center [787, 71] width 9 height 9
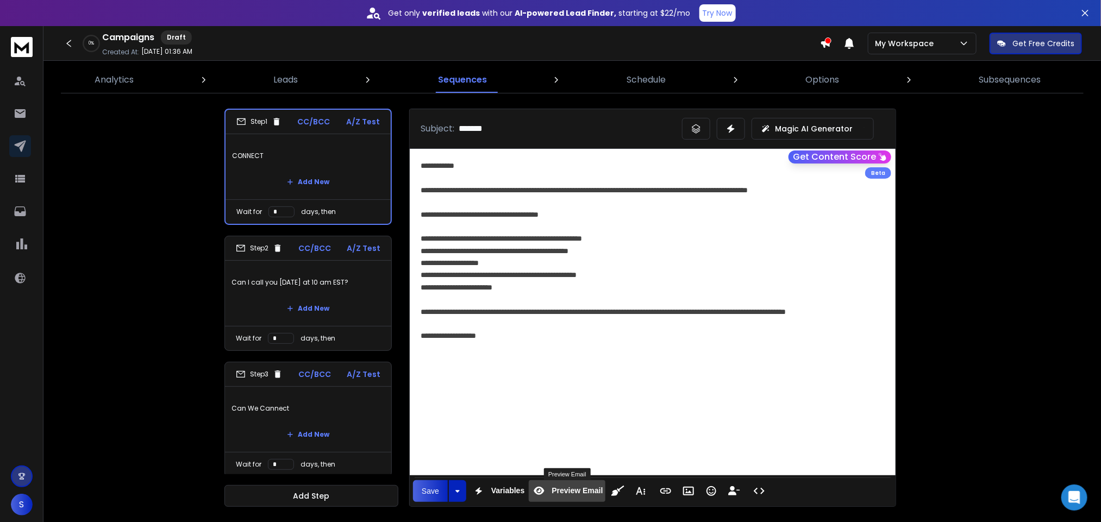
click at [561, 488] on span "Preview Email" at bounding box center [577, 490] width 55 height 9
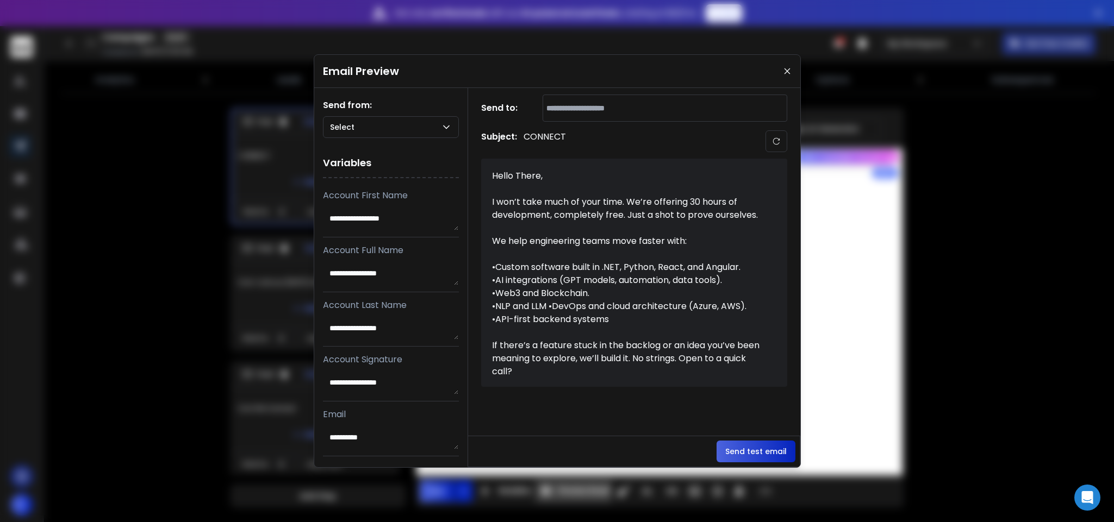
type textarea "********"
type textarea "**********"
type textarea "******"
type textarea "**********"
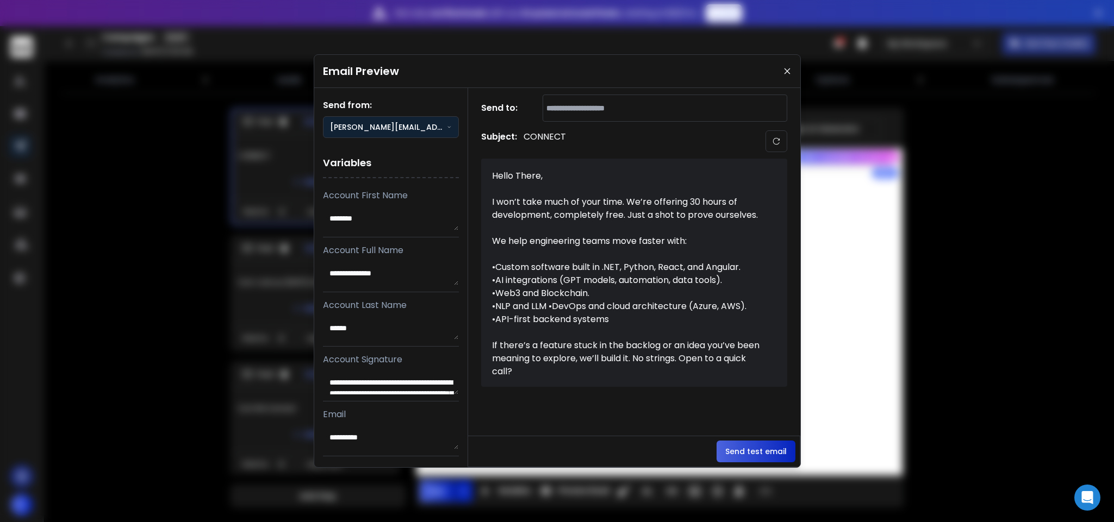
click at [438, 123] on p "[PERSON_NAME][EMAIL_ADDRESS][PERSON_NAME][DOMAIN_NAME]" at bounding box center [388, 127] width 117 height 11
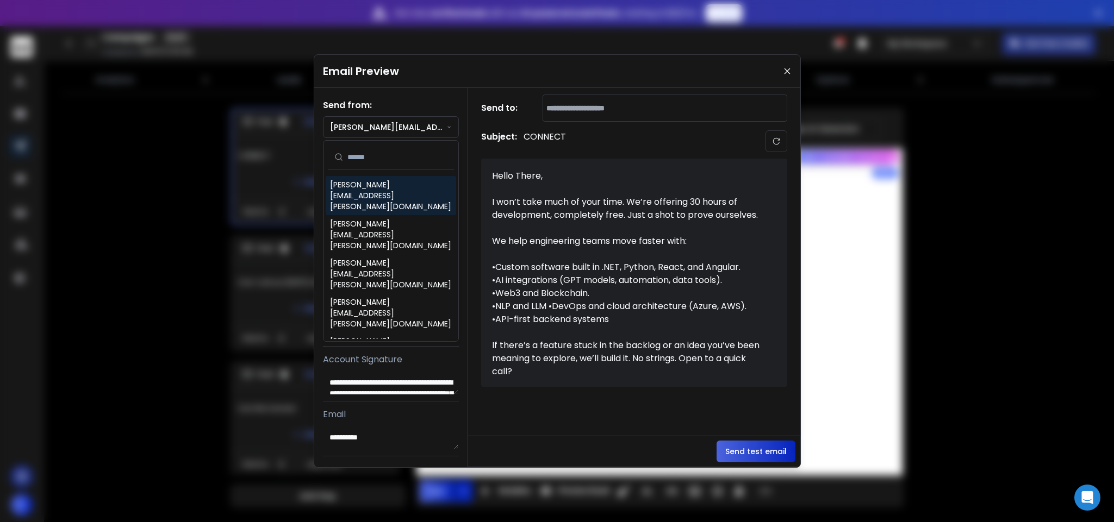
click at [413, 142] on div at bounding box center [390, 157] width 135 height 33
click at [449, 128] on icon "button" at bounding box center [449, 127] width 5 height 11
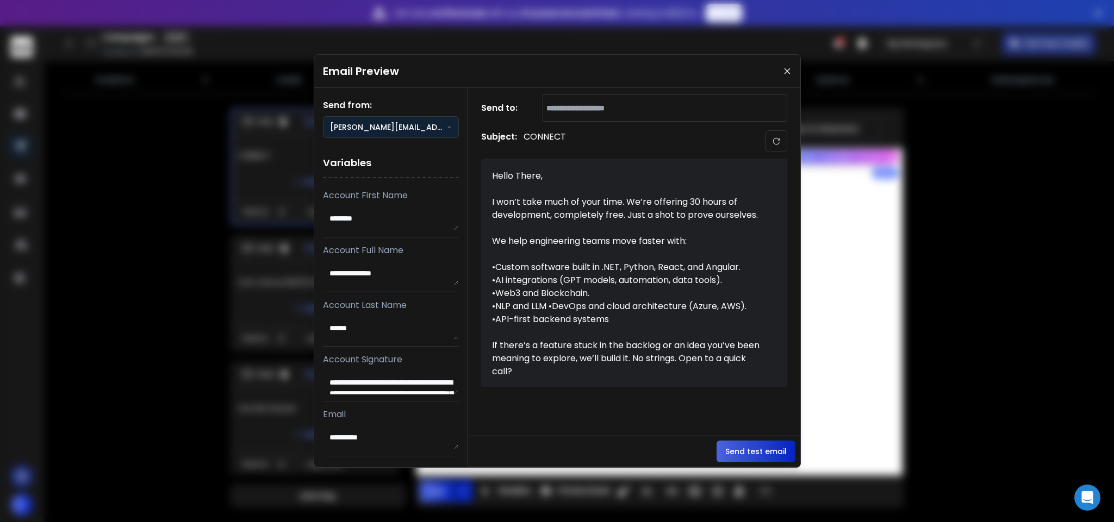
click at [447, 127] on icon "button" at bounding box center [449, 127] width 5 height 11
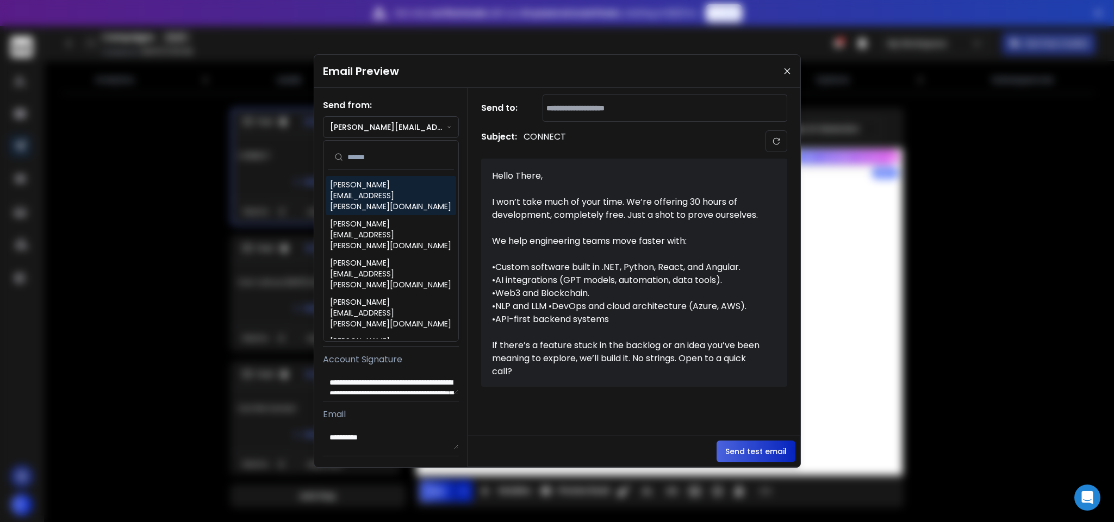
click at [398, 160] on input "text" at bounding box center [397, 157] width 100 height 24
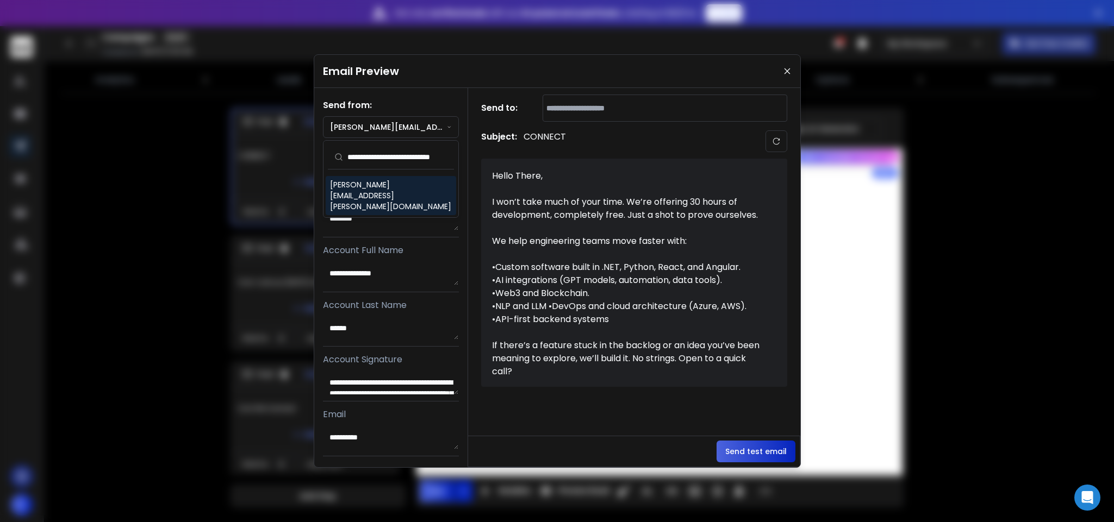
scroll to position [0, 12]
type input "**********"
click at [400, 189] on div "[PERSON_NAME][EMAIL_ADDRESS][PERSON_NAME][DOMAIN_NAME]" at bounding box center [391, 195] width 122 height 33
type textarea "*********"
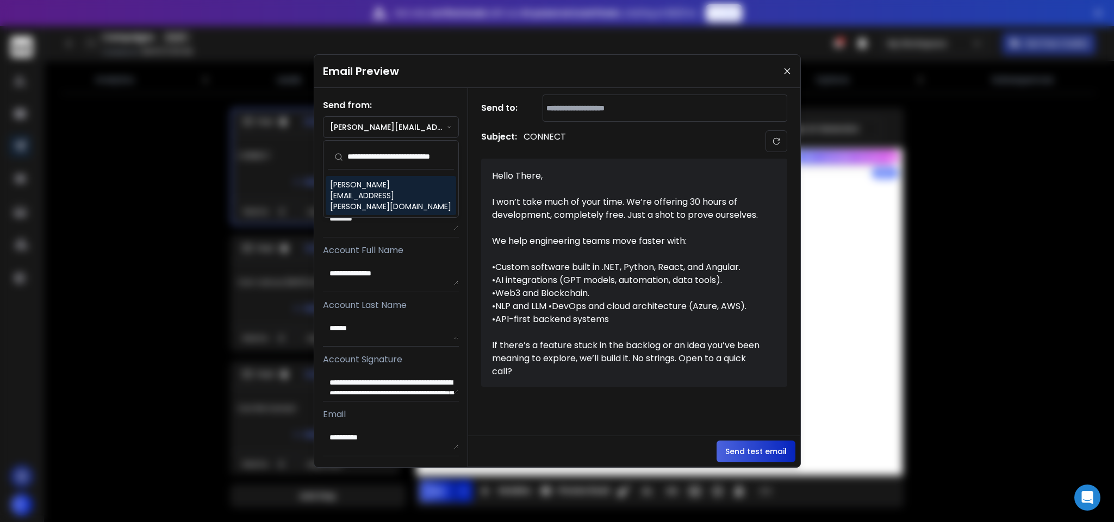
type textarea "**********"
type textarea "*****"
type textarea "**********"
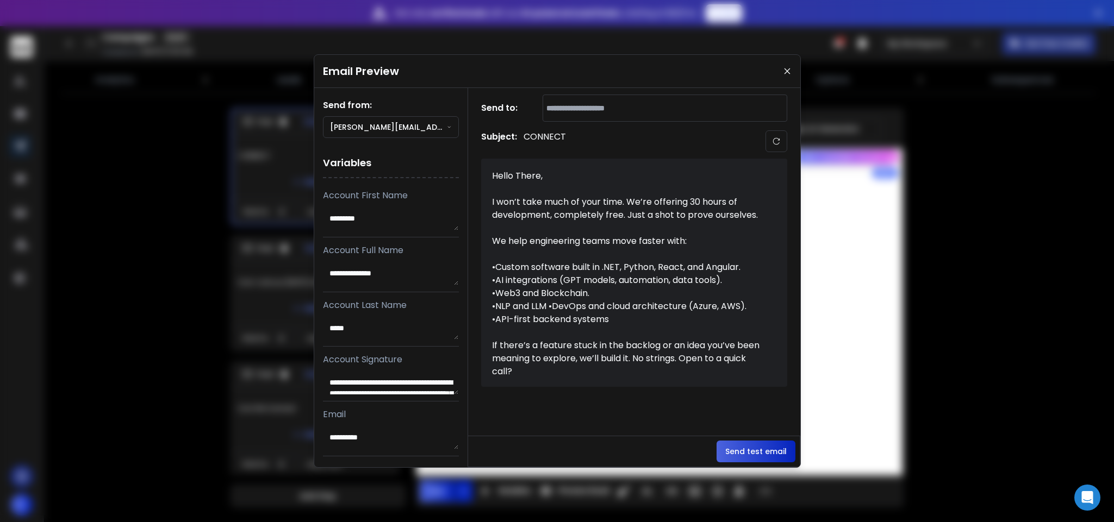
click at [623, 99] on input at bounding box center [664, 108] width 237 height 20
click at [673, 98] on div "[PERSON_NAME][EMAIL_ADDRESS][PERSON_NAME][DOMAIN_NAME]" at bounding box center [694, 108] width 296 height 20
click at [674, 100] on div "[PERSON_NAME][EMAIL_ADDRESS][PERSON_NAME][DOMAIN_NAME]" at bounding box center [694, 108] width 296 height 20
click at [827, 110] on icon at bounding box center [831, 108] width 9 height 9
click at [675, 110] on input at bounding box center [664, 108] width 237 height 20
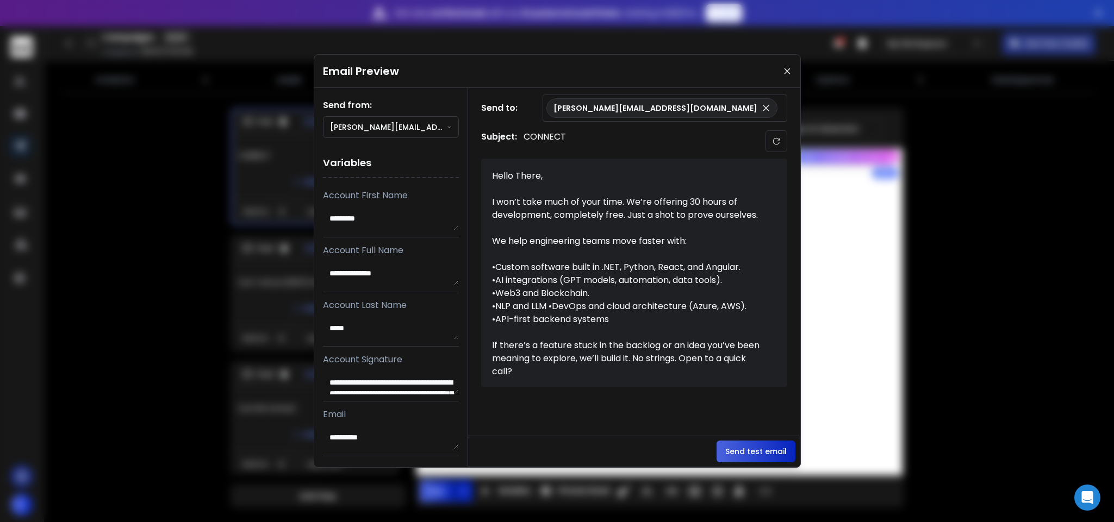
click at [752, 441] on button "Send test email" at bounding box center [755, 452] width 79 height 22
click at [761, 111] on icon at bounding box center [765, 108] width 9 height 9
click at [672, 111] on input at bounding box center [664, 108] width 237 height 20
click at [734, 442] on button "Send test email" at bounding box center [755, 452] width 79 height 22
click at [667, 111] on div "randy.evans@e3partners.org" at bounding box center [694, 108] width 296 height 20
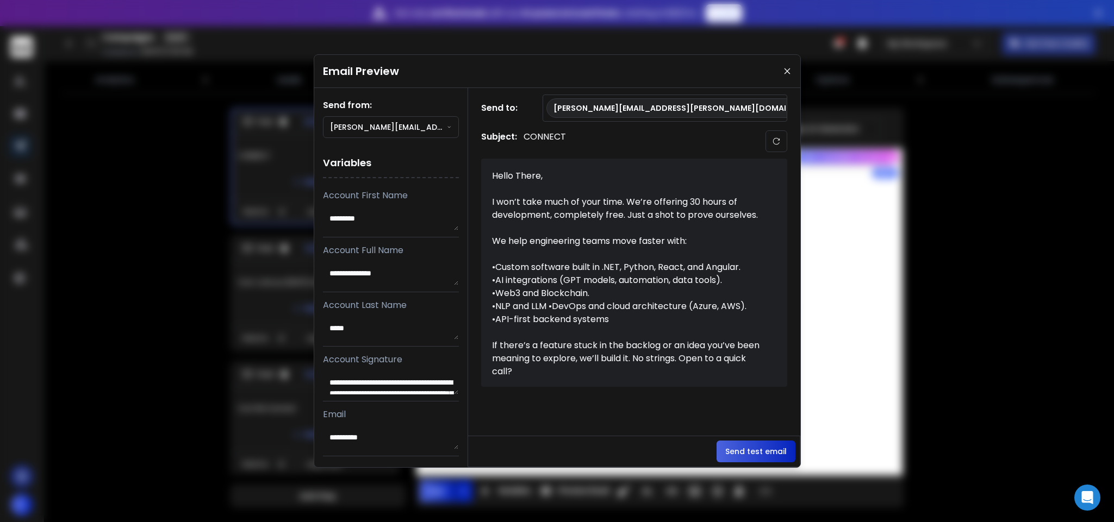
click at [827, 104] on icon at bounding box center [831, 108] width 9 height 9
click at [677, 103] on input at bounding box center [664, 108] width 237 height 20
click at [759, 439] on div "Send test email" at bounding box center [634, 452] width 332 height 32
click at [762, 445] on button "Send test email" at bounding box center [755, 452] width 79 height 22
click at [696, 110] on icon at bounding box center [700, 108] width 9 height 9
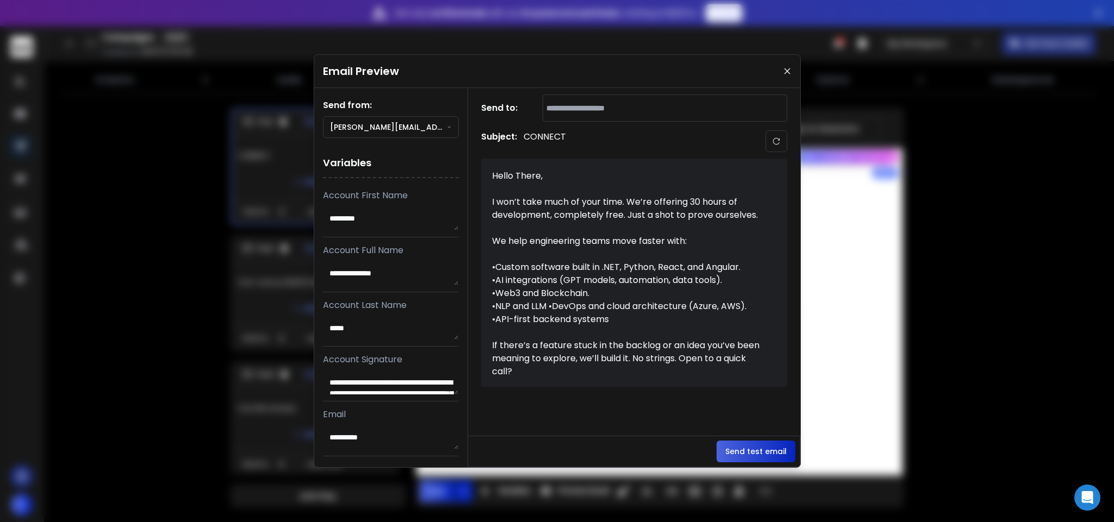
click at [666, 109] on input at bounding box center [664, 108] width 237 height 20
click at [737, 441] on button "Send test email" at bounding box center [755, 452] width 79 height 22
click at [783, 70] on icon at bounding box center [787, 71] width 9 height 9
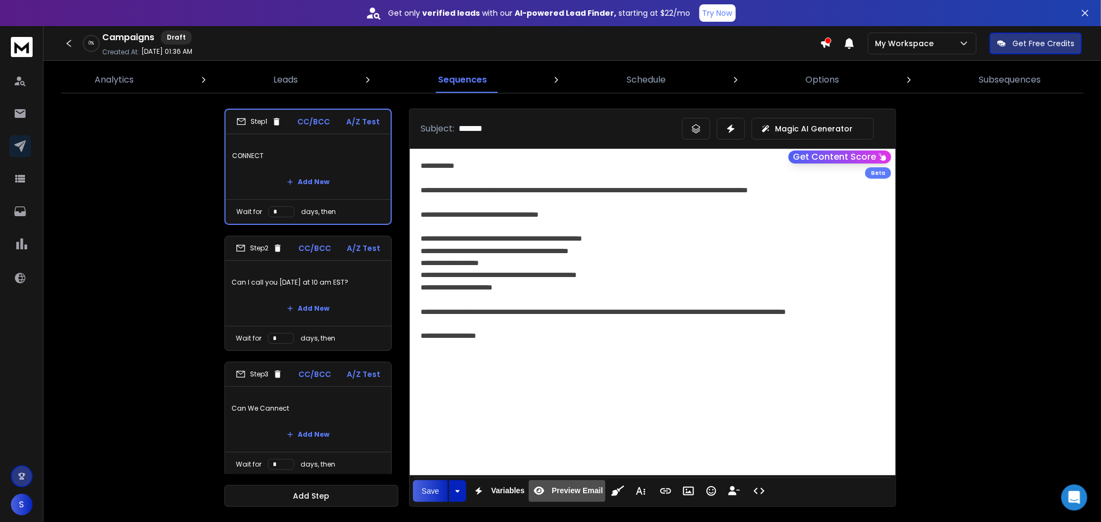
click at [552, 489] on span "Preview Email" at bounding box center [577, 490] width 55 height 9
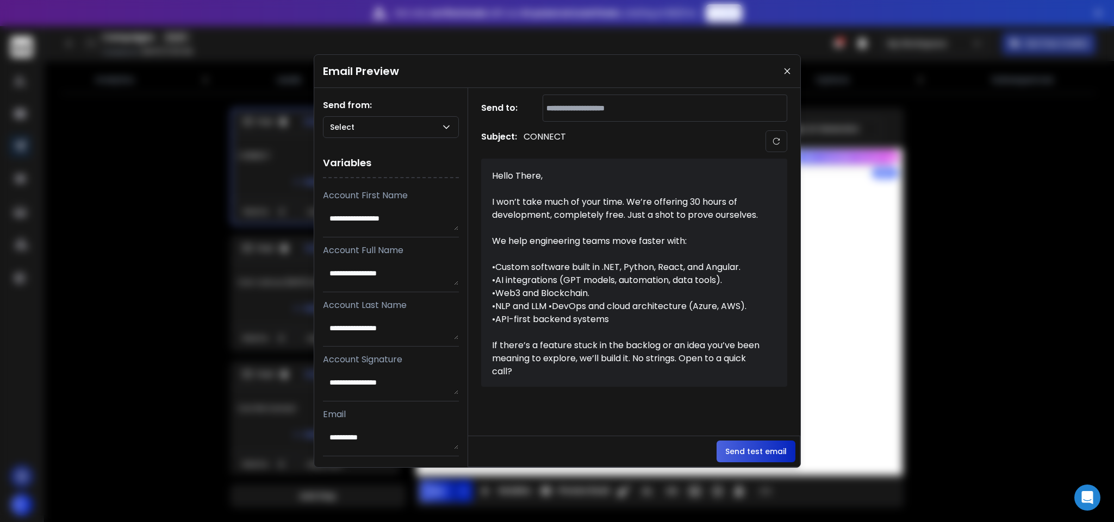
type textarea "********"
type textarea "**********"
type textarea "******"
type textarea "**********"
click at [698, 122] on div at bounding box center [664, 108] width 245 height 27
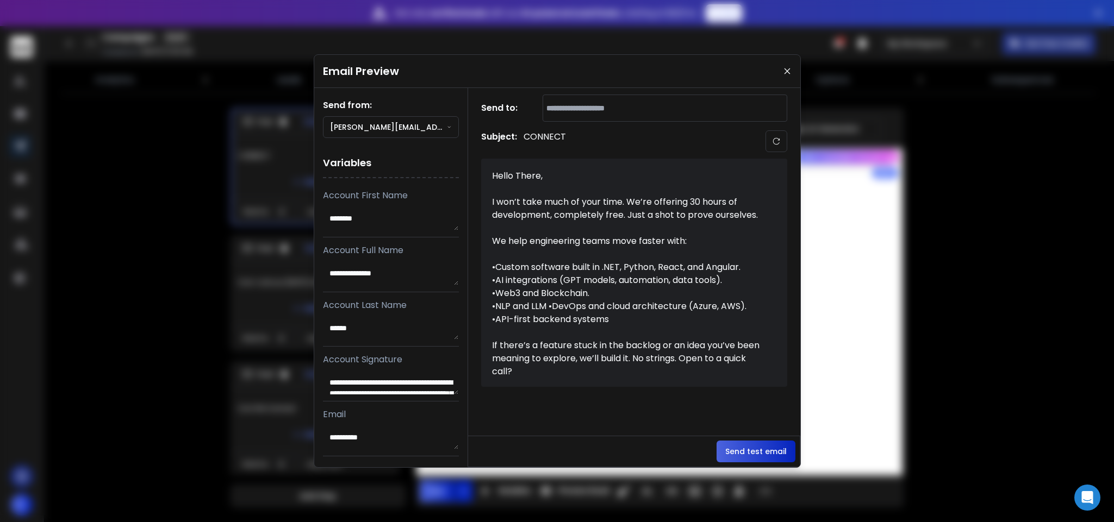
click at [685, 97] on div at bounding box center [664, 108] width 245 height 27
click at [680, 93] on div "Send to:" at bounding box center [634, 108] width 306 height 32
drag, startPoint x: 590, startPoint y: 135, endPoint x: 655, endPoint y: 101, distance: 73.7
click at [655, 101] on div "Send to: Subject: CONNECT Hello There, I won’t take much of your time. We’re of…" at bounding box center [634, 237] width 332 height 299
click at [649, 106] on input at bounding box center [664, 108] width 237 height 20
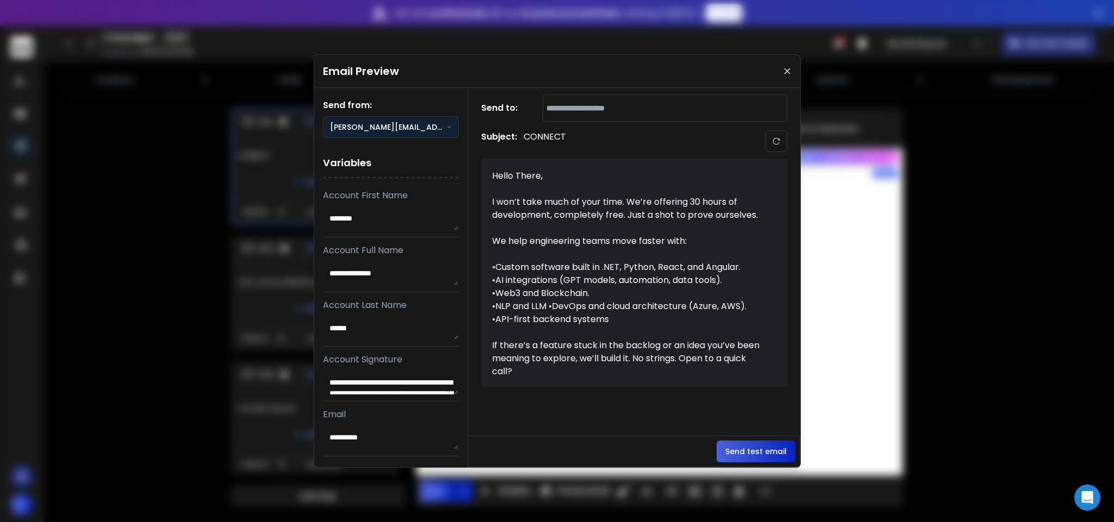
click at [436, 123] on p "[PERSON_NAME][EMAIL_ADDRESS][PERSON_NAME][DOMAIN_NAME]" at bounding box center [388, 127] width 117 height 11
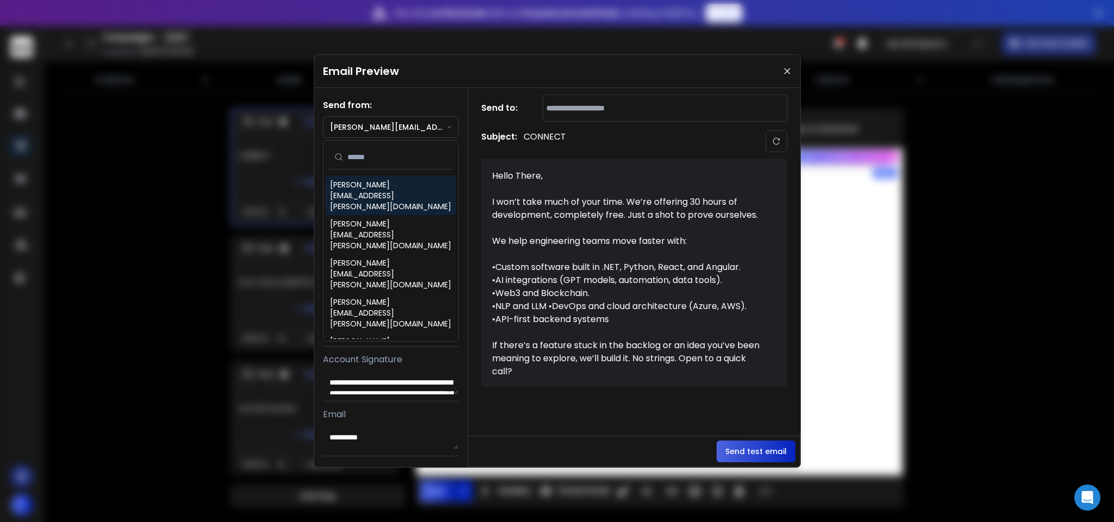
click at [689, 115] on input at bounding box center [664, 108] width 237 height 20
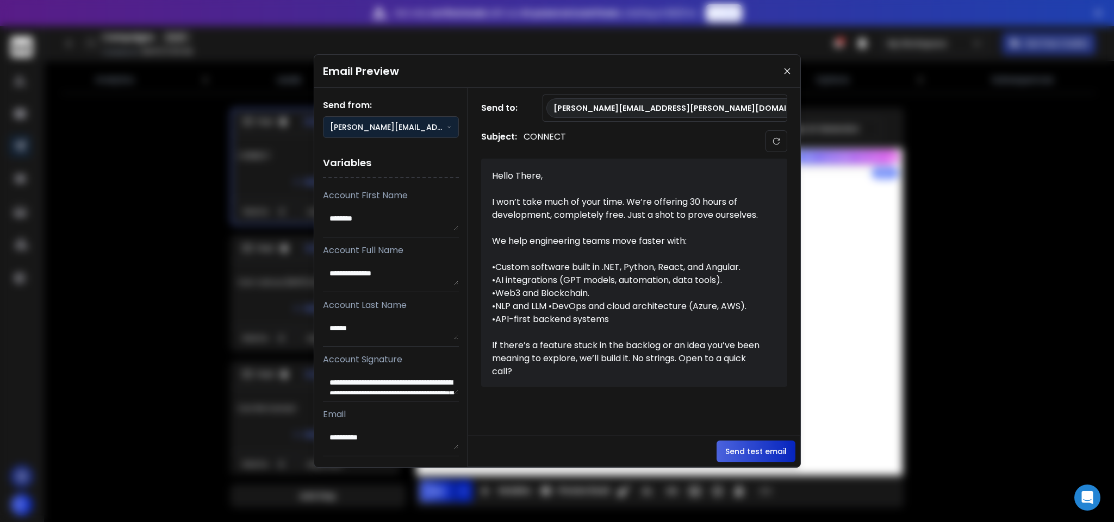
click at [451, 134] on button "[PERSON_NAME][EMAIL_ADDRESS][PERSON_NAME][DOMAIN_NAME]" at bounding box center [391, 127] width 136 height 22
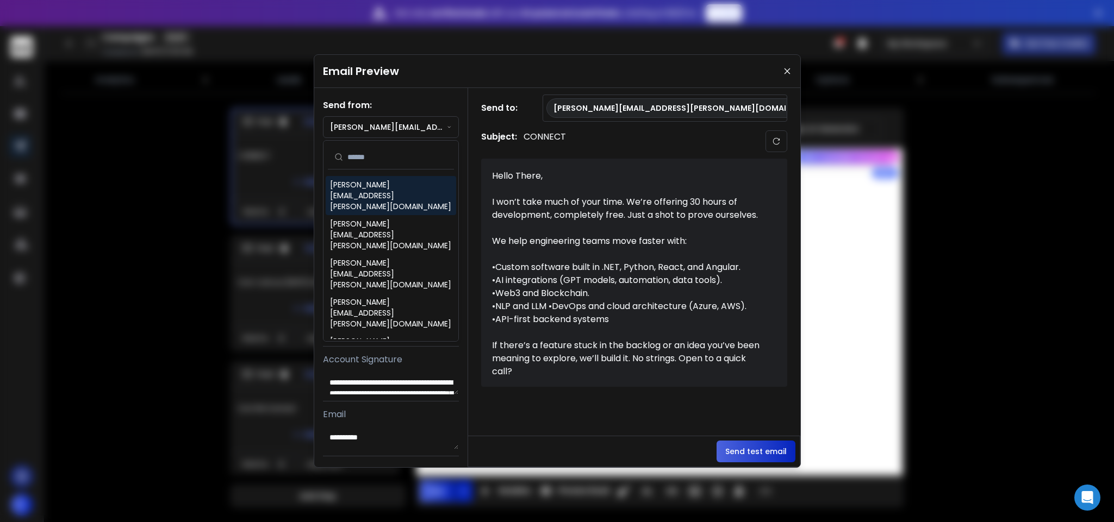
click at [385, 160] on input "text" at bounding box center [397, 157] width 100 height 24
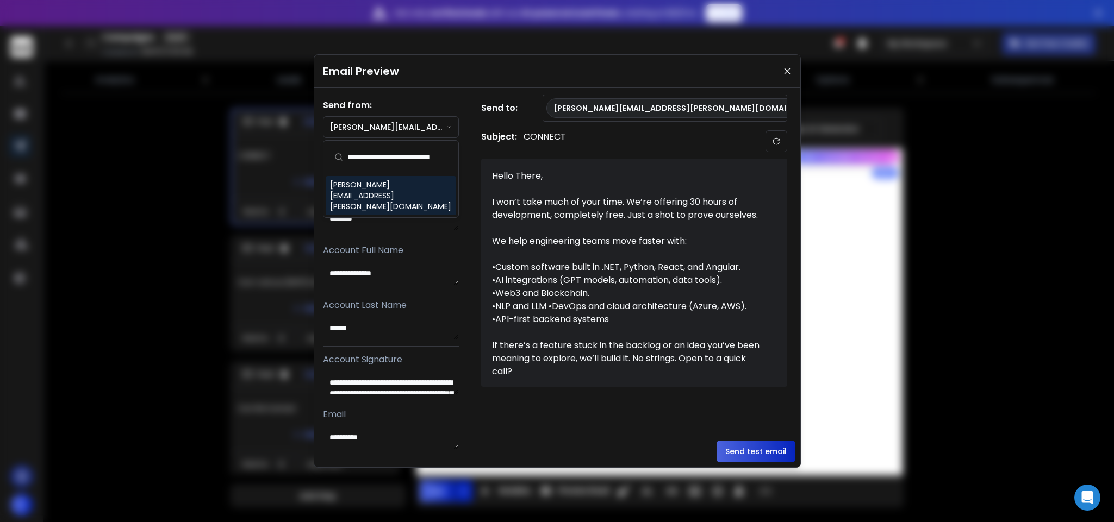
scroll to position [0, 12]
type input "**********"
click at [382, 181] on div "[PERSON_NAME][EMAIL_ADDRESS][PERSON_NAME][DOMAIN_NAME]" at bounding box center [391, 195] width 122 height 33
type textarea "*********"
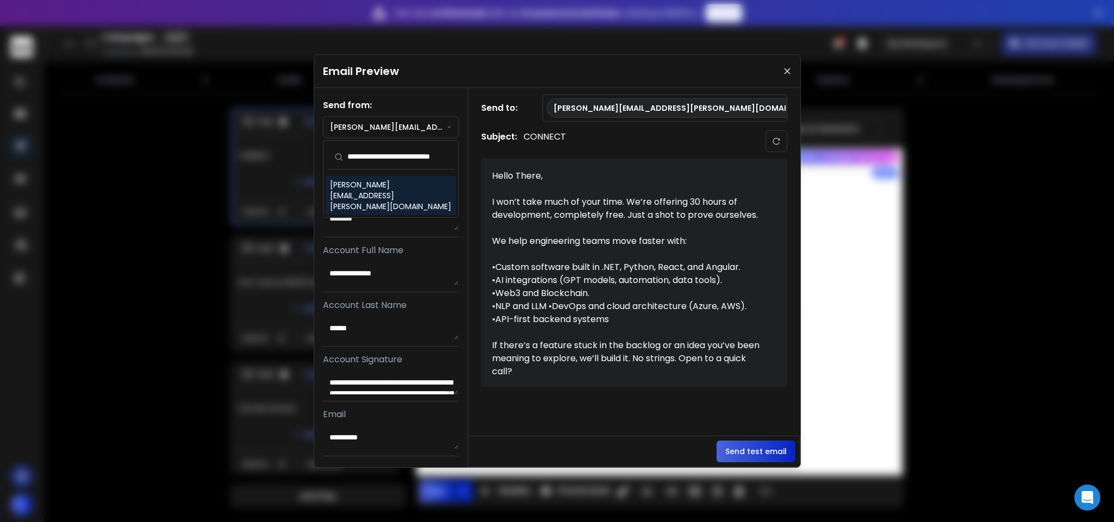
type textarea "**********"
type textarea "*****"
type textarea "**********"
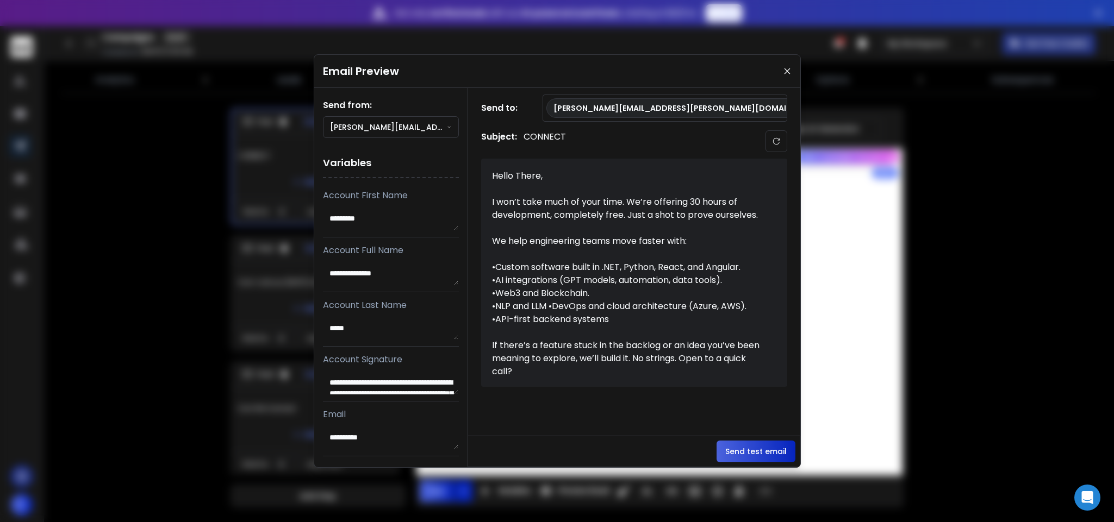
click at [827, 106] on icon at bounding box center [831, 108] width 9 height 9
click at [677, 106] on input at bounding box center [664, 108] width 237 height 20
click at [779, 457] on button "Send test email" at bounding box center [755, 452] width 79 height 22
